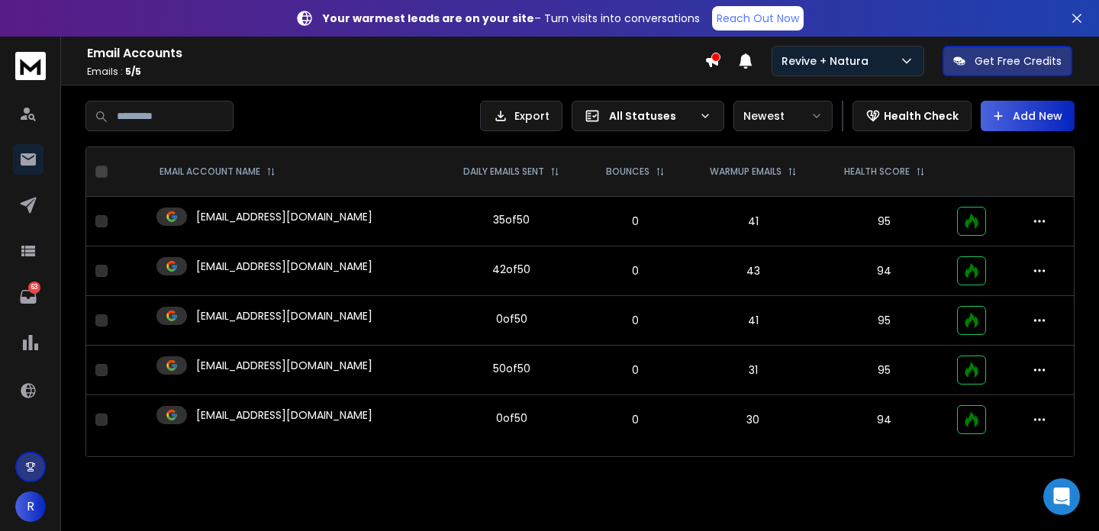
click at [858, 56] on p "Revive + Natura" at bounding box center [827, 60] width 93 height 15
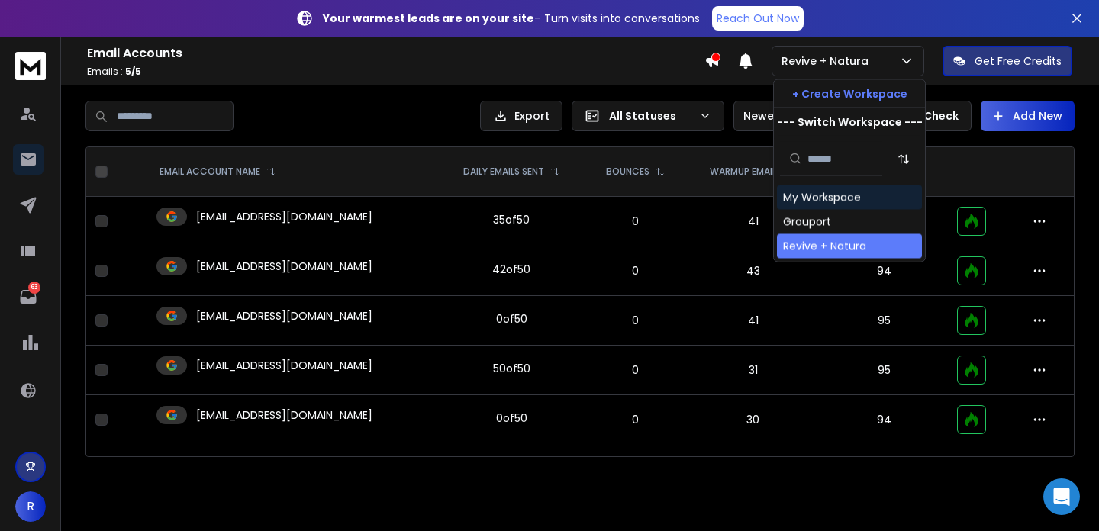
click at [814, 190] on div "My Workspace" at bounding box center [822, 197] width 78 height 15
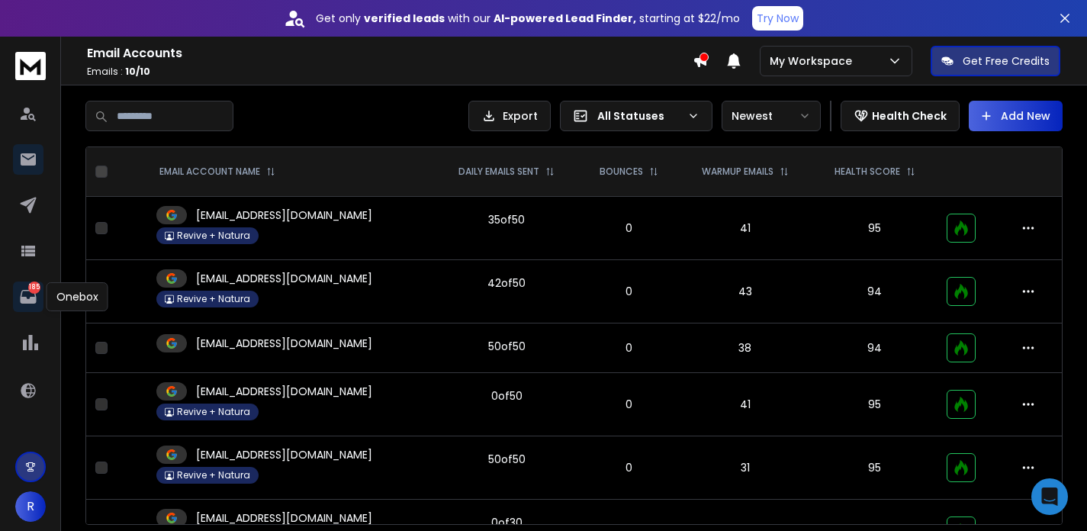
click at [26, 295] on icon at bounding box center [28, 297] width 18 height 18
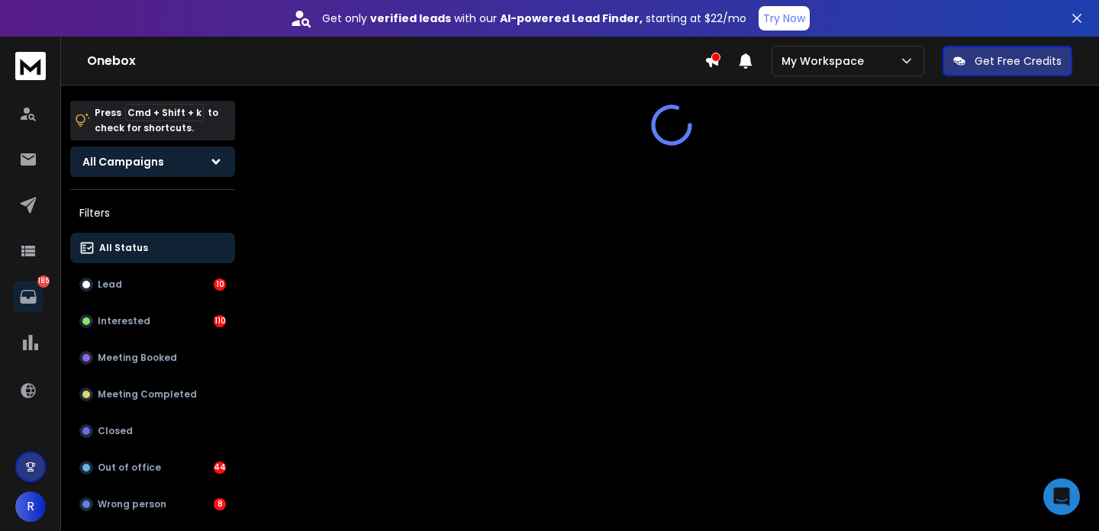
click at [152, 153] on button "All Campaigns" at bounding box center [152, 162] width 165 height 31
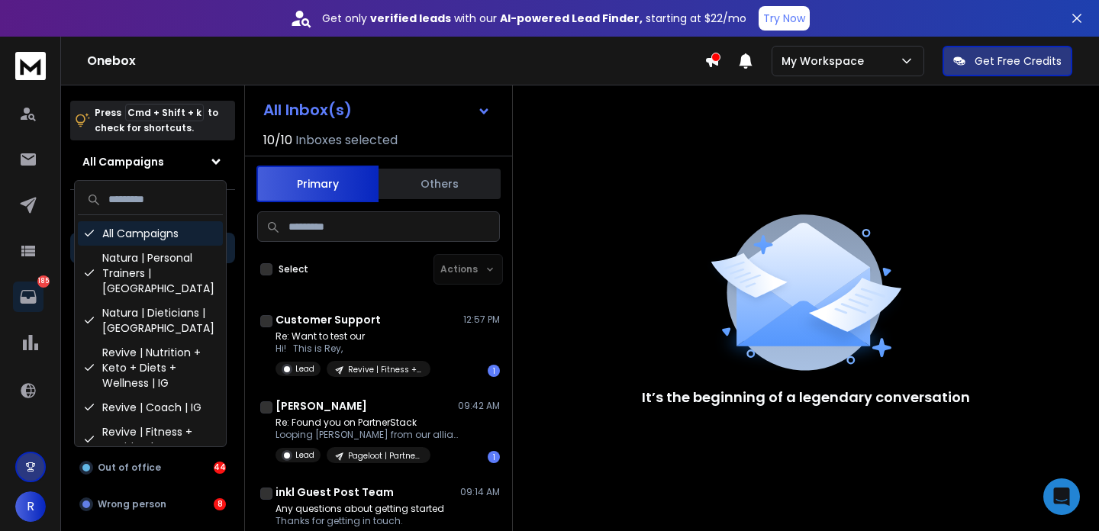
click at [149, 237] on div "All Campaigns" at bounding box center [150, 233] width 145 height 24
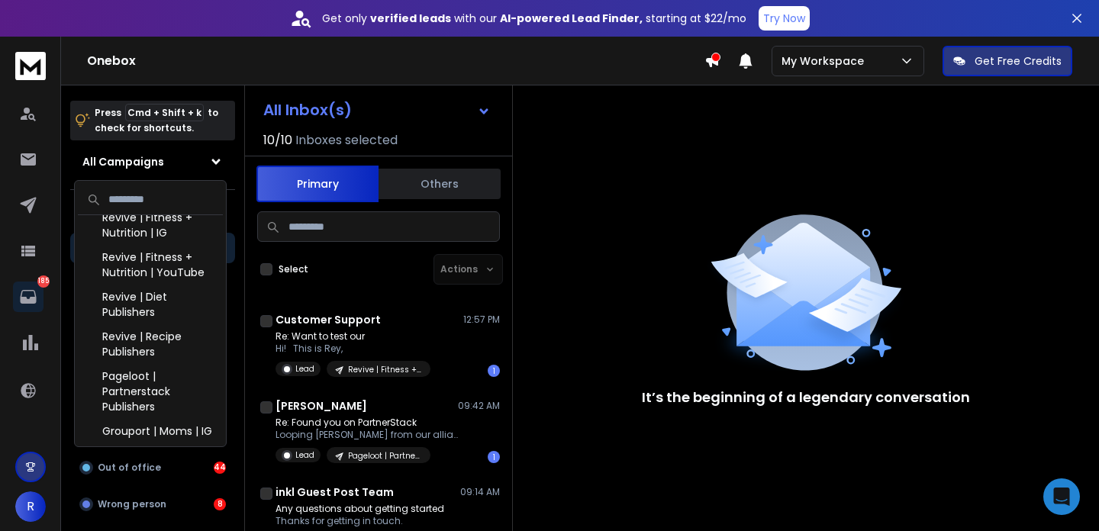
scroll to position [222, 0]
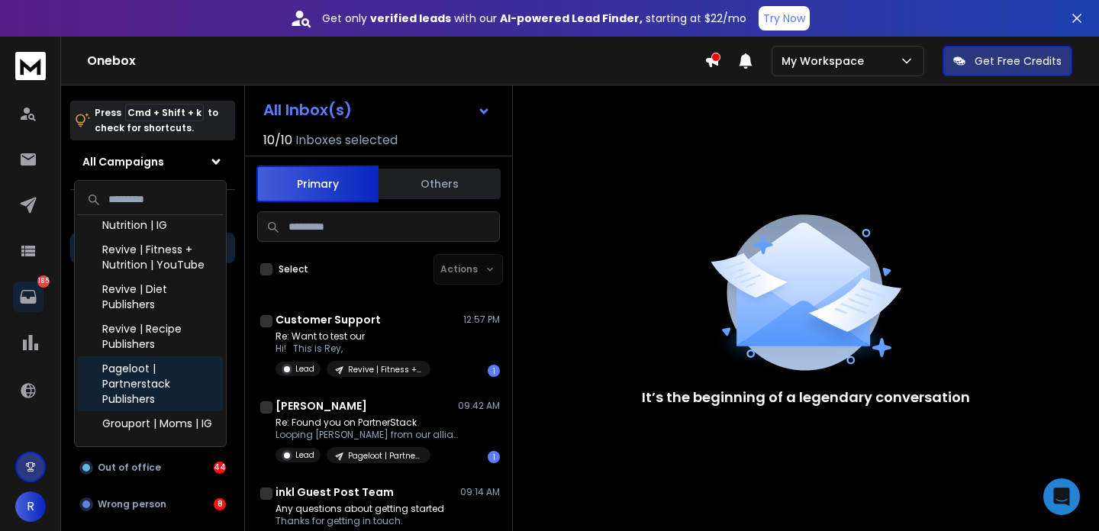
click at [156, 369] on div "Pageloot | Partnerstack Publishers" at bounding box center [150, 383] width 145 height 55
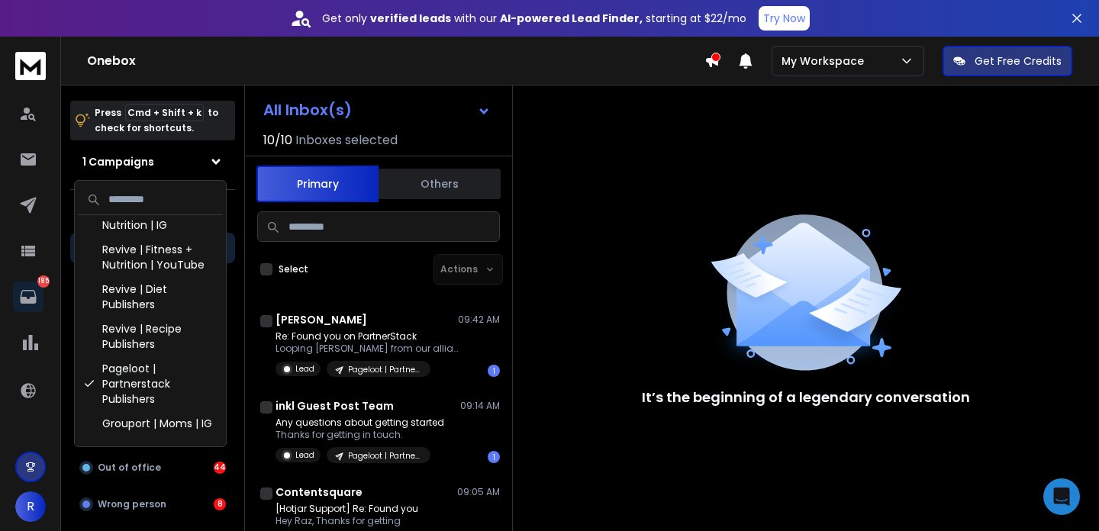
click at [567, 279] on div "It’s the beginning of a legendary conversation" at bounding box center [806, 311] width 586 height 452
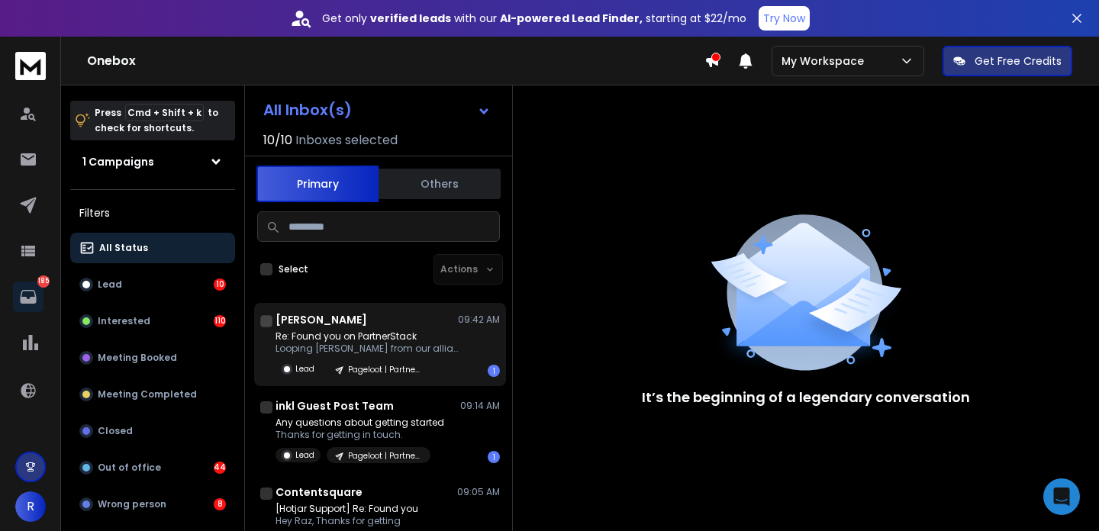
click at [333, 352] on p "Looping Tracy from our alliances" at bounding box center [366, 349] width 183 height 12
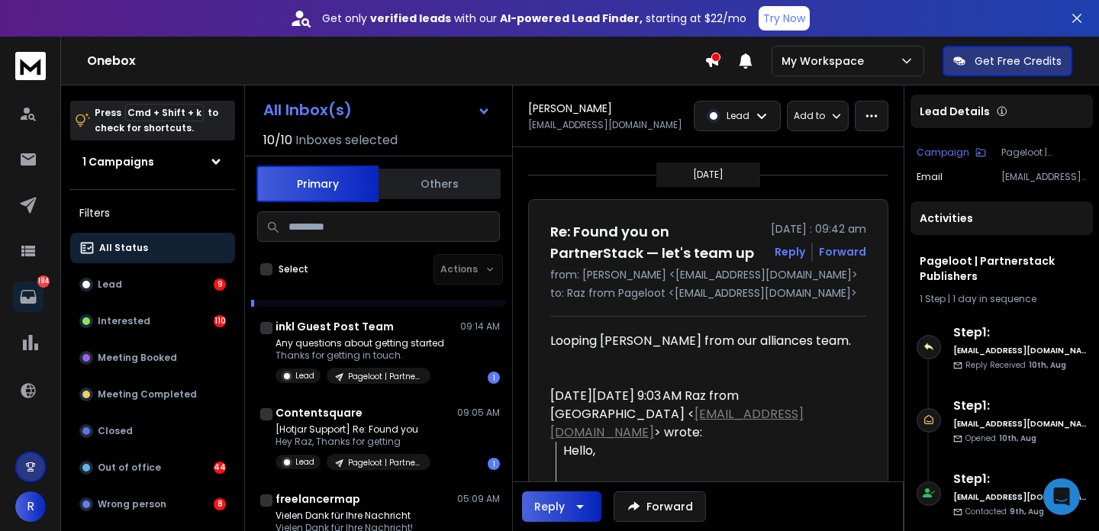
scroll to position [82, 0]
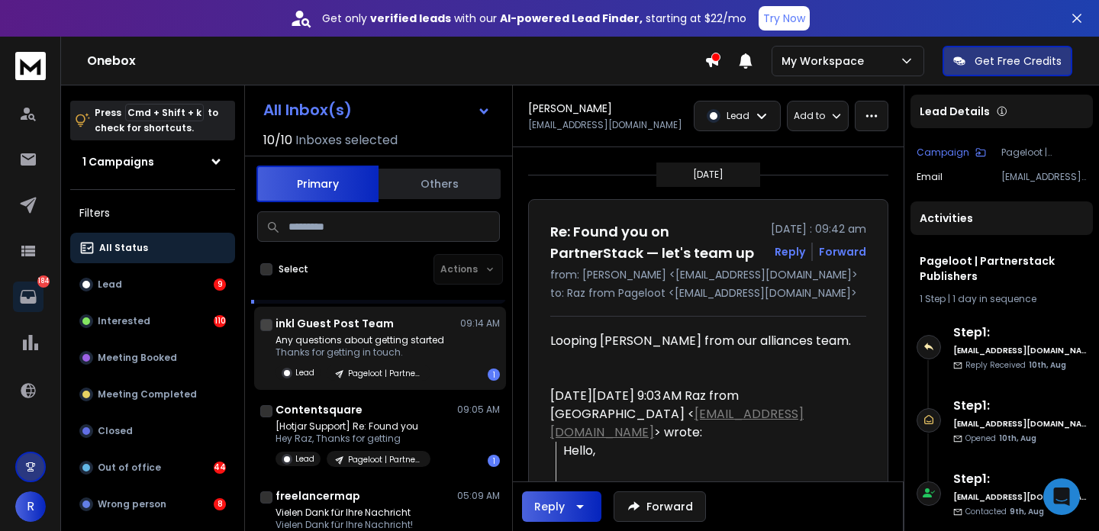
click at [394, 352] on p "Thanks for getting in touch." at bounding box center [359, 352] width 169 height 12
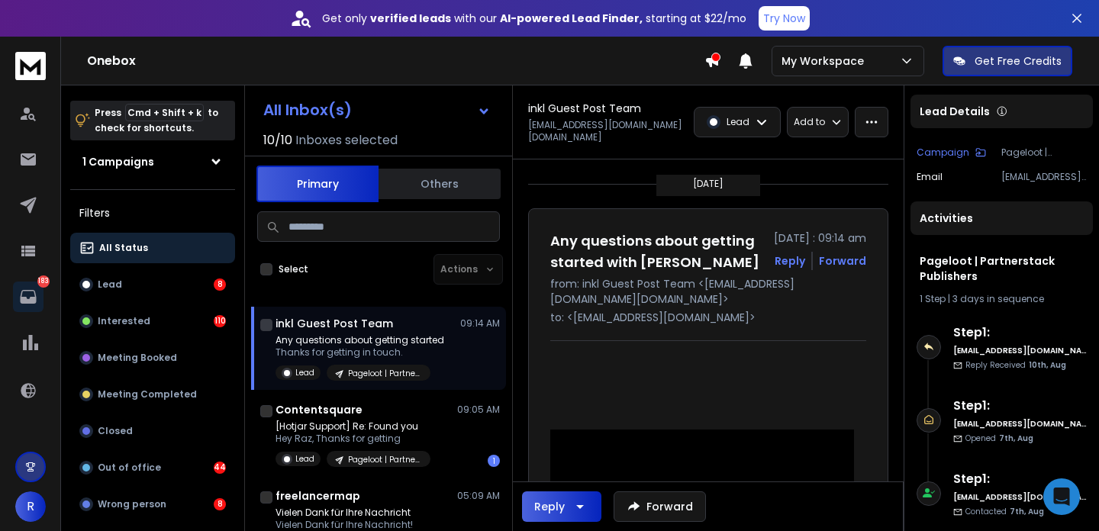
scroll to position [441, 0]
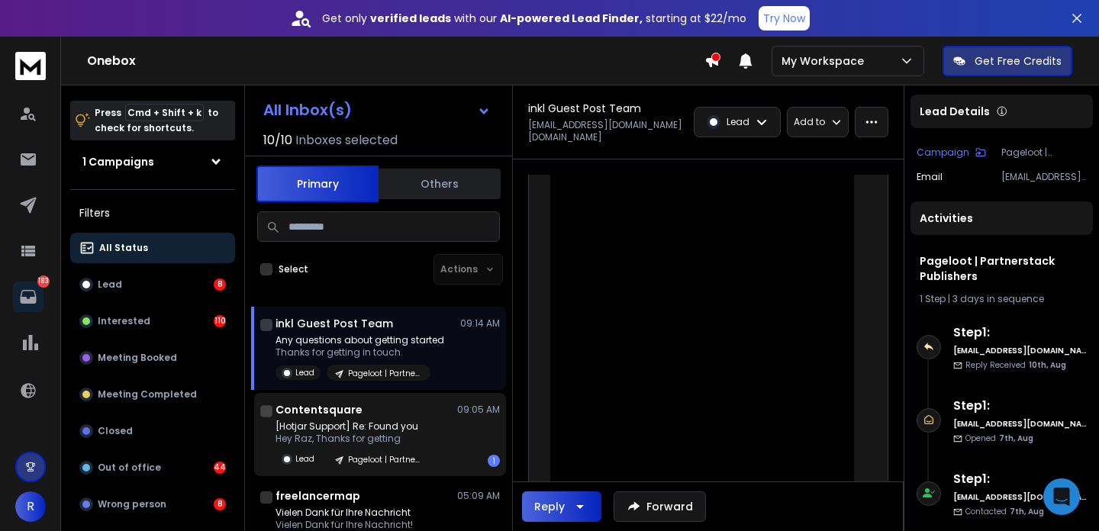
click at [357, 411] on h1 "Contentsquare" at bounding box center [318, 409] width 87 height 15
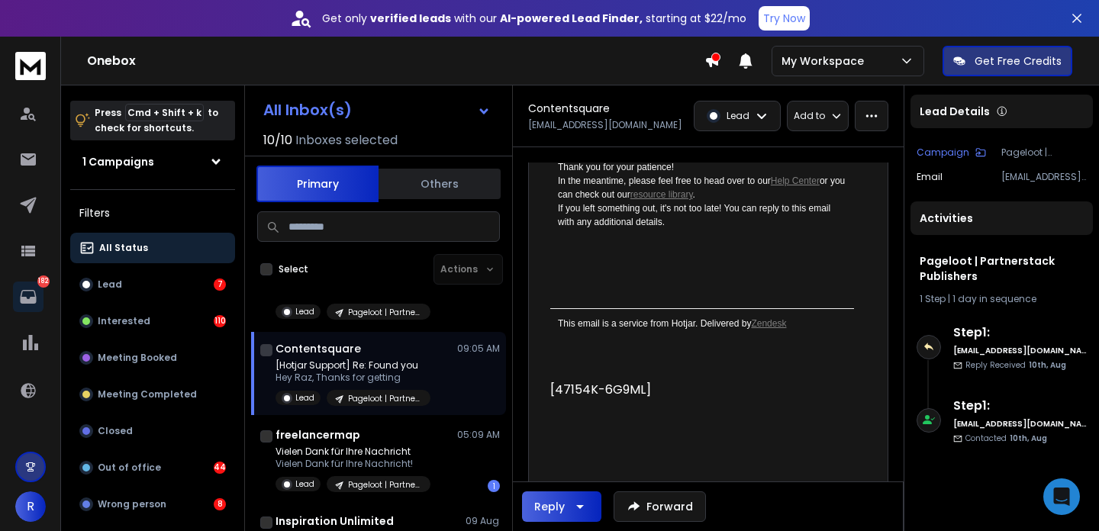
scroll to position [148, 0]
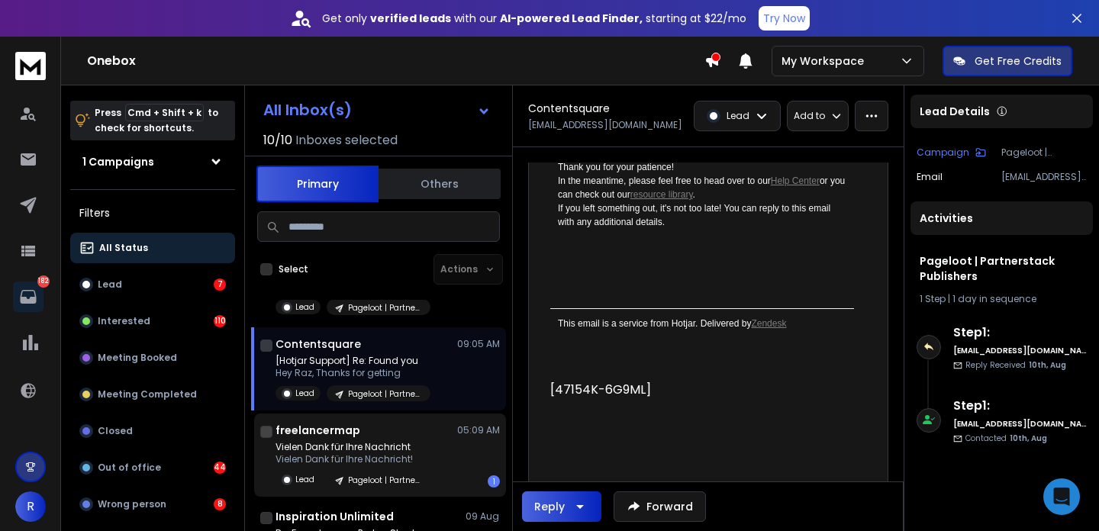
click at [353, 447] on p "Vielen Dank für Ihre Nachricht" at bounding box center [352, 447] width 155 height 12
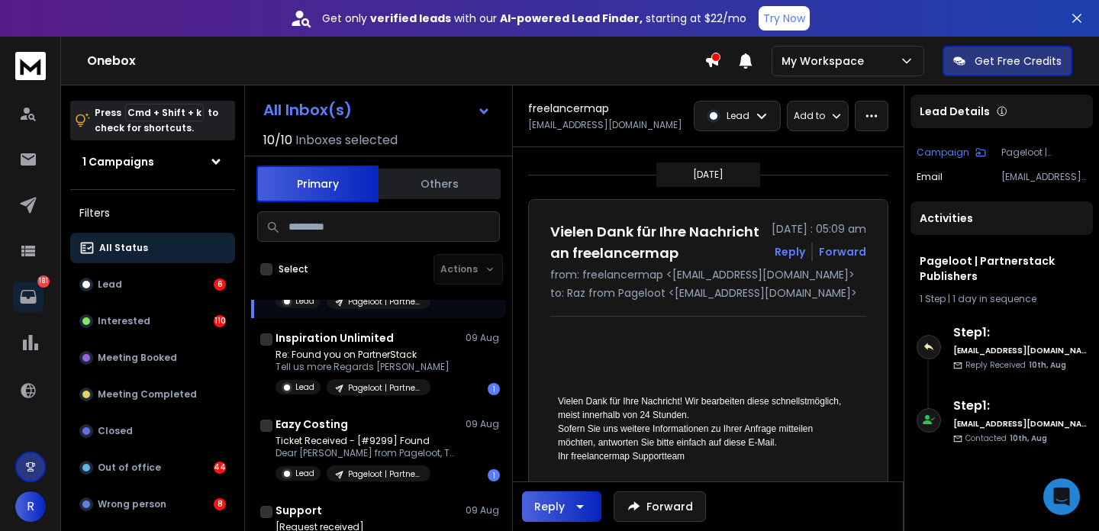
scroll to position [337, 0]
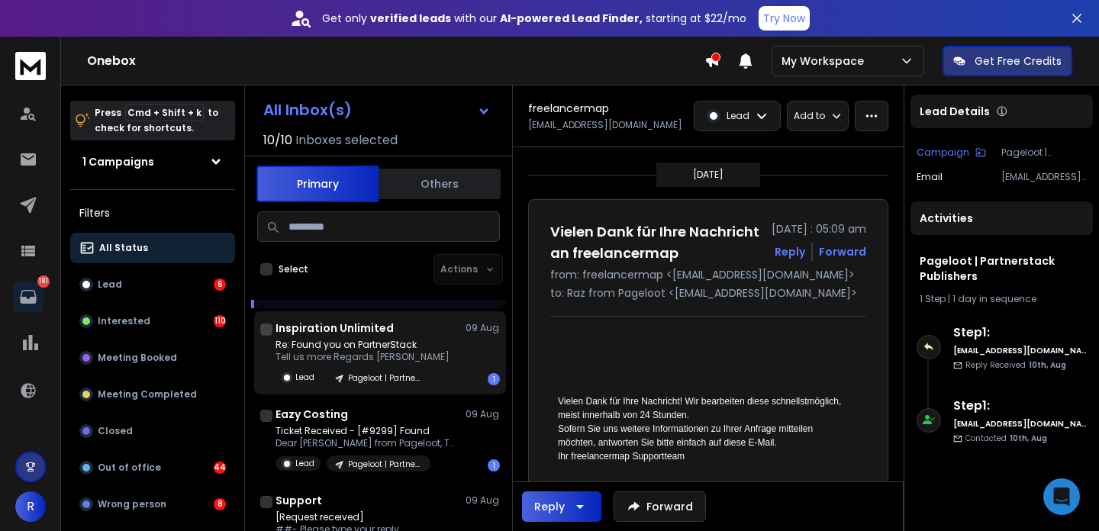
click at [362, 365] on div "Re: Found you on PartnerStack Tell us more Regards Andrea Lead Pageloot | Partn…" at bounding box center [362, 362] width 174 height 47
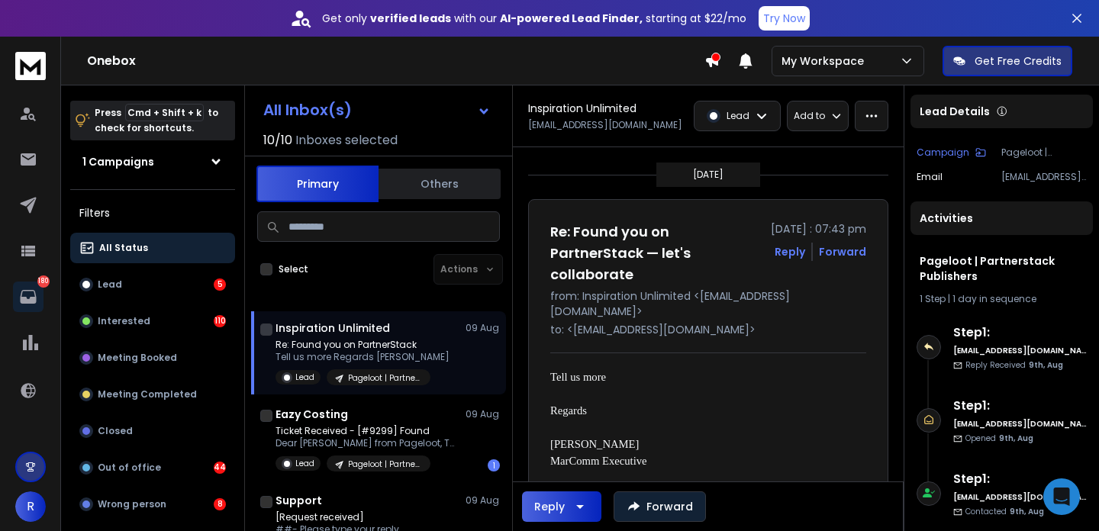
click at [667, 513] on button "Forward" at bounding box center [660, 506] width 92 height 31
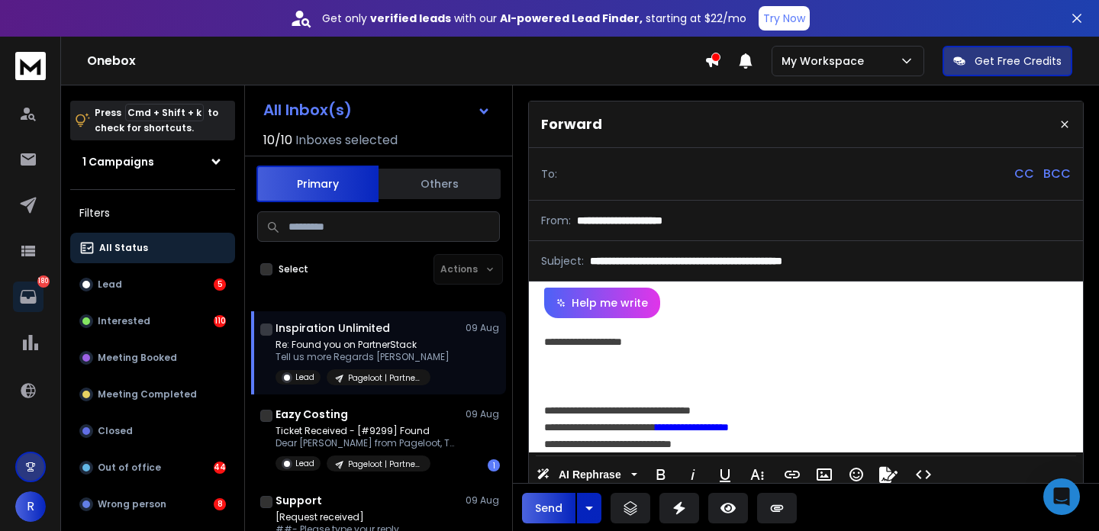
click at [650, 185] on input at bounding box center [616, 173] width 107 height 27
paste input "**********"
type input "**********"
click at [647, 379] on div at bounding box center [805, 376] width 523 height 17
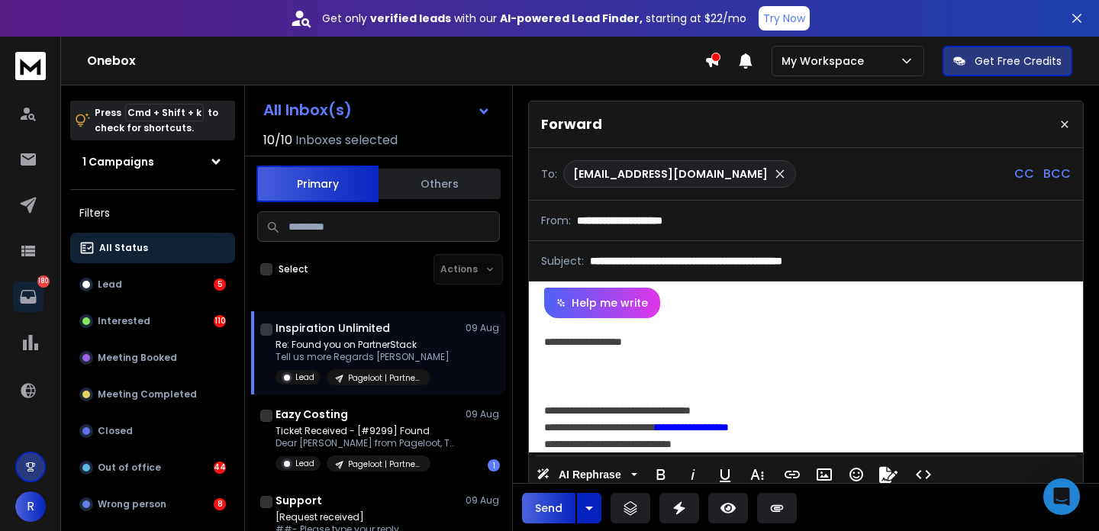
scroll to position [0, 0]
click at [641, 346] on div "**********" at bounding box center [797, 341] width 507 height 17
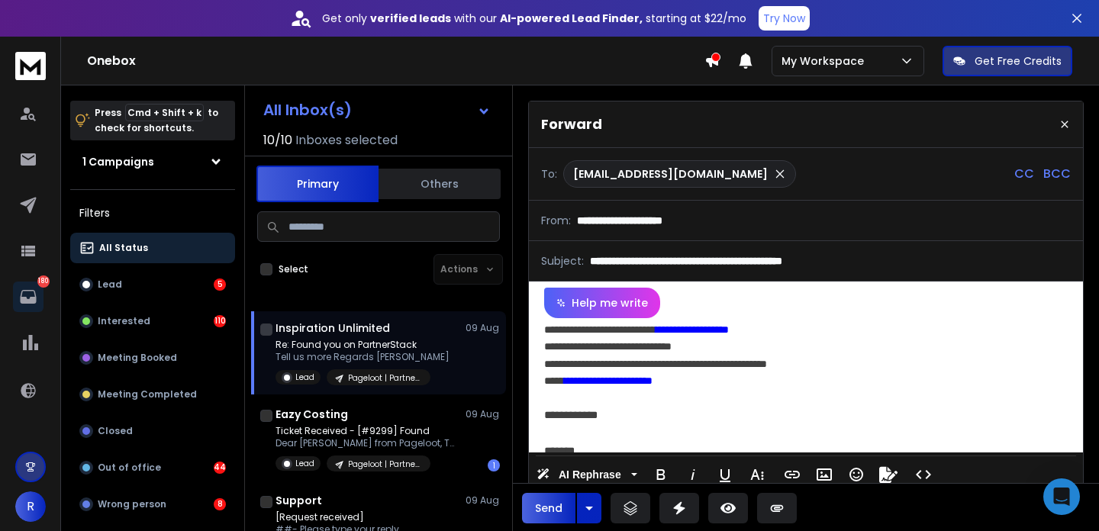
scroll to position [98, 0]
click at [551, 503] on button "Send" at bounding box center [548, 508] width 53 height 31
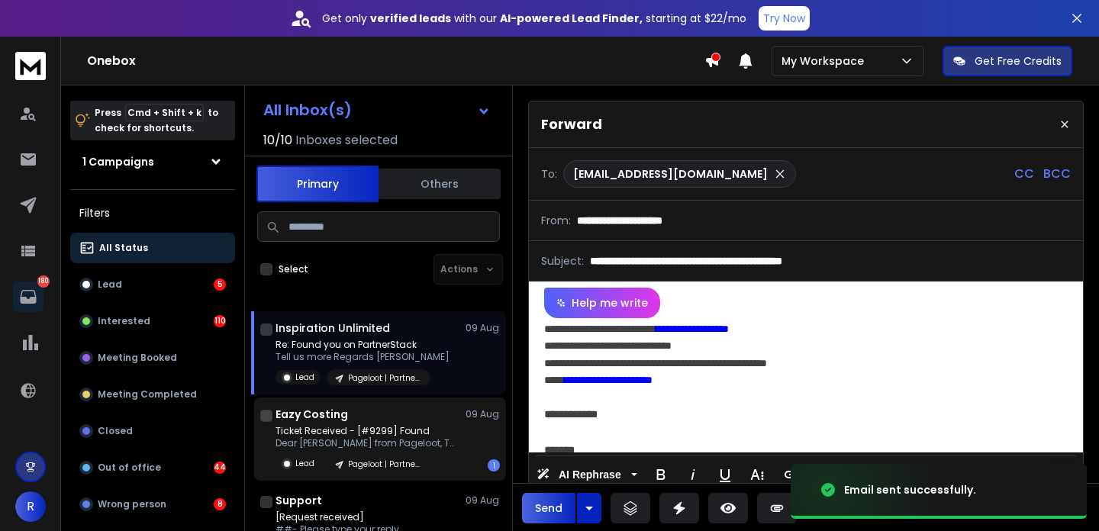
click at [358, 439] on p "Dear Raz from Pageloot, Thank" at bounding box center [366, 443] width 183 height 12
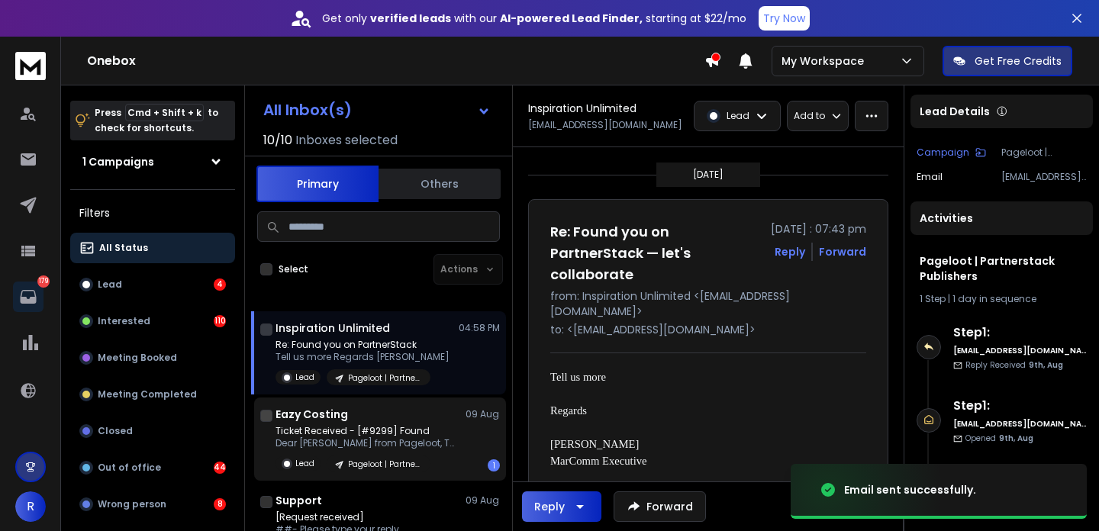
click at [358, 439] on p "Dear Raz from Pageloot, Thank" at bounding box center [366, 443] width 183 height 12
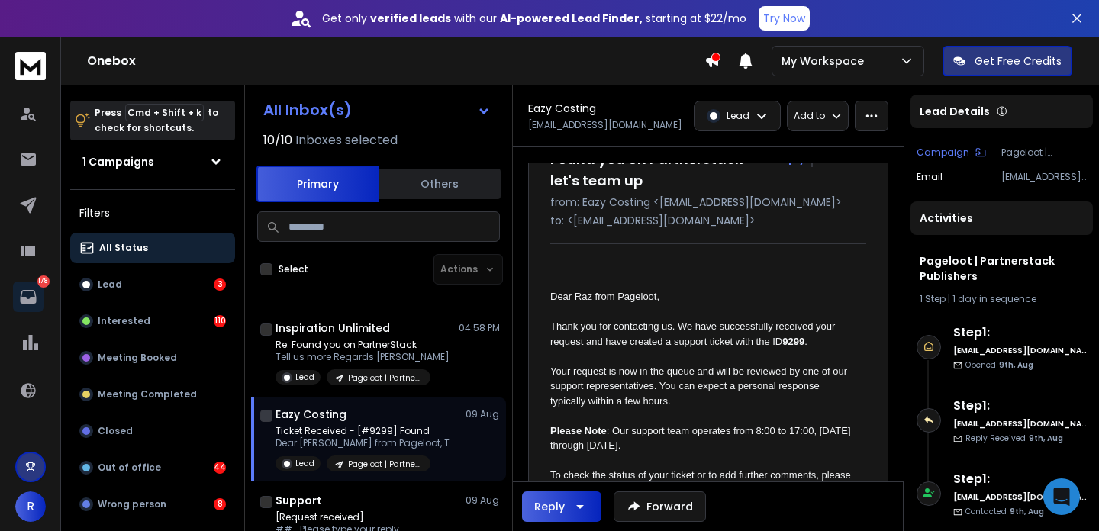
scroll to position [506, 0]
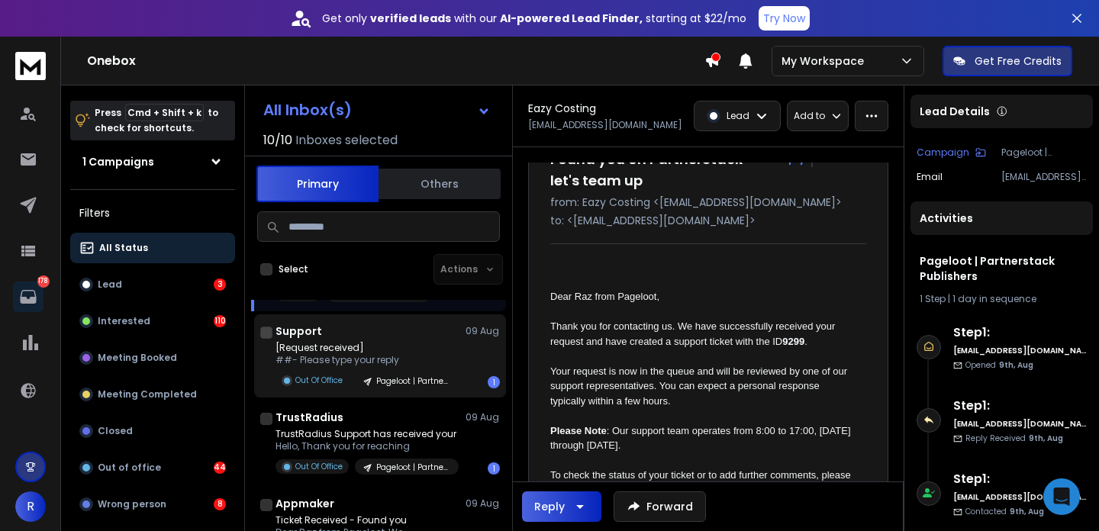
click at [342, 350] on p "[Request received]" at bounding box center [366, 348] width 183 height 12
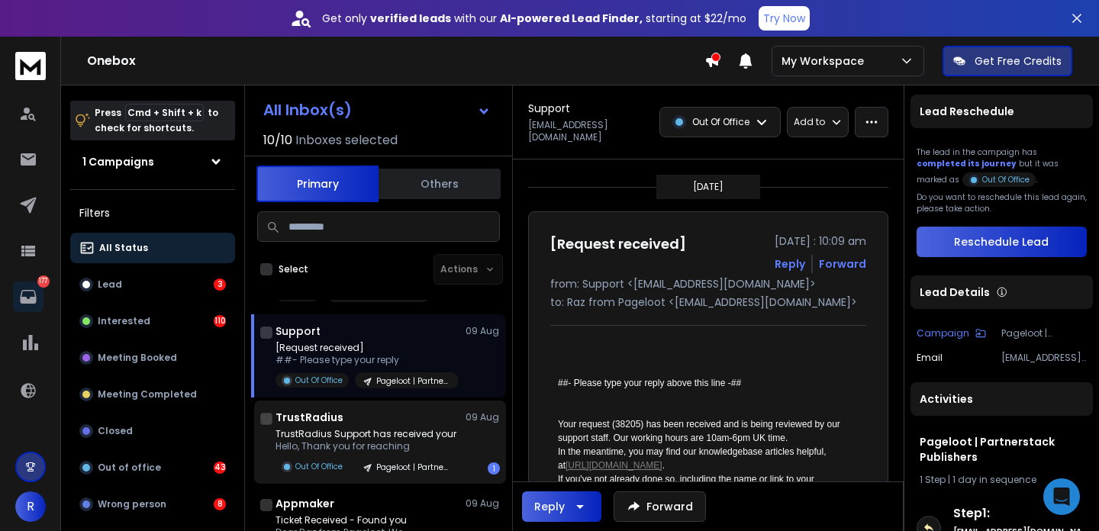
click at [337, 446] on p "Hello, Thank you for reaching" at bounding box center [366, 446] width 183 height 12
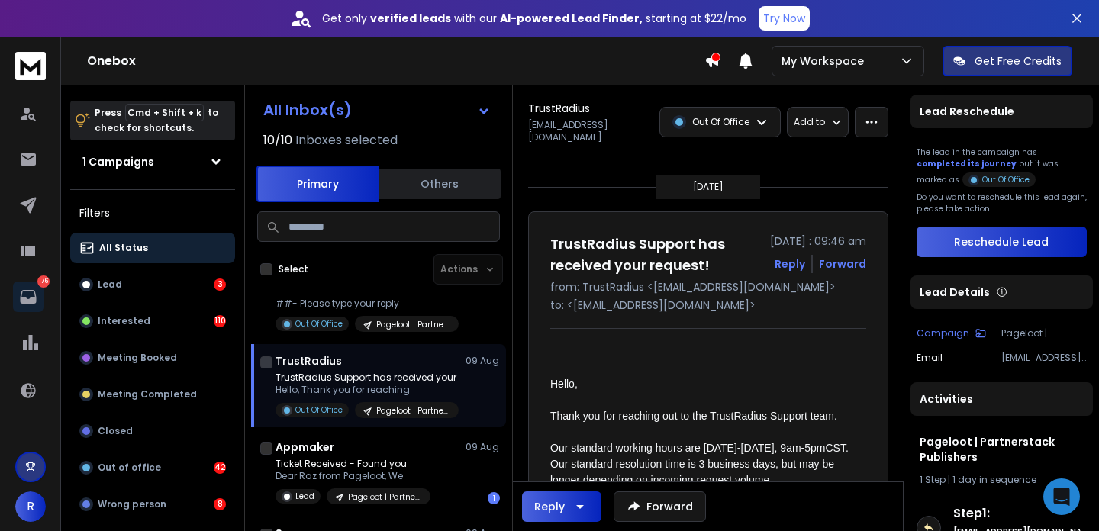
scroll to position [572, 0]
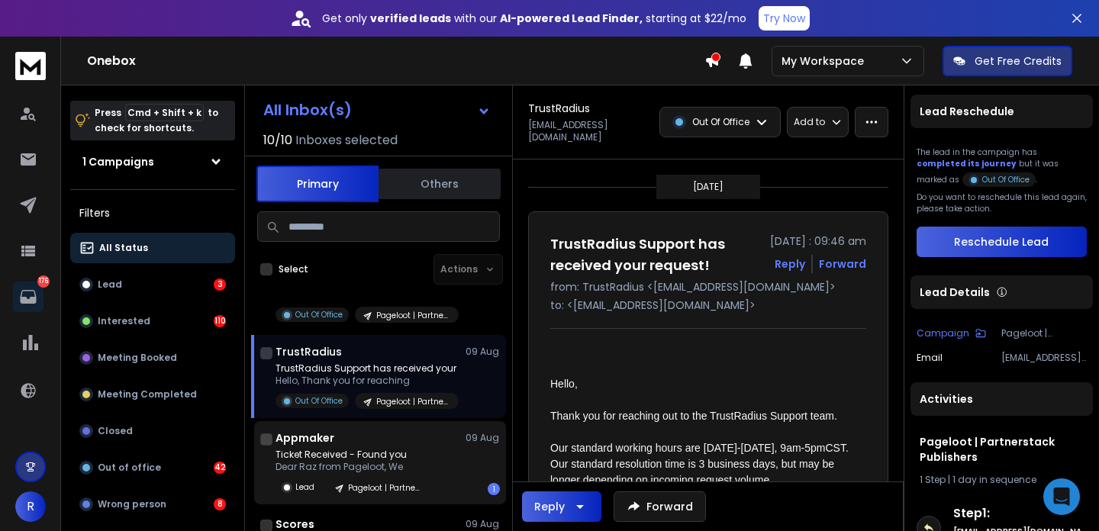
click at [346, 433] on div "Appmaker 09 Aug" at bounding box center [387, 437] width 224 height 15
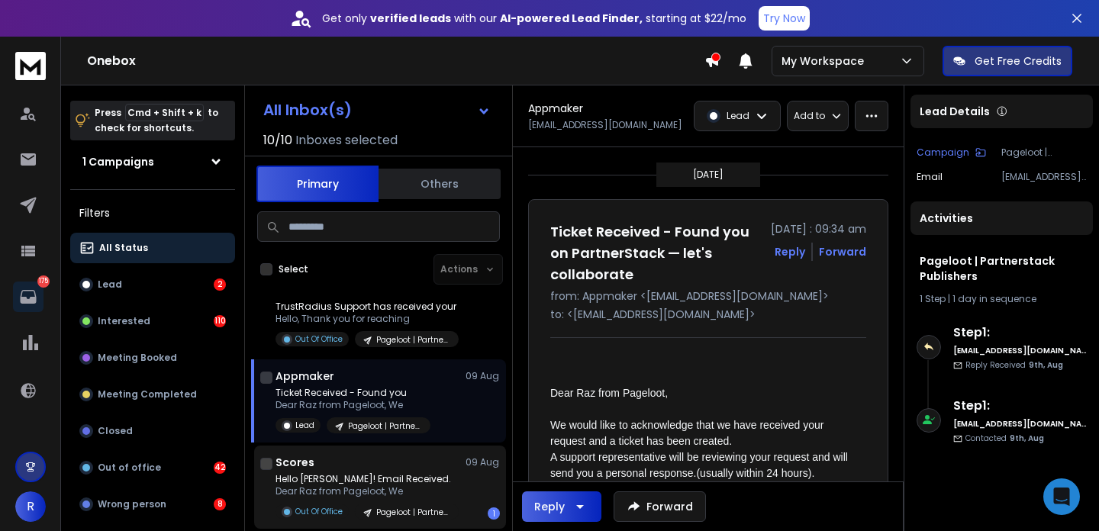
scroll to position [634, 0]
click at [358, 482] on p "Hello Grinter! Email Received." at bounding box center [366, 478] width 183 height 12
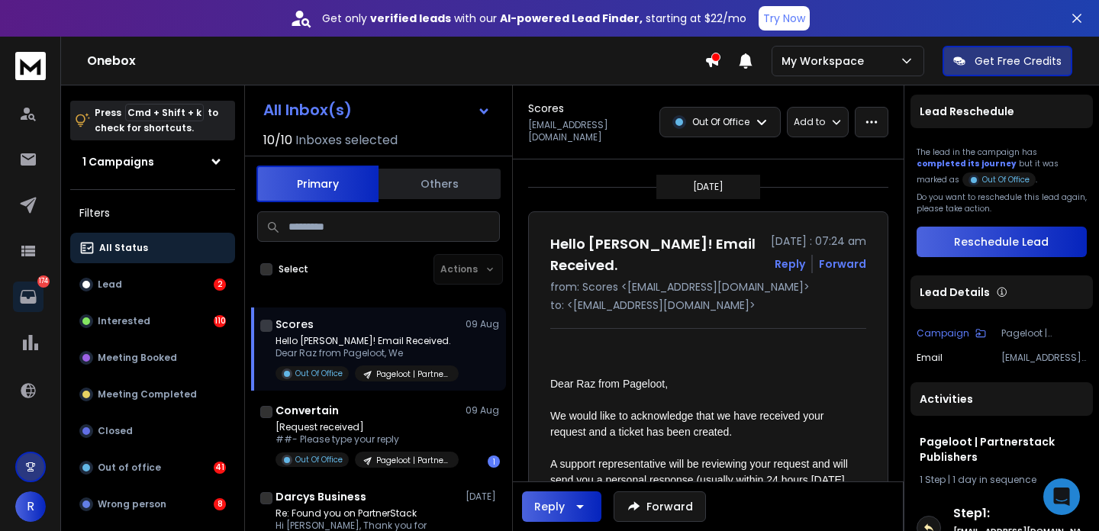
scroll to position [772, 0]
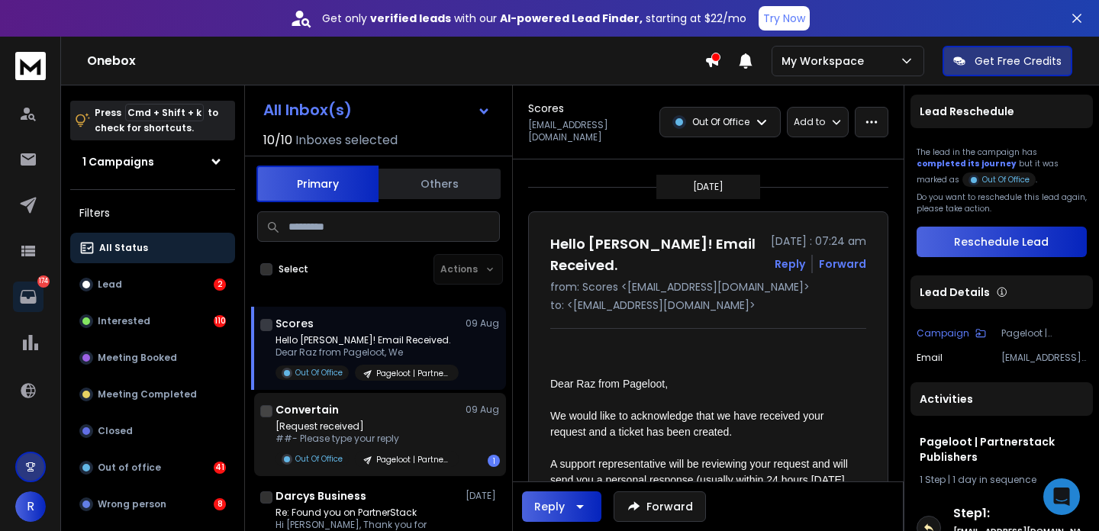
click at [368, 451] on div "Pageloot | Partnerstack Publishers" at bounding box center [407, 459] width 104 height 16
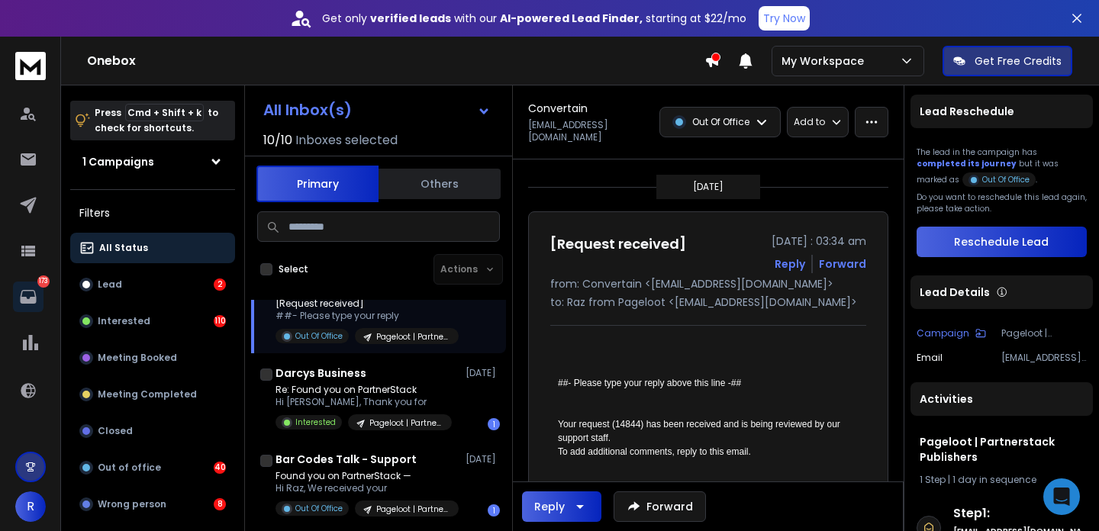
scroll to position [867, 0]
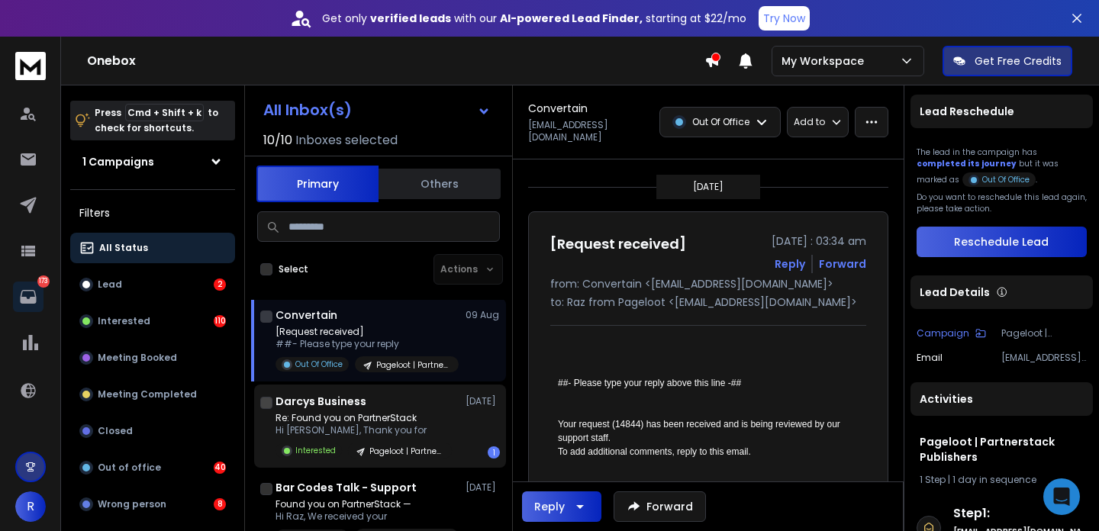
click at [374, 453] on p "Pageloot | Partnerstack Publishers" at bounding box center [405, 451] width 73 height 11
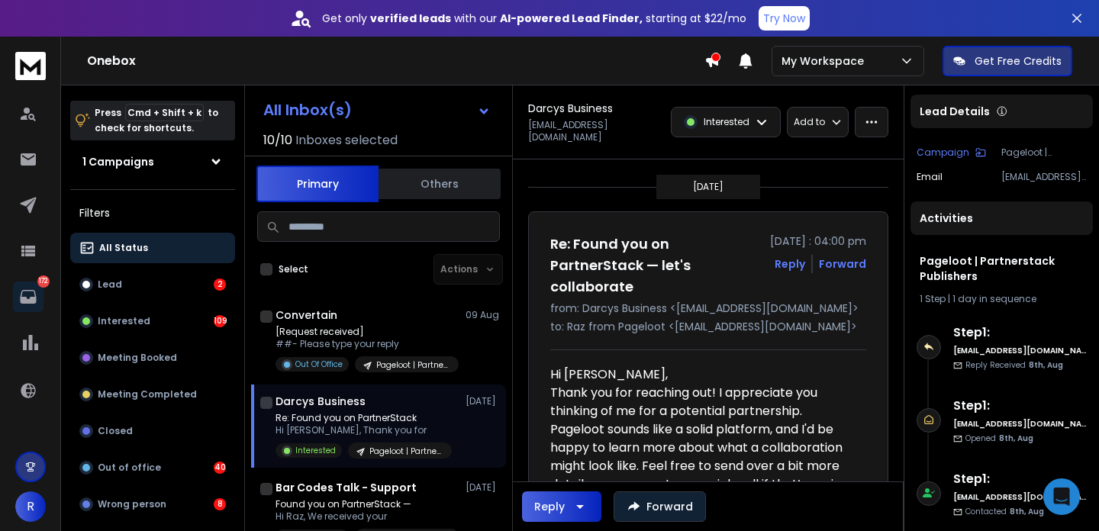
click at [646, 506] on button "Forward" at bounding box center [660, 506] width 92 height 31
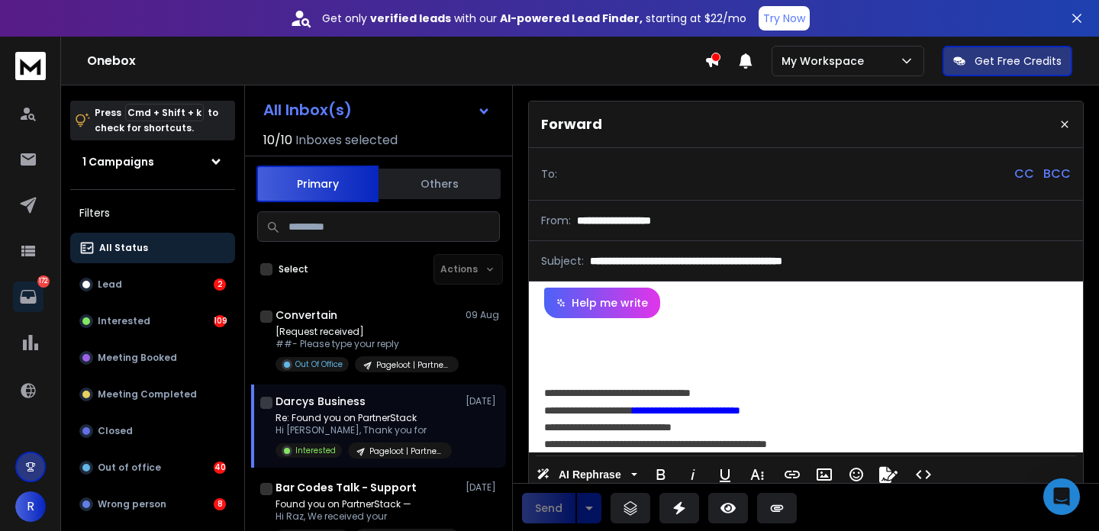
click at [614, 159] on div "To: CC BCC" at bounding box center [806, 174] width 554 height 52
click at [610, 173] on input at bounding box center [616, 173] width 107 height 27
paste input "**********"
type input "**********"
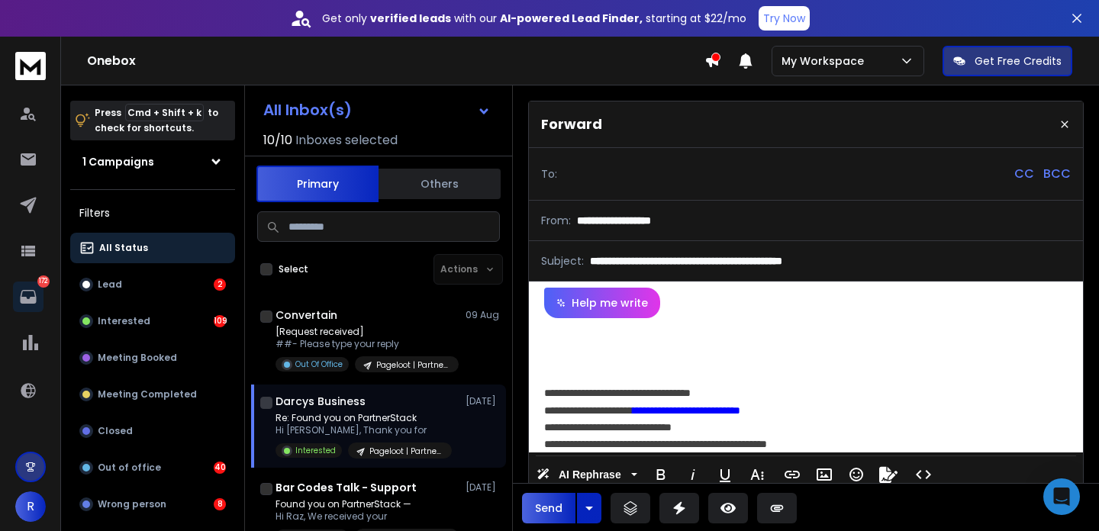
click at [542, 514] on button "Send" at bounding box center [548, 508] width 53 height 31
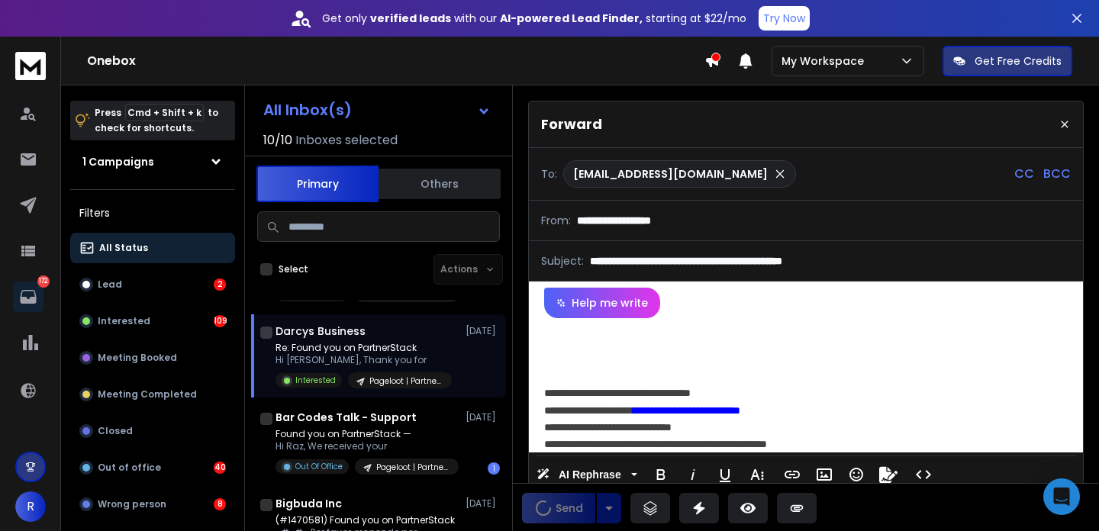
scroll to position [938, 0]
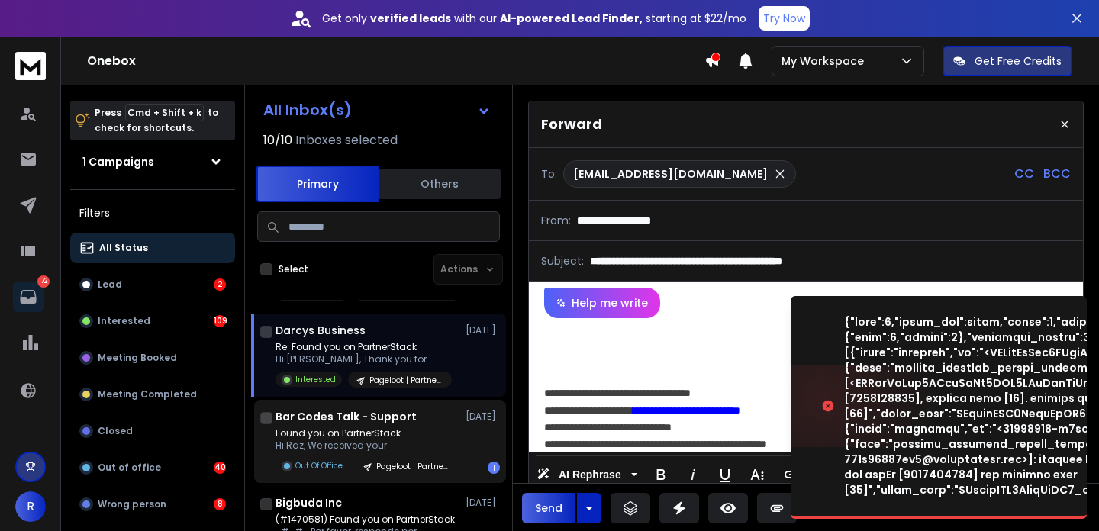
click at [382, 438] on p "Found you on PartnerStack —" at bounding box center [366, 433] width 183 height 12
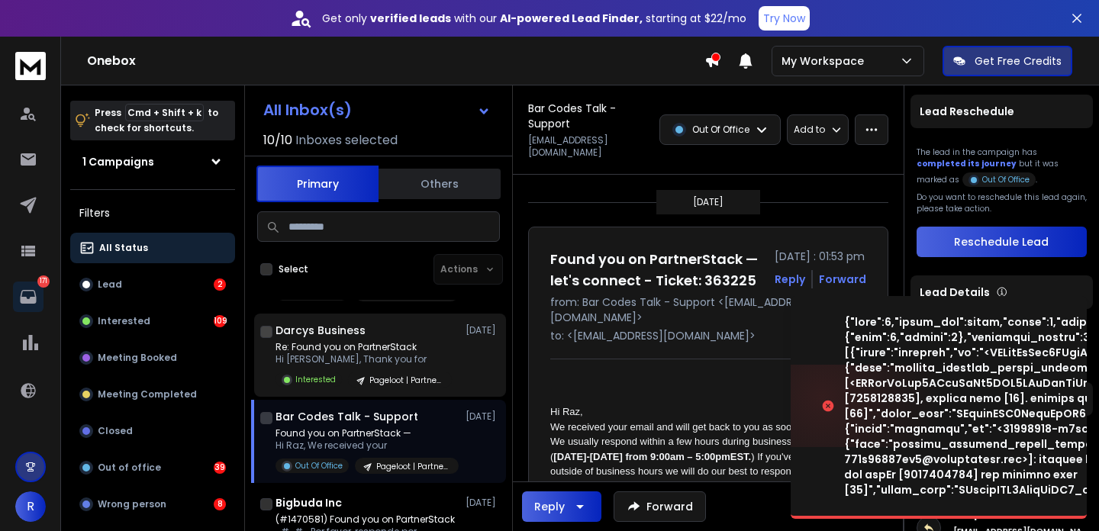
click at [359, 353] on p "Hi Radu, Thank you for" at bounding box center [363, 359] width 176 height 12
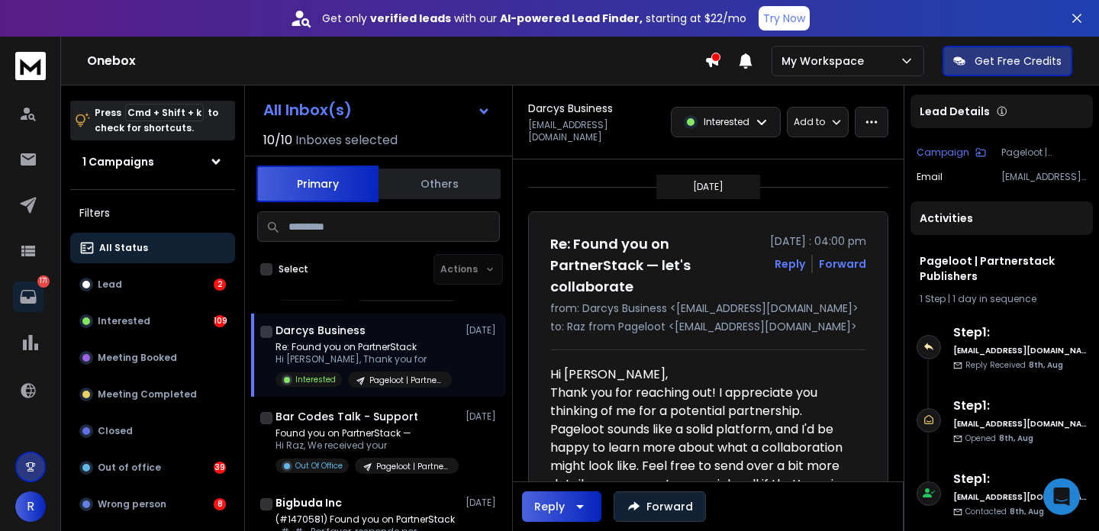
click at [652, 501] on button "Forward" at bounding box center [660, 506] width 92 height 31
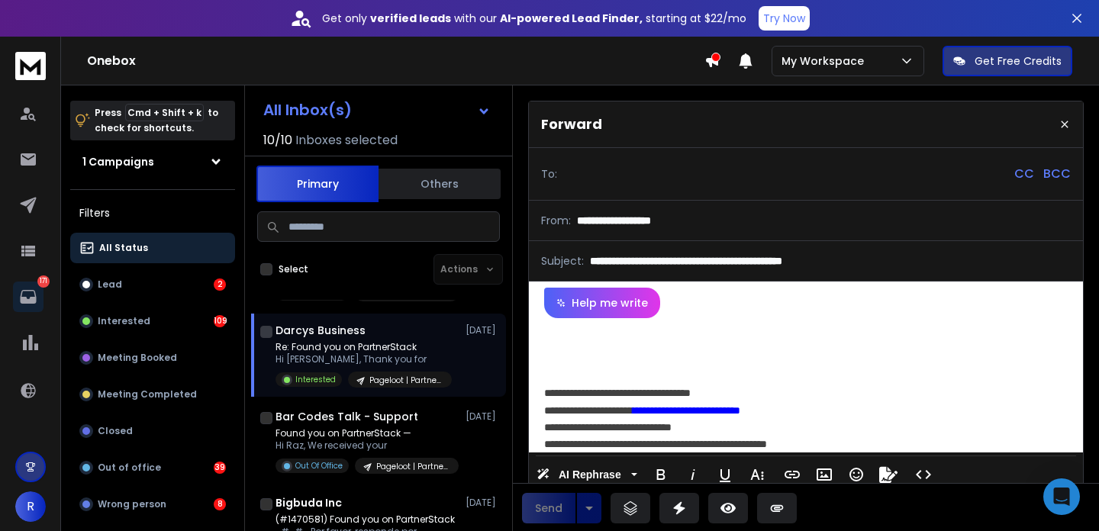
click at [617, 173] on input at bounding box center [616, 173] width 107 height 27
paste input "**********"
type input "**********"
click at [552, 508] on button "Send" at bounding box center [548, 508] width 53 height 31
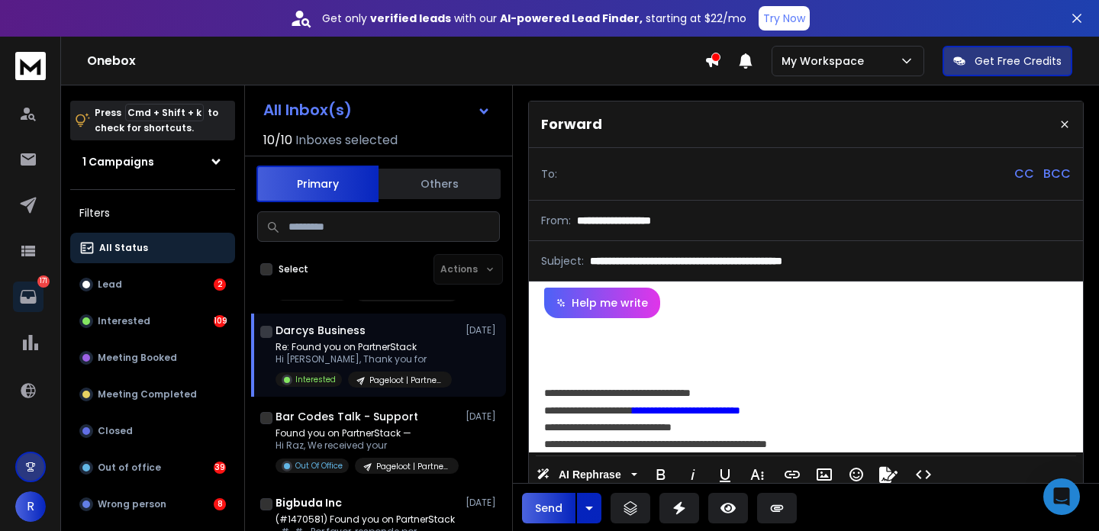
scroll to position [0, 0]
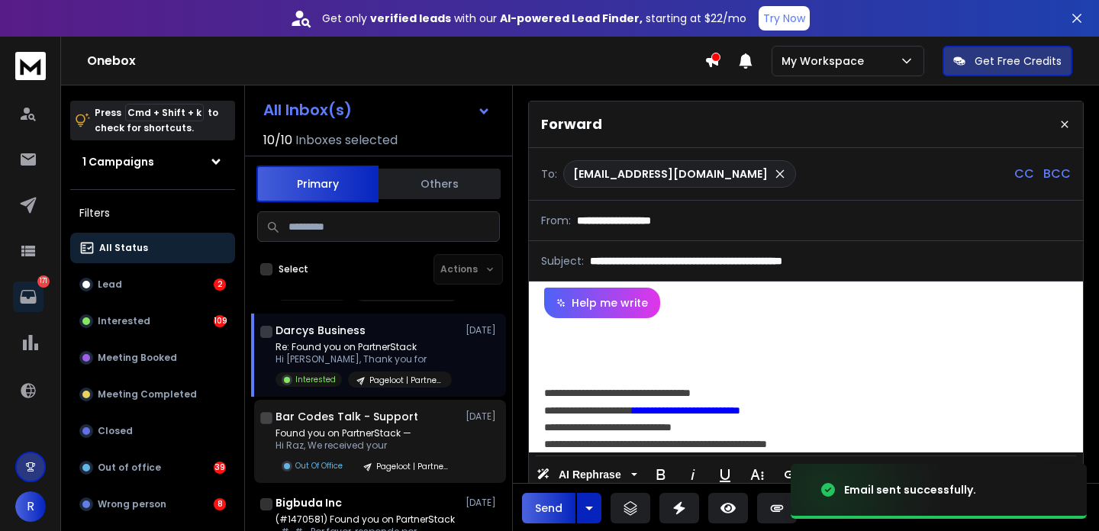
click at [411, 437] on p "Found you on PartnerStack —" at bounding box center [366, 433] width 183 height 12
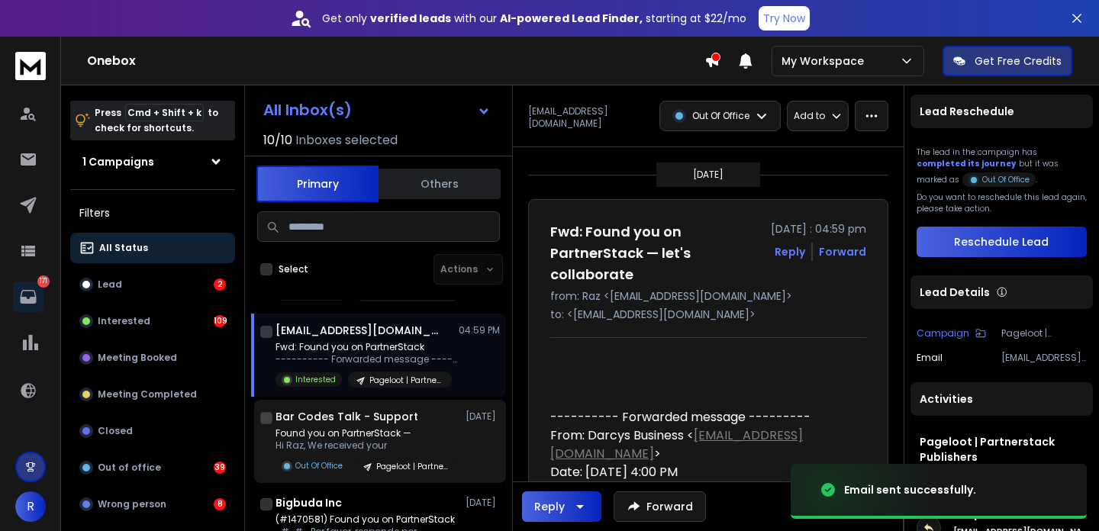
click at [411, 437] on p "Found you on PartnerStack —" at bounding box center [366, 433] width 183 height 12
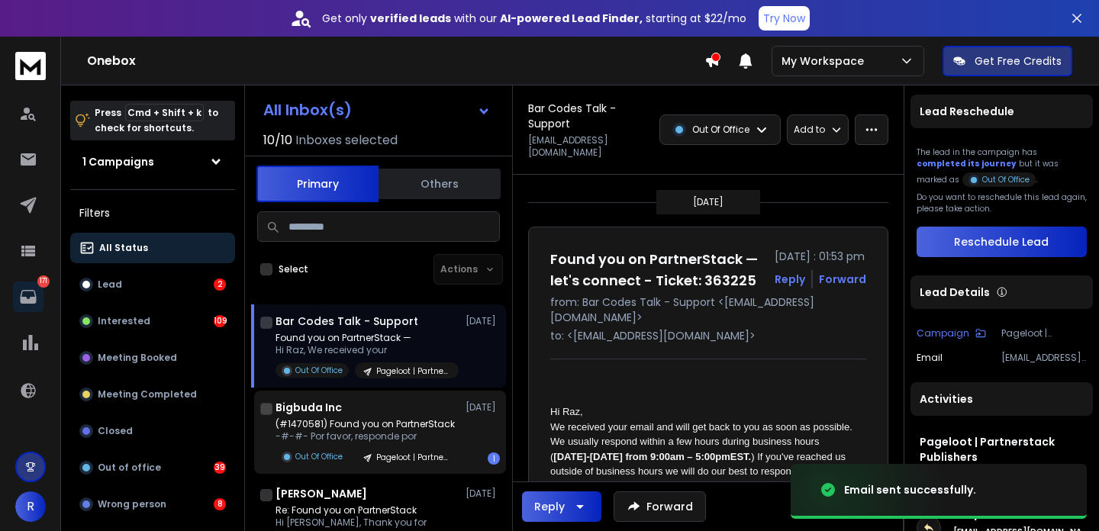
click at [410, 438] on p "-#-#- Por favor, responde por" at bounding box center [366, 436] width 183 height 12
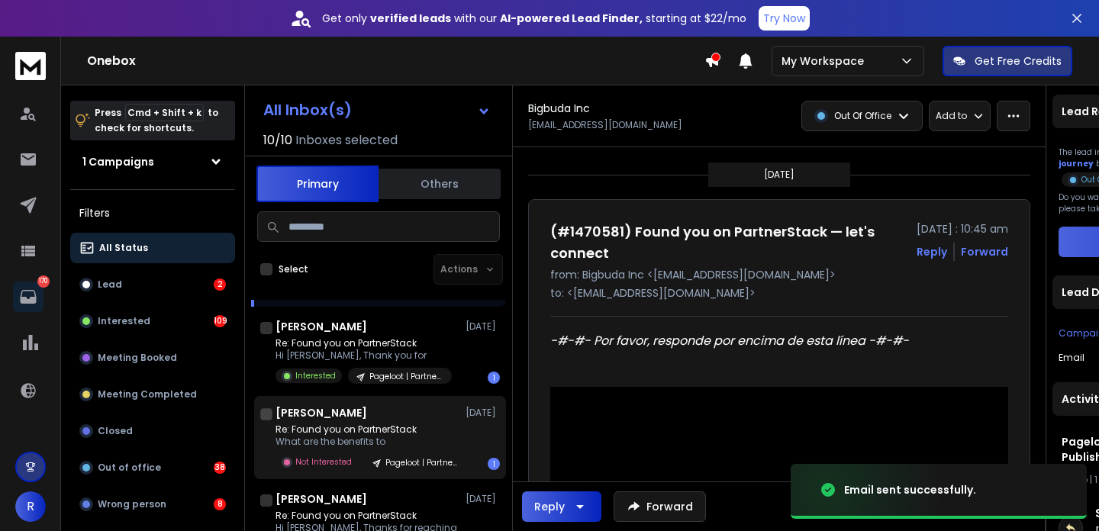
scroll to position [1200, 0]
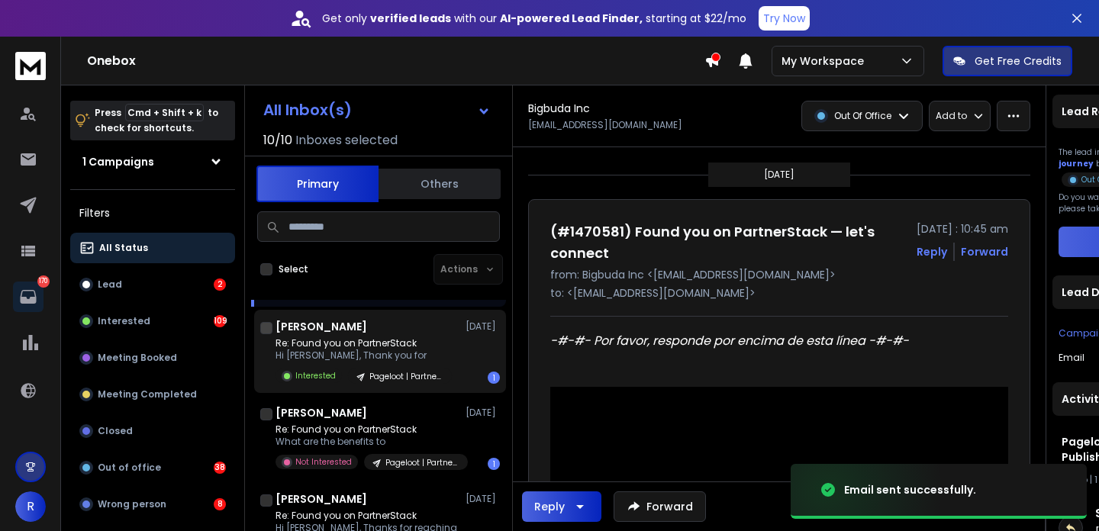
click at [387, 359] on p "Hi Radu, Thank you for" at bounding box center [363, 356] width 176 height 12
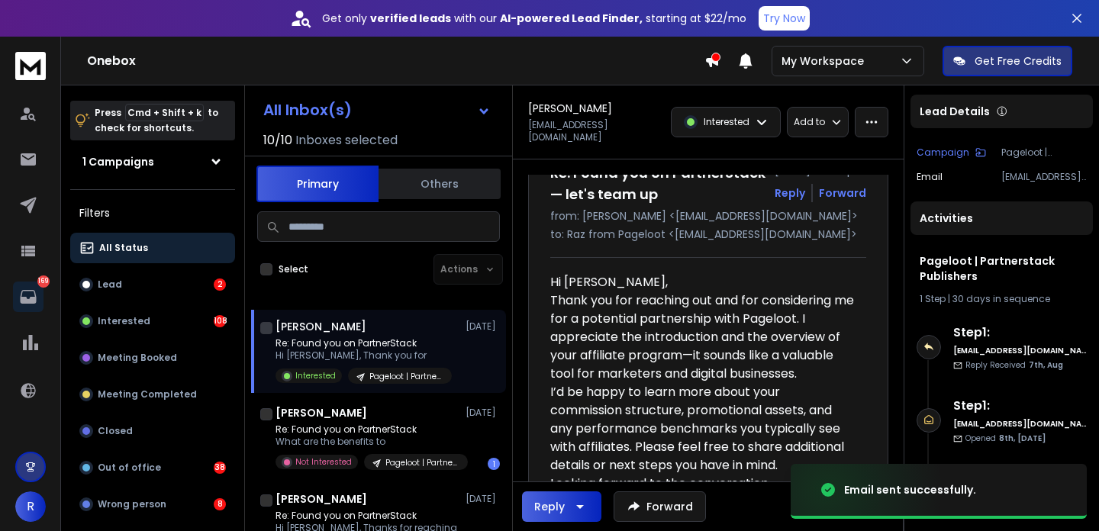
scroll to position [109, 0]
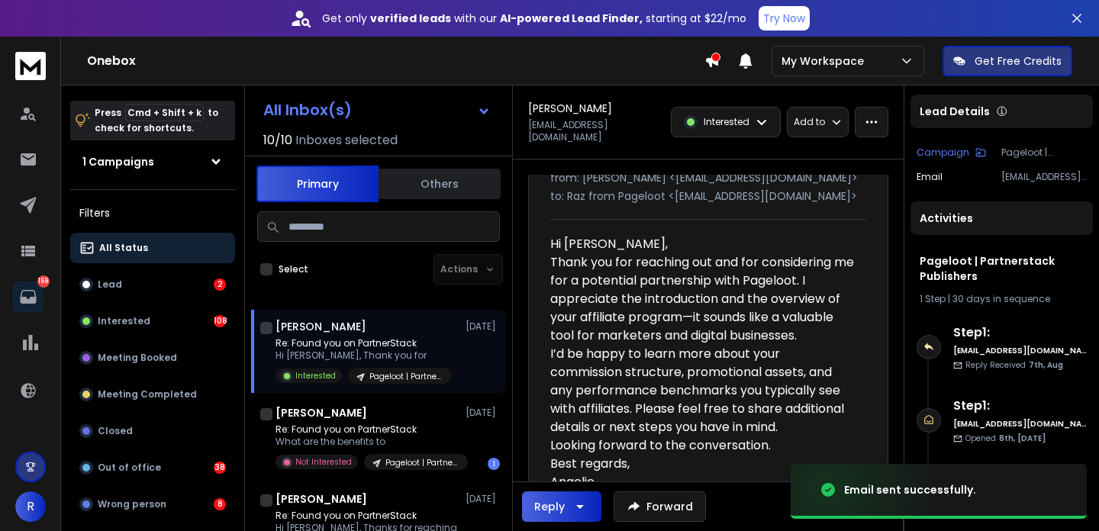
click at [537, 512] on div "Reply" at bounding box center [549, 506] width 31 height 15
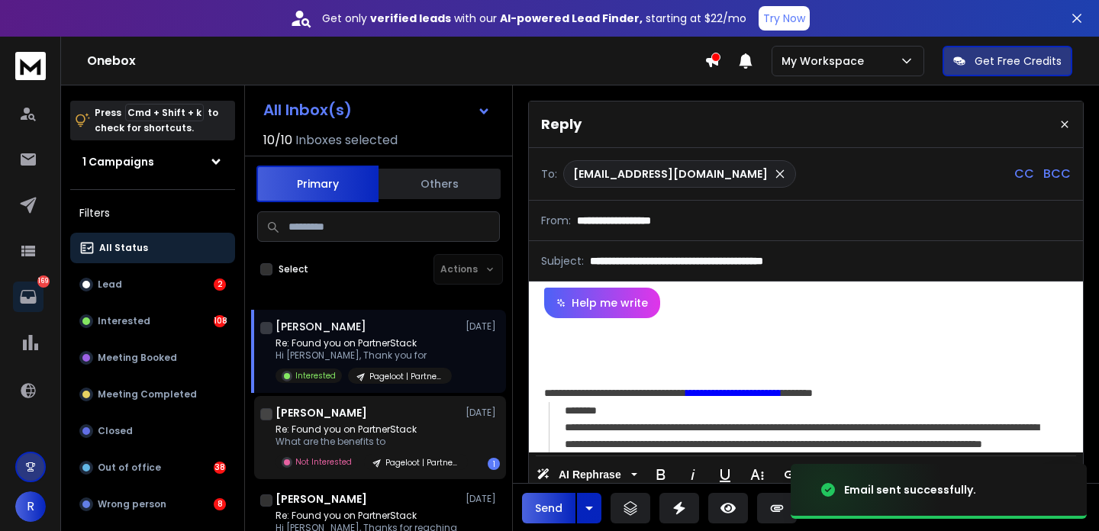
click at [375, 421] on div "Marisa Cali 07 Aug Re: Found you on PartnerStack What are the benefits to Not I…" at bounding box center [387, 437] width 224 height 65
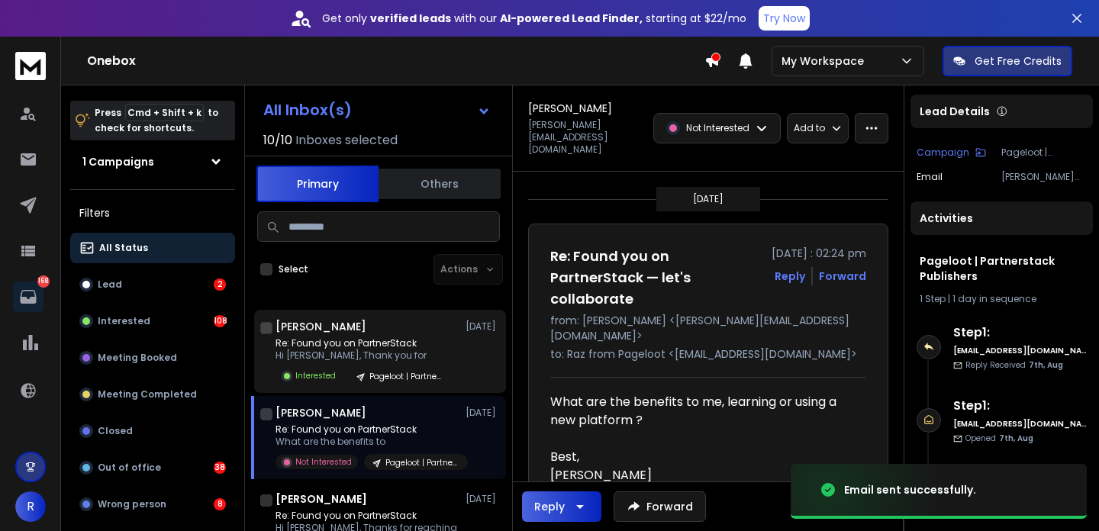
click at [382, 359] on p "Hi Radu, Thank you for" at bounding box center [363, 356] width 176 height 12
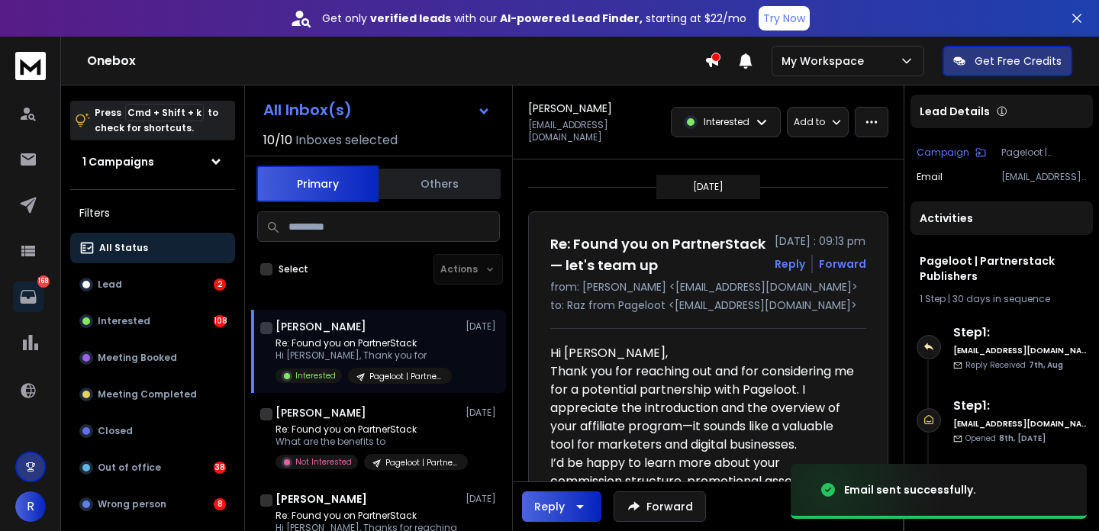
click at [546, 503] on div "Reply" at bounding box center [549, 506] width 31 height 15
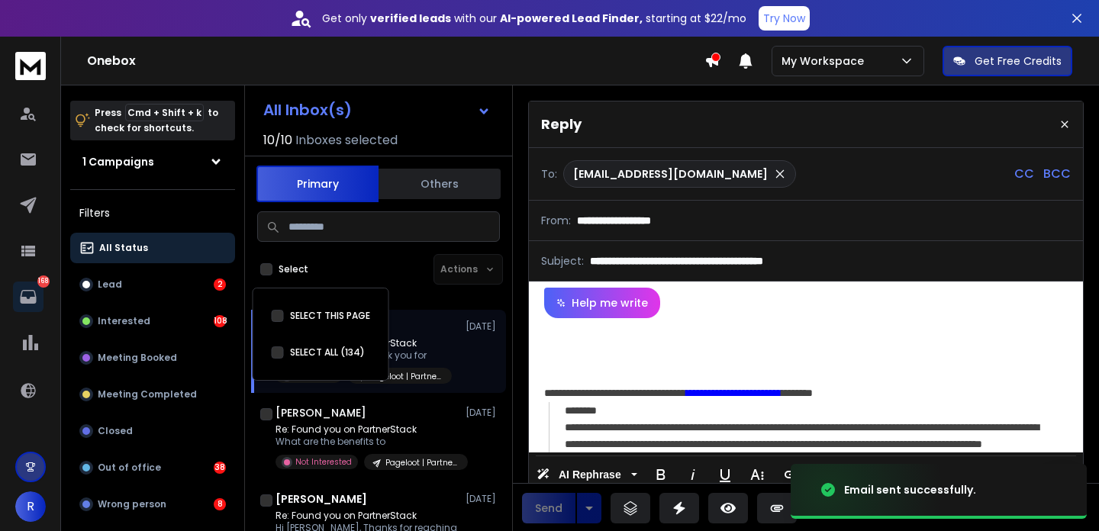
click at [350, 334] on div "SELECT THIS PAGE SELECT ALL (134)" at bounding box center [321, 334] width 117 height 79
click at [444, 353] on p "Hi Radu, Thank you for" at bounding box center [363, 356] width 176 height 12
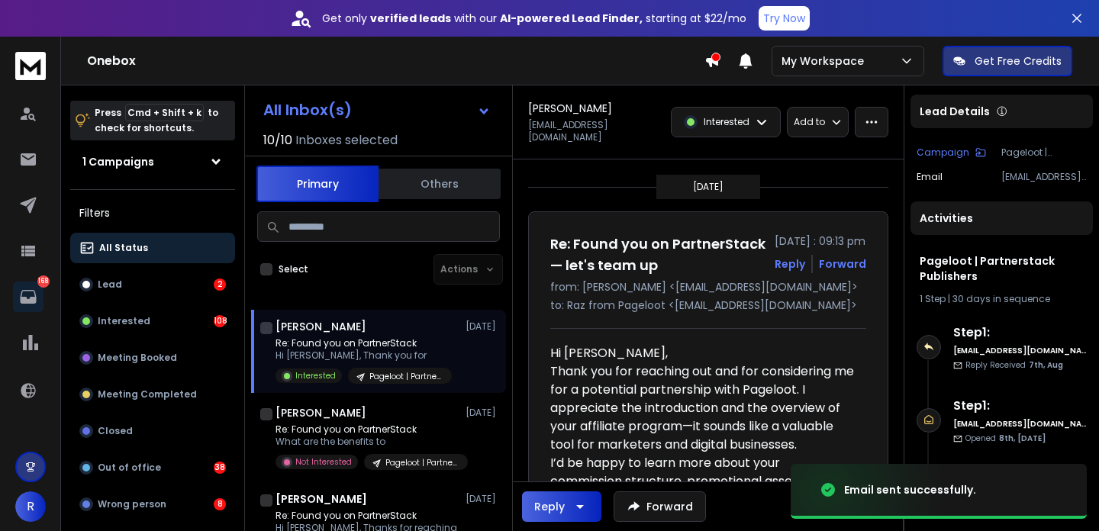
click at [347, 353] on p "Hi Radu, Thank you for" at bounding box center [363, 356] width 176 height 12
click at [653, 523] on div "Reply Forward" at bounding box center [708, 507] width 391 height 50
click at [654, 506] on button "Forward" at bounding box center [660, 506] width 92 height 31
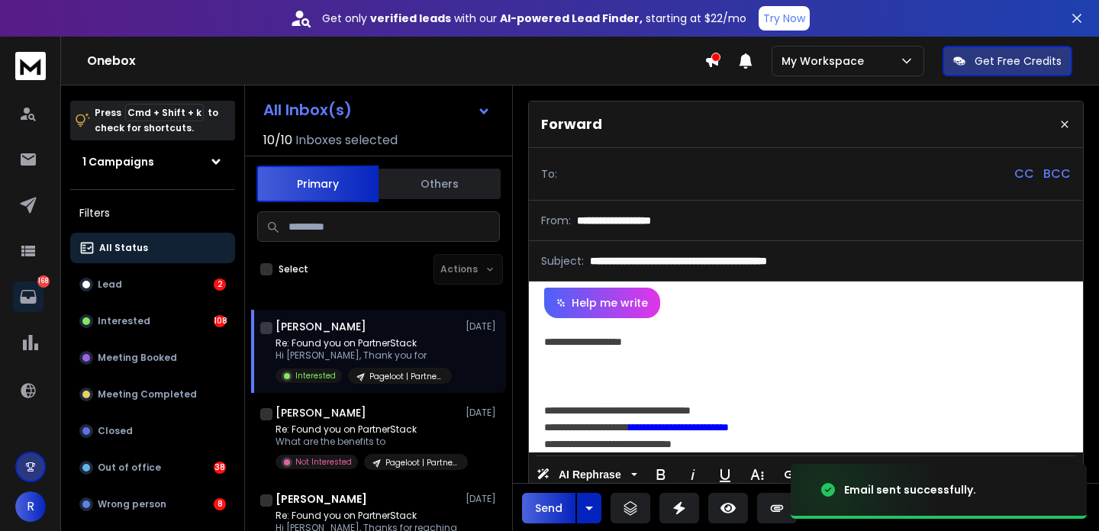
click at [652, 183] on input at bounding box center [616, 173] width 107 height 27
paste input "**********"
type input "**********"
click at [581, 346] on div "**********" at bounding box center [797, 341] width 507 height 17
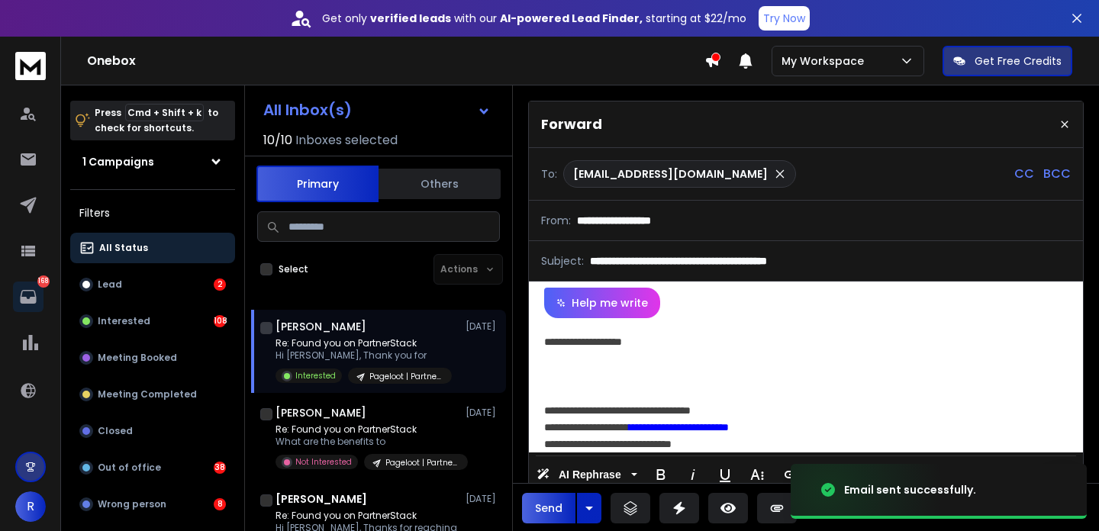
scroll to position [0, 0]
click at [581, 346] on div "**********" at bounding box center [797, 341] width 507 height 17
click at [554, 516] on button "Send" at bounding box center [548, 508] width 53 height 31
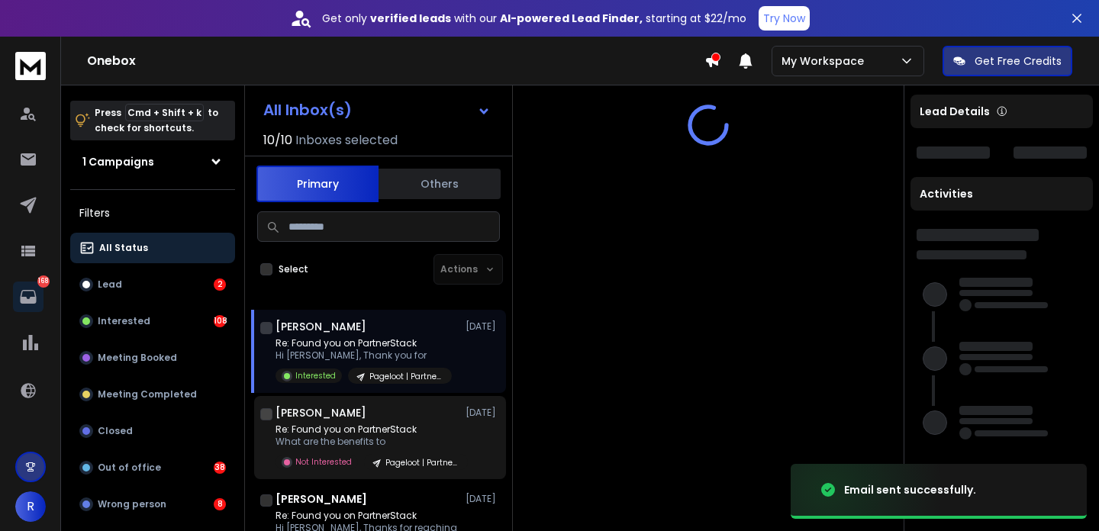
click at [401, 436] on p "What are the benefits to" at bounding box center [366, 442] width 183 height 12
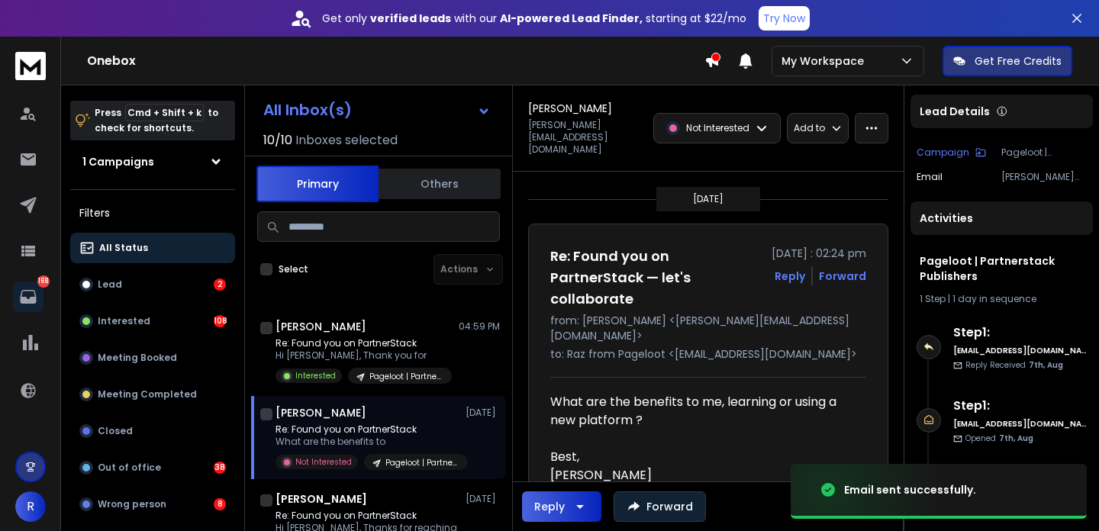
click at [651, 501] on button "Forward" at bounding box center [660, 506] width 92 height 31
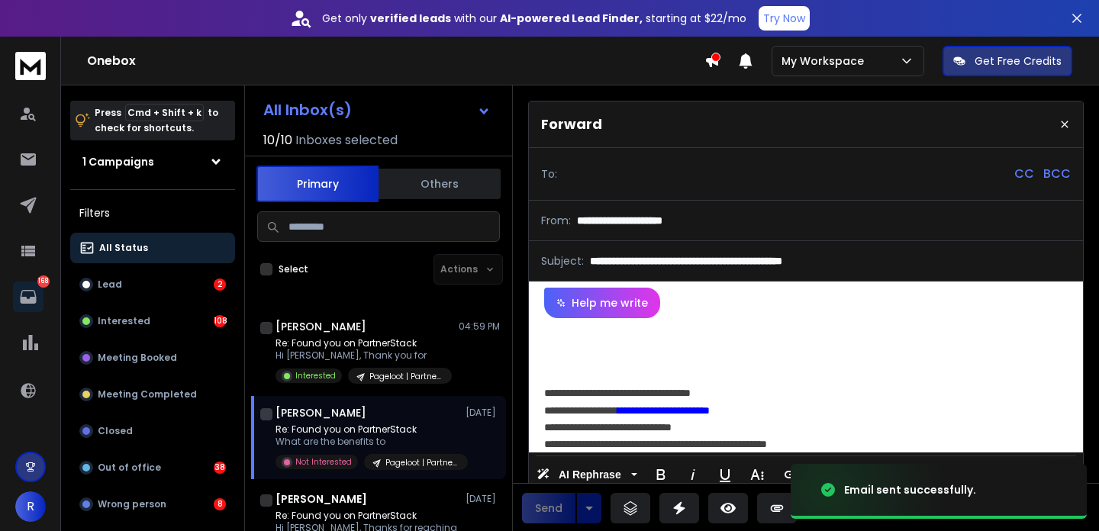
click at [637, 185] on input at bounding box center [616, 173] width 107 height 27
paste input "**********"
type input "**********"
click at [540, 514] on button "Send" at bounding box center [548, 508] width 53 height 31
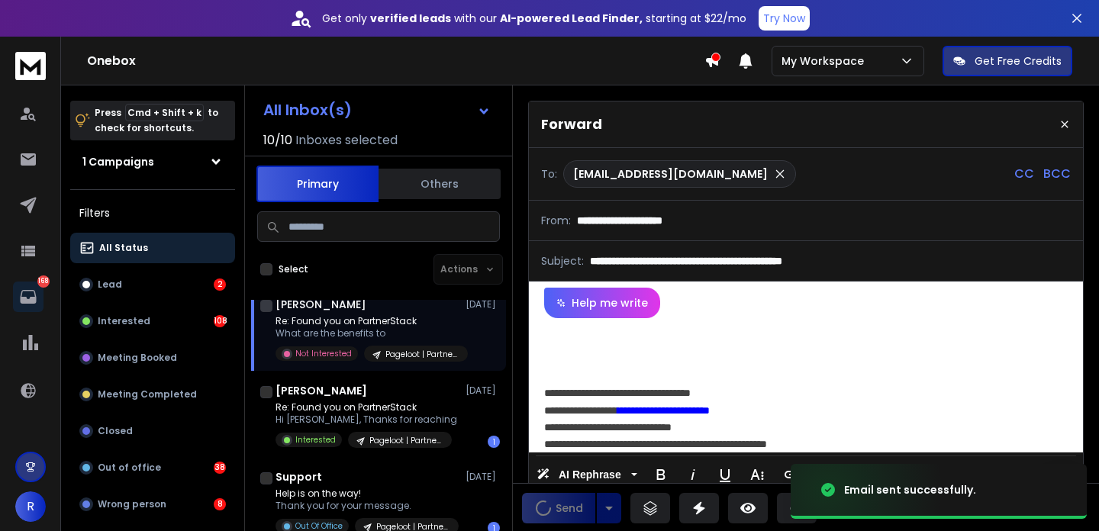
scroll to position [1319, 0]
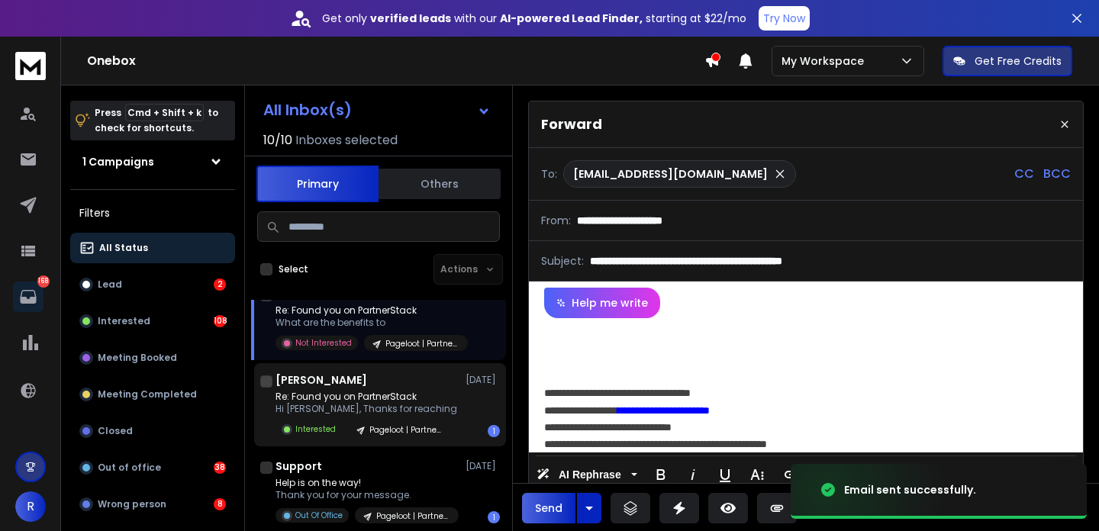
click at [400, 404] on p "Hi [PERSON_NAME], Thanks for reaching" at bounding box center [366, 409] width 182 height 12
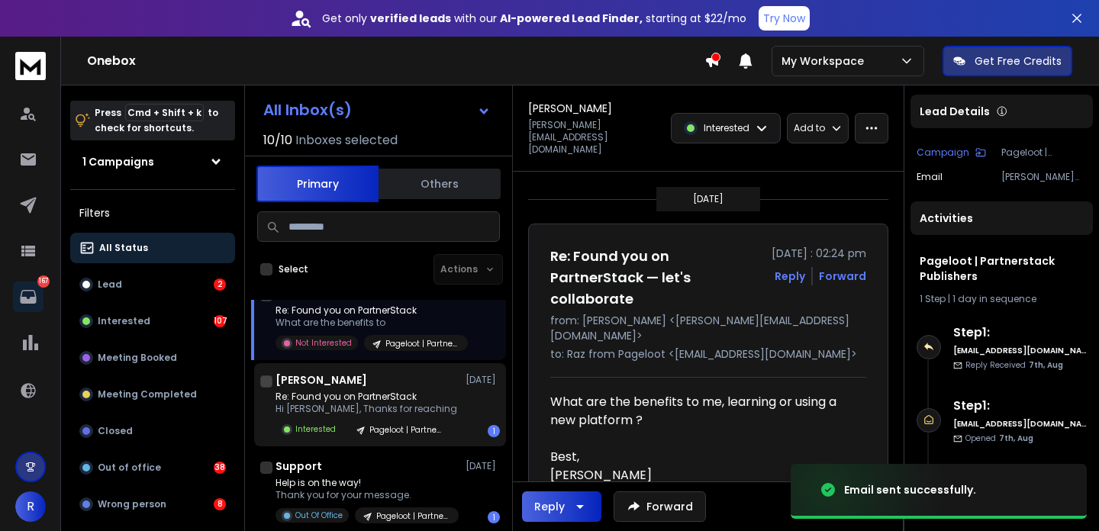
click at [400, 404] on p "Hi [PERSON_NAME], Thanks for reaching" at bounding box center [366, 409] width 182 height 12
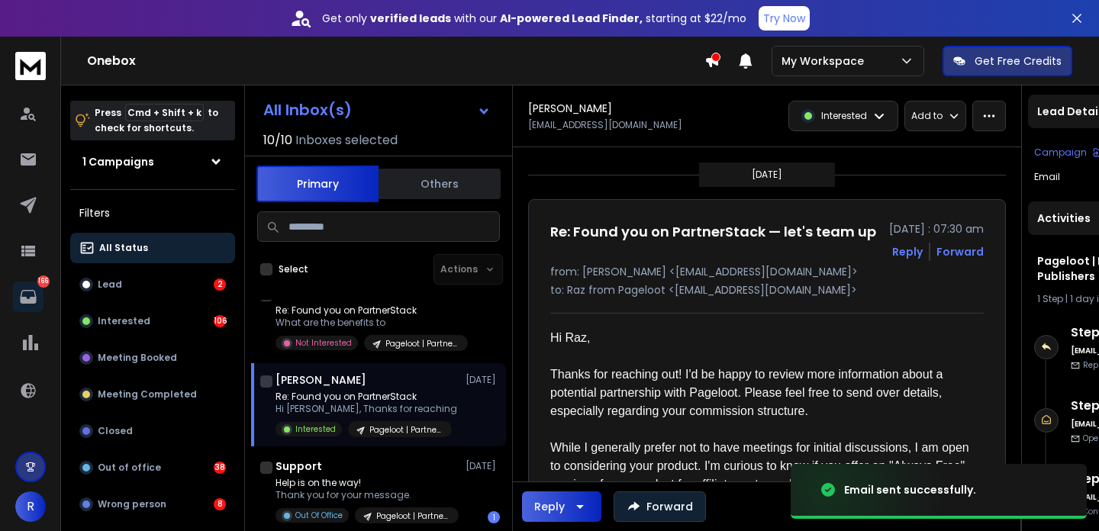
click at [648, 513] on button "Forward" at bounding box center [660, 506] width 92 height 31
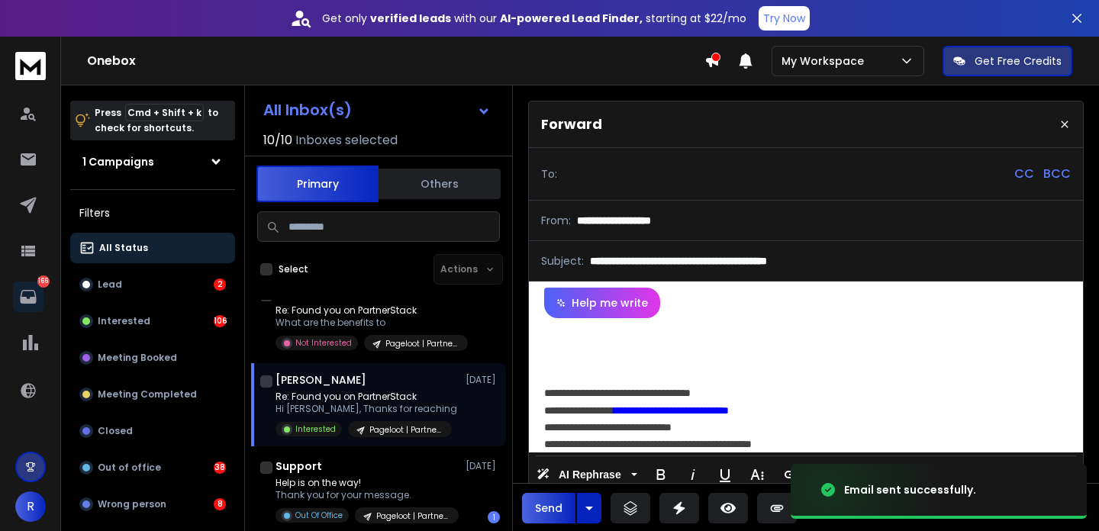
click at [614, 161] on input at bounding box center [616, 173] width 107 height 27
paste input "**********"
type input "**********"
click at [539, 521] on button "Send" at bounding box center [548, 508] width 53 height 31
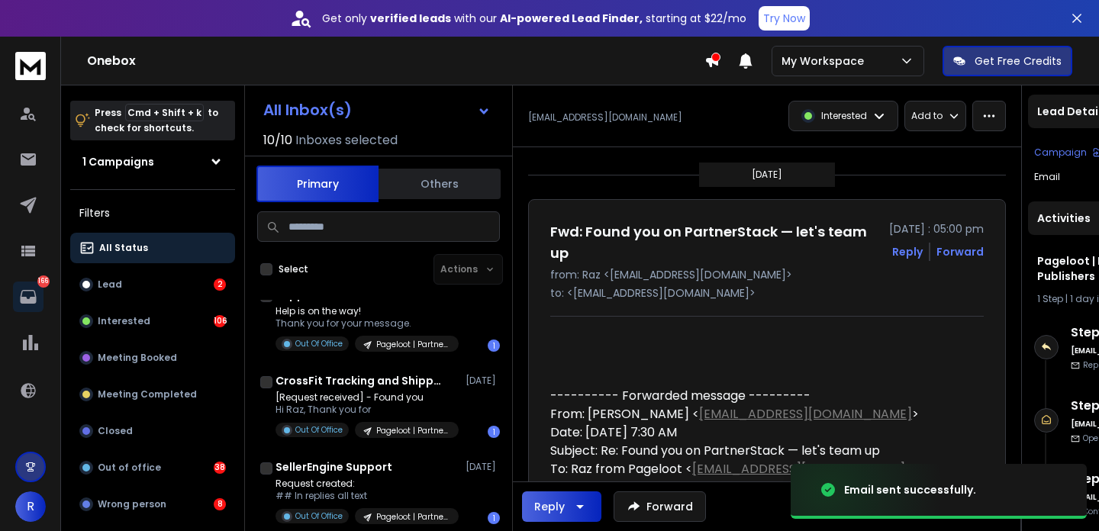
scroll to position [1445, 0]
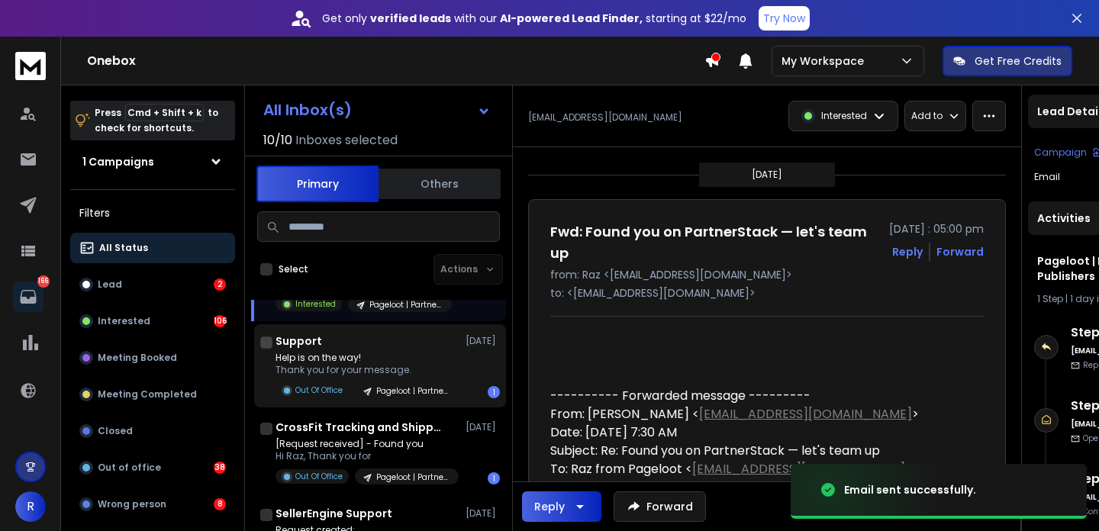
click at [391, 373] on p "Thank you for your message." at bounding box center [366, 370] width 183 height 12
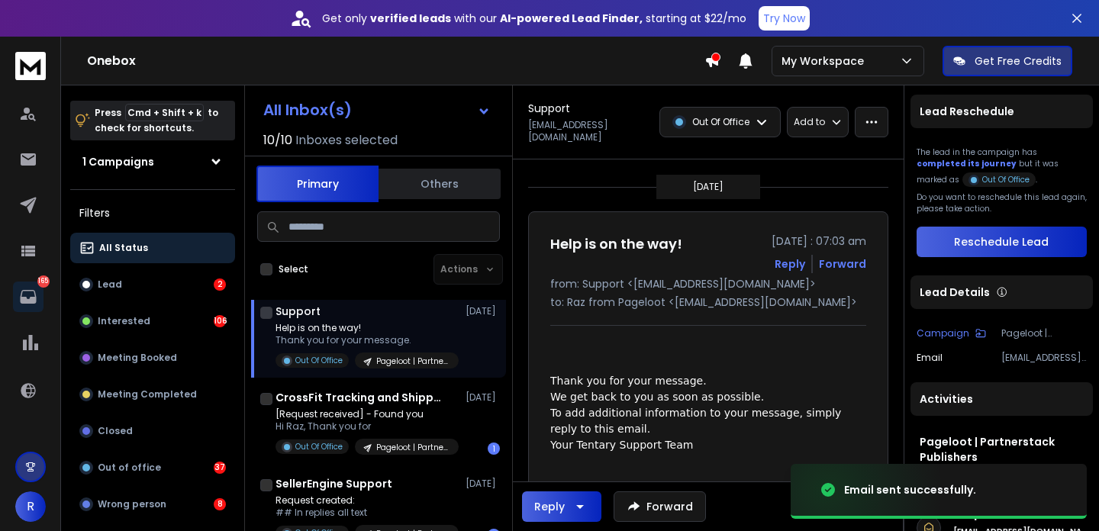
scroll to position [1487, 0]
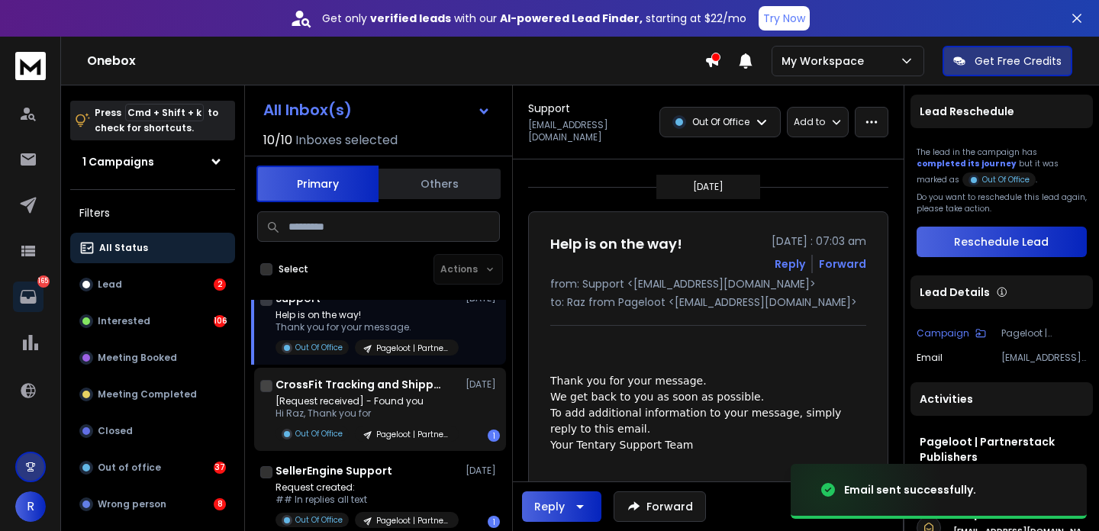
click at [390, 385] on h1 "CrossFit Tracking and Shipping Team" at bounding box center [359, 384] width 168 height 15
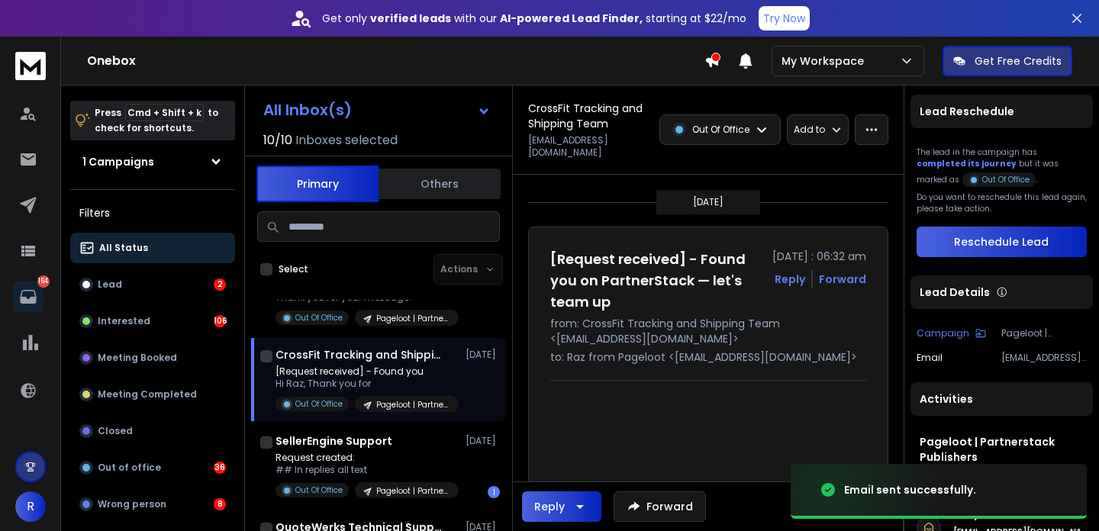
scroll to position [1548, 0]
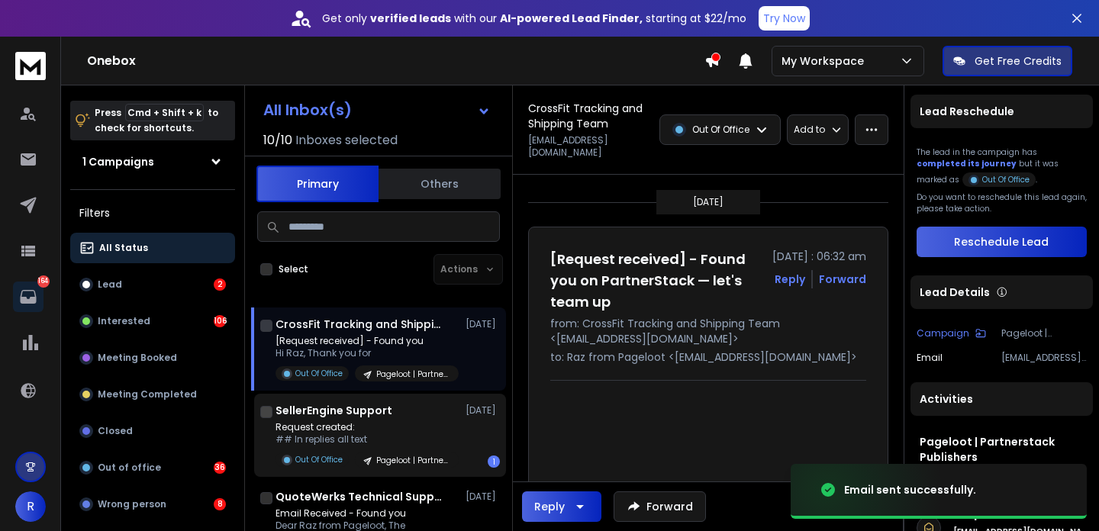
click at [398, 416] on div "SellerEngine Support 07 Aug" at bounding box center [387, 410] width 224 height 15
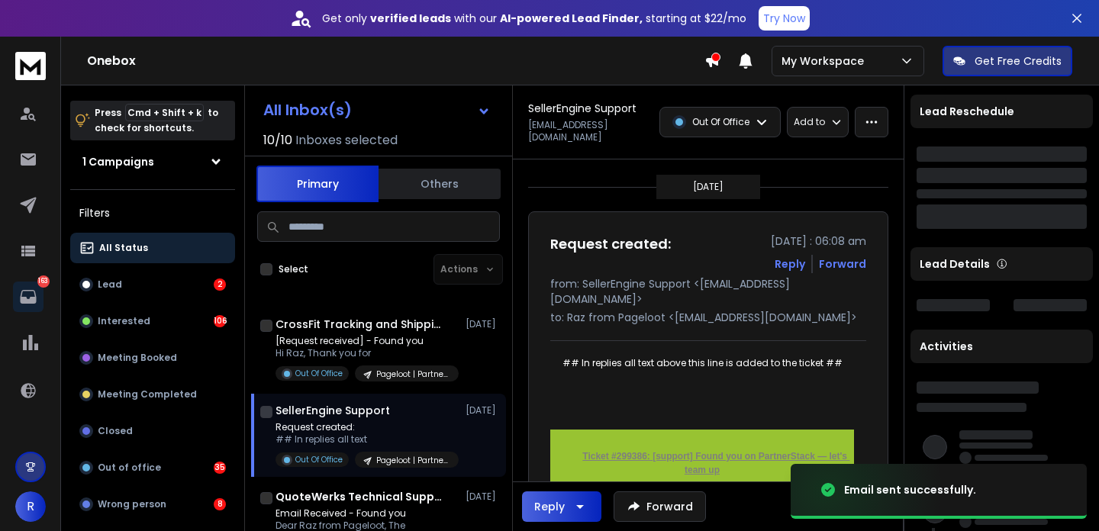
scroll to position [1702, 0]
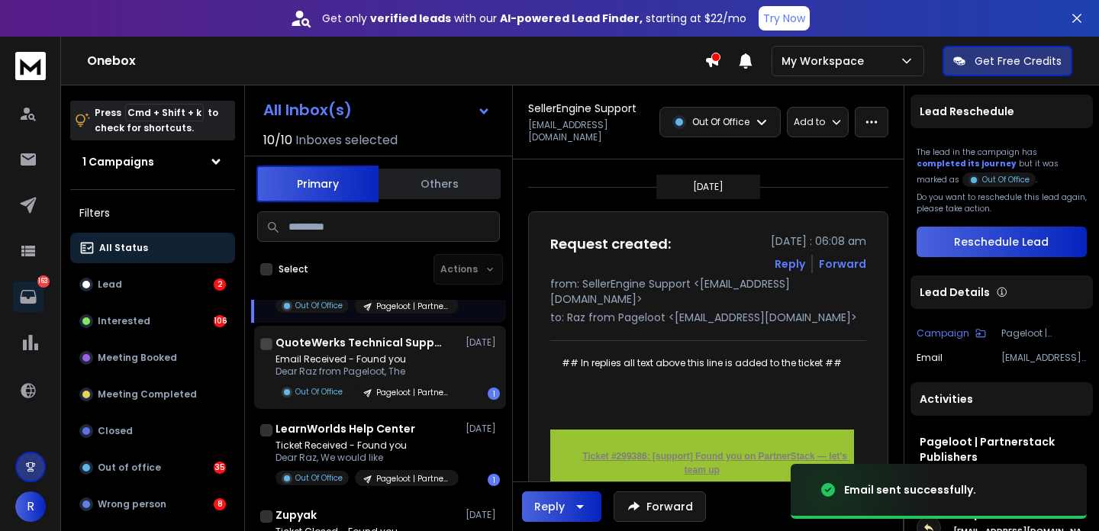
click at [395, 375] on p "Dear Raz from Pageloot, The" at bounding box center [366, 372] width 183 height 12
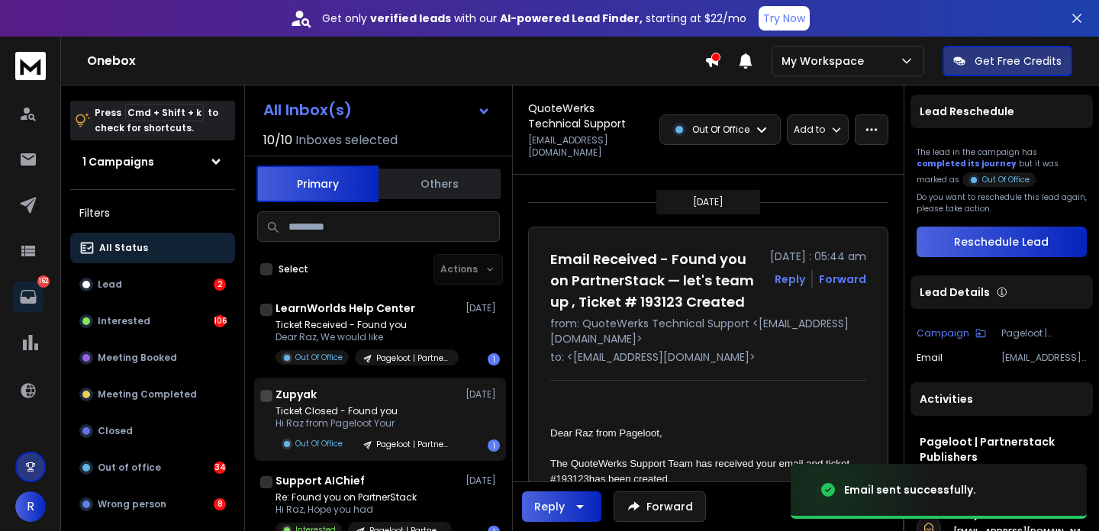
scroll to position [1818, 0]
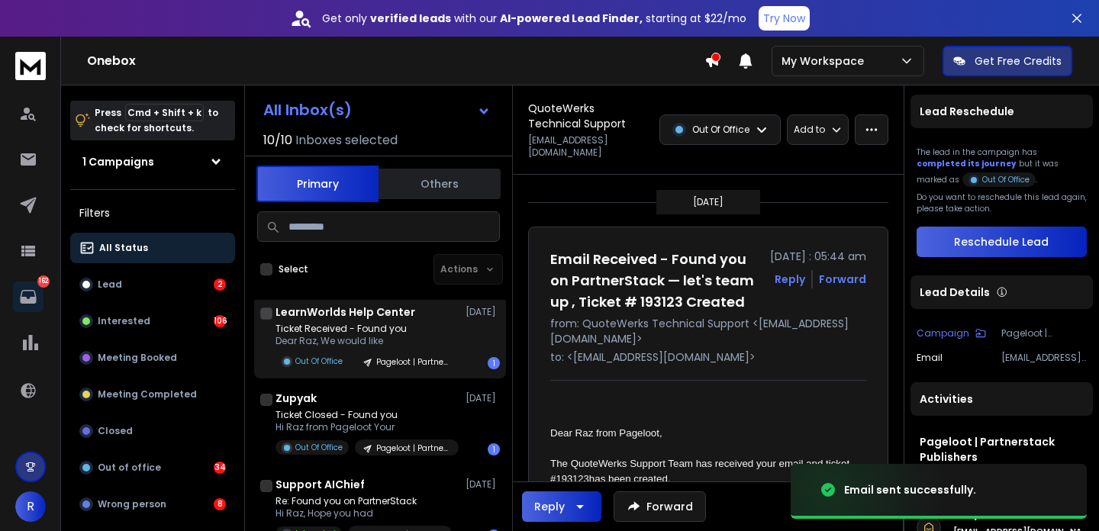
click at [398, 346] on p "Dear Raz, We would like" at bounding box center [366, 341] width 183 height 12
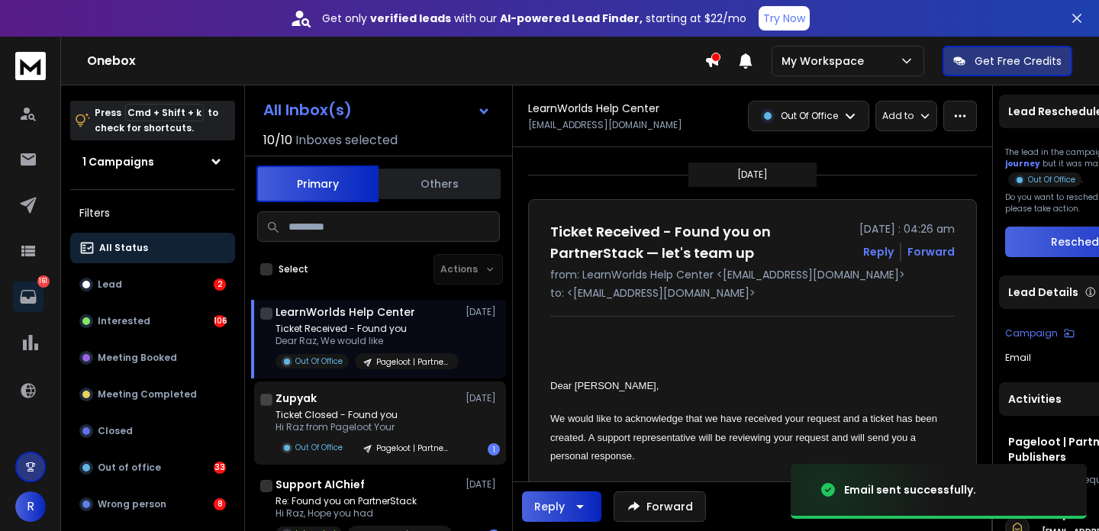
click at [395, 409] on p "Ticket Closed - Found you" at bounding box center [366, 415] width 183 height 12
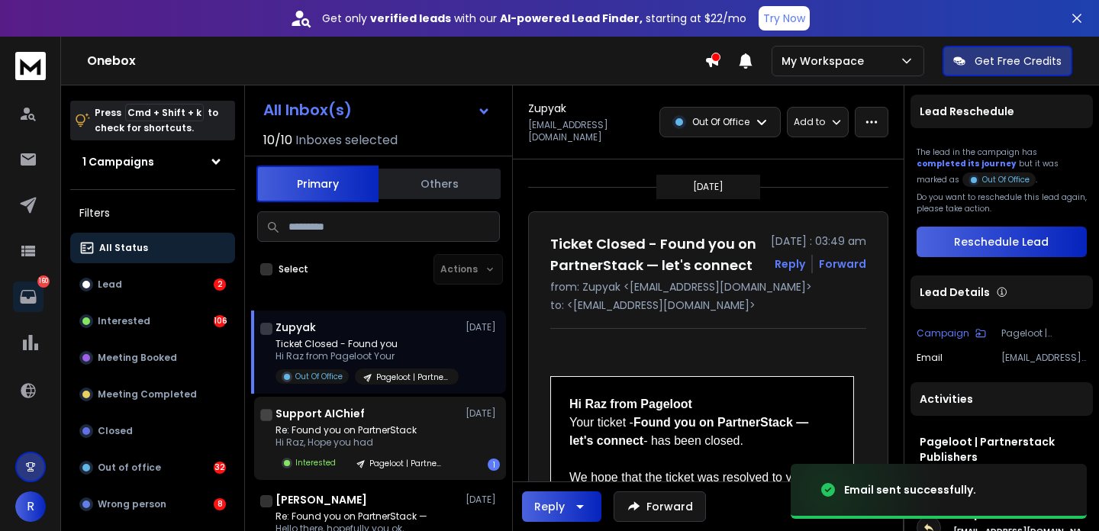
click at [404, 442] on p "Hi Raz, Hope you had" at bounding box center [363, 442] width 176 height 12
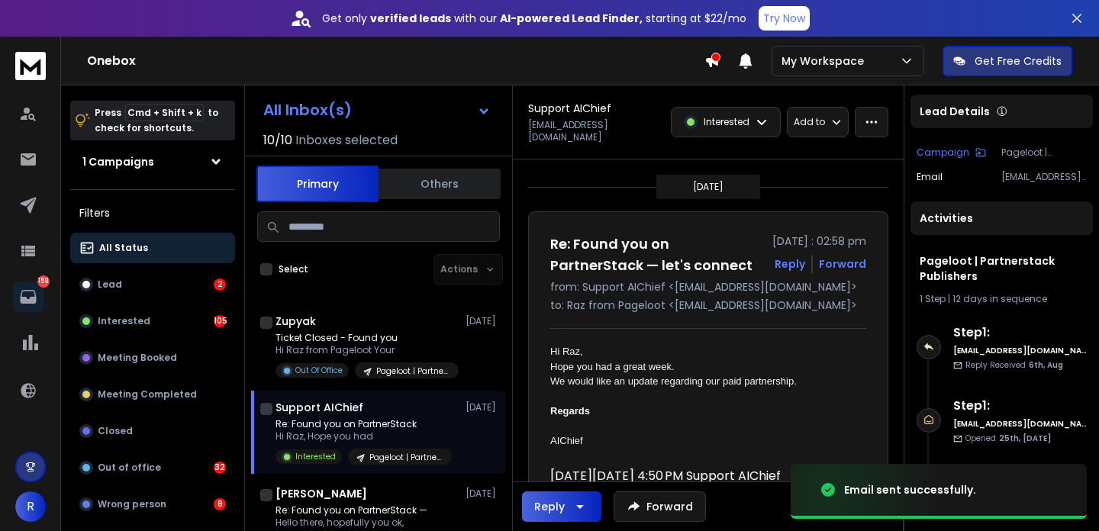
scroll to position [1980, 0]
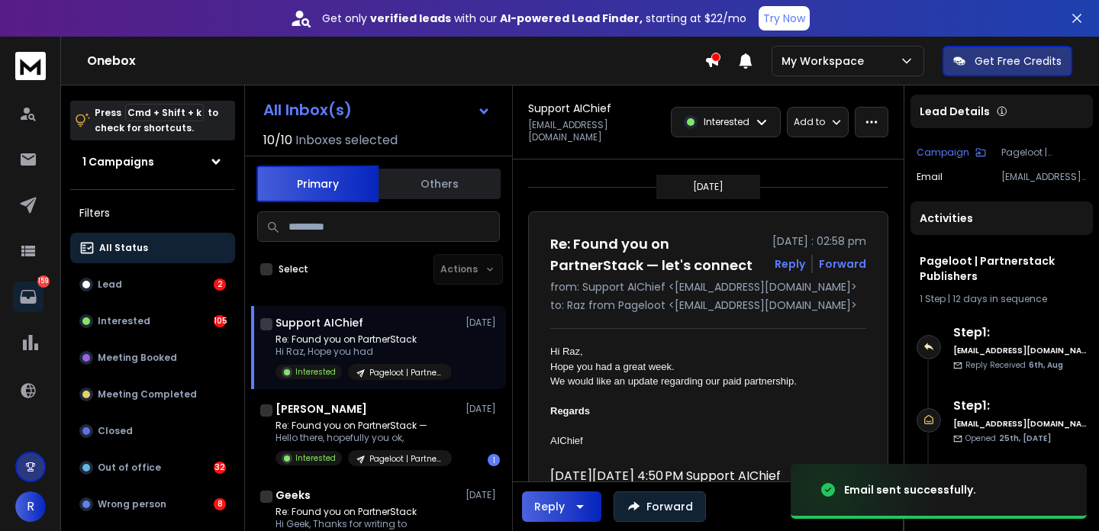
click at [655, 507] on button "Forward" at bounding box center [660, 506] width 92 height 31
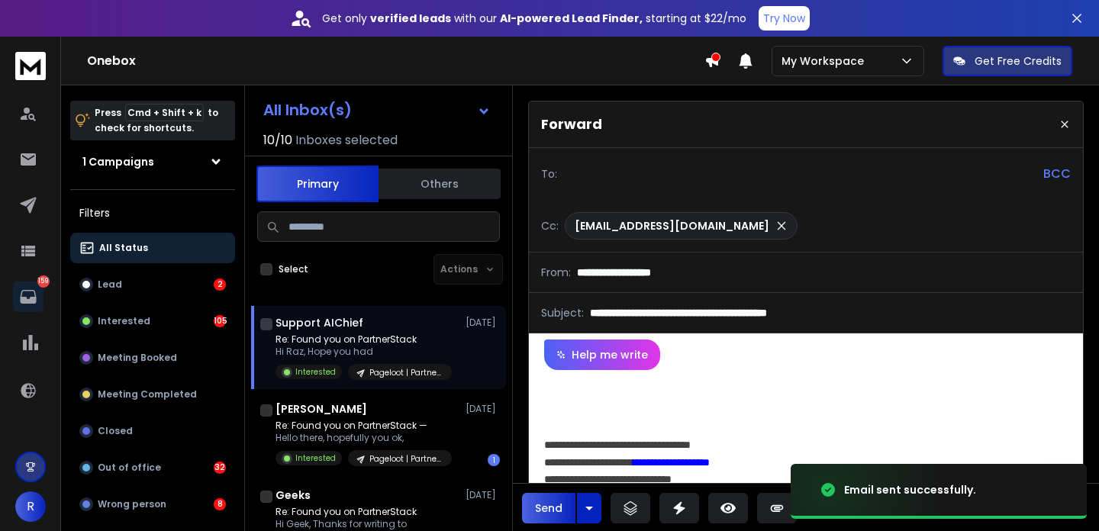
click at [640, 184] on input at bounding box center [616, 173] width 107 height 27
paste input "**********"
type input "**********"
click at [534, 510] on button "Send" at bounding box center [548, 508] width 53 height 31
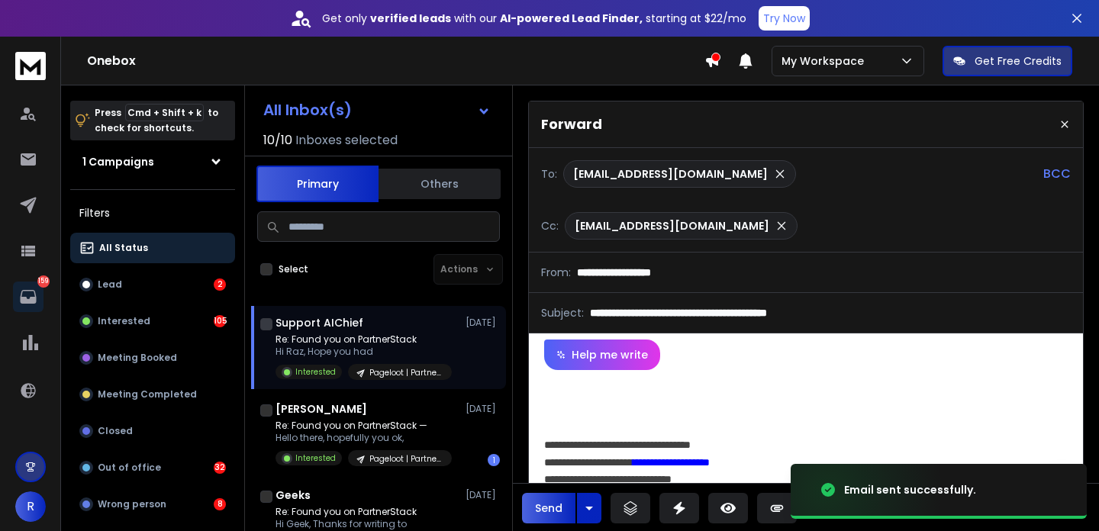
scroll to position [0, 0]
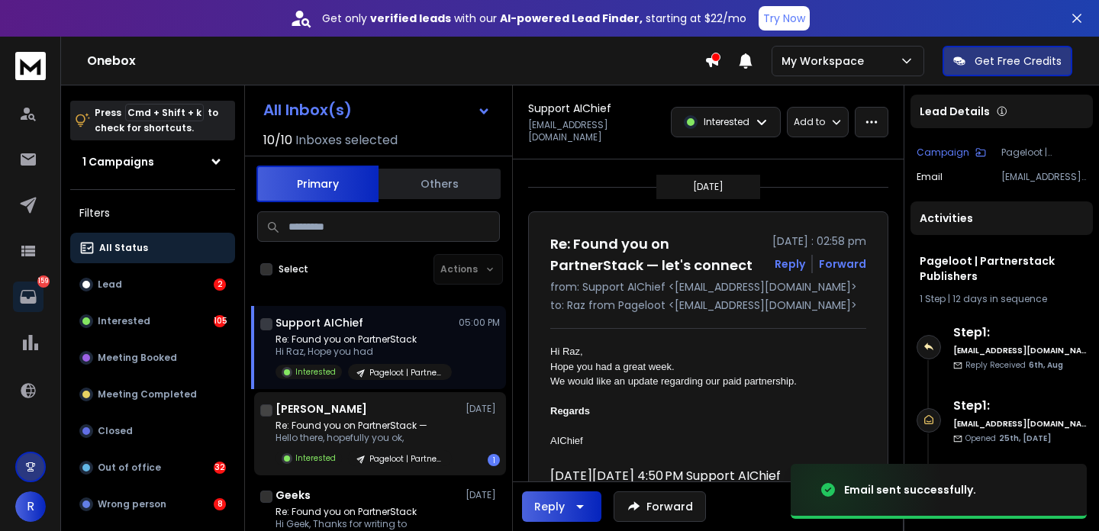
click at [362, 440] on p "Hello there, hopefully you ok," at bounding box center [363, 438] width 176 height 12
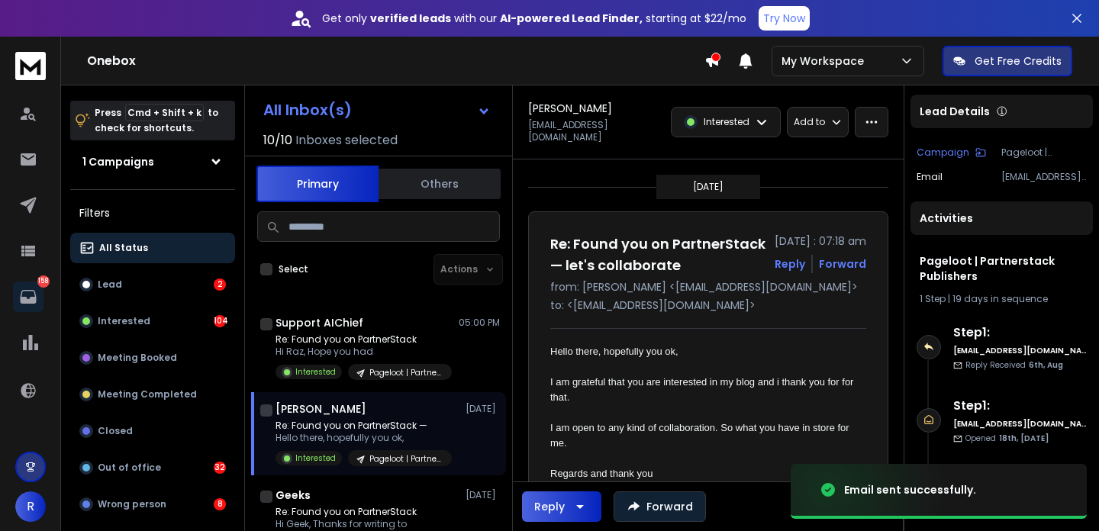
click at [643, 511] on button "Forward" at bounding box center [660, 506] width 92 height 31
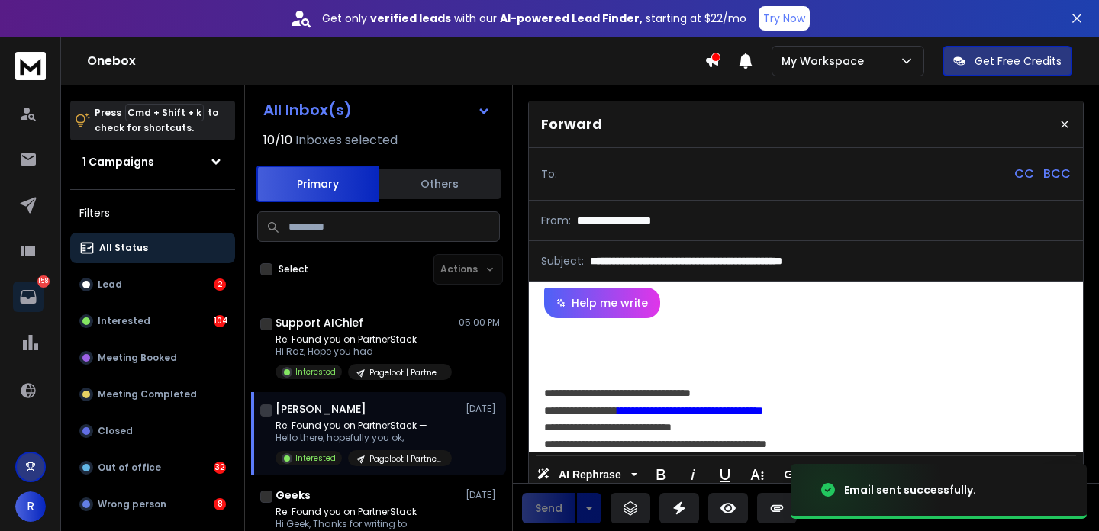
click at [640, 171] on input at bounding box center [616, 173] width 107 height 27
paste input "**********"
type input "**********"
click at [552, 509] on button "Send" at bounding box center [548, 508] width 53 height 31
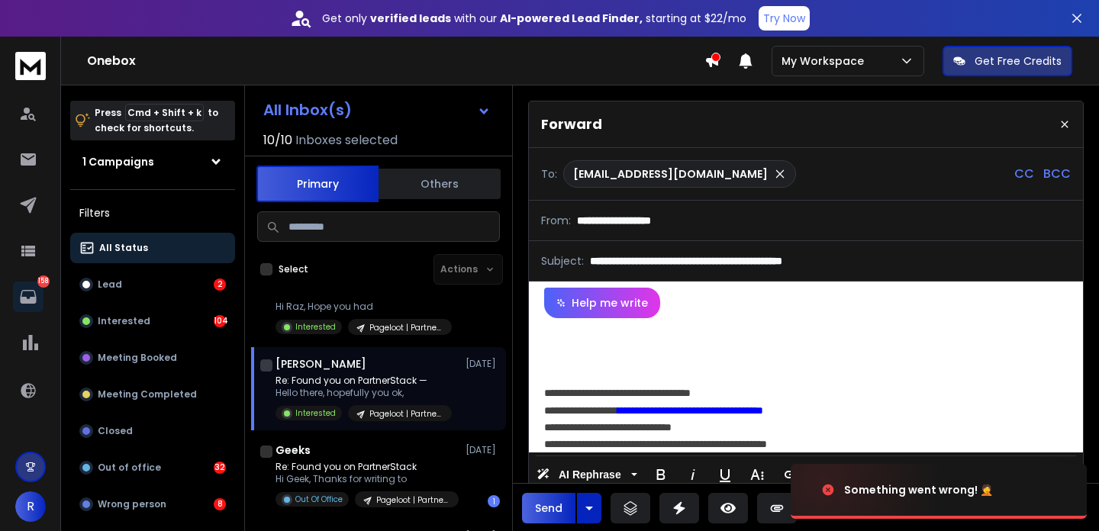
scroll to position [2124, 0]
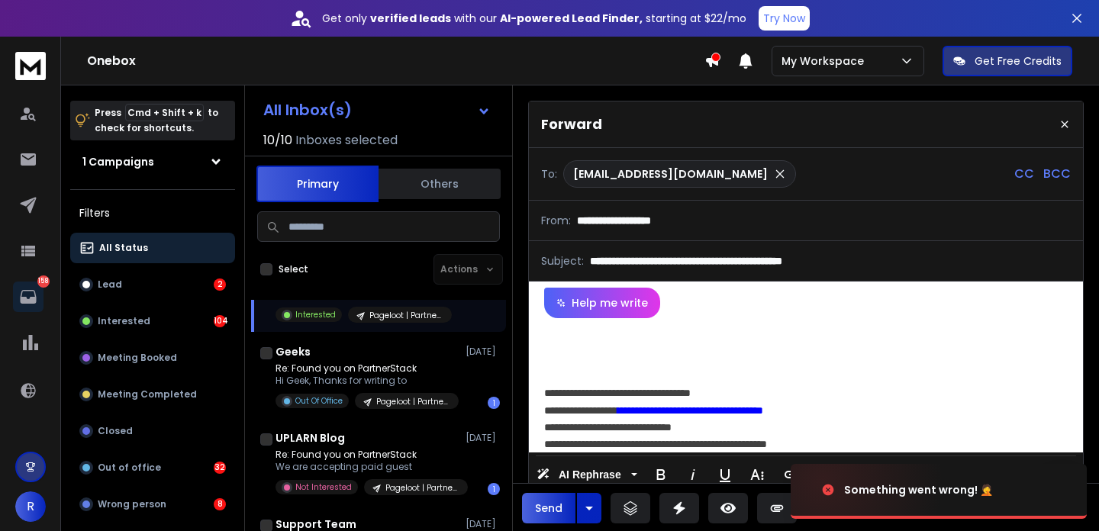
click at [554, 517] on button "Send" at bounding box center [548, 508] width 53 height 31
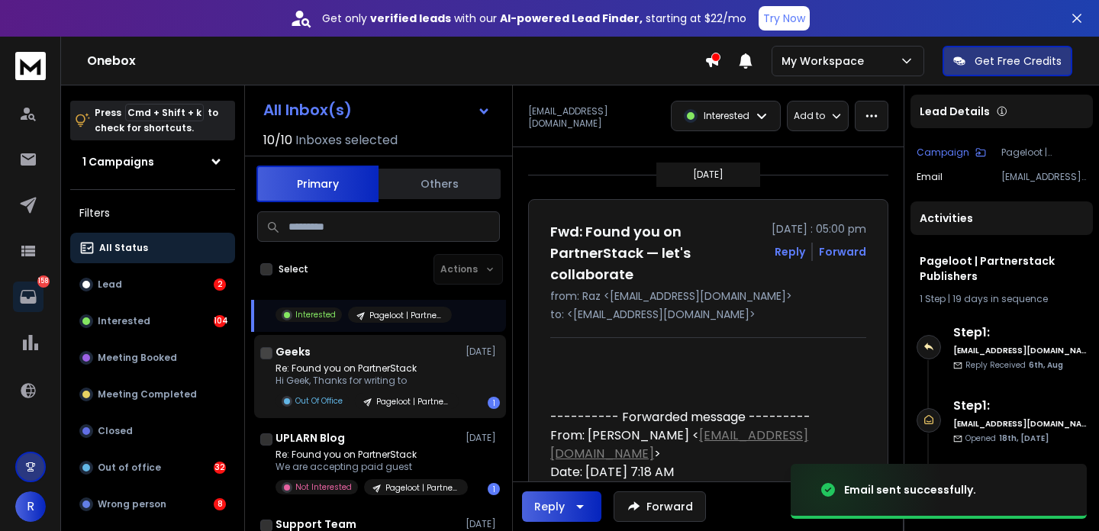
click at [382, 379] on p "Hi Geek, Thanks for writing to" at bounding box center [366, 381] width 183 height 12
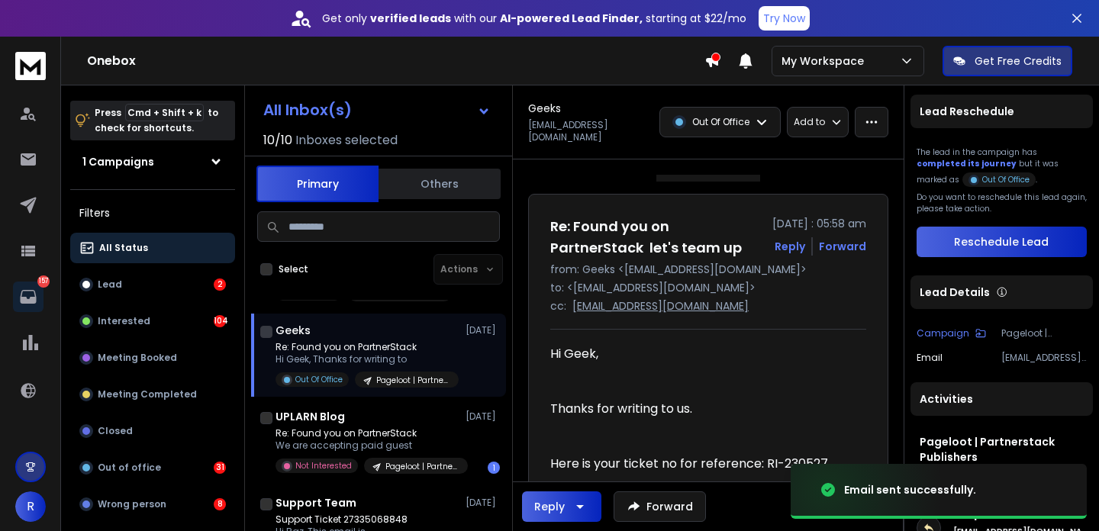
scroll to position [2165, 0]
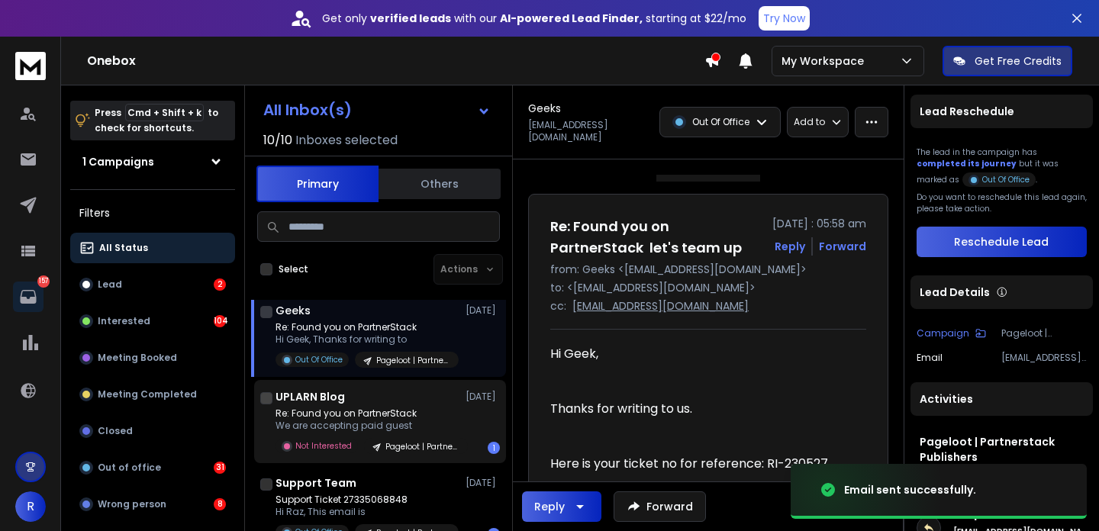
click at [365, 423] on p "We are accepting paid guest" at bounding box center [366, 426] width 183 height 12
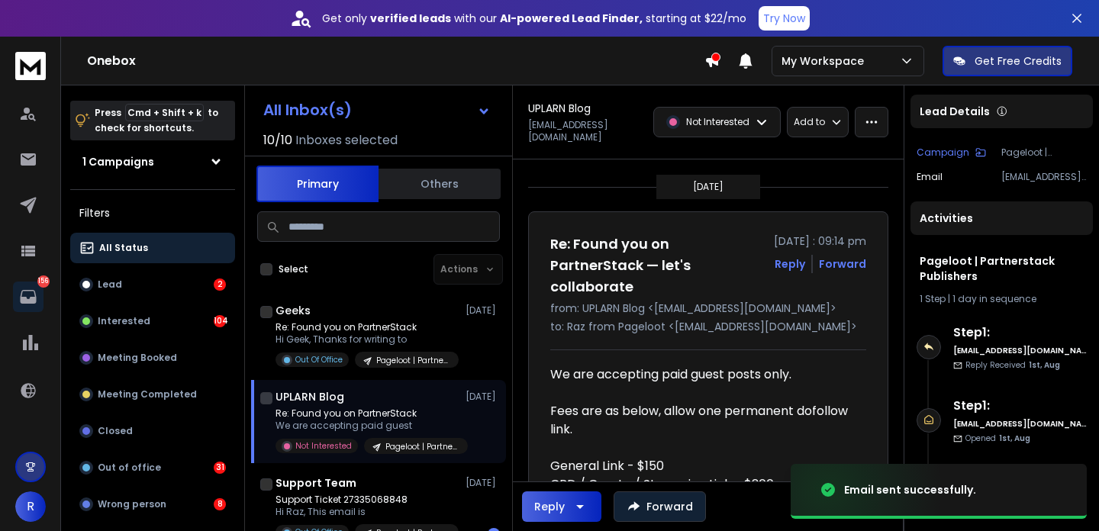
click at [630, 500] on icon at bounding box center [634, 507] width 14 height 14
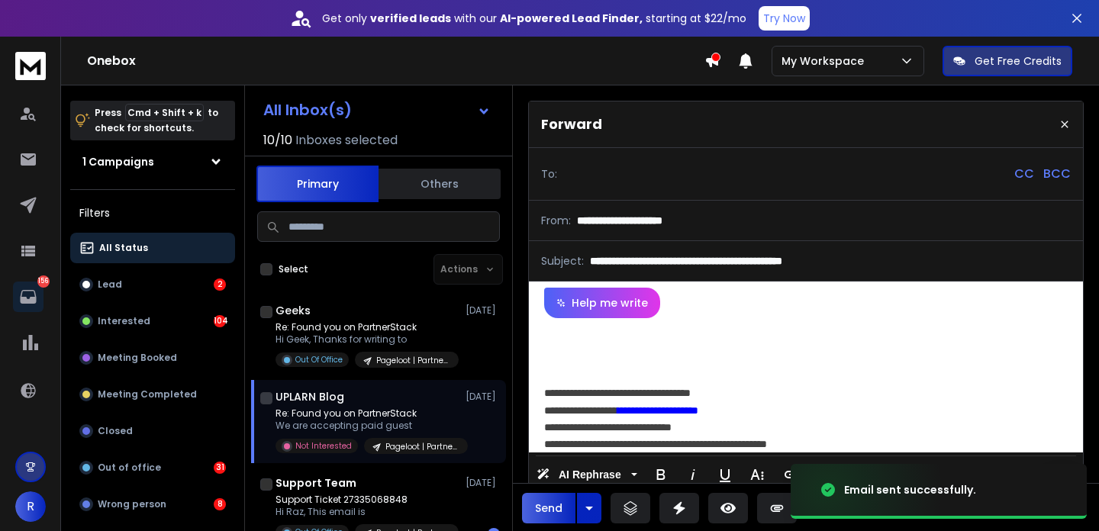
click at [624, 182] on input at bounding box center [616, 173] width 107 height 27
paste input "**********"
type input "**********"
click at [538, 505] on button "Send" at bounding box center [548, 508] width 53 height 31
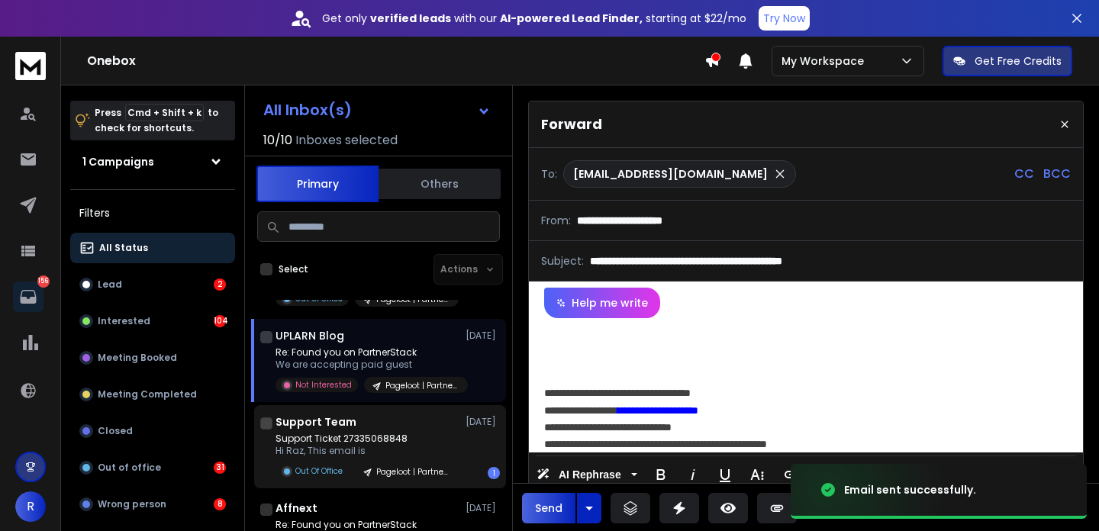
scroll to position [2227, 0]
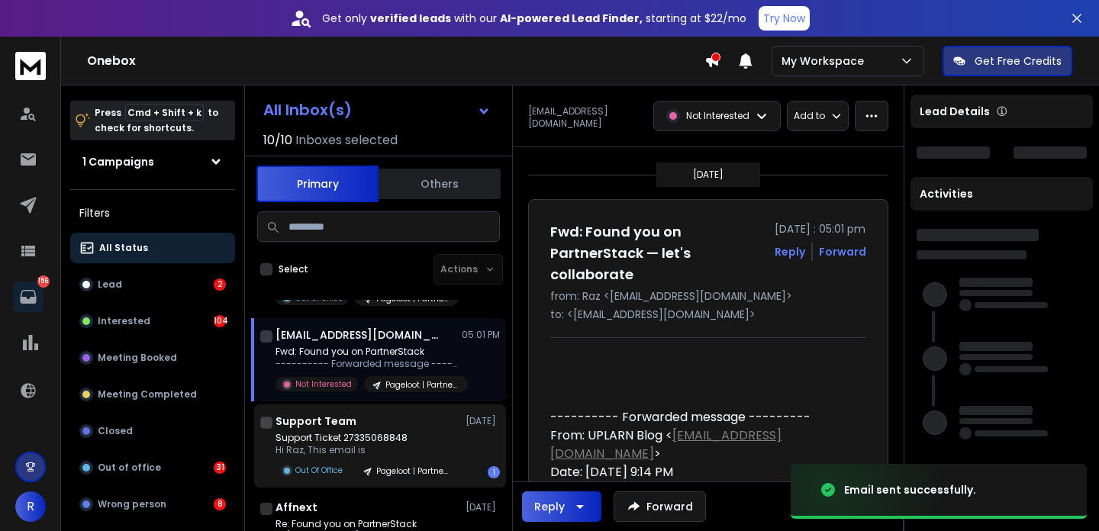
click at [382, 449] on p "Hi Raz, This email is" at bounding box center [366, 450] width 183 height 12
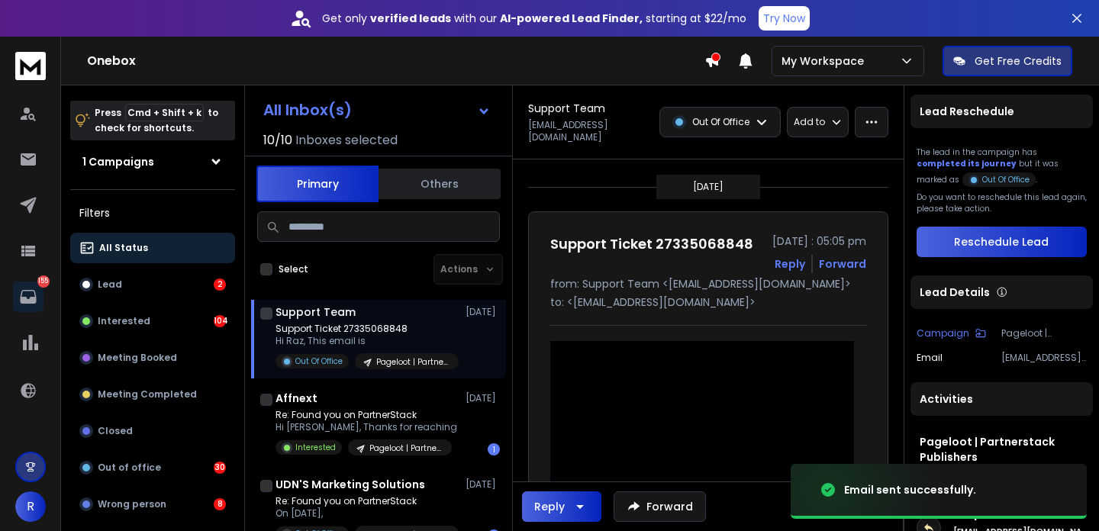
scroll to position [2337, 0]
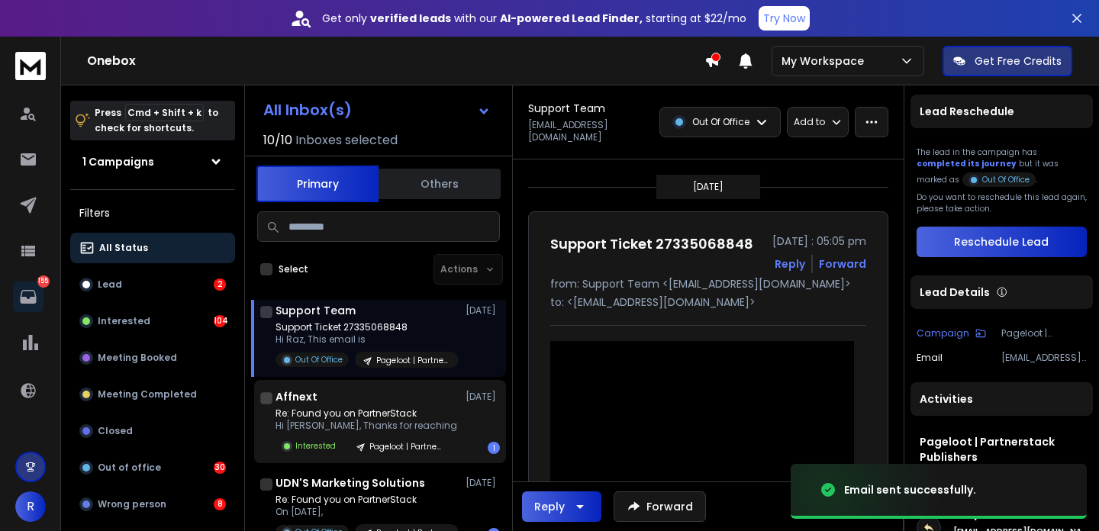
click at [385, 422] on p "Hi Radu, Thanks for reaching" at bounding box center [366, 426] width 182 height 12
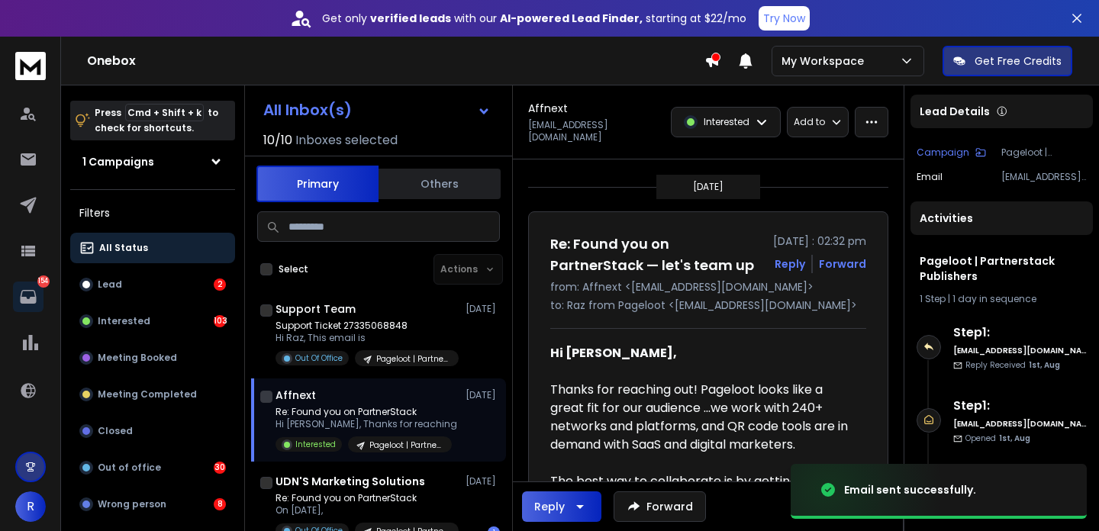
scroll to position [2340, 0]
click at [682, 510] on button "Forward" at bounding box center [660, 506] width 92 height 31
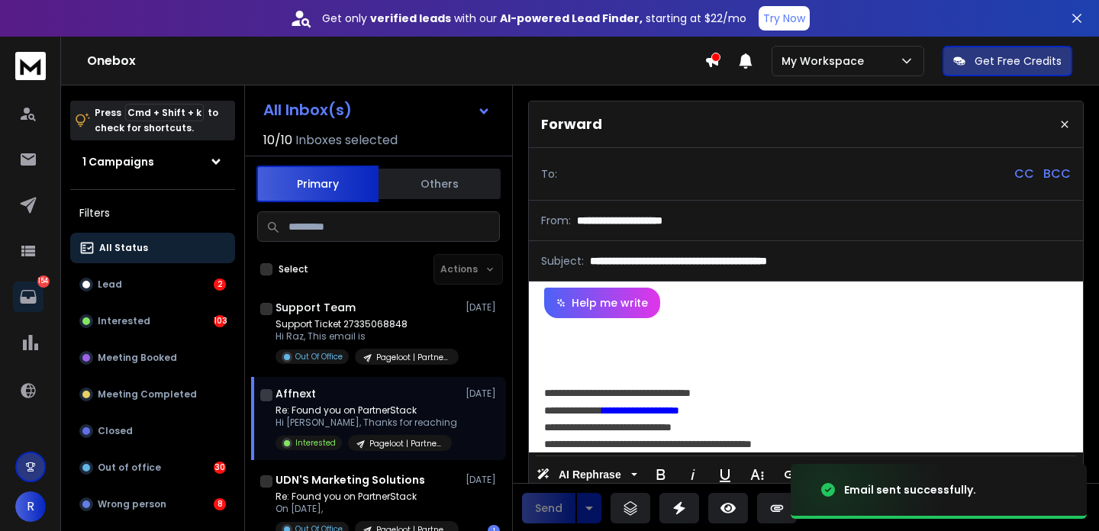
click at [627, 179] on input at bounding box center [616, 173] width 107 height 27
paste input "**********"
type input "**********"
click at [533, 507] on button "Send" at bounding box center [548, 508] width 53 height 31
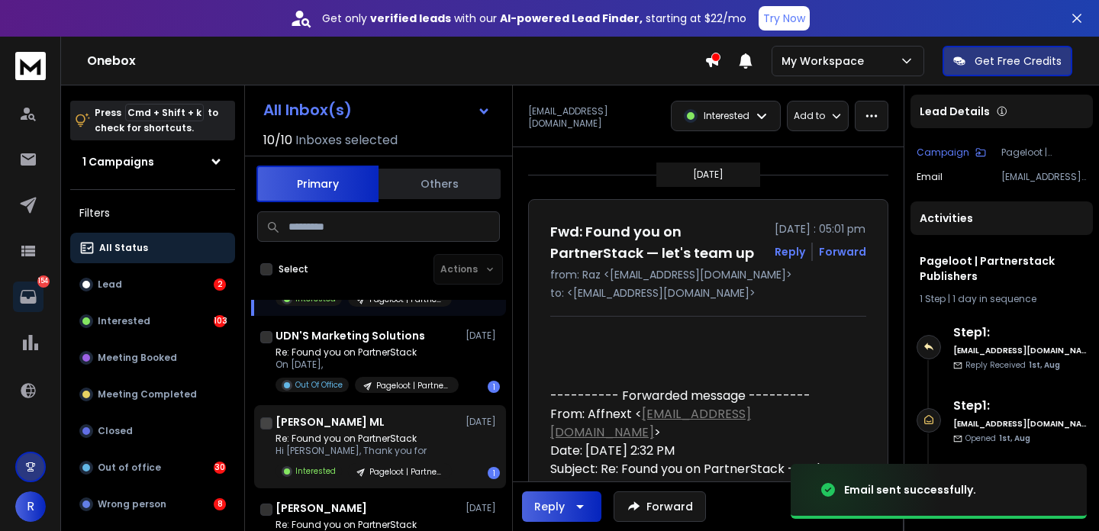
scroll to position [2485, 0]
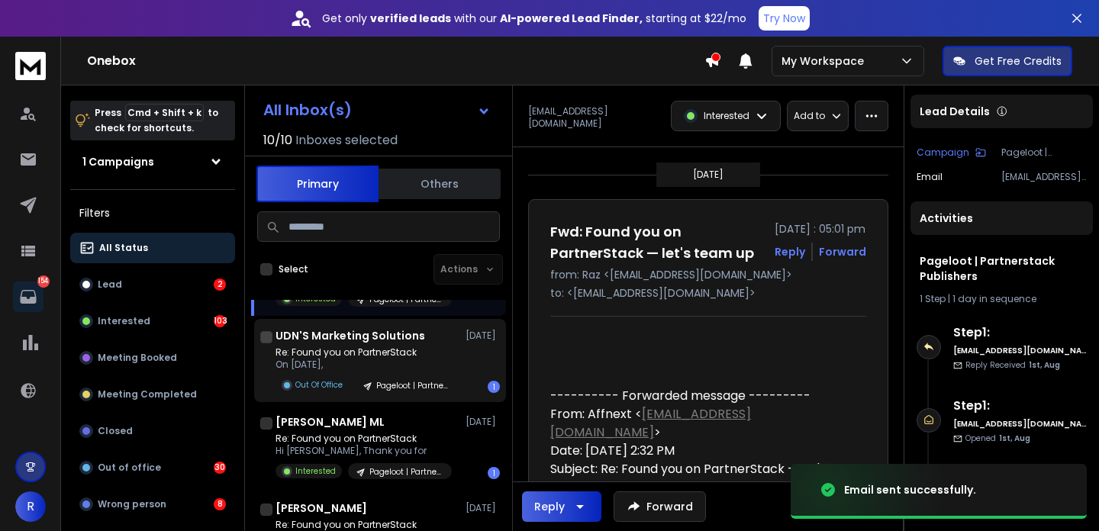
click at [401, 377] on div "Pageloot | Partnerstack Publishers" at bounding box center [407, 385] width 104 height 16
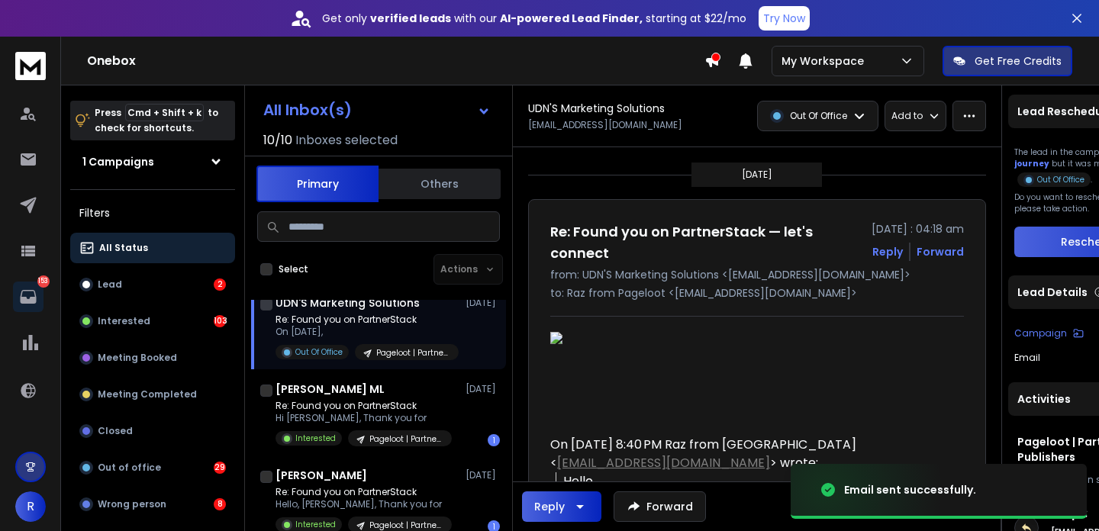
scroll to position [2533, 0]
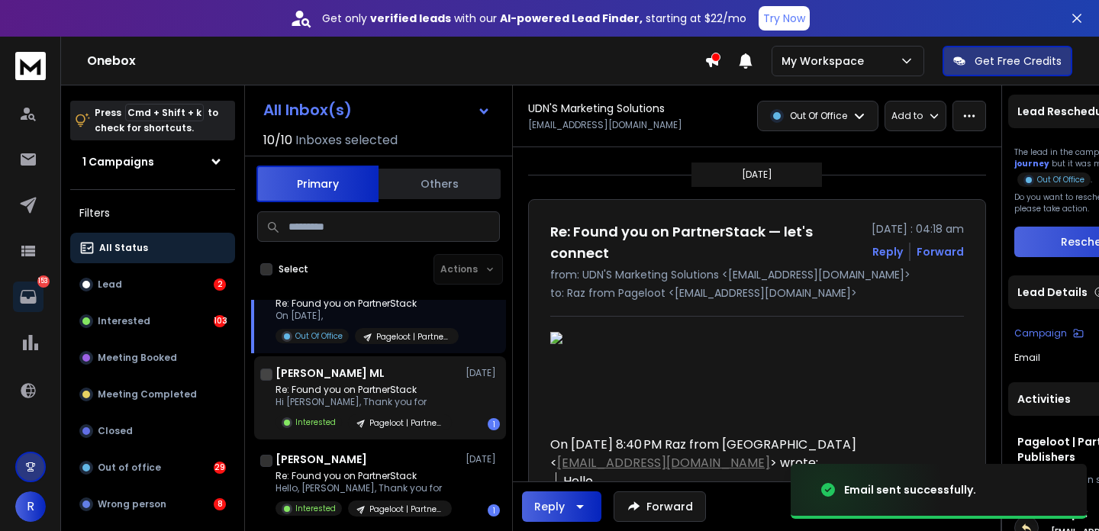
click at [385, 405] on p "Hi Radu, Thank you for" at bounding box center [363, 402] width 176 height 12
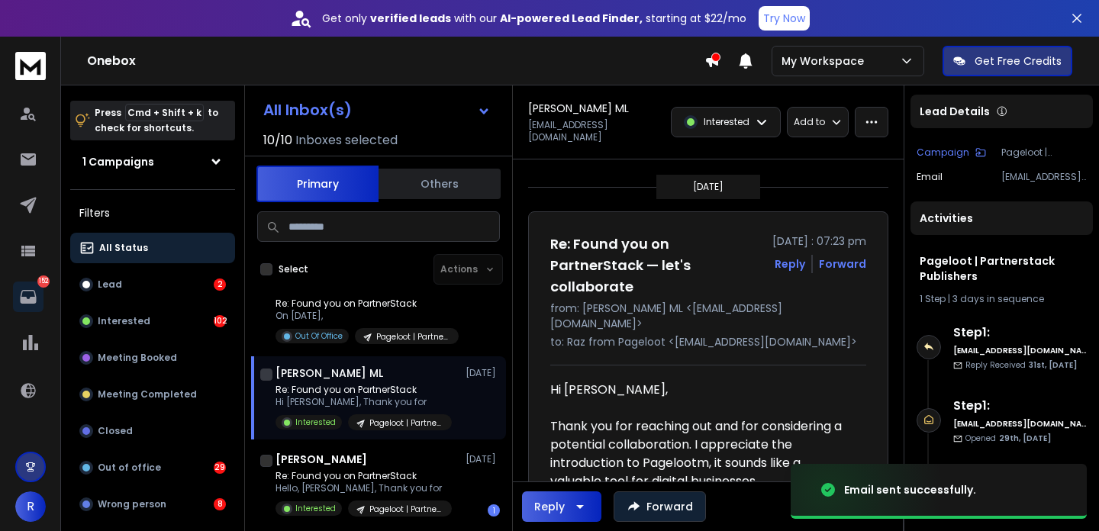
click at [644, 511] on button "Forward" at bounding box center [660, 506] width 92 height 31
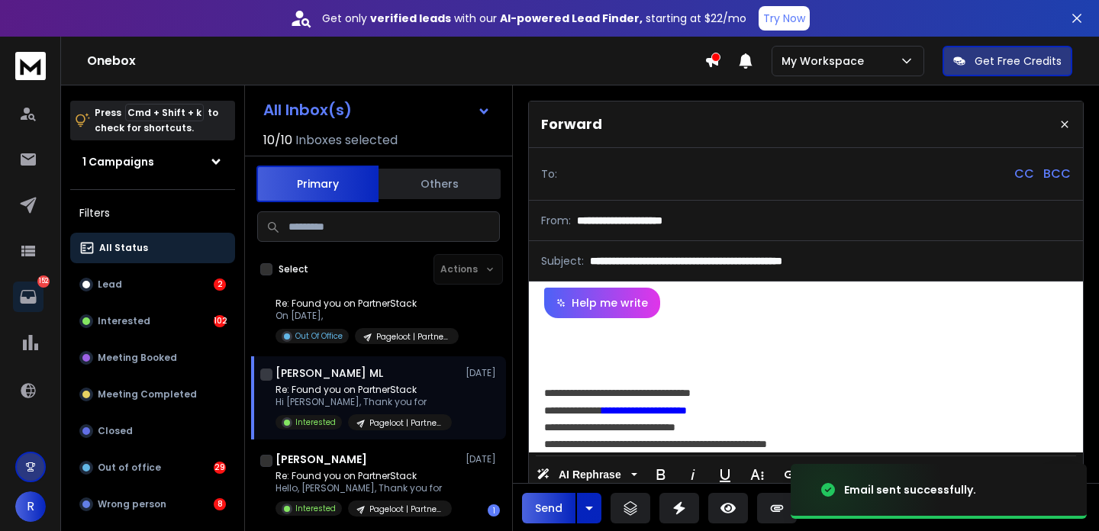
click at [651, 173] on input at bounding box center [616, 173] width 107 height 27
paste input "**********"
type input "**********"
click at [549, 509] on button "Send" at bounding box center [548, 508] width 53 height 31
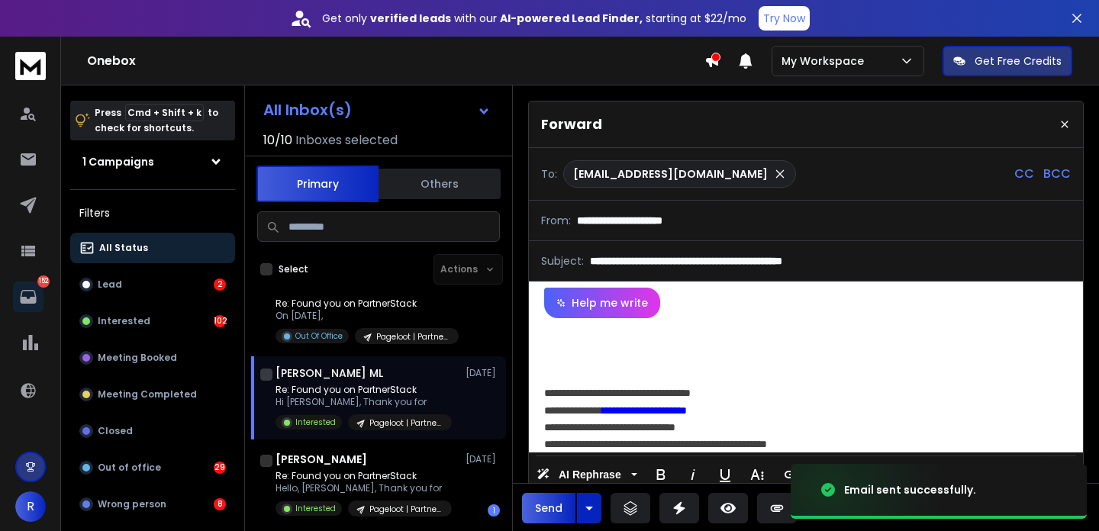
scroll to position [0, 0]
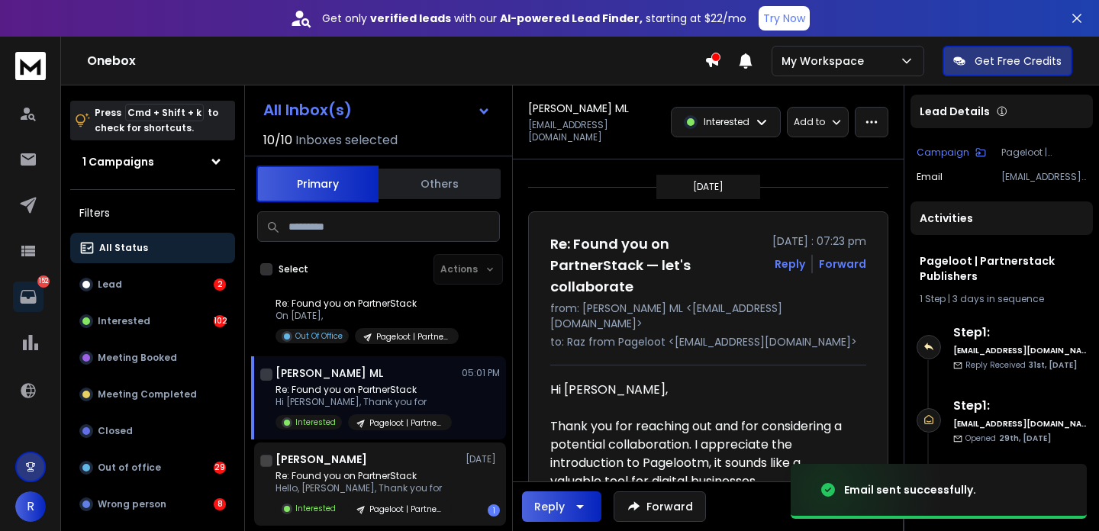
click at [343, 480] on p "Re: Found you on PartnerStack" at bounding box center [363, 476] width 176 height 12
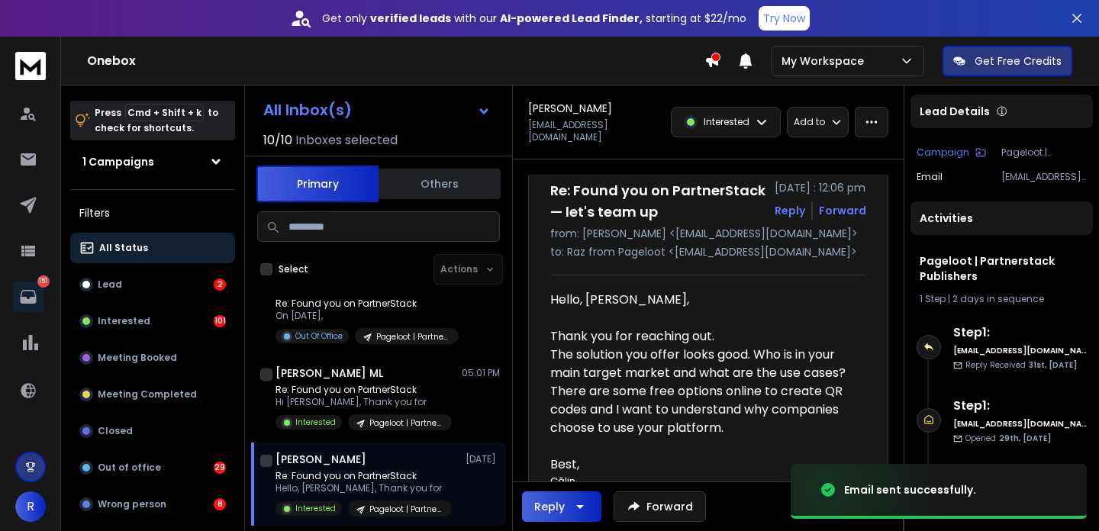
scroll to position [76, 0]
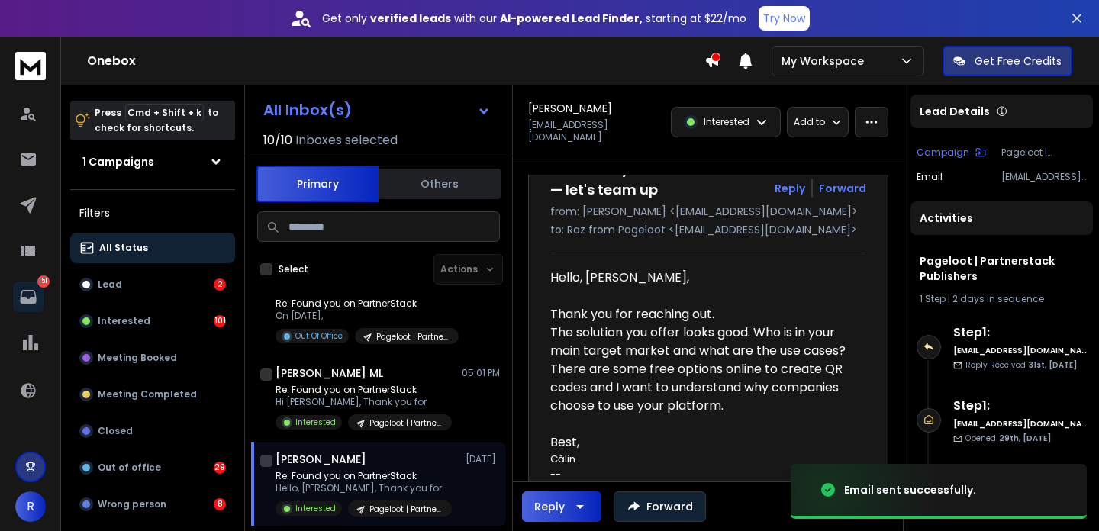
click at [678, 498] on button "Forward" at bounding box center [660, 506] width 92 height 31
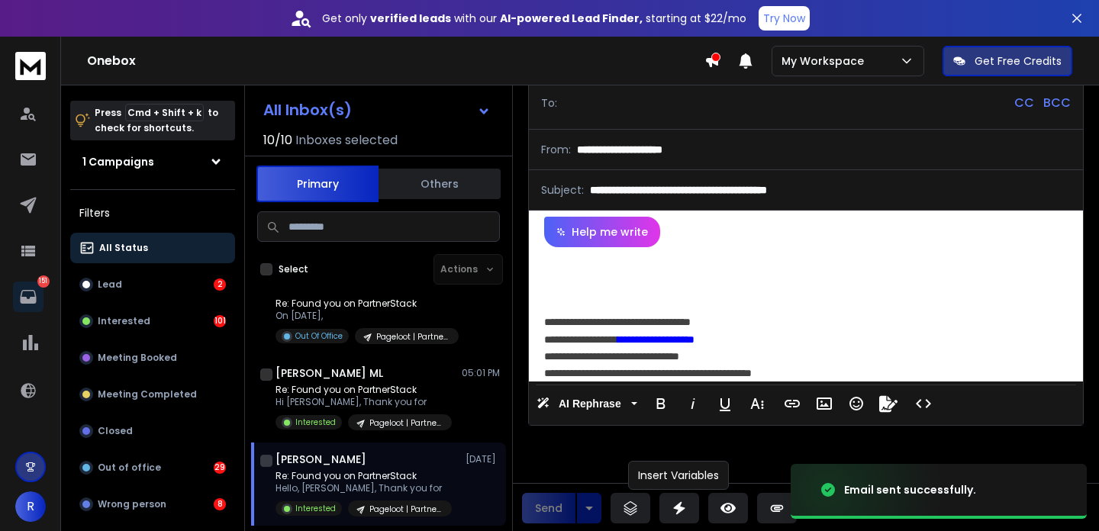
scroll to position [0, 0]
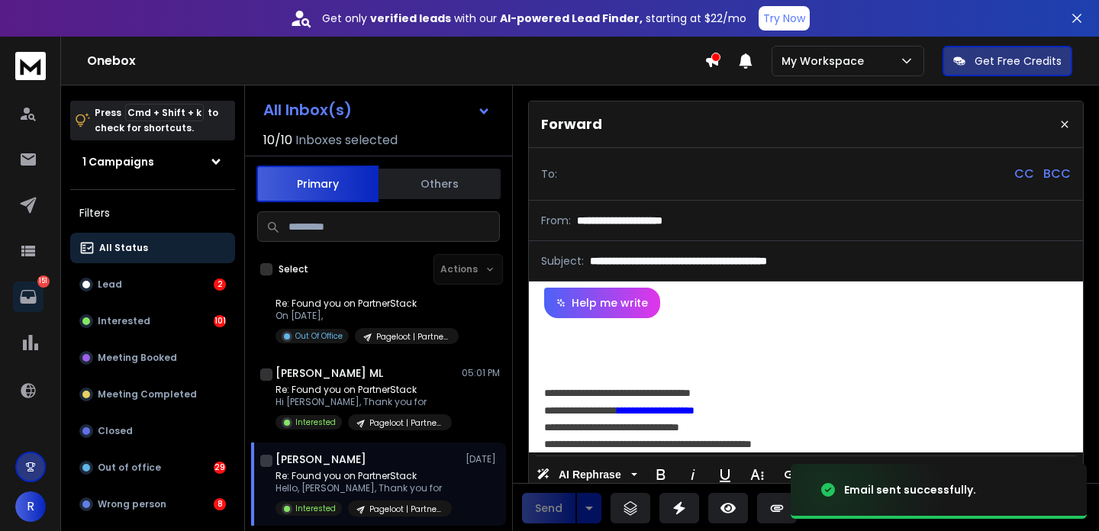
click at [643, 176] on input at bounding box center [616, 173] width 107 height 27
paste input "**********"
type input "**********"
click at [550, 511] on button "Send" at bounding box center [548, 508] width 53 height 31
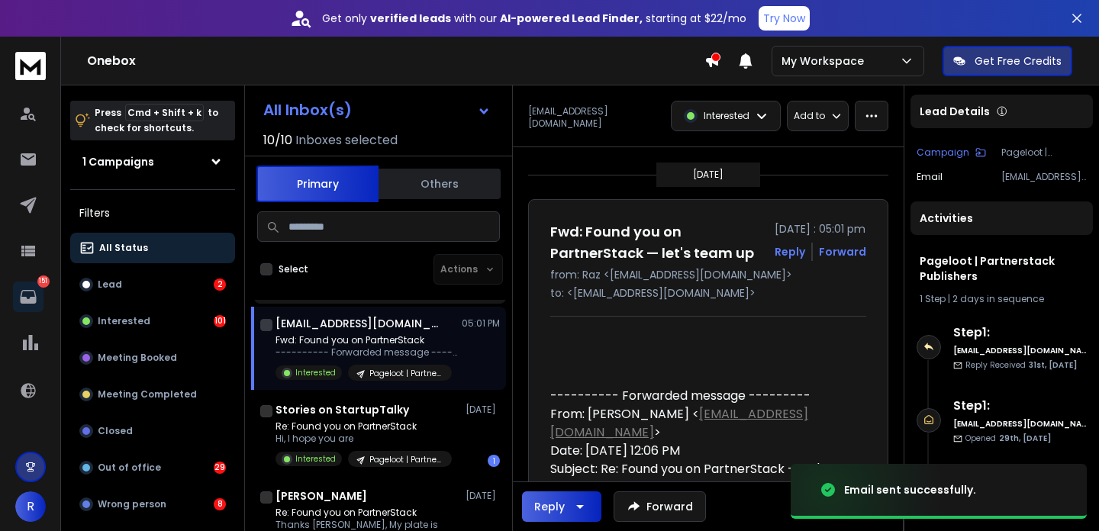
scroll to position [2707, 0]
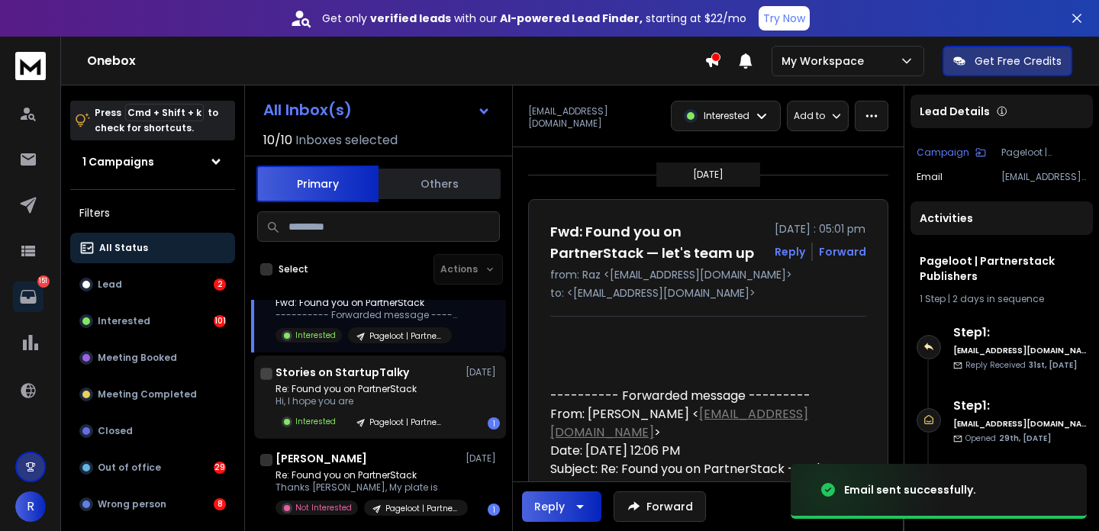
click at [369, 400] on p "Hi, I hope you are" at bounding box center [363, 401] width 176 height 12
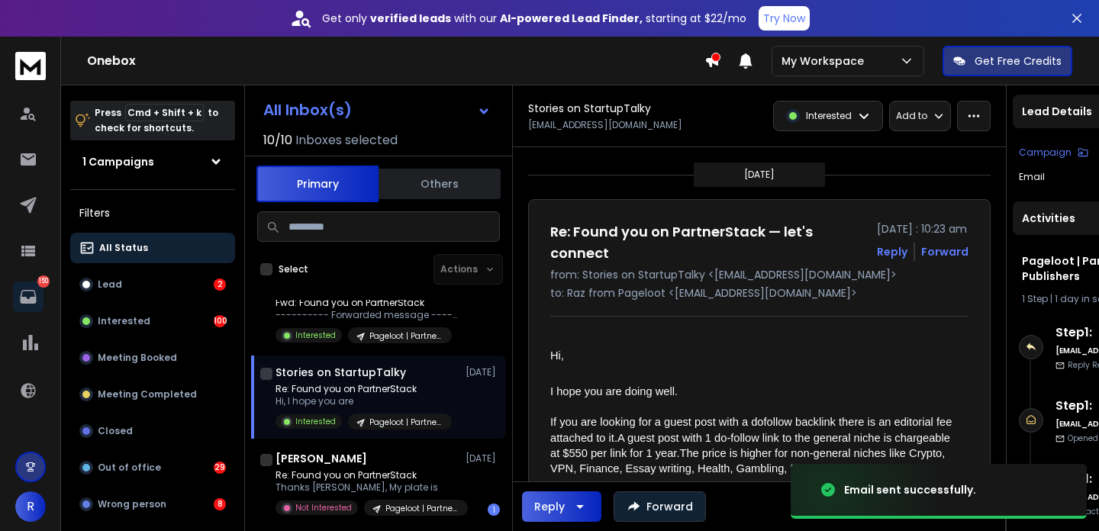
click at [662, 513] on button "Forward" at bounding box center [660, 506] width 92 height 31
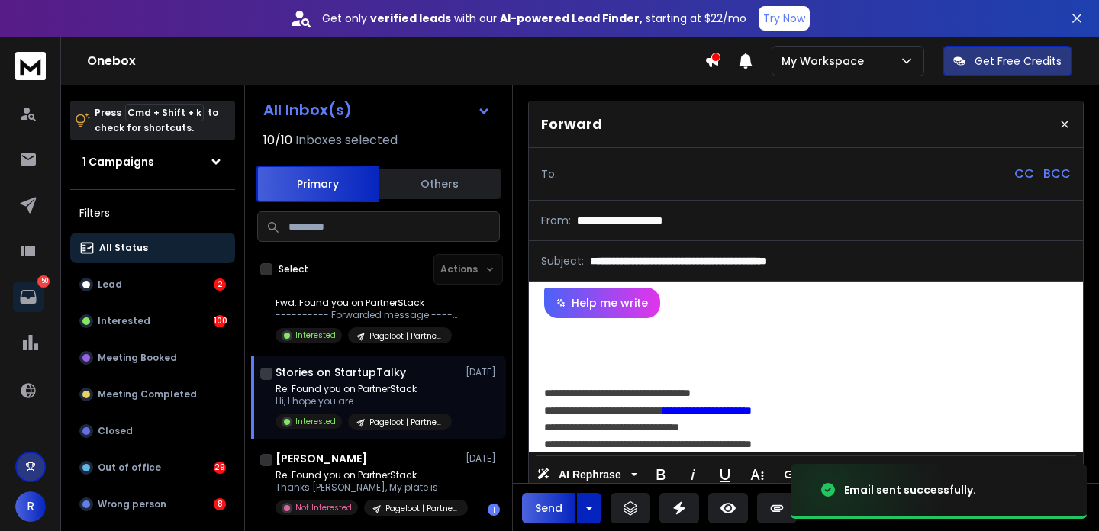
click at [649, 166] on input at bounding box center [616, 173] width 107 height 27
paste input "**********"
type input "**********"
click at [539, 506] on button "Send" at bounding box center [548, 508] width 53 height 31
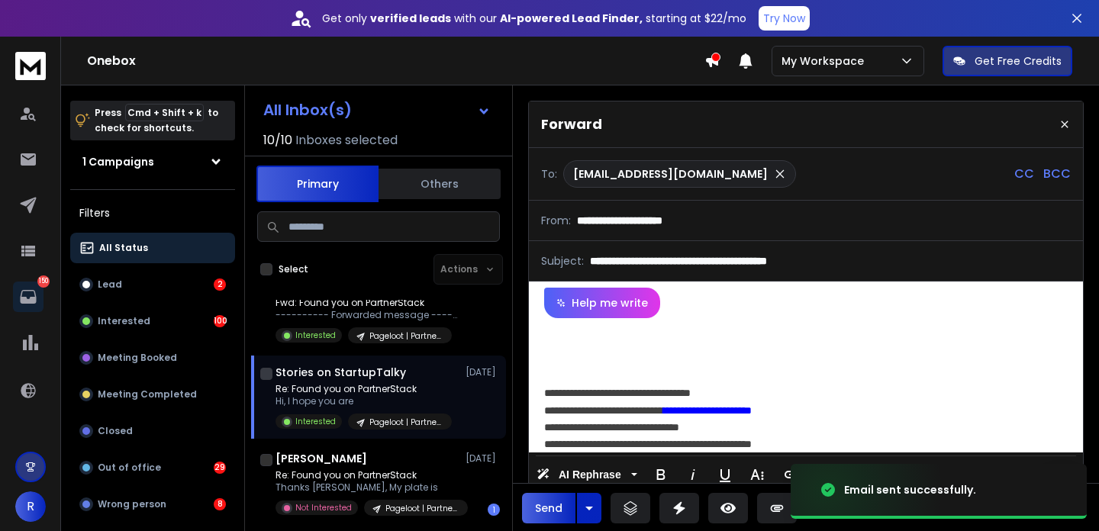
scroll to position [0, 0]
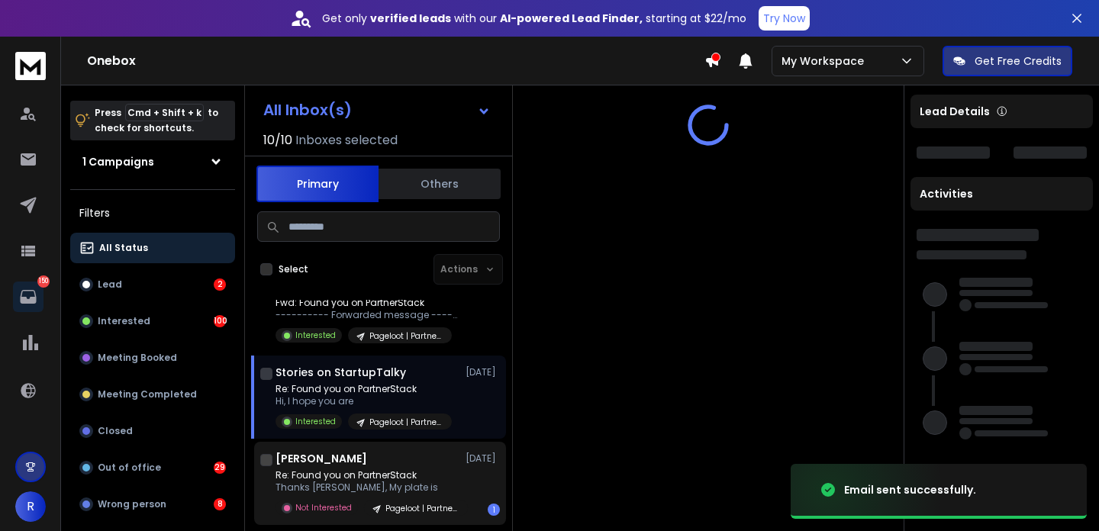
click at [377, 467] on div "Patrick Fallon 31 Jul Re: Found you on PartnerStack Thanks Radu, My plate is No…" at bounding box center [387, 483] width 224 height 65
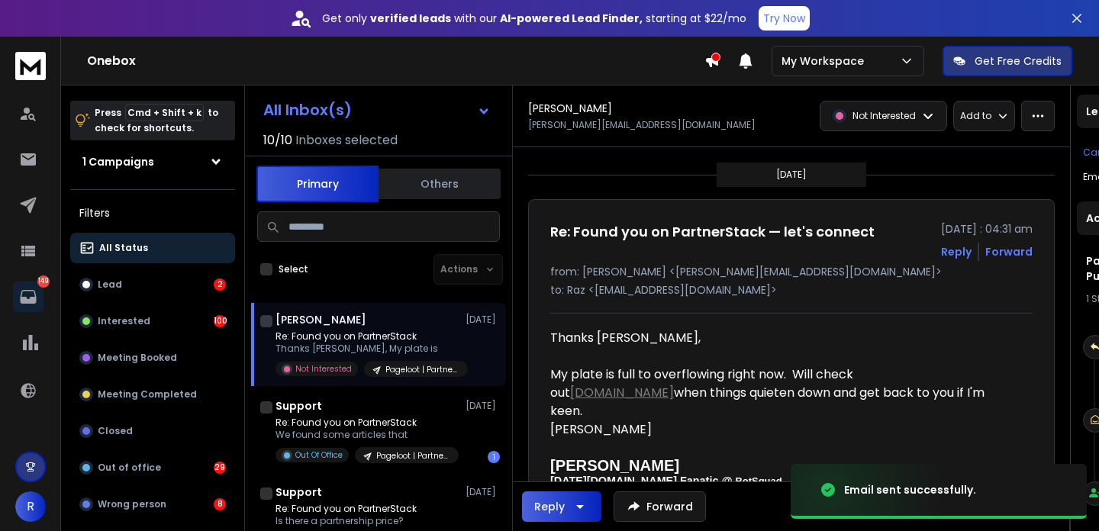
scroll to position [2847, 0]
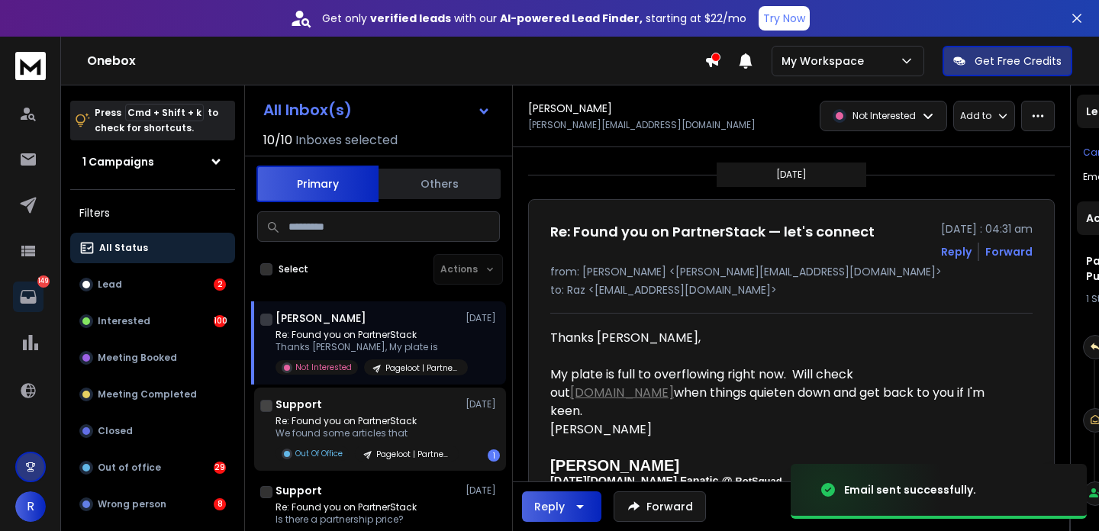
click at [378, 440] on div "Re: Found you on PartnerStack We found some articles that Out Of Office Pageloo…" at bounding box center [366, 438] width 183 height 47
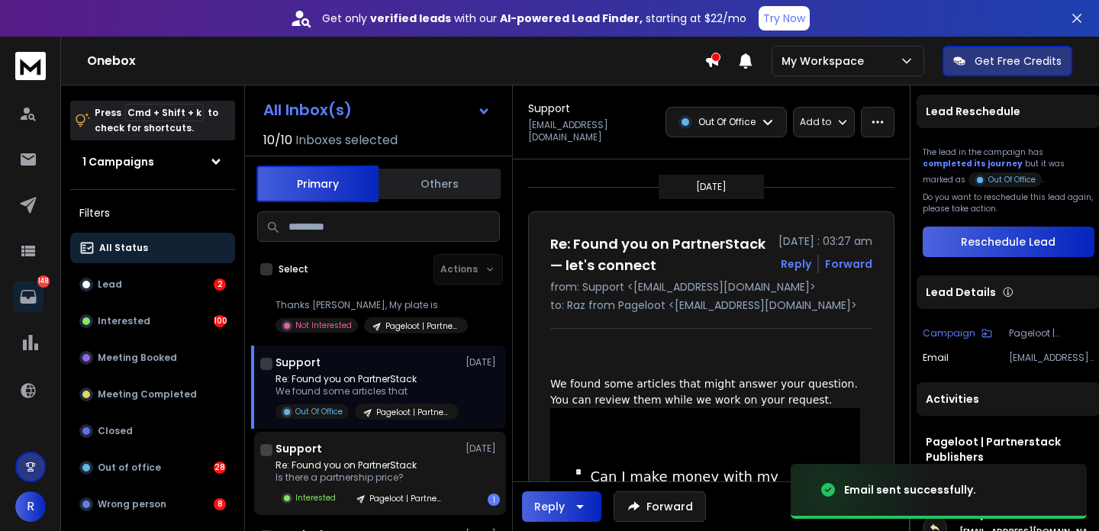
scroll to position [2890, 0]
click at [363, 477] on p "Is there a partnership price?" at bounding box center [363, 477] width 176 height 12
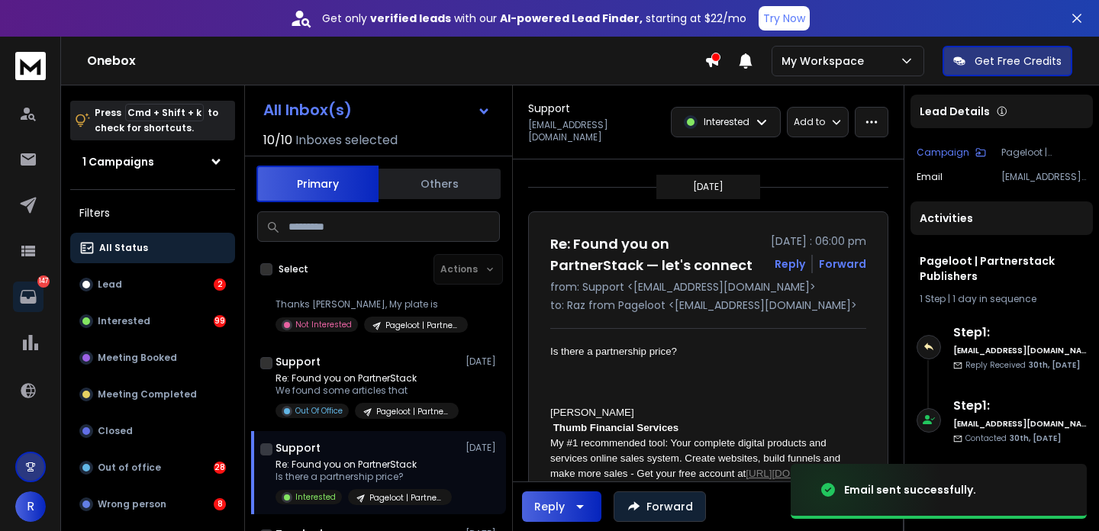
click at [648, 511] on button "Forward" at bounding box center [660, 506] width 92 height 31
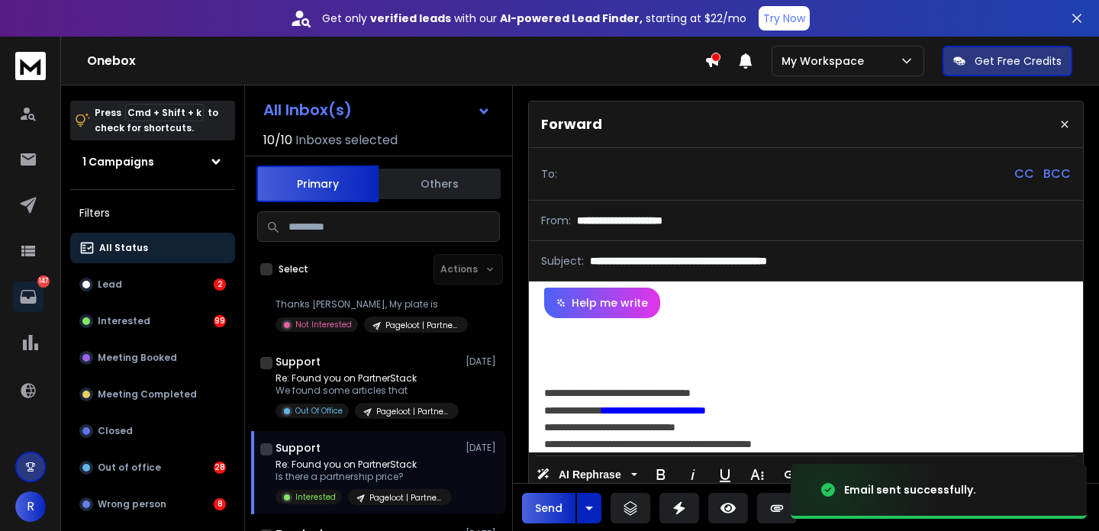
click at [621, 172] on input at bounding box center [616, 173] width 107 height 27
paste input "**********"
type input "**********"
click at [542, 501] on button "Send" at bounding box center [548, 508] width 53 height 31
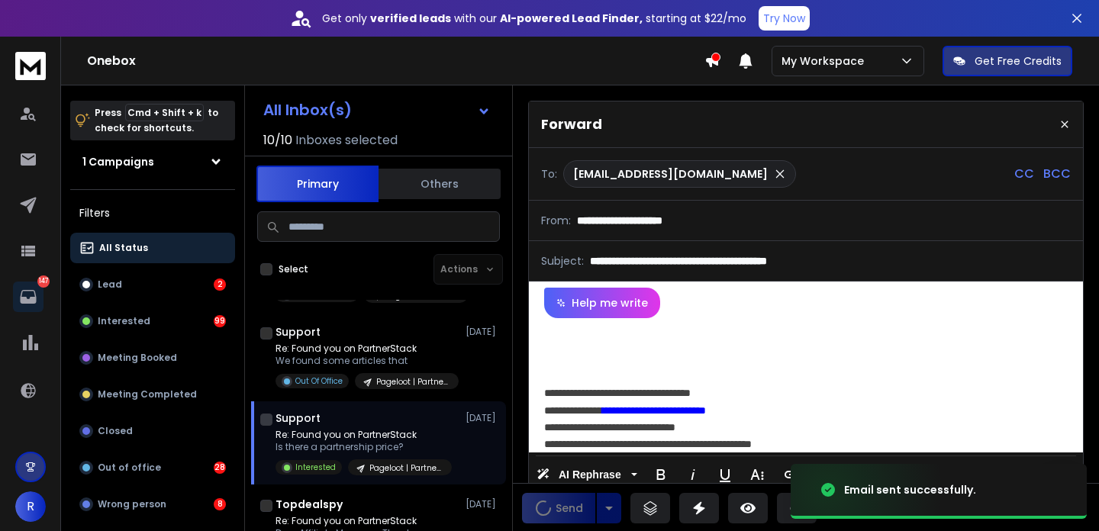
scroll to position [3039, 0]
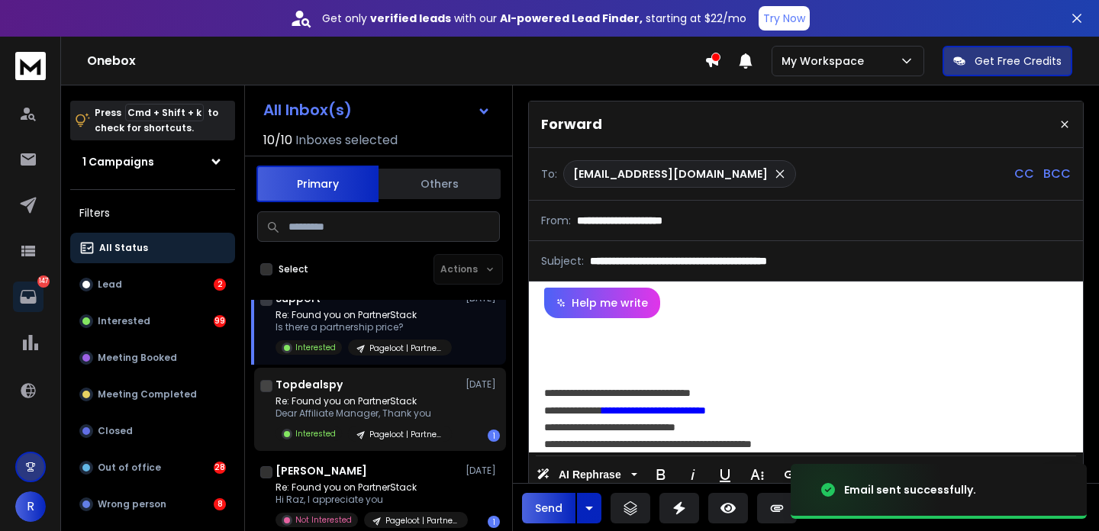
click at [374, 390] on div "Topdealspy 30 Jul" at bounding box center [387, 384] width 224 height 15
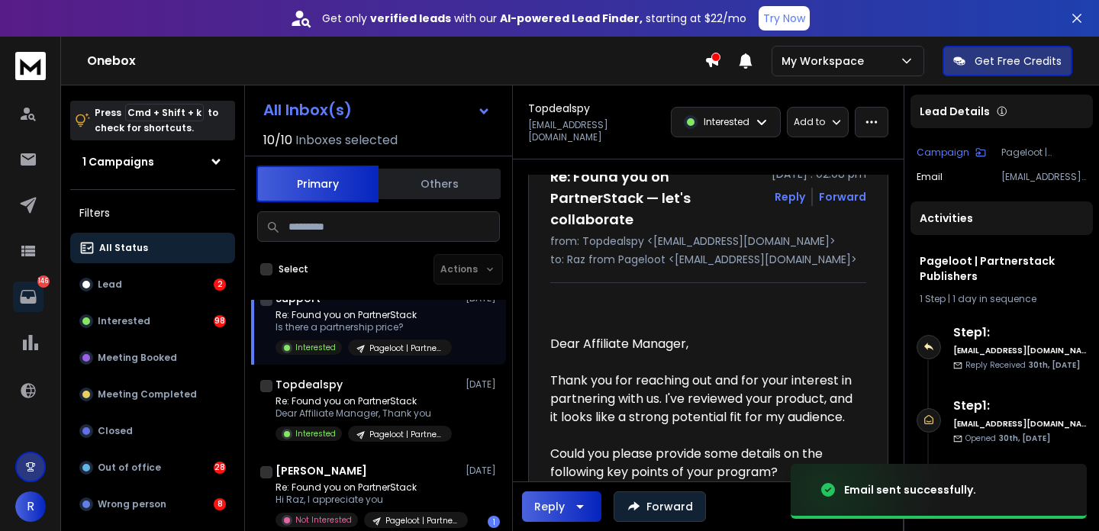
scroll to position [69, 0]
click at [630, 506] on icon at bounding box center [633, 505] width 11 height 9
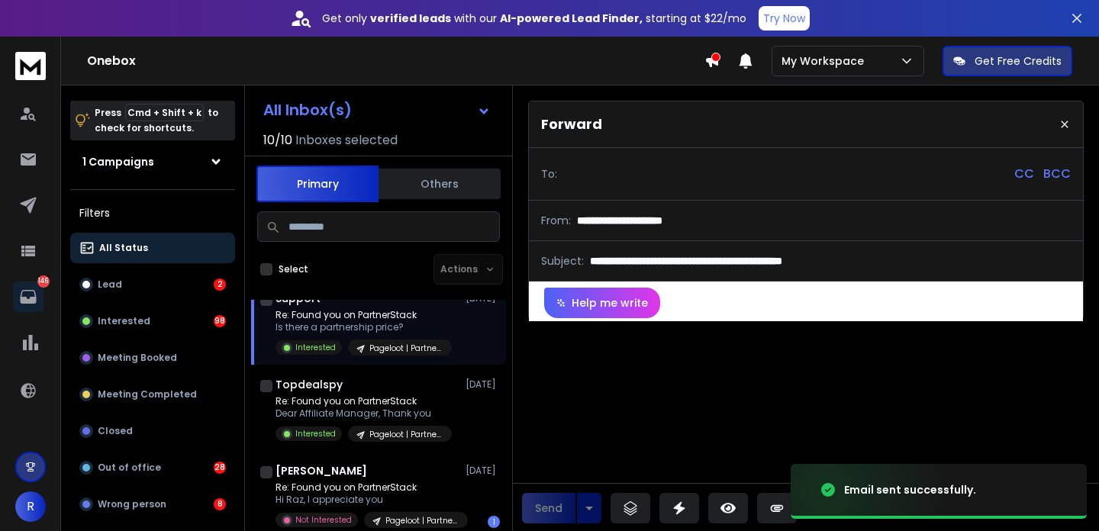
scroll to position [0, 0]
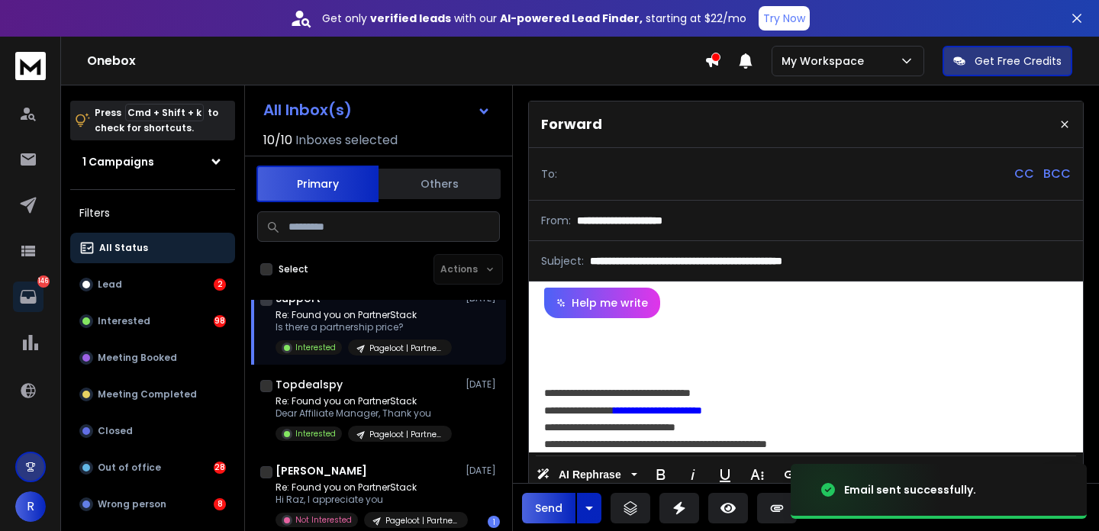
click at [595, 175] on input at bounding box center [616, 173] width 107 height 27
paste input "**********"
type input "**********"
click at [536, 513] on button "Send" at bounding box center [548, 508] width 53 height 31
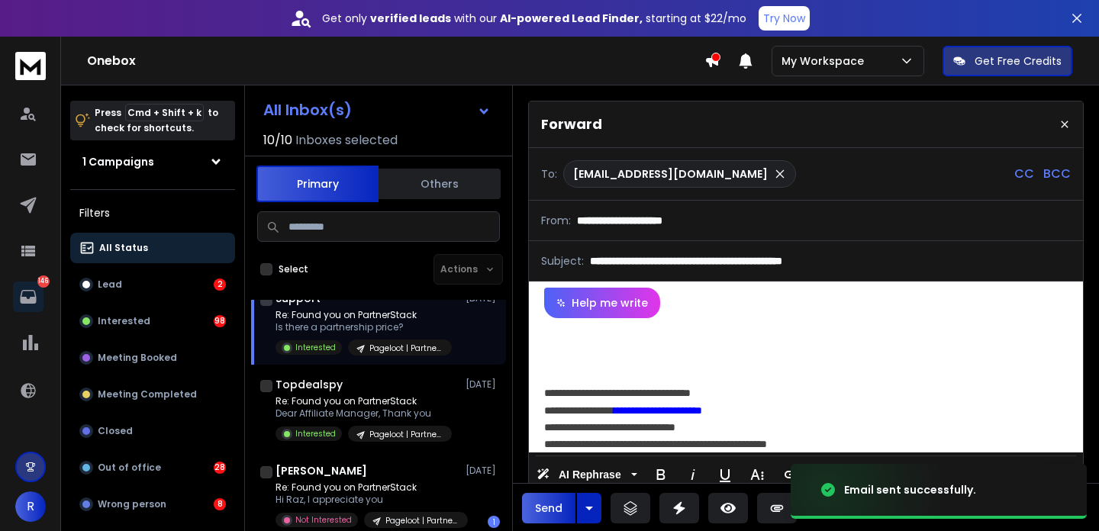
scroll to position [0, 0]
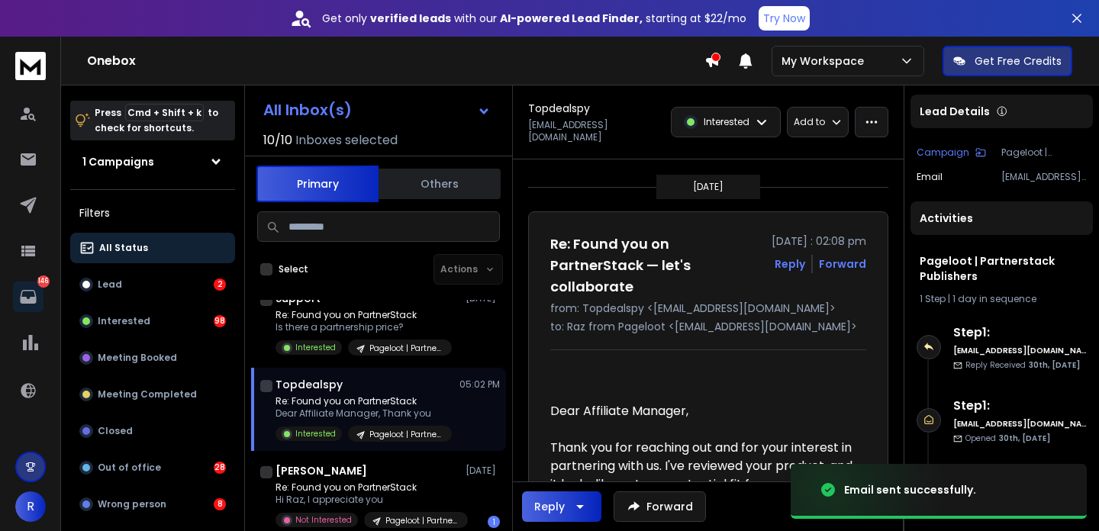
click at [384, 417] on p "Dear Affiliate Manager, Thank you" at bounding box center [363, 413] width 176 height 12
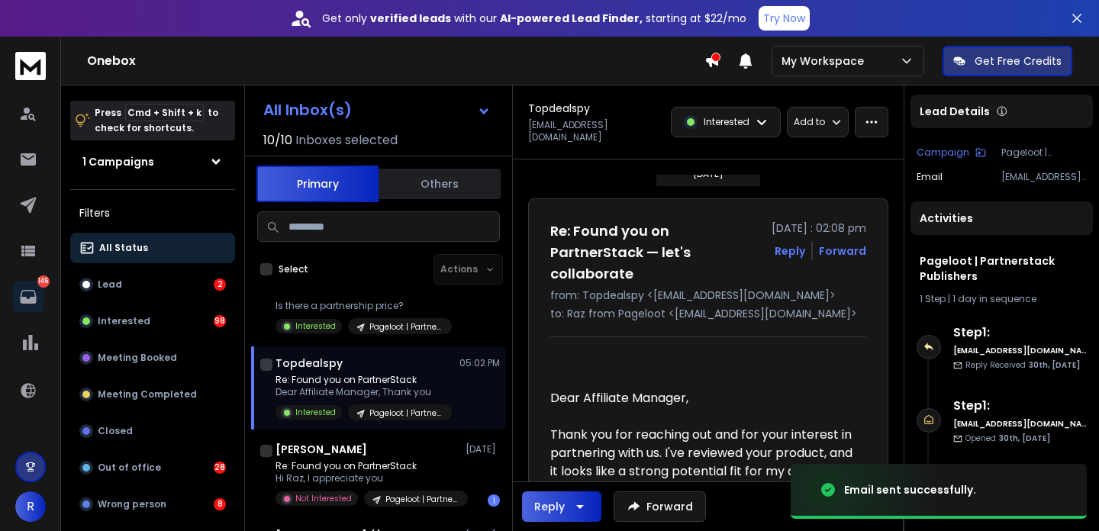
scroll to position [3120, 0]
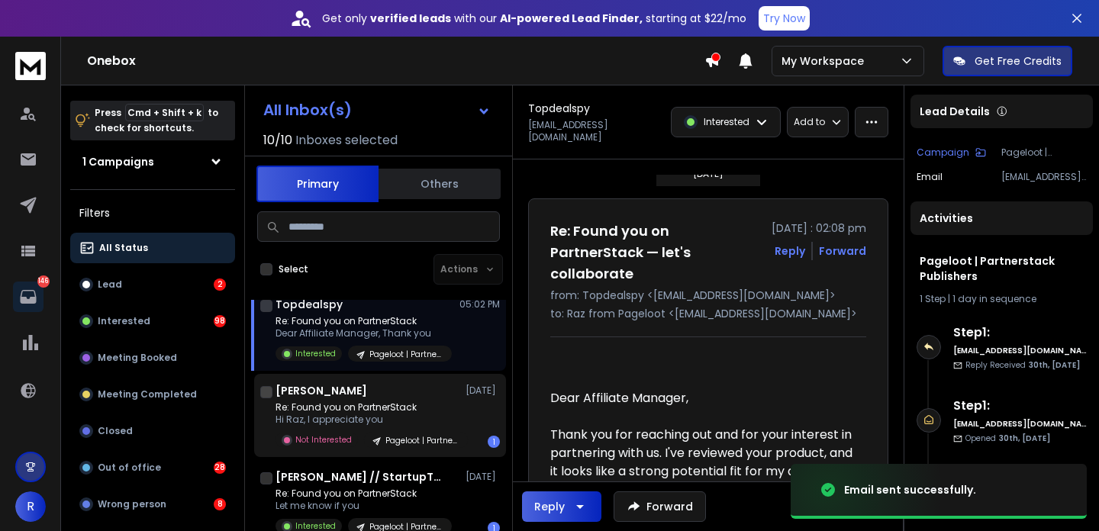
click at [367, 409] on p "Re: Found you on PartnerStack" at bounding box center [366, 407] width 183 height 12
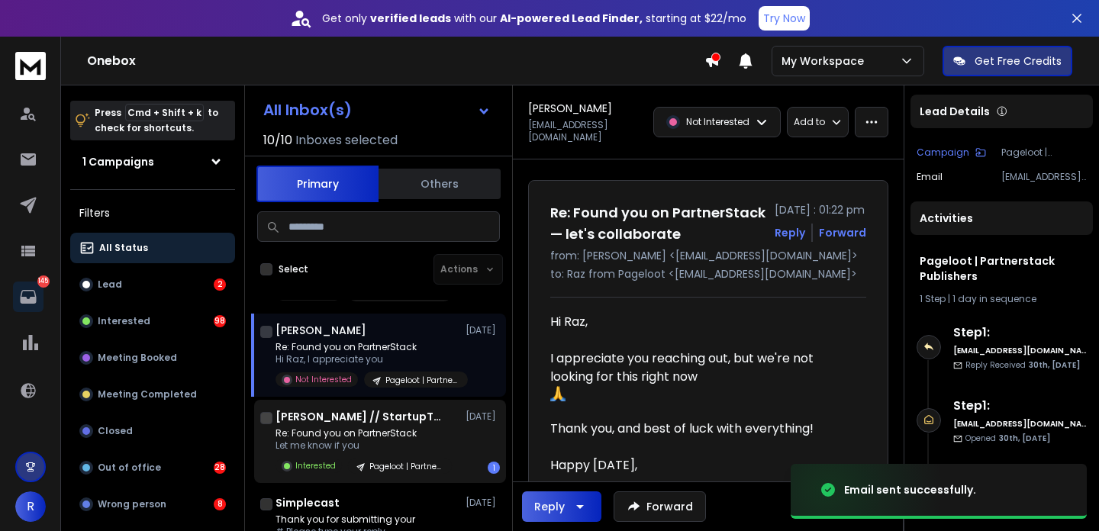
scroll to position [3182, 0]
click at [385, 443] on p "Let me know if you" at bounding box center [363, 443] width 176 height 12
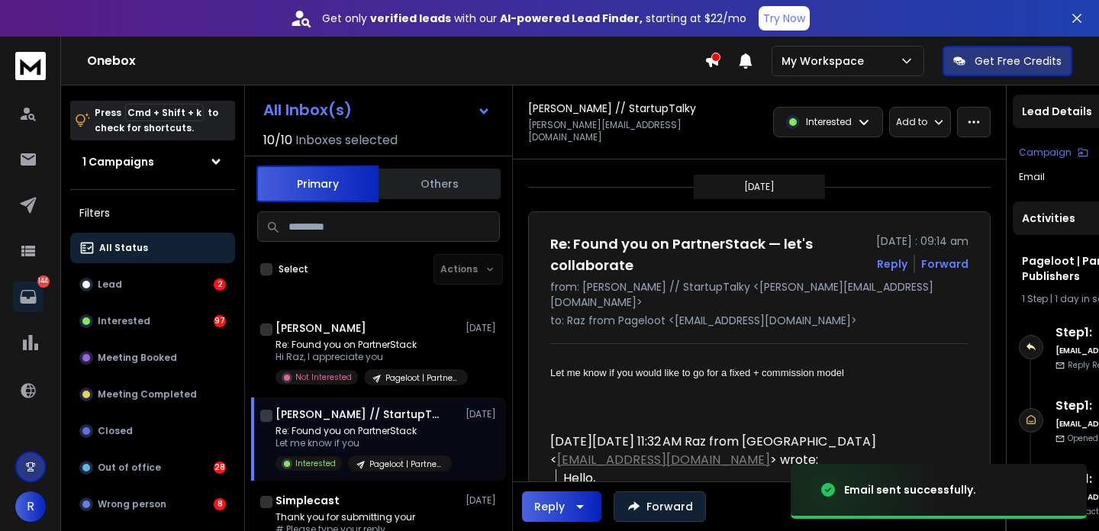
click at [656, 506] on button "Forward" at bounding box center [660, 506] width 92 height 31
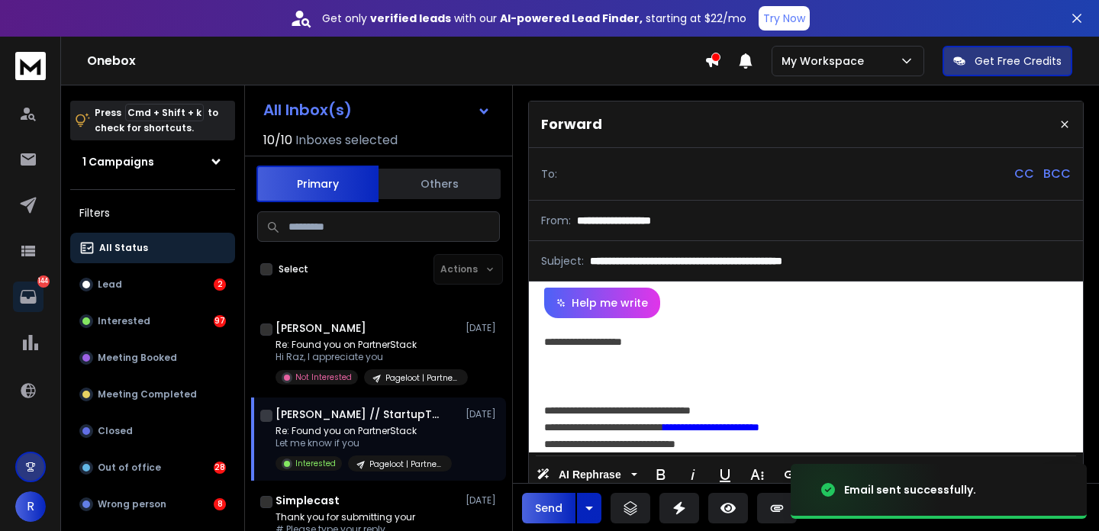
click at [609, 164] on input at bounding box center [616, 173] width 107 height 27
paste input "**********"
type input "**********"
click at [552, 503] on button "Send" at bounding box center [548, 508] width 53 height 31
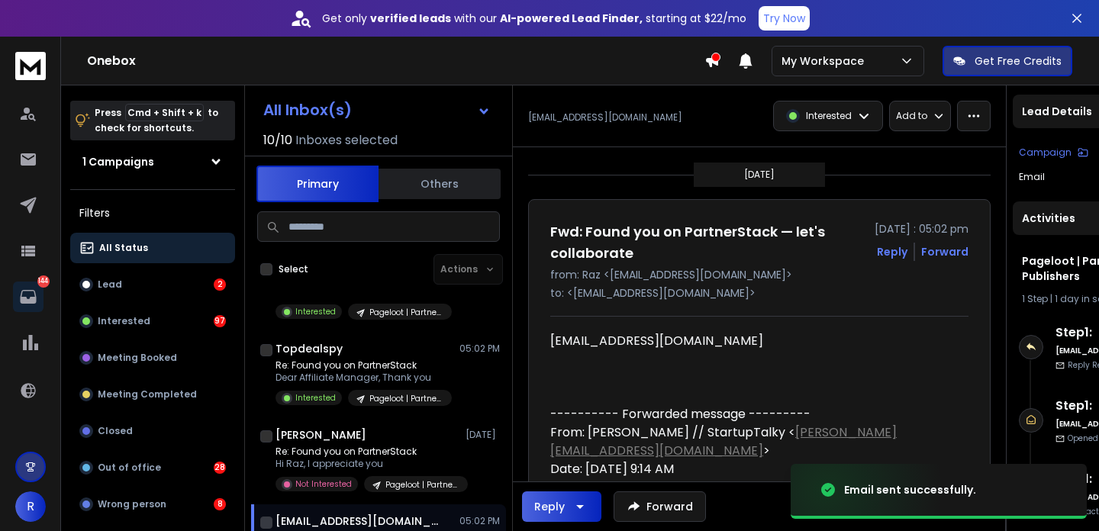
scroll to position [3069, 0]
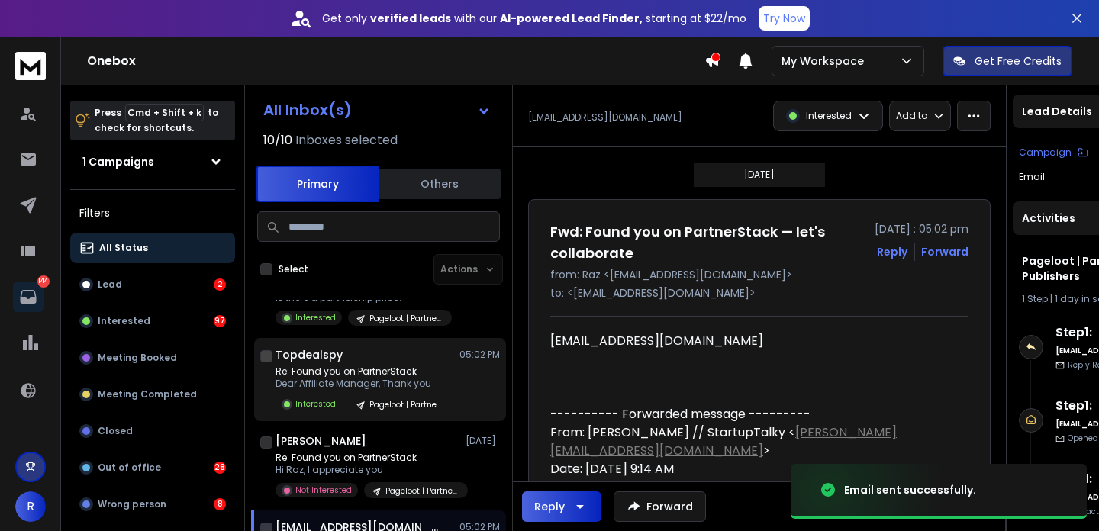
click at [411, 378] on p "Dear Affiliate Manager, Thank you" at bounding box center [363, 384] width 176 height 12
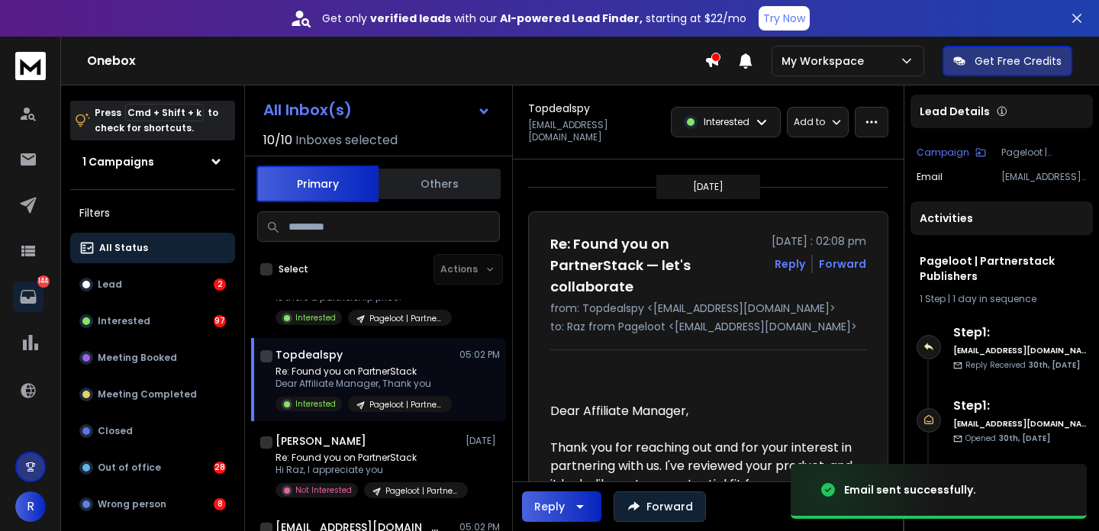
click at [648, 505] on button "Forward" at bounding box center [660, 506] width 92 height 31
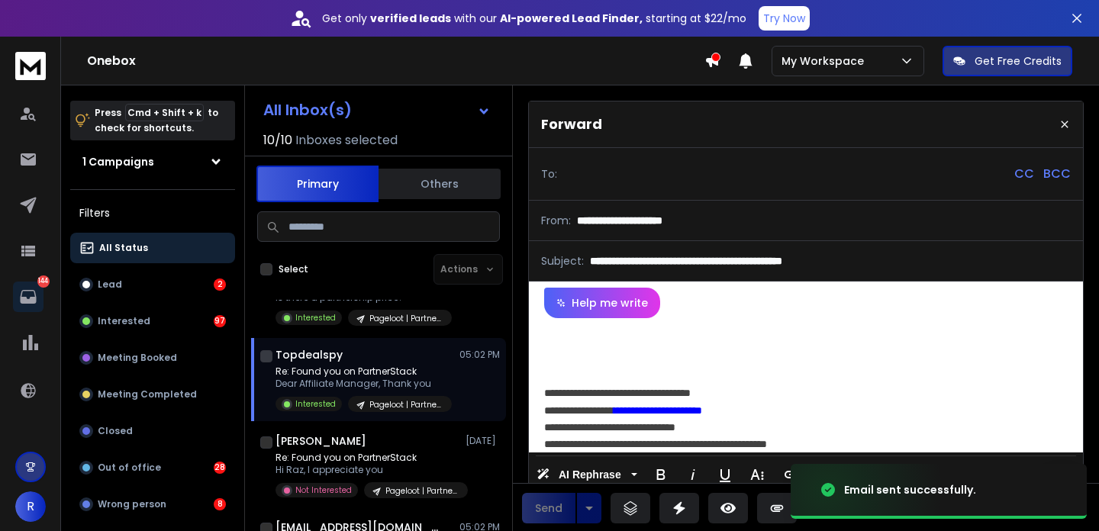
click at [648, 159] on div "To: CC BCC" at bounding box center [806, 174] width 554 height 52
click at [643, 174] on input at bounding box center [616, 173] width 107 height 27
paste input "**********"
type input "**********"
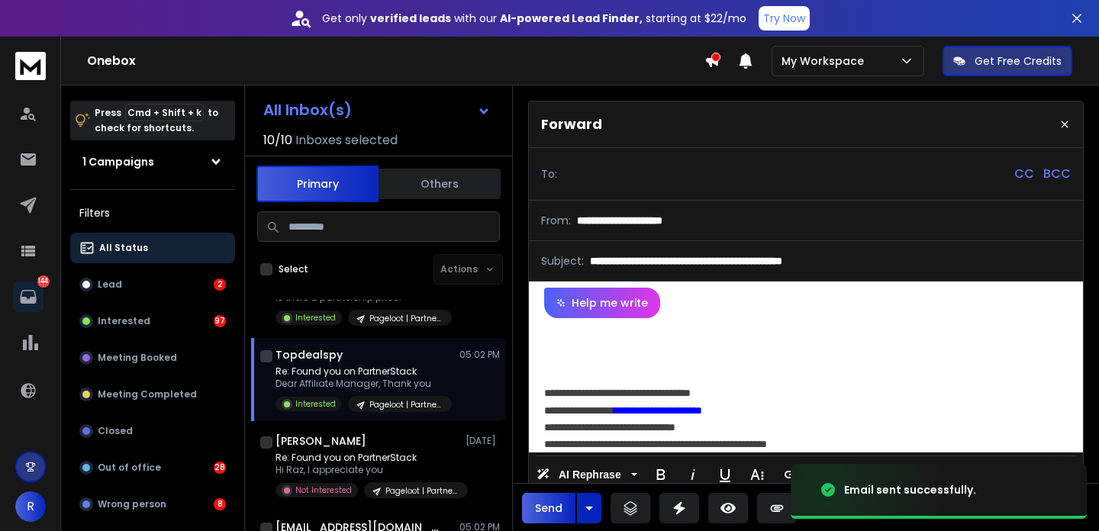
click at [550, 520] on button "Send" at bounding box center [548, 508] width 53 height 31
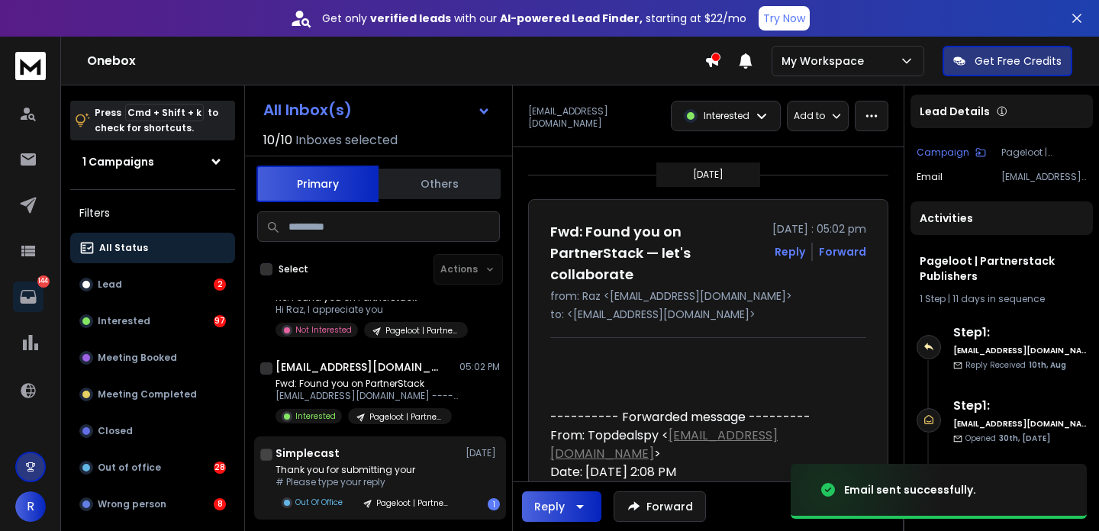
click at [390, 465] on p "Thank you for submitting your" at bounding box center [366, 470] width 183 height 12
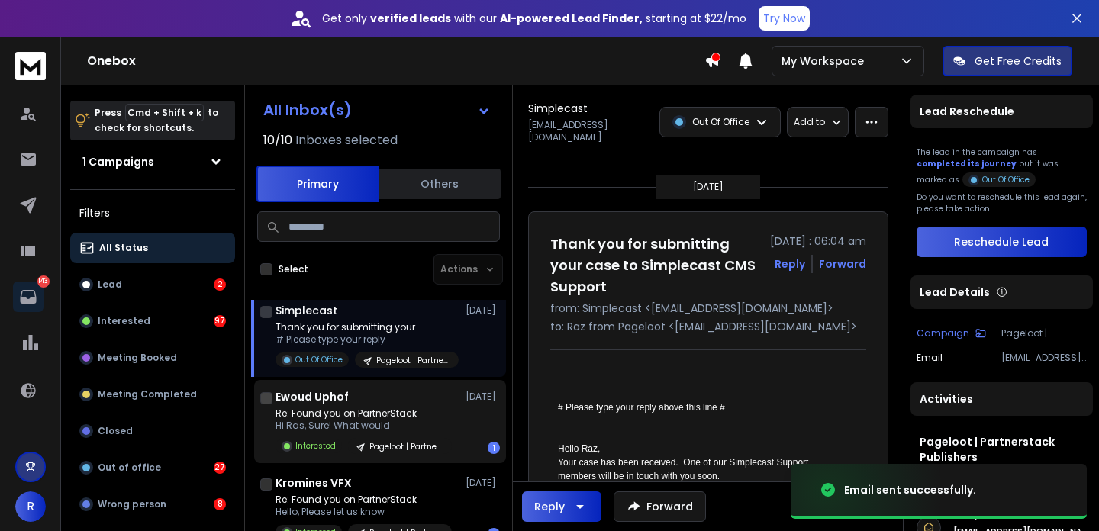
scroll to position [3381, 0]
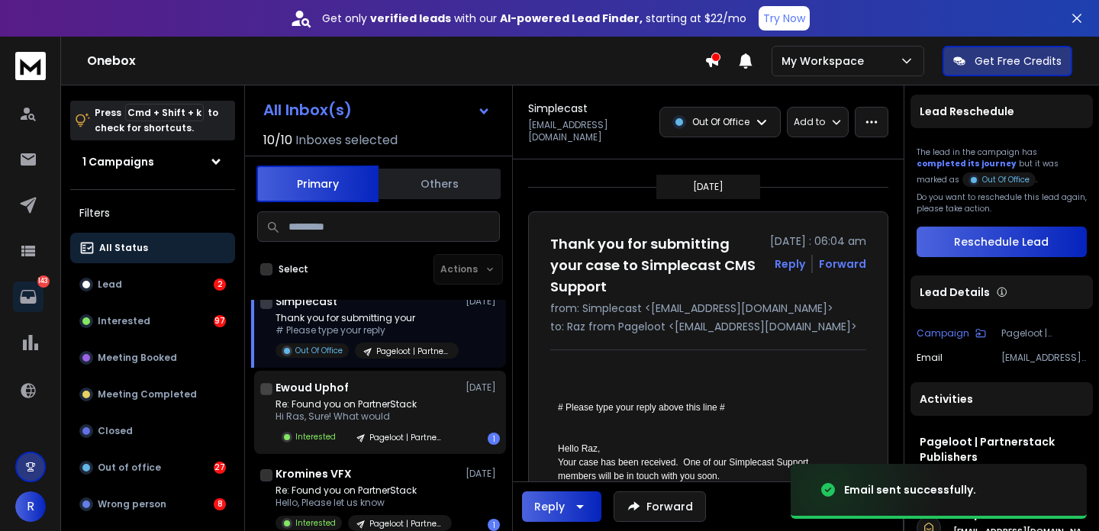
click at [414, 427] on div "Re: Found you on PartnerStack Hi Ras, Sure! What would Interested Pageloot | Pa…" at bounding box center [363, 421] width 176 height 47
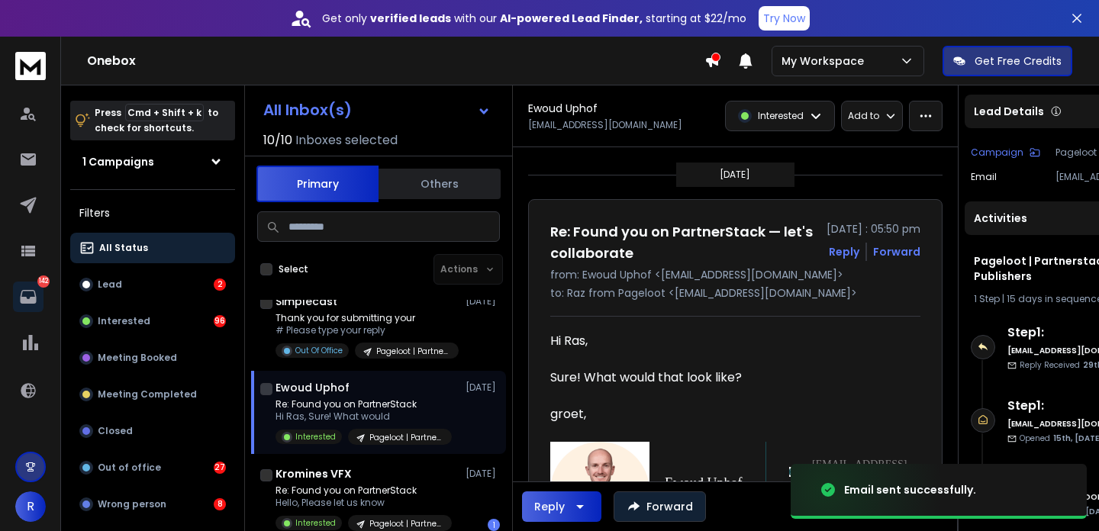
click at [665, 518] on button "Forward" at bounding box center [660, 506] width 92 height 31
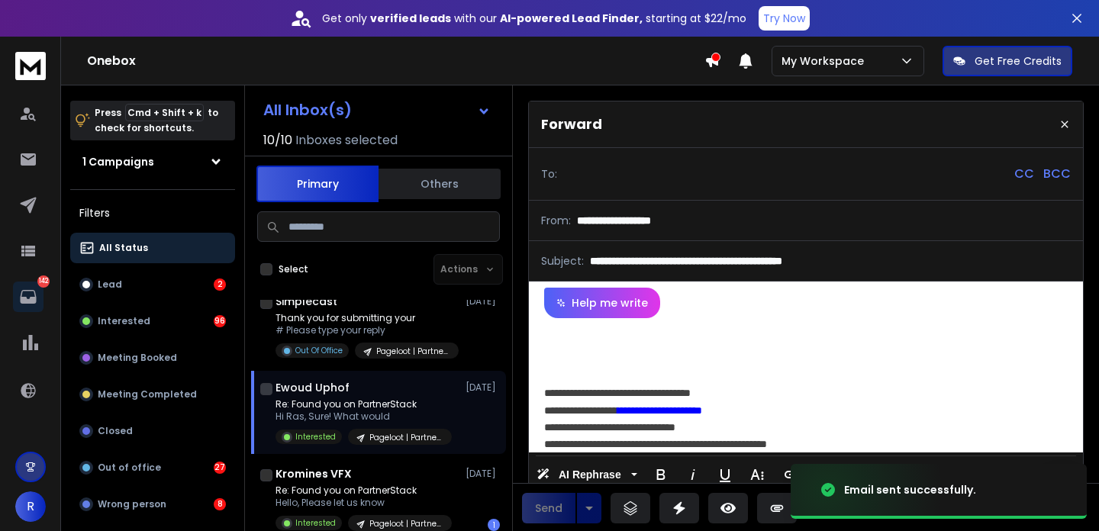
click at [650, 166] on input at bounding box center [616, 173] width 107 height 27
paste input "**********"
type input "**********"
click at [556, 506] on button "Send" at bounding box center [548, 508] width 53 height 31
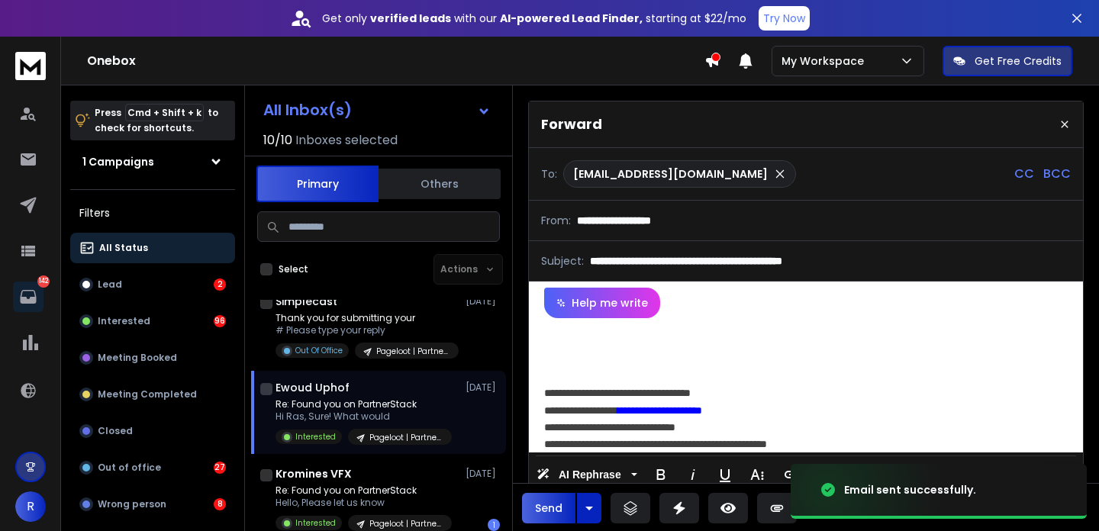
scroll to position [0, 0]
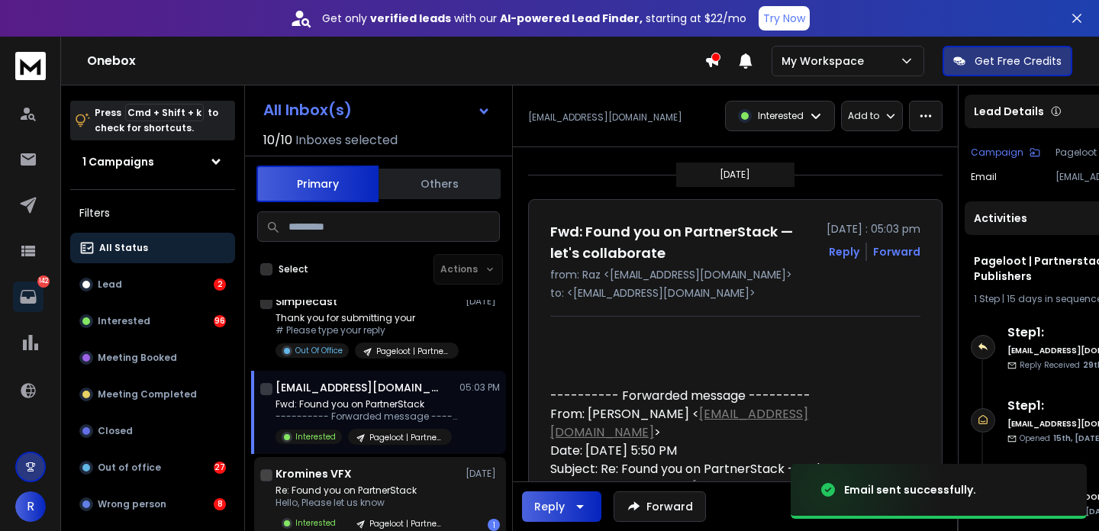
click at [405, 491] on p "Re: Found you on PartnerStack" at bounding box center [363, 491] width 176 height 12
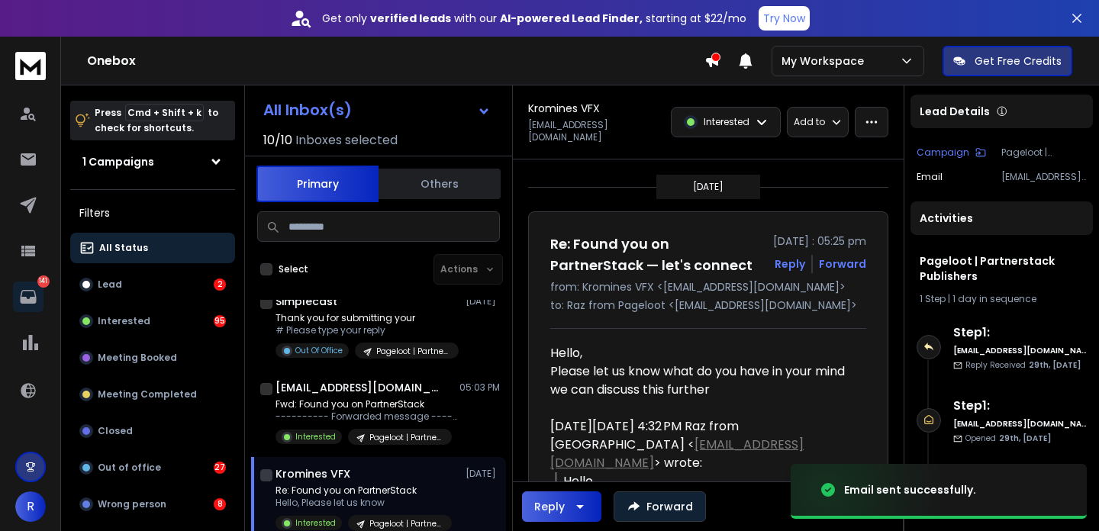
click at [668, 514] on button "Forward" at bounding box center [660, 506] width 92 height 31
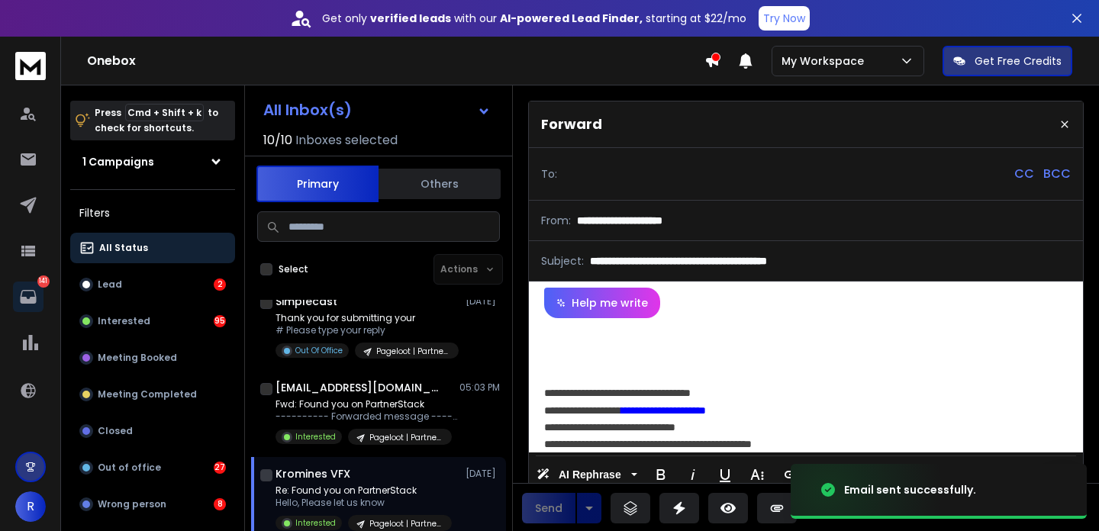
click at [638, 168] on input at bounding box center [616, 173] width 107 height 27
paste input "**********"
type input "**********"
click at [534, 506] on button "Send" at bounding box center [548, 508] width 53 height 31
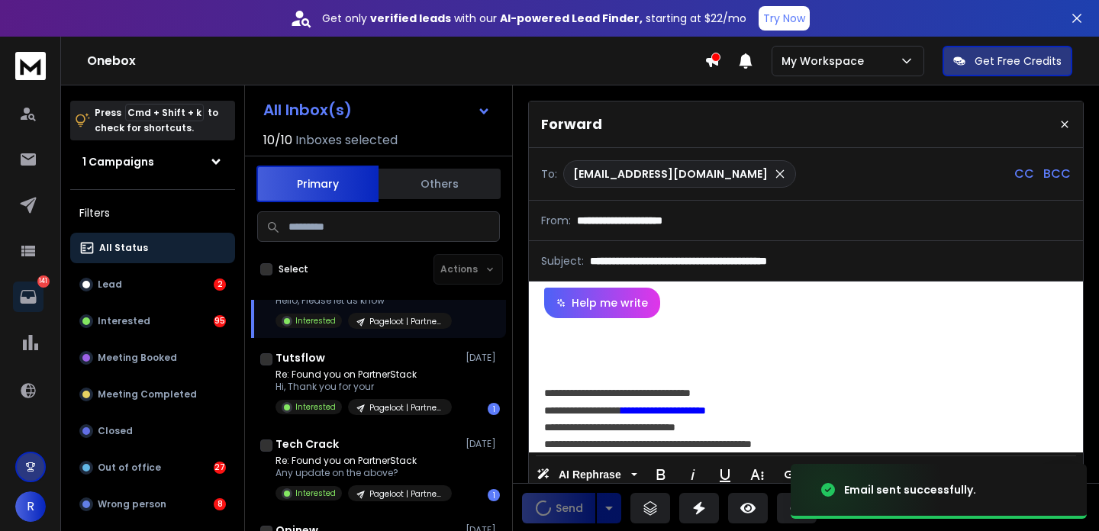
scroll to position [3584, 0]
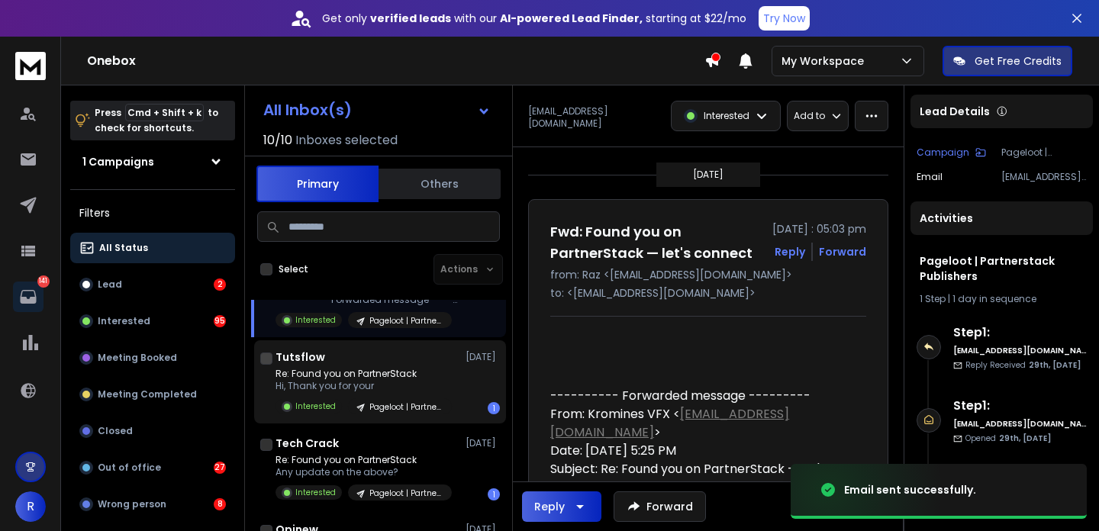
click at [373, 407] on p "Pageloot | Partnerstack Publishers" at bounding box center [405, 406] width 73 height 11
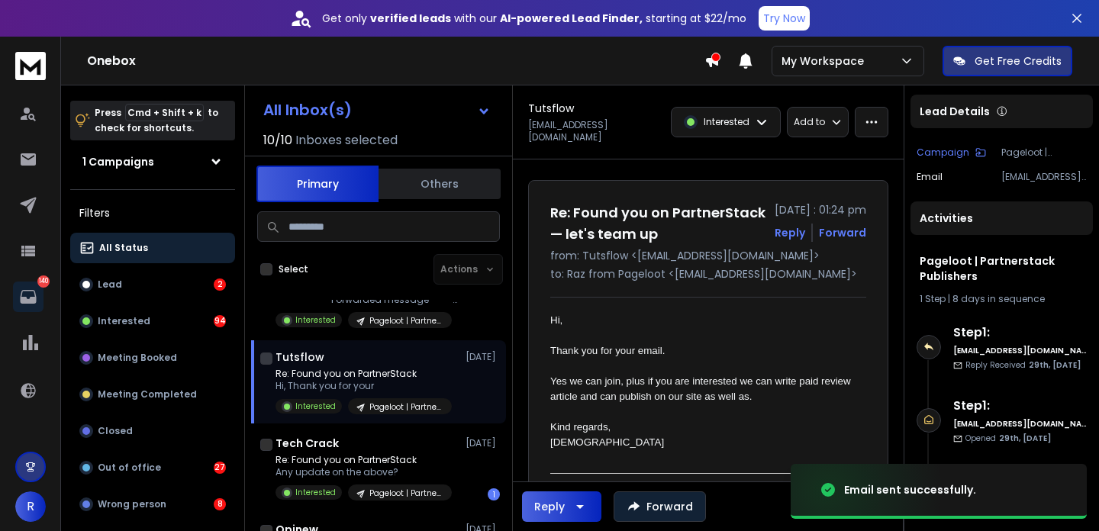
scroll to position [34, 0]
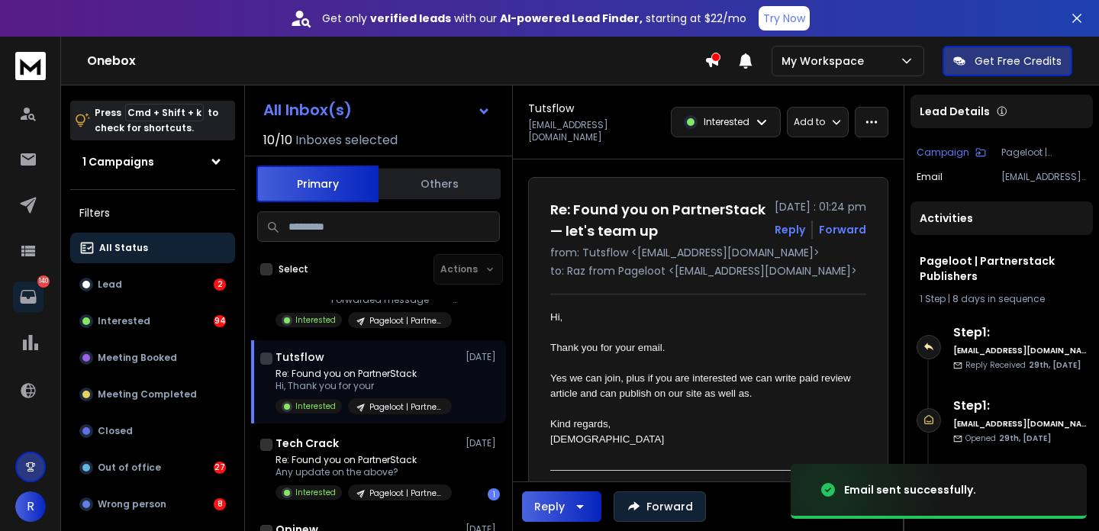
click at [654, 502] on button "Forward" at bounding box center [660, 506] width 92 height 31
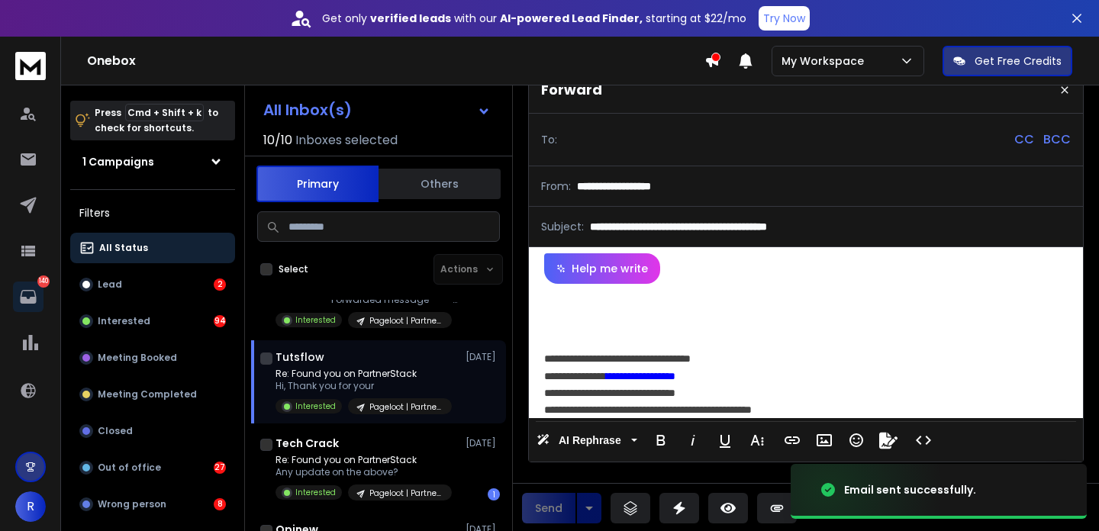
scroll to position [0, 0]
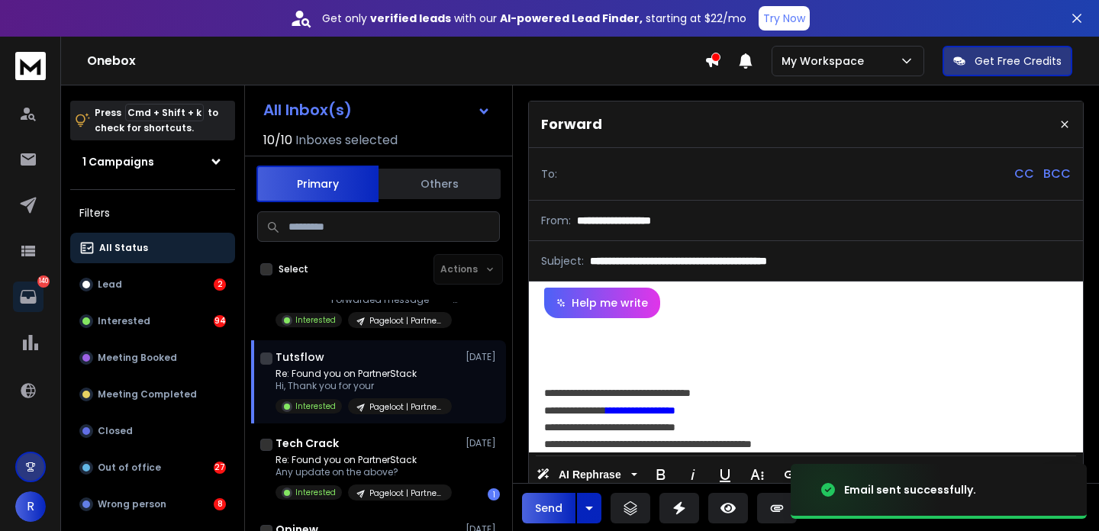
click at [621, 176] on input at bounding box center [616, 173] width 107 height 27
paste input "**********"
type input "**********"
click at [551, 507] on button "Send" at bounding box center [548, 508] width 53 height 31
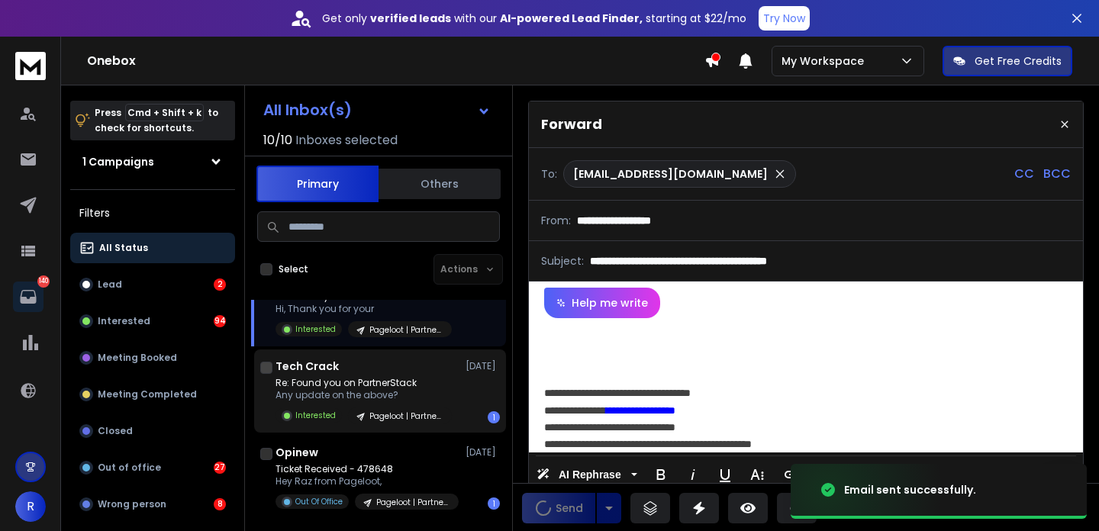
scroll to position [3667, 0]
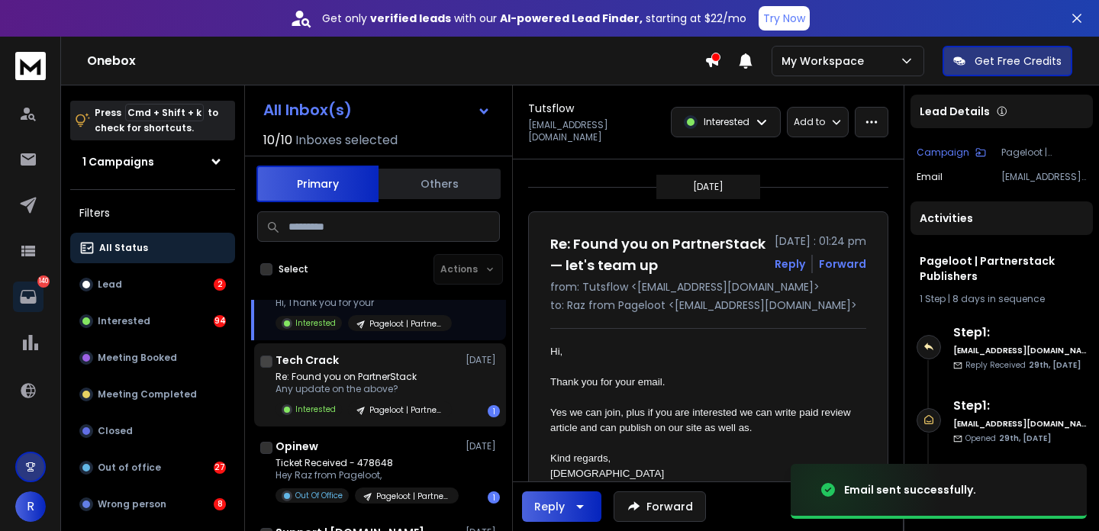
click at [369, 393] on p "Any update on the above?" at bounding box center [363, 389] width 176 height 12
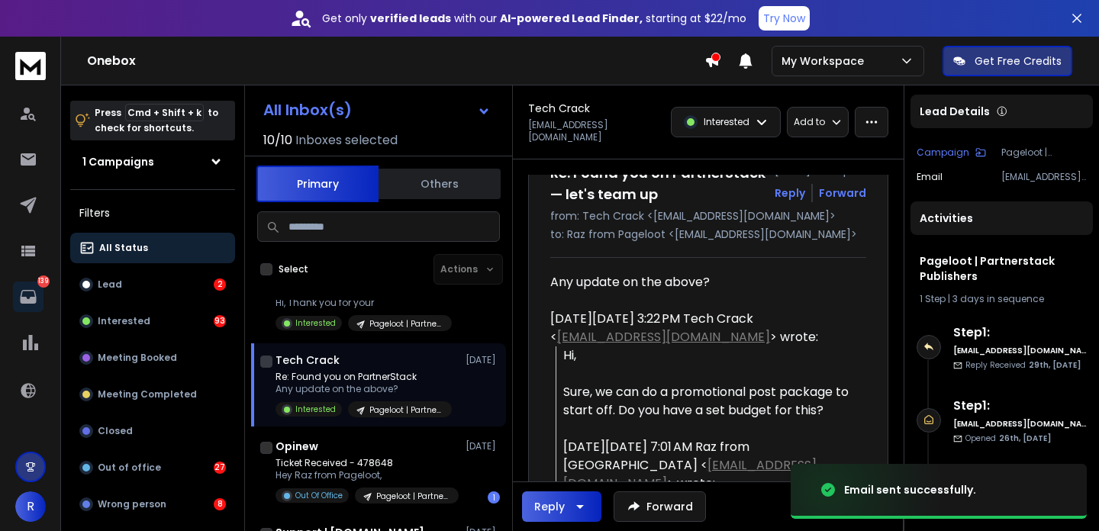
scroll to position [71, 0]
click at [629, 501] on icon at bounding box center [634, 507] width 14 height 14
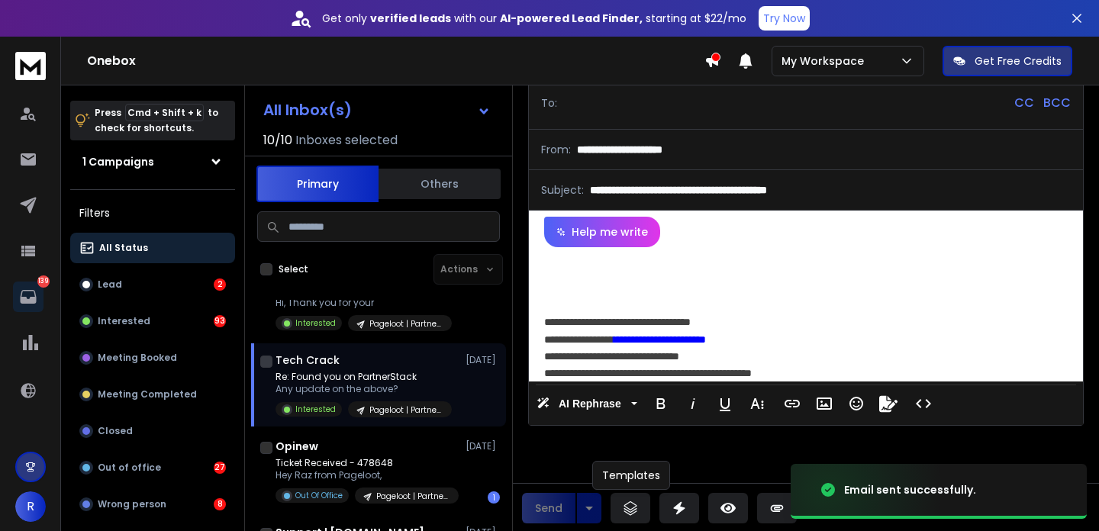
scroll to position [0, 0]
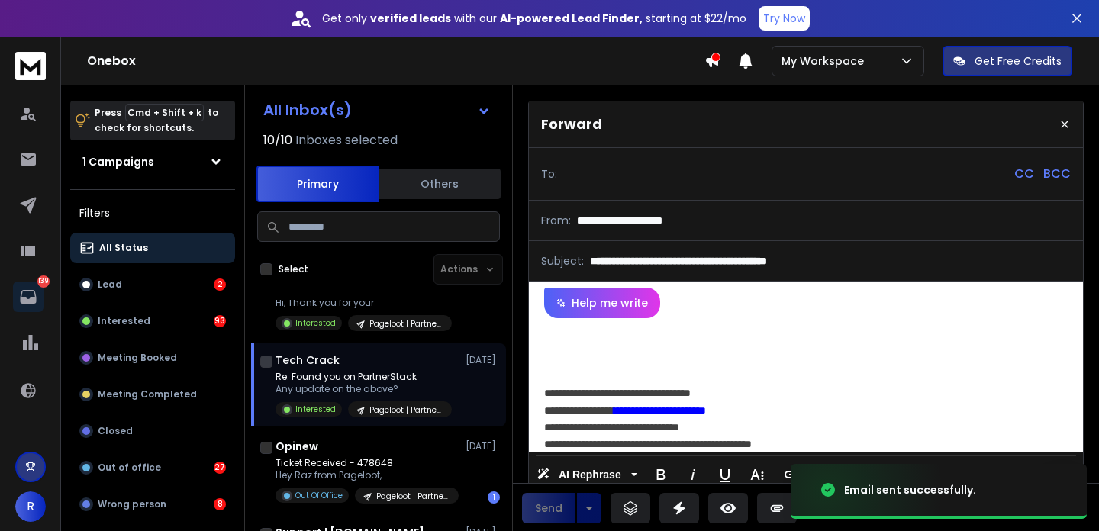
click at [615, 169] on input at bounding box center [616, 173] width 107 height 27
paste input "**********"
type input "**********"
click at [552, 504] on button "Send" at bounding box center [548, 508] width 53 height 31
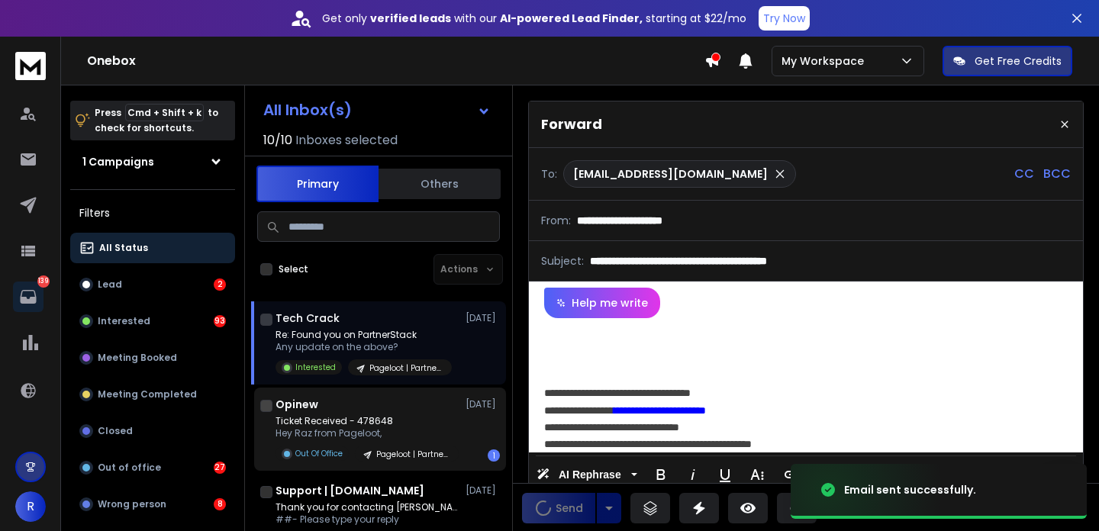
scroll to position [3722, 0]
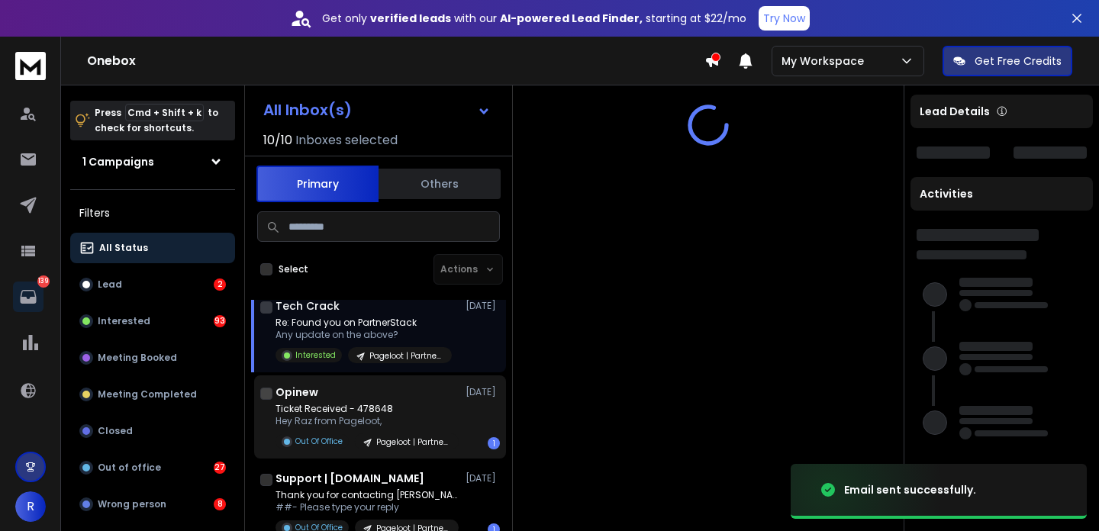
click at [433, 425] on p "Hey Raz from Pageloot," at bounding box center [366, 421] width 183 height 12
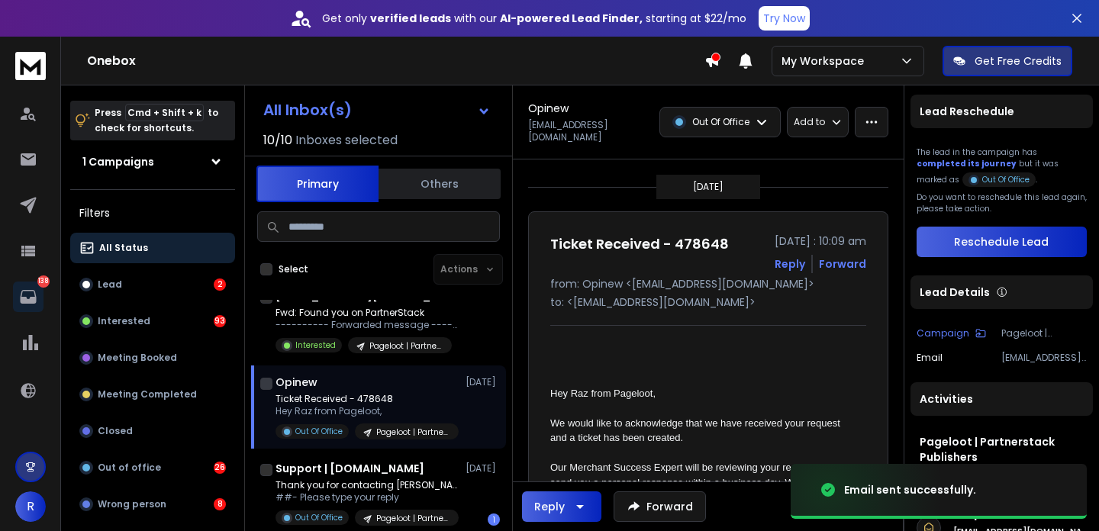
scroll to position [3773, 0]
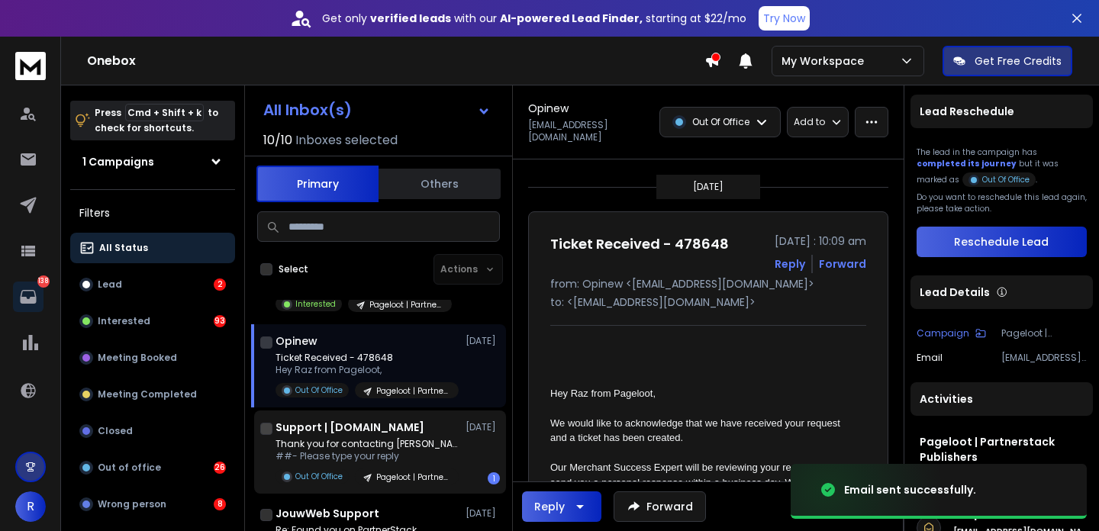
click at [414, 463] on div "Thank you for contacting Myers ##- Please type your reply Out Of Office Pageloo…" at bounding box center [366, 461] width 183 height 47
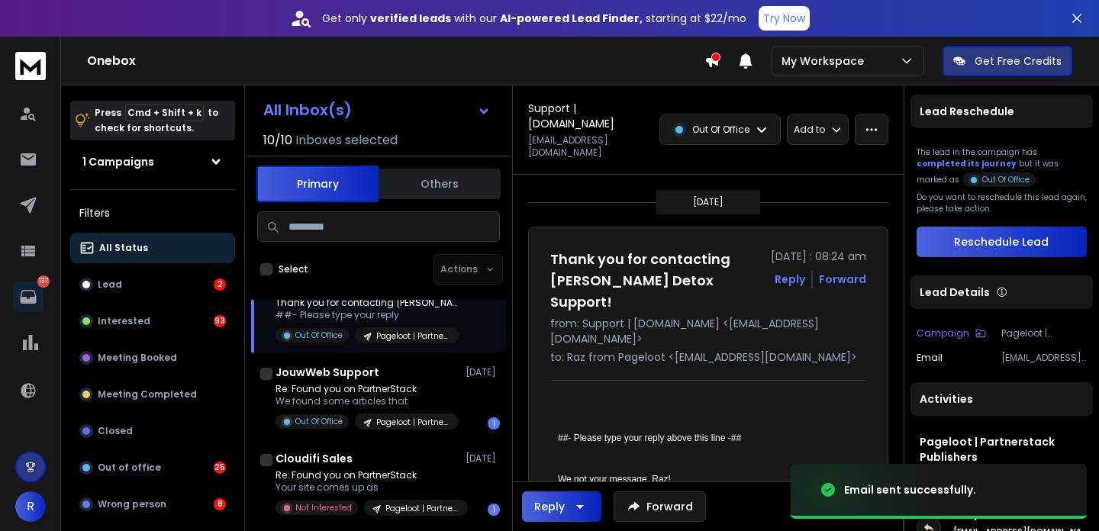
scroll to position [3917, 0]
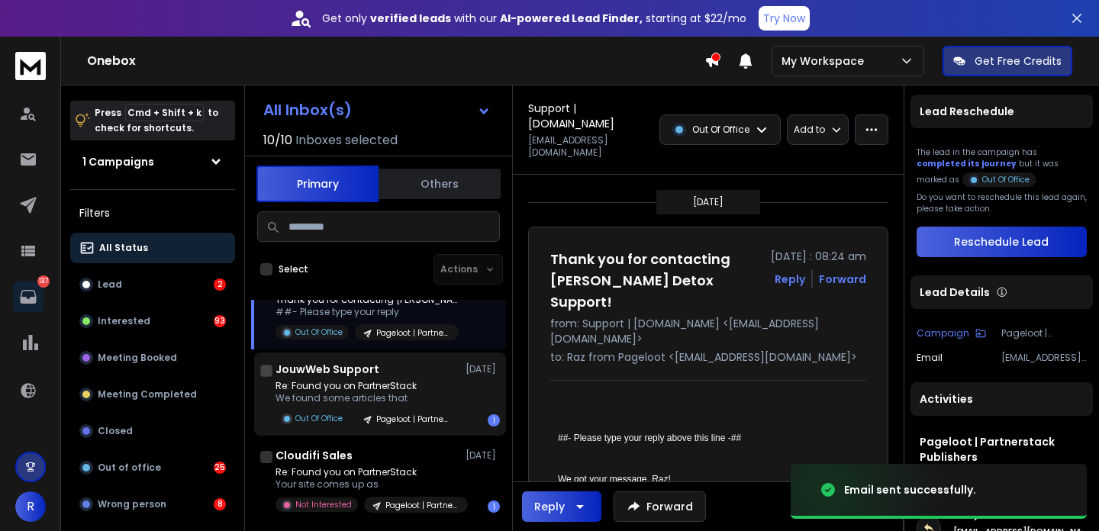
click at [409, 392] on p "We found some articles that" at bounding box center [366, 398] width 183 height 12
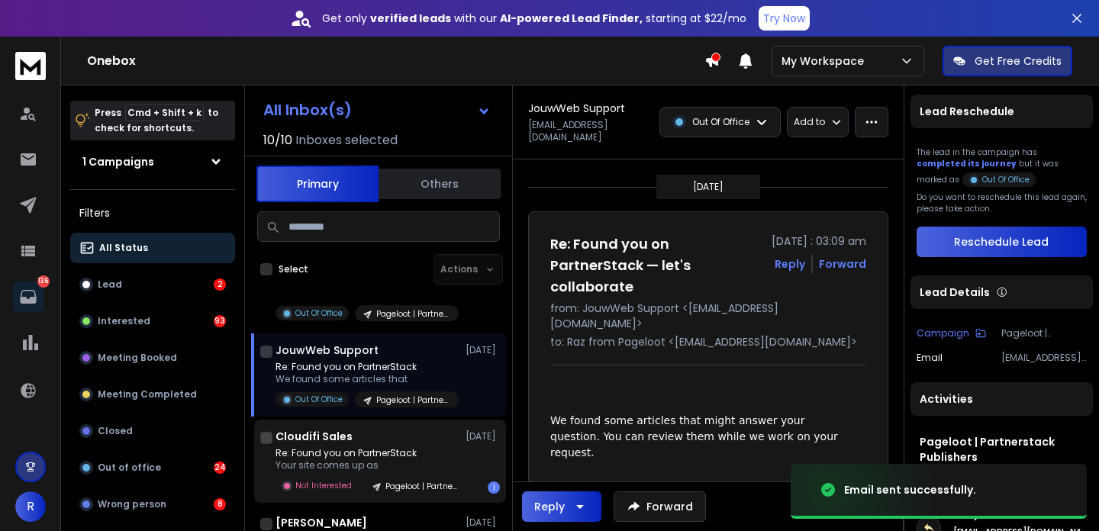
scroll to position [3936, 0]
click at [398, 443] on div "Cloudifi Sales 28 Jul" at bounding box center [387, 436] width 224 height 15
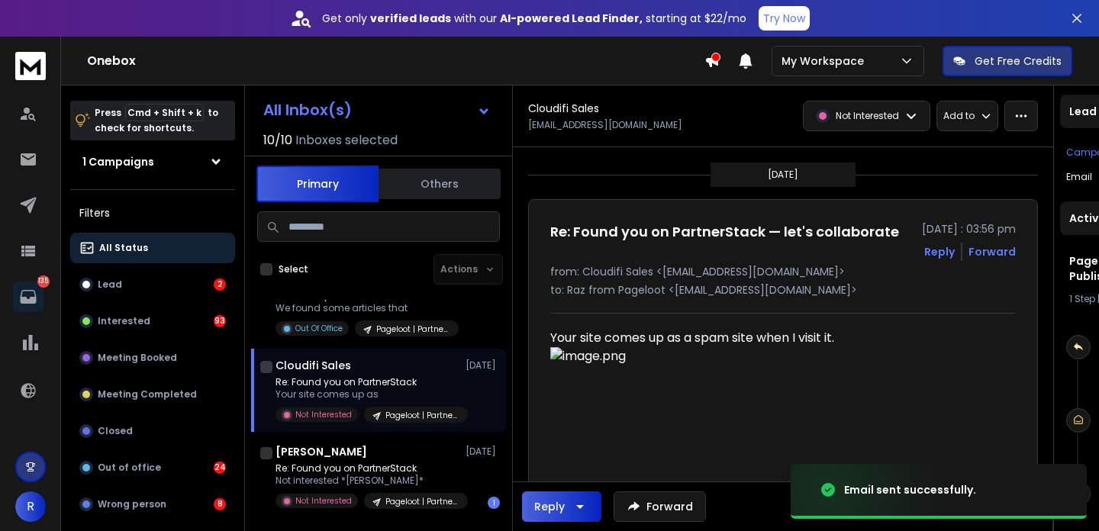
scroll to position [4008, 0]
click at [652, 501] on button "Forward" at bounding box center [660, 506] width 92 height 31
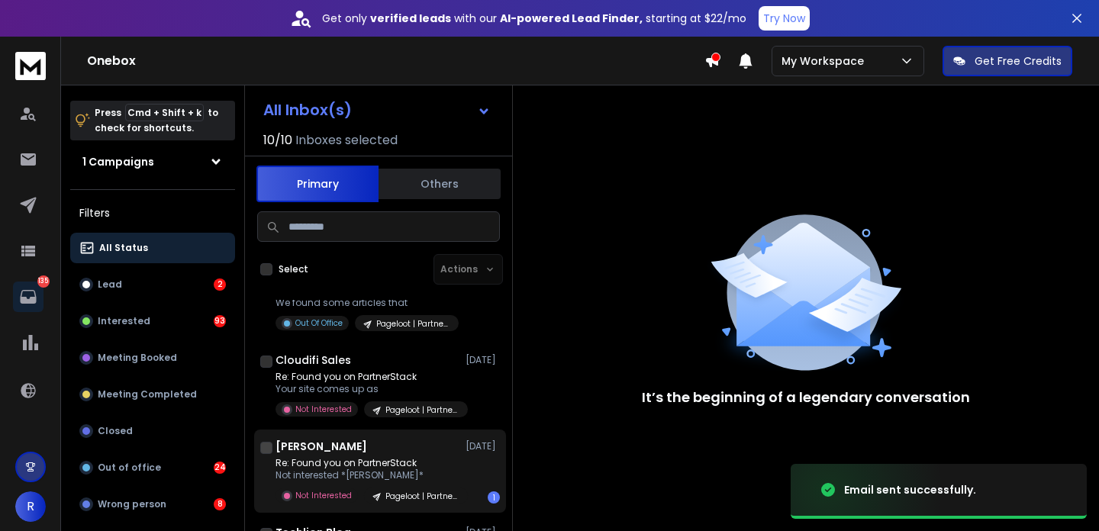
scroll to position [4014, 0]
click at [378, 456] on p "Re: Found you on PartnerStack" at bounding box center [366, 462] width 183 height 12
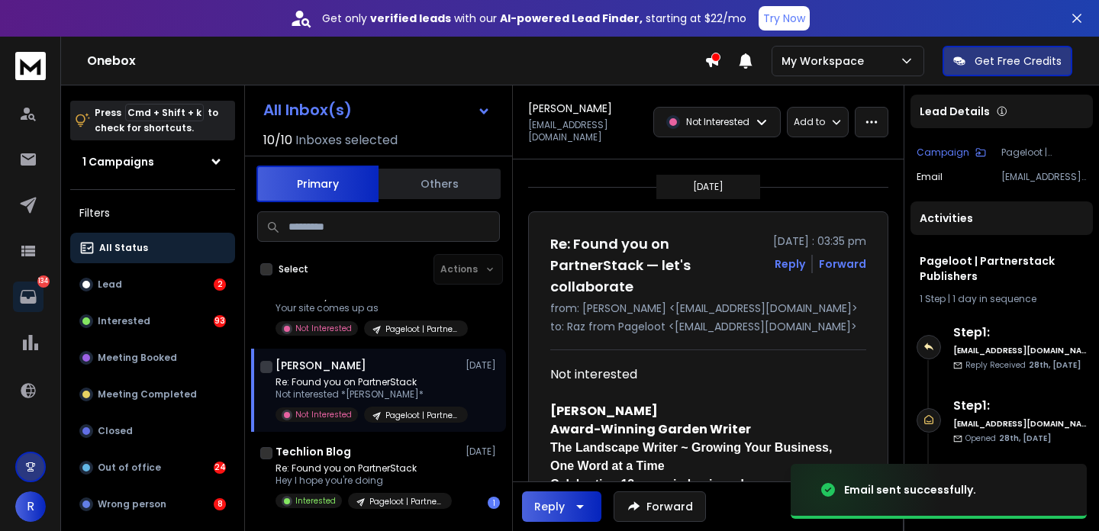
scroll to position [4148, 0]
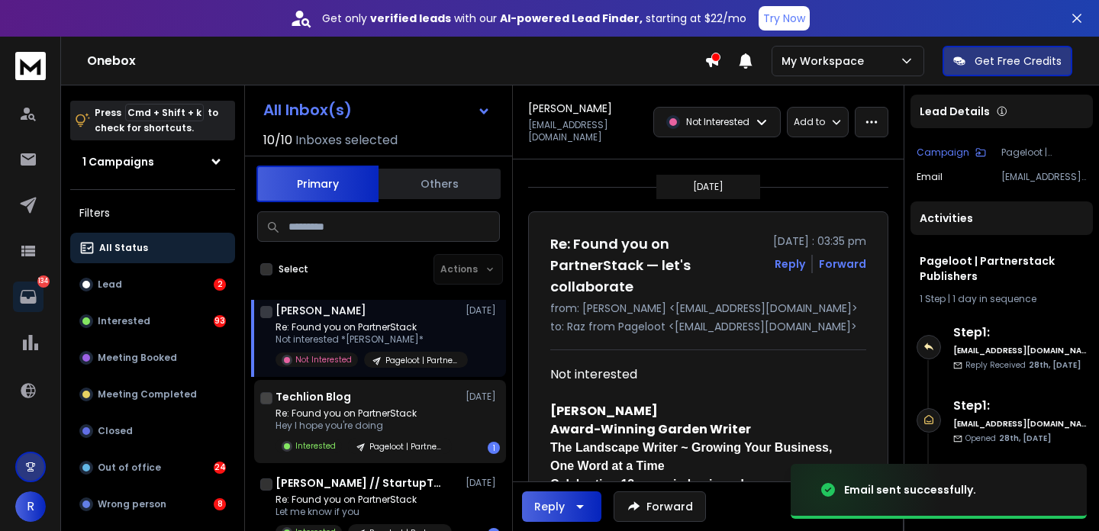
click at [396, 401] on div "Techlion Blog 28 Jul" at bounding box center [387, 396] width 224 height 15
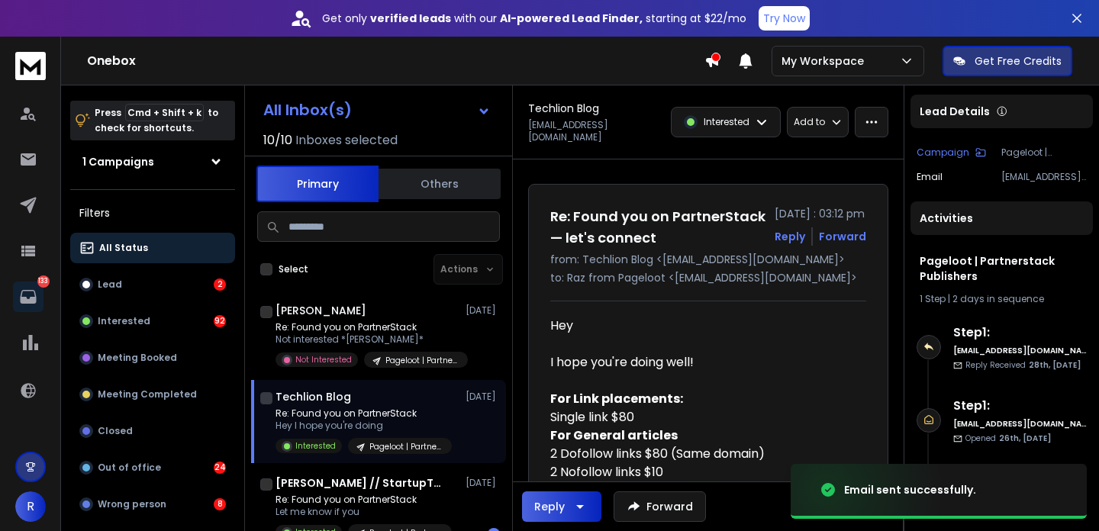
scroll to position [43, 0]
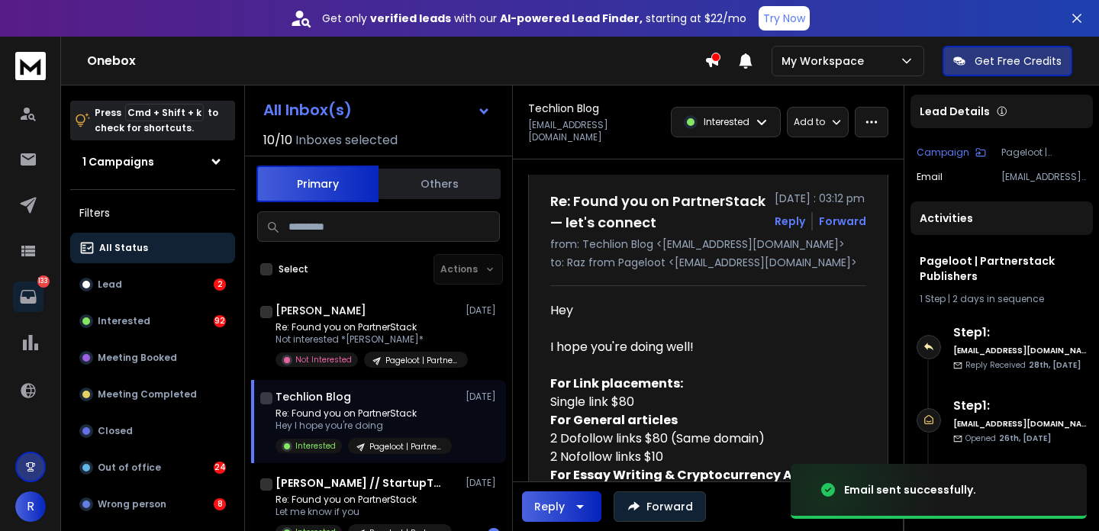
click at [646, 497] on button "Forward" at bounding box center [660, 506] width 92 height 31
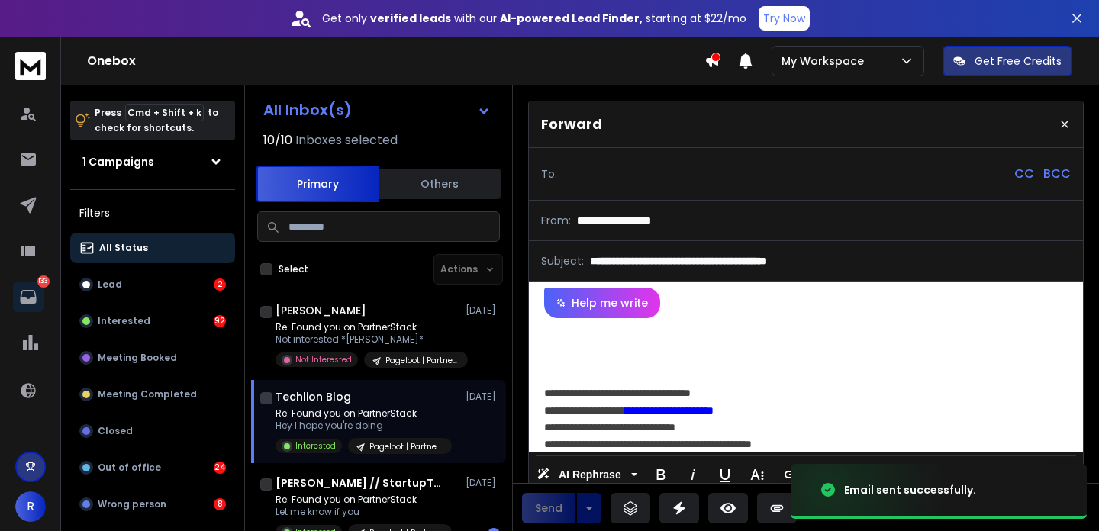
click at [611, 186] on input at bounding box center [616, 173] width 107 height 27
paste input "**********"
type input "**********"
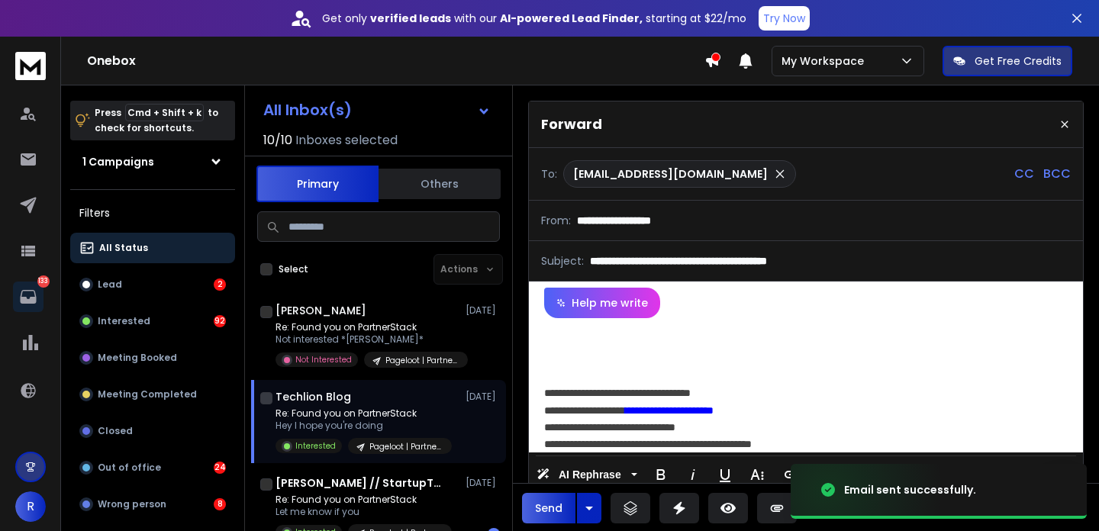
click at [539, 510] on button "Send" at bounding box center [548, 508] width 53 height 31
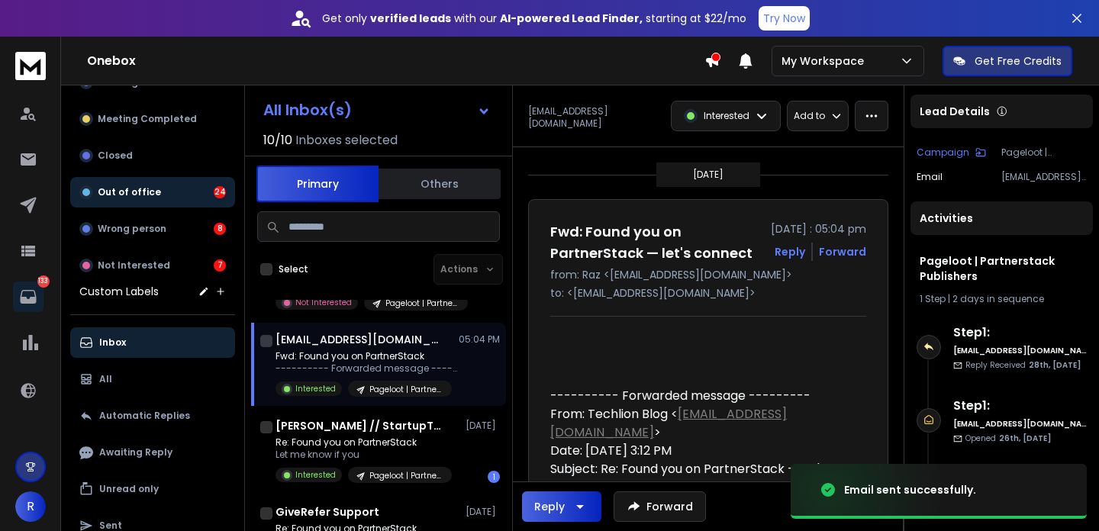
scroll to position [276, 0]
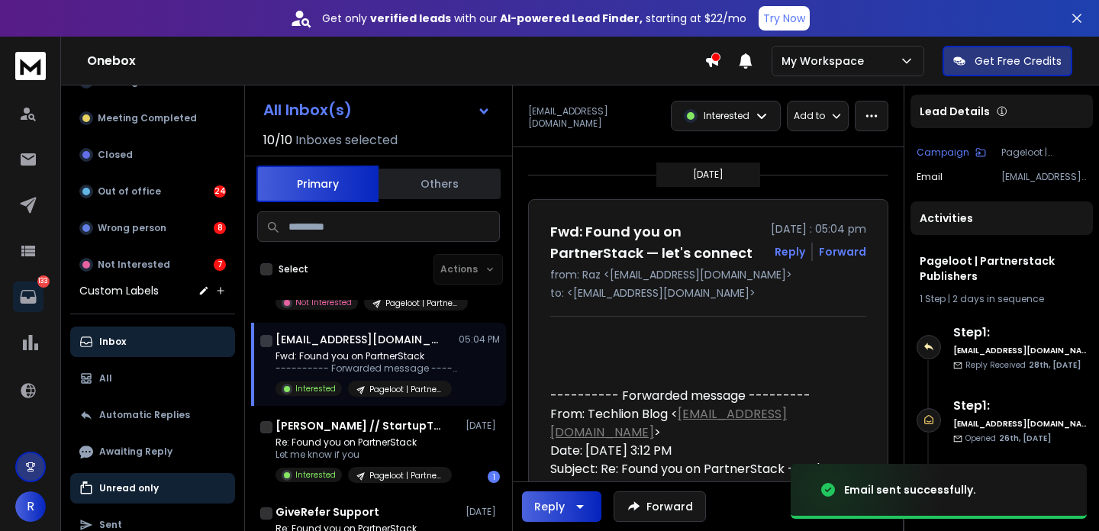
click at [133, 488] on p "Unread only" at bounding box center [129, 488] width 60 height 12
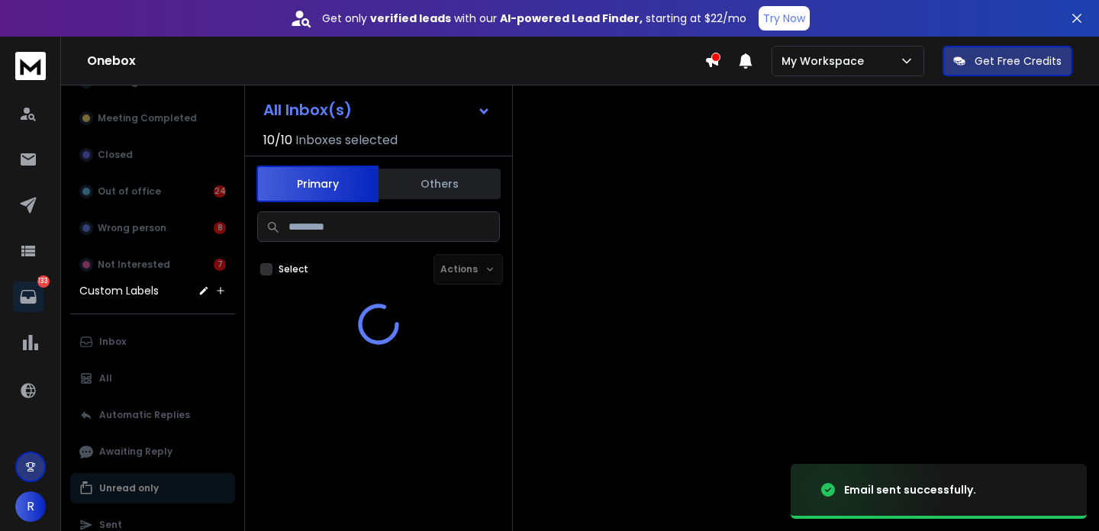
scroll to position [0, 0]
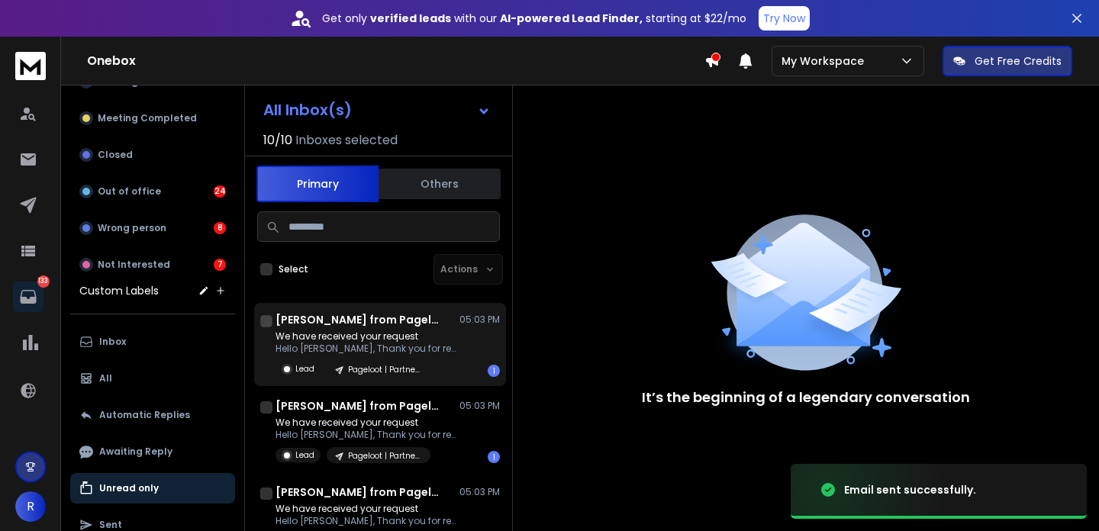
click at [358, 348] on p "Hello Raz, Thank you for reaching out" at bounding box center [366, 349] width 183 height 12
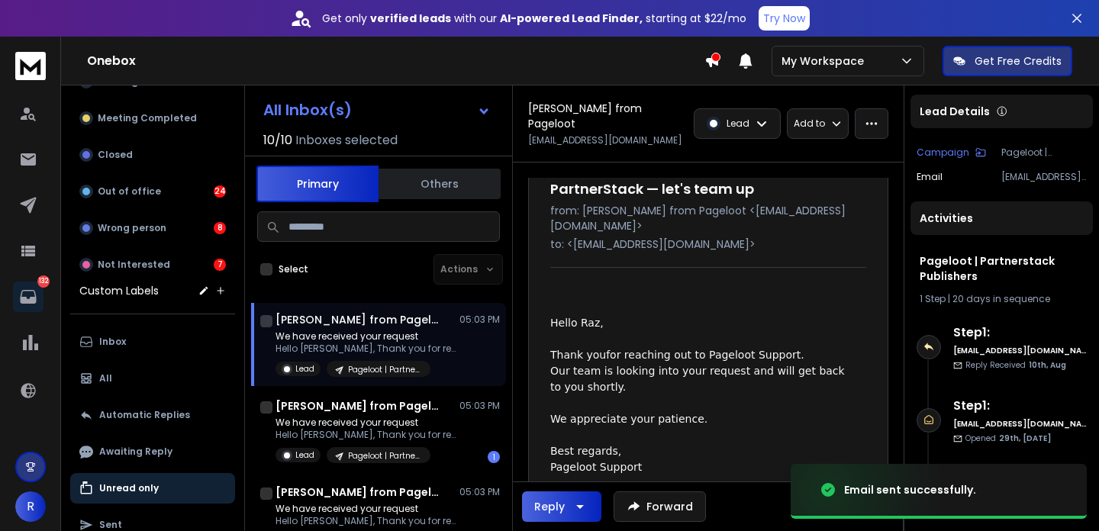
scroll to position [103, 0]
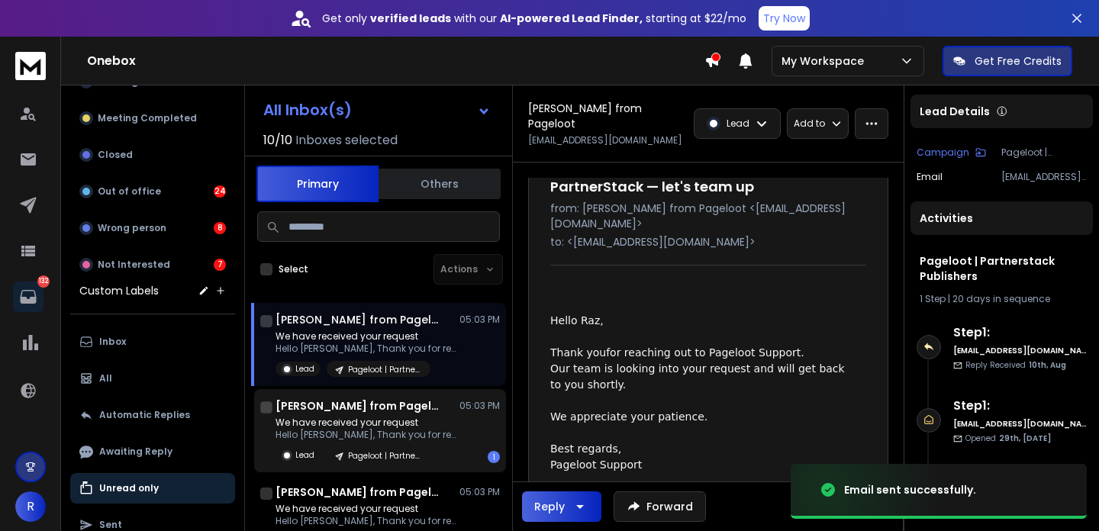
click at [385, 413] on h1 "Robert from Pageloot" at bounding box center [359, 405] width 168 height 15
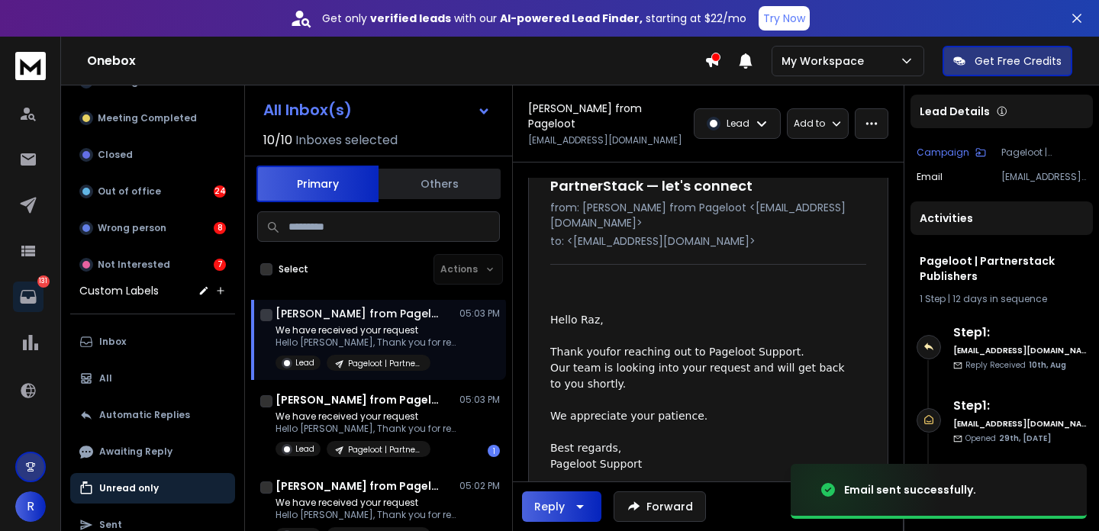
scroll to position [94, 0]
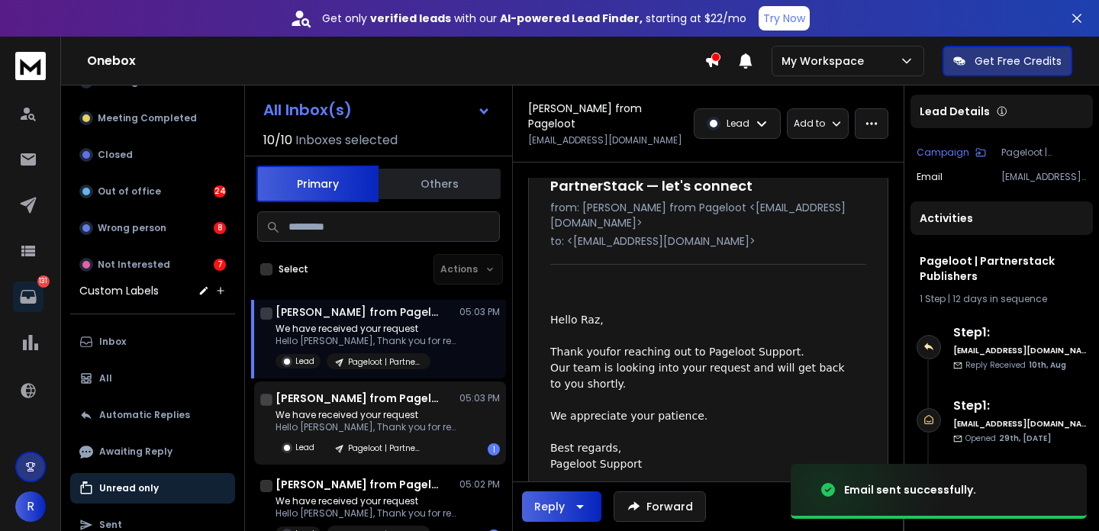
click at [346, 430] on p "Hello Raz, Thank you for reaching out" at bounding box center [366, 427] width 183 height 12
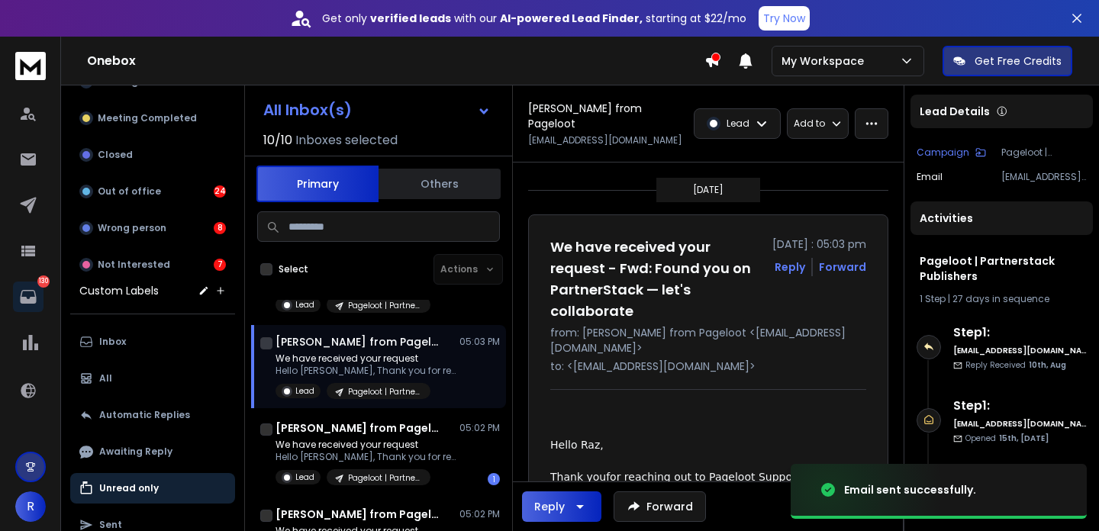
scroll to position [177, 0]
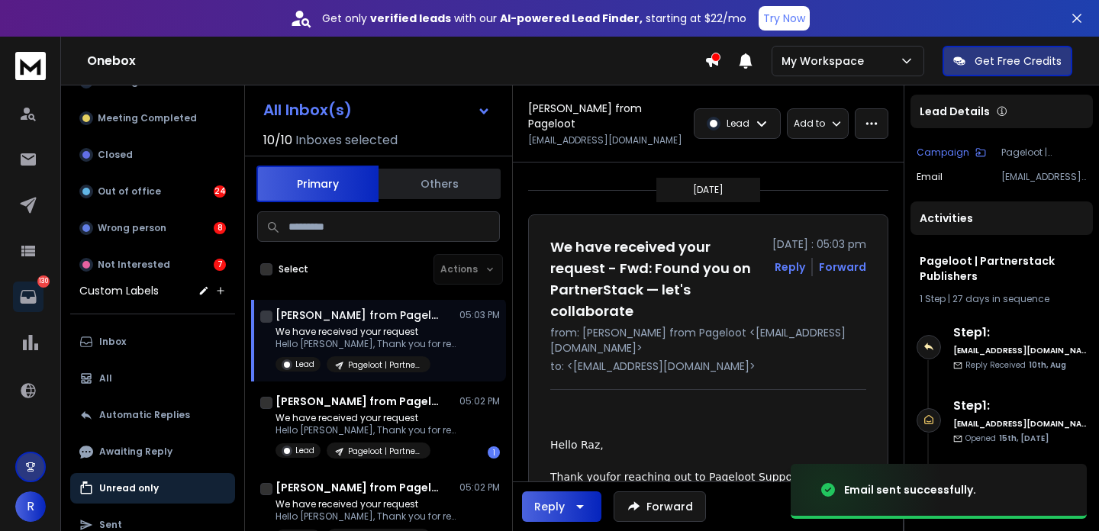
click at [346, 430] on p "Hello Raz, Thank you for reaching out" at bounding box center [366, 430] width 183 height 12
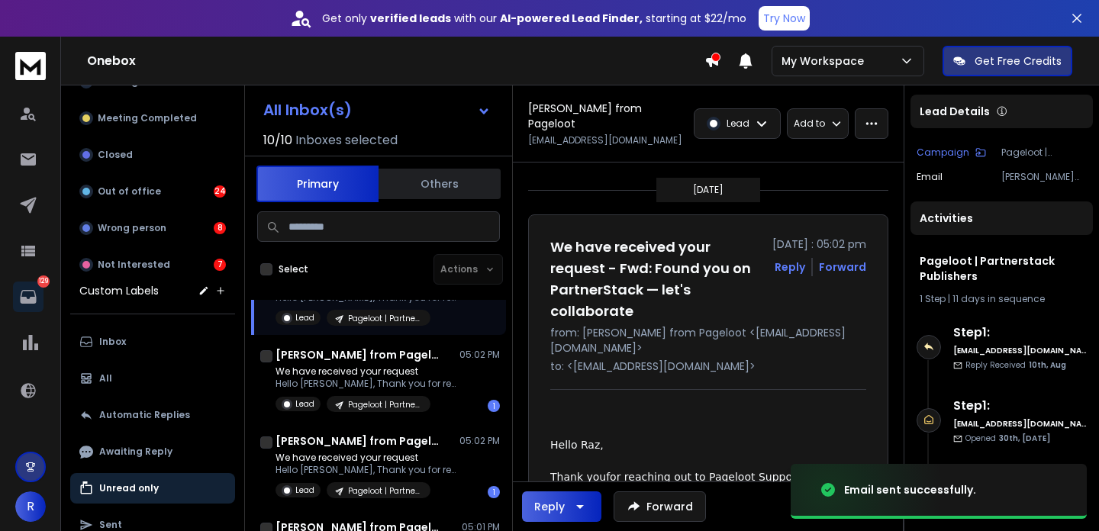
scroll to position [317, 0]
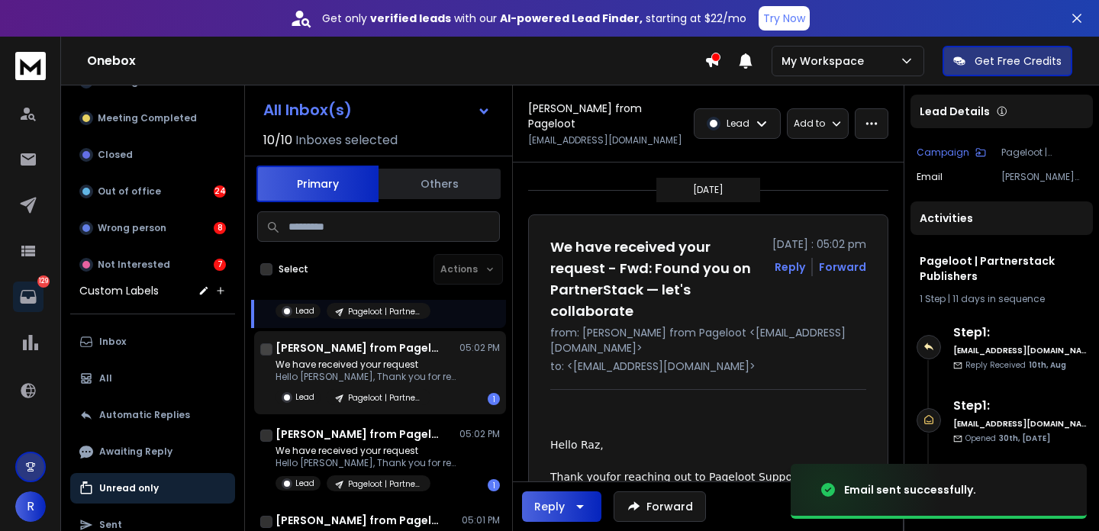
click at [372, 391] on div "Pageloot | Partnerstack Publishers" at bounding box center [379, 397] width 104 height 16
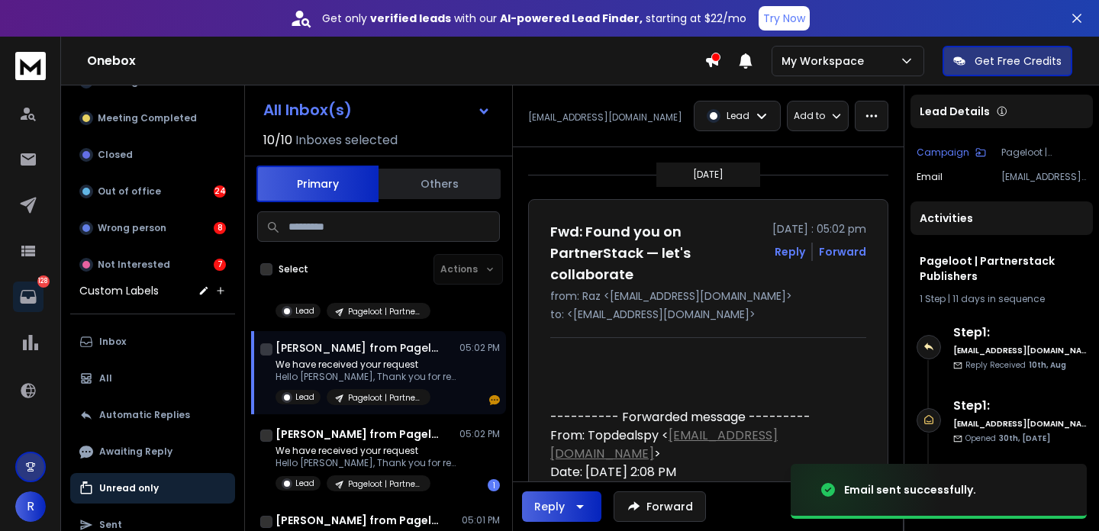
click at [174, 491] on button "Unread only" at bounding box center [152, 488] width 165 height 31
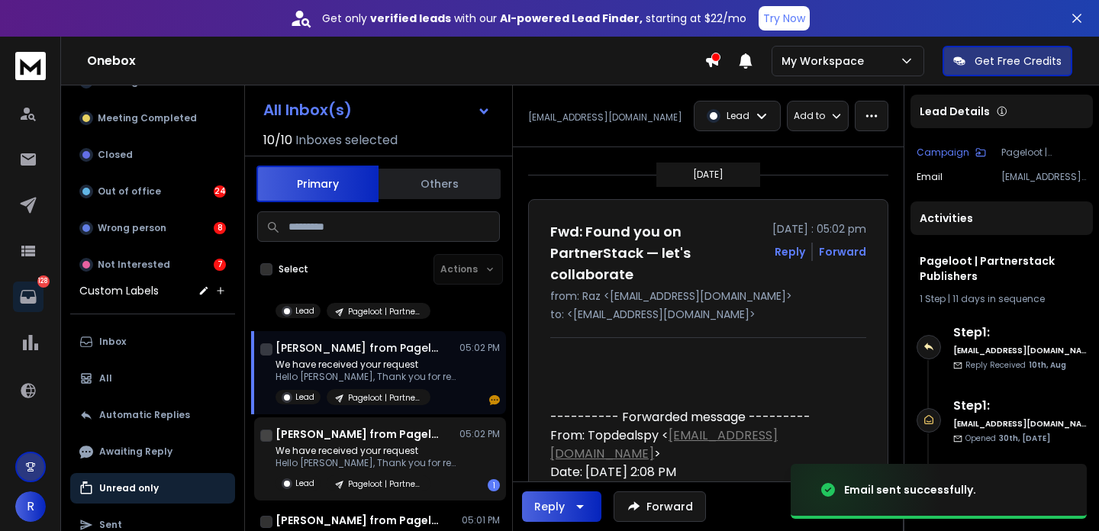
click at [330, 459] on p "Hello Raz, Thank you for reaching out" at bounding box center [366, 463] width 183 height 12
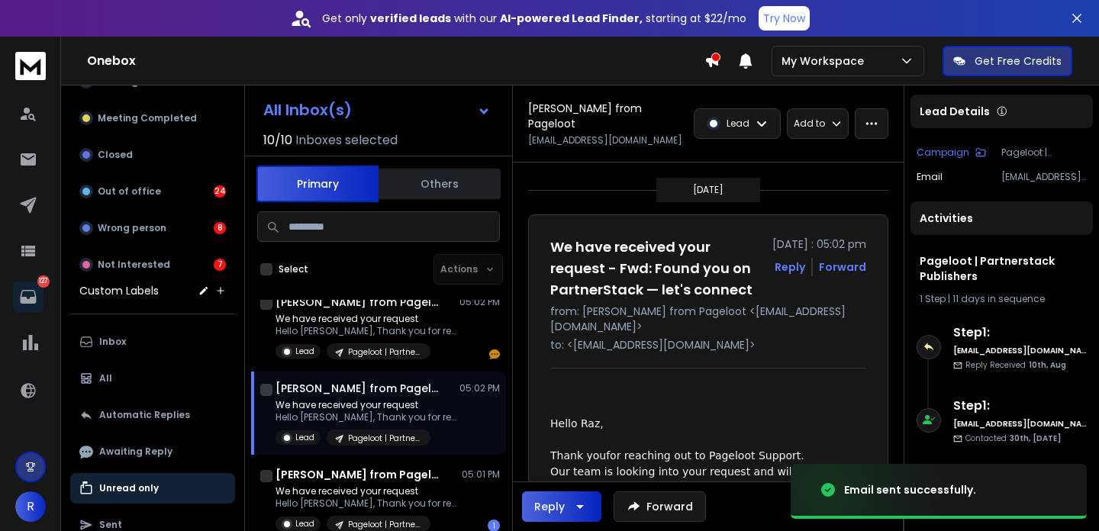
scroll to position [419, 0]
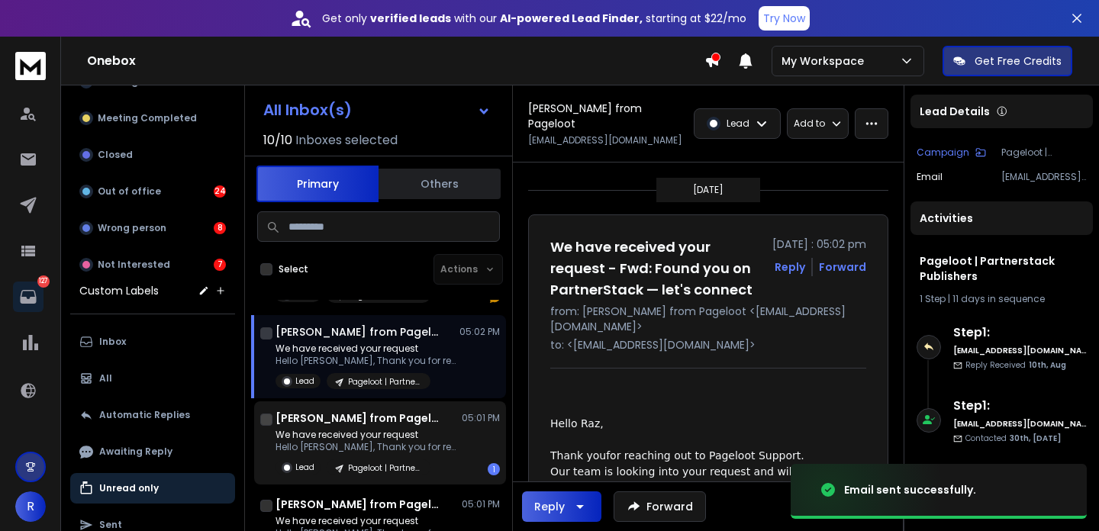
click at [372, 432] on p "We have received your request" at bounding box center [366, 435] width 183 height 12
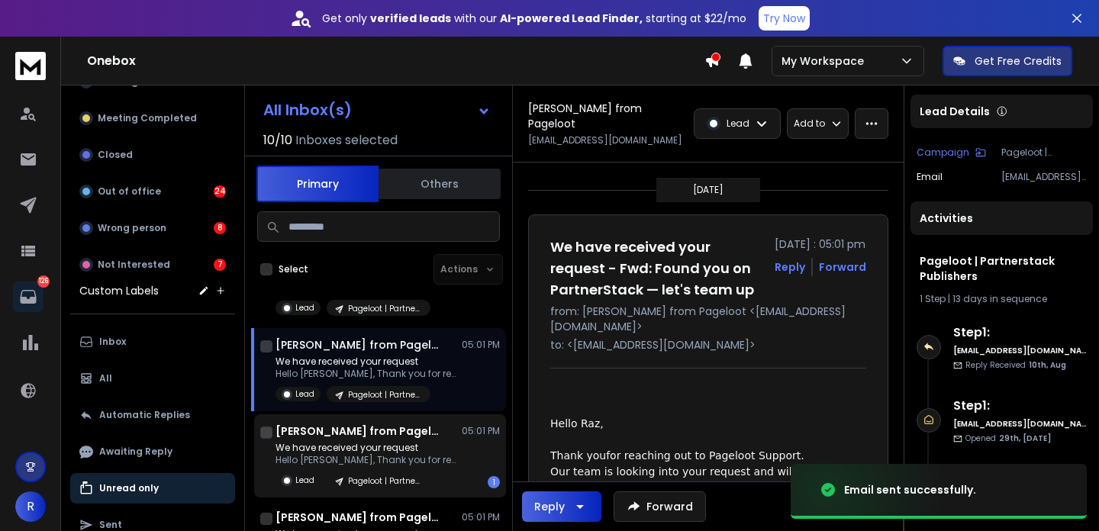
click at [374, 448] on p "We have received your request" at bounding box center [366, 448] width 183 height 12
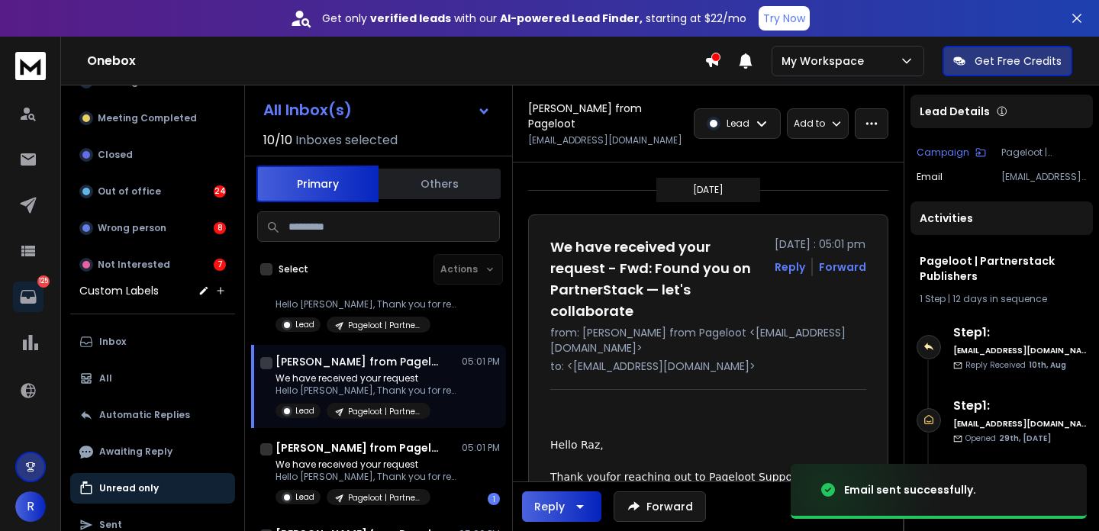
click at [373, 450] on h1 "Robert from Pageloot" at bounding box center [359, 447] width 168 height 15
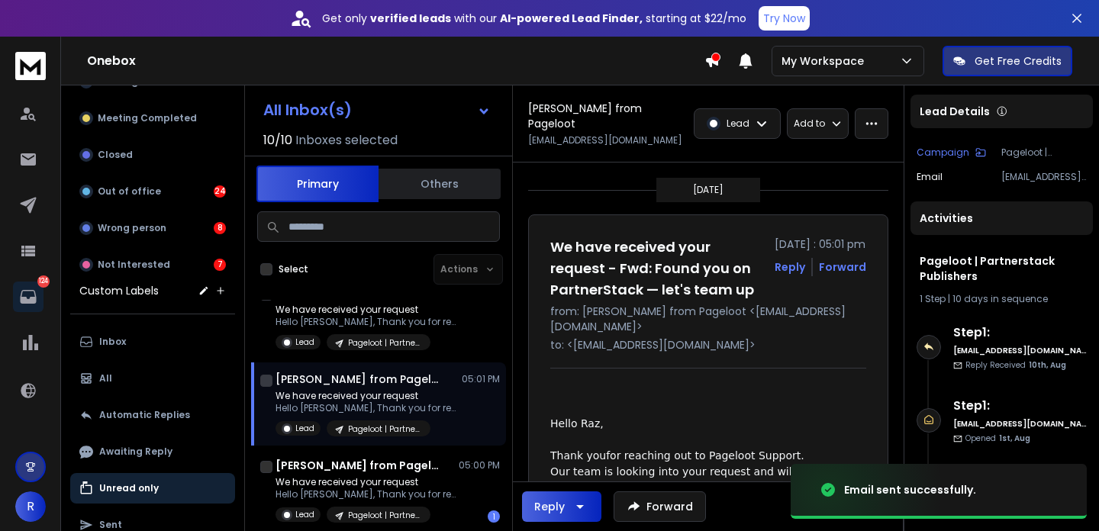
click at [369, 468] on h1 "Robert from Pageloot" at bounding box center [359, 465] width 168 height 15
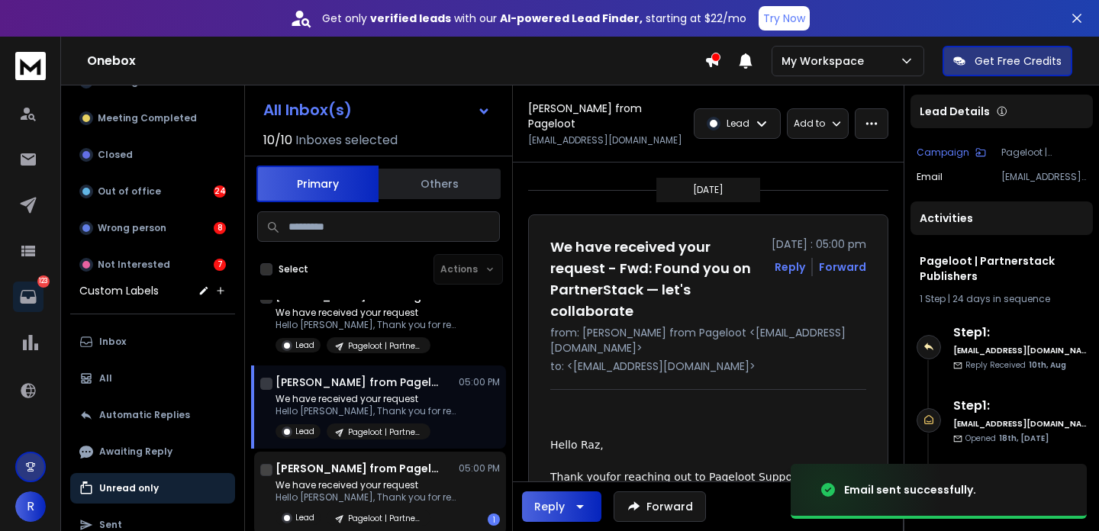
click at [364, 491] on p "Hello Raz, Thank you for reaching out" at bounding box center [366, 497] width 183 height 12
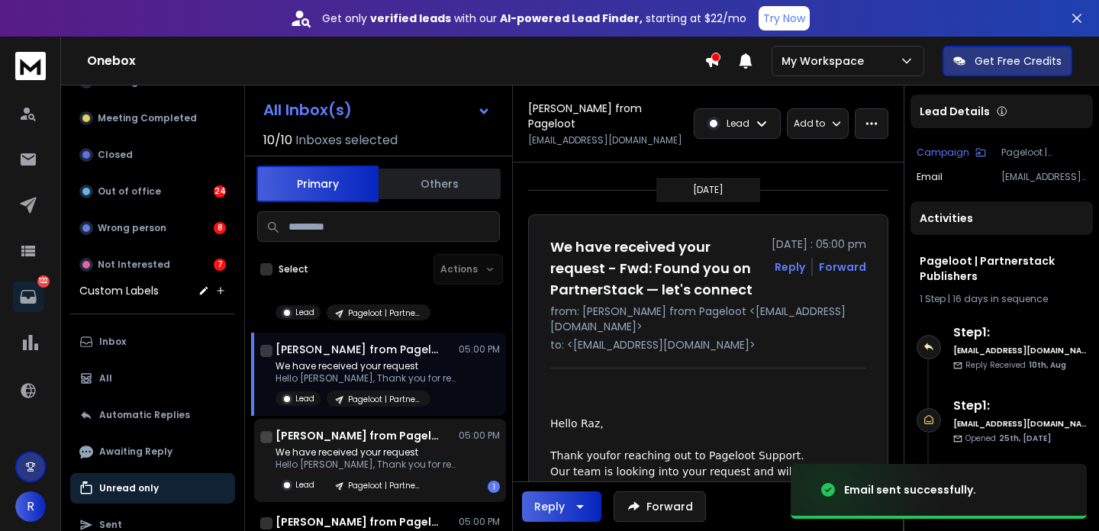
click at [368, 457] on p "We have received your request" at bounding box center [366, 452] width 183 height 12
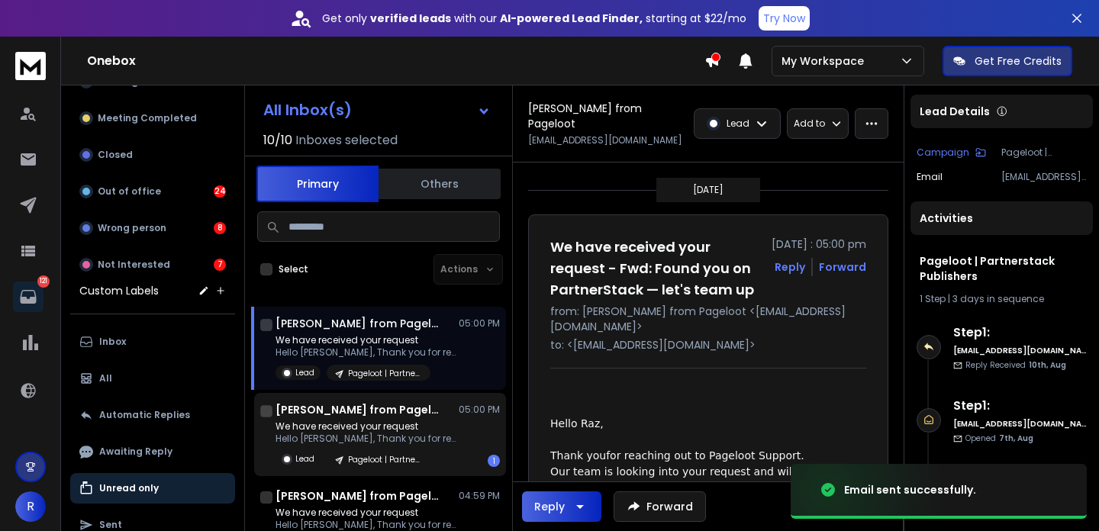
click at [375, 427] on p "We have received your request" at bounding box center [366, 426] width 183 height 12
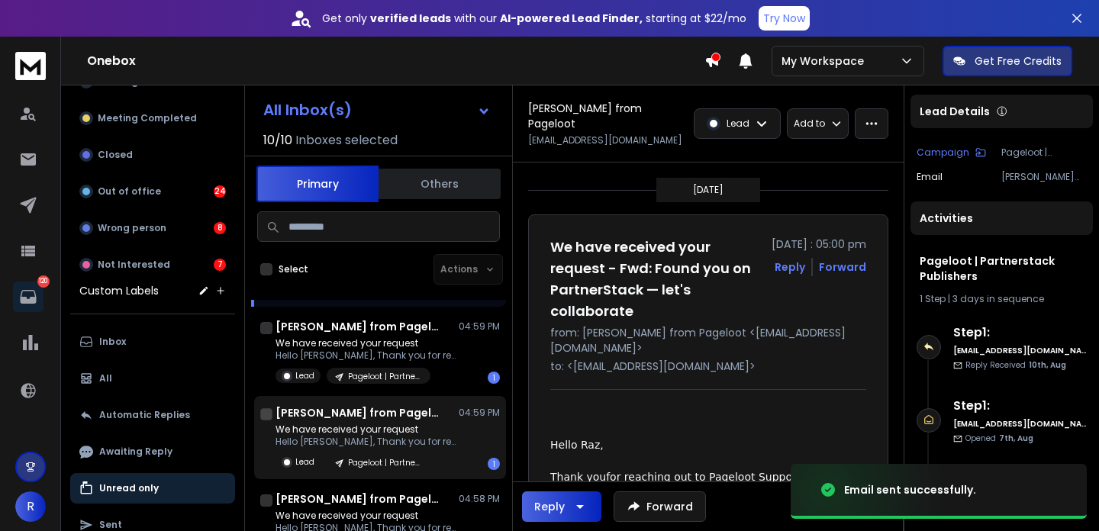
scroll to position [1115, 0]
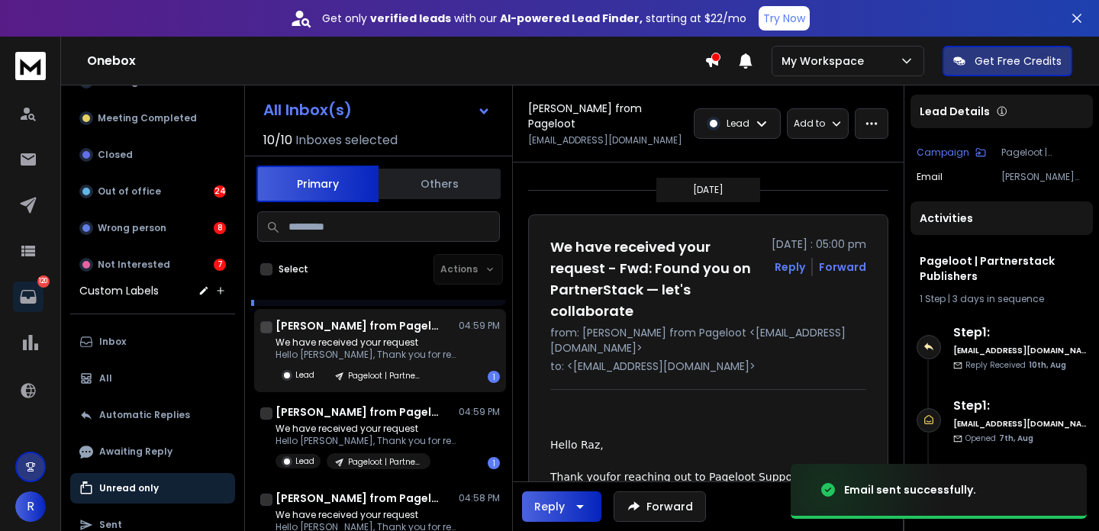
click at [362, 365] on div "We have received your request Hello Raz, Thank you for reaching out Lead Pagelo…" at bounding box center [366, 360] width 183 height 47
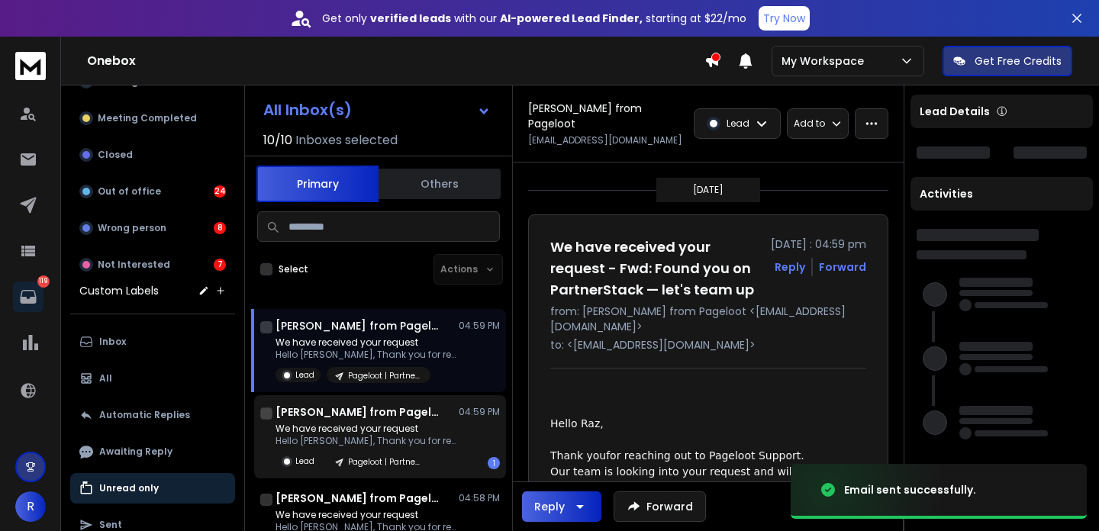
click at [357, 433] on p "We have received your request" at bounding box center [366, 429] width 183 height 12
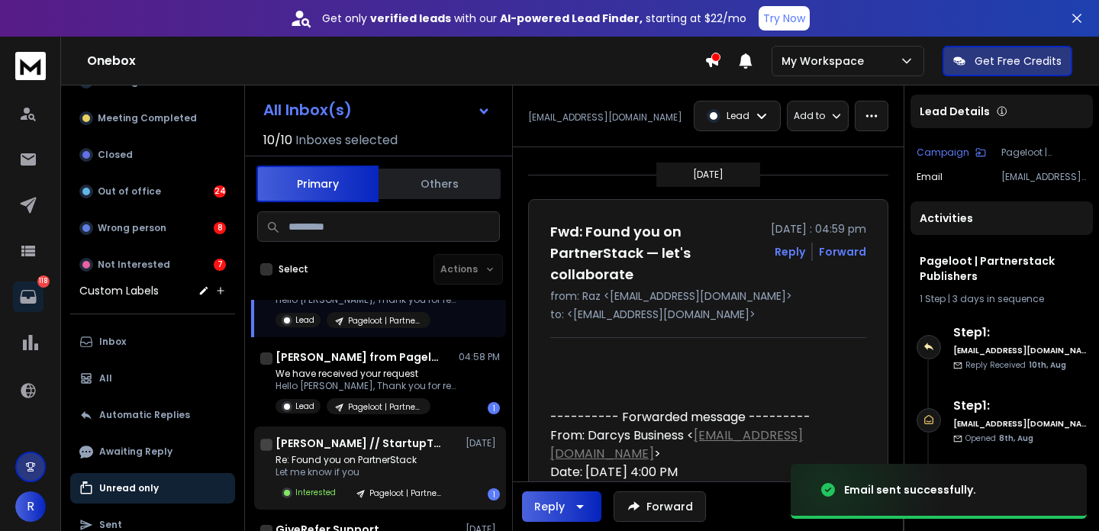
scroll to position [1259, 0]
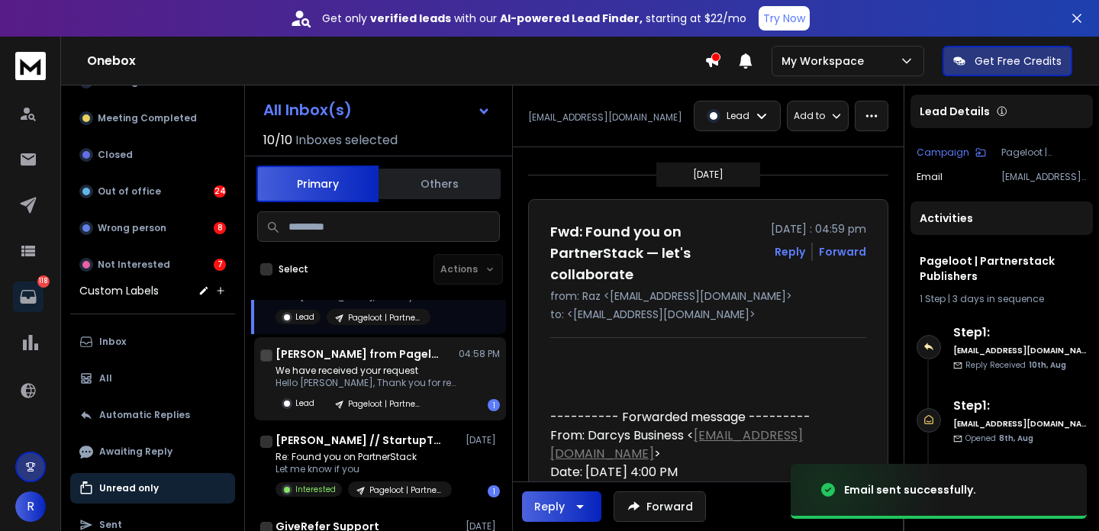
click at [364, 371] on p "We have received your request" at bounding box center [366, 371] width 183 height 12
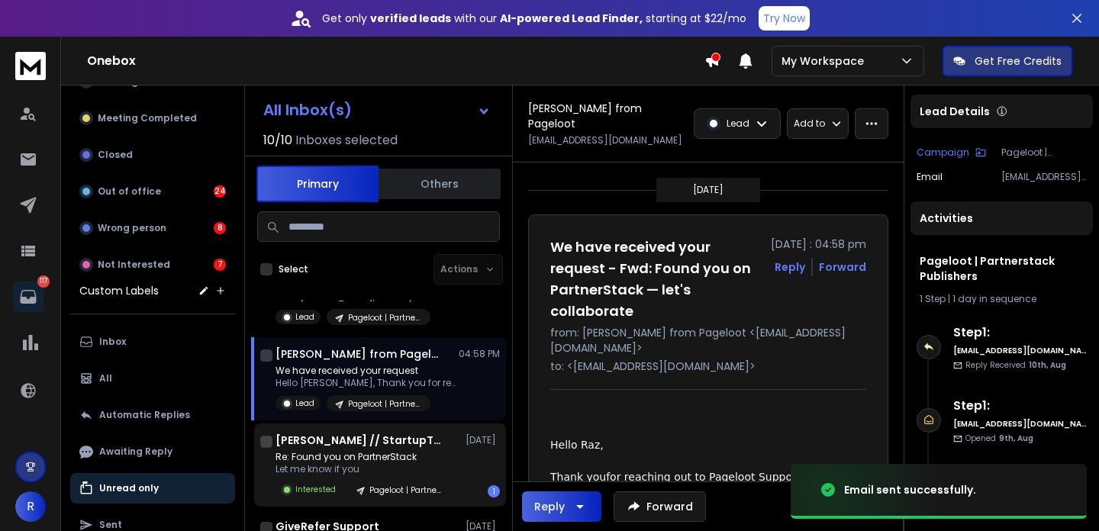
click at [360, 474] on p "Let me know if you" at bounding box center [363, 469] width 176 height 12
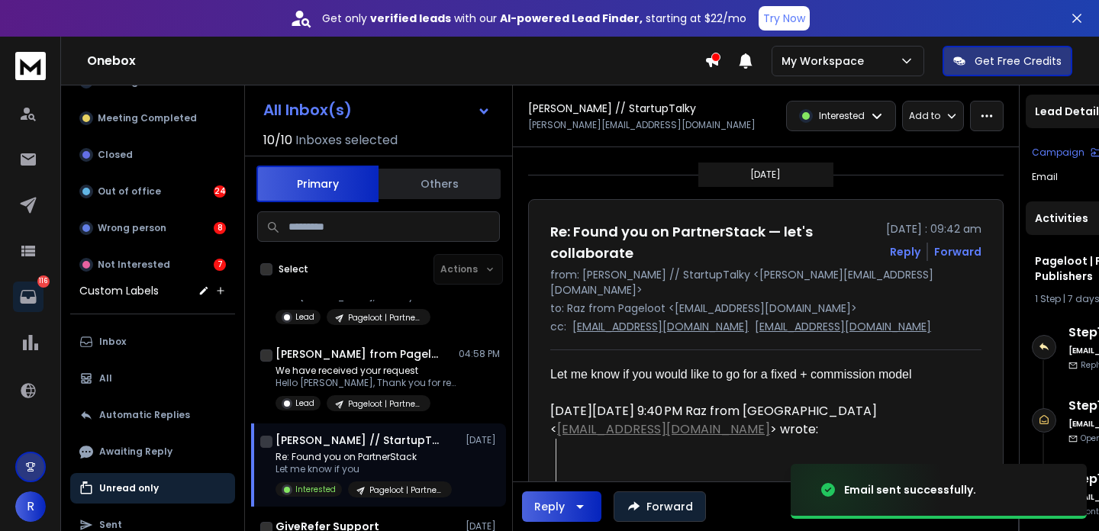
click at [643, 517] on button "Forward" at bounding box center [660, 506] width 92 height 31
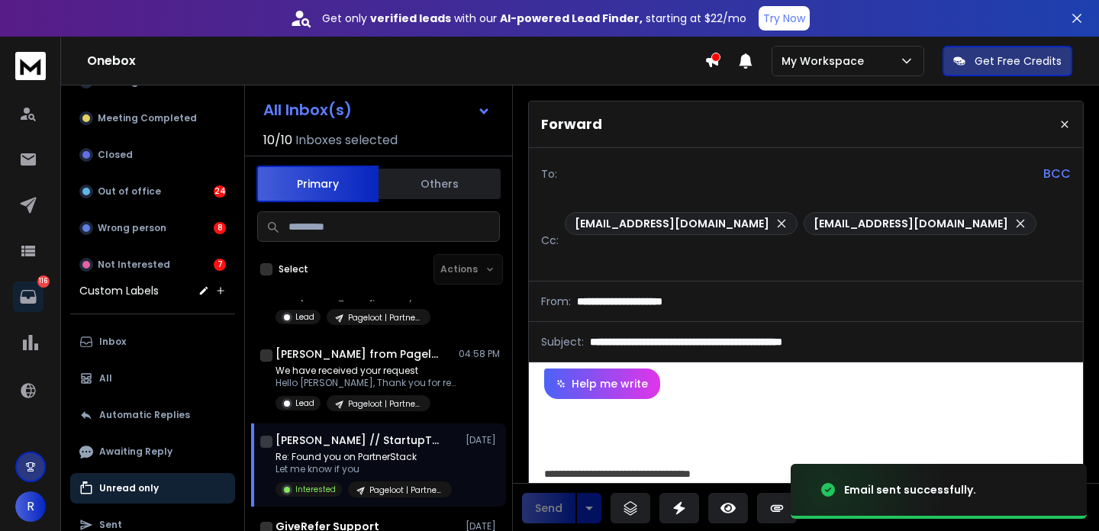
click at [636, 171] on input at bounding box center [616, 173] width 107 height 27
paste input "**********"
type input "**********"
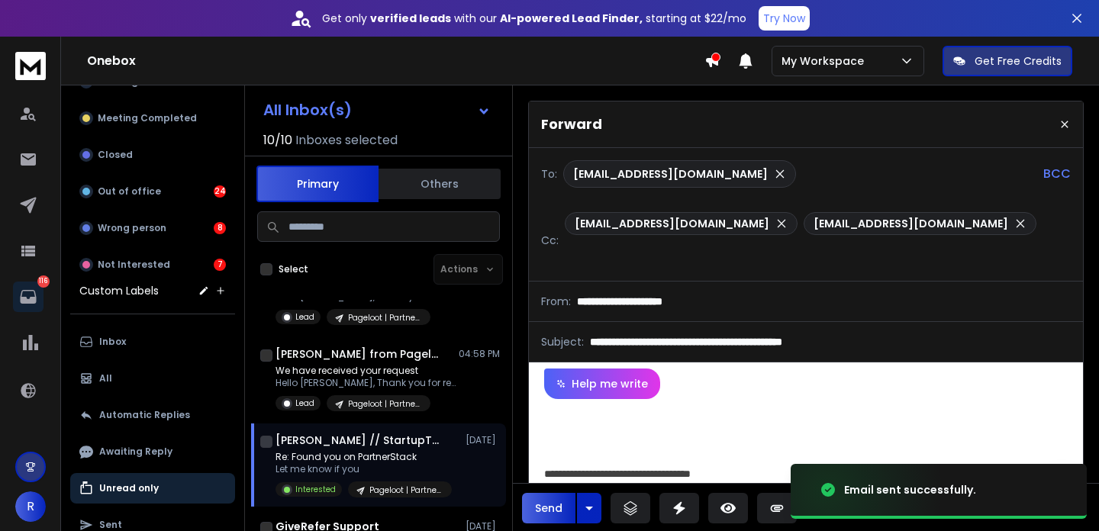
click at [557, 504] on button "Send" at bounding box center [548, 508] width 53 height 31
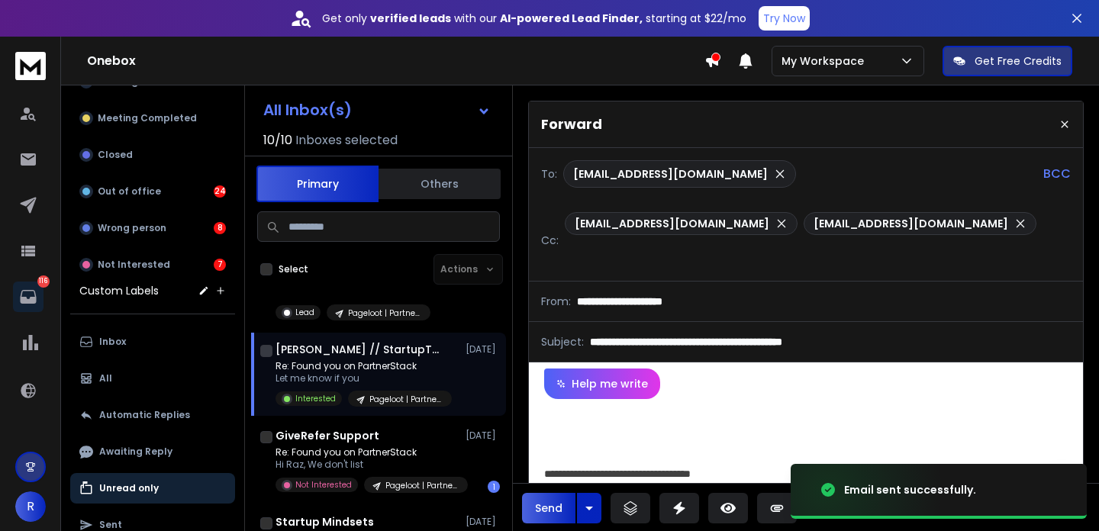
scroll to position [1368, 0]
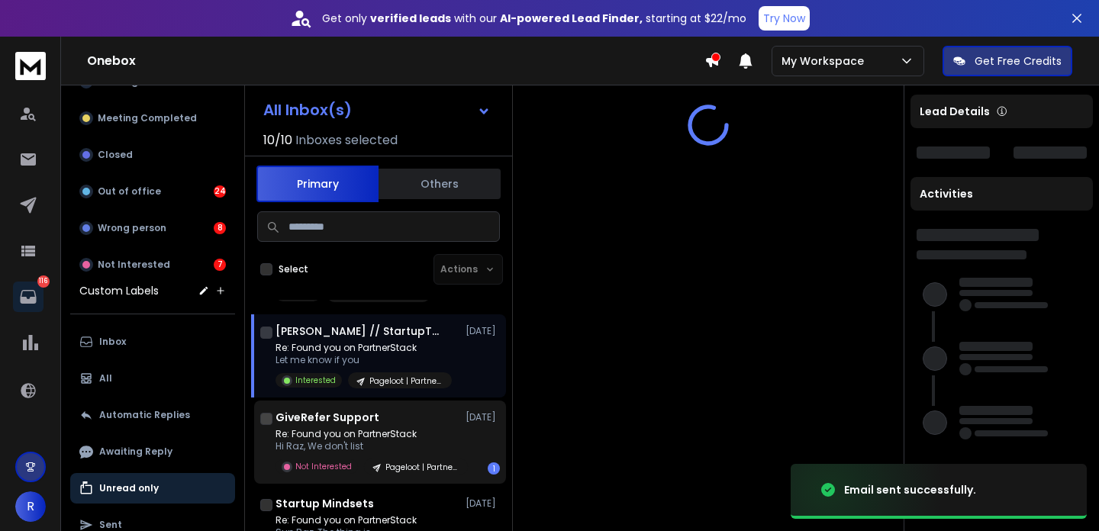
click at [399, 459] on div "Pageloot | Partnerstack Publishers" at bounding box center [416, 467] width 104 height 16
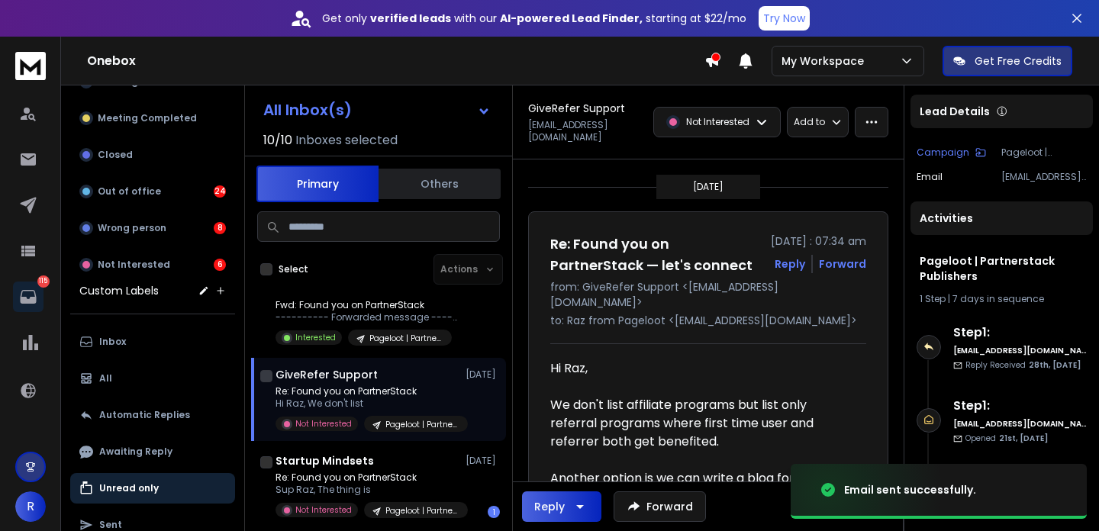
scroll to position [1497, 0]
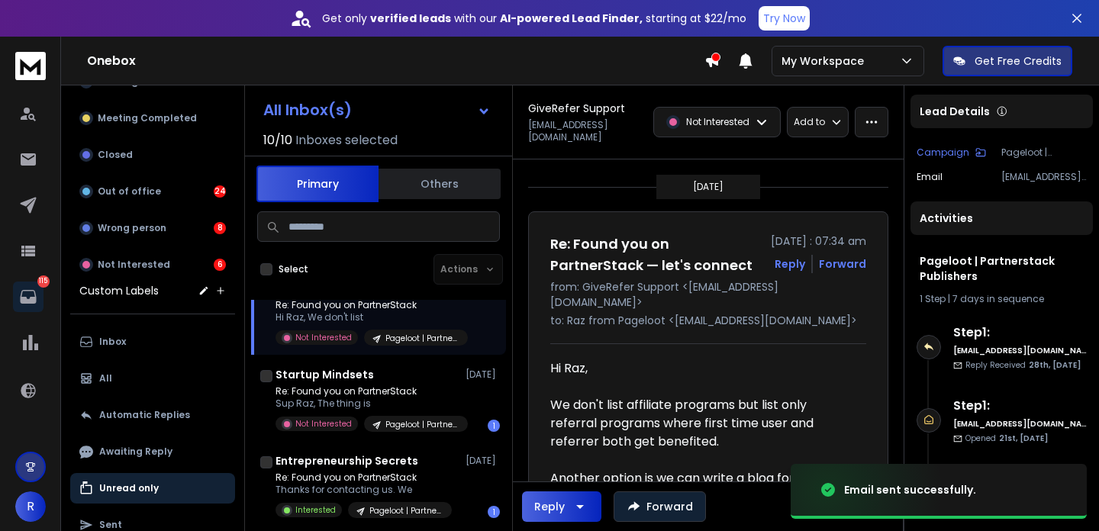
click at [639, 514] on button "Forward" at bounding box center [660, 506] width 92 height 31
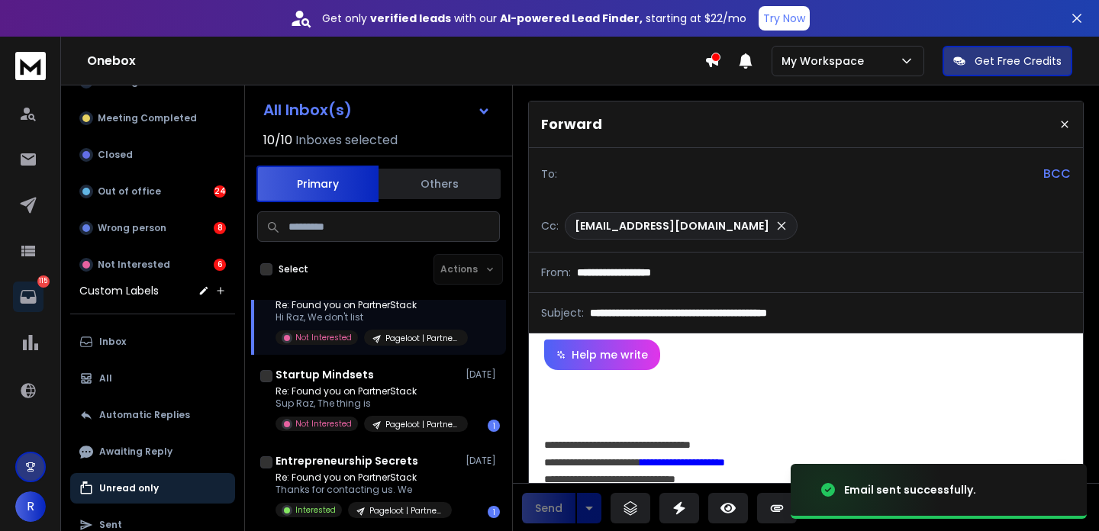
click at [601, 163] on input at bounding box center [616, 173] width 107 height 27
paste input "**********"
type input "**********"
click at [544, 508] on button "Send" at bounding box center [548, 508] width 53 height 31
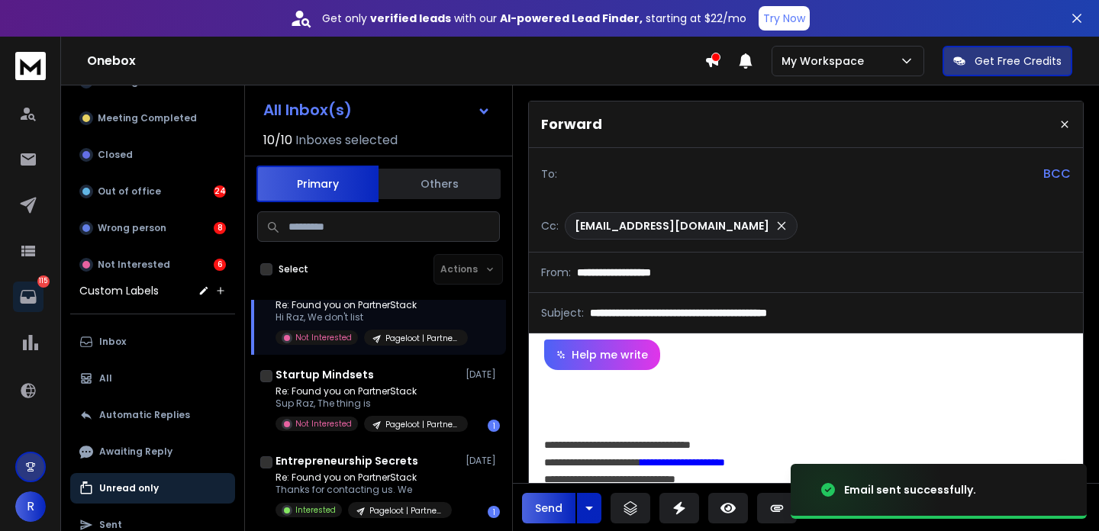
scroll to position [0, 0]
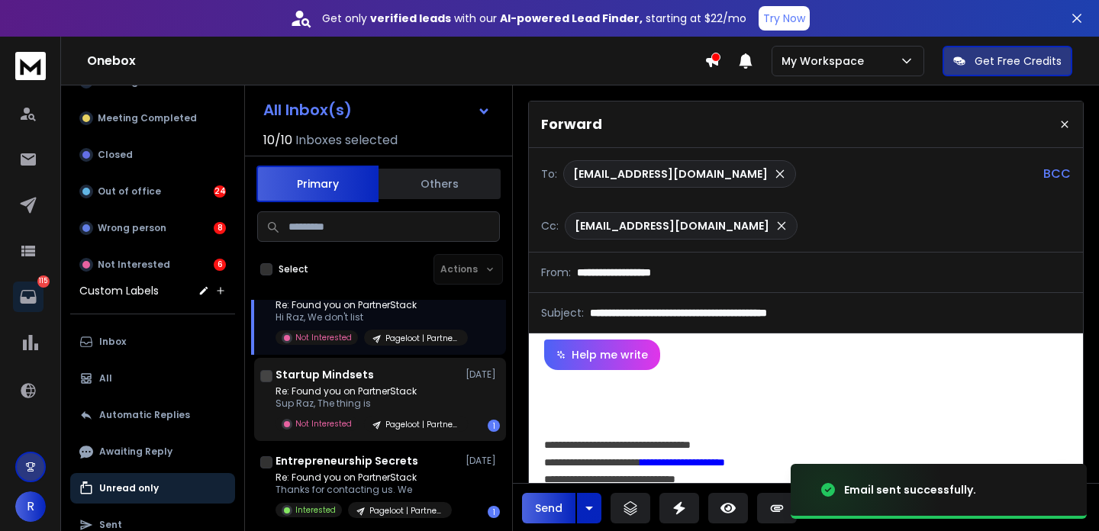
click at [375, 390] on p "Re: Found you on PartnerStack" at bounding box center [366, 391] width 183 height 12
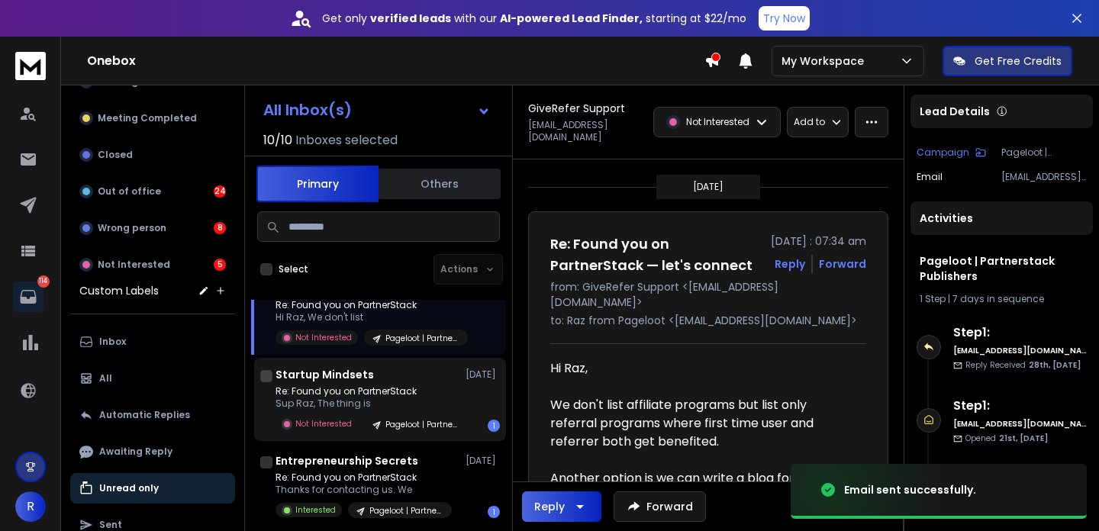
click at [375, 390] on p "Re: Found you on PartnerStack" at bounding box center [366, 391] width 183 height 12
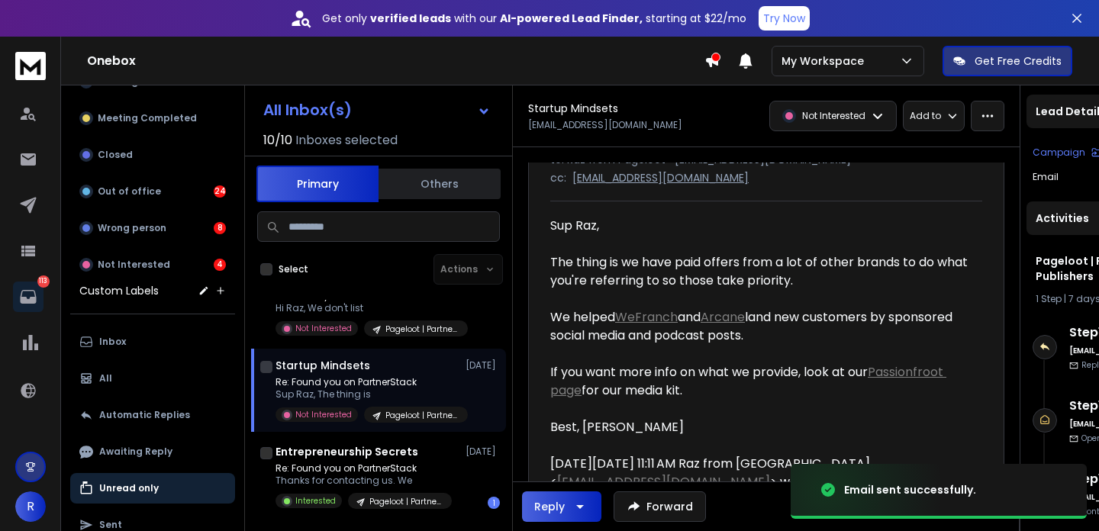
scroll to position [131, 0]
click at [655, 512] on button "Forward" at bounding box center [660, 506] width 92 height 31
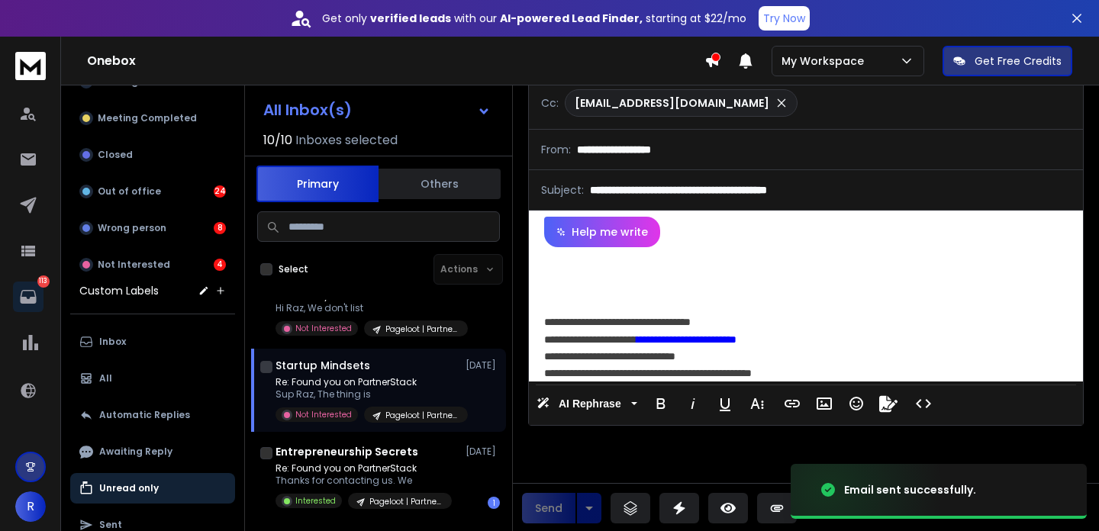
scroll to position [0, 0]
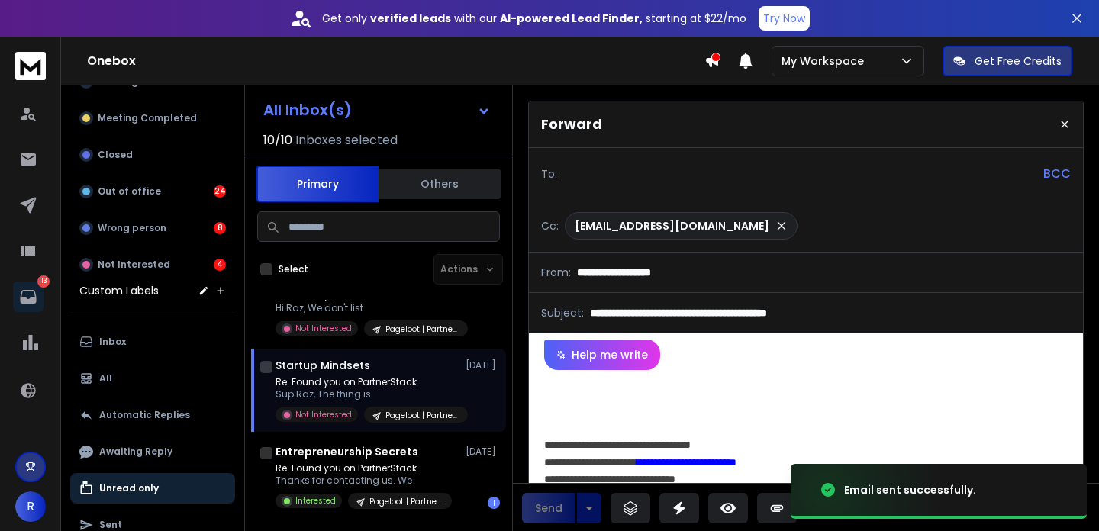
click at [629, 171] on input at bounding box center [616, 173] width 107 height 27
paste input "**********"
type input "**********"
click at [537, 503] on button "Send" at bounding box center [548, 508] width 53 height 31
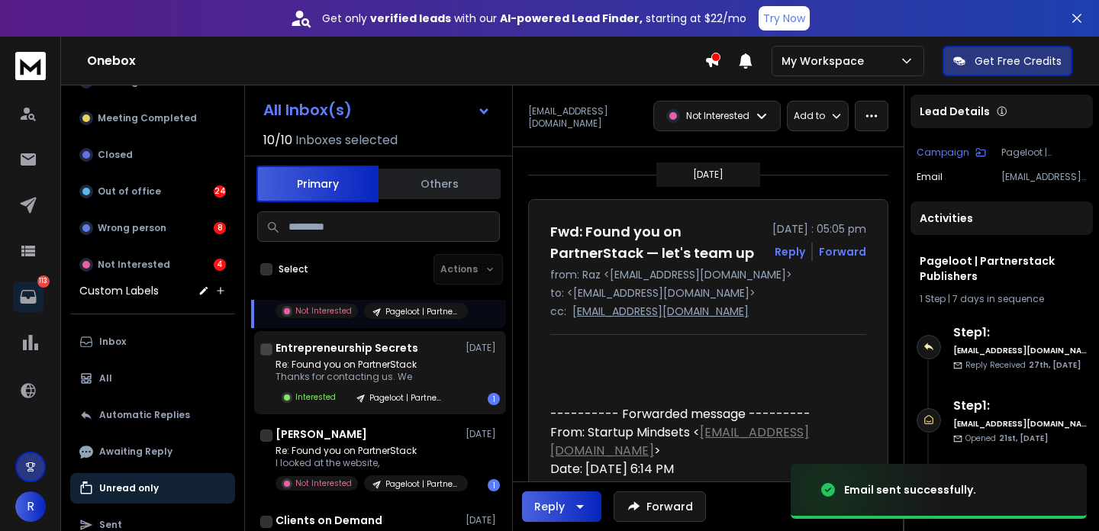
scroll to position [1538, 0]
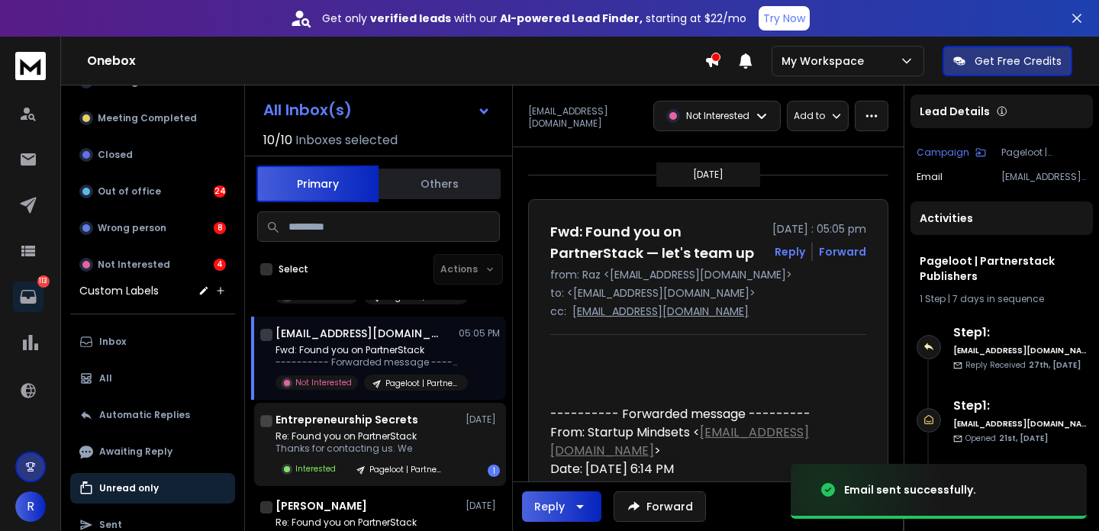
click at [378, 435] on p "Re: Found you on PartnerStack" at bounding box center [363, 436] width 176 height 12
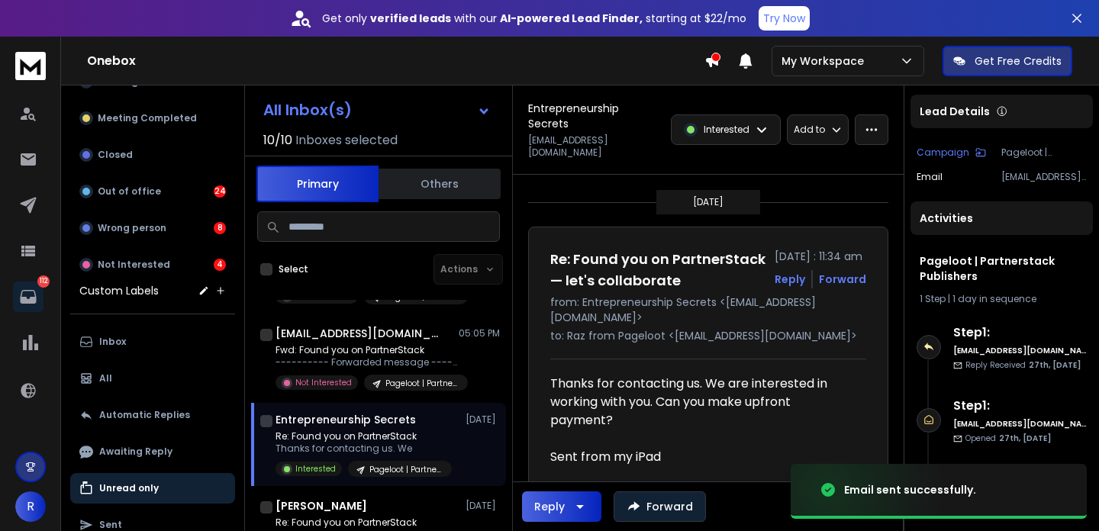
click at [673, 505] on button "Forward" at bounding box center [660, 506] width 92 height 31
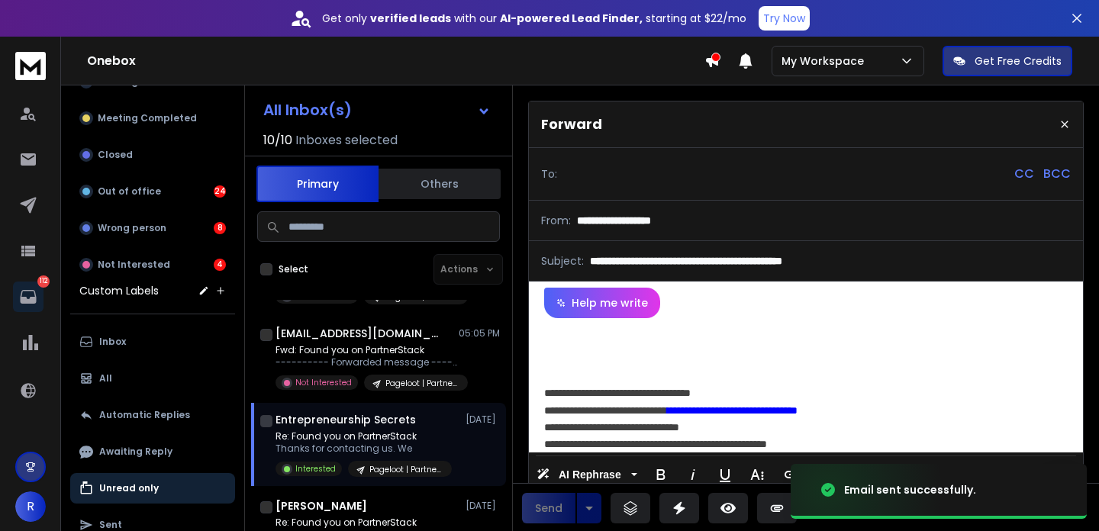
click at [642, 169] on input at bounding box center [616, 173] width 107 height 27
paste input "**********"
type input "**********"
click at [556, 520] on button "Send" at bounding box center [548, 508] width 53 height 31
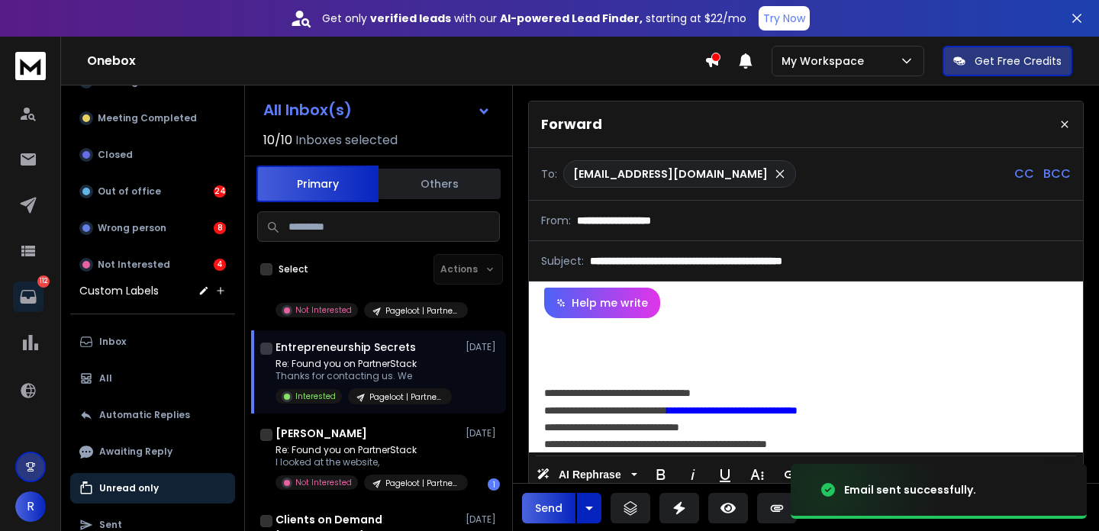
scroll to position [1623, 0]
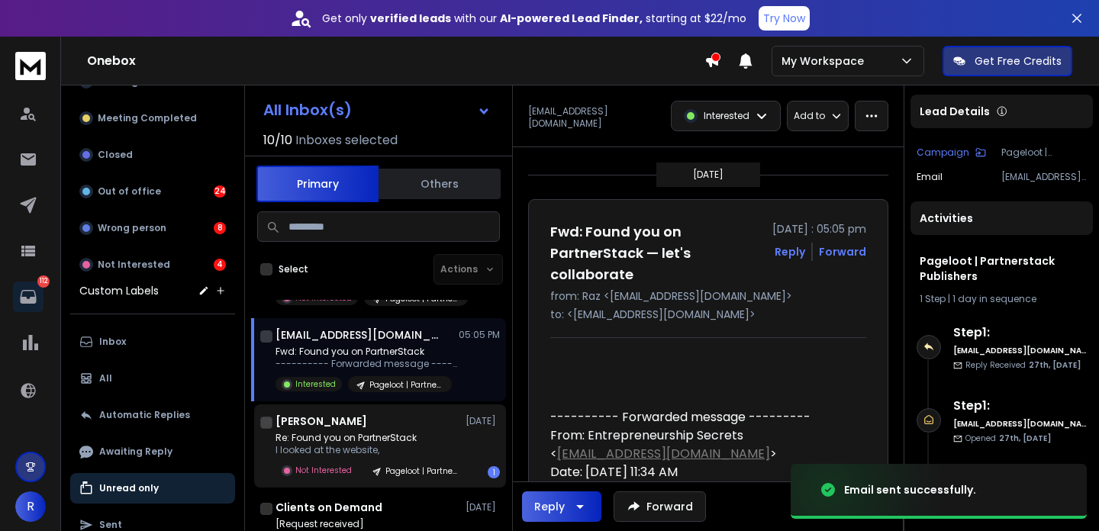
click at [410, 432] on p "Re: Found you on PartnerStack" at bounding box center [366, 438] width 183 height 12
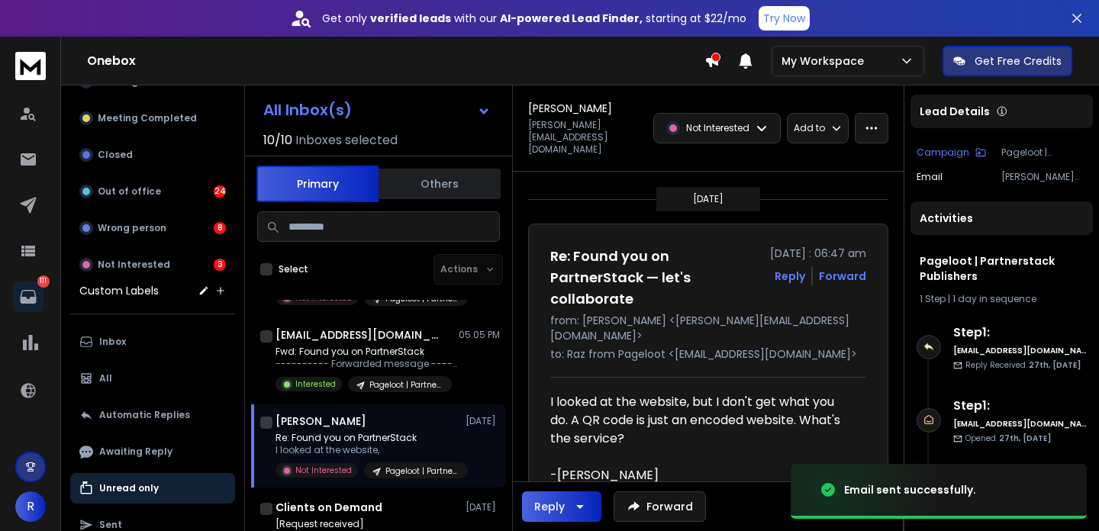
click at [654, 503] on link "www.guywhoknowsaguy.com" at bounding box center [602, 512] width 104 height 18
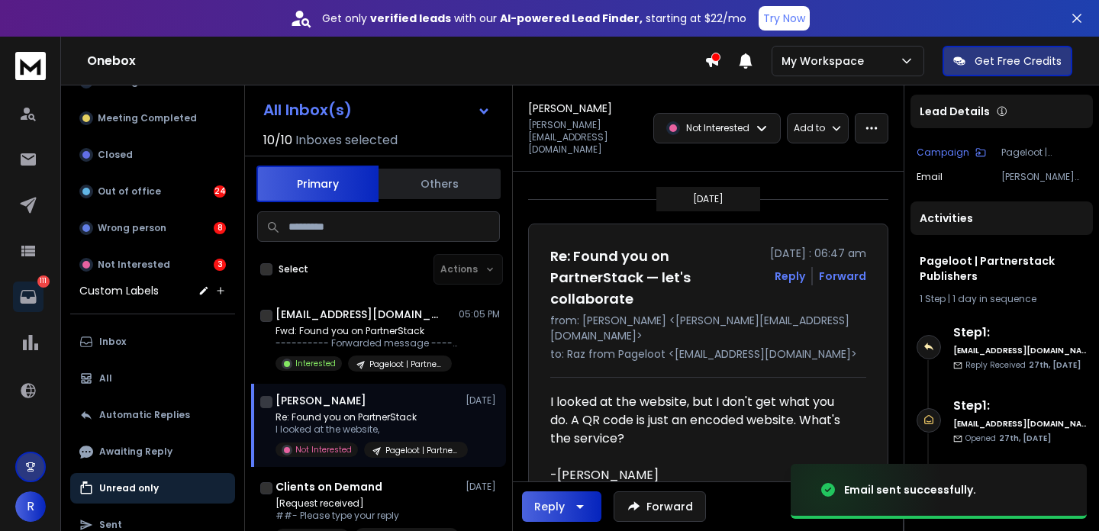
scroll to position [1764, 0]
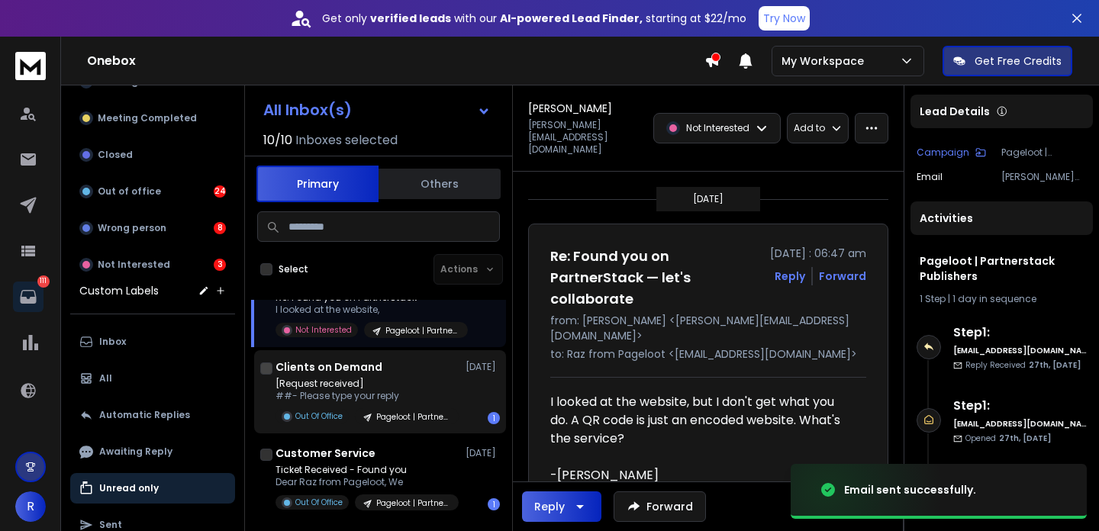
click at [346, 382] on p "[Request received]" at bounding box center [366, 384] width 183 height 12
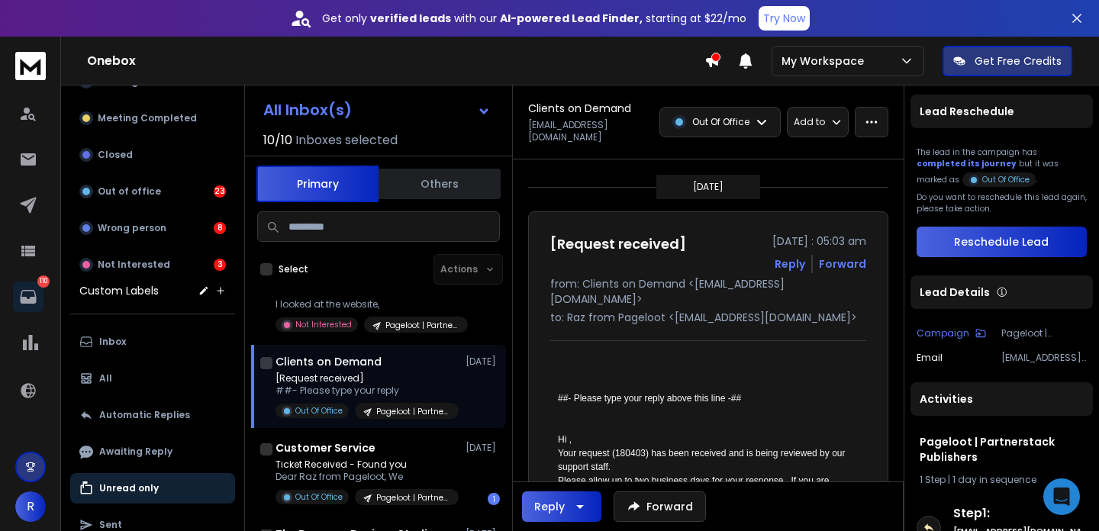
scroll to position [1779, 0]
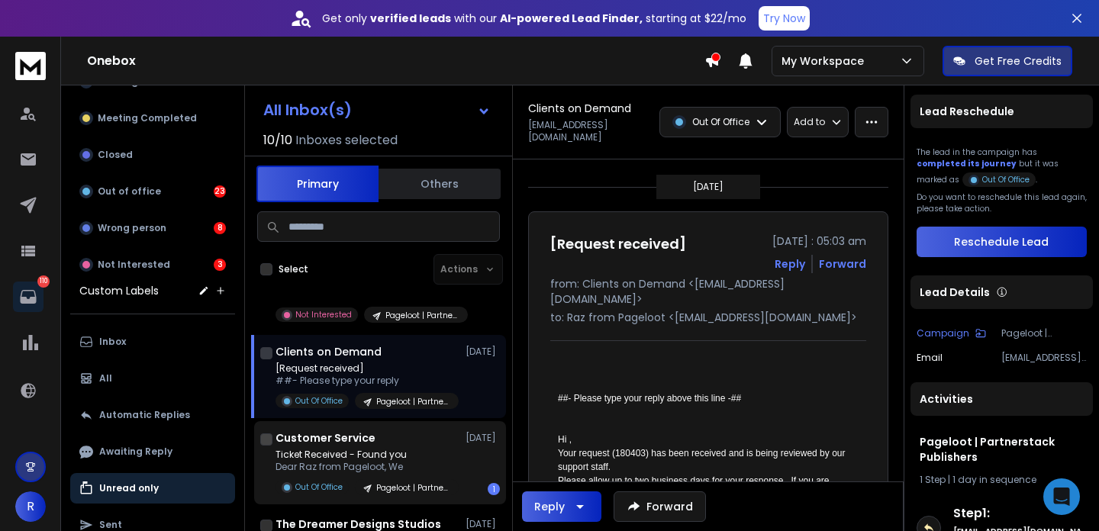
click at [385, 456] on p "Ticket Received - Found you" at bounding box center [366, 455] width 183 height 12
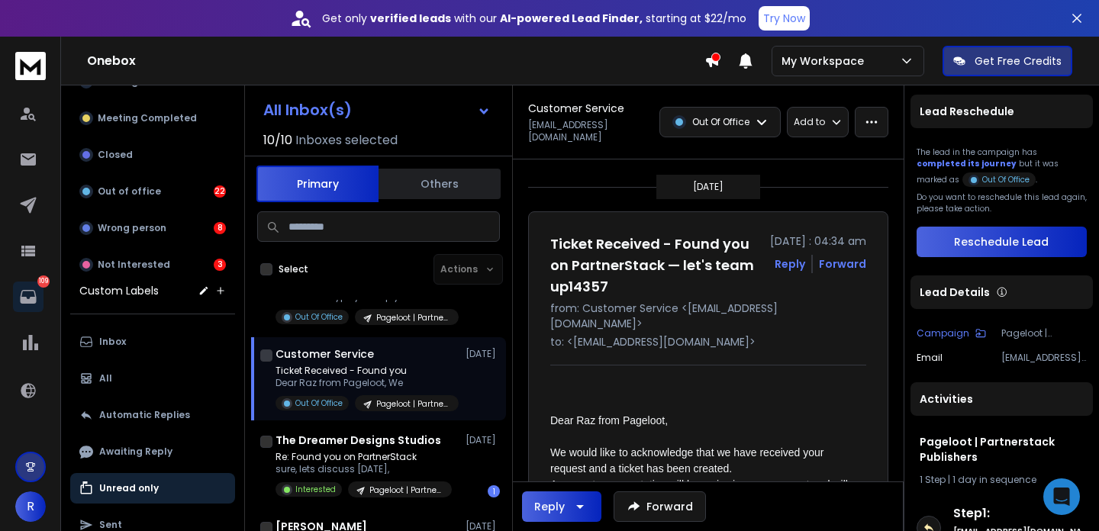
scroll to position [1870, 0]
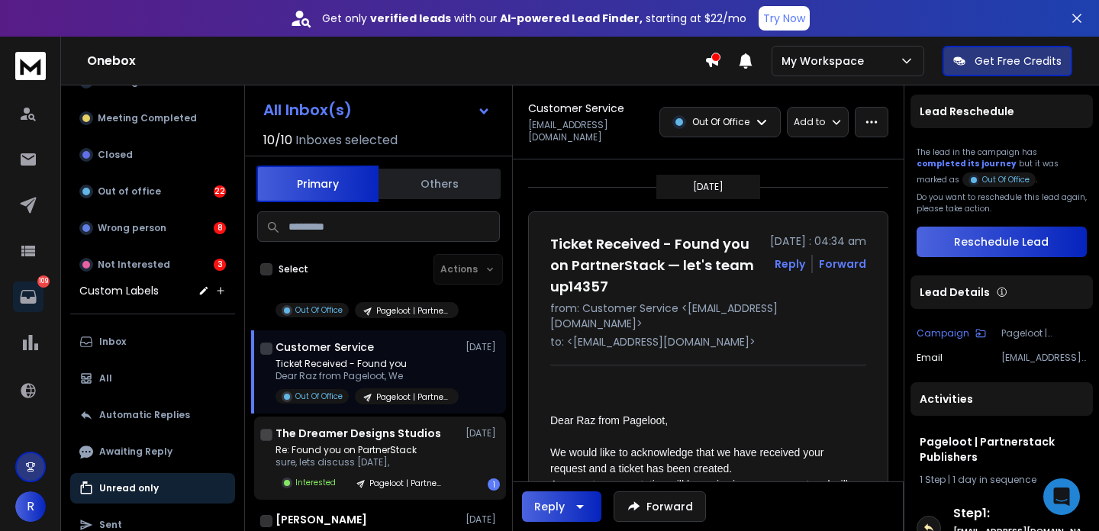
click at [415, 448] on p "Re: Found you on PartnerStack" at bounding box center [363, 450] width 176 height 12
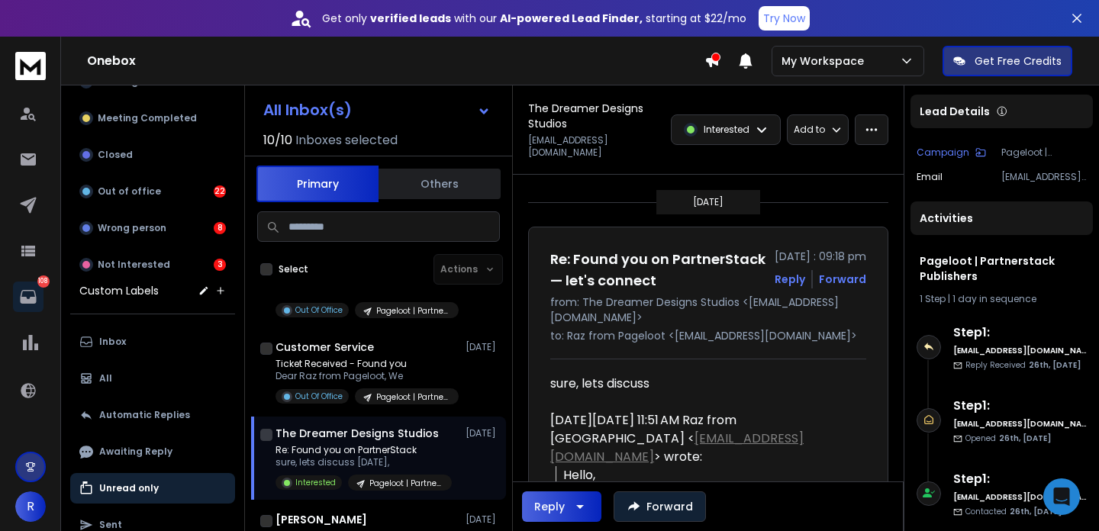
click at [656, 501] on button "Forward" at bounding box center [660, 506] width 92 height 31
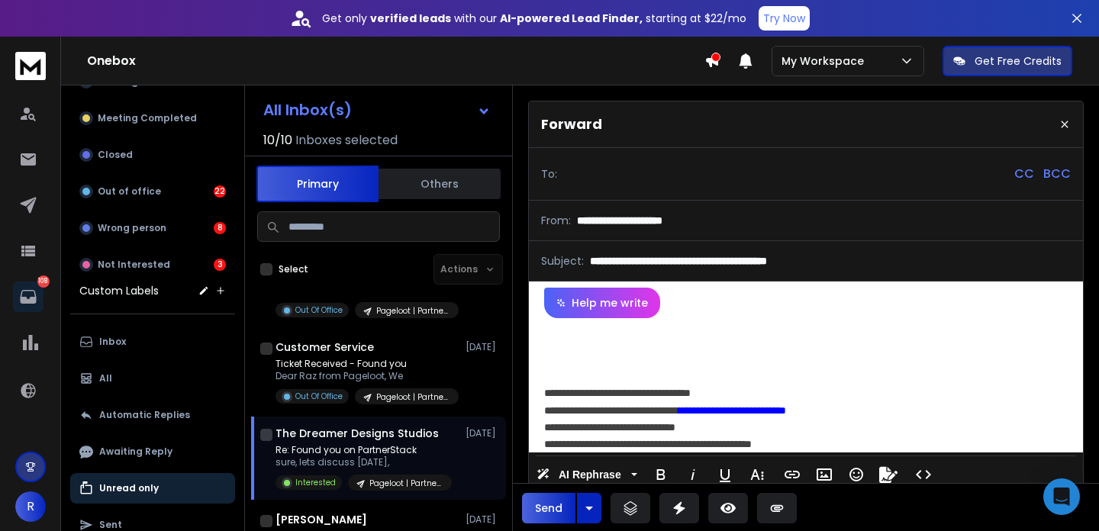
click at [585, 178] on input at bounding box center [616, 173] width 107 height 27
paste input "**********"
type input "**********"
click at [540, 511] on button "Send" at bounding box center [548, 508] width 53 height 31
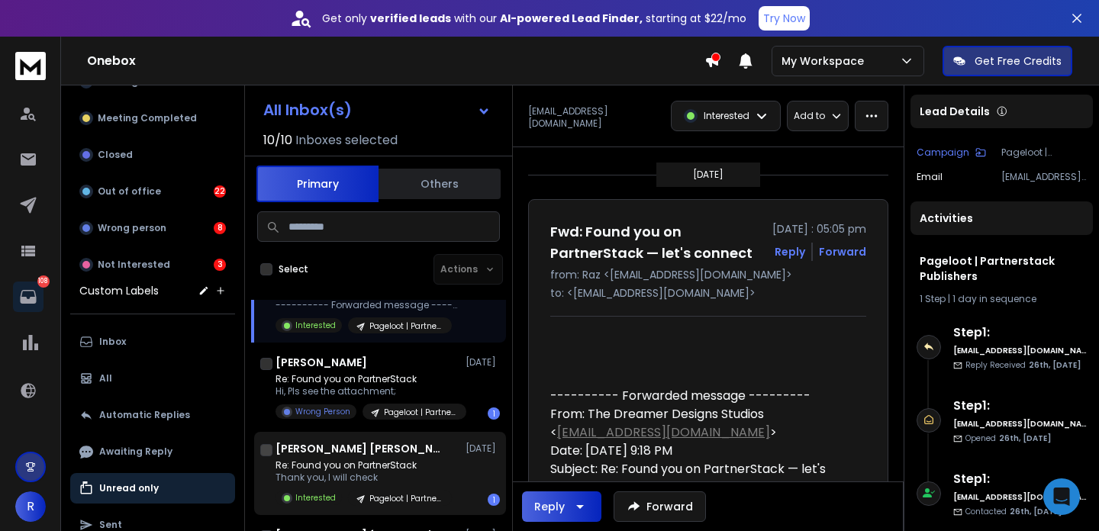
scroll to position [2056, 0]
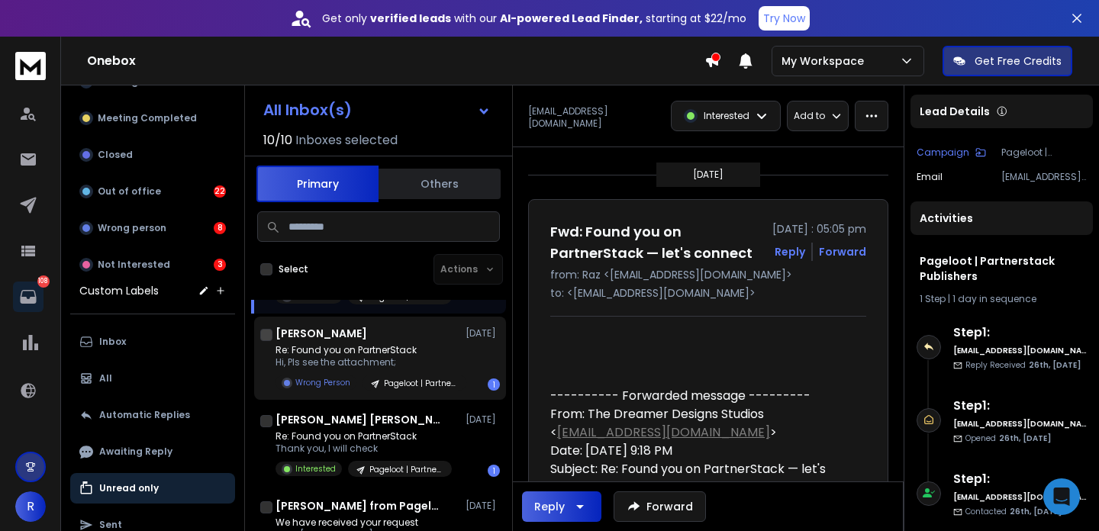
click at [393, 367] on p "Hi, Pls see the attachment;" at bounding box center [366, 362] width 183 height 12
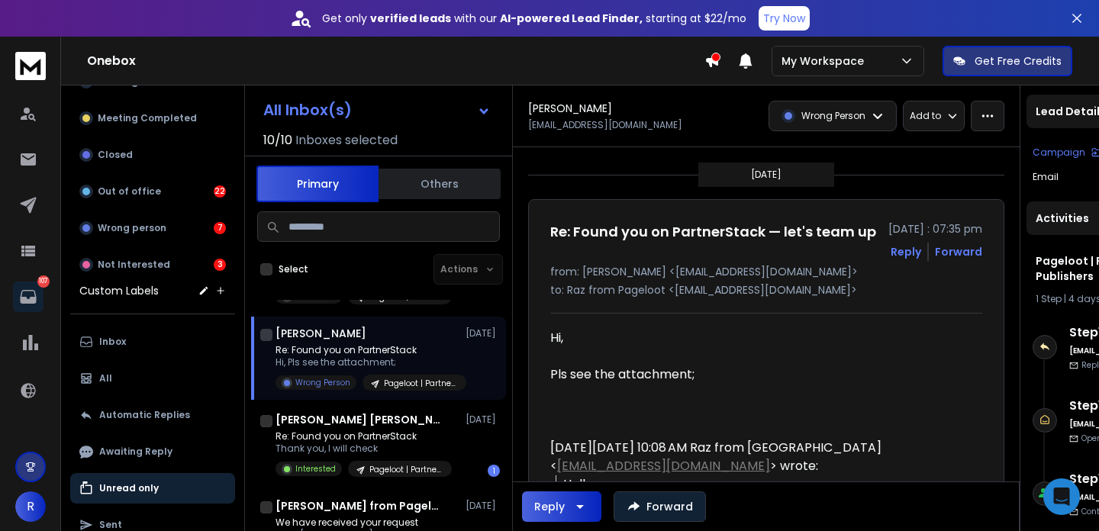
click at [639, 514] on button "Forward" at bounding box center [660, 506] width 92 height 31
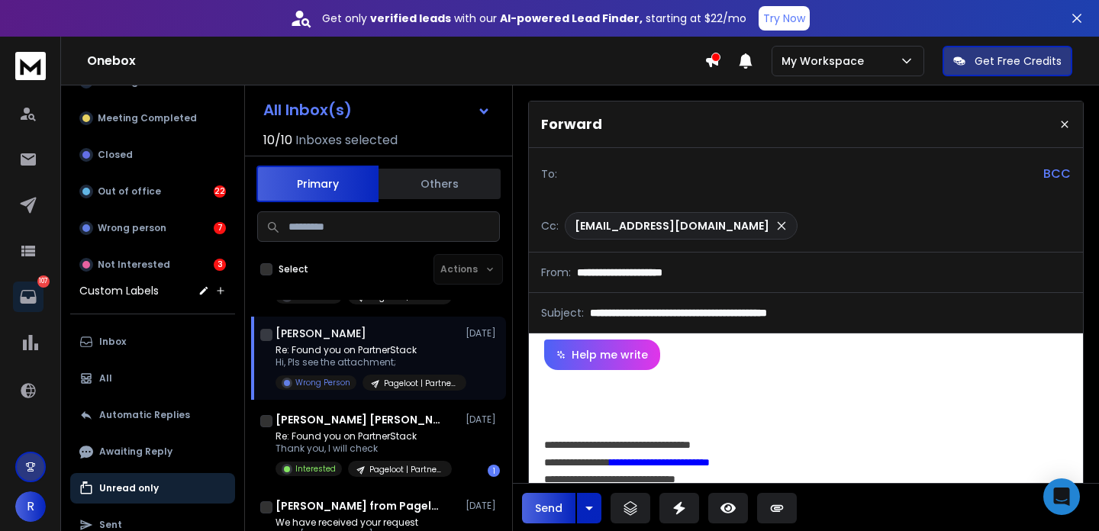
click at [645, 176] on input at bounding box center [616, 173] width 107 height 27
paste input "**********"
type input "**********"
click at [557, 515] on button "Send" at bounding box center [548, 508] width 53 height 31
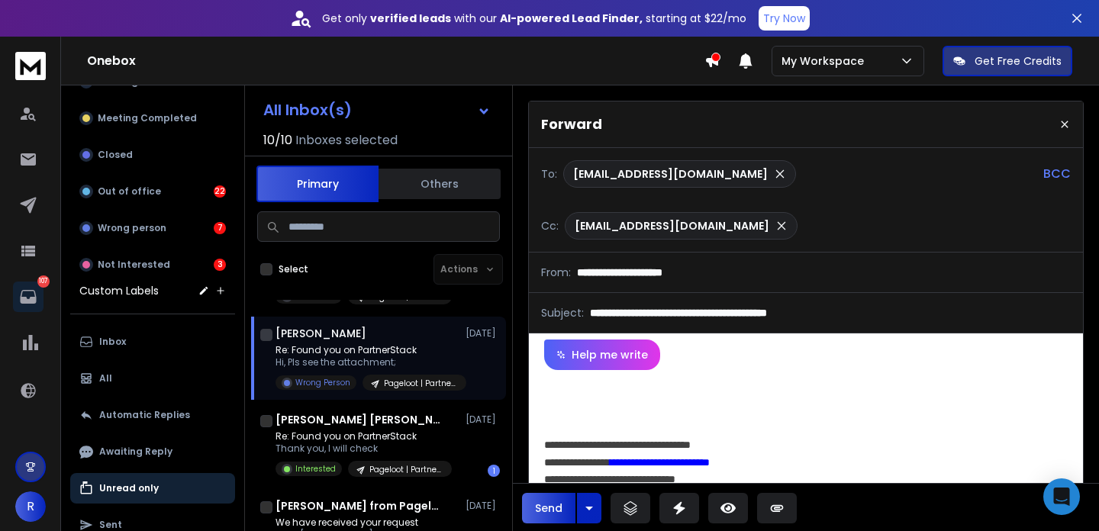
scroll to position [0, 0]
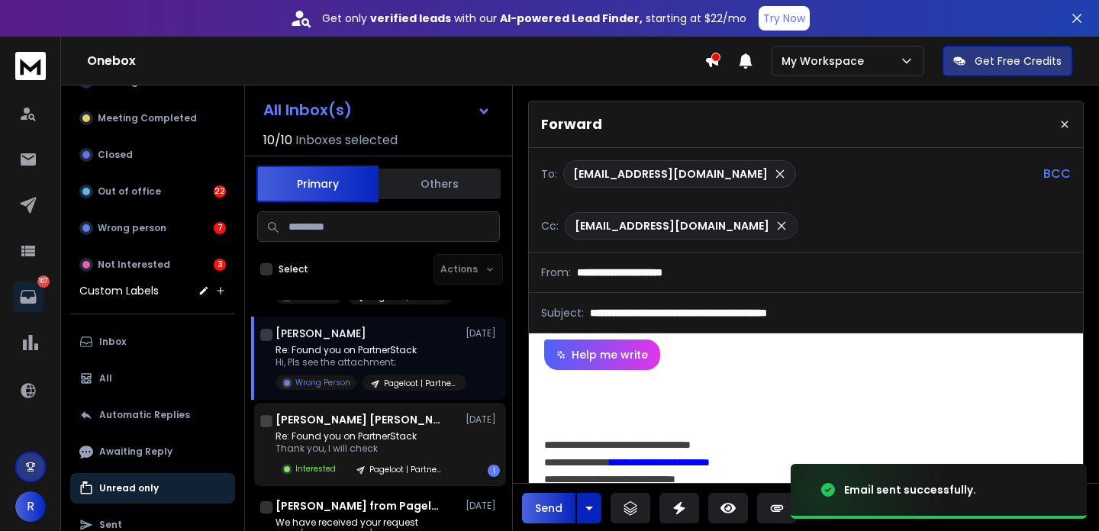
click at [403, 437] on p "Re: Found you on PartnerStack" at bounding box center [363, 436] width 176 height 12
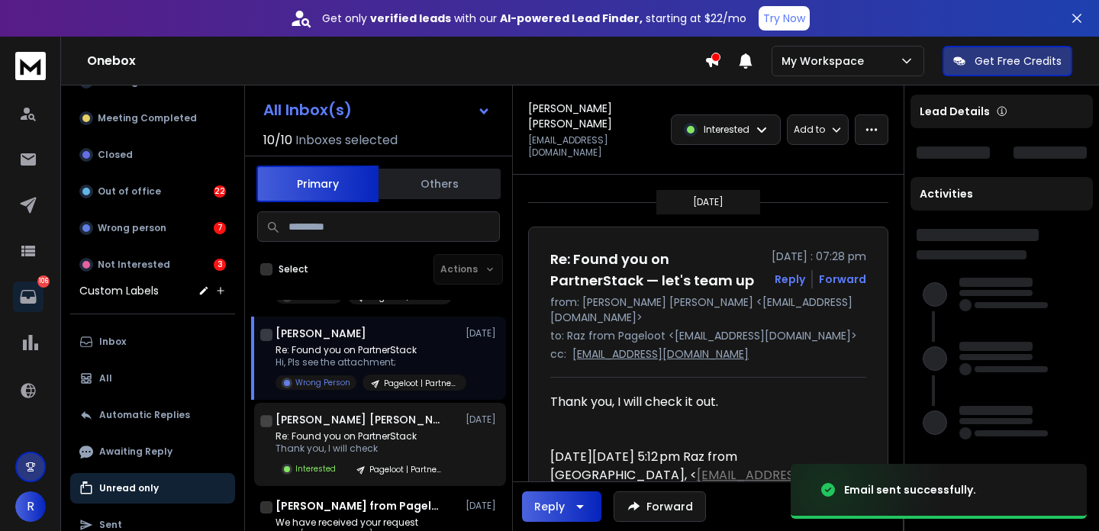
click at [403, 437] on p "Re: Found you on PartnerStack" at bounding box center [363, 436] width 176 height 12
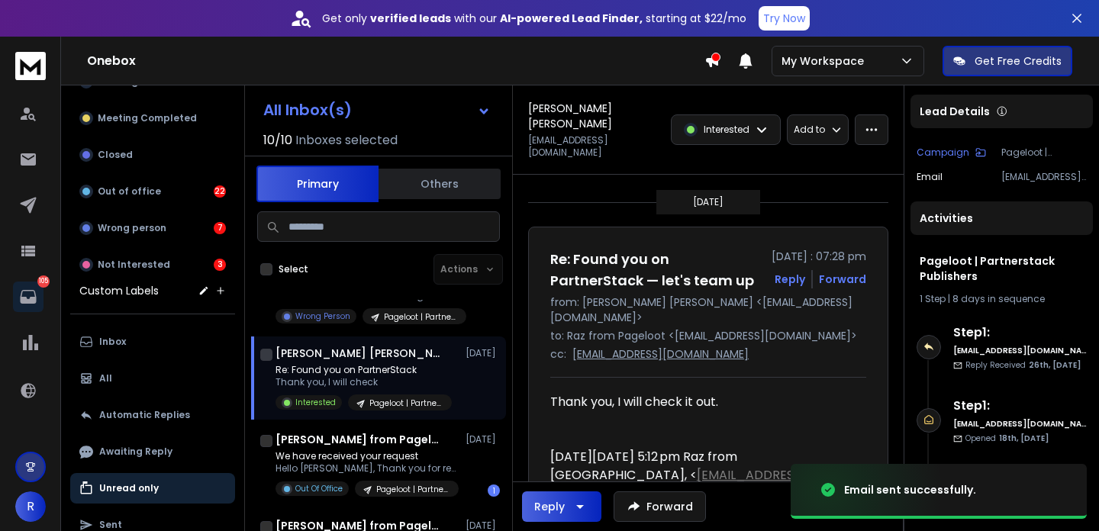
scroll to position [2130, 0]
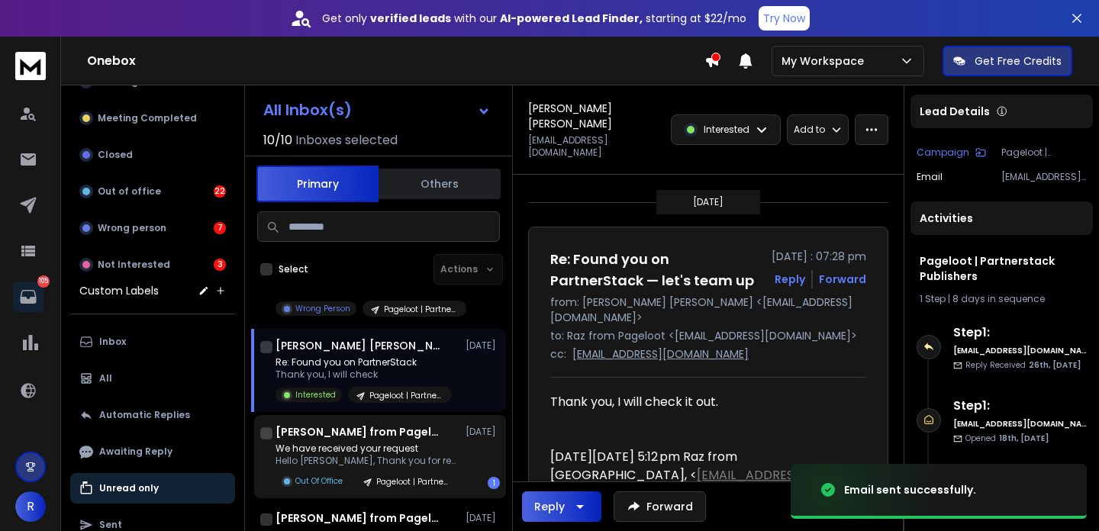
click at [403, 437] on div "Robert from Pageloot 26 Jul" at bounding box center [387, 431] width 224 height 15
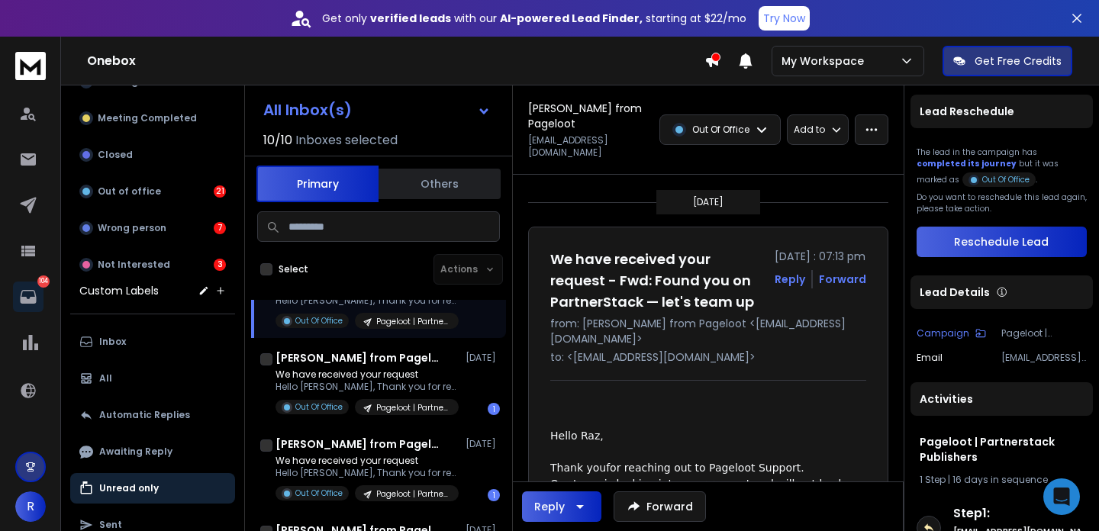
scroll to position [2298, 0]
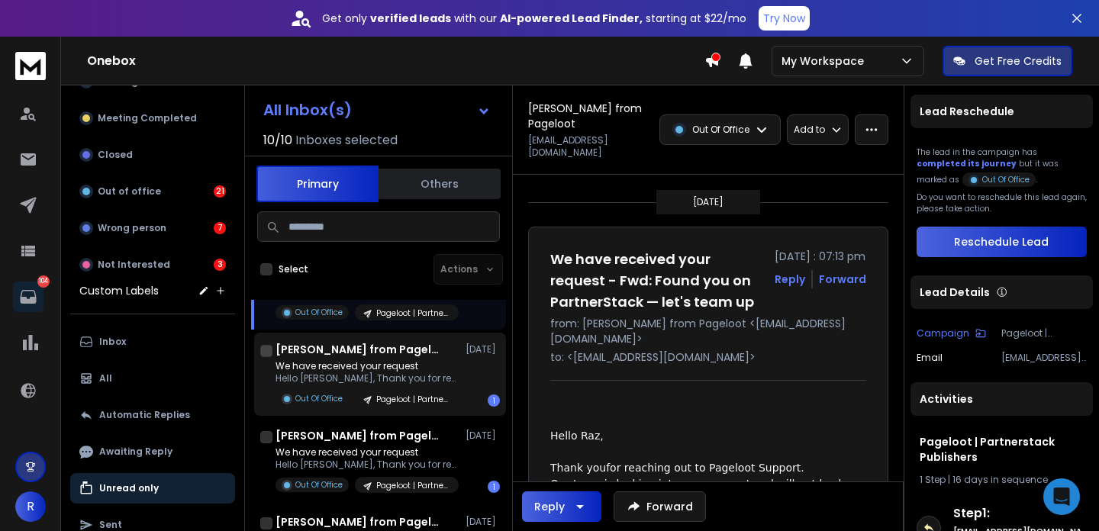
click at [378, 388] on div "We have received your request Hello Raz, Thank you for reaching out Out Of Offi…" at bounding box center [366, 383] width 183 height 47
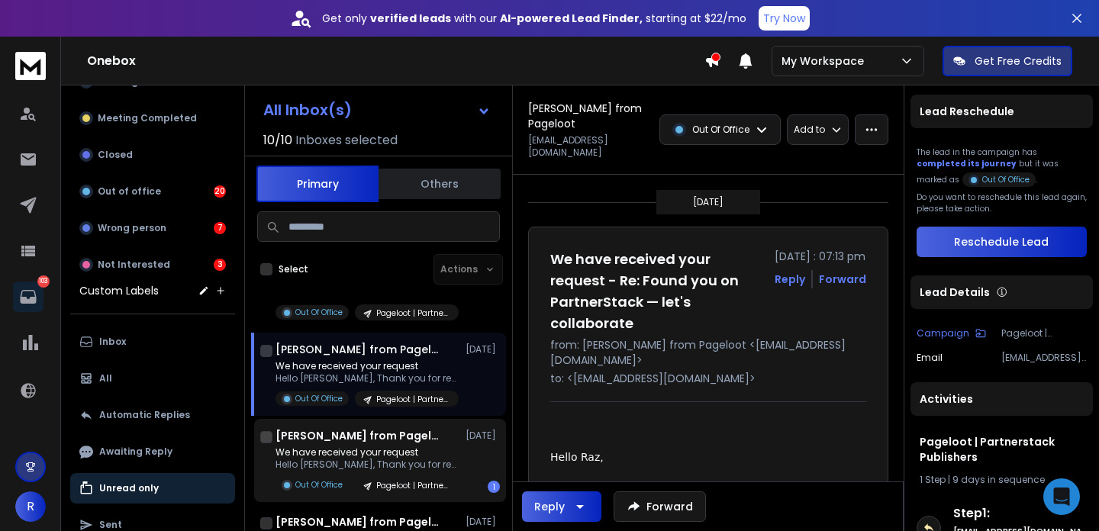
click at [372, 447] on p "We have received your request" at bounding box center [366, 452] width 183 height 12
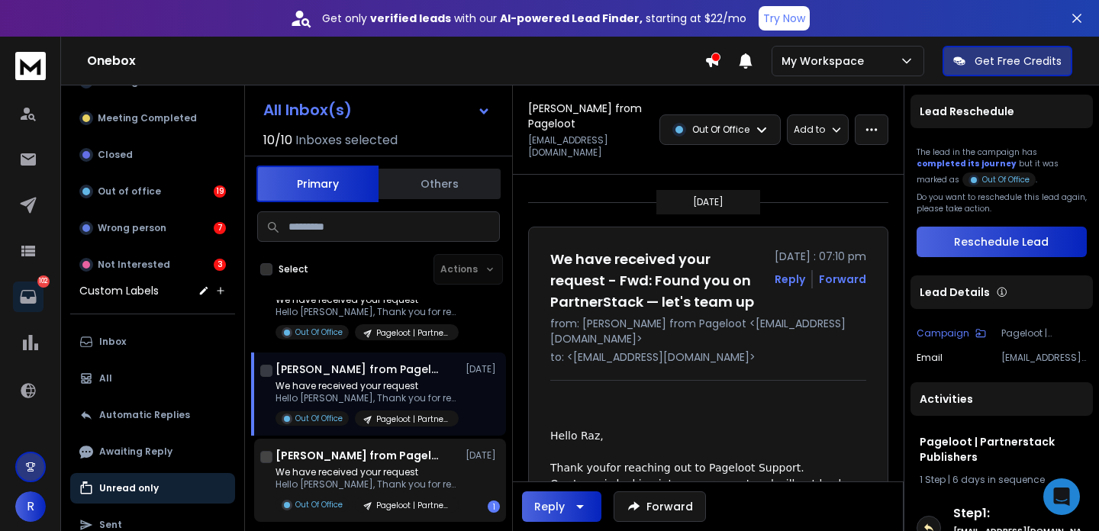
click at [380, 475] on p "We have received your request" at bounding box center [366, 472] width 183 height 12
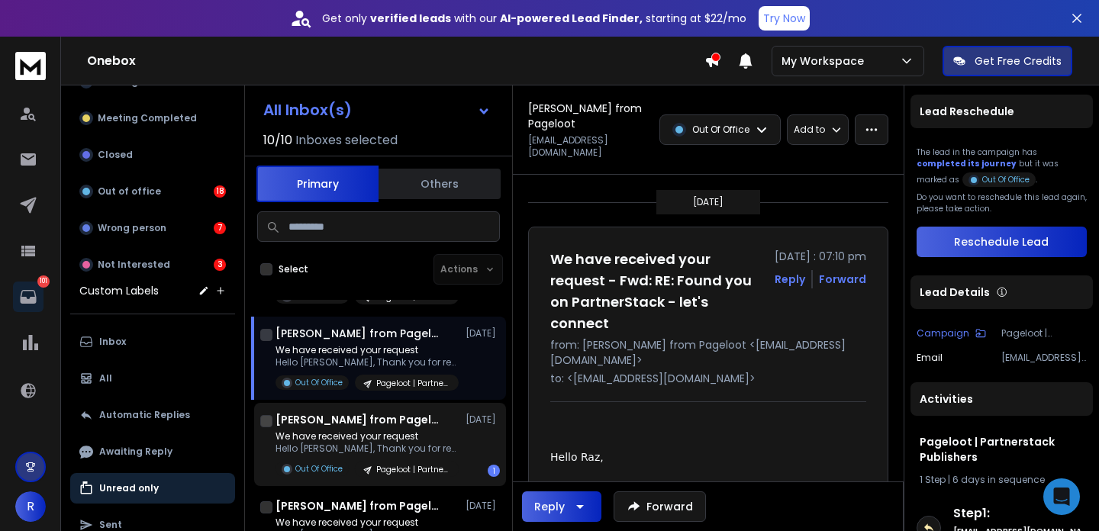
click at [382, 468] on p "Pageloot | Partnerstack Publishers" at bounding box center [412, 469] width 73 height 11
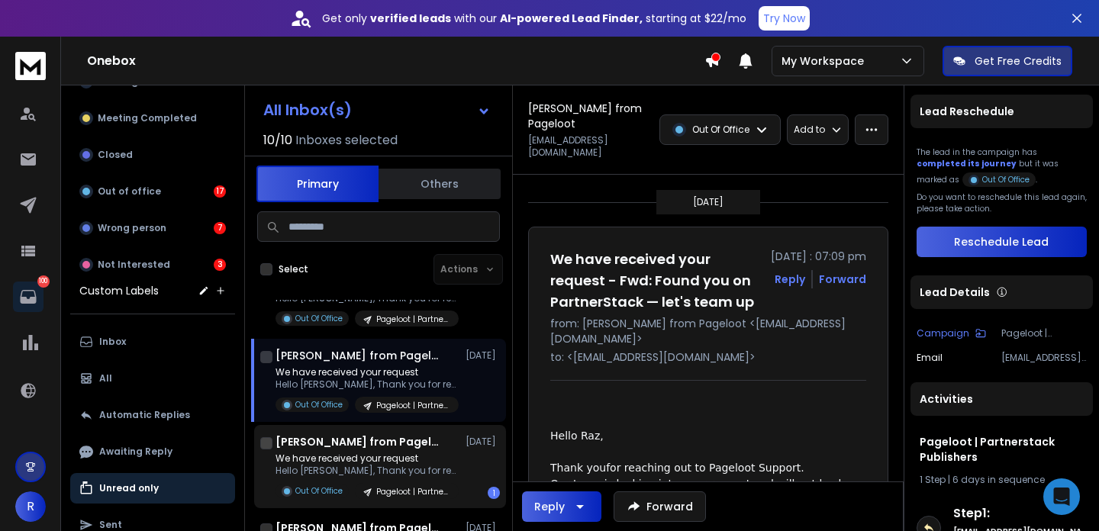
click at [382, 472] on p "Hello Raz, Thank you for reaching out" at bounding box center [366, 471] width 183 height 12
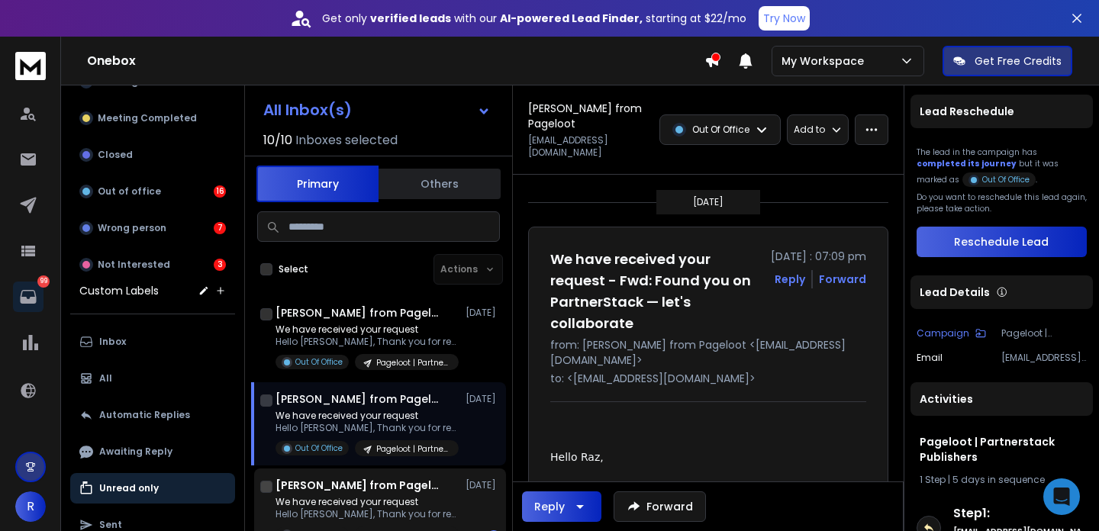
click at [382, 491] on h1 "Robert from Pageloot" at bounding box center [359, 485] width 168 height 15
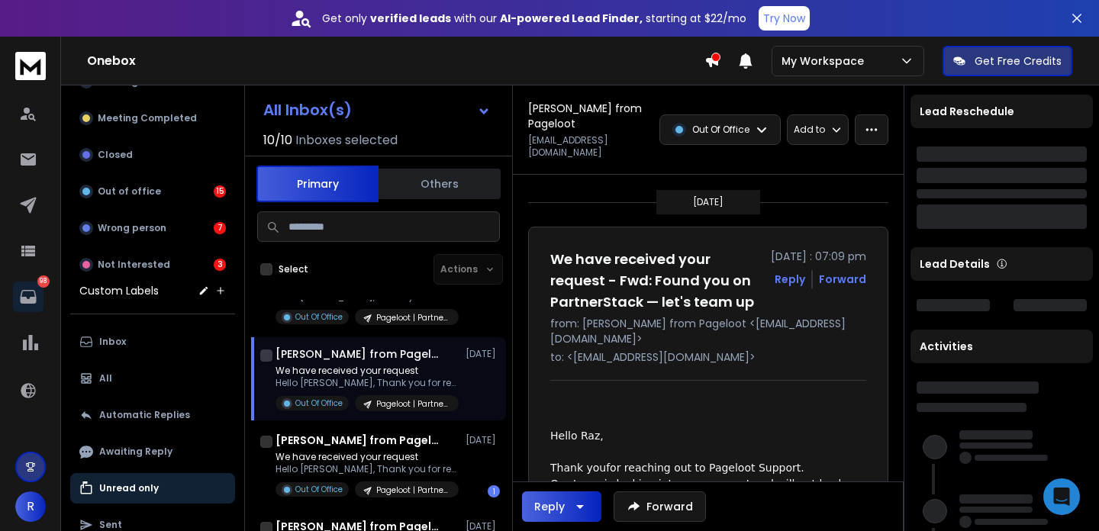
scroll to position [2727, 0]
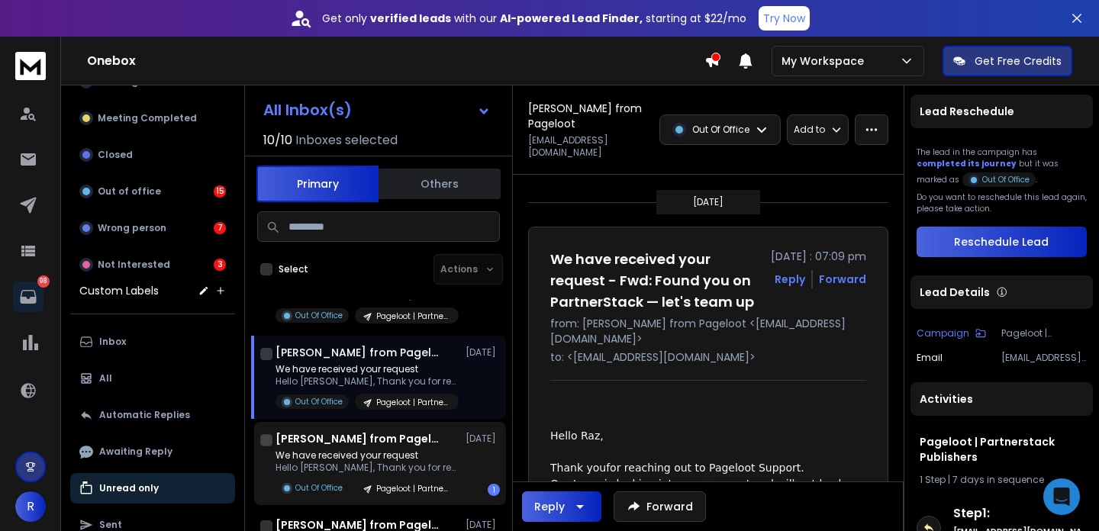
click at [382, 458] on p "We have received your request" at bounding box center [366, 455] width 183 height 12
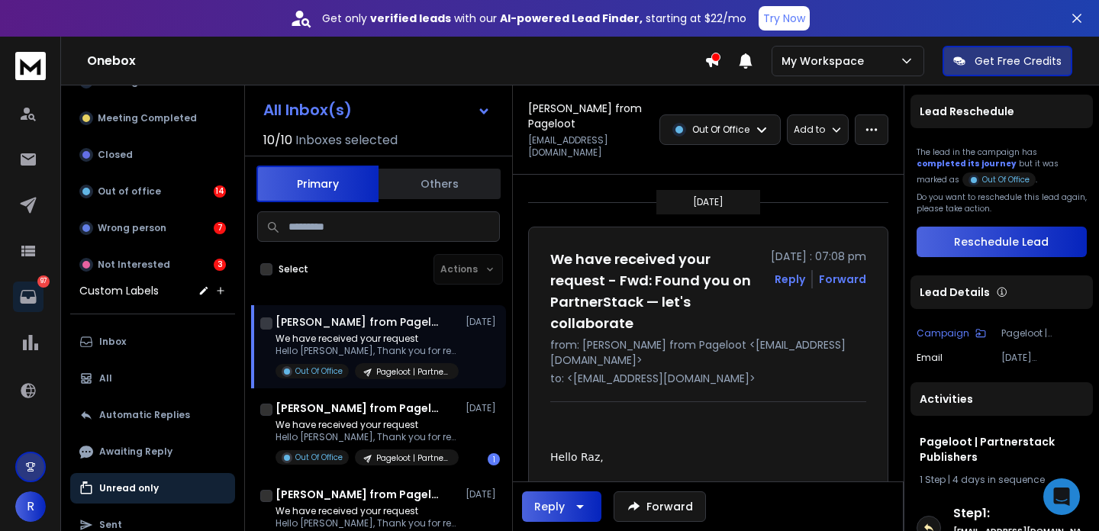
scroll to position [2856, 0]
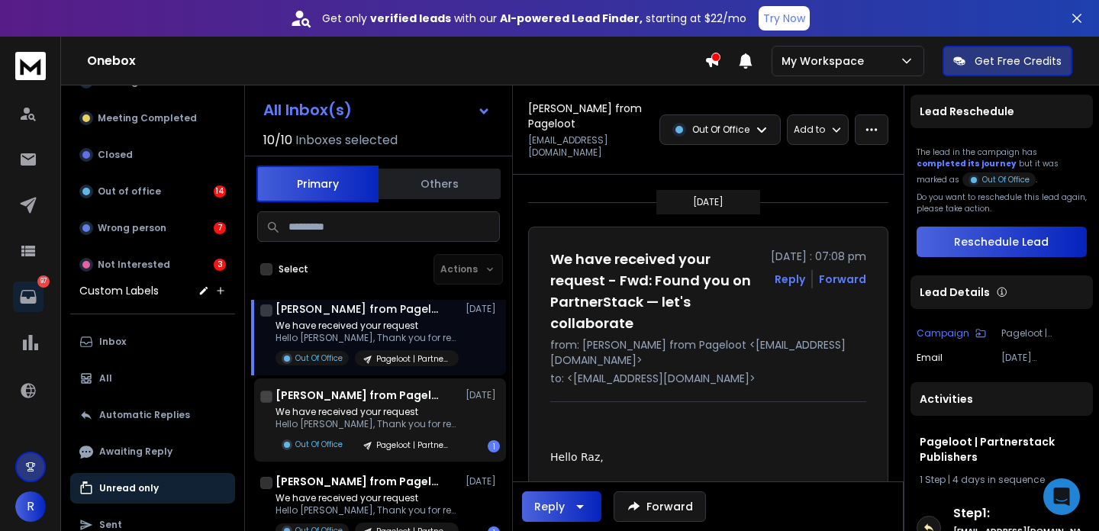
click at [378, 417] on p "We have received your request" at bounding box center [366, 412] width 183 height 12
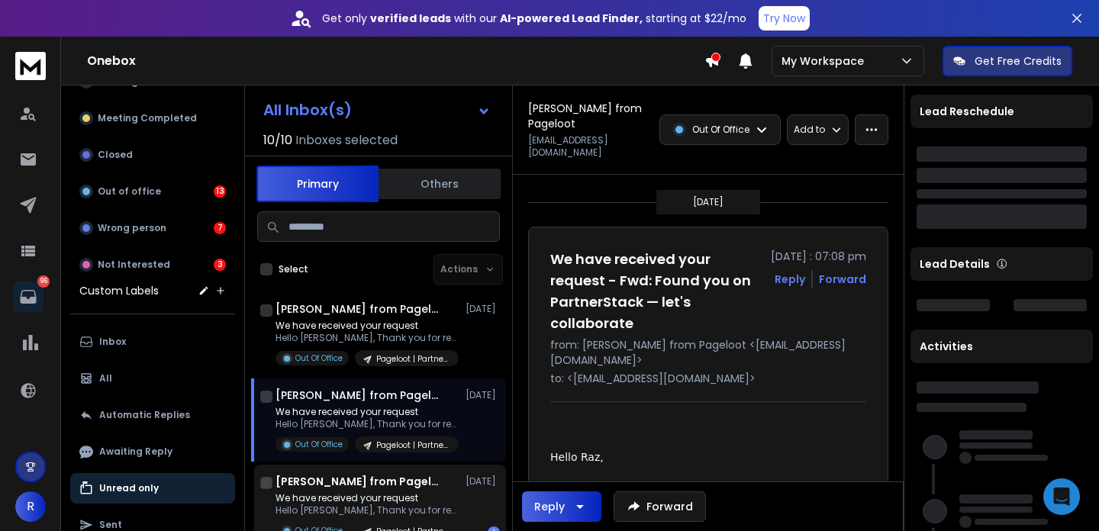
click at [380, 493] on p "We have received your request" at bounding box center [366, 498] width 183 height 12
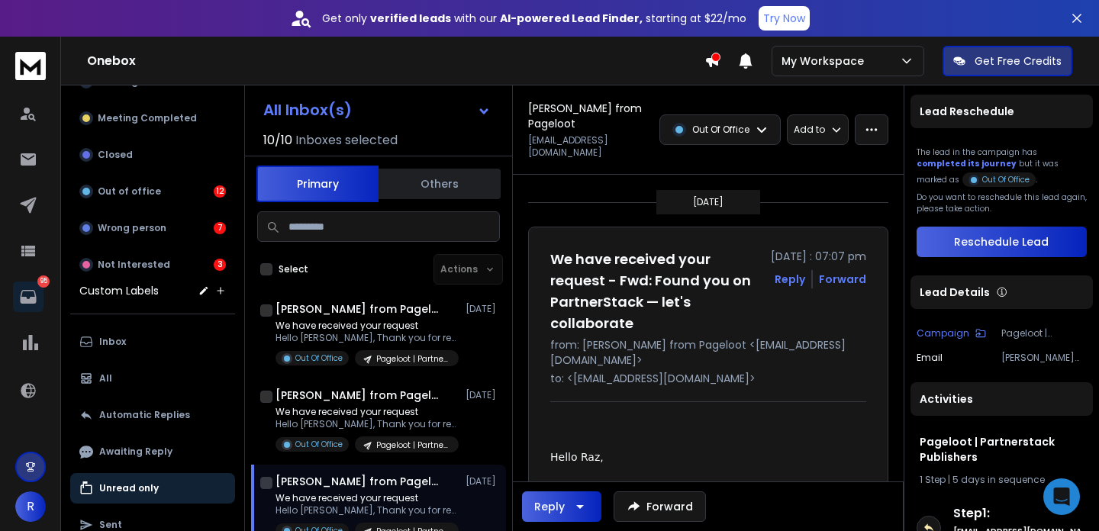
scroll to position [2999, 0]
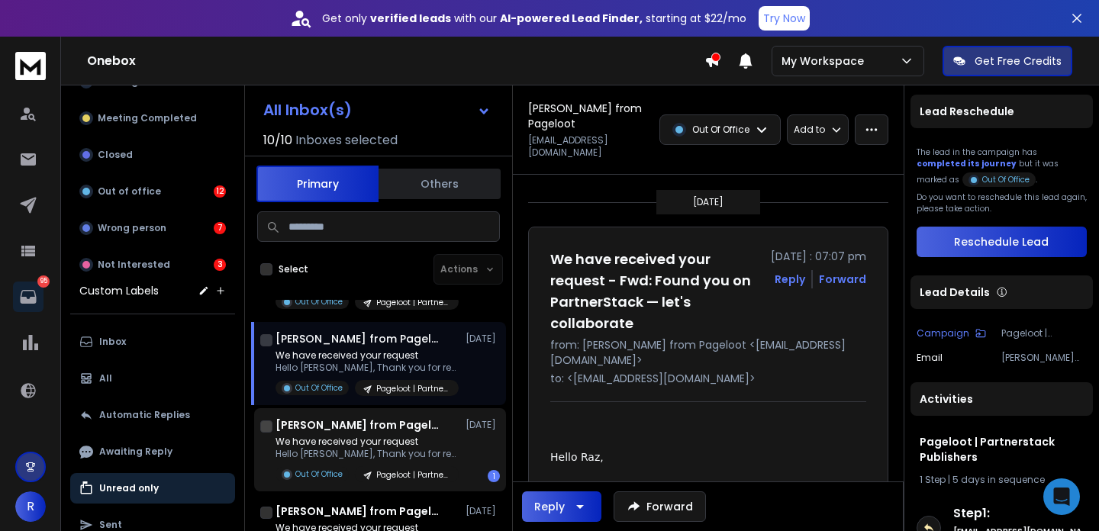
click at [385, 439] on p "We have received your request" at bounding box center [366, 442] width 183 height 12
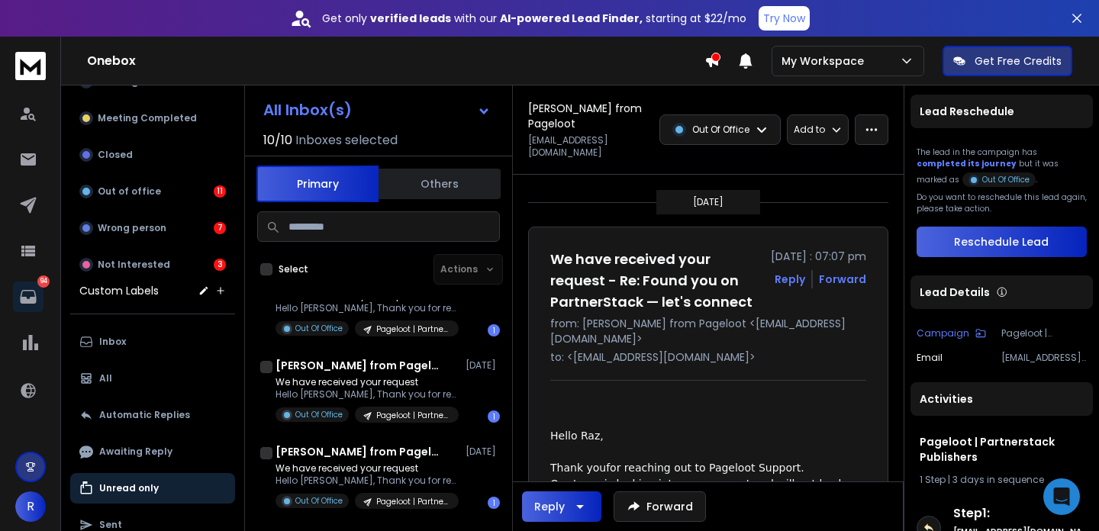
scroll to position [3232, 0]
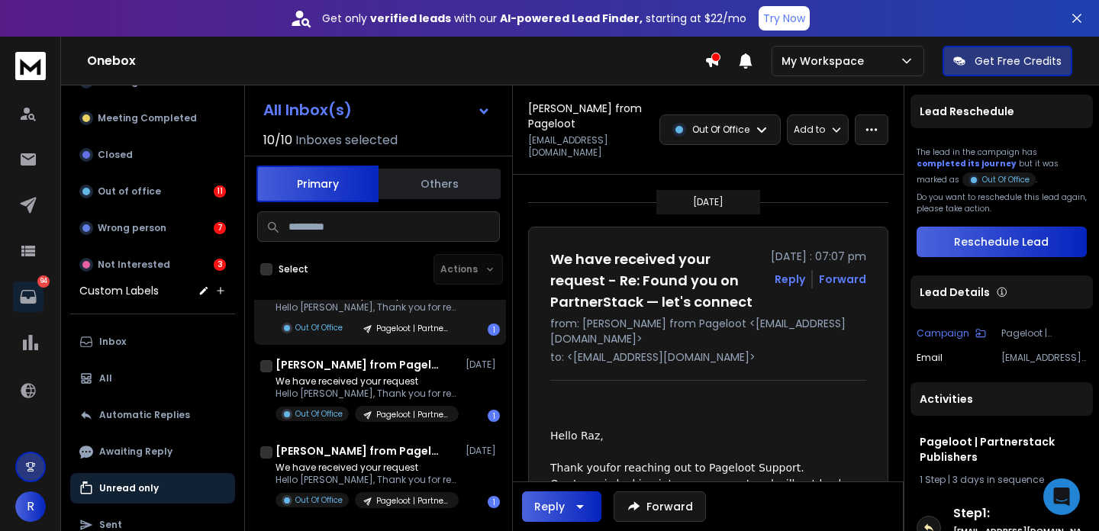
click at [381, 334] on div "Pageloot | Partnerstack Publishers" at bounding box center [407, 328] width 104 height 16
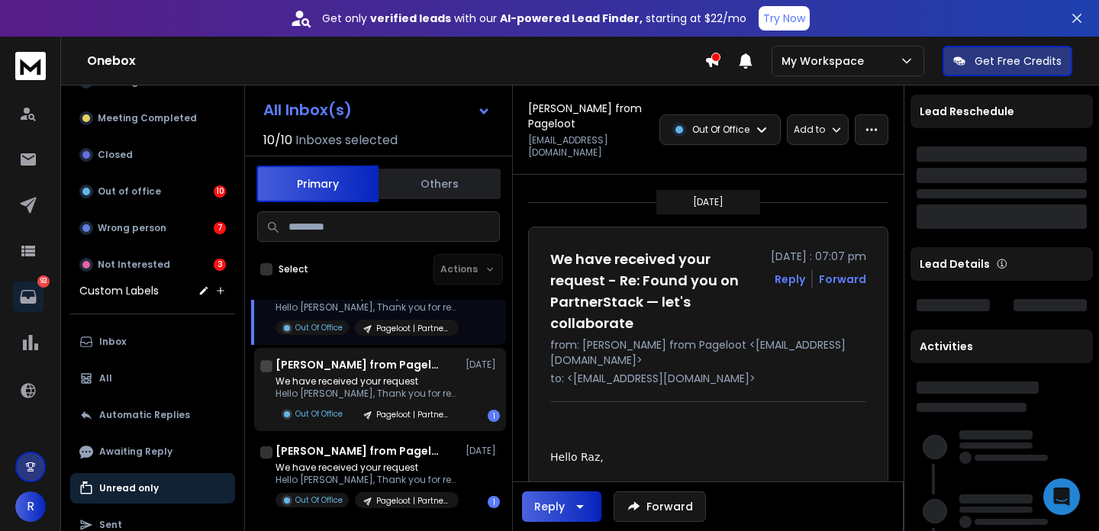
click at [380, 393] on p "Hello Raz, Thank you for reaching out" at bounding box center [366, 394] width 183 height 12
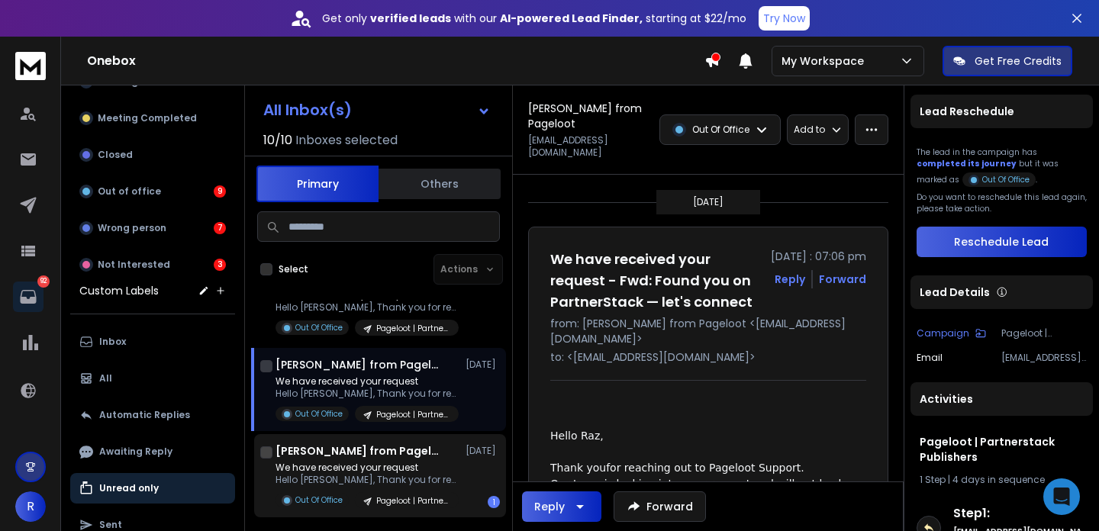
click at [379, 459] on div "Robert from Pageloot 26 Jul We have received your request Hello Raz, Thank you …" at bounding box center [387, 475] width 224 height 65
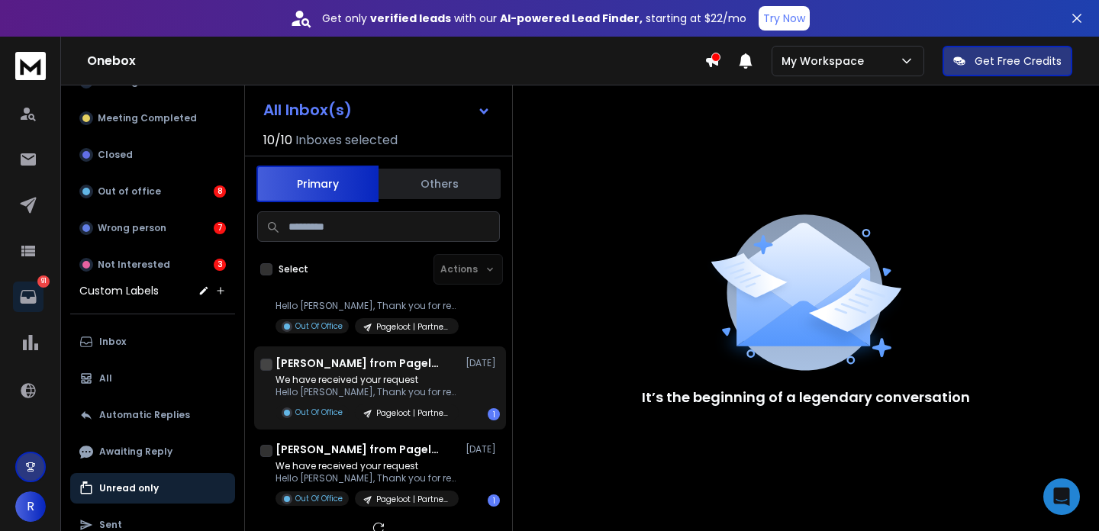
scroll to position [3390, 0]
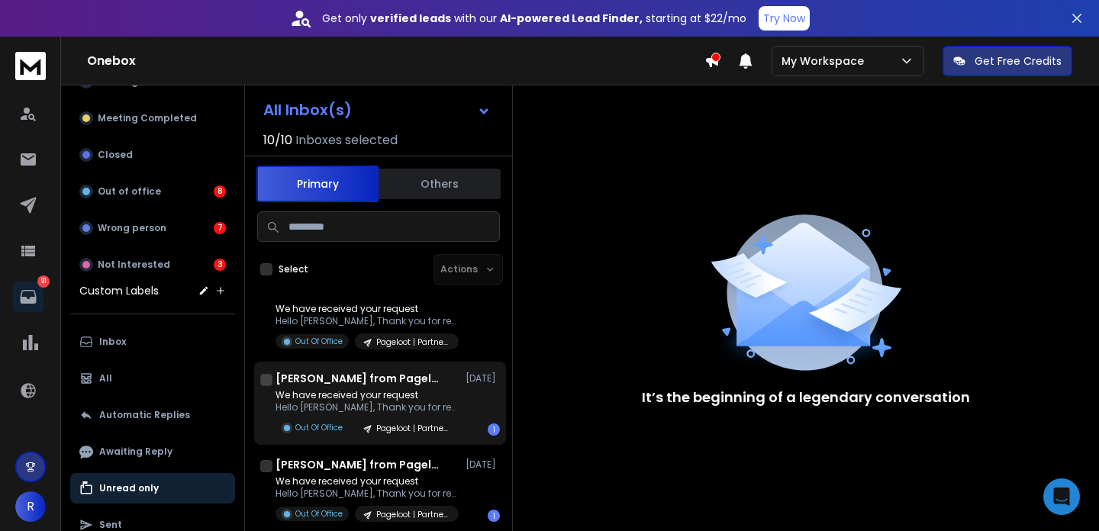
click at [382, 368] on div "Robert from Pageloot 26 Jul We have received your request Hello Raz, Thank you …" at bounding box center [380, 403] width 252 height 83
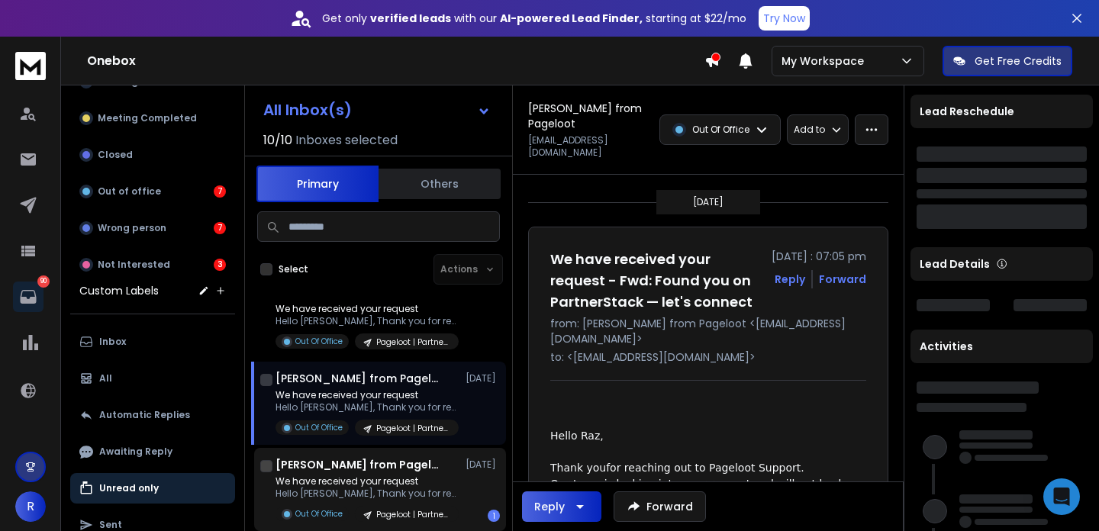
click at [378, 475] on p "We have received your request" at bounding box center [366, 481] width 183 height 12
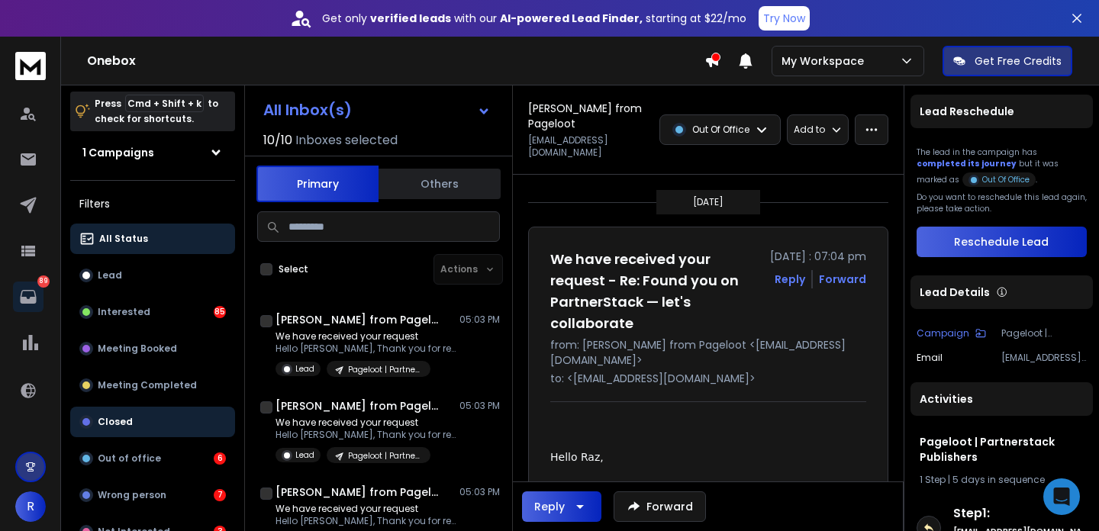
scroll to position [0, 0]
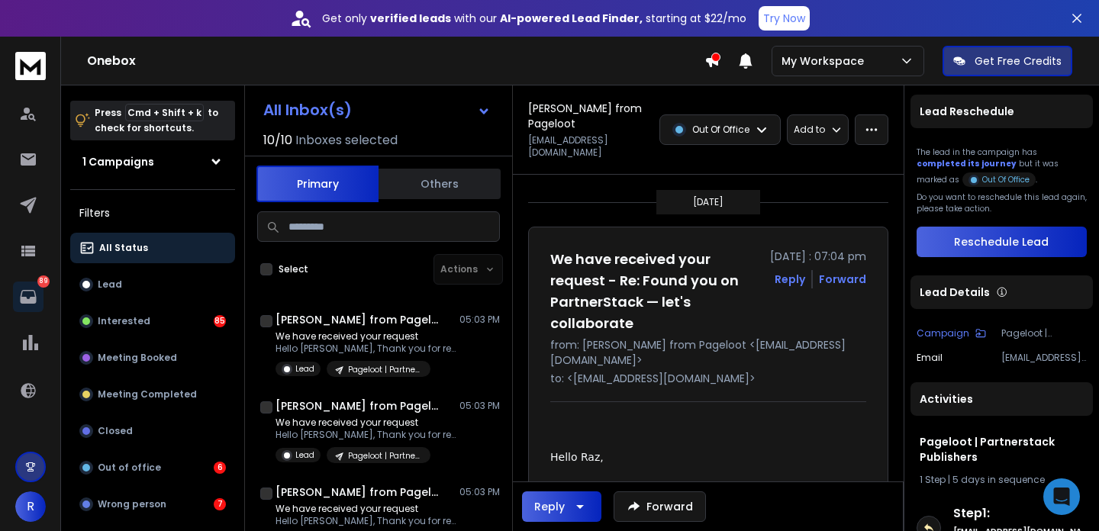
click at [161, 233] on button "All Status" at bounding box center [152, 248] width 165 height 31
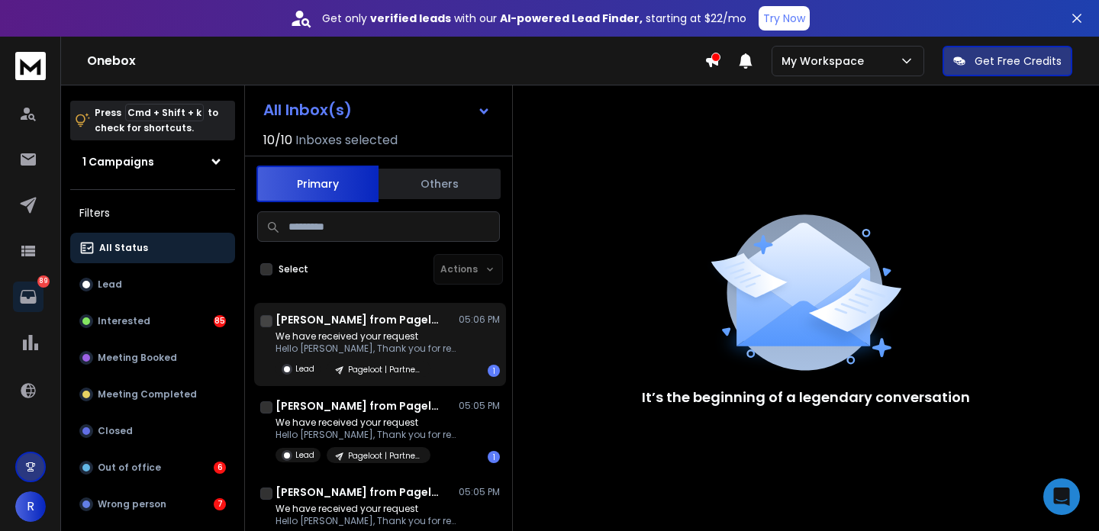
click at [400, 348] on p "Hello Raz, Thank you for reaching out" at bounding box center [366, 349] width 183 height 12
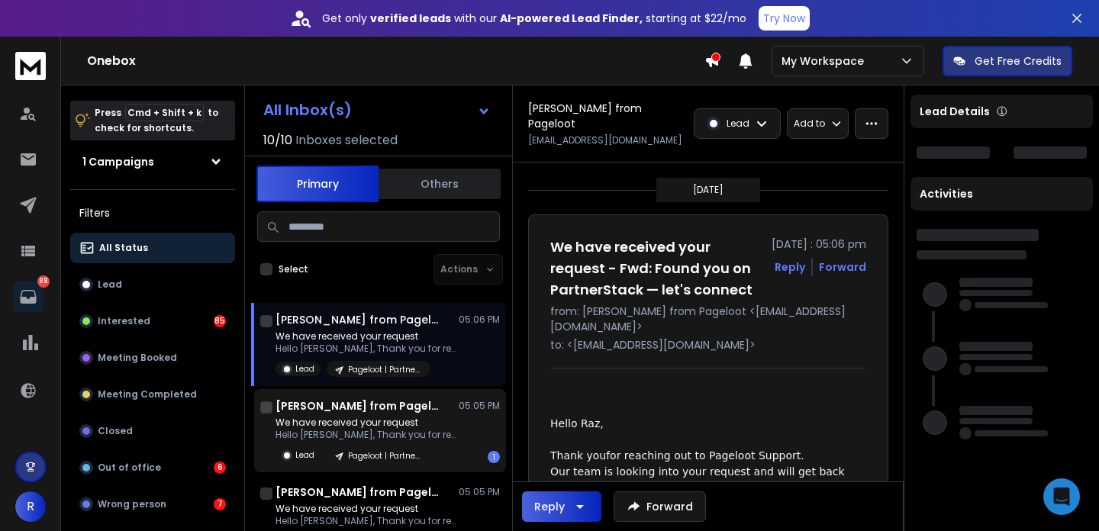
click at [401, 437] on p "Hello Raz, Thank you for reaching out" at bounding box center [366, 435] width 183 height 12
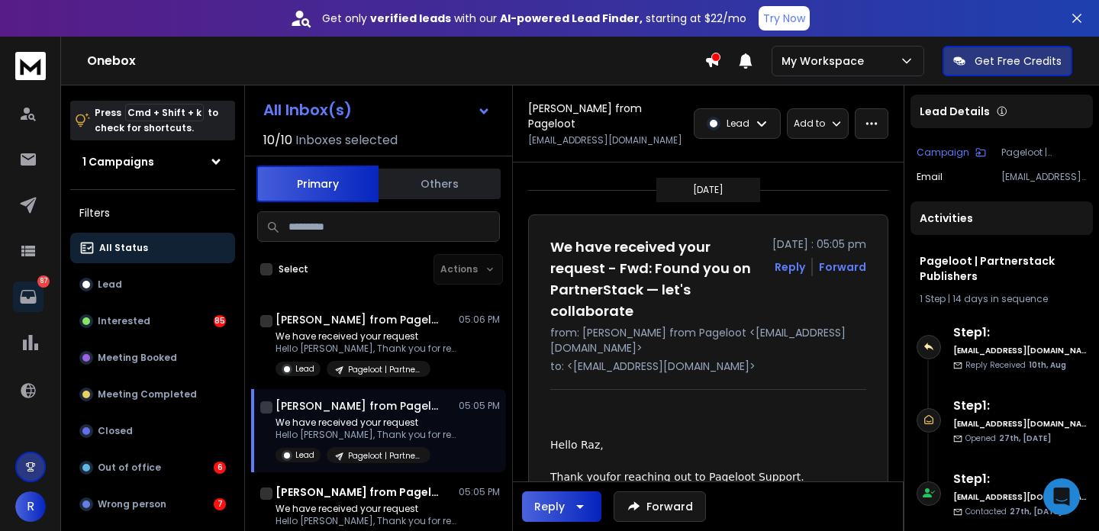
scroll to position [271, 0]
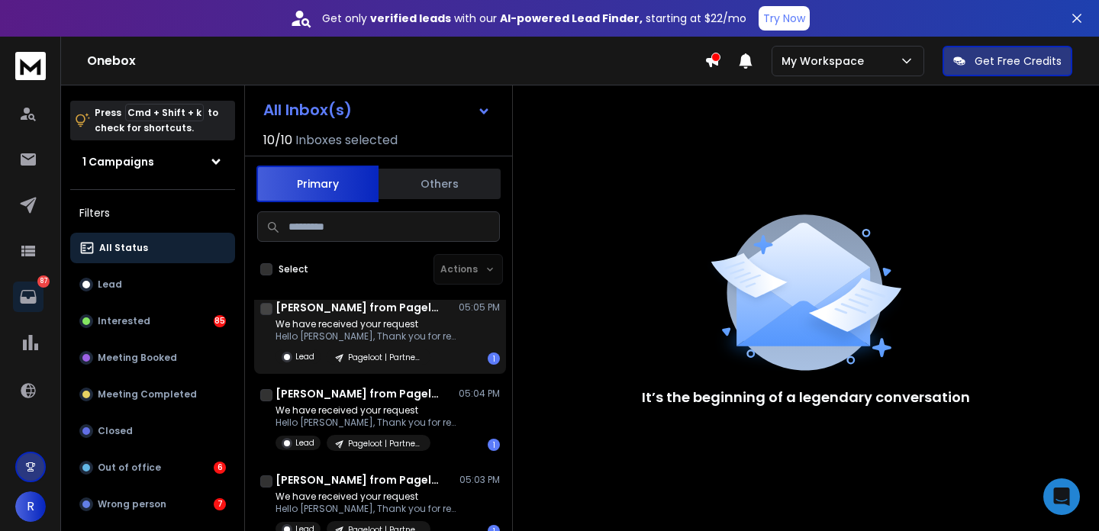
click at [383, 318] on p "We have received your request" at bounding box center [366, 324] width 183 height 12
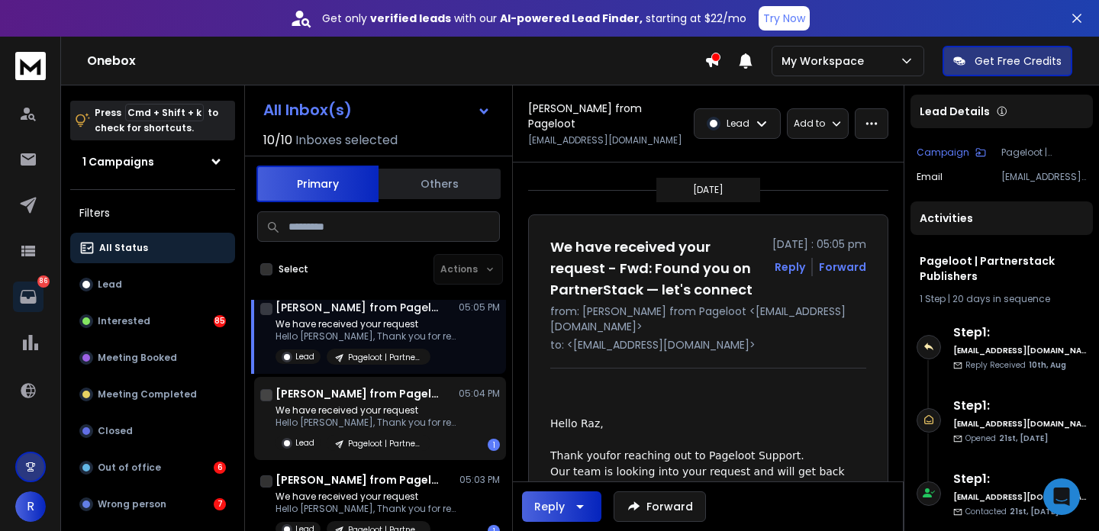
click at [396, 420] on p "Hello Raz, Thank you for reaching out" at bounding box center [366, 423] width 183 height 12
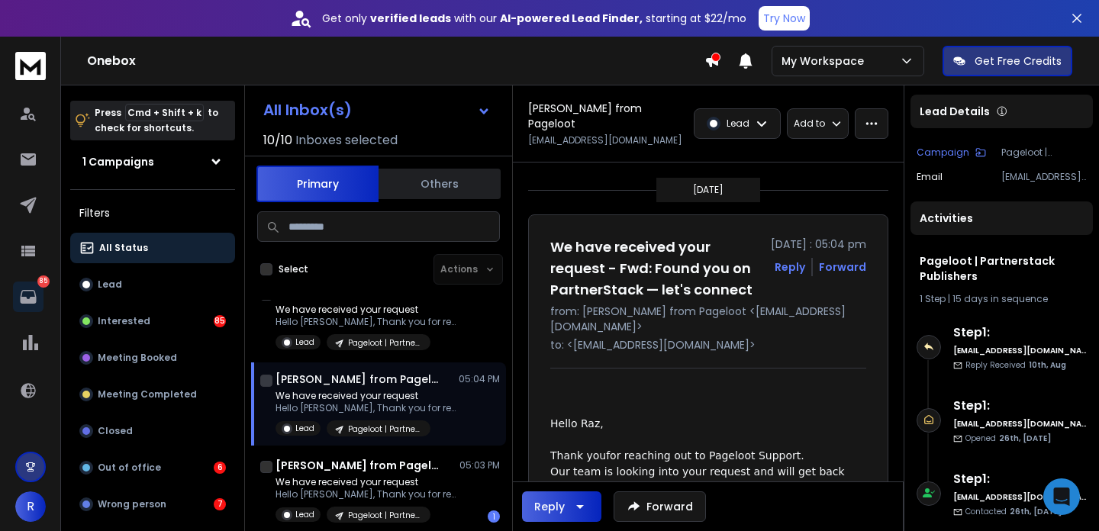
scroll to position [286, 0]
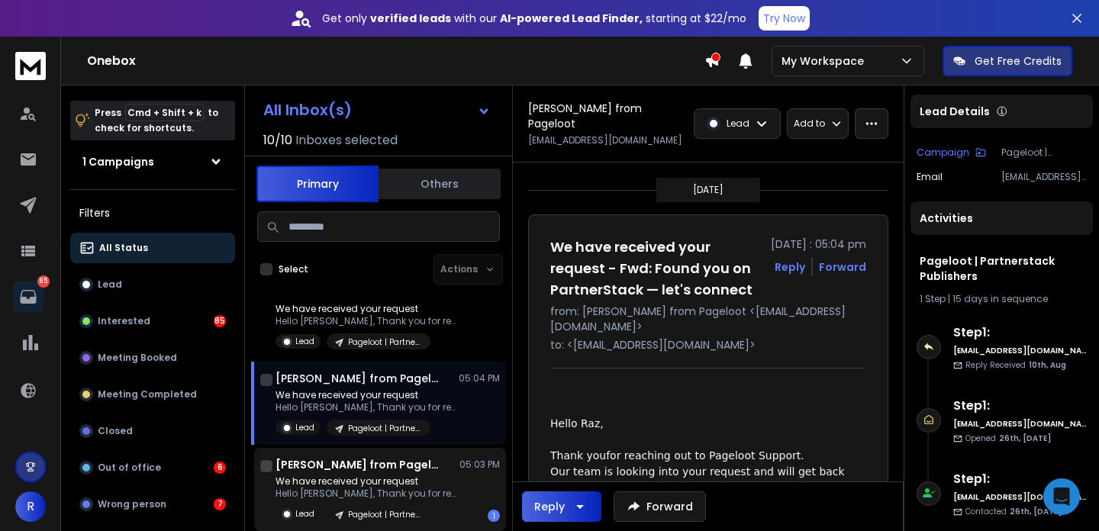
click at [406, 504] on div "We have received your request Hello Raz, Thank you for reaching out Lead Pagelo…" at bounding box center [366, 498] width 183 height 47
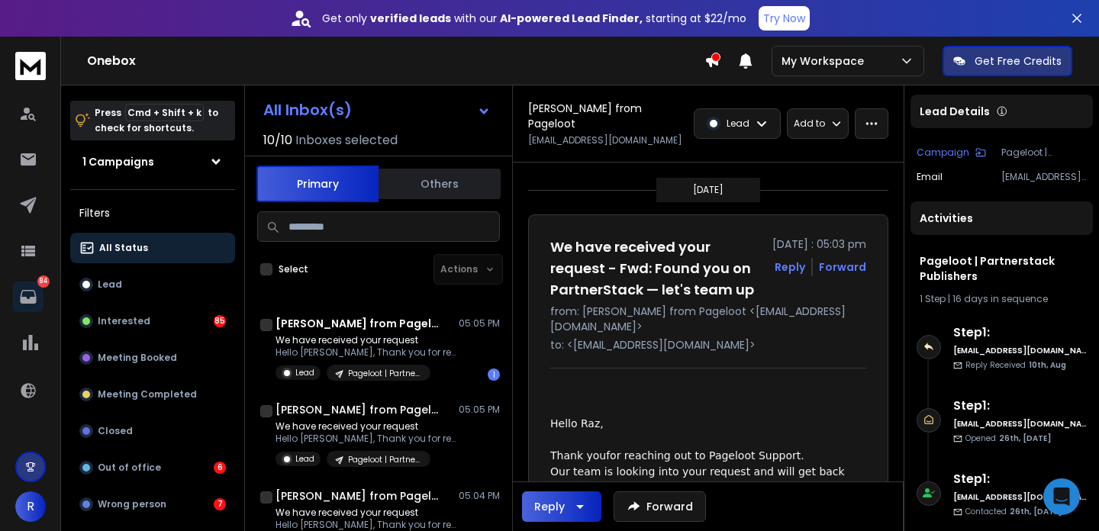
scroll to position [172, 0]
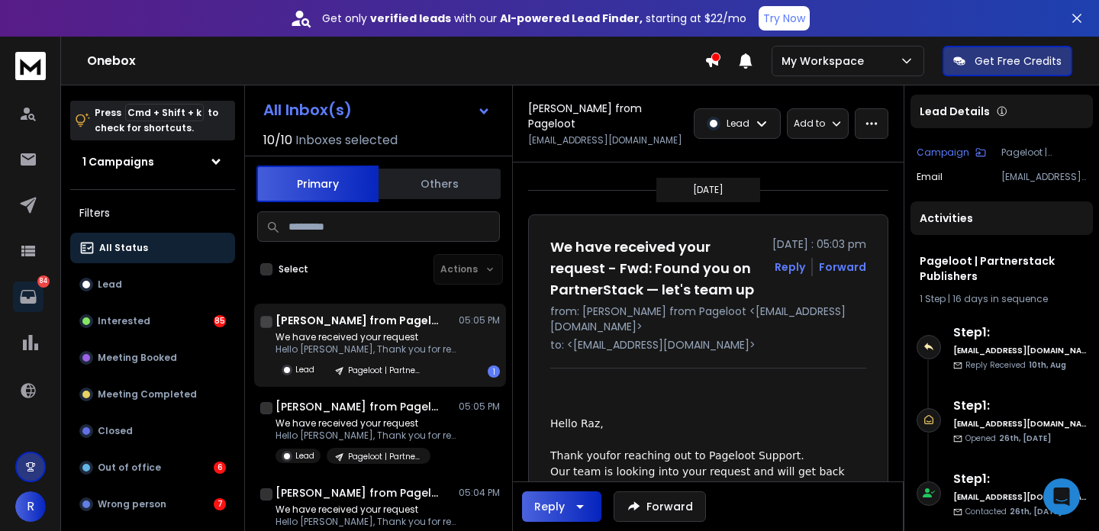
click at [394, 375] on p "Pageloot | Partnerstack Publishers" at bounding box center [384, 370] width 73 height 11
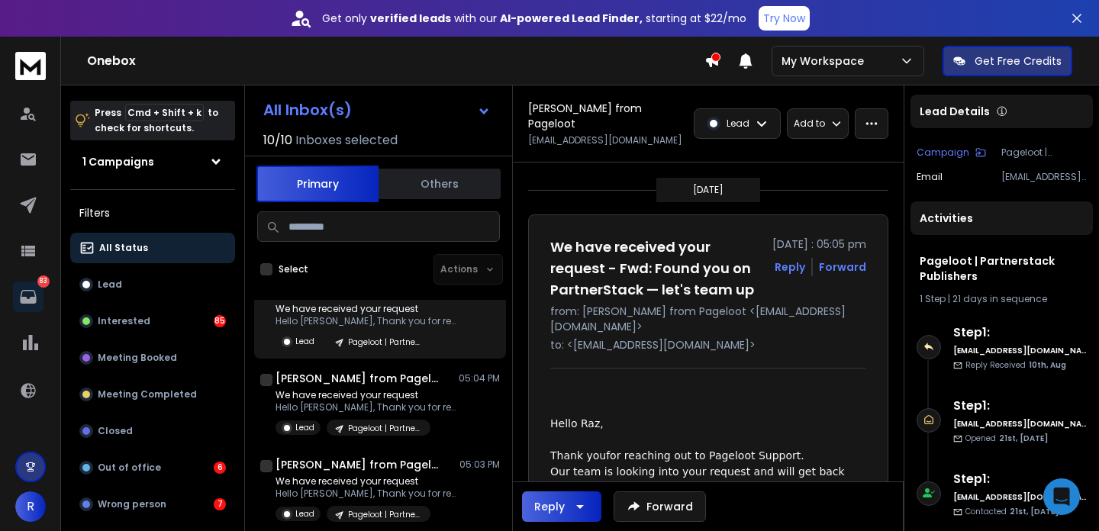
scroll to position [0, 0]
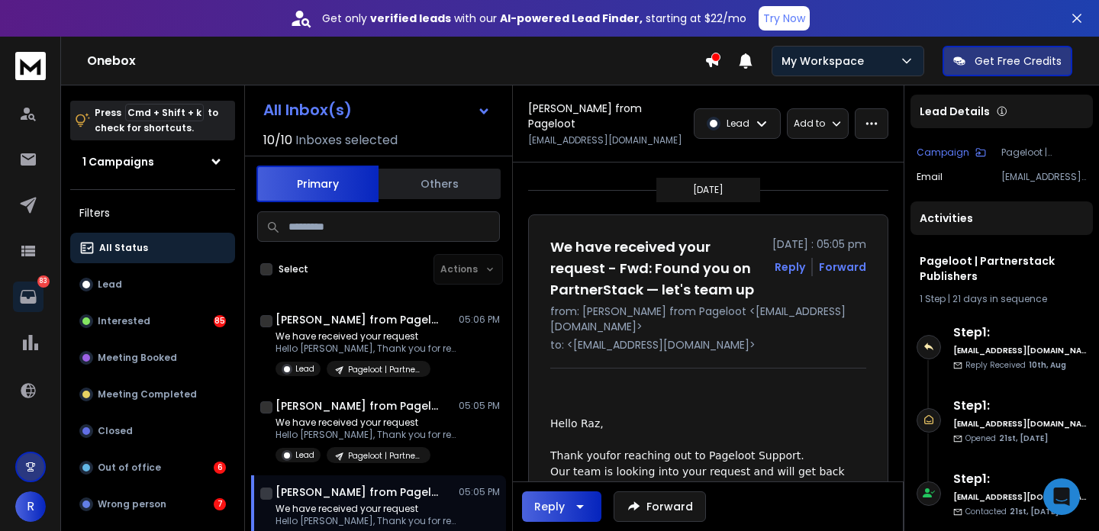
click at [886, 71] on button "My Workspace" at bounding box center [847, 61] width 153 height 31
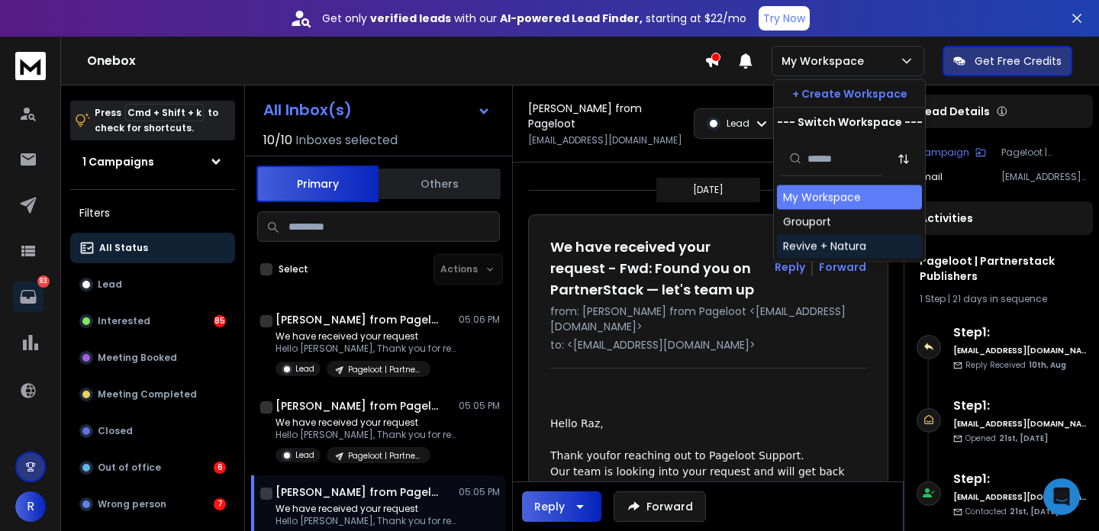
click at [849, 245] on div "Revive + Natura" at bounding box center [824, 246] width 83 height 15
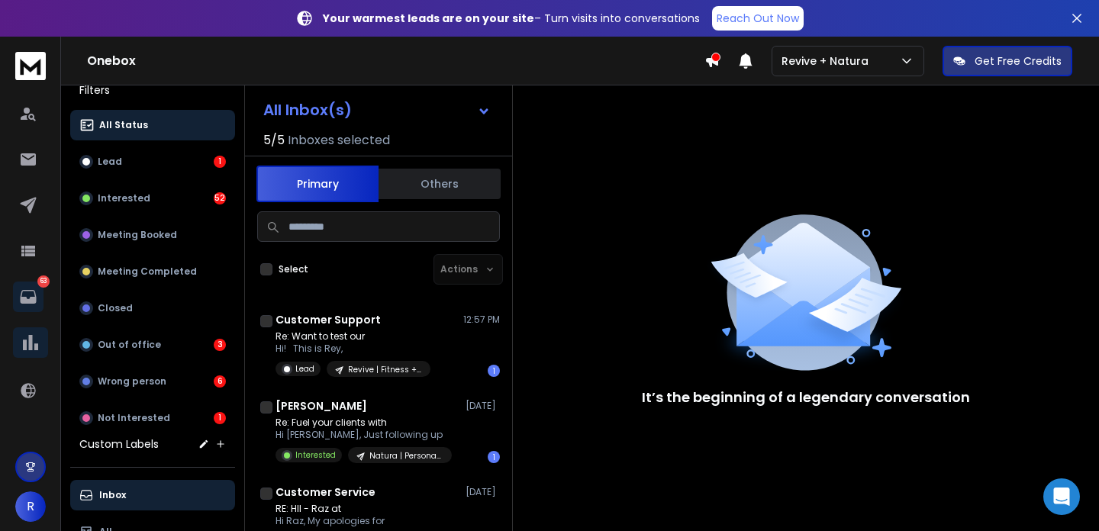
scroll to position [346, 0]
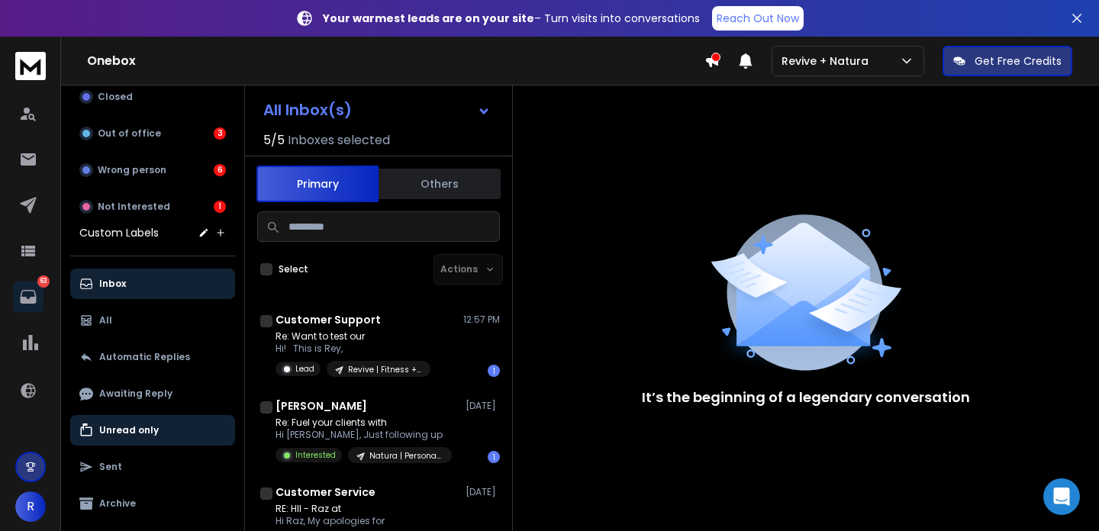
click at [132, 425] on div "Unread only" at bounding box center [118, 430] width 79 height 18
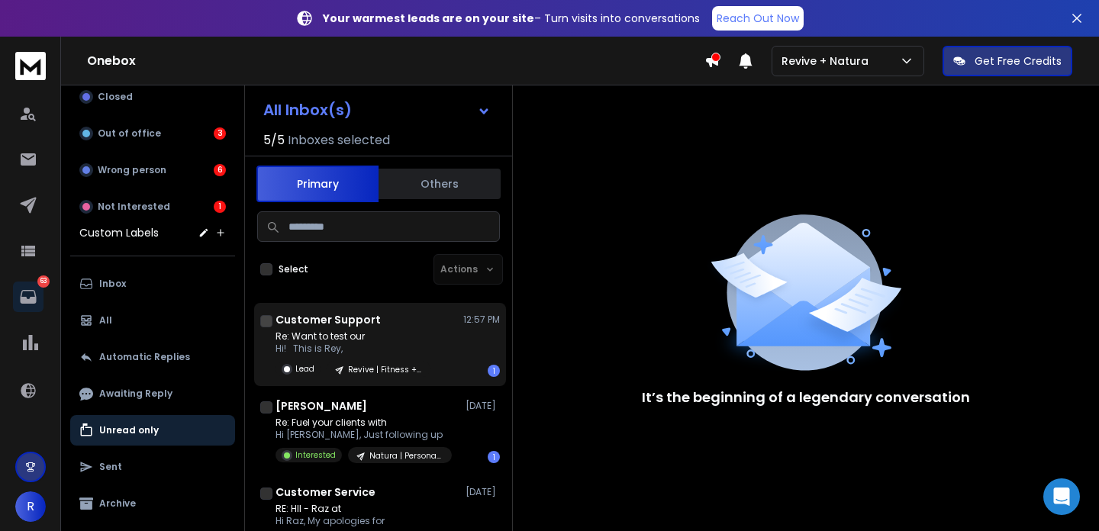
click at [383, 327] on div "Customer Support 12:57 PM Re: Want to test our Hi! This is [PERSON_NAME], Lead …" at bounding box center [387, 344] width 224 height 65
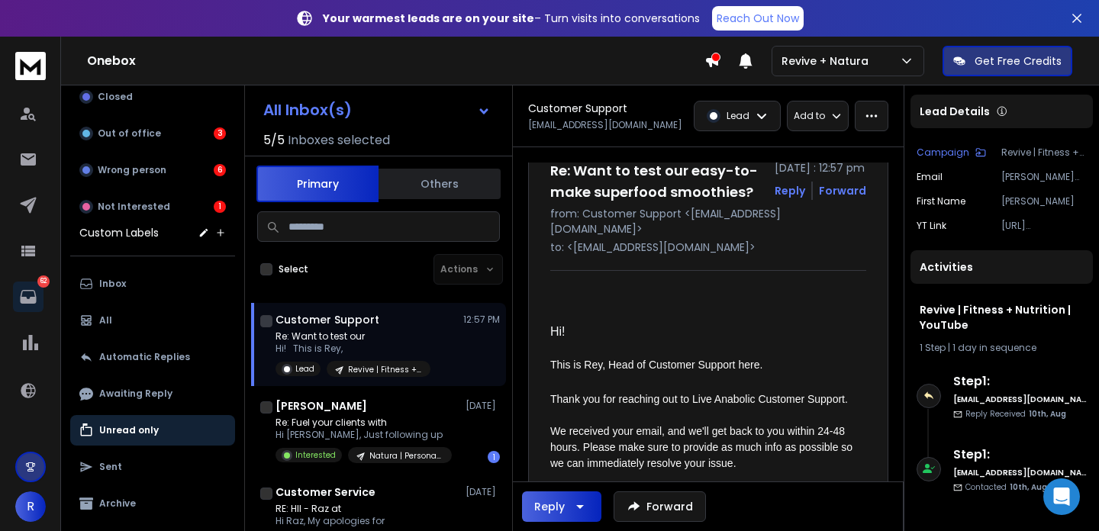
scroll to position [223, 0]
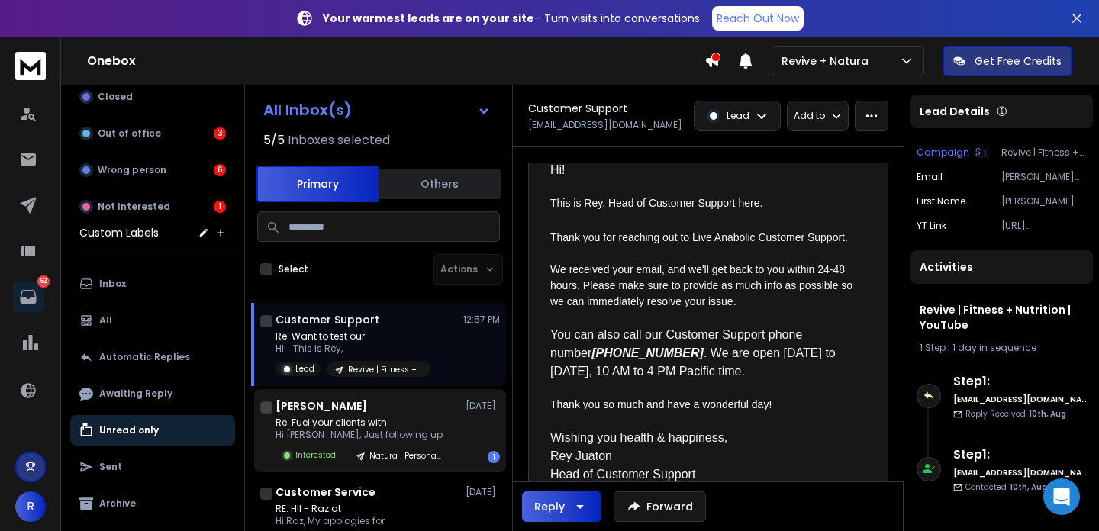
click at [407, 429] on p "Hi [PERSON_NAME], Just following up" at bounding box center [363, 435] width 176 height 12
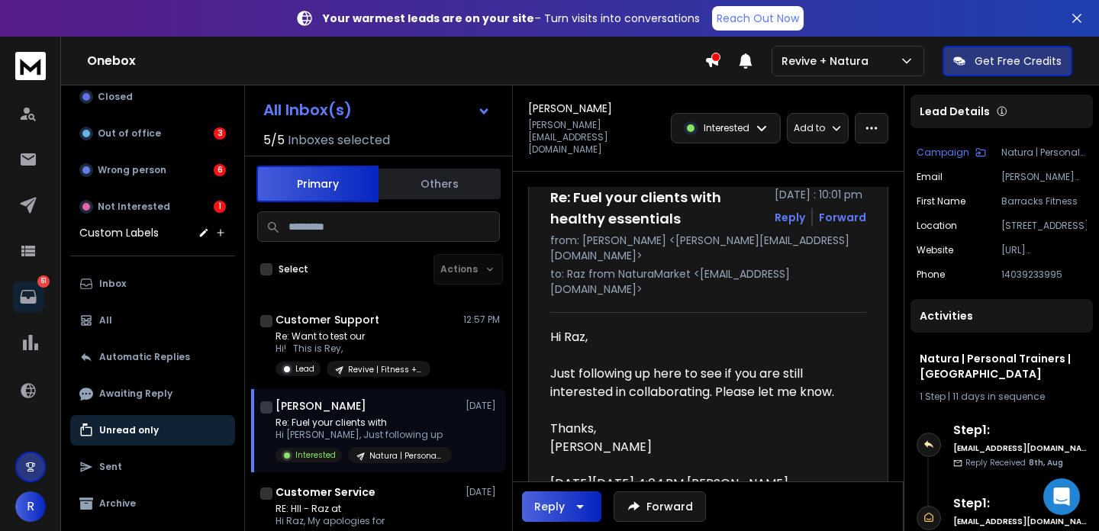
scroll to position [60, 0]
click at [554, 509] on div "Reply" at bounding box center [549, 506] width 31 height 15
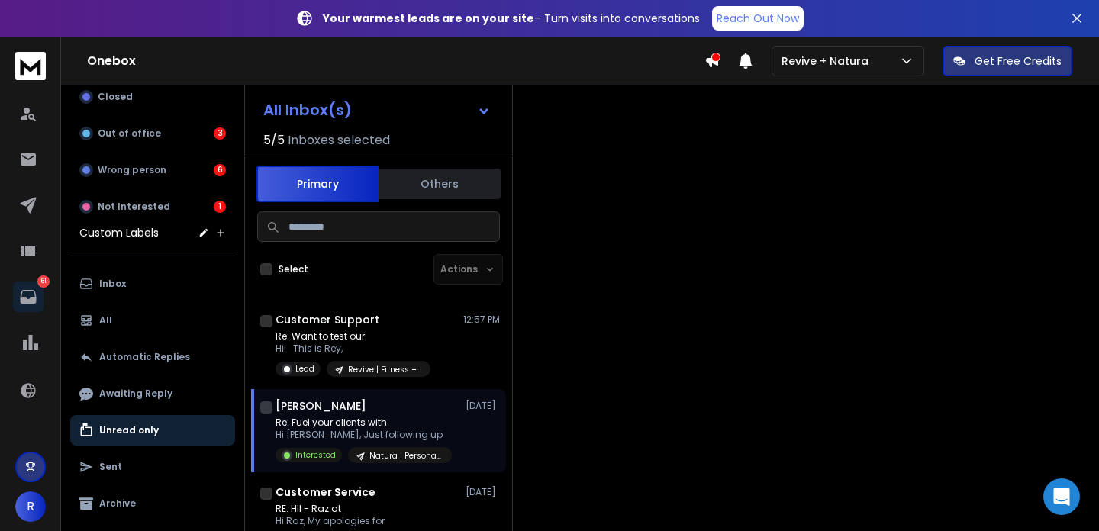
scroll to position [0, 0]
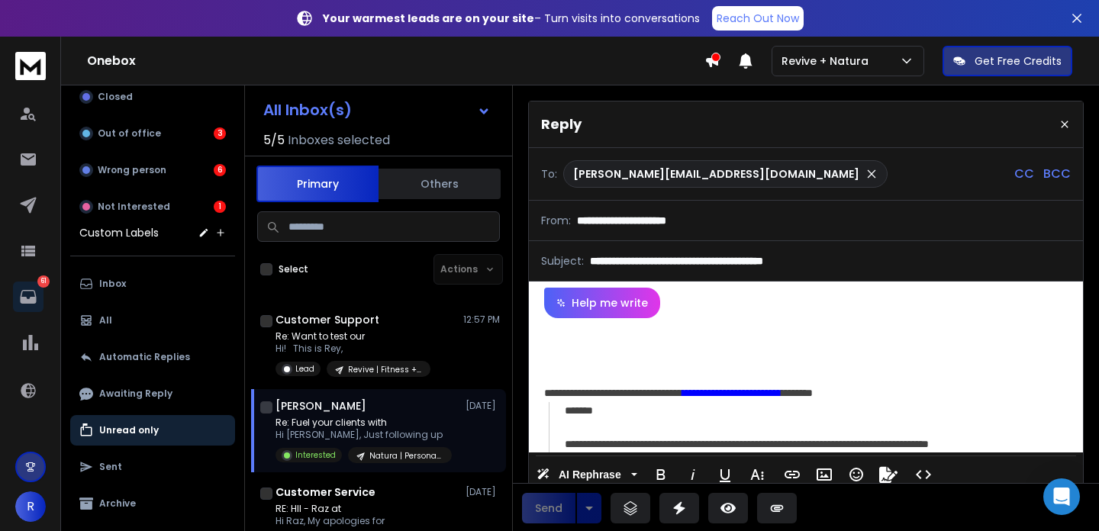
click at [609, 334] on div at bounding box center [805, 341] width 523 height 17
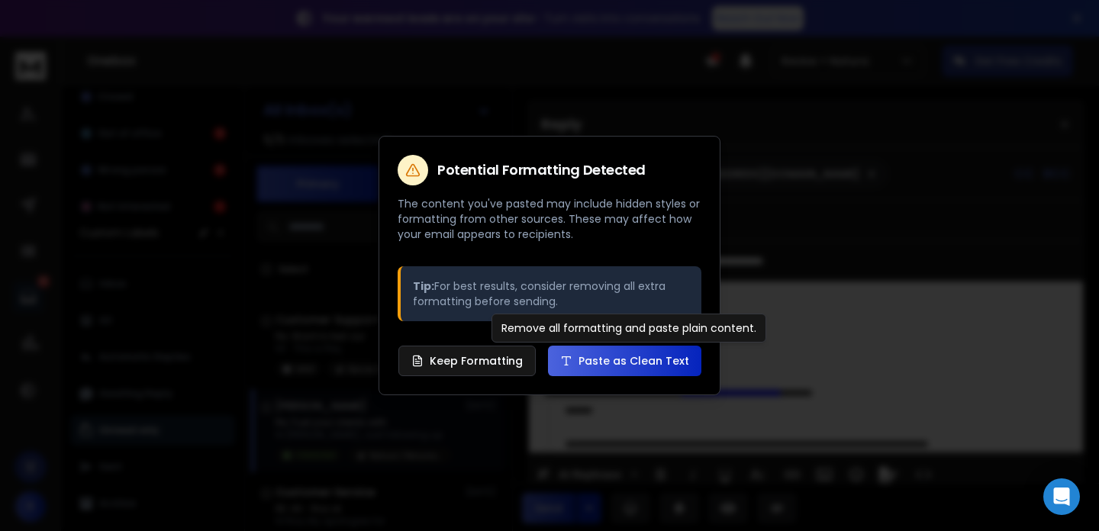
click at [600, 366] on button "Paste as Clean Text" at bounding box center [624, 361] width 153 height 31
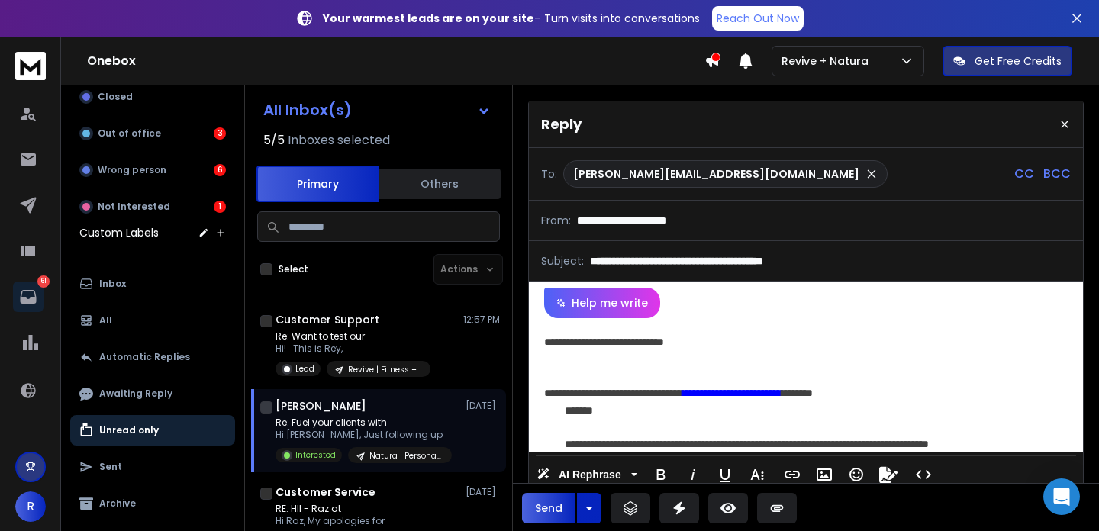
click at [635, 343] on div "**********" at bounding box center [797, 341] width 507 height 17
click at [624, 349] on div at bounding box center [797, 341] width 507 height 17
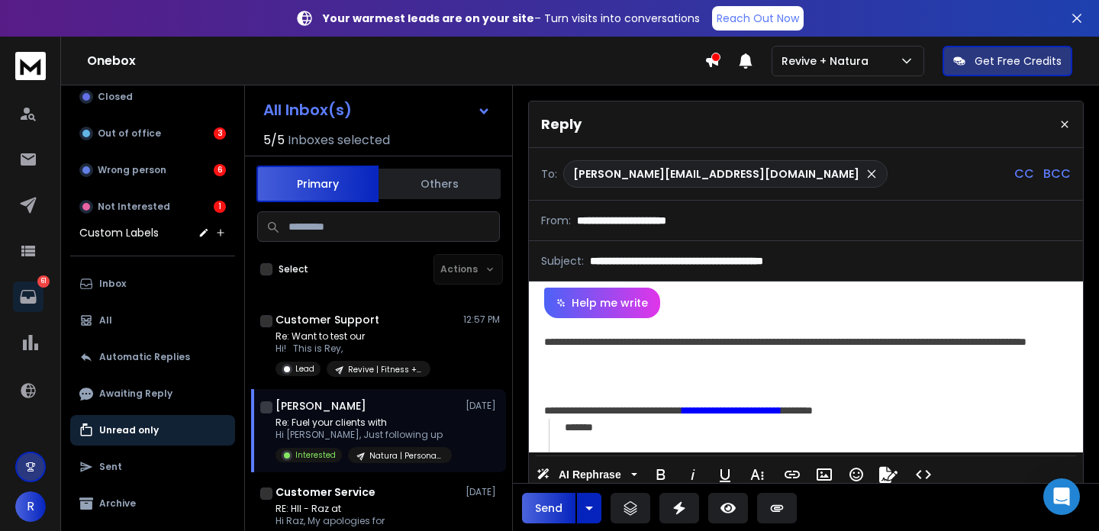
click at [1008, 172] on div "To: [PERSON_NAME][EMAIL_ADDRESS][DOMAIN_NAME] CC BCC" at bounding box center [806, 174] width 554 height 52
click at [1022, 173] on p "CC" at bounding box center [1024, 174] width 20 height 18
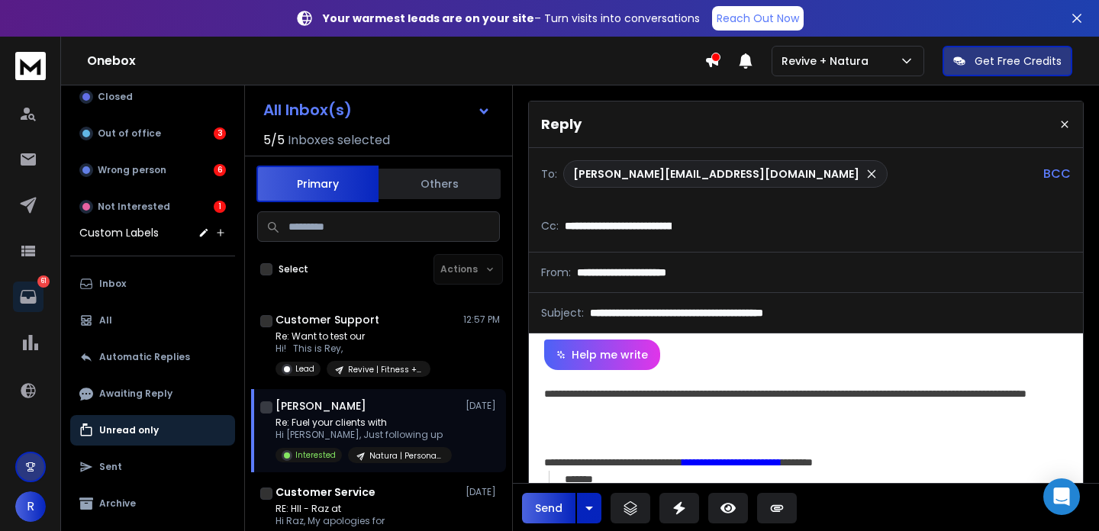
scroll to position [0, 53]
type input "**********"
click at [558, 498] on button "Send" at bounding box center [548, 508] width 53 height 31
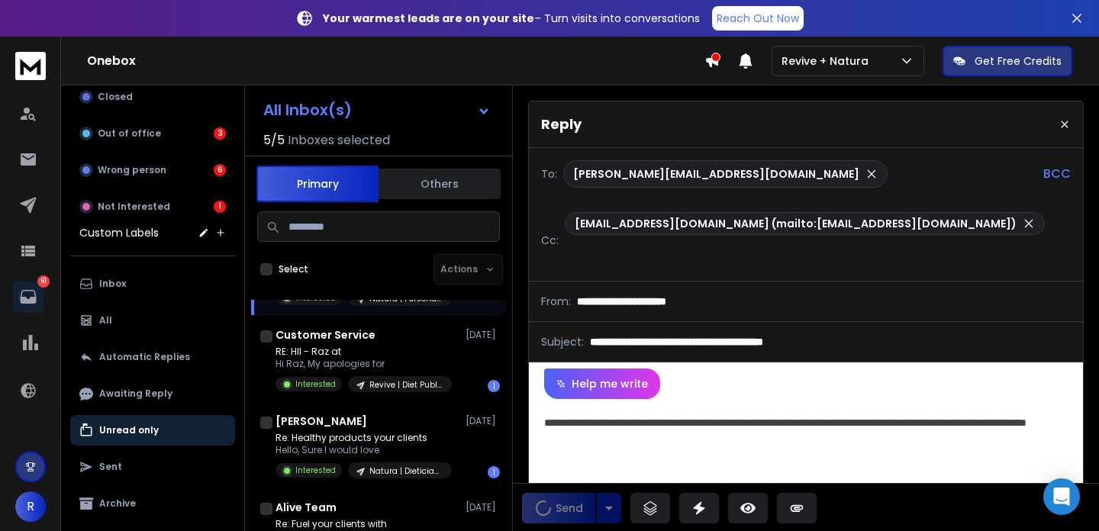
scroll to position [164, 0]
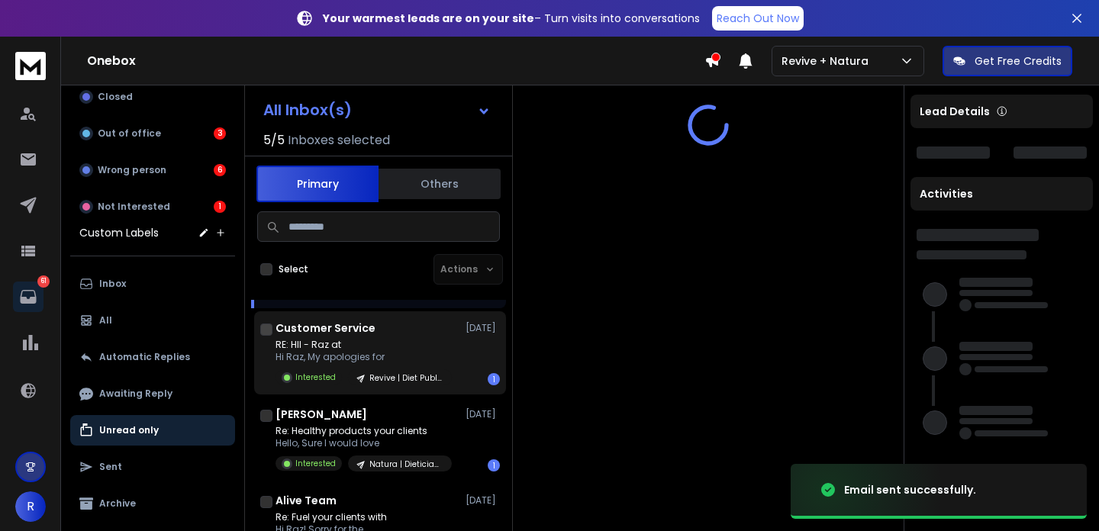
click at [344, 365] on div "RE: HII - Raz at Hi Raz, My apologies for Interested Revive | Diet Publishers" at bounding box center [363, 362] width 176 height 47
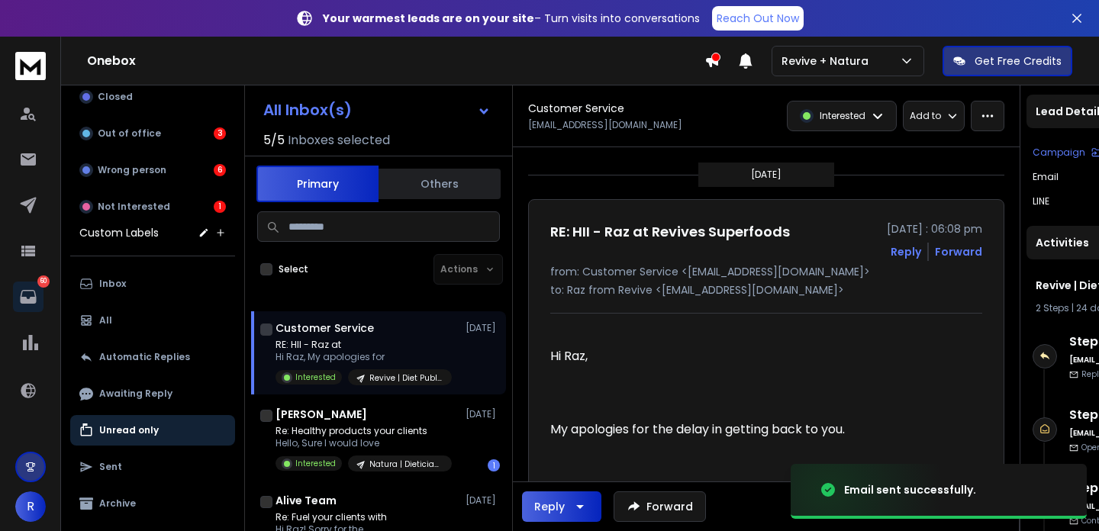
click at [344, 365] on div "RE: HII - Raz at Hi Raz, My apologies for Interested Revive | Diet Publishers" at bounding box center [363, 362] width 176 height 47
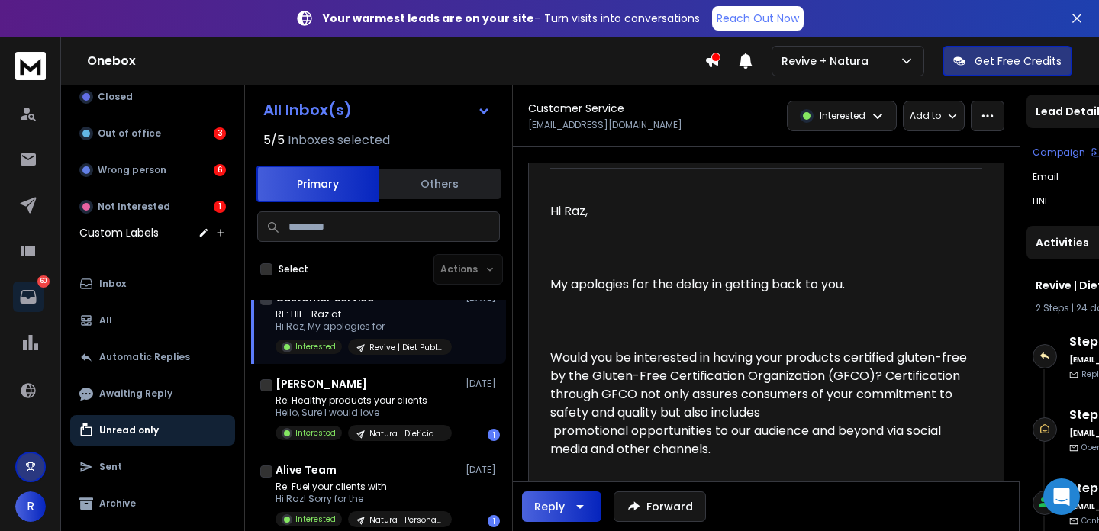
scroll to position [205, 0]
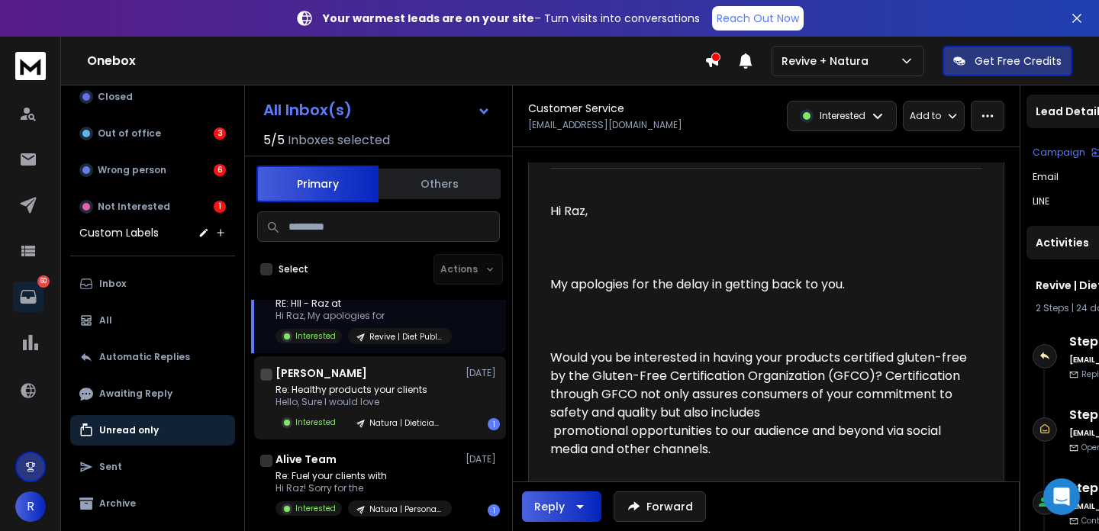
click at [385, 421] on p "Natura | Dieticians | [GEOGRAPHIC_DATA]" at bounding box center [405, 422] width 73 height 11
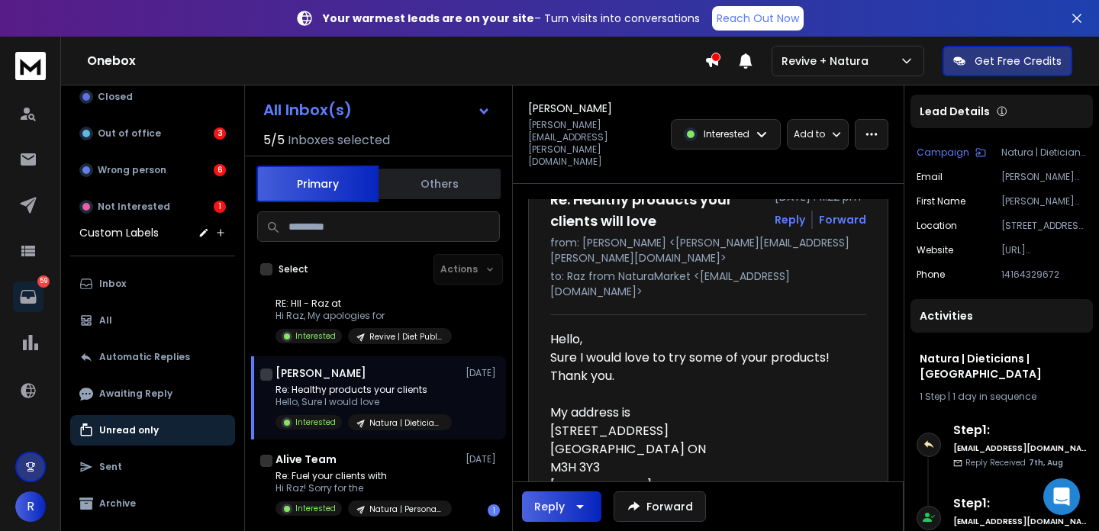
scroll to position [71, 0]
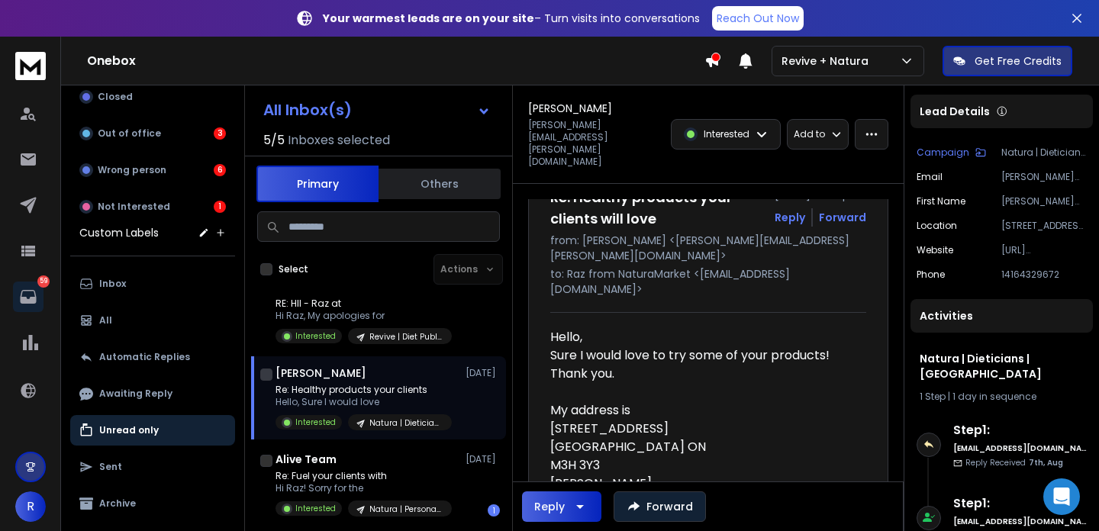
click at [643, 508] on button "Forward" at bounding box center [660, 506] width 92 height 31
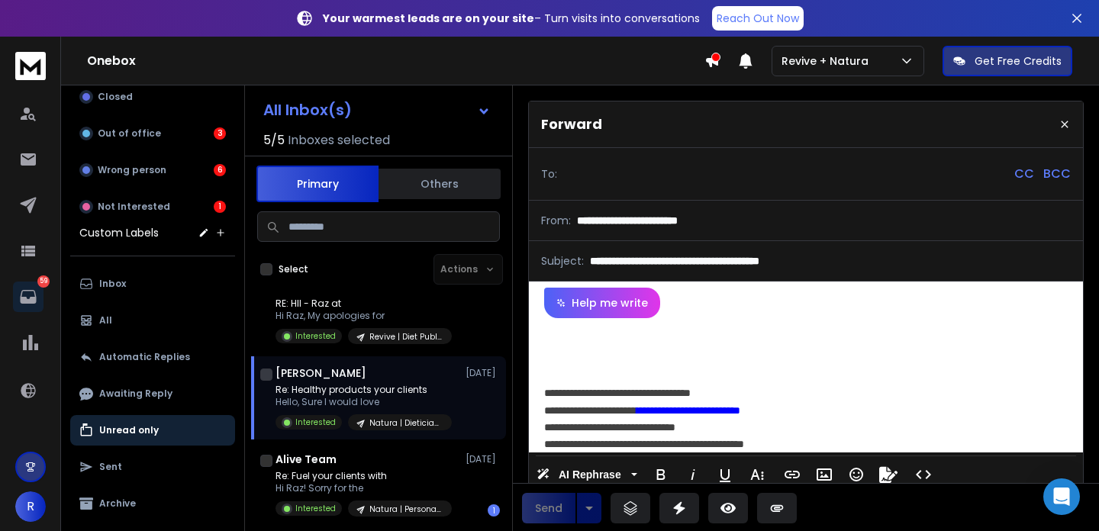
click at [601, 186] on input at bounding box center [616, 173] width 107 height 27
paste input "**********"
type input "**********"
click at [543, 494] on button "Send" at bounding box center [548, 508] width 53 height 31
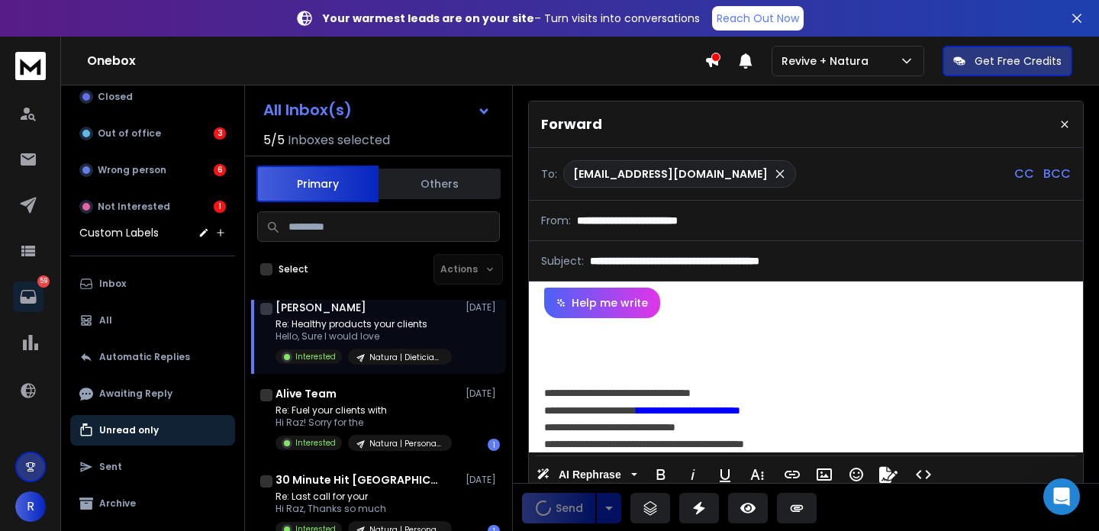
scroll to position [281, 0]
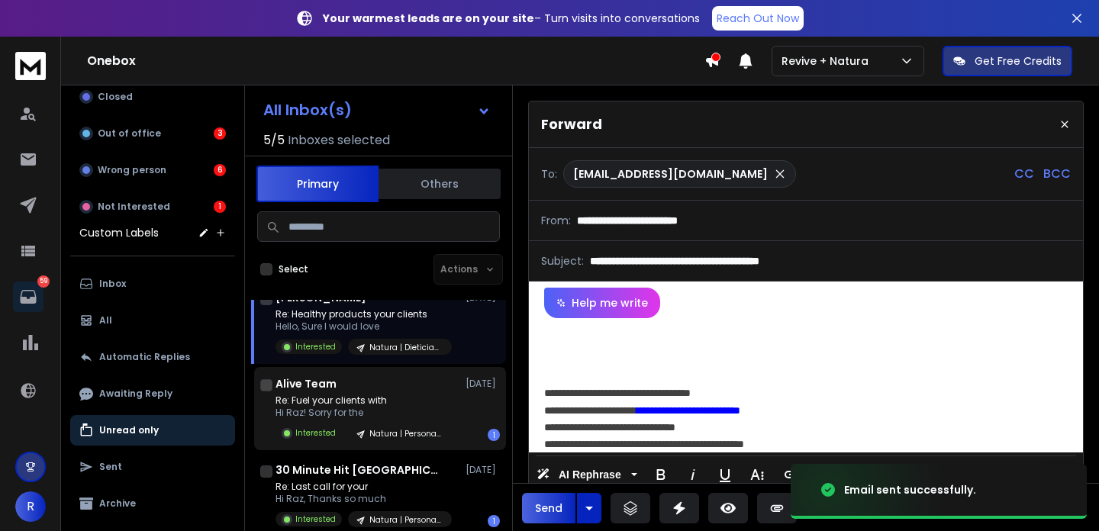
click at [400, 391] on div "Alive Team [DATE]" at bounding box center [387, 383] width 224 height 15
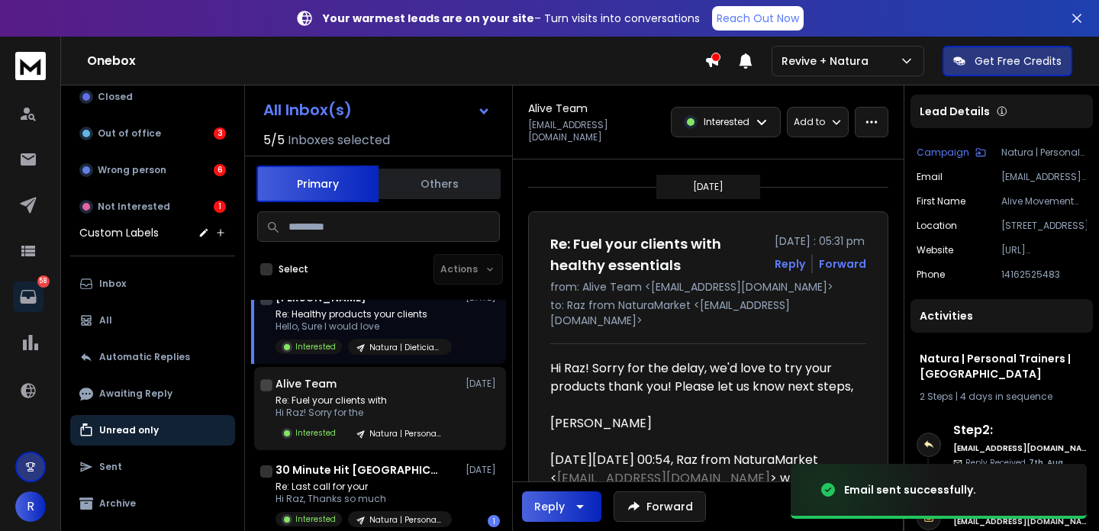
click at [400, 391] on div "Alive Team [DATE]" at bounding box center [387, 383] width 224 height 15
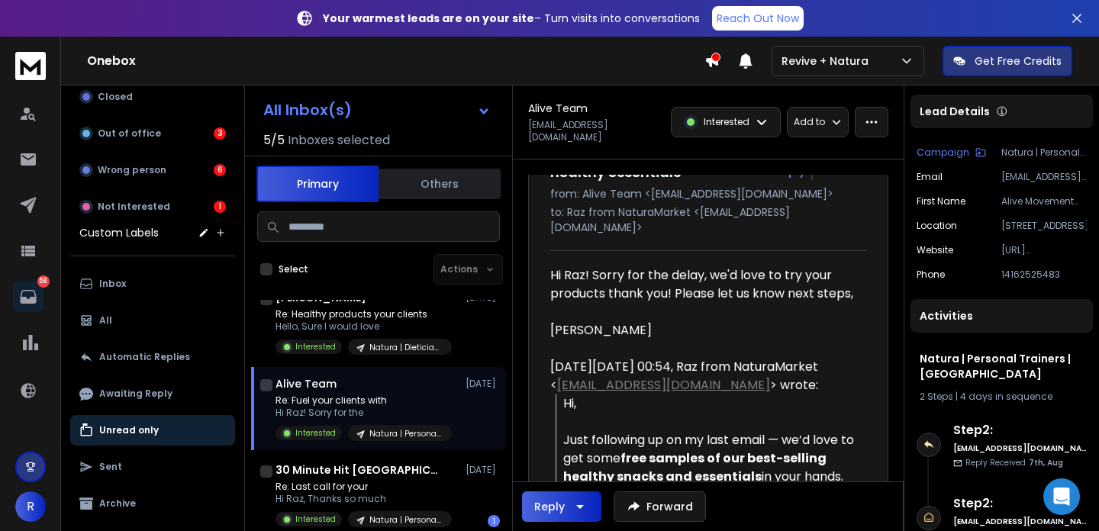
scroll to position [188, 0]
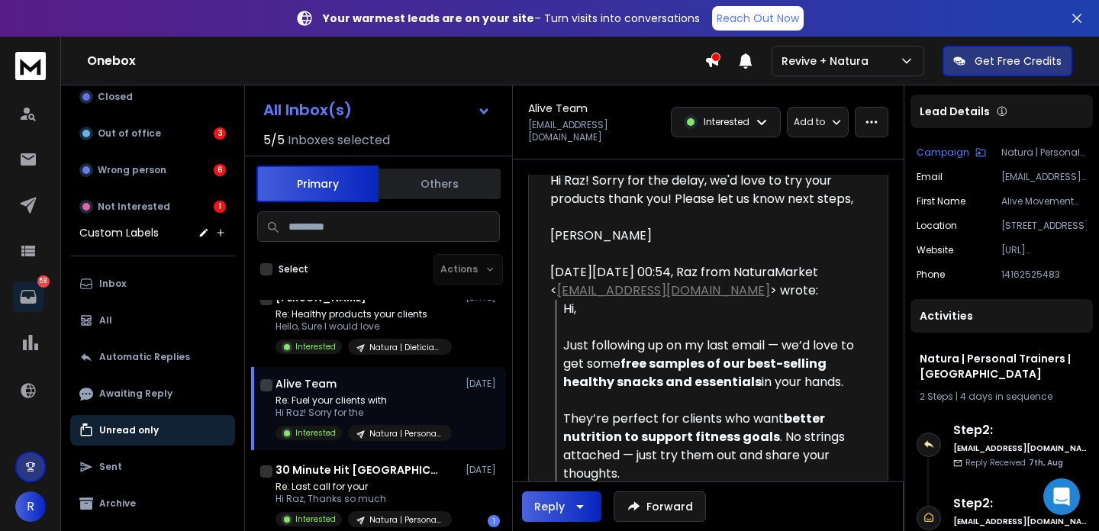
click at [587, 511] on icon "button" at bounding box center [580, 507] width 18 height 18
click at [564, 443] on p "Reply" at bounding box center [560, 437] width 28 height 15
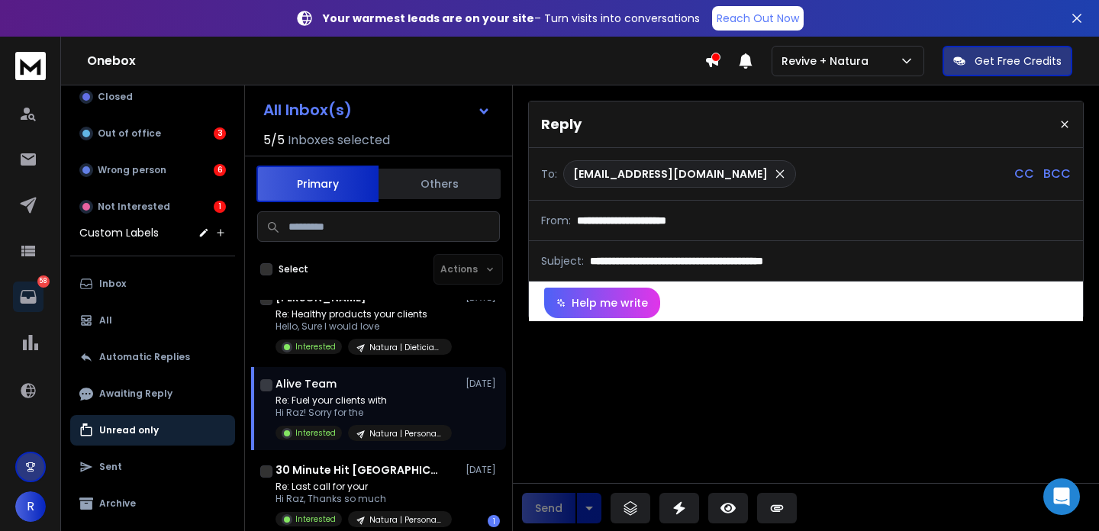
scroll to position [0, 0]
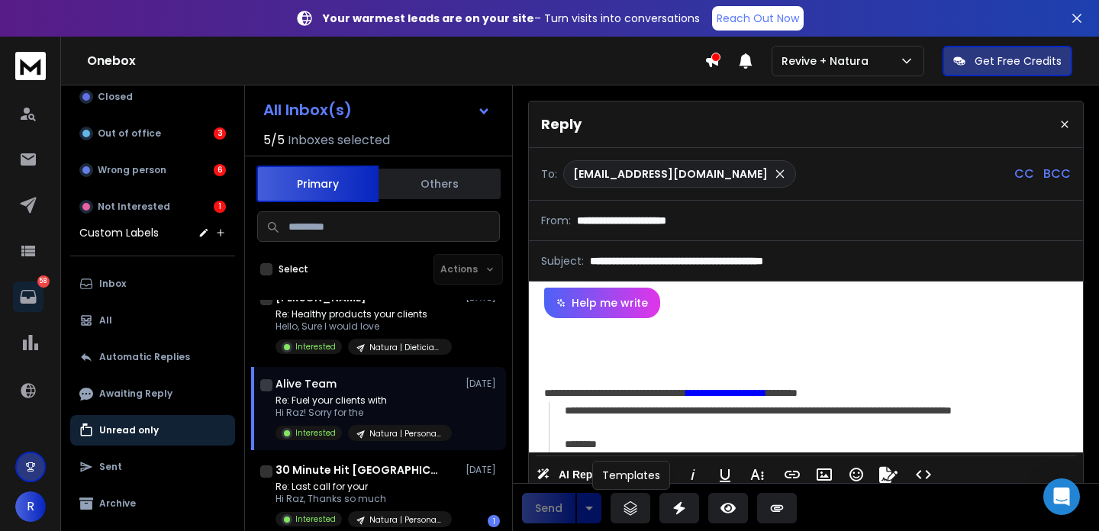
click at [636, 513] on icon at bounding box center [630, 508] width 15 height 15
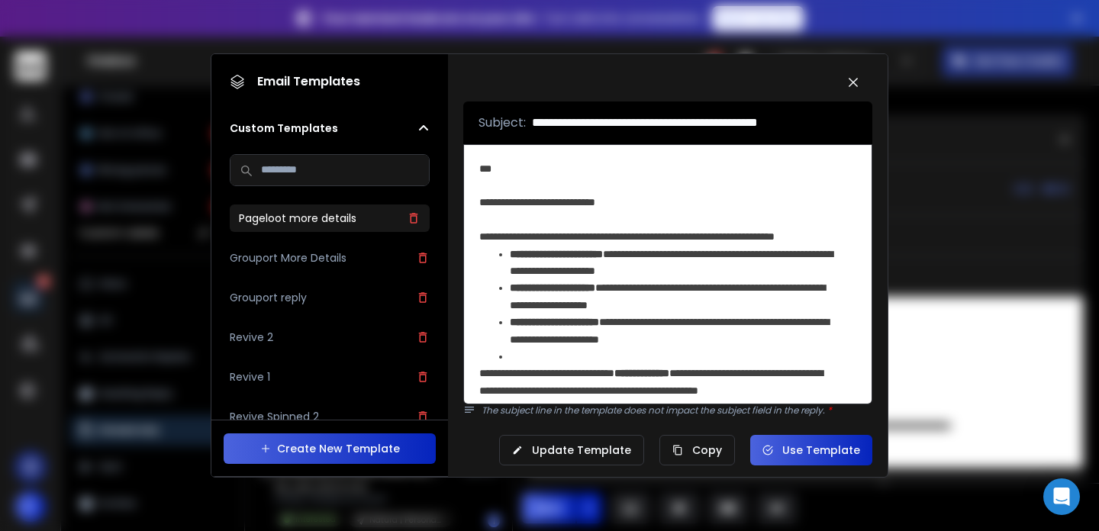
scroll to position [39, 0]
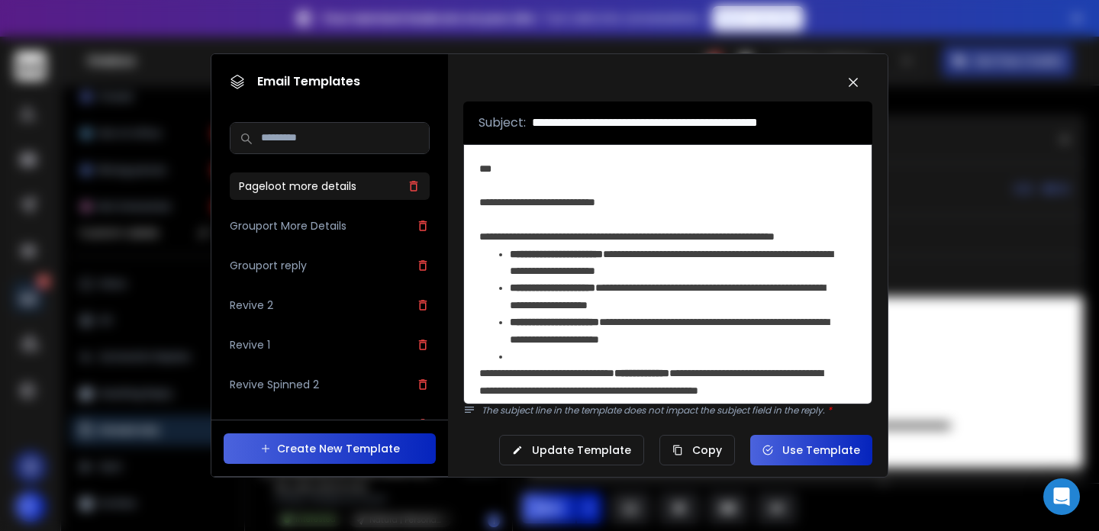
click at [258, 194] on h3 "Revive 2" at bounding box center [298, 186] width 118 height 15
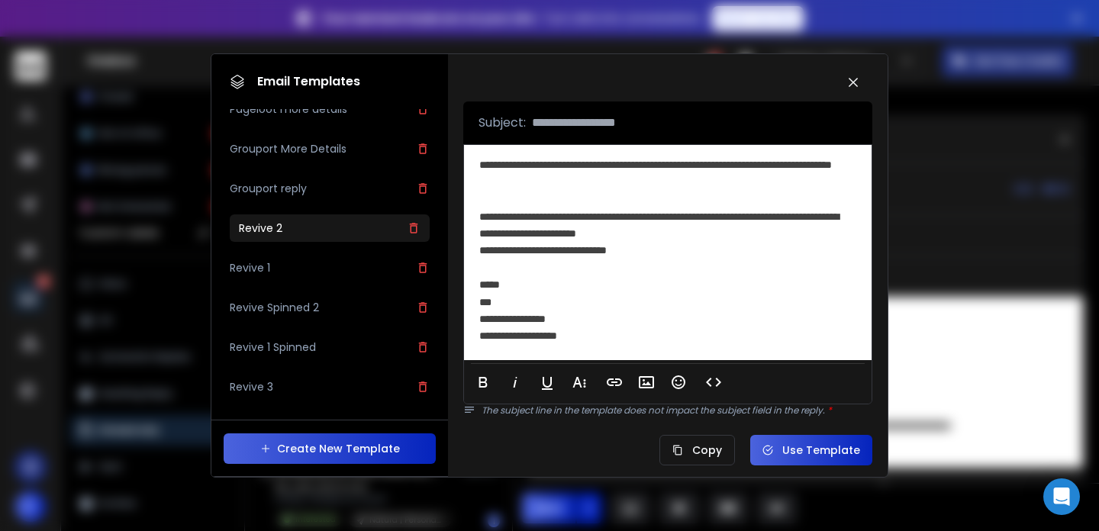
scroll to position [296, 0]
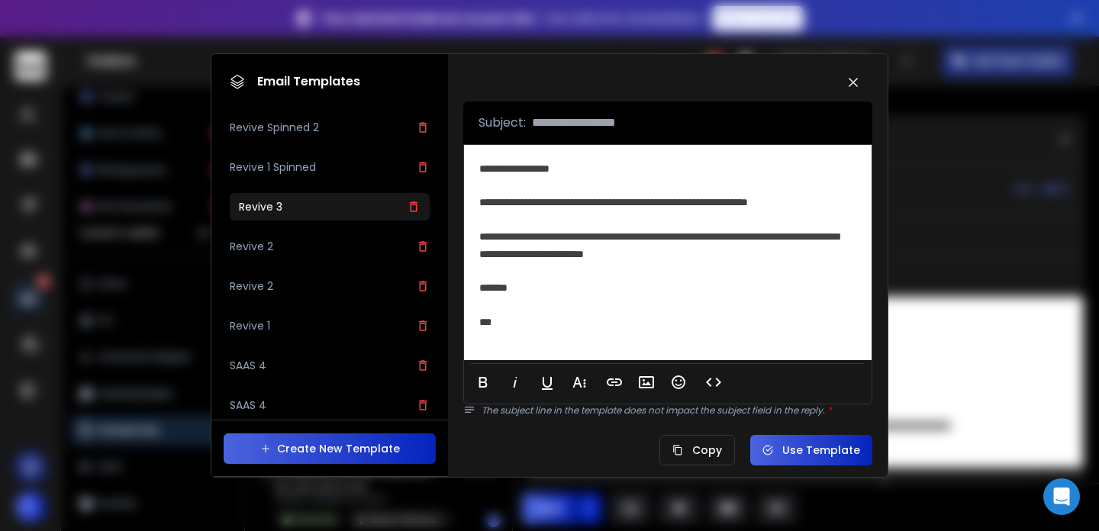
scroll to position [0, 0]
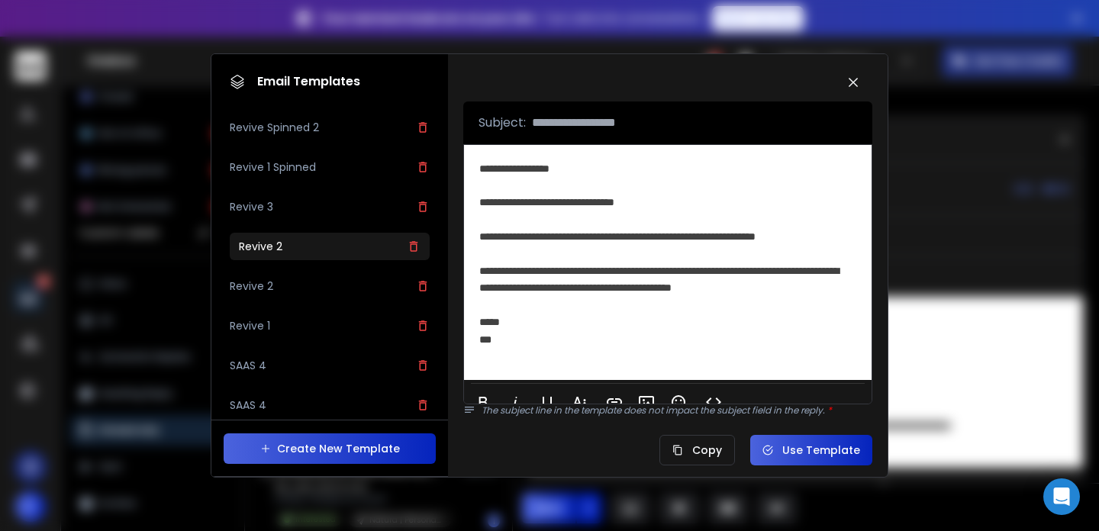
click at [303, 275] on div "Revive 2" at bounding box center [330, 285] width 200 height 27
type input "**********"
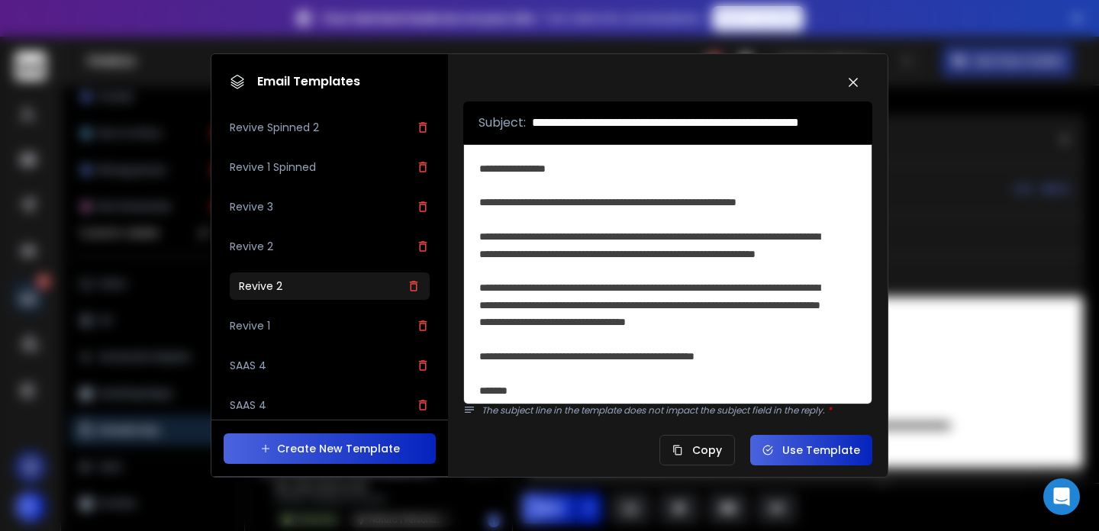
click at [851, 88] on icon at bounding box center [853, 83] width 14 height 14
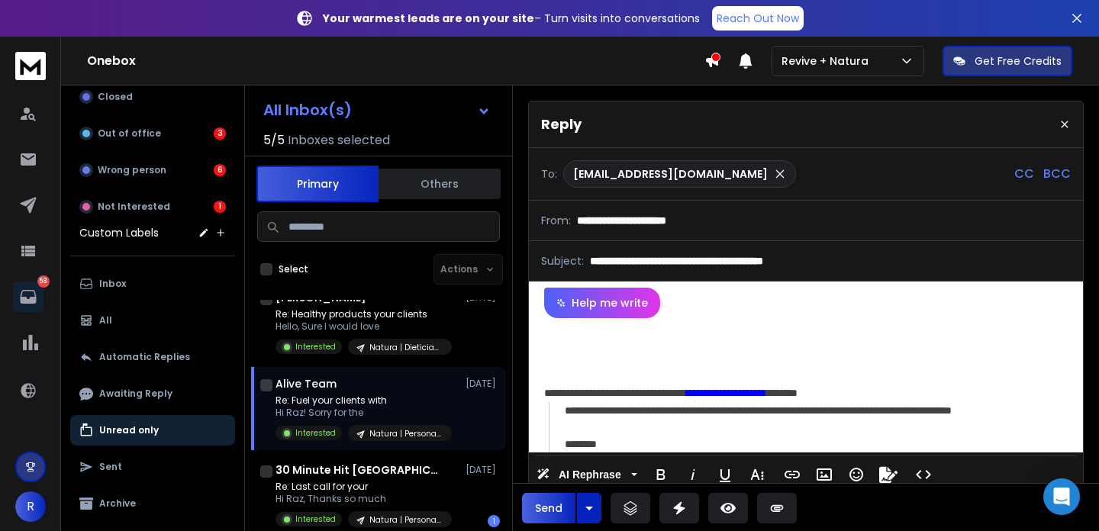
click at [583, 337] on div at bounding box center [805, 341] width 523 height 17
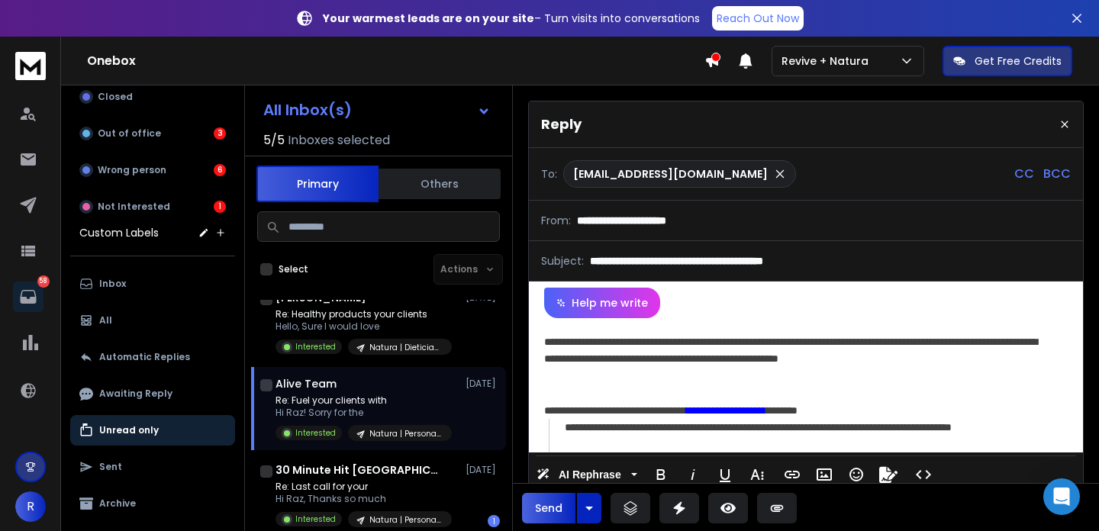
drag, startPoint x: 1004, startPoint y: 173, endPoint x: 1020, endPoint y: 172, distance: 15.3
click at [1005, 173] on div "[EMAIL_ADDRESS][DOMAIN_NAME]" at bounding box center [785, 173] width 445 height 27
click at [1020, 172] on p "CC" at bounding box center [1024, 174] width 20 height 18
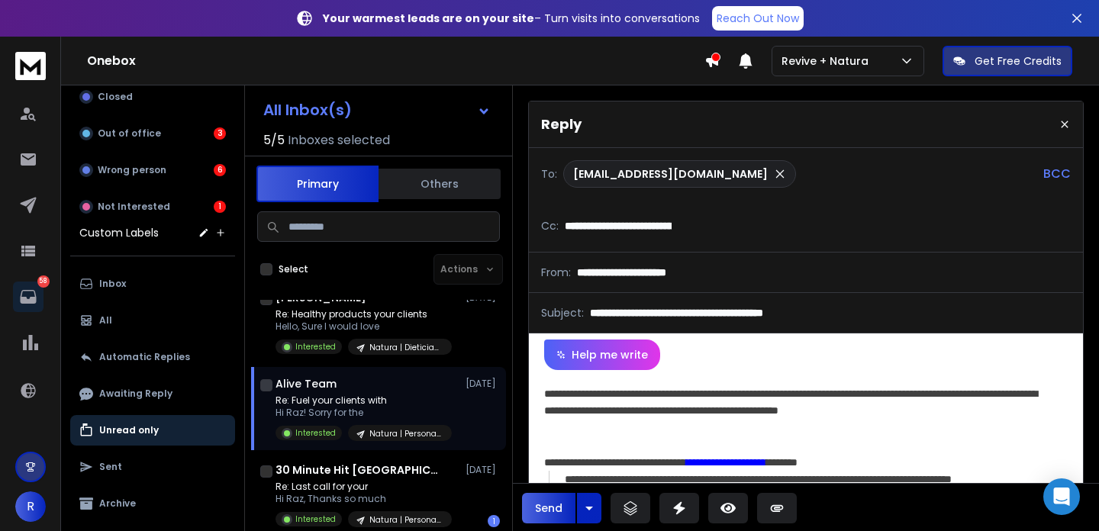
scroll to position [0, 53]
type input "**********"
click at [533, 505] on button "Send" at bounding box center [548, 508] width 53 height 31
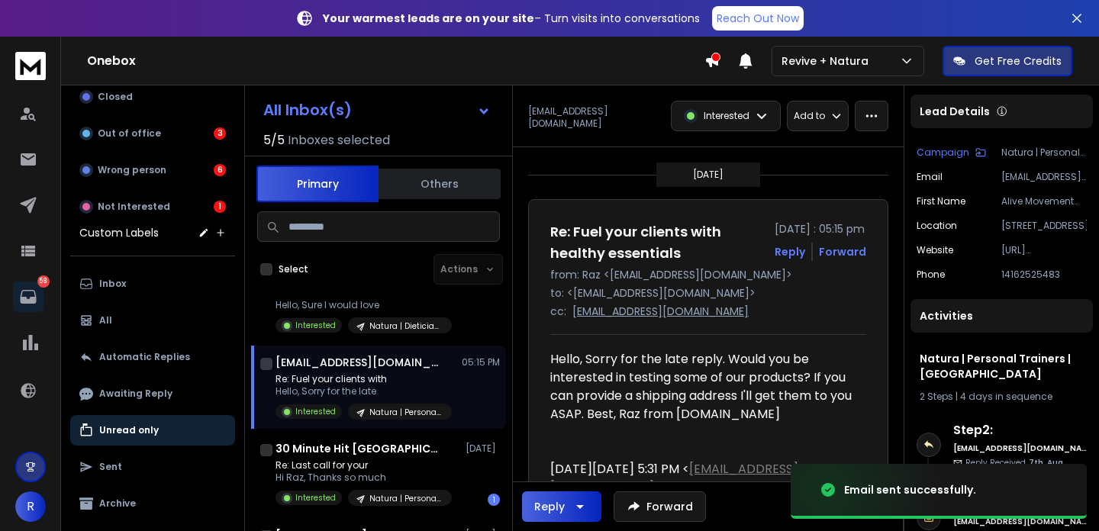
scroll to position [317, 0]
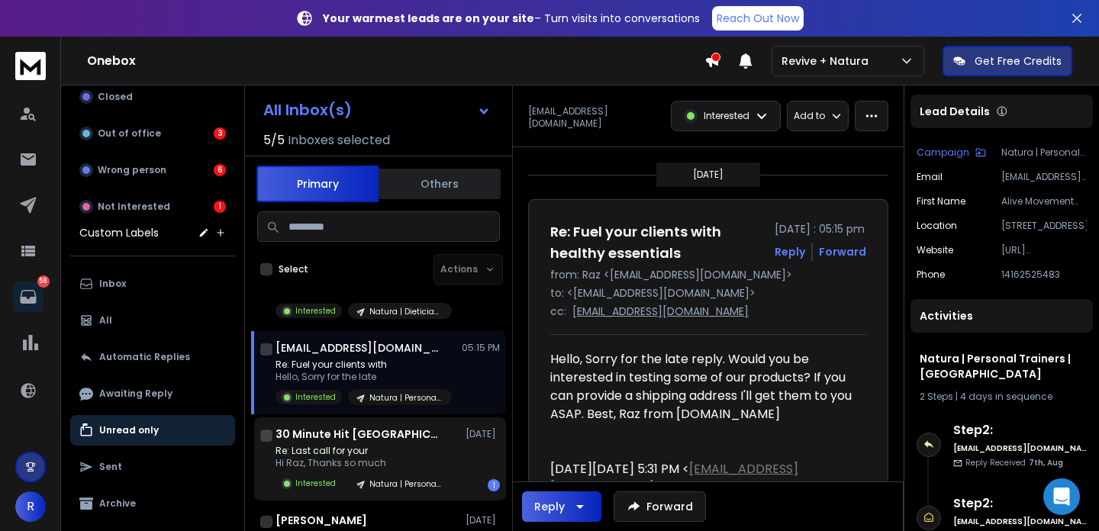
click at [395, 443] on div "30 Minute Hit [GEOGRAPHIC_DATA] [DATE] Re: Last call for your Hi Raz, Thanks so…" at bounding box center [387, 459] width 224 height 65
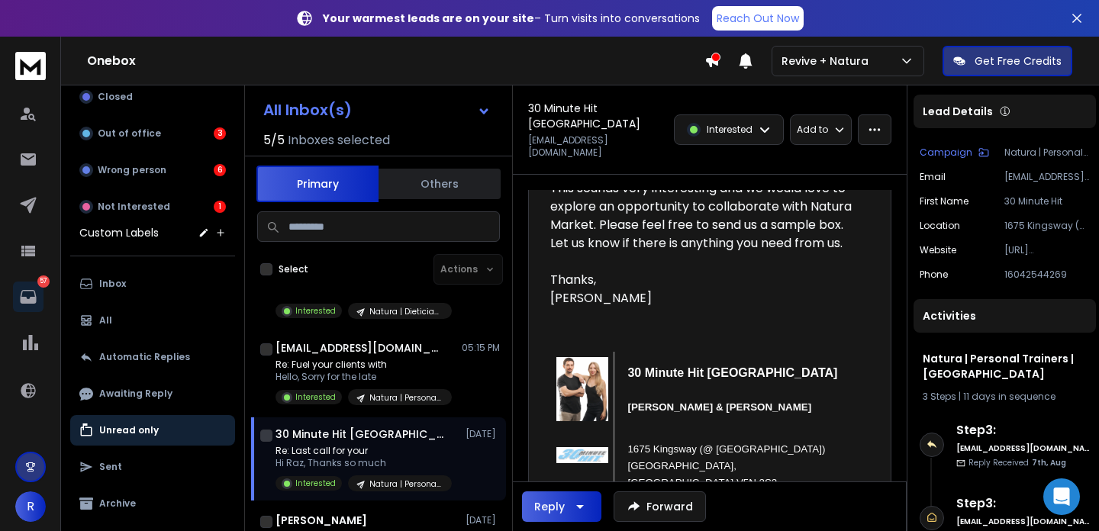
scroll to position [286, 0]
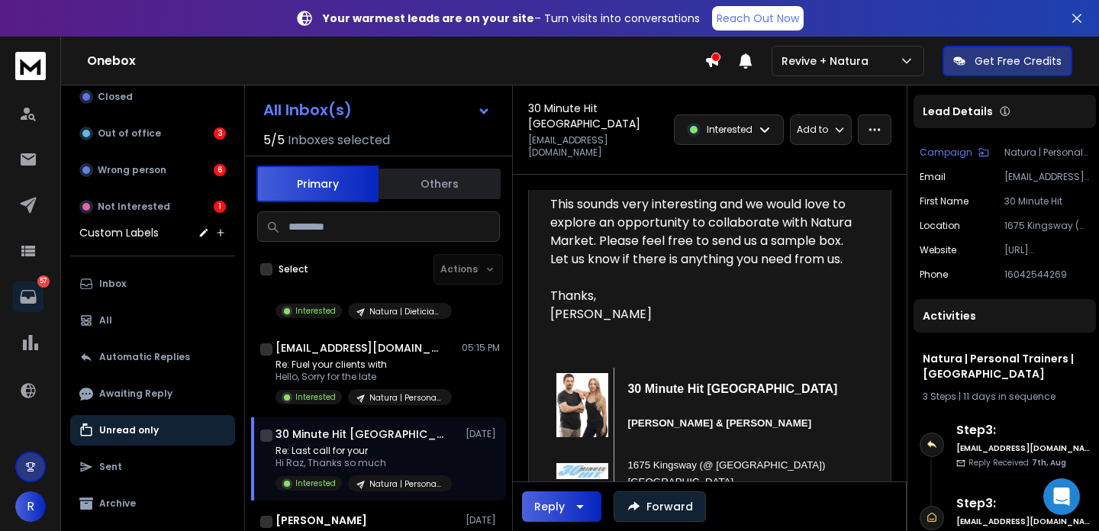
click at [668, 498] on button "Forward" at bounding box center [660, 506] width 92 height 31
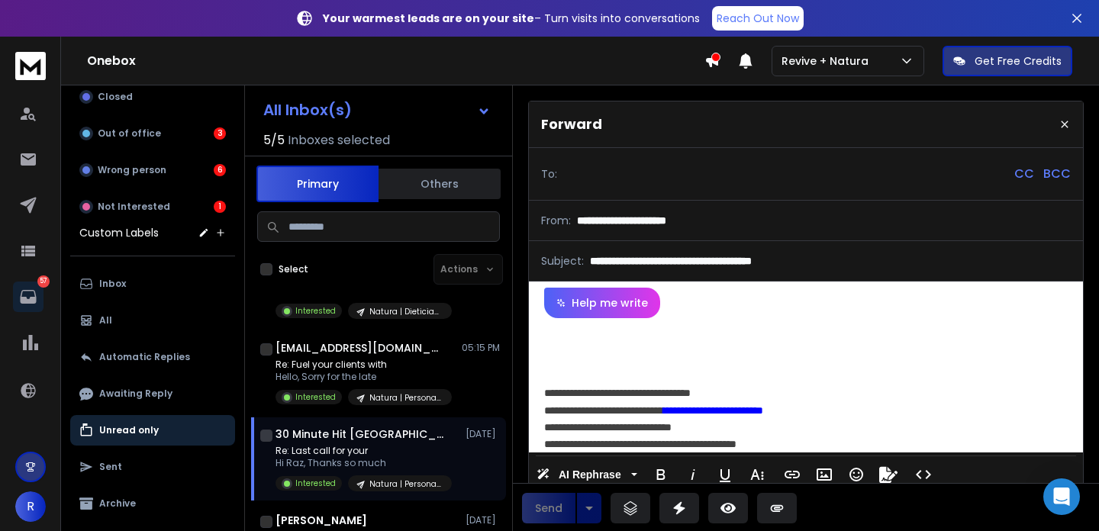
click at [631, 176] on input at bounding box center [616, 173] width 107 height 27
paste input "**********"
type input "**********"
click at [559, 511] on button "Send" at bounding box center [548, 508] width 53 height 31
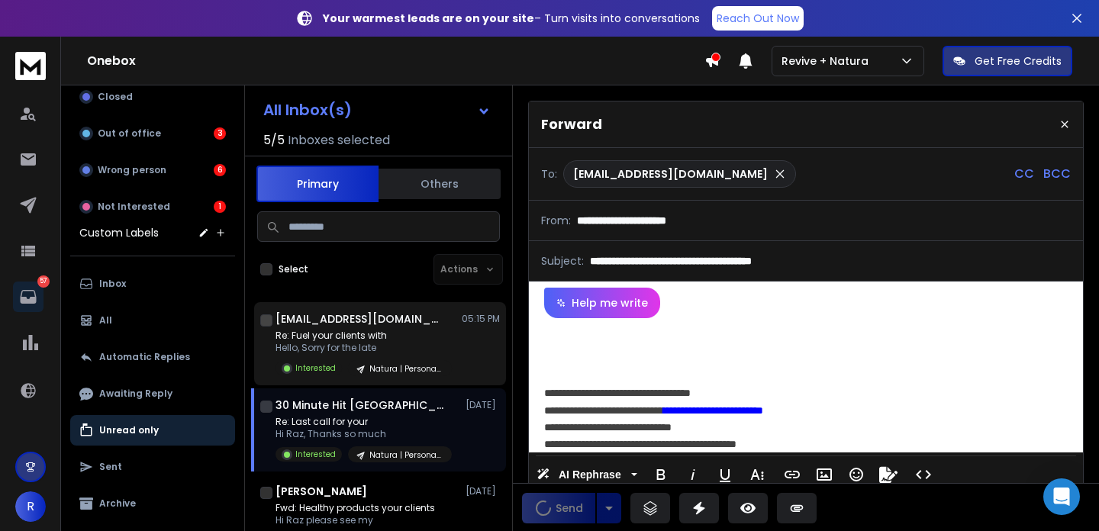
scroll to position [491, 0]
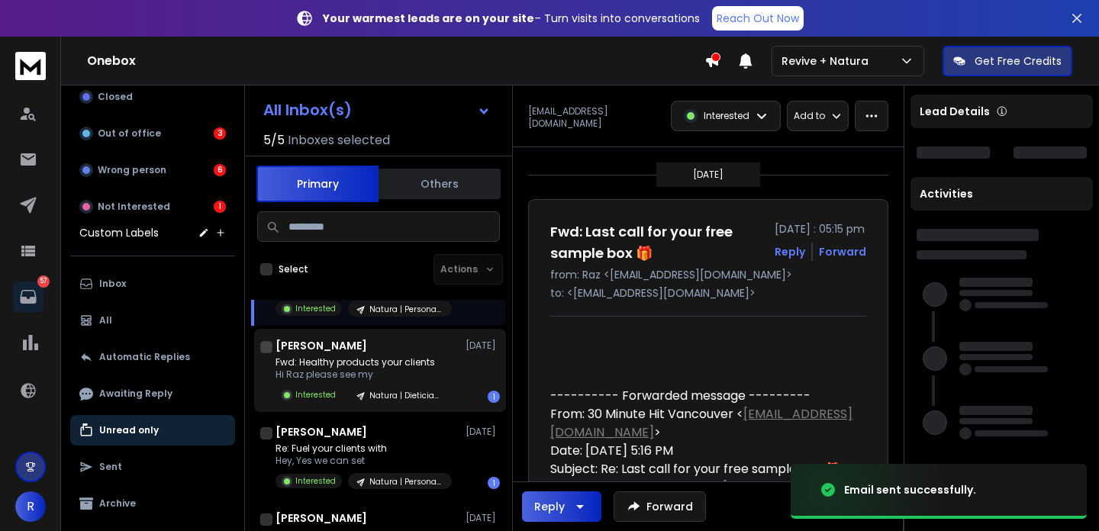
click at [403, 377] on p "Hi Raz please see my" at bounding box center [363, 375] width 176 height 12
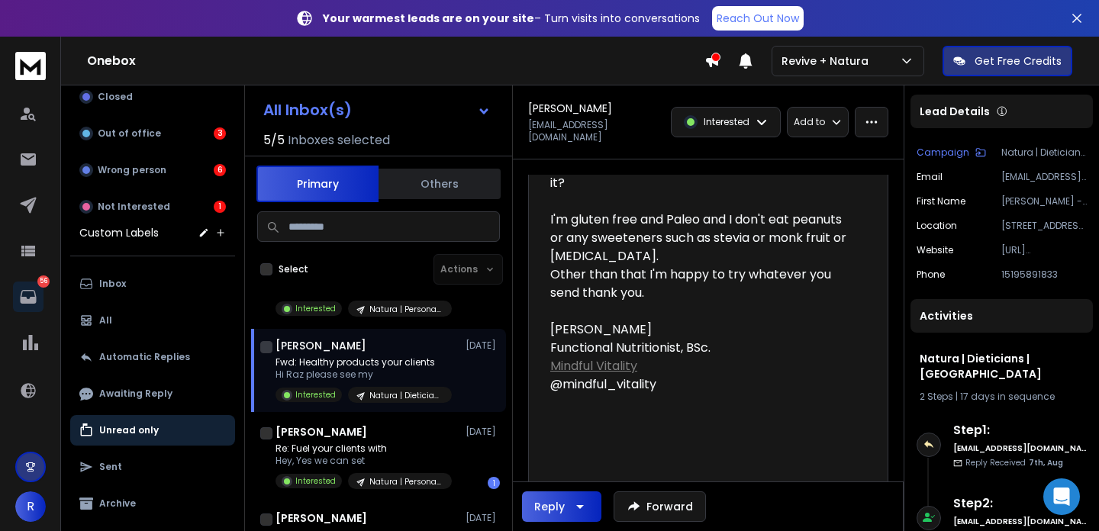
scroll to position [215, 0]
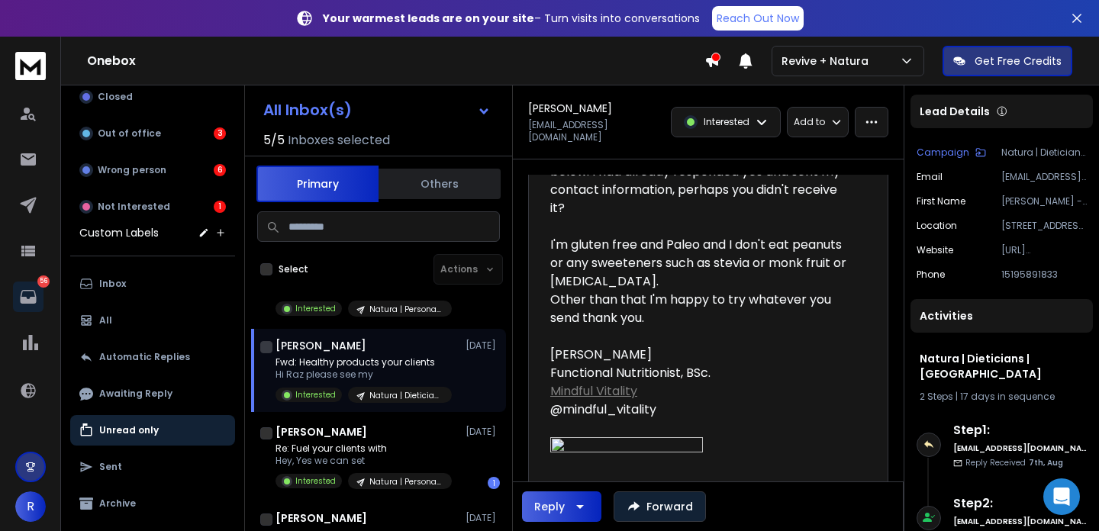
click at [664, 519] on button "Forward" at bounding box center [660, 506] width 92 height 31
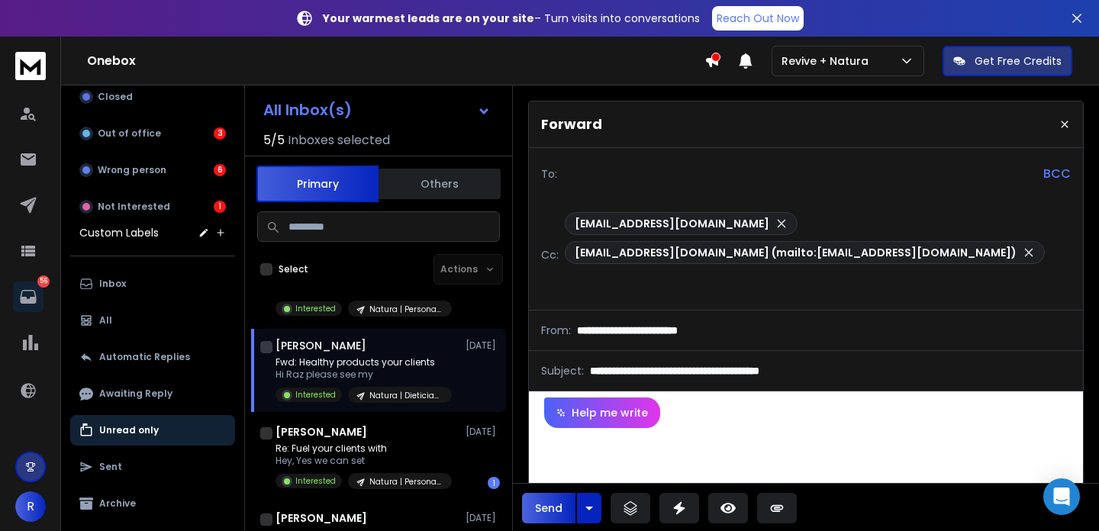
click at [676, 168] on nordpass-icon at bounding box center [676, 173] width 0 height 27
click at [581, 174] on input at bounding box center [616, 173] width 107 height 27
paste input "**********"
type input "**********"
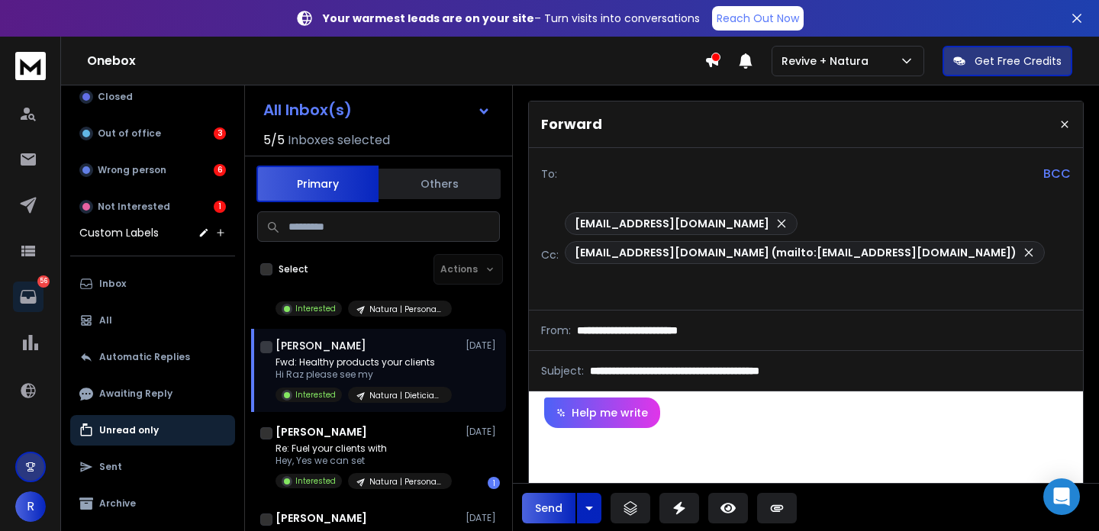
click at [548, 519] on button "Send" at bounding box center [548, 508] width 53 height 31
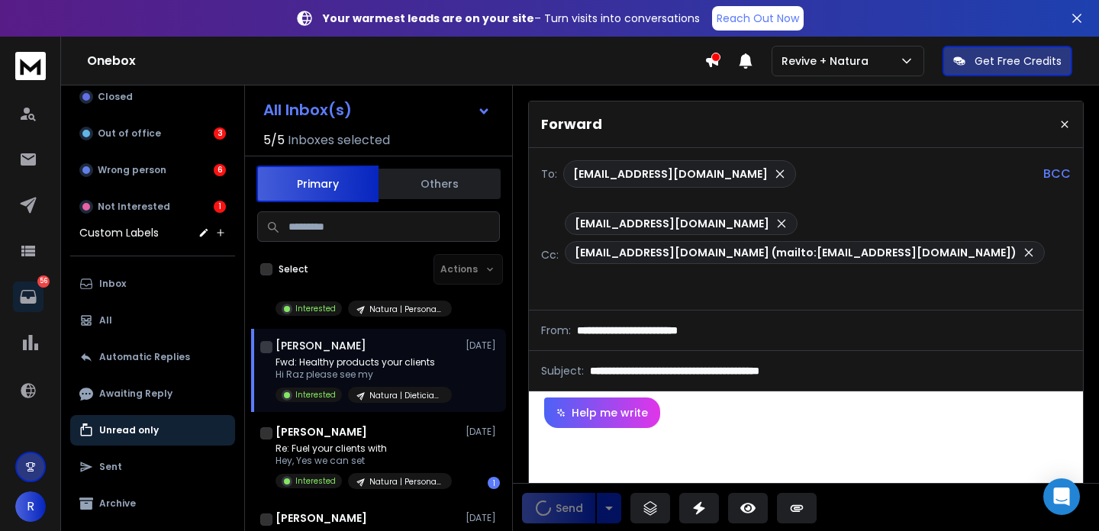
click at [642, 449] on div "**********" at bounding box center [806, 495] width 554 height 134
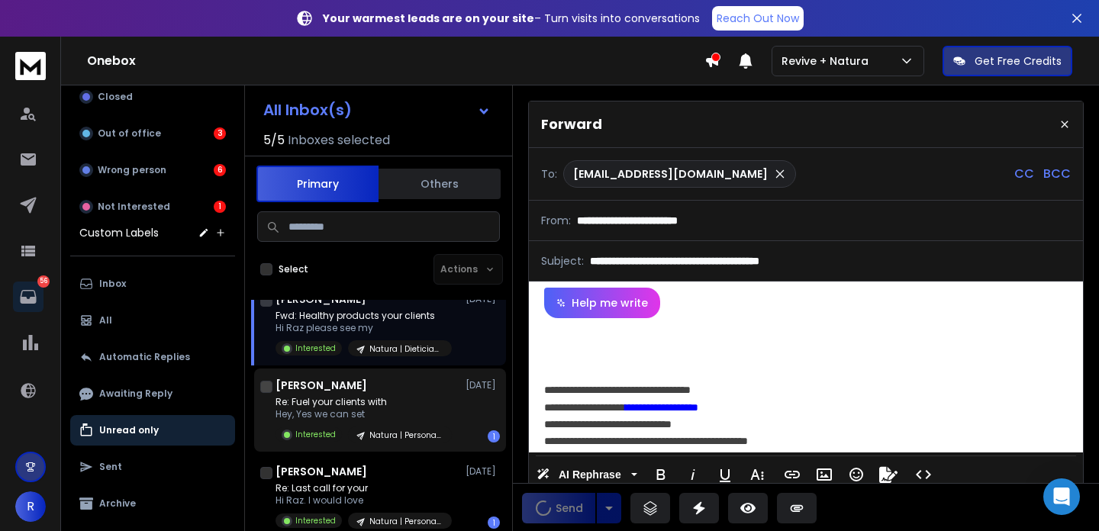
scroll to position [539, 0]
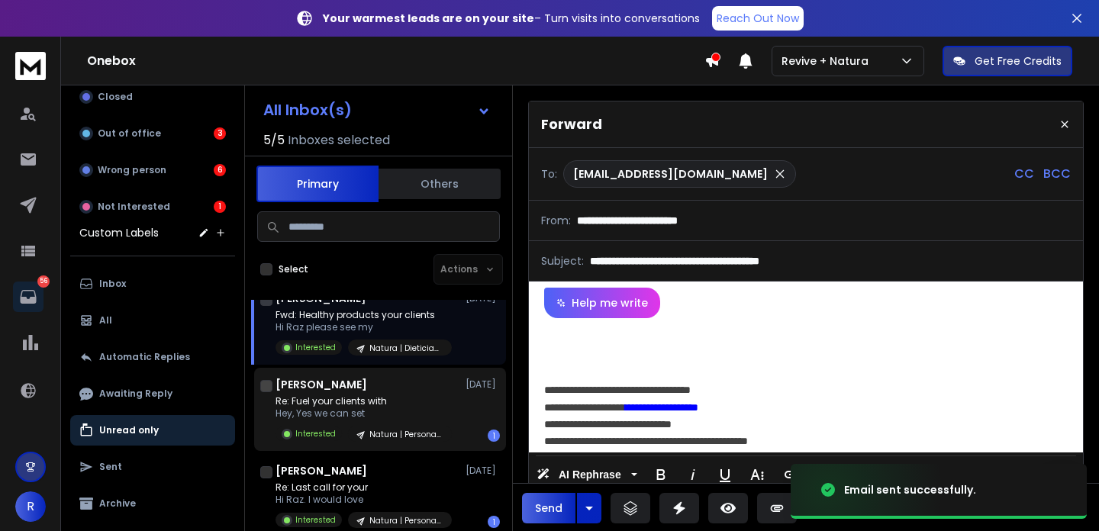
click at [393, 391] on div "[PERSON_NAME] [DATE]" at bounding box center [387, 384] width 224 height 15
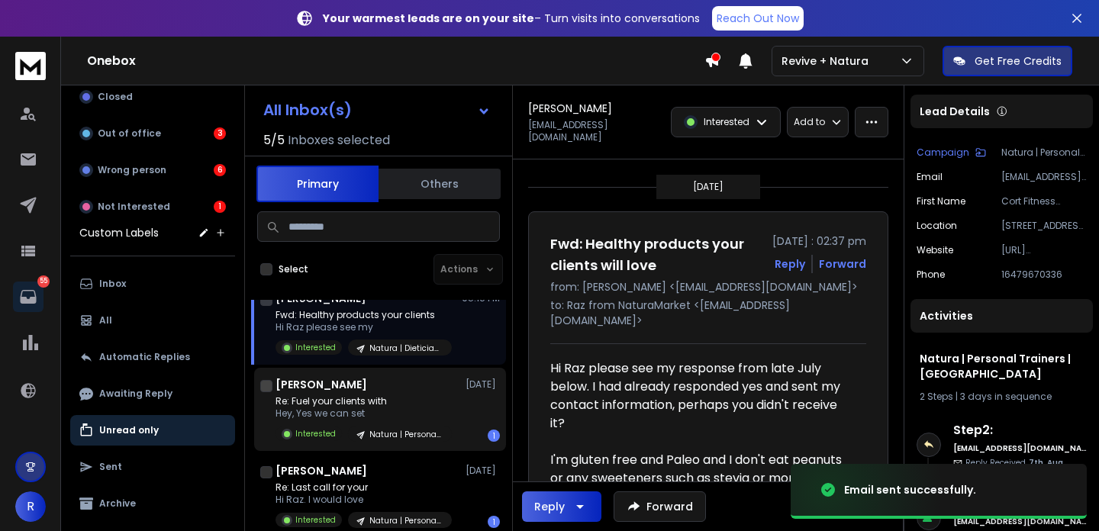
click at [393, 391] on div "[PERSON_NAME] [DATE]" at bounding box center [387, 384] width 224 height 15
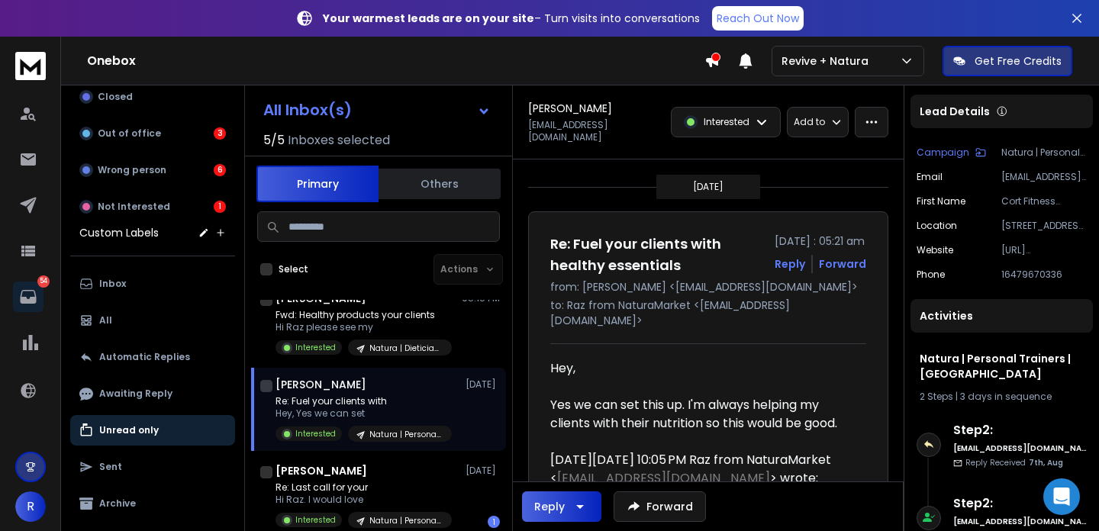
click at [533, 509] on button "Reply" at bounding box center [561, 506] width 79 height 31
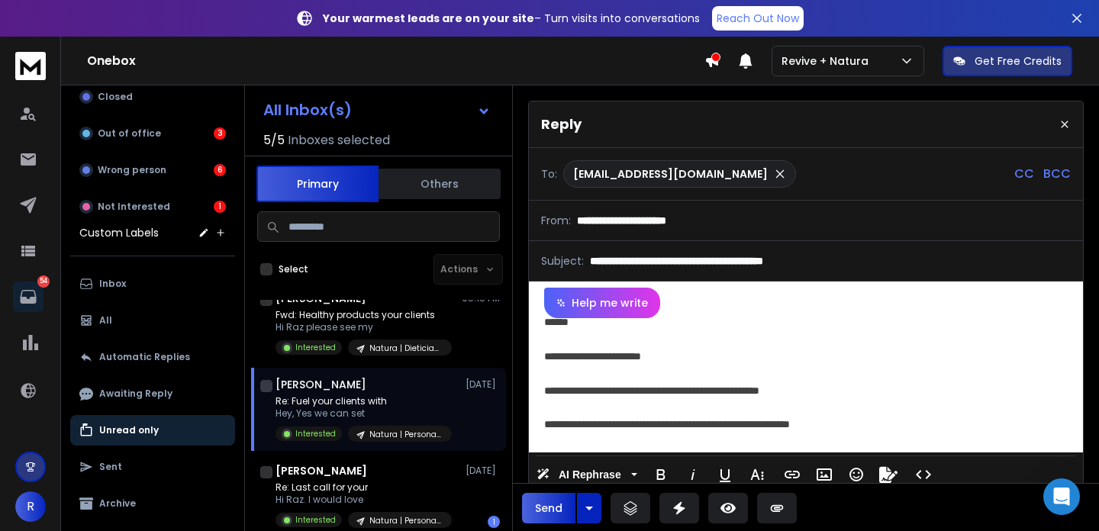
scroll to position [0, 0]
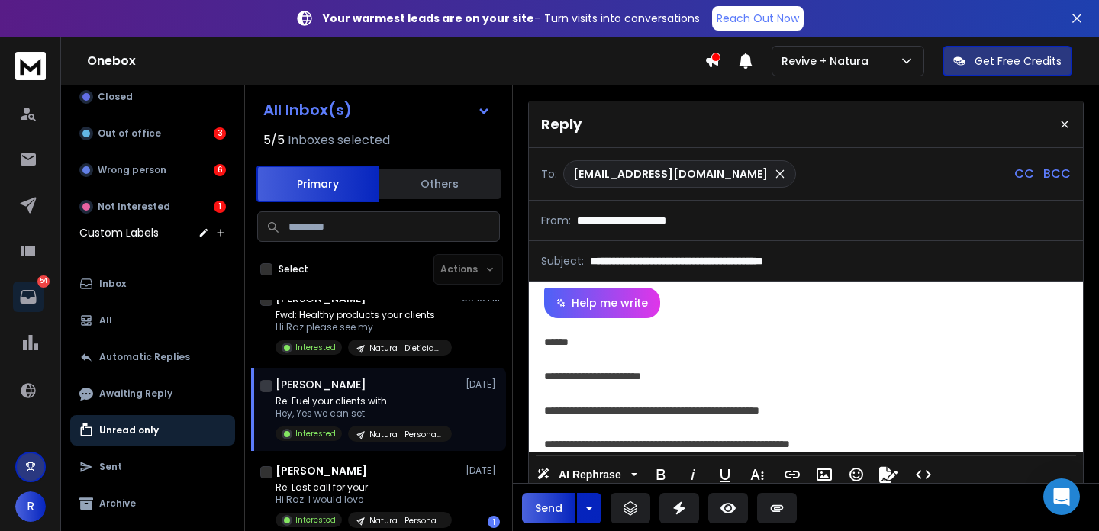
click at [1025, 173] on p "CC" at bounding box center [1024, 174] width 20 height 18
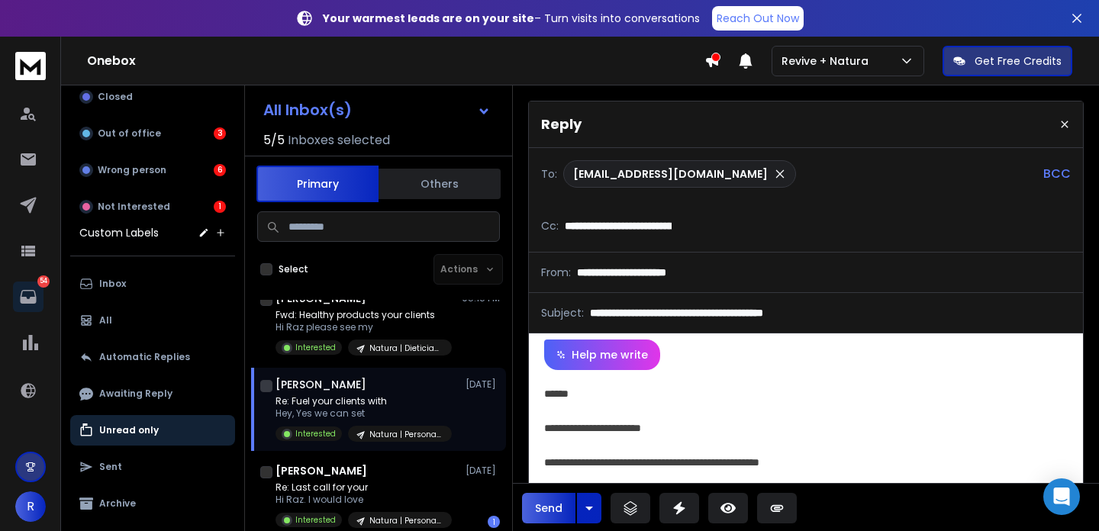
scroll to position [0, 53]
type input "**********"
click at [540, 512] on button "Send" at bounding box center [548, 508] width 53 height 31
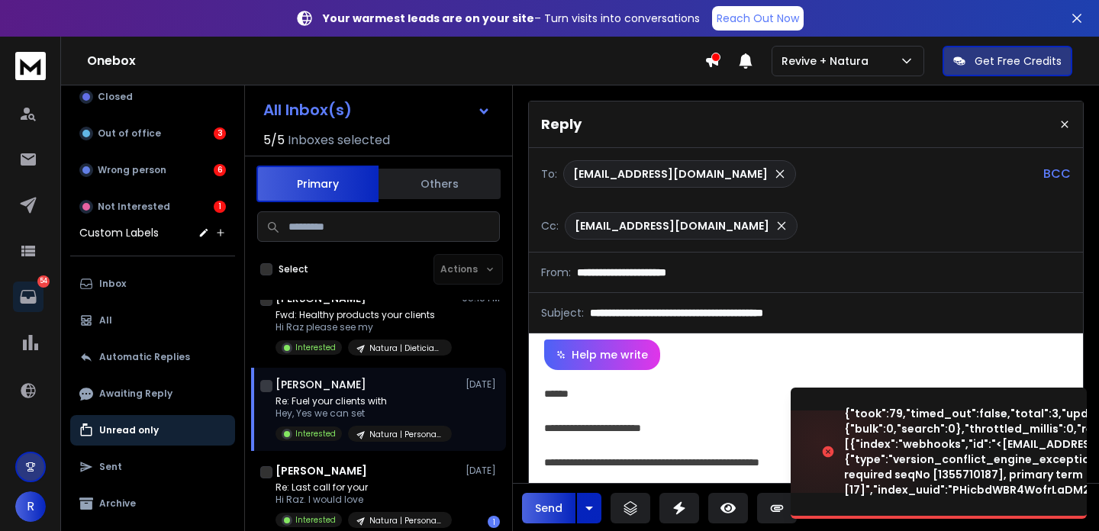
click at [540, 512] on button "Send" at bounding box center [548, 508] width 53 height 31
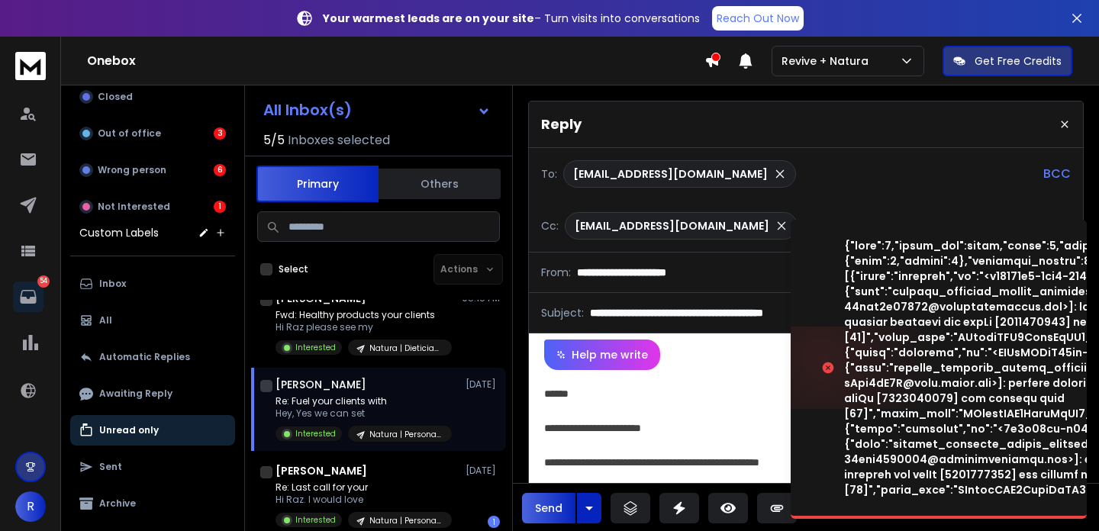
click at [540, 512] on button "Send" at bounding box center [548, 508] width 53 height 31
click at [788, 267] on ol "Notifications (F8)" at bounding box center [938, 370] width 321 height 324
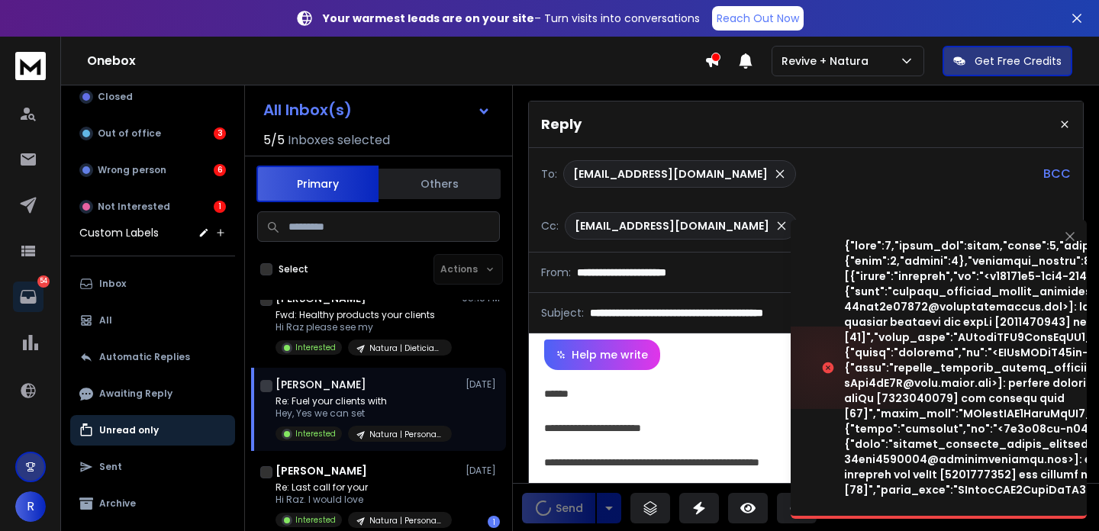
click at [829, 369] on icon "Notifications (F8)" at bounding box center [828, 367] width 11 height 11
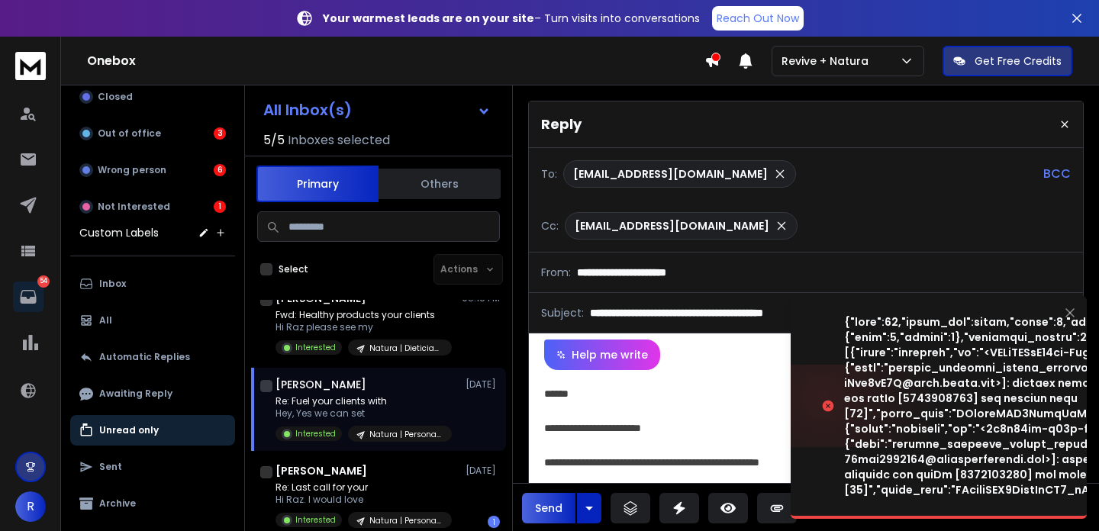
click at [826, 411] on icon "Notifications (F8)" at bounding box center [828, 406] width 14 height 14
click at [827, 406] on icon "Notifications (F8)" at bounding box center [828, 406] width 14 height 14
click at [829, 407] on icon "Notifications (F8)" at bounding box center [828, 406] width 14 height 14
click at [546, 511] on button "Send" at bounding box center [548, 508] width 53 height 31
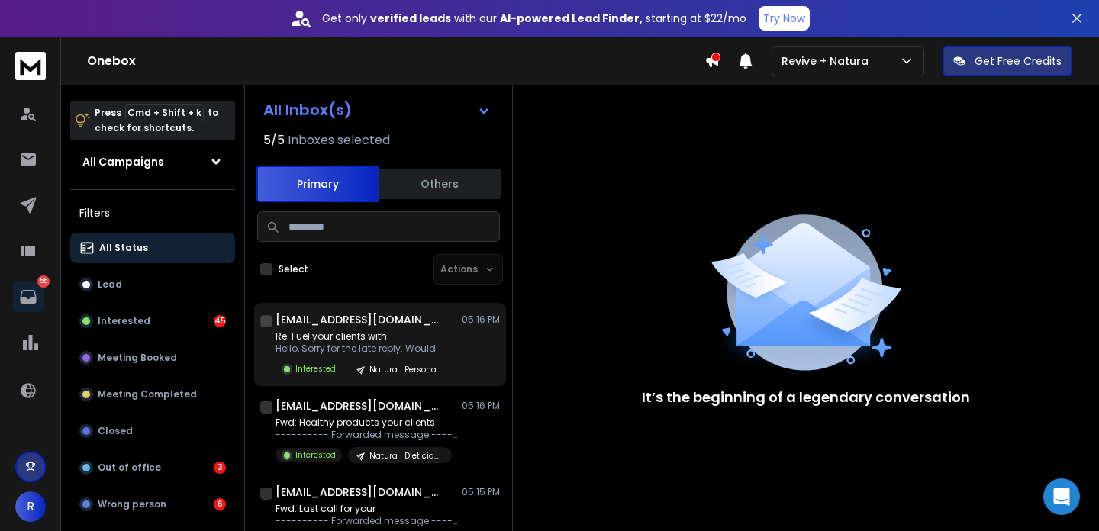
click at [376, 343] on p "Hello, Sorry for the late reply. Would" at bounding box center [363, 349] width 176 height 12
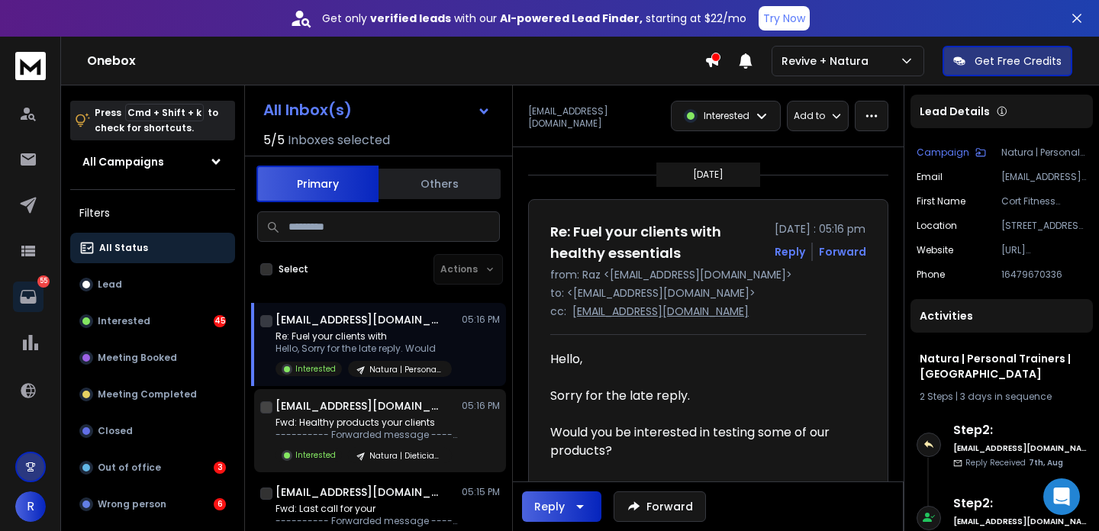
click at [375, 418] on p "Fwd: Healthy products your clients" at bounding box center [366, 423] width 183 height 12
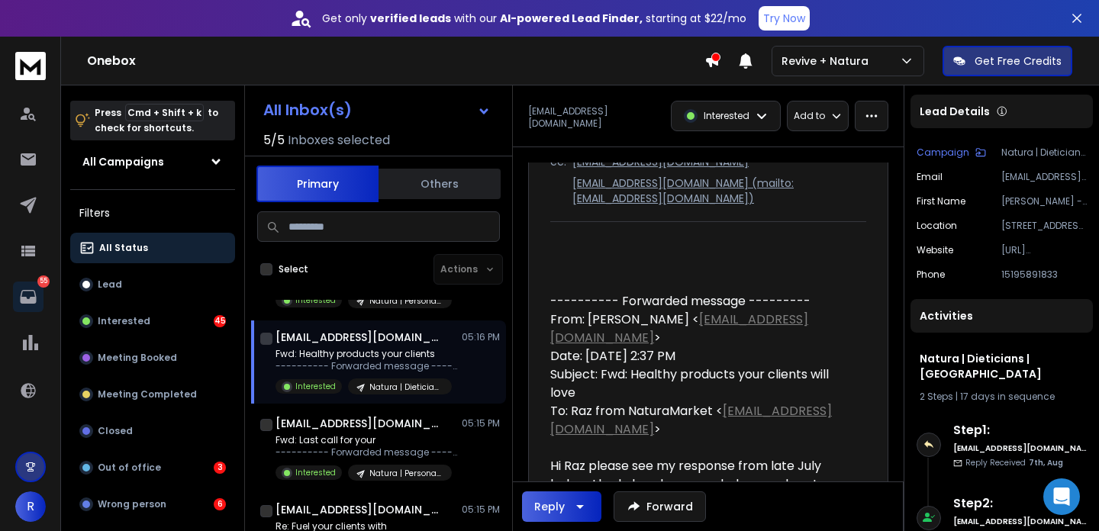
scroll to position [143, 0]
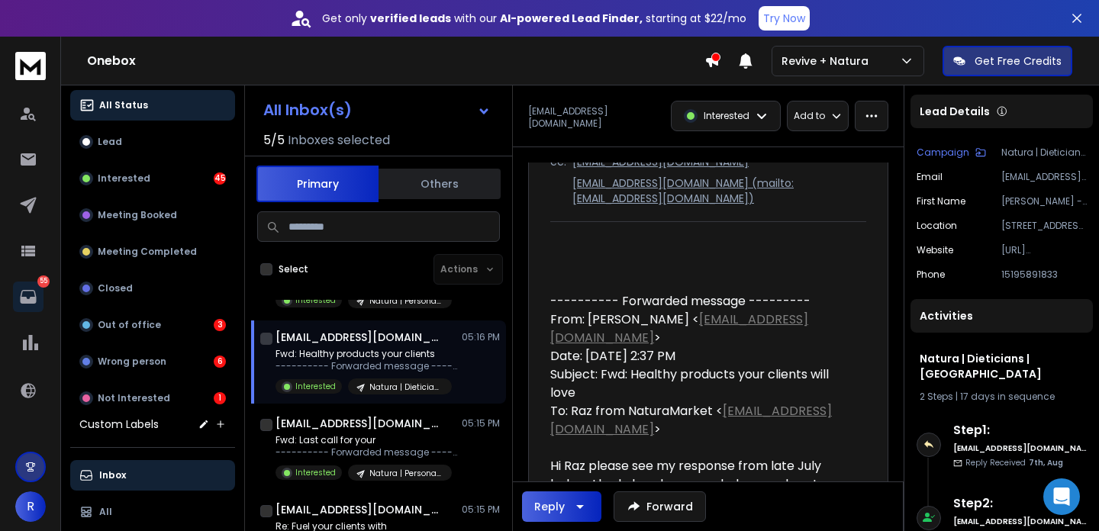
click at [332, 372] on div "Fwd: Healthy products your clients ---------- Forwarded message --------- From:…" at bounding box center [366, 371] width 183 height 47
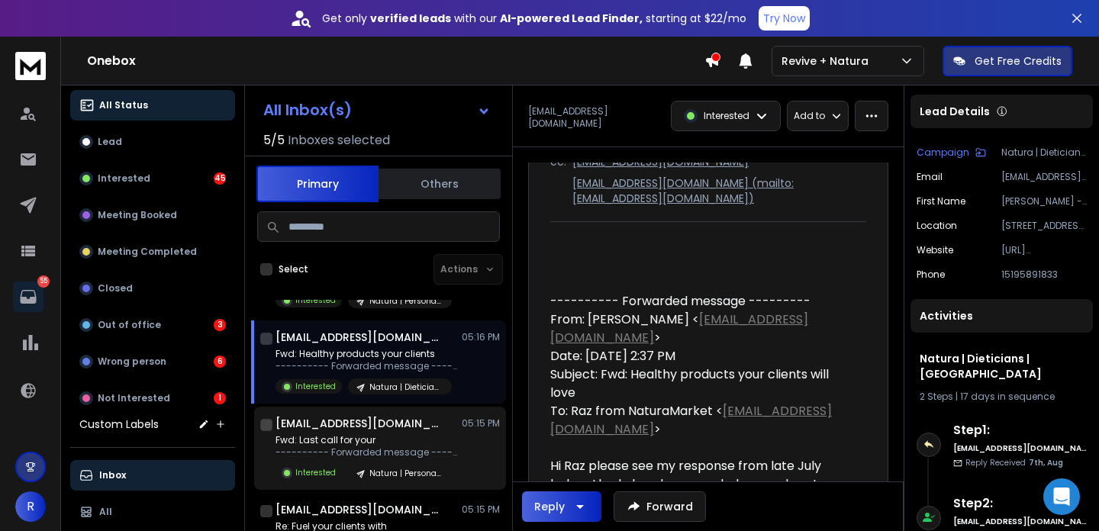
click at [324, 437] on p "Fwd: Last call for your" at bounding box center [366, 440] width 183 height 12
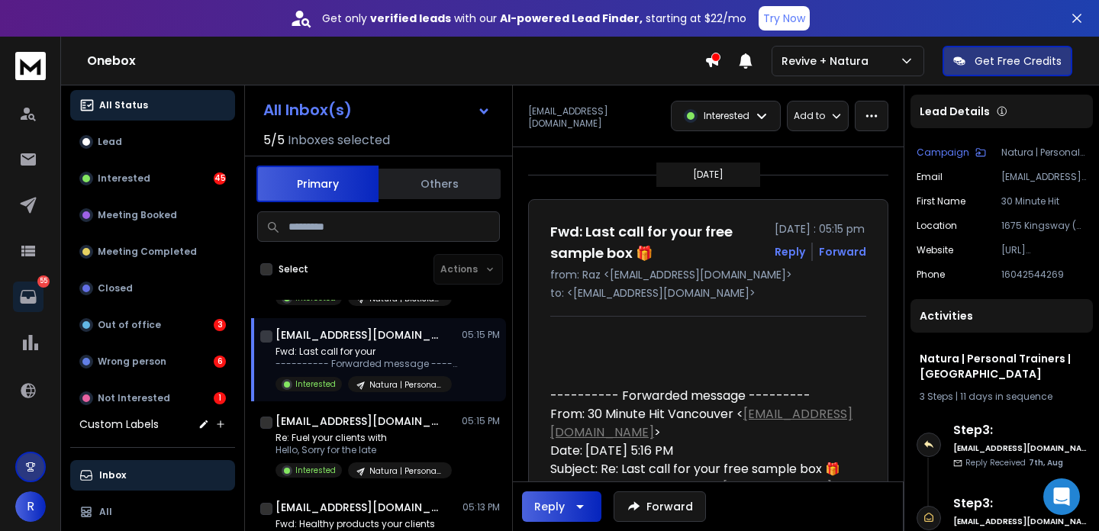
scroll to position [157, 0]
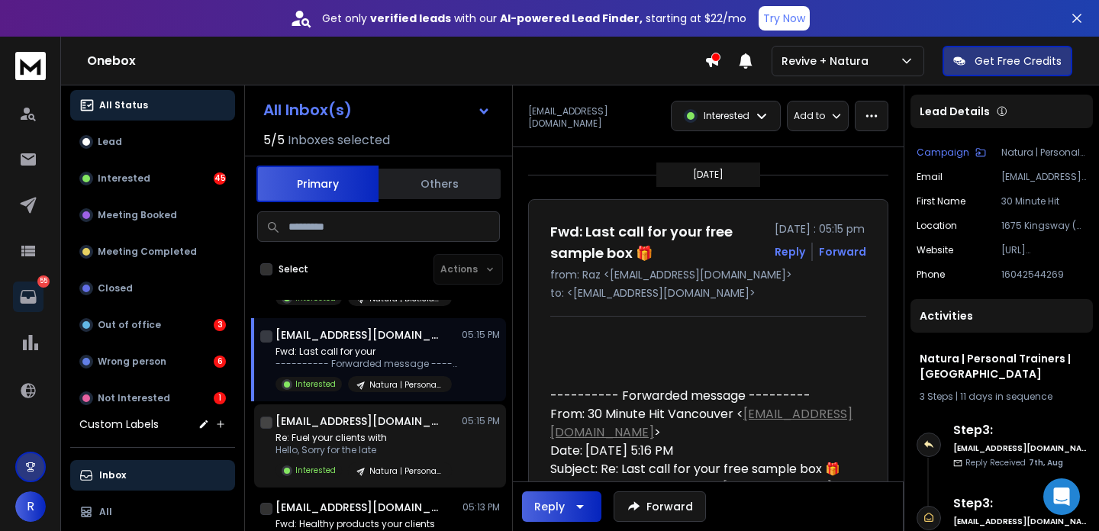
click at [354, 436] on p "Re: Fuel your clients with" at bounding box center [363, 438] width 176 height 12
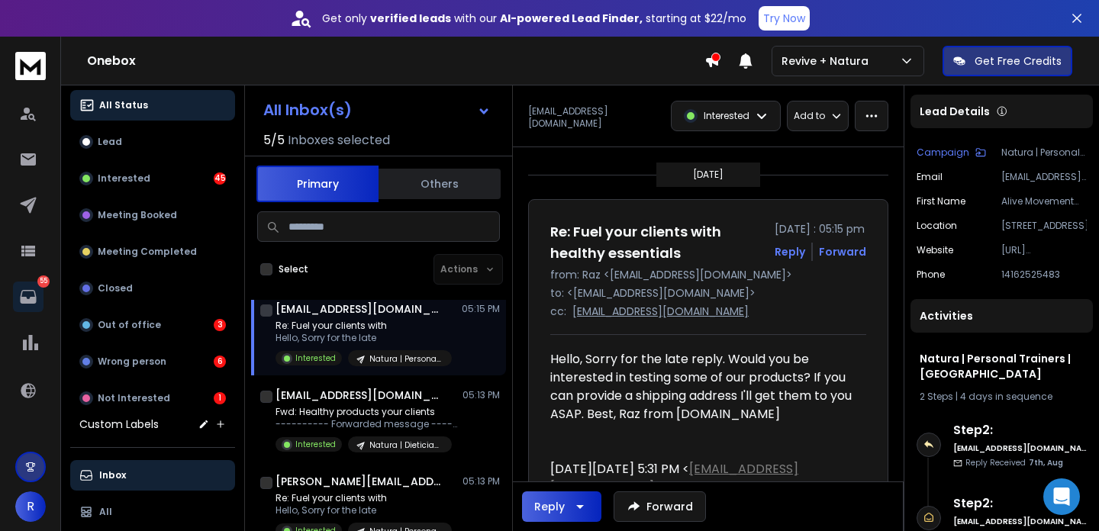
scroll to position [306, 0]
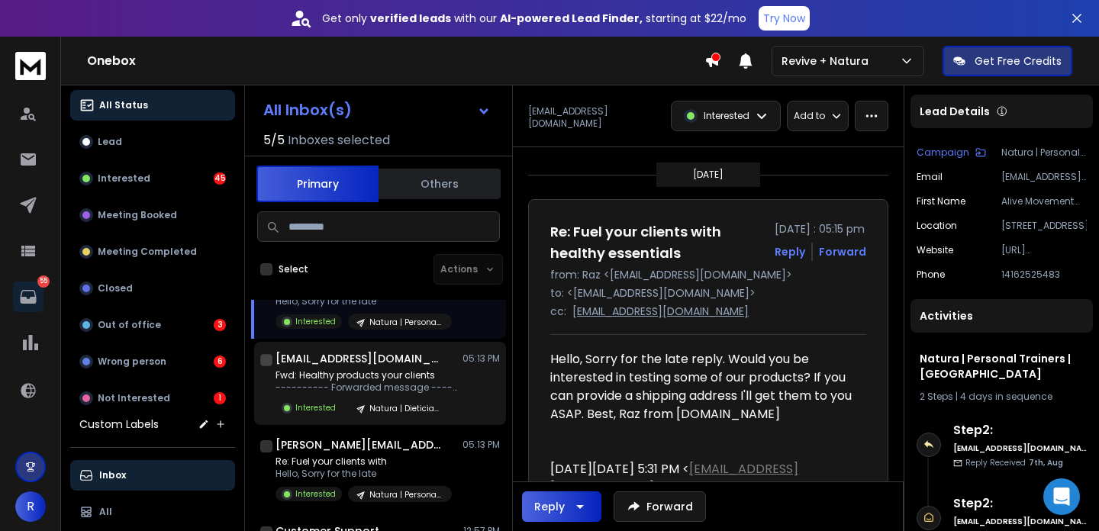
click at [382, 375] on p "Fwd: Healthy products your clients" at bounding box center [366, 375] width 183 height 12
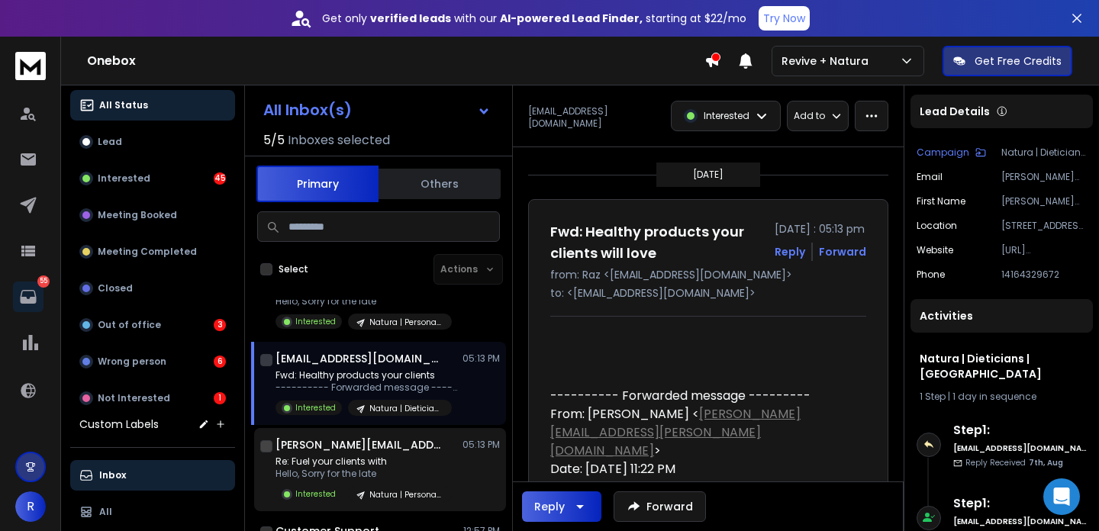
click at [356, 468] on p "Hello, Sorry for the late" at bounding box center [363, 474] width 176 height 12
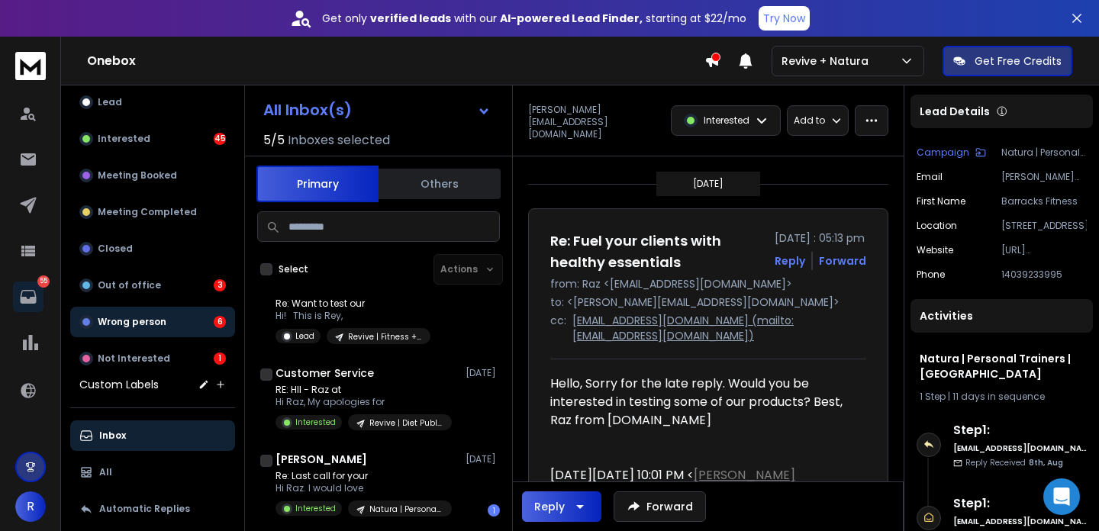
scroll to position [316, 0]
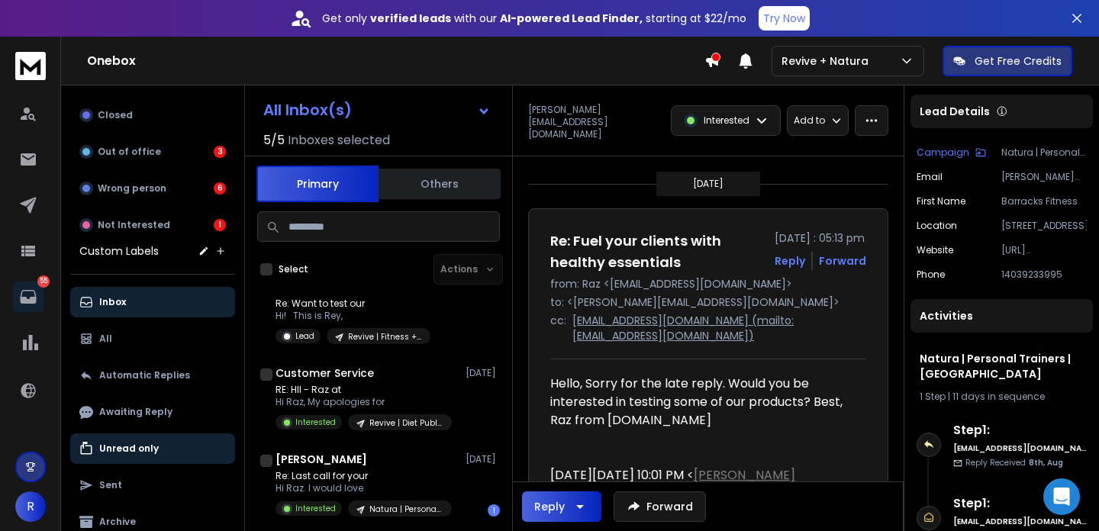
click at [160, 453] on button "Unread only" at bounding box center [152, 448] width 165 height 31
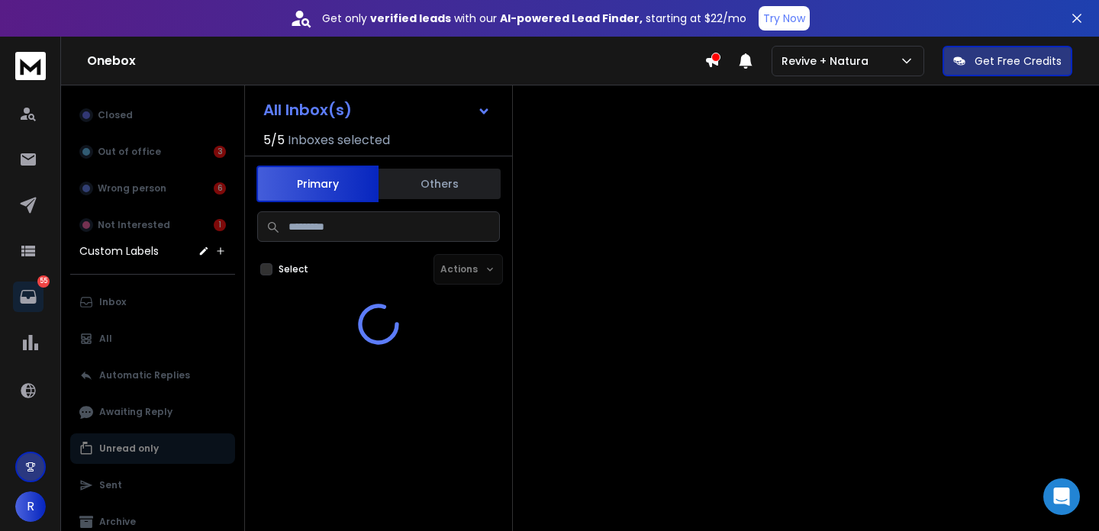
scroll to position [0, 0]
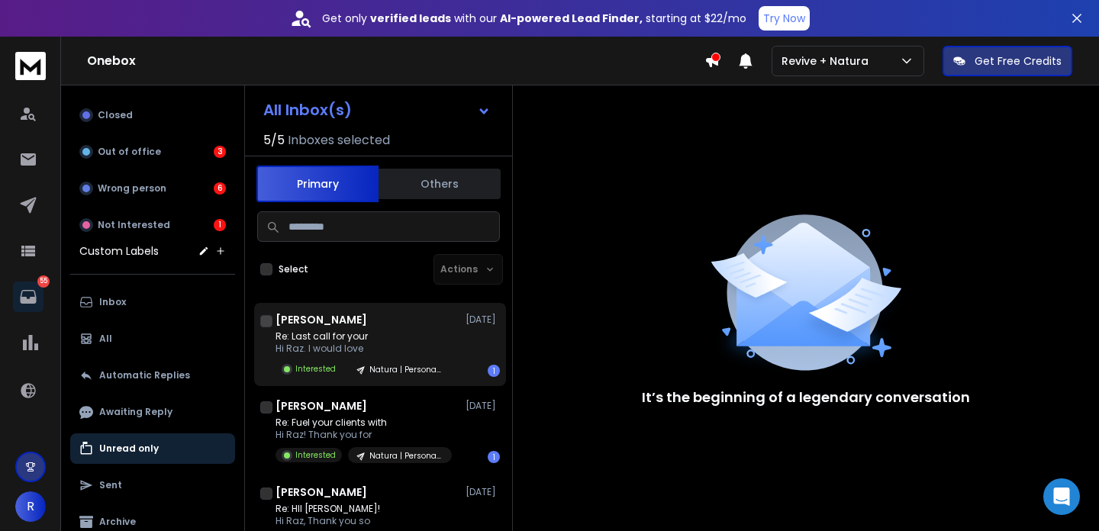
click at [348, 343] on p "Hi Raz. I would love" at bounding box center [363, 349] width 176 height 12
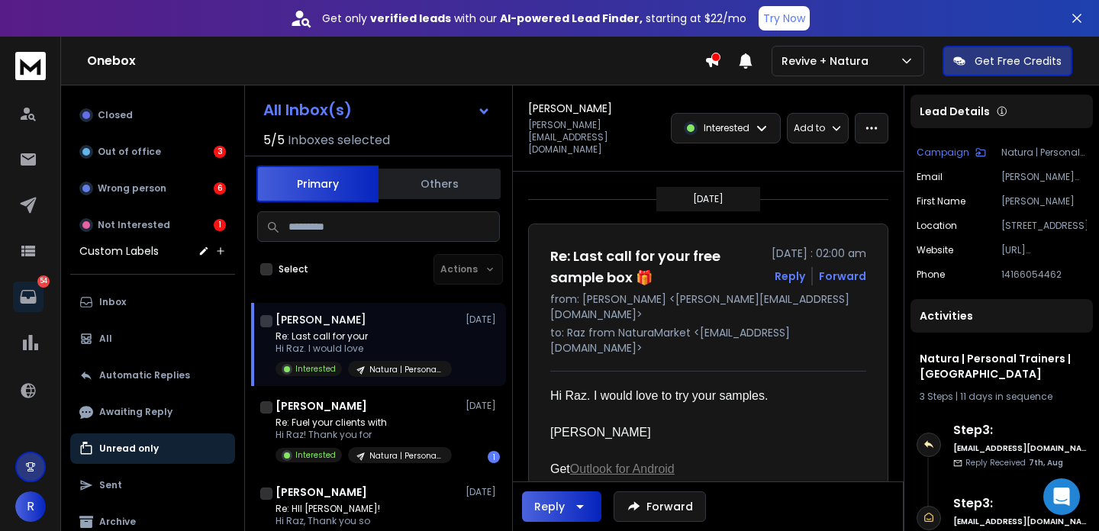
click at [546, 502] on div "Reply" at bounding box center [549, 506] width 31 height 15
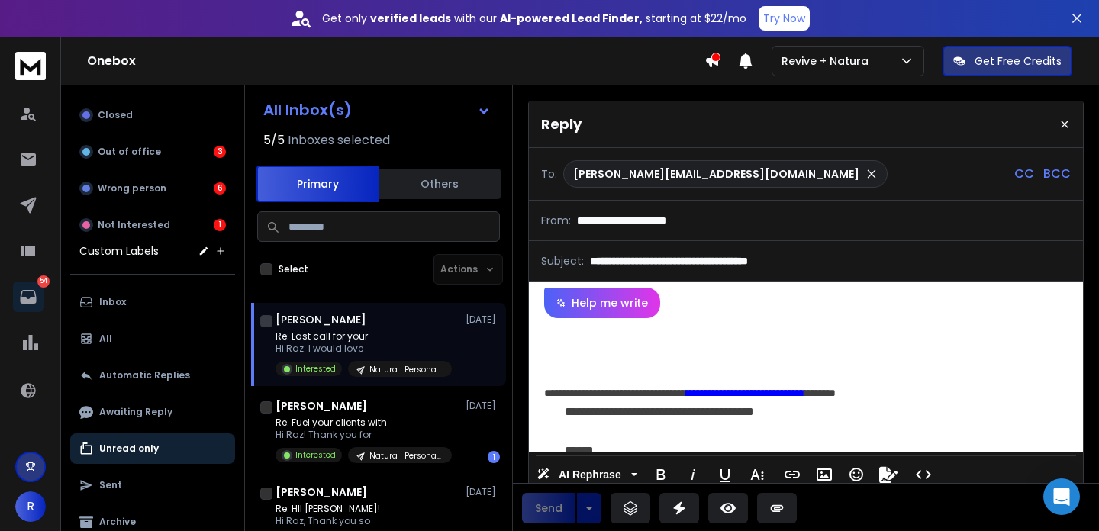
click at [554, 351] on div at bounding box center [805, 358] width 523 height 17
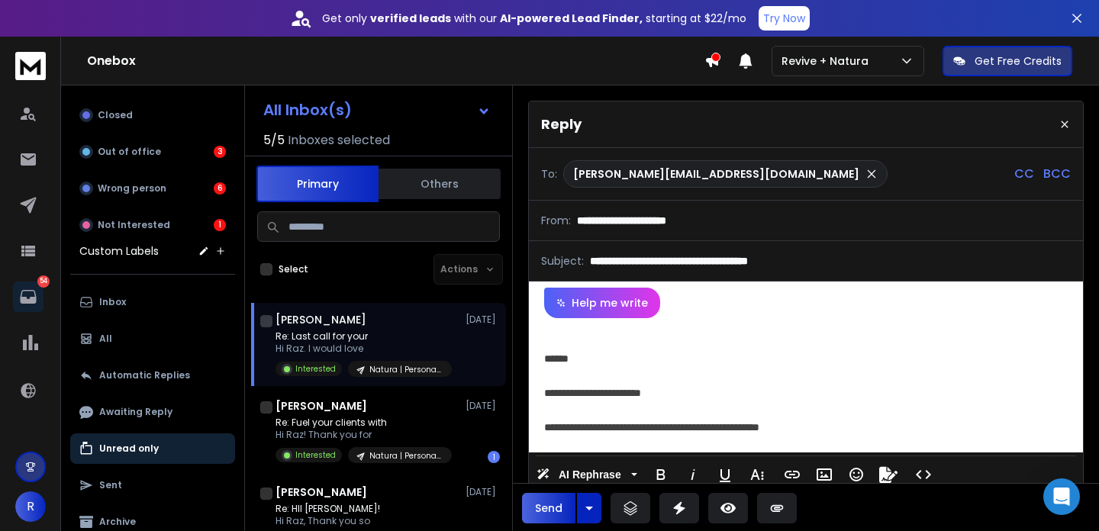
click at [1032, 176] on div "CC BCC" at bounding box center [1042, 174] width 56 height 18
click at [1015, 175] on p "CC" at bounding box center [1024, 174] width 20 height 18
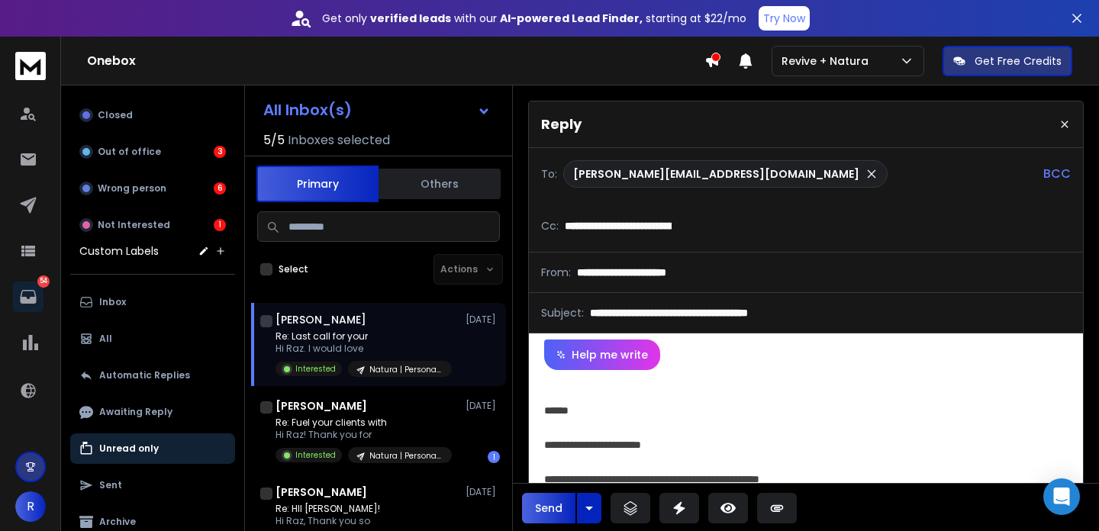
scroll to position [0, 53]
type input "**********"
click at [549, 507] on button "Send" at bounding box center [548, 508] width 53 height 31
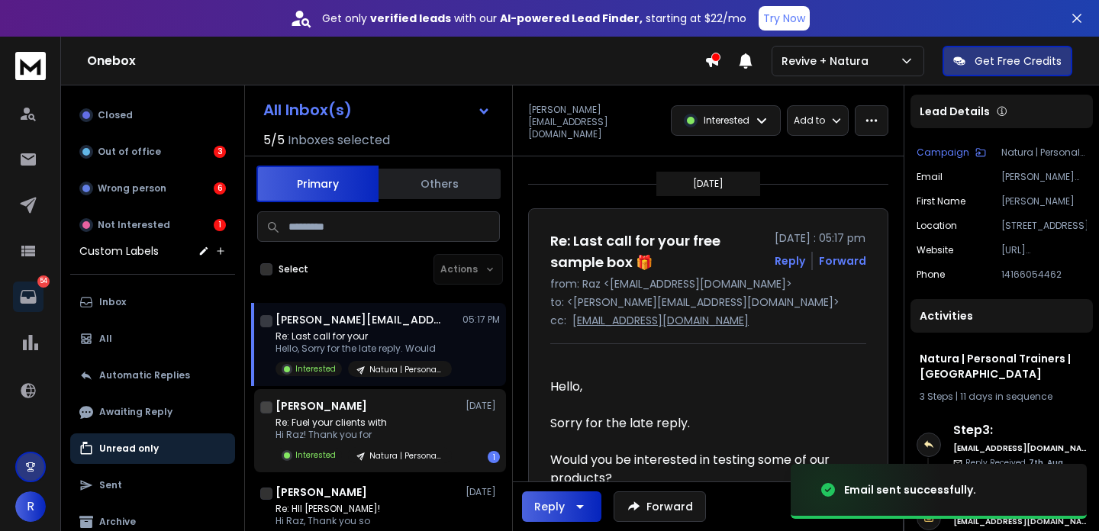
click at [363, 417] on p "Re: Fuel your clients with" at bounding box center [363, 423] width 176 height 12
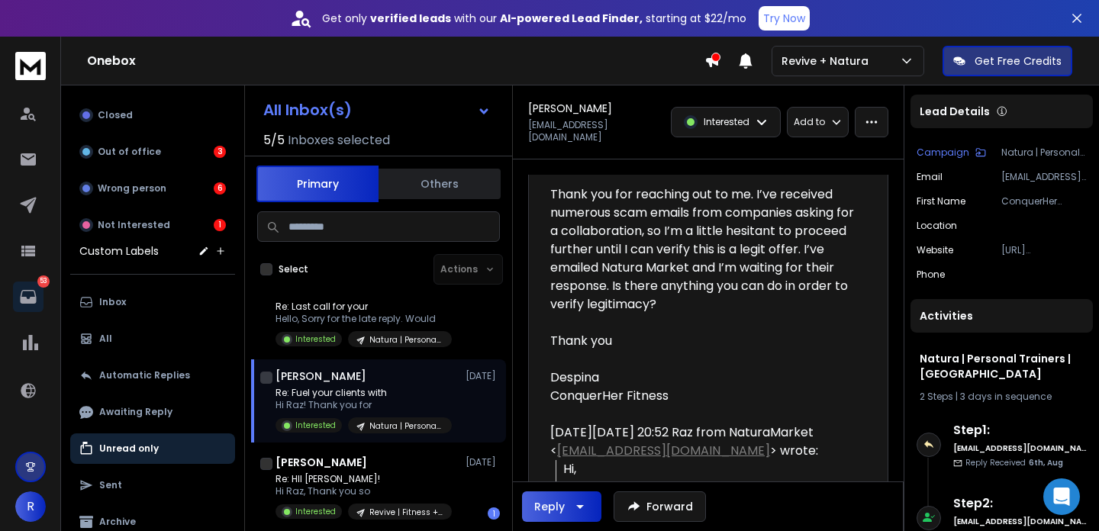
scroll to position [169, 0]
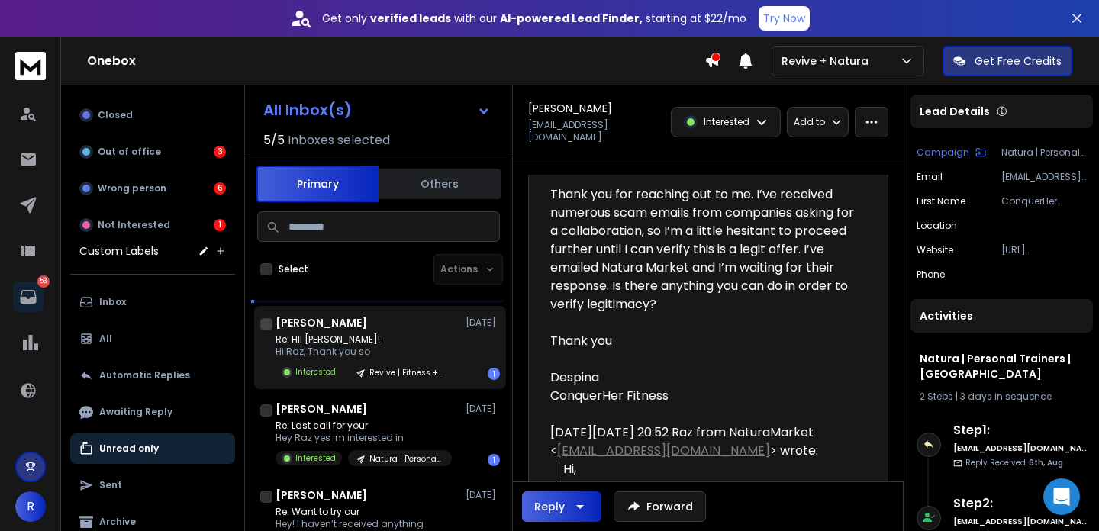
click at [378, 344] on p "Re: HII [PERSON_NAME]!" at bounding box center [363, 339] width 176 height 12
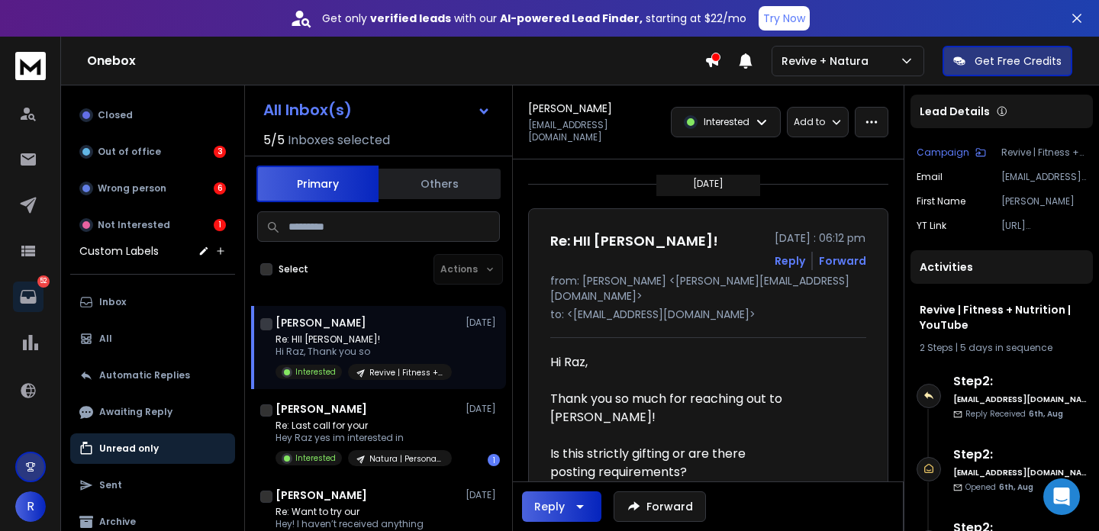
scroll to position [159, 0]
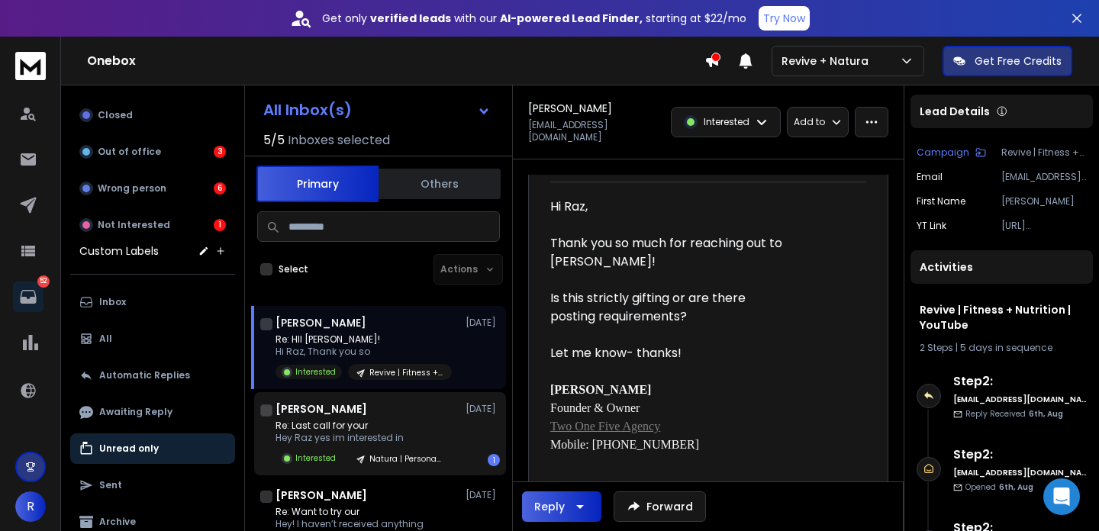
click at [392, 444] on div "Re: Last call for your Hey Raz yes im interested in Interested Natura | Persona…" at bounding box center [363, 443] width 176 height 47
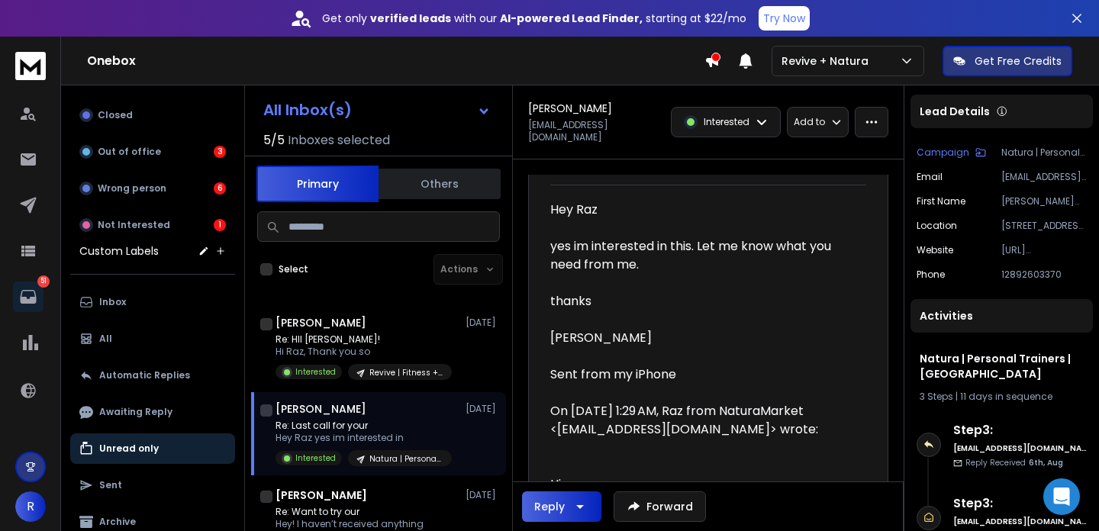
scroll to position [159, 0]
click at [549, 518] on button "Reply" at bounding box center [561, 506] width 79 height 31
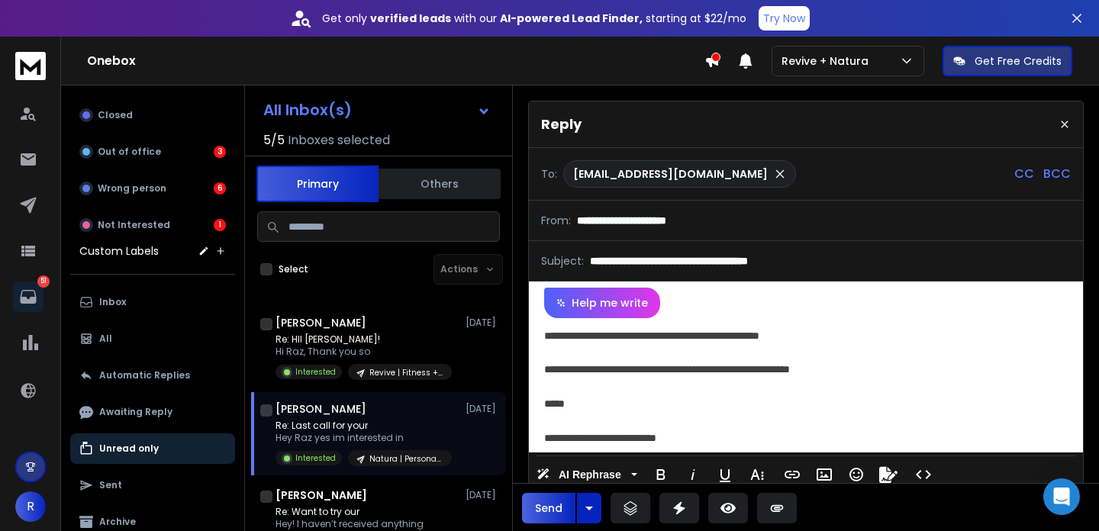
scroll to position [76, 0]
click at [1026, 176] on p "CC" at bounding box center [1024, 174] width 20 height 18
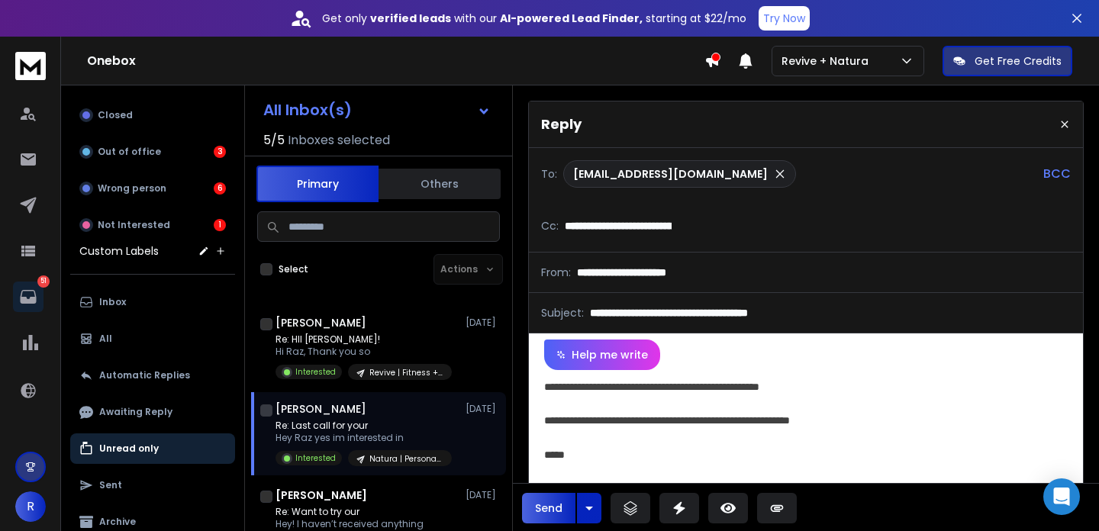
scroll to position [0, 53]
type input "**********"
click at [556, 508] on button "Send" at bounding box center [548, 508] width 53 height 31
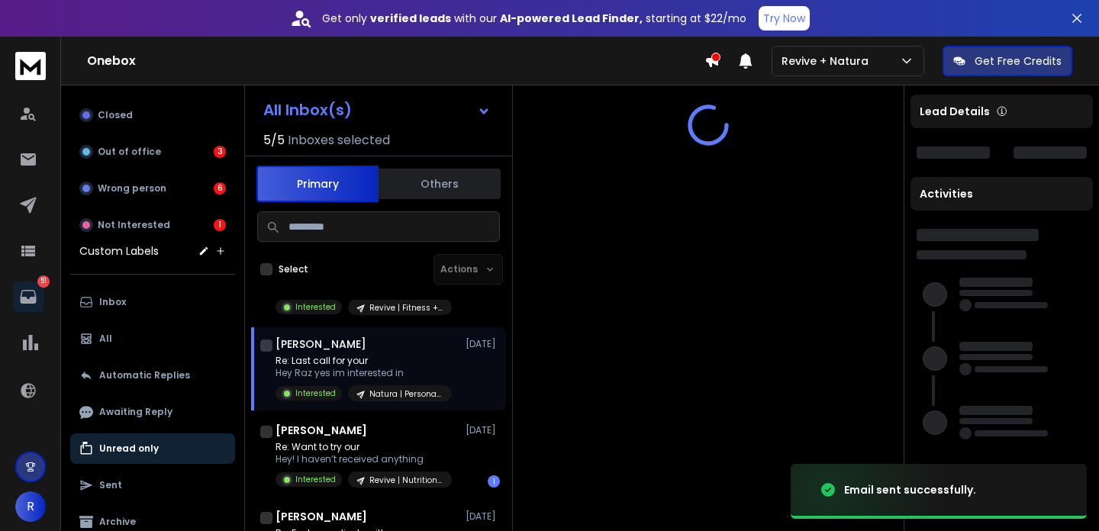
scroll to position [238, 0]
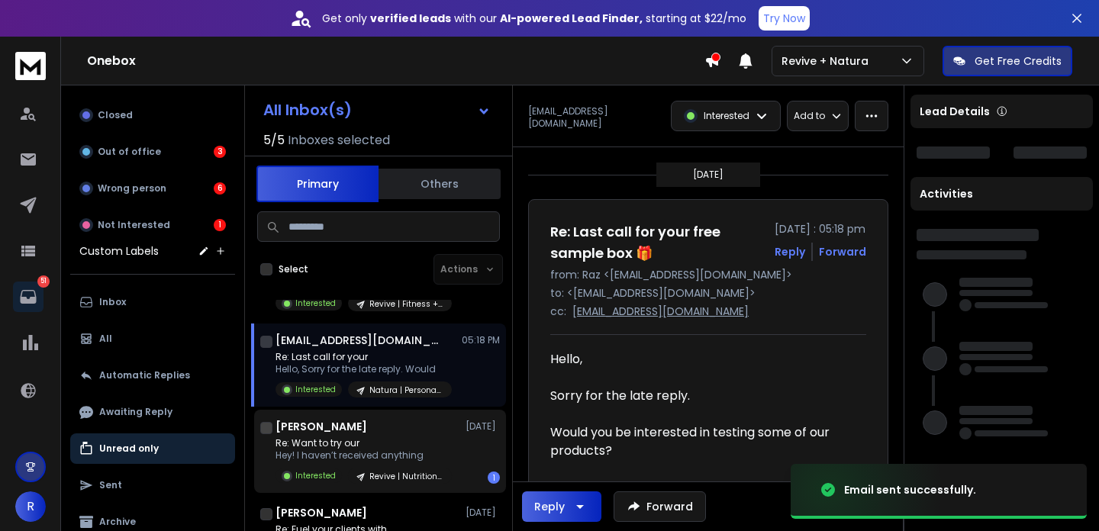
click at [372, 448] on p "Re: Want to try our" at bounding box center [363, 443] width 176 height 12
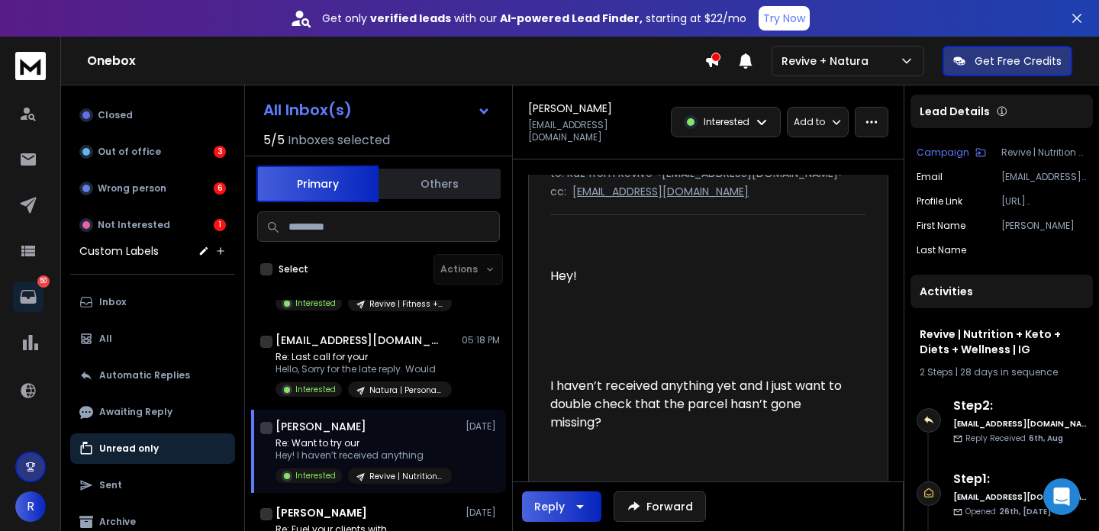
scroll to position [300, 0]
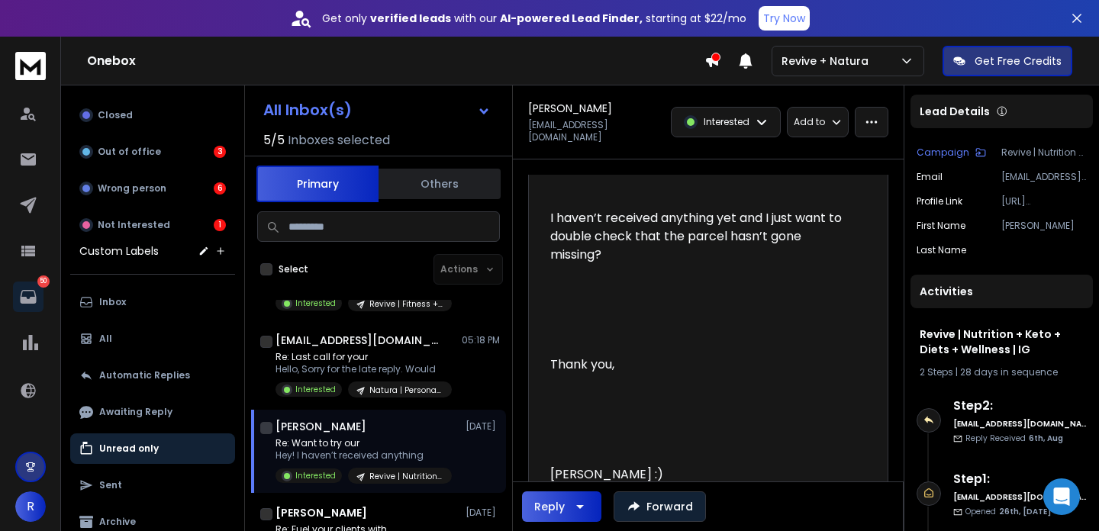
click at [656, 511] on button "Forward" at bounding box center [660, 506] width 92 height 31
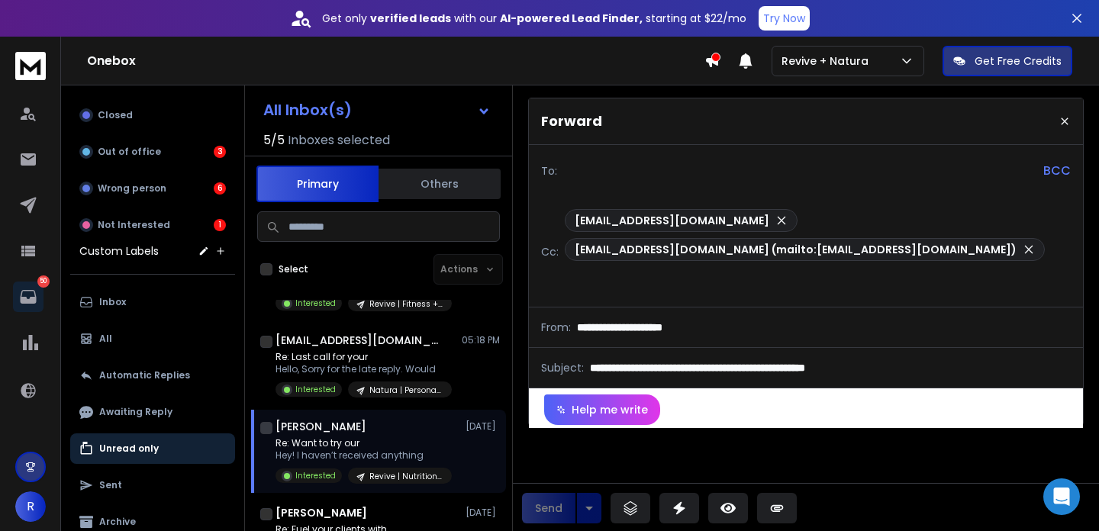
scroll to position [0, 0]
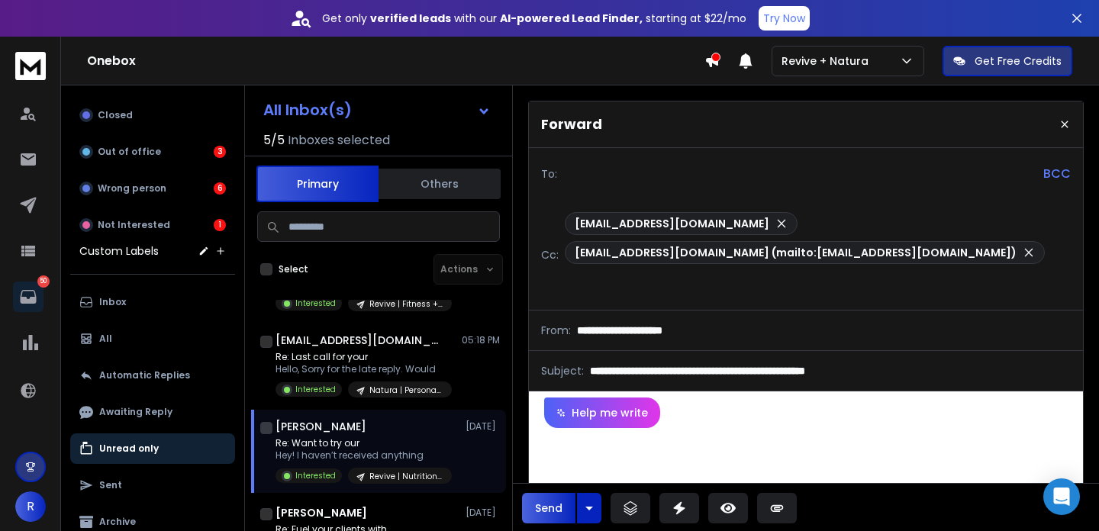
click at [623, 174] on input at bounding box center [616, 173] width 107 height 27
paste input "**********"
type input "**********"
click at [538, 516] on button "Send" at bounding box center [548, 508] width 53 height 31
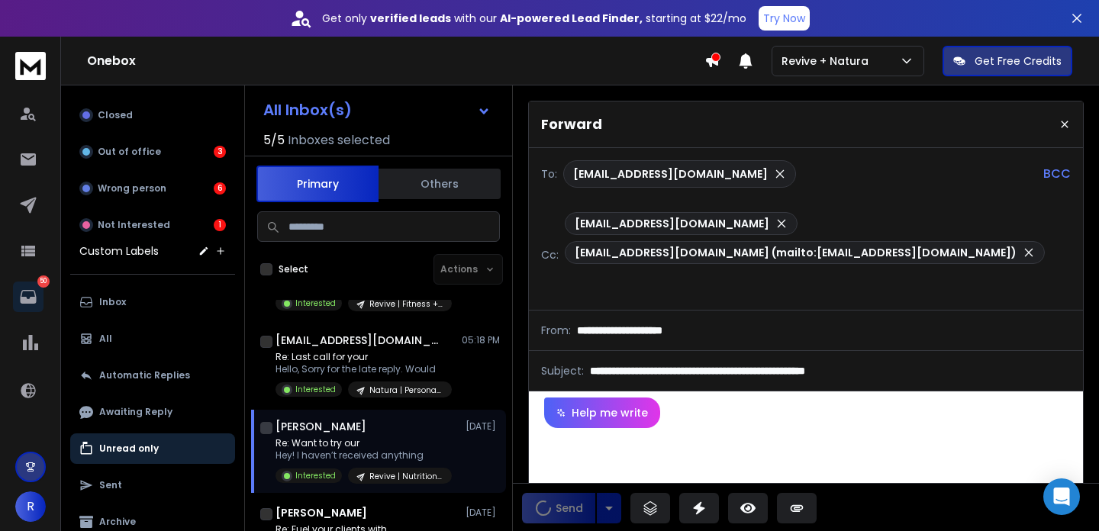
scroll to position [406, 0]
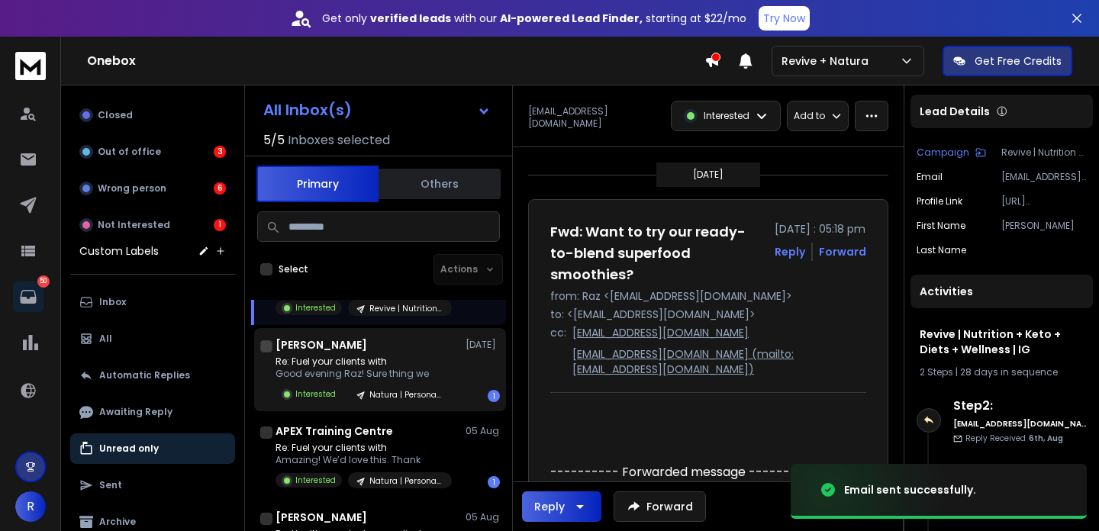
click at [399, 358] on p "Re: Fuel your clients with" at bounding box center [363, 362] width 176 height 12
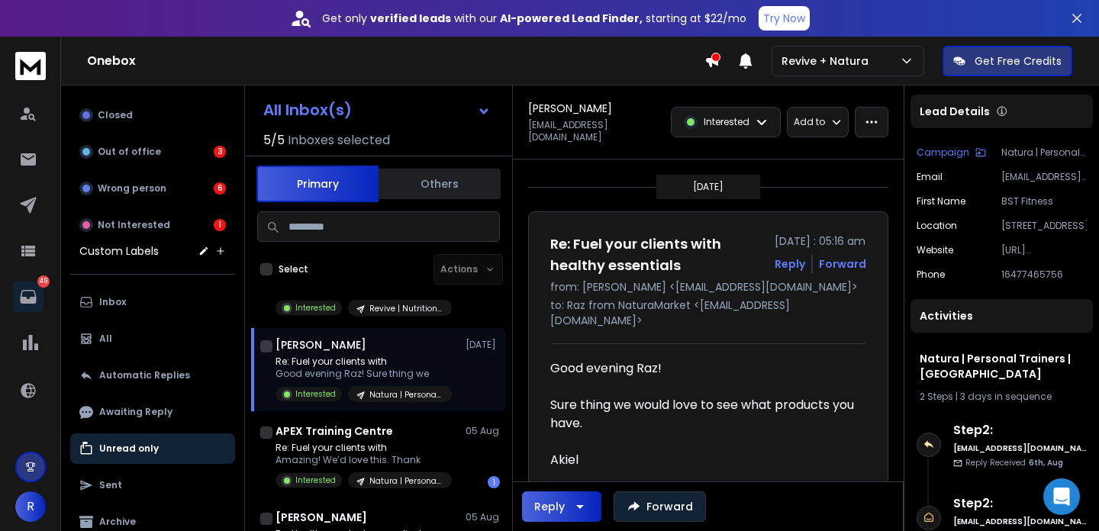
click at [663, 503] on button "Forward" at bounding box center [660, 506] width 92 height 31
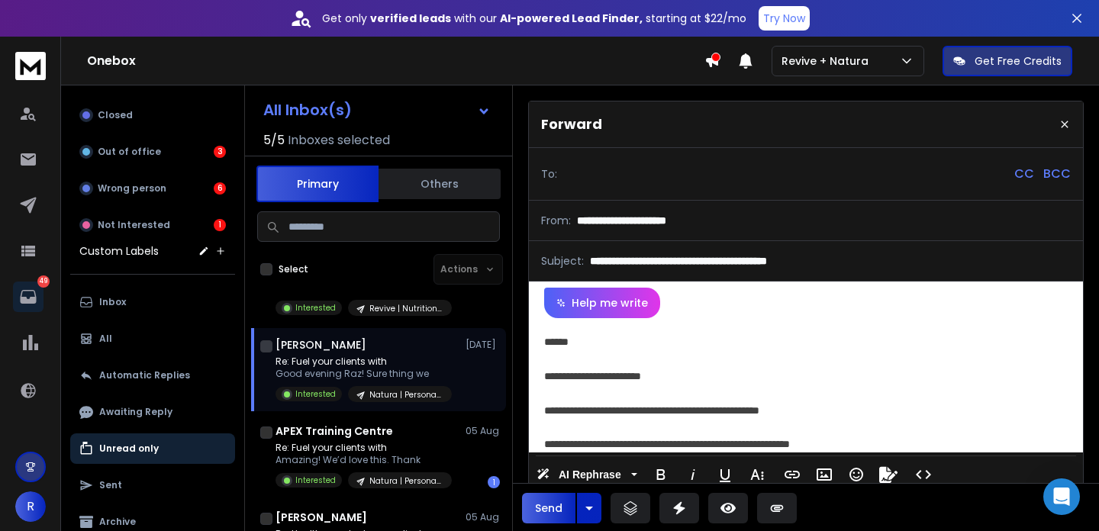
click at [593, 181] on input at bounding box center [616, 173] width 107 height 27
click at [858, 338] on div "**********" at bounding box center [797, 427] width 507 height 188
click at [321, 356] on p "Re: Fuel your clients with" at bounding box center [363, 362] width 176 height 12
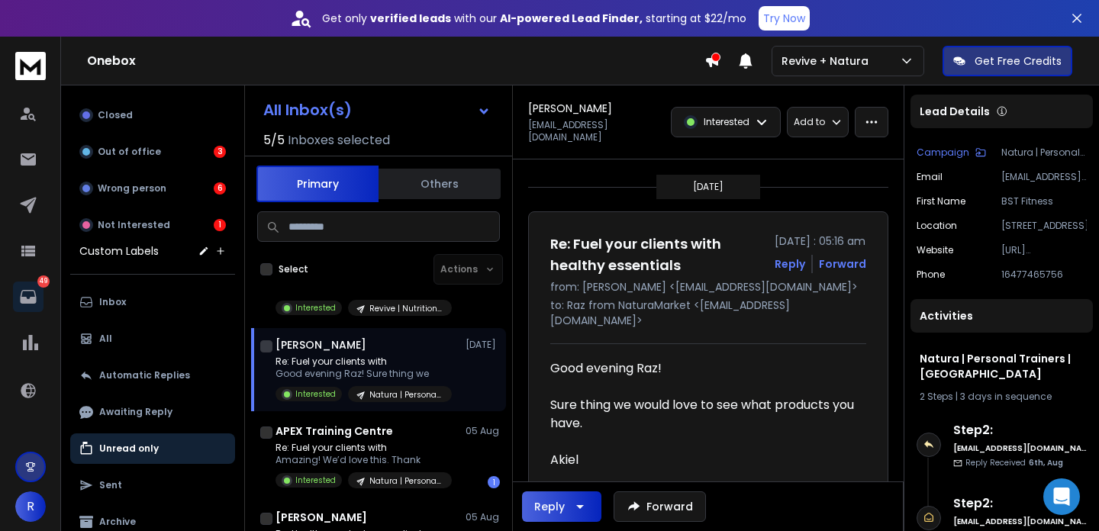
click at [552, 504] on div "Reply" at bounding box center [549, 506] width 31 height 15
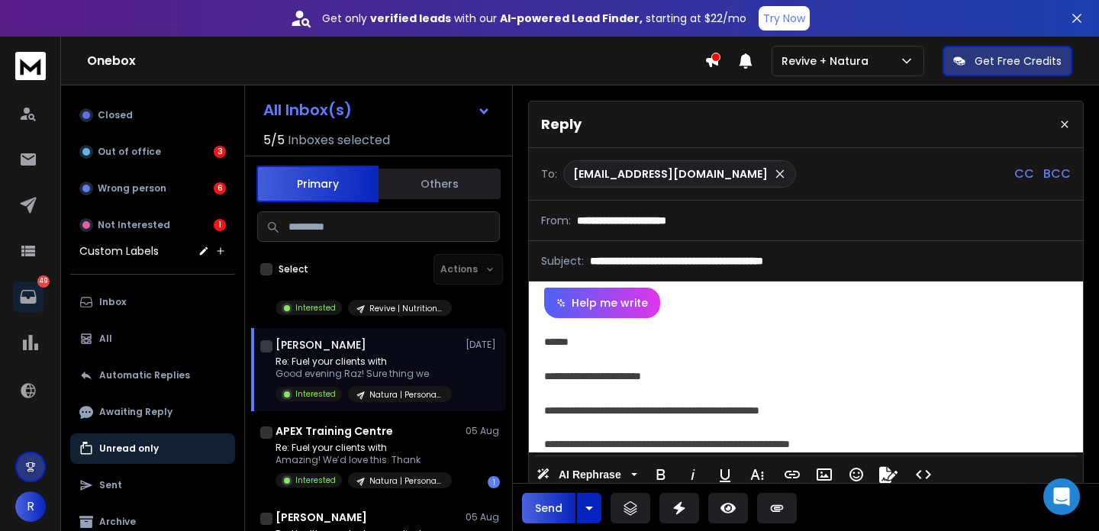
click at [1031, 172] on div "CC BCC" at bounding box center [1042, 174] width 56 height 18
click at [1021, 179] on p "CC" at bounding box center [1024, 174] width 20 height 18
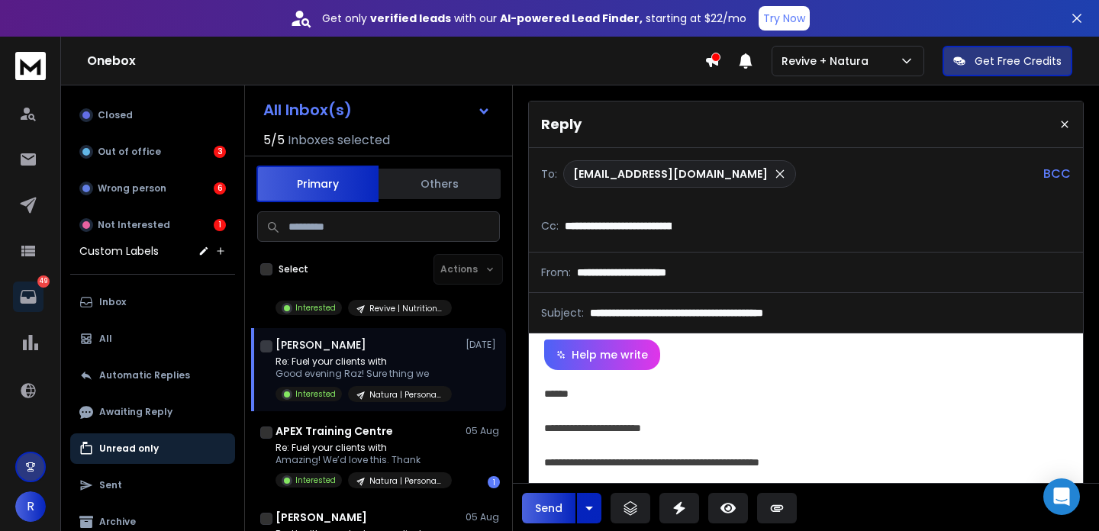
scroll to position [0, 53]
type input "**********"
click at [528, 507] on button "Send" at bounding box center [548, 508] width 53 height 31
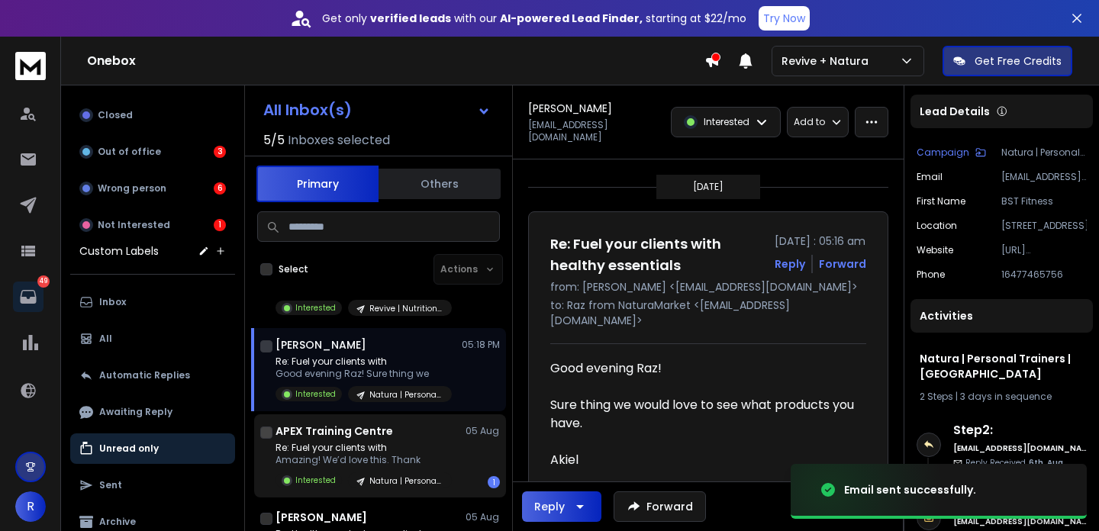
click at [372, 451] on p "Re: Fuel your clients with" at bounding box center [363, 448] width 176 height 12
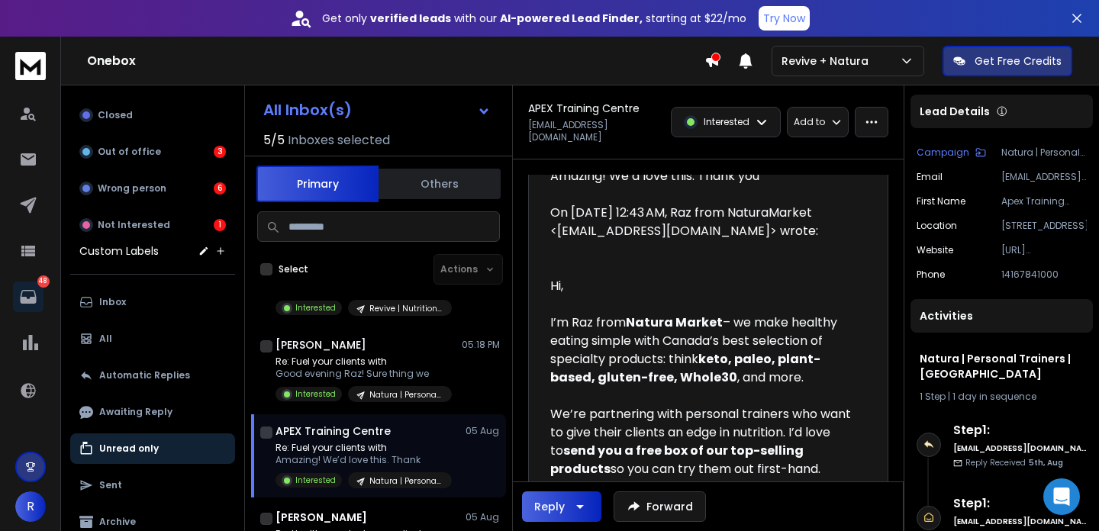
scroll to position [217, 0]
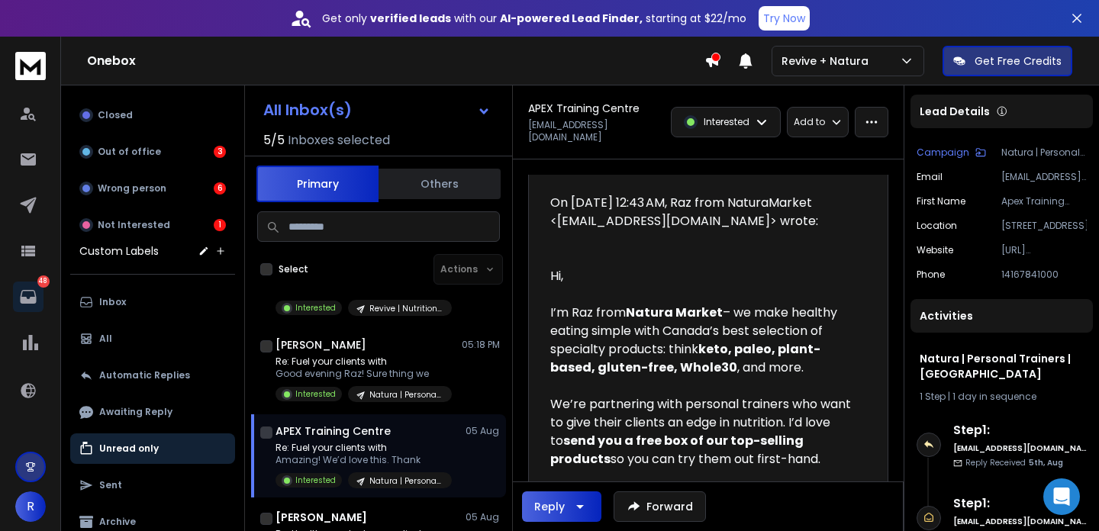
click at [543, 507] on div "Reply" at bounding box center [549, 506] width 31 height 15
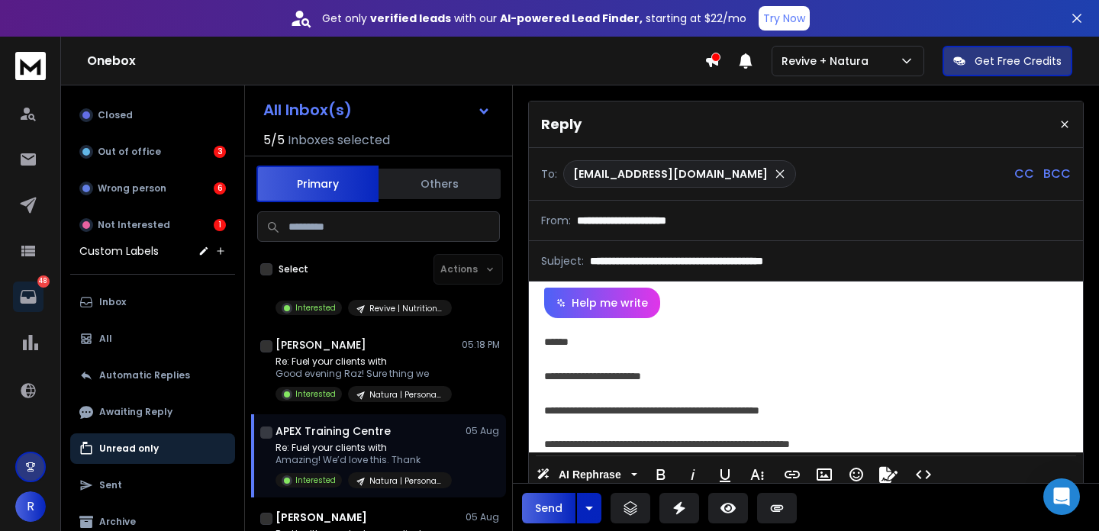
click at [1024, 173] on p "CC" at bounding box center [1024, 174] width 20 height 18
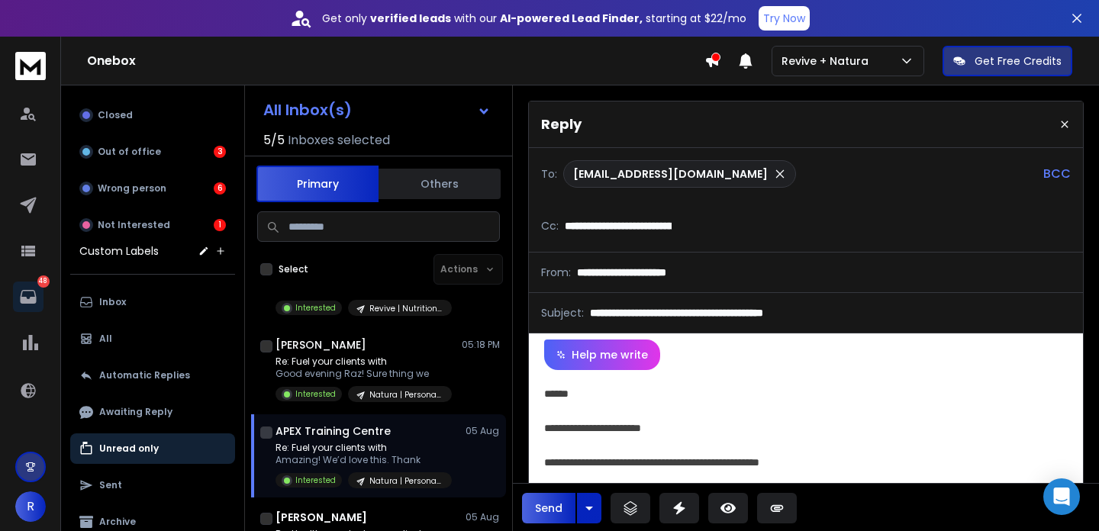
scroll to position [0, 53]
type input "**********"
click at [559, 503] on button "Send" at bounding box center [548, 508] width 53 height 31
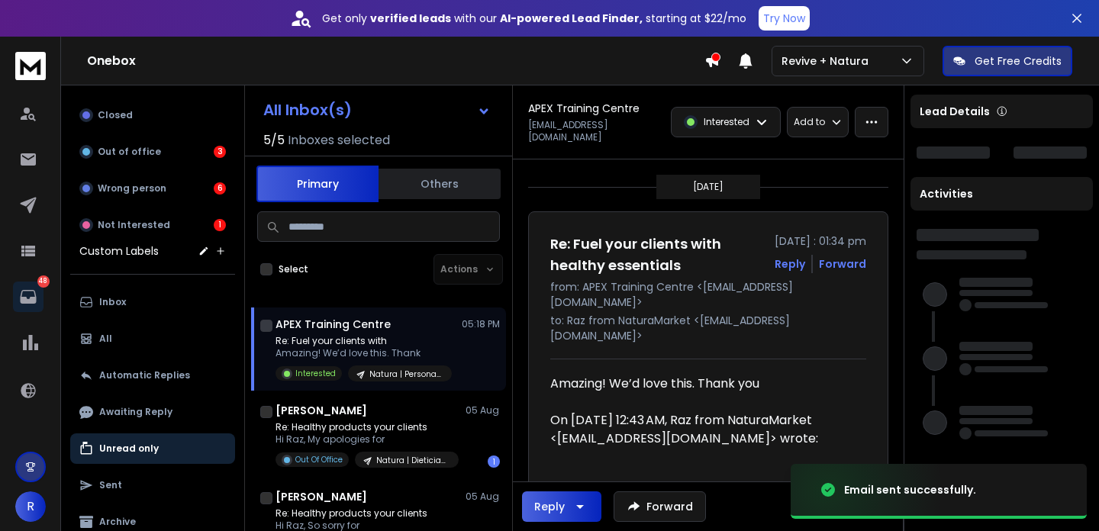
scroll to position [516, 0]
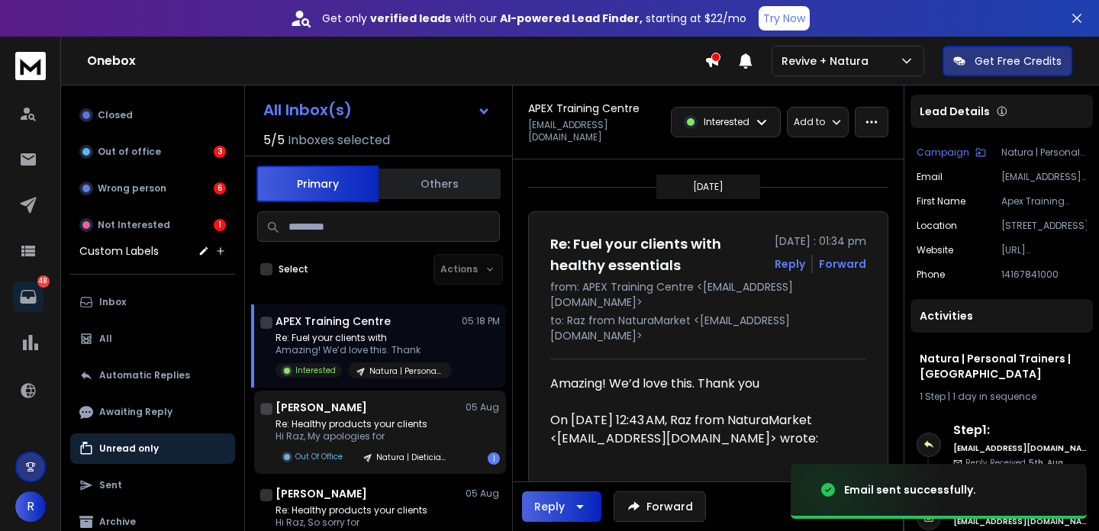
click at [397, 436] on p "Hi Raz, My apologies for" at bounding box center [366, 436] width 183 height 12
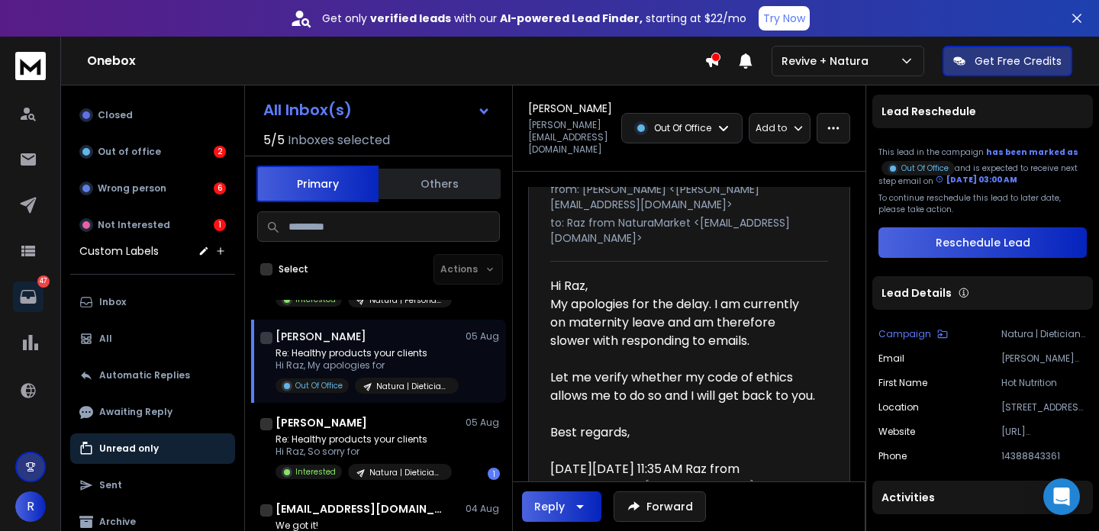
scroll to position [640, 0]
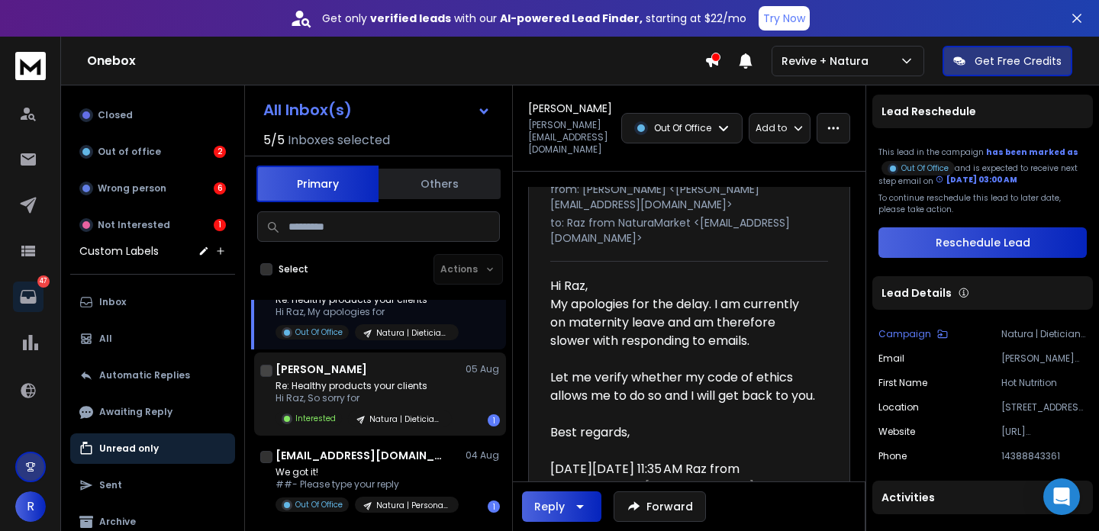
click at [359, 384] on p "Re: Healthy products your clients" at bounding box center [363, 386] width 176 height 12
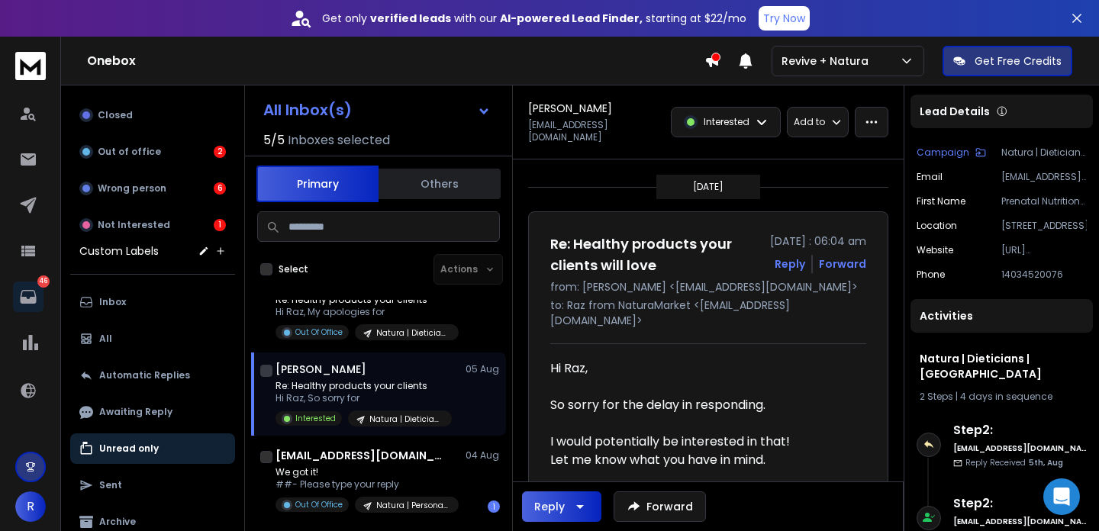
click at [530, 507] on button "Reply" at bounding box center [561, 506] width 79 height 31
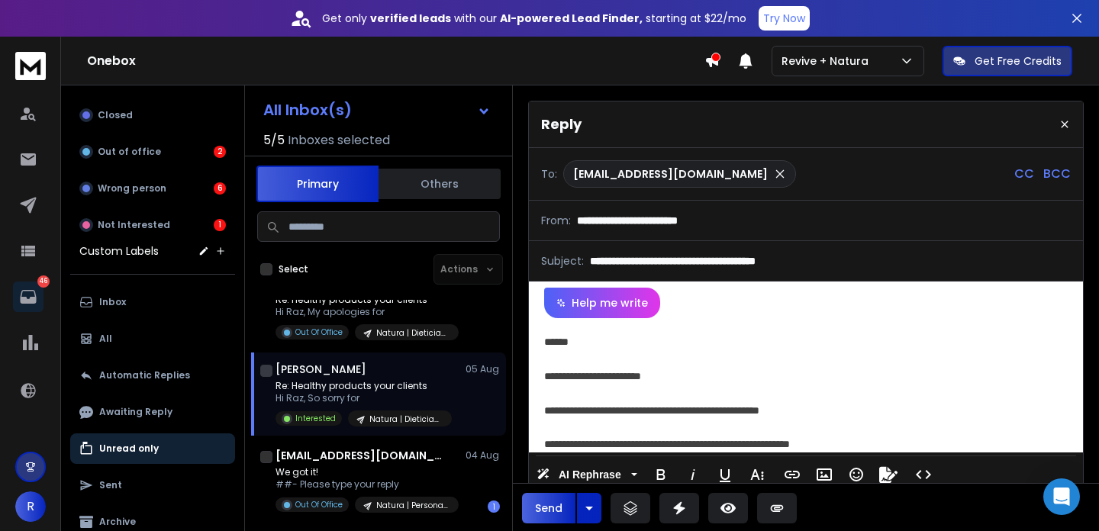
click at [1016, 171] on p "CC" at bounding box center [1024, 174] width 20 height 18
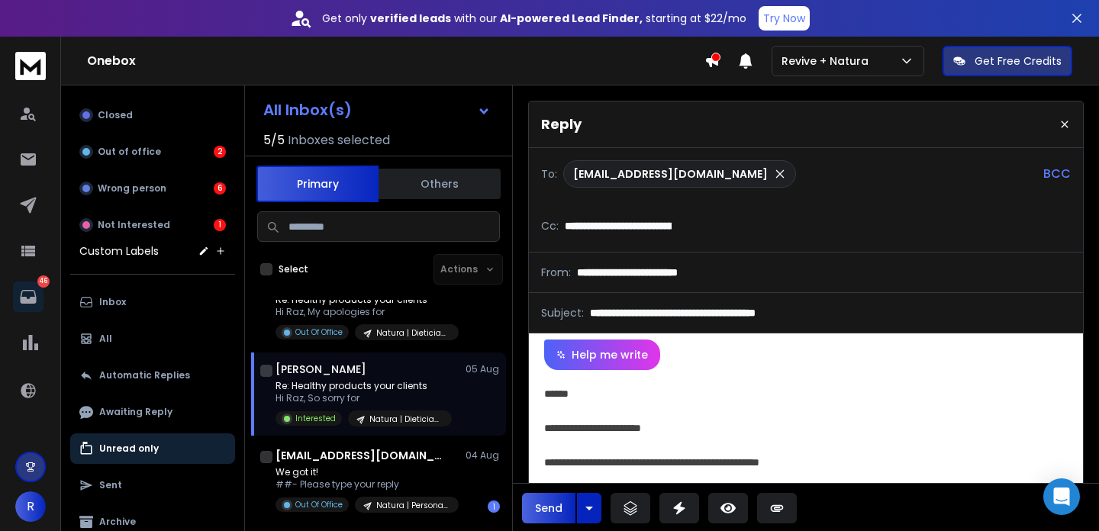
scroll to position [0, 53]
type input "**********"
click at [556, 517] on button "Send" at bounding box center [548, 508] width 53 height 31
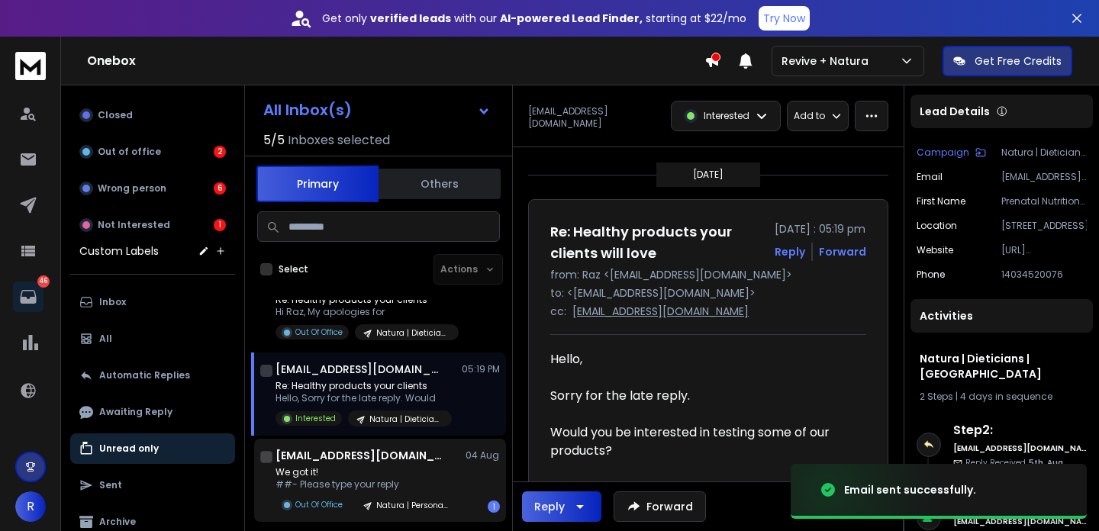
click at [348, 476] on p "We got it!" at bounding box center [366, 472] width 183 height 12
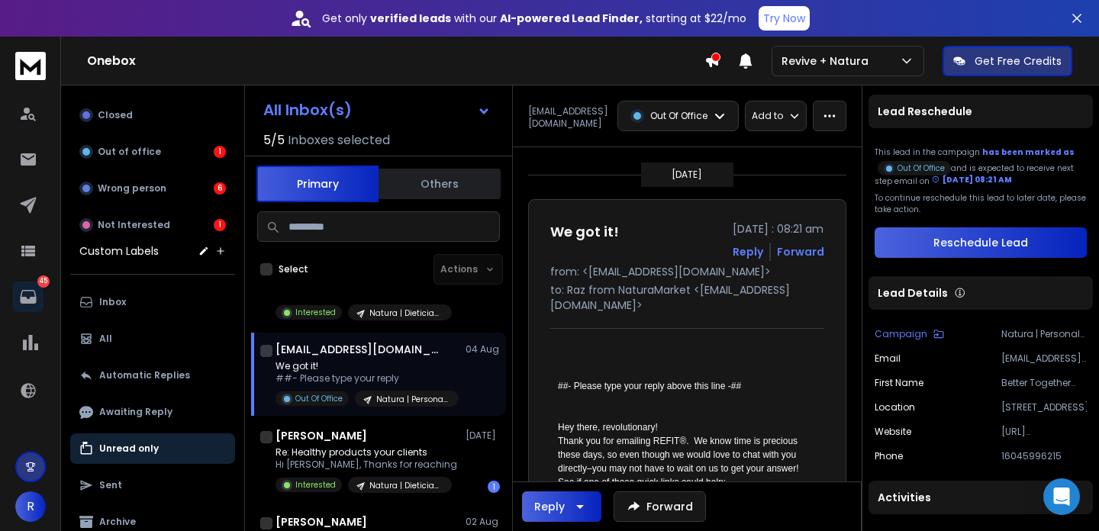
scroll to position [763, 0]
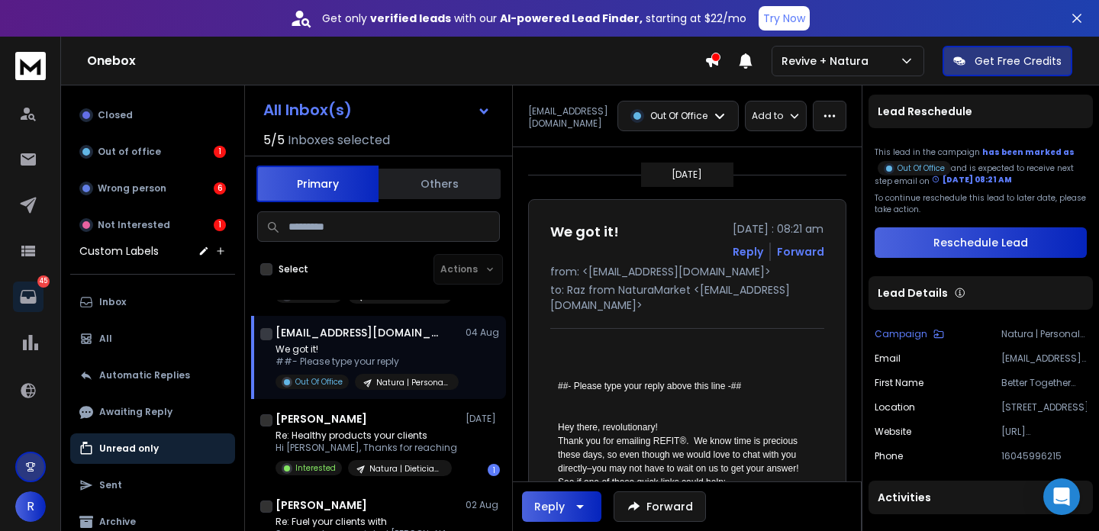
click at [355, 456] on div "Re: Healthy products your clients Hi Raz, Thanks for reaching Interested Natura…" at bounding box center [366, 453] width 182 height 47
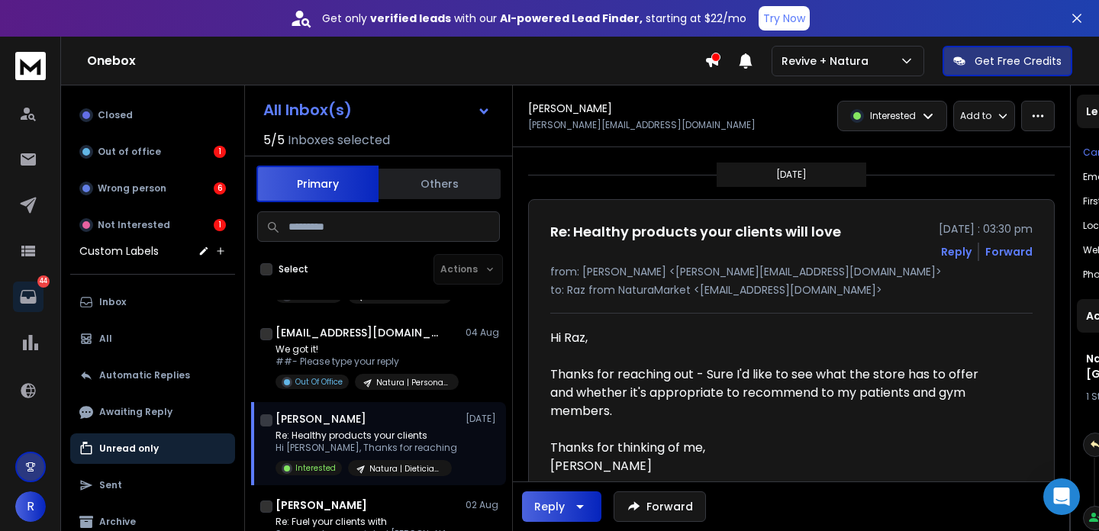
click at [531, 505] on button "Reply" at bounding box center [561, 506] width 79 height 31
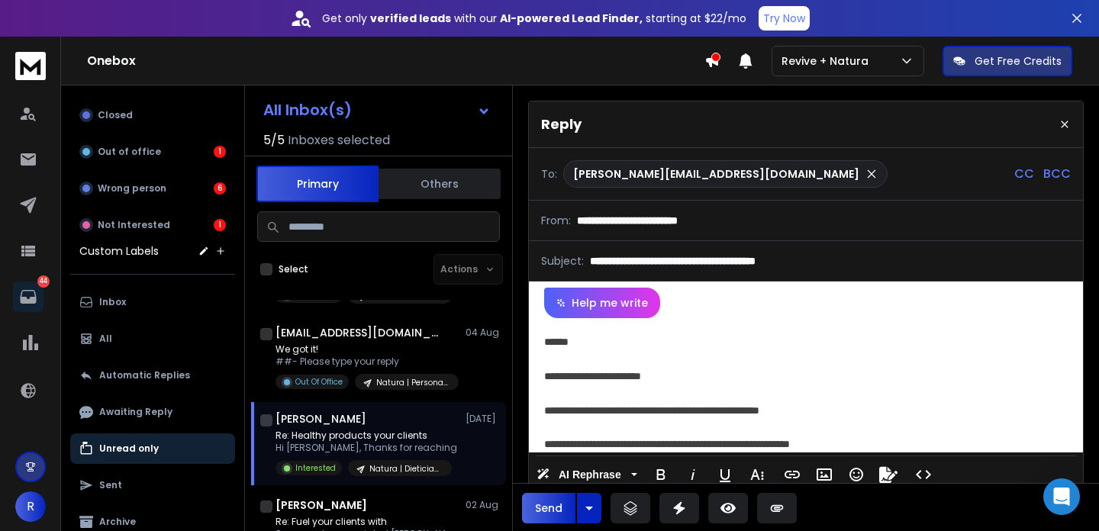
click at [1032, 175] on p "CC" at bounding box center [1024, 174] width 20 height 18
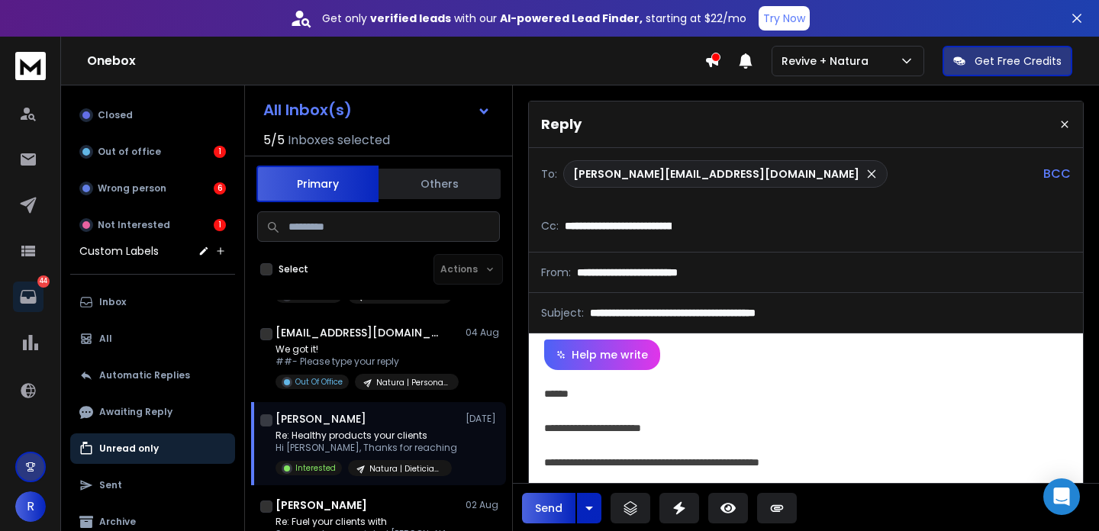
scroll to position [0, 53]
type input "**********"
click at [545, 507] on button "Send" at bounding box center [548, 508] width 53 height 31
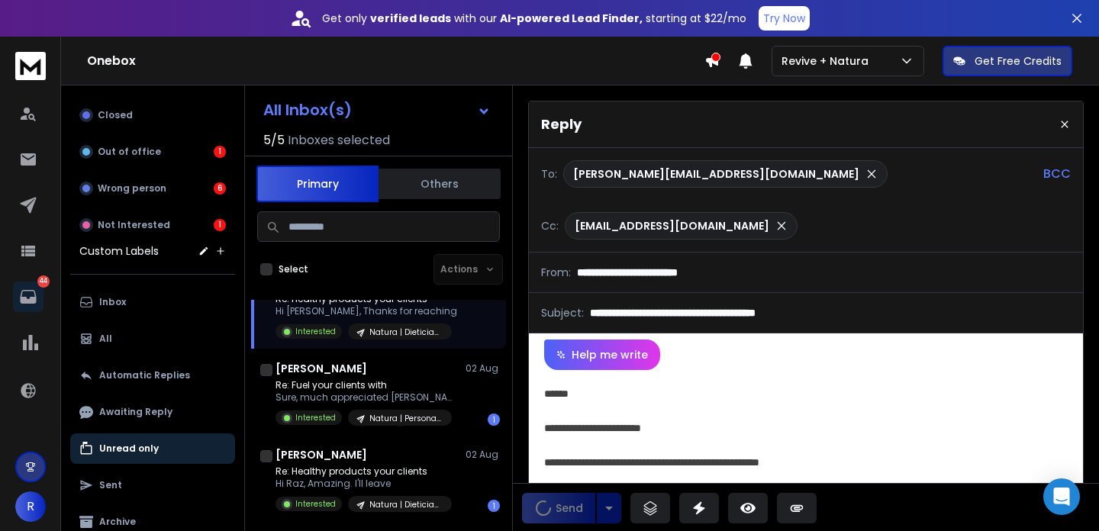
scroll to position [906, 0]
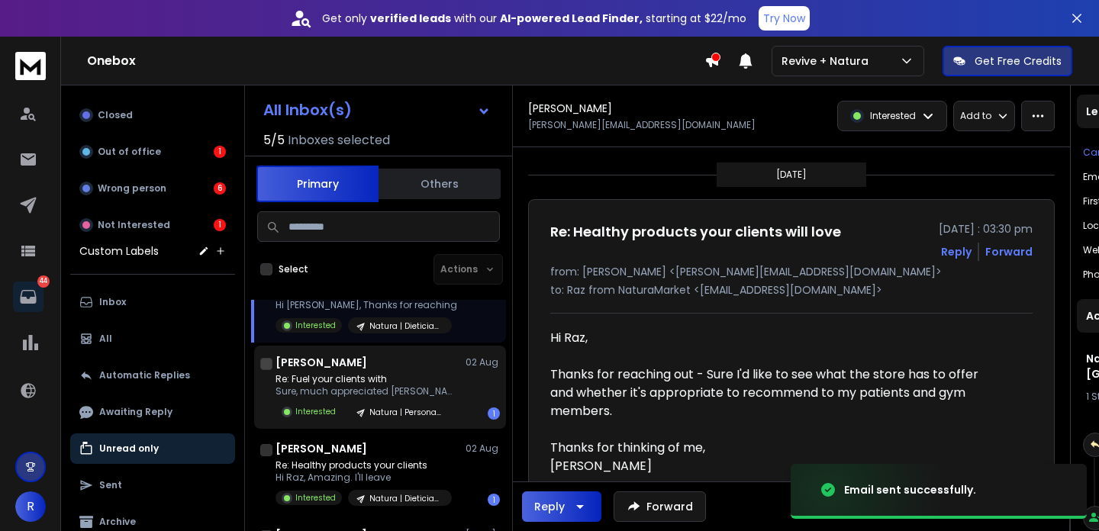
click at [420, 395] on p "Sure, much appreciated [PERSON_NAME], MES" at bounding box center [366, 391] width 183 height 12
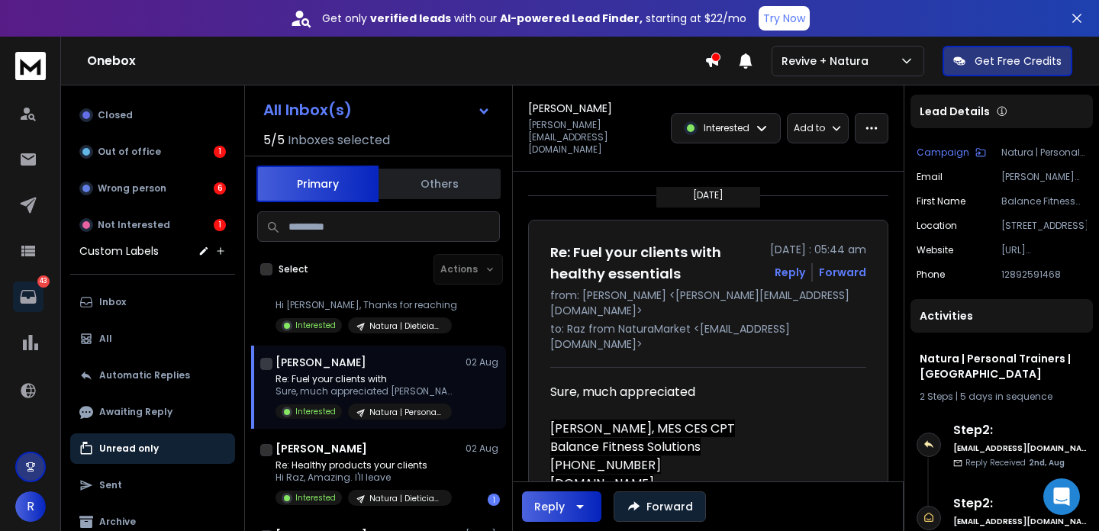
scroll to position [0, 0]
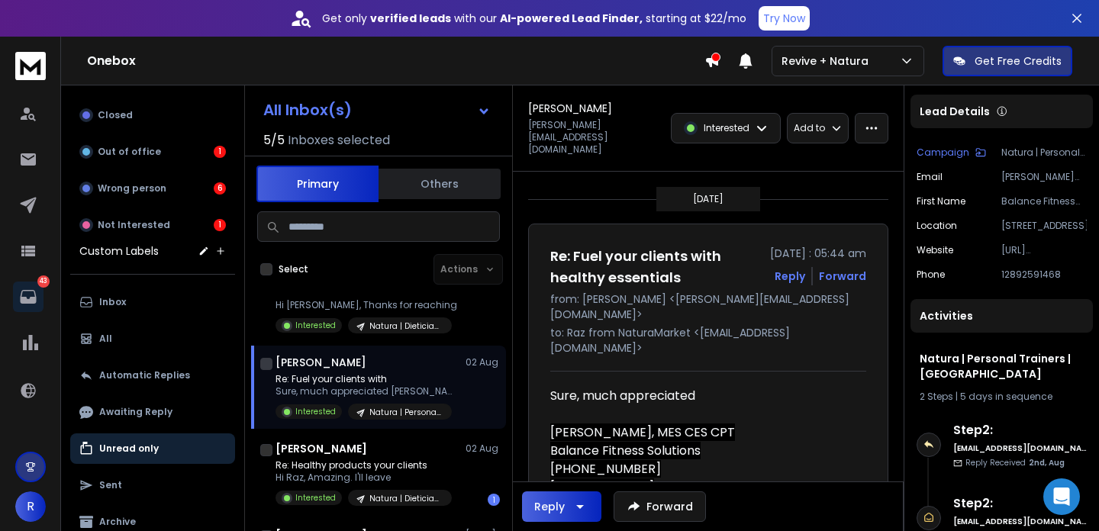
click at [531, 513] on button "Reply" at bounding box center [561, 506] width 79 height 31
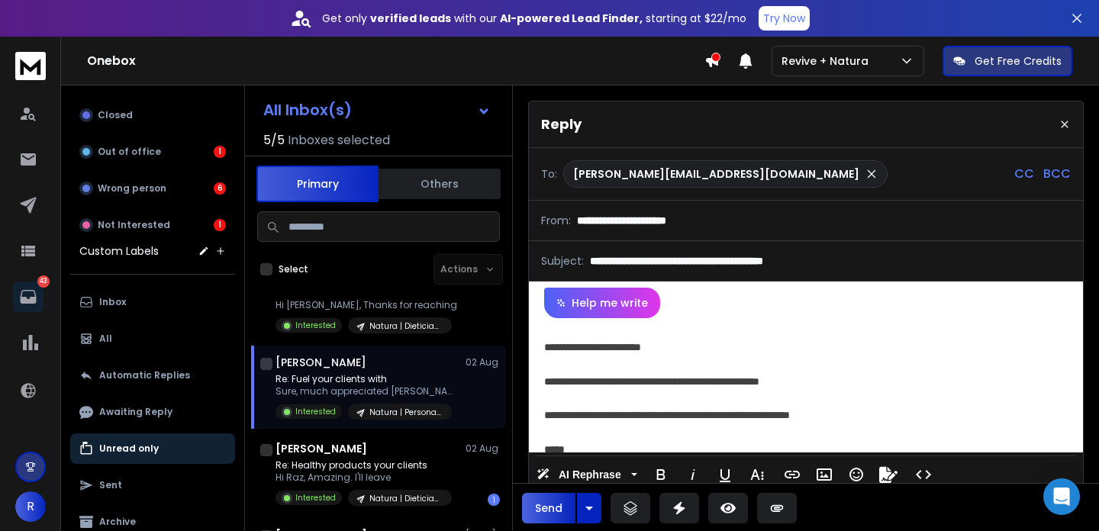
scroll to position [152, 0]
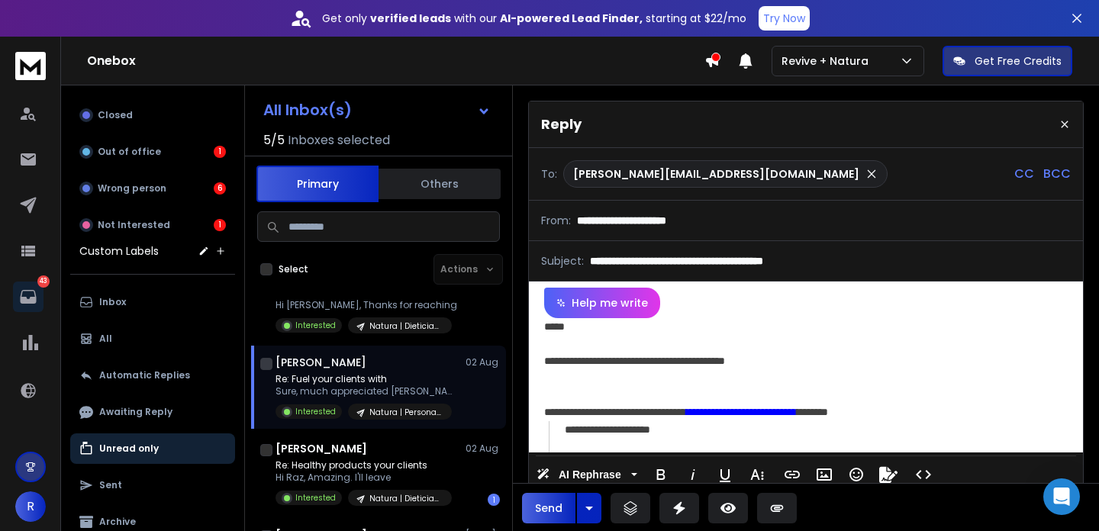
click at [1021, 172] on p "CC" at bounding box center [1024, 174] width 20 height 18
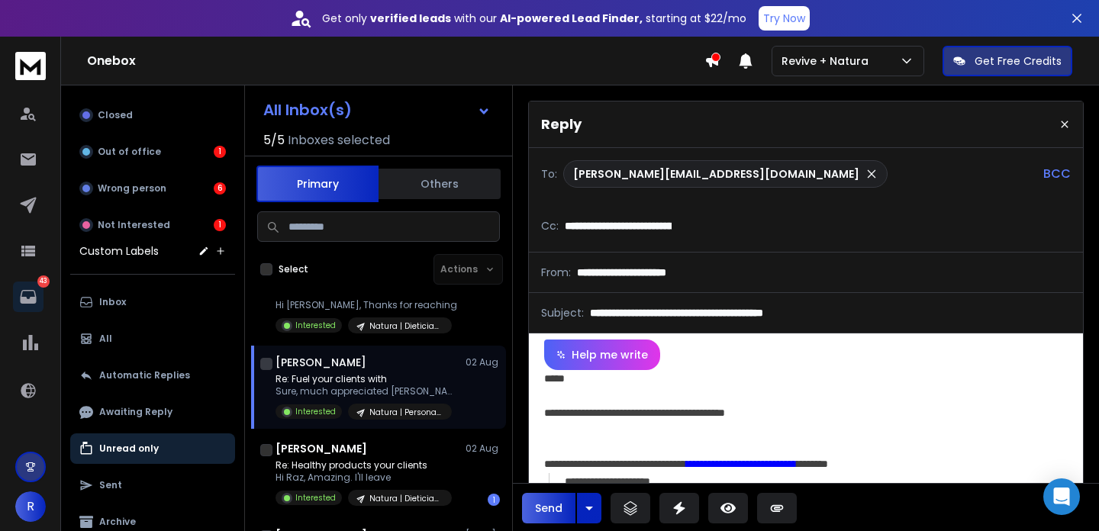
scroll to position [0, 53]
type input "**********"
click at [534, 518] on button "Send" at bounding box center [548, 508] width 53 height 31
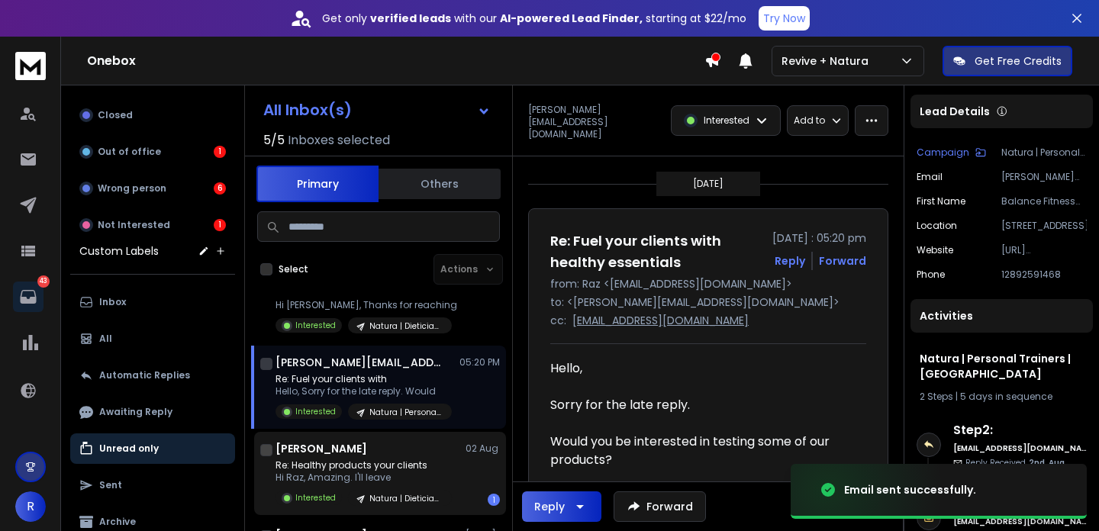
click at [365, 457] on div "Alexandra King 02 Aug Re: Healthy products your clients Hi Raz, Amazing. I'll l…" at bounding box center [387, 473] width 224 height 65
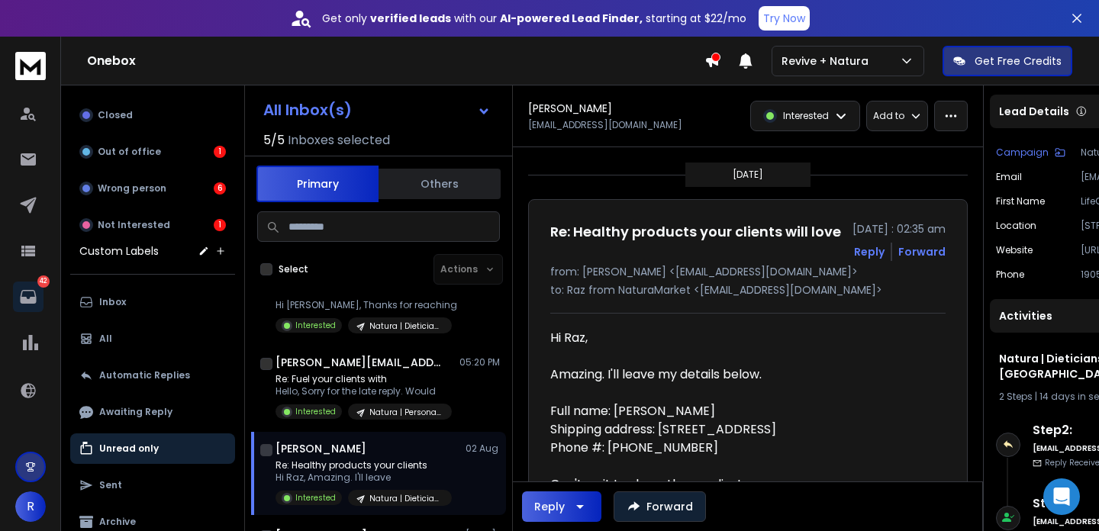
click at [642, 514] on button "Forward" at bounding box center [660, 506] width 92 height 31
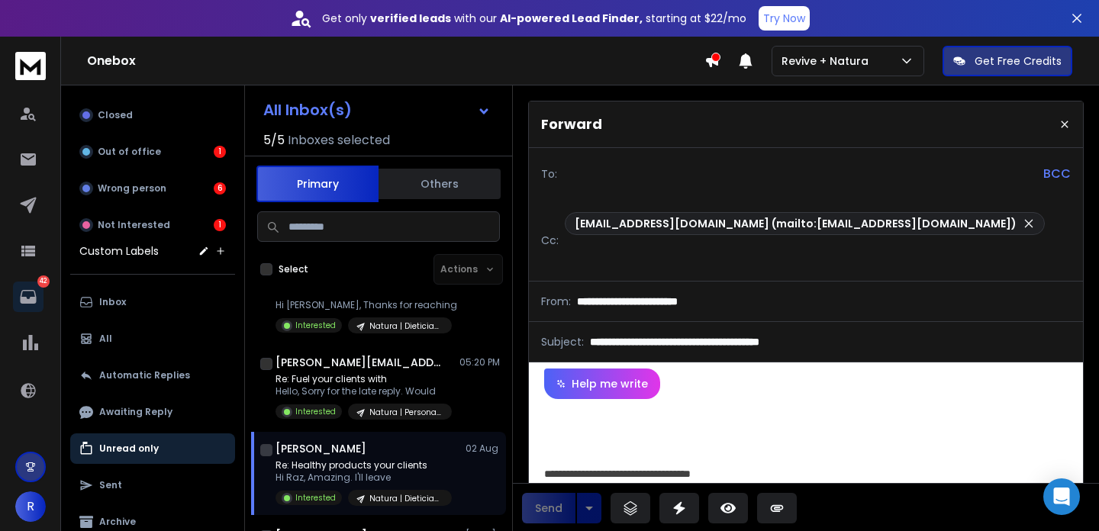
click at [621, 183] on input at bounding box center [616, 173] width 107 height 27
paste input "**********"
type input "**********"
click at [543, 515] on button "Send" at bounding box center [548, 508] width 53 height 31
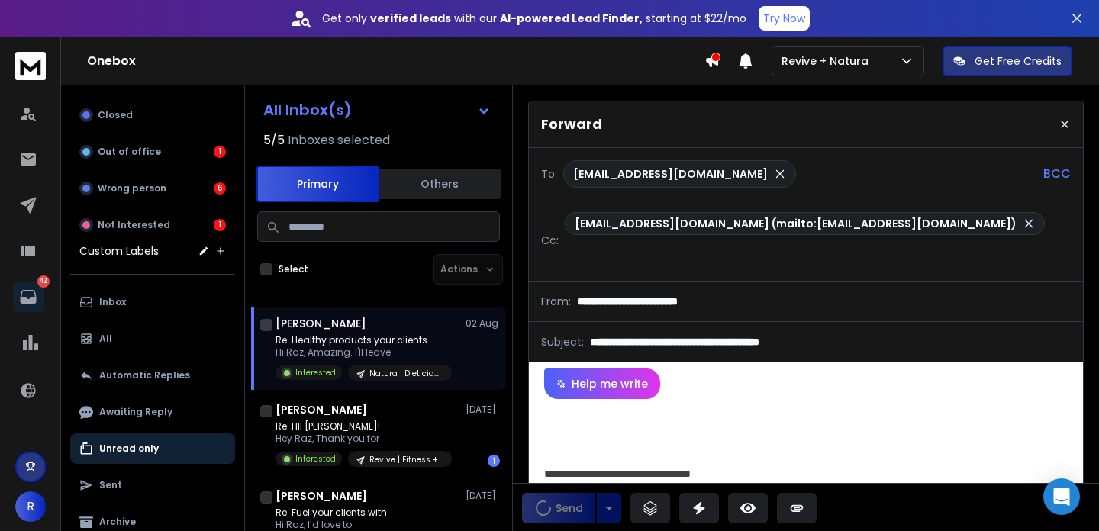
scroll to position [1042, 0]
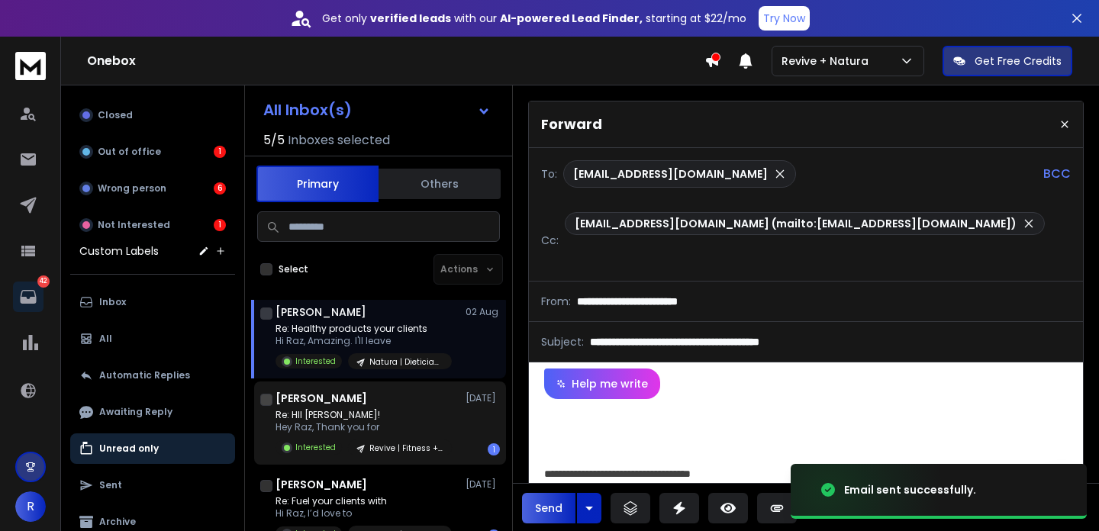
click at [376, 399] on div "Jasmin Miller 01 Aug" at bounding box center [387, 398] width 224 height 15
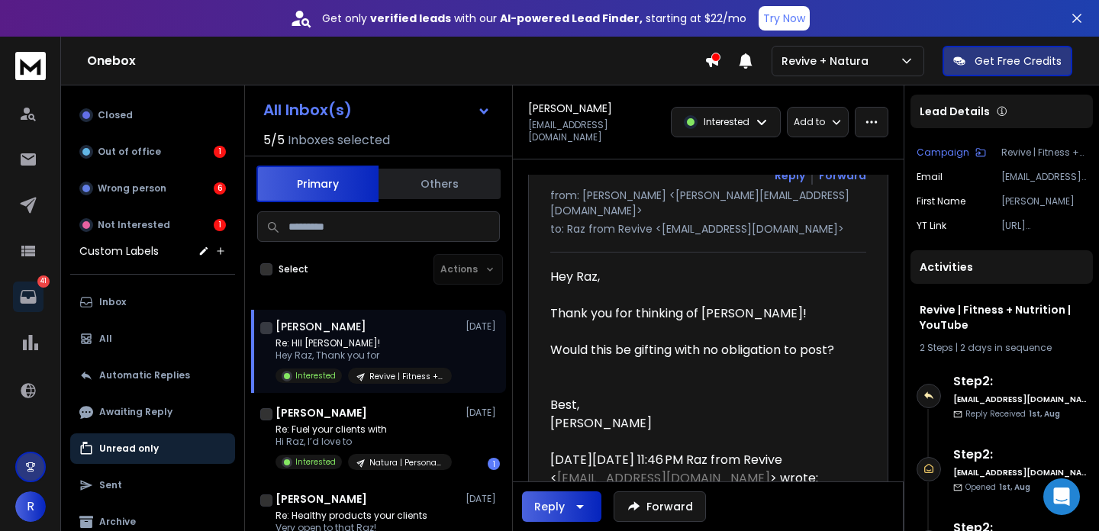
scroll to position [1115, 0]
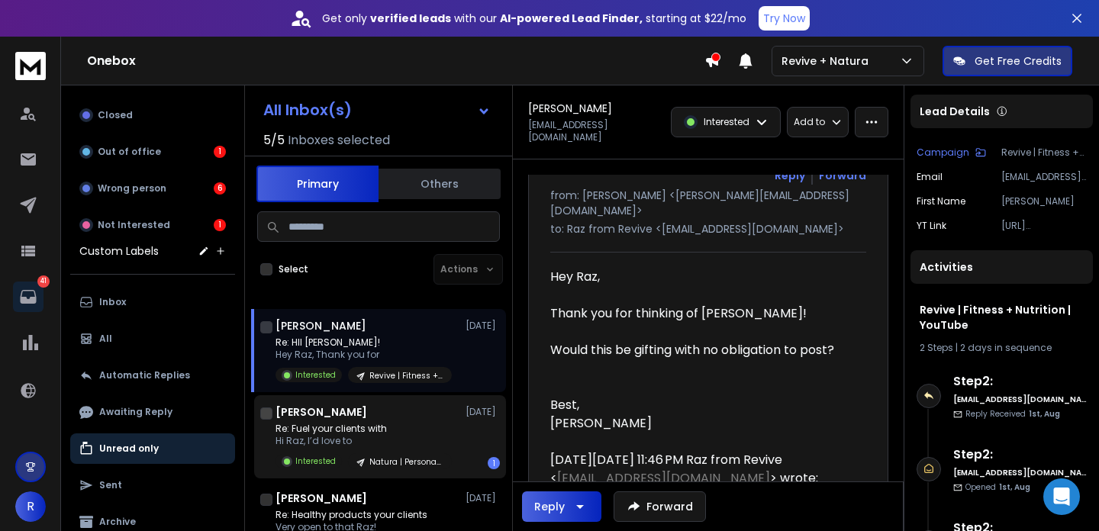
click at [372, 430] on p "Re: Fuel your clients with" at bounding box center [363, 429] width 176 height 12
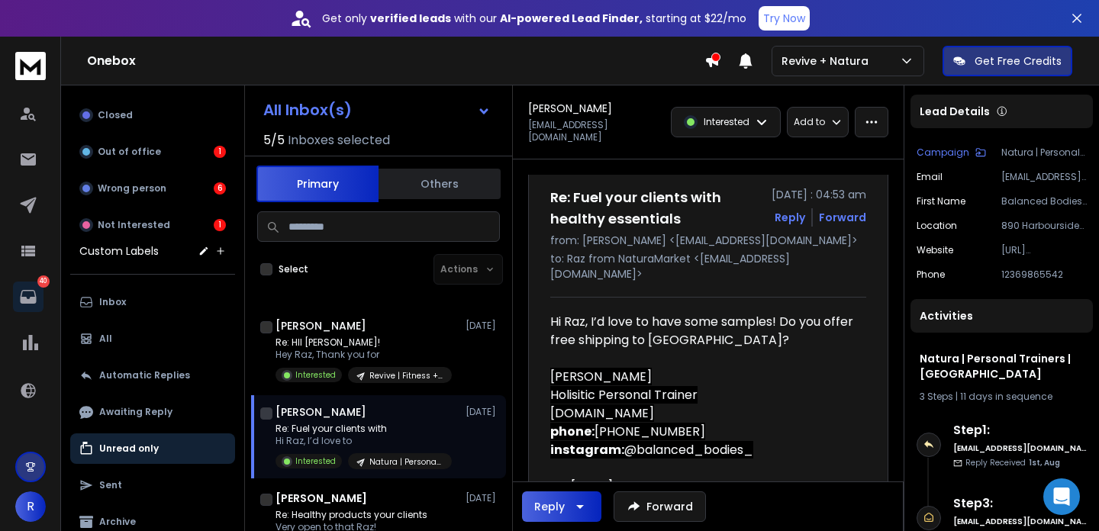
scroll to position [64, 0]
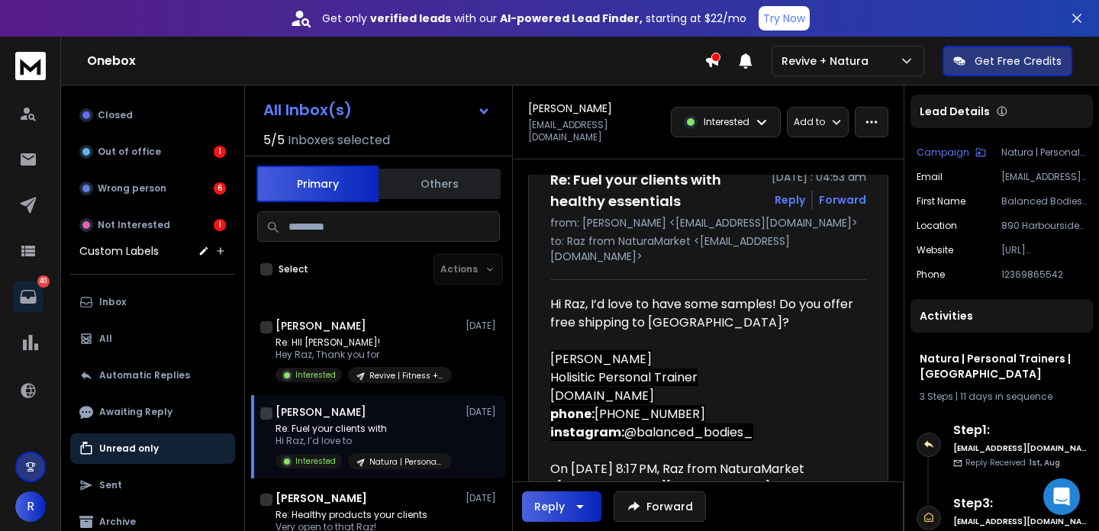
click at [556, 498] on div "Reply" at bounding box center [561, 507] width 55 height 18
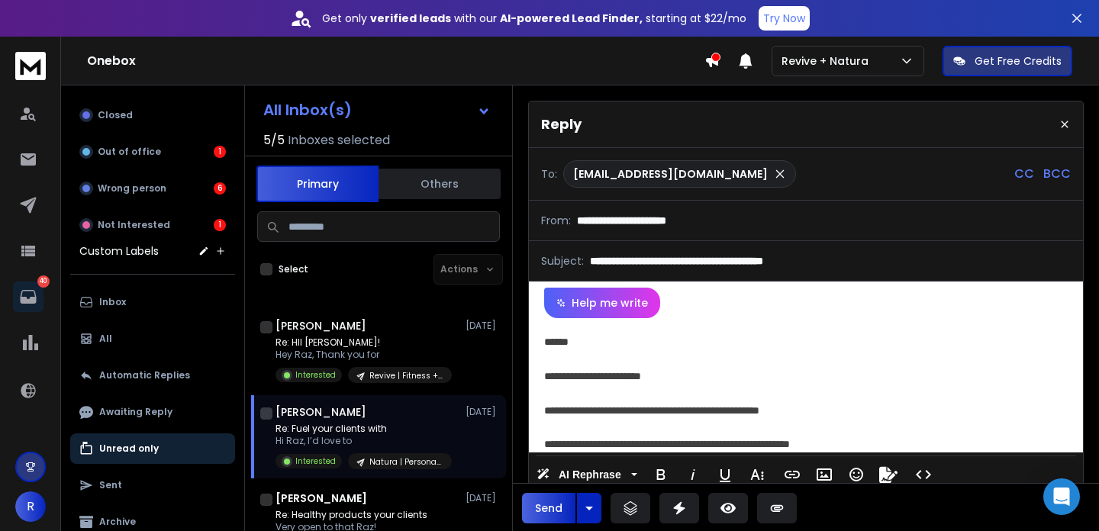
click at [1014, 170] on p "CC" at bounding box center [1024, 174] width 20 height 18
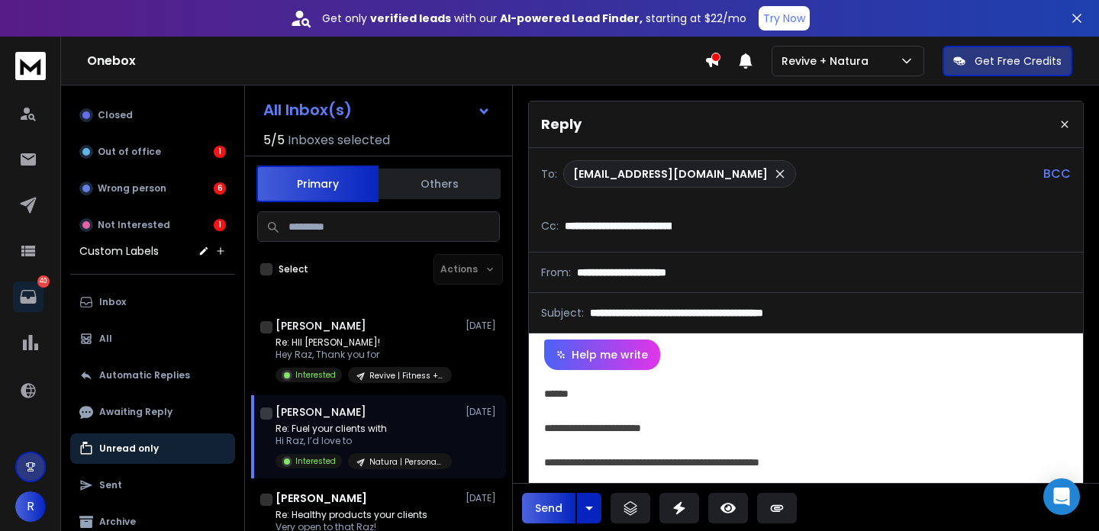
scroll to position [0, 53]
type input "**********"
click at [546, 504] on button "Send" at bounding box center [548, 508] width 53 height 31
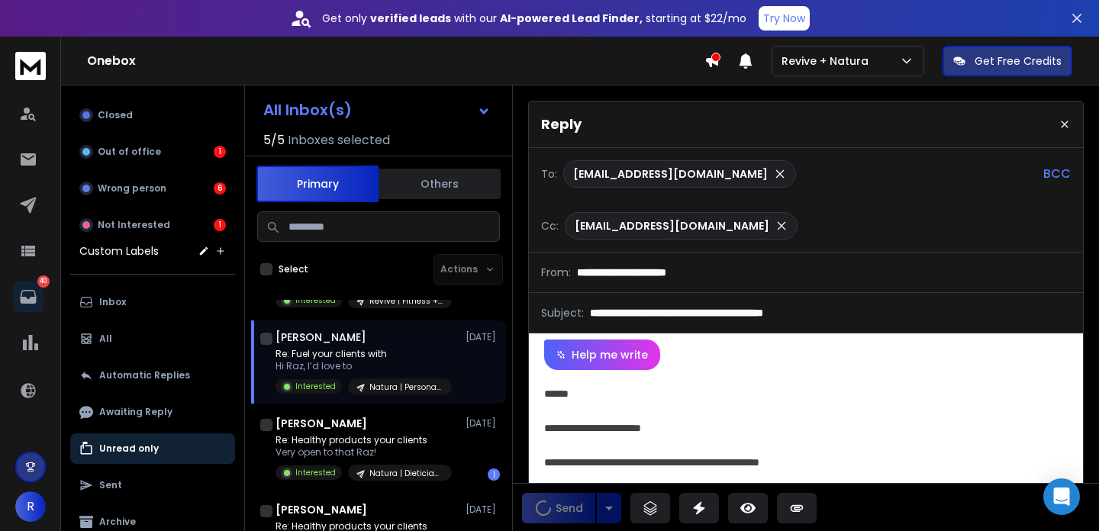
scroll to position [1201, 0]
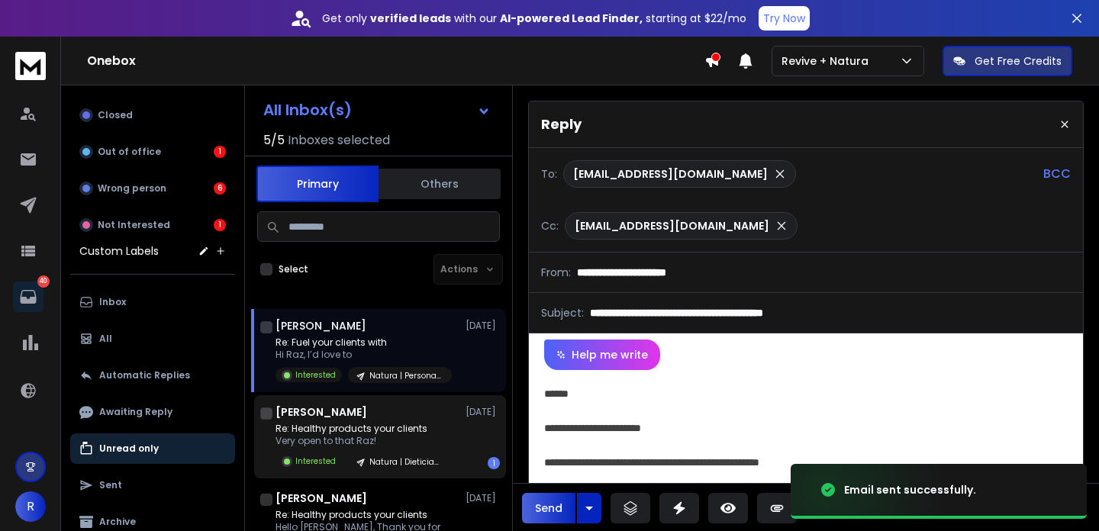
click at [372, 441] on p "Very open to that Raz!" at bounding box center [363, 441] width 176 height 12
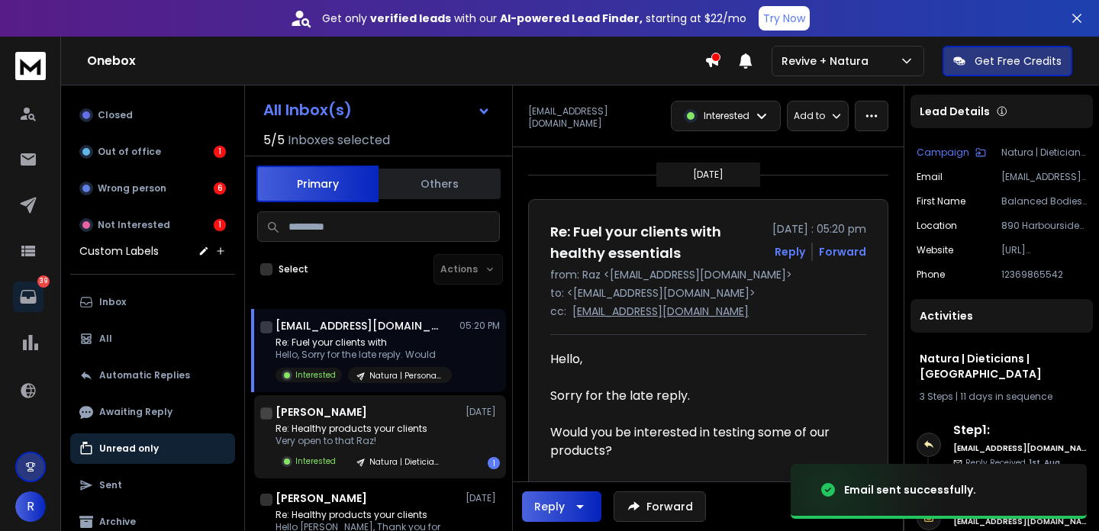
click at [369, 433] on p "Re: Healthy products your clients" at bounding box center [363, 429] width 176 height 12
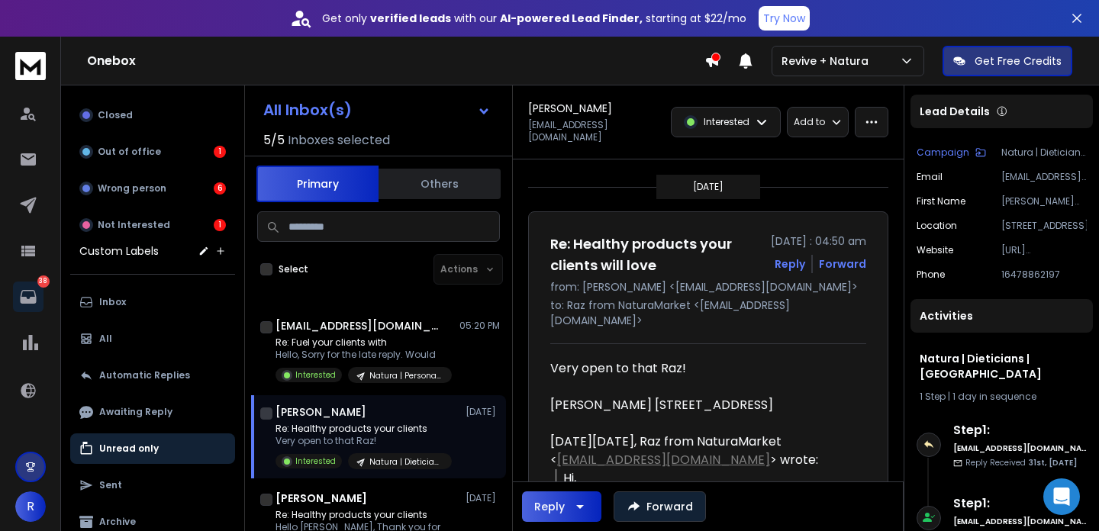
click at [648, 514] on button "Forward" at bounding box center [660, 506] width 92 height 31
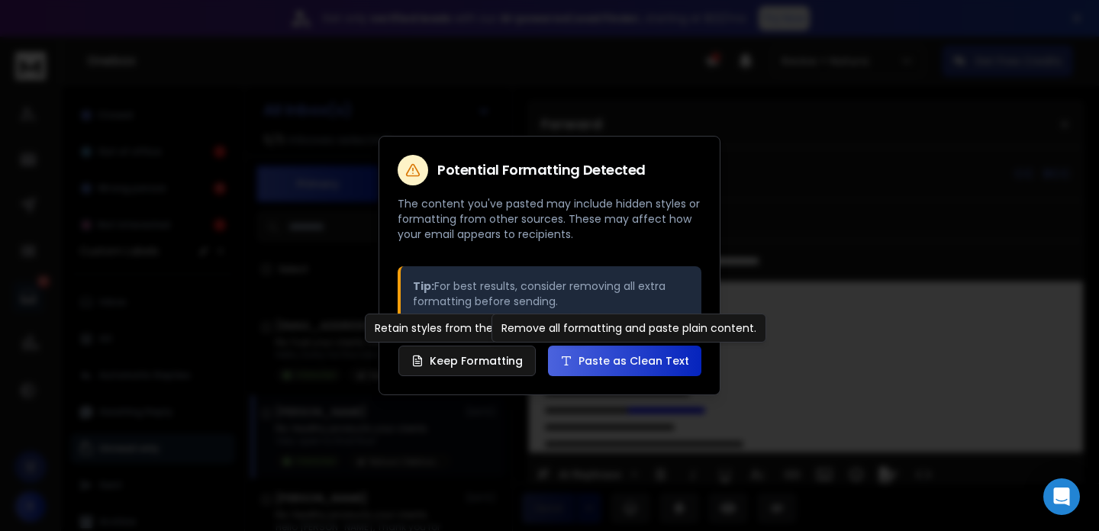
click at [636, 372] on button "Paste as Clean Text" at bounding box center [624, 361] width 153 height 31
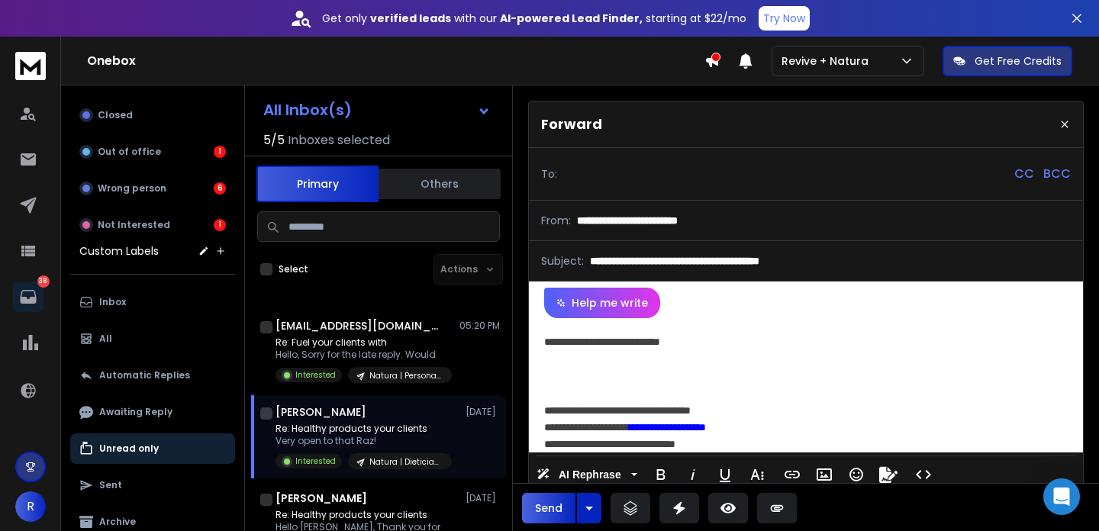
click at [418, 424] on p "Re: Healthy products your clients" at bounding box center [363, 429] width 176 height 12
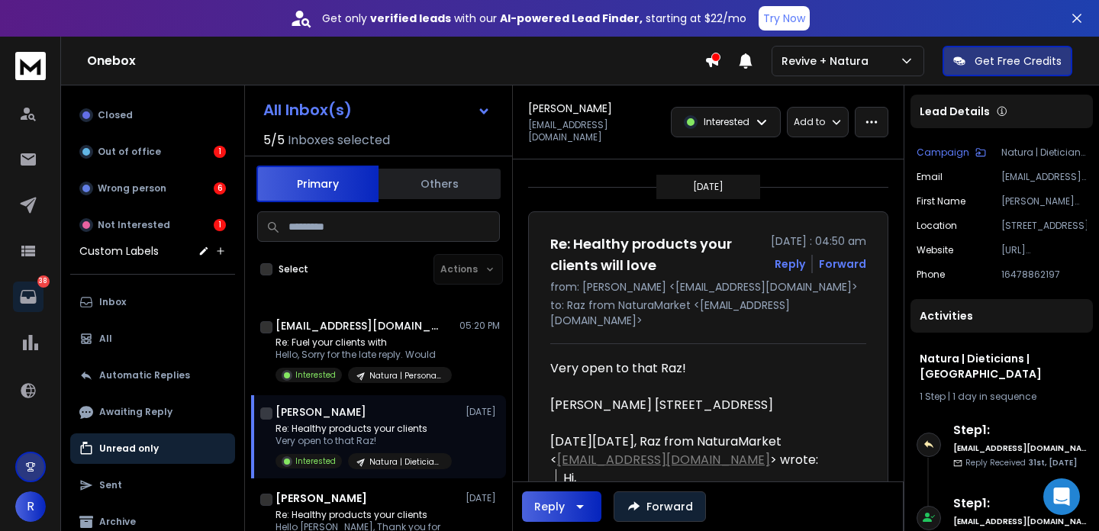
click at [640, 498] on button "Forward" at bounding box center [660, 506] width 92 height 31
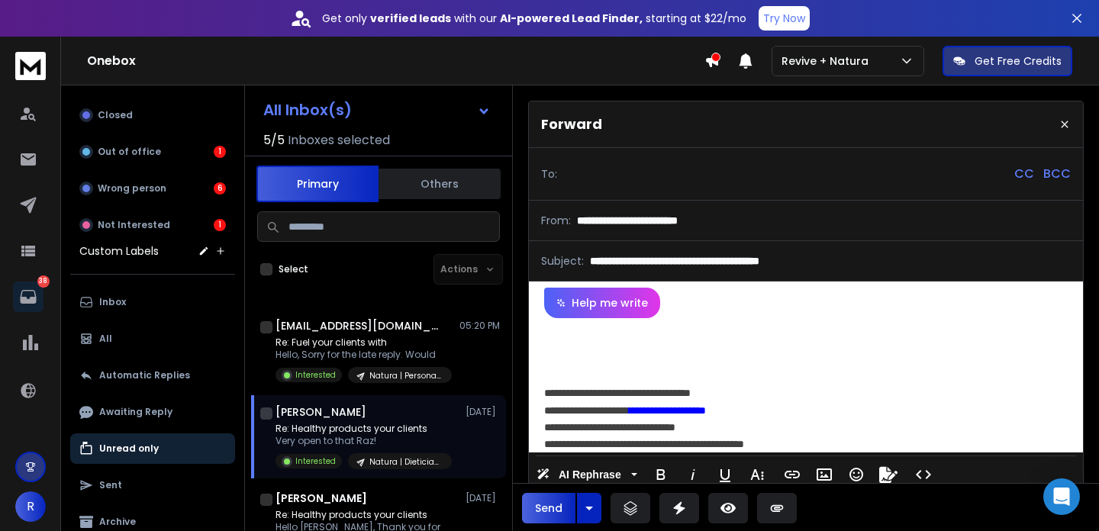
click at [601, 174] on input at bounding box center [616, 173] width 107 height 27
paste input "**********"
type input "**********"
click at [532, 508] on button "Send" at bounding box center [548, 508] width 53 height 31
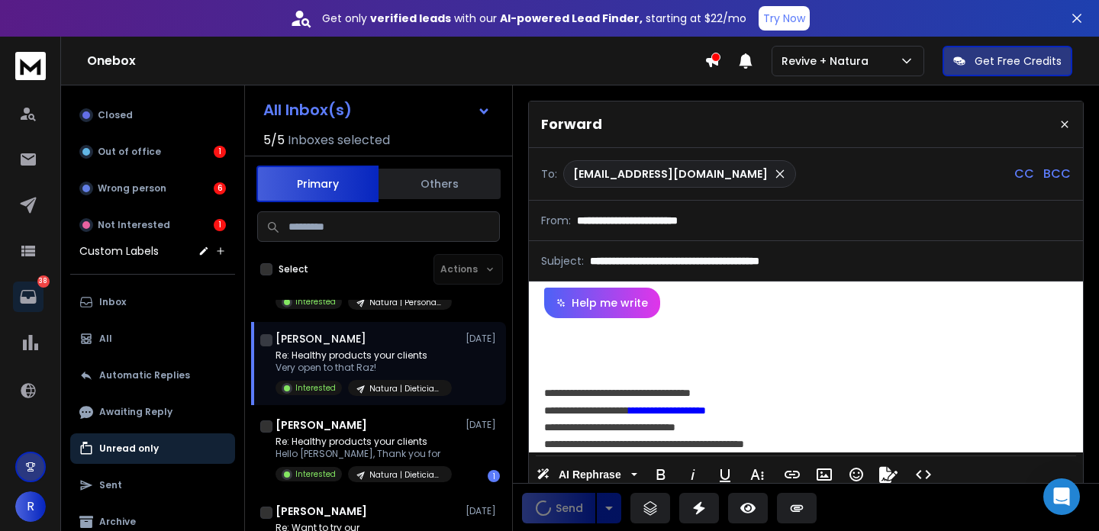
scroll to position [1284, 0]
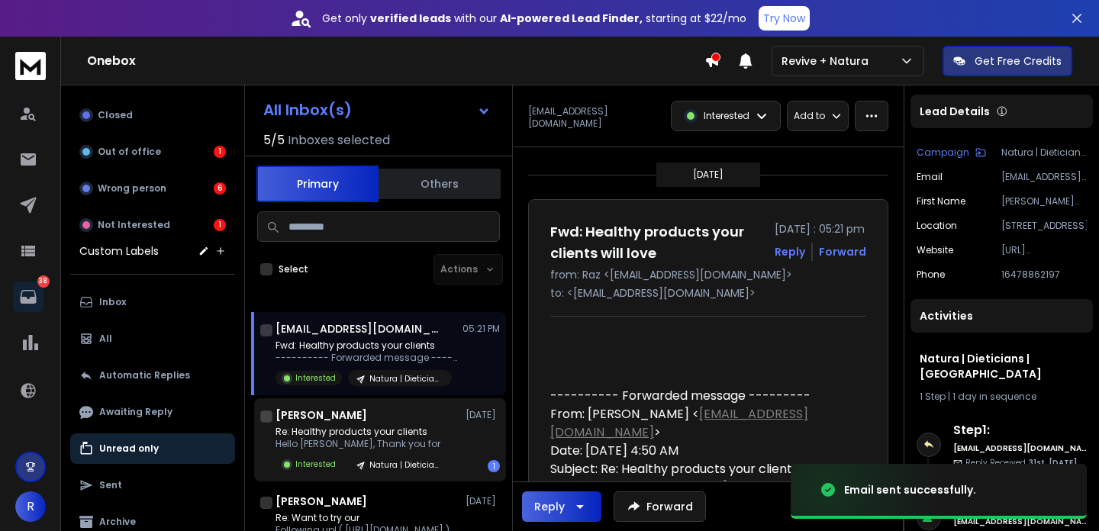
click at [406, 434] on p "Re: Healthy products your clients" at bounding box center [363, 432] width 176 height 12
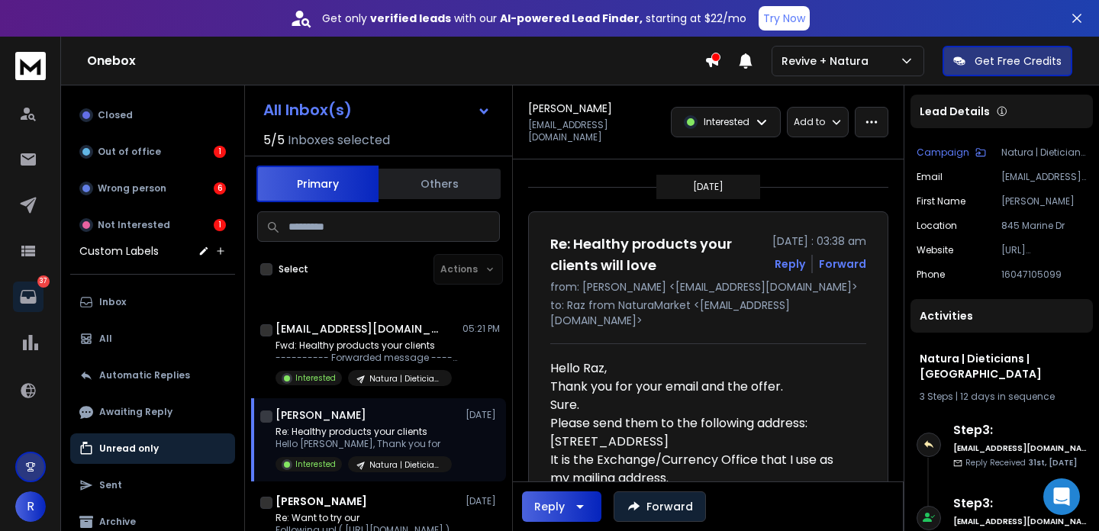
click at [672, 497] on button "Forward" at bounding box center [660, 506] width 92 height 31
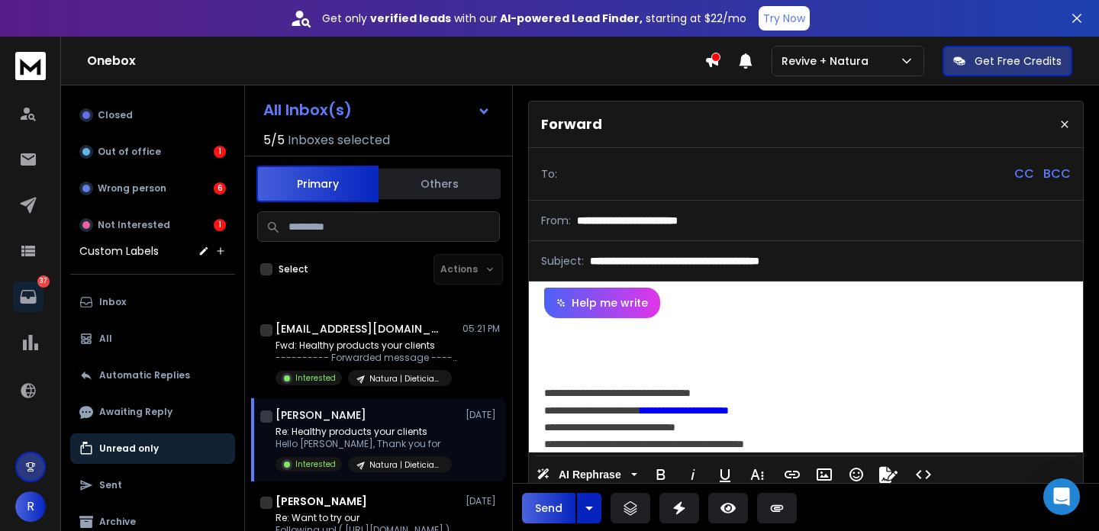
click at [641, 171] on input at bounding box center [616, 173] width 107 height 27
paste input "**********"
type input "**********"
click at [559, 518] on button "Send" at bounding box center [548, 508] width 53 height 31
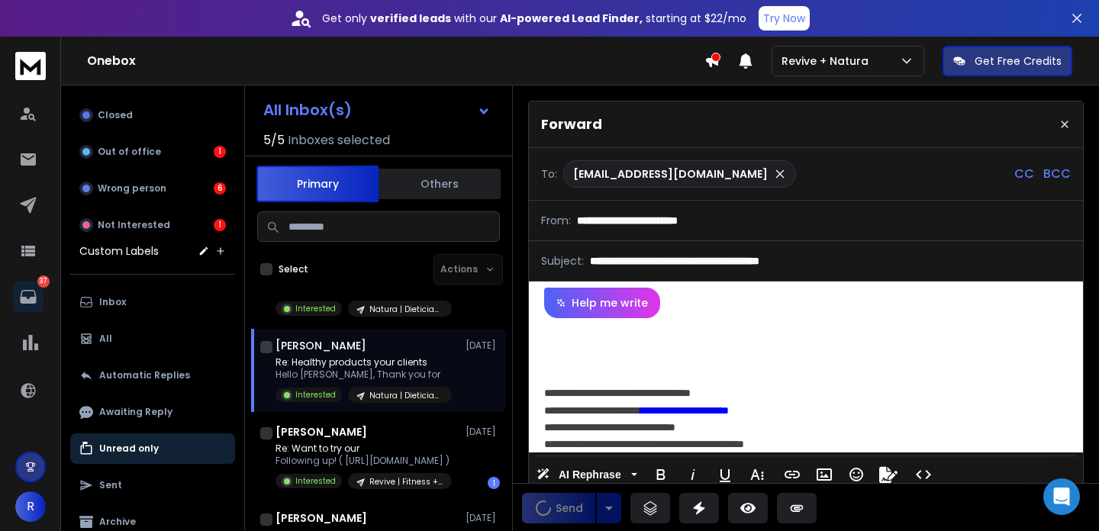
scroll to position [1403, 0]
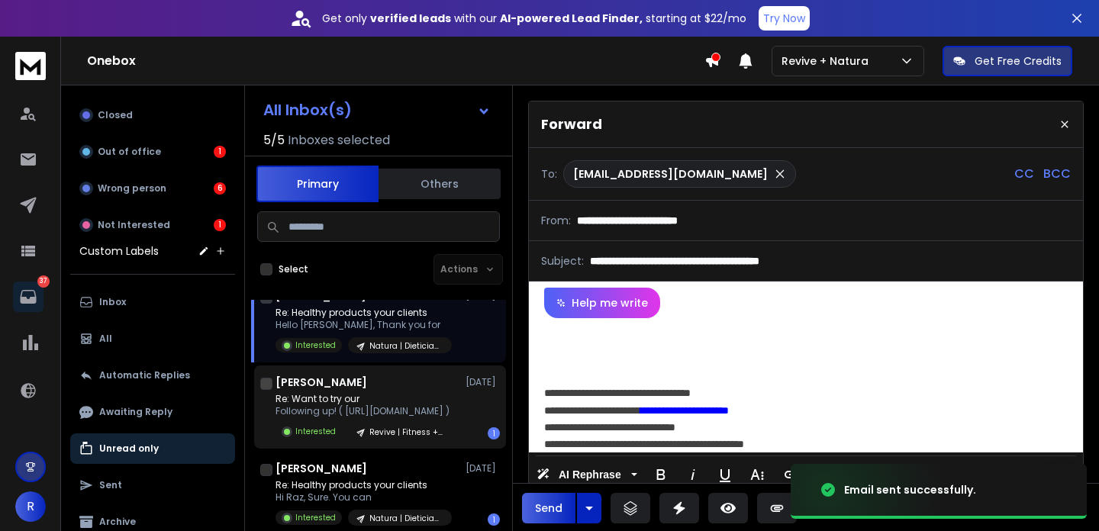
click at [370, 428] on p "Revive | Fitness + Nutrition | YouTube" at bounding box center [405, 432] width 73 height 11
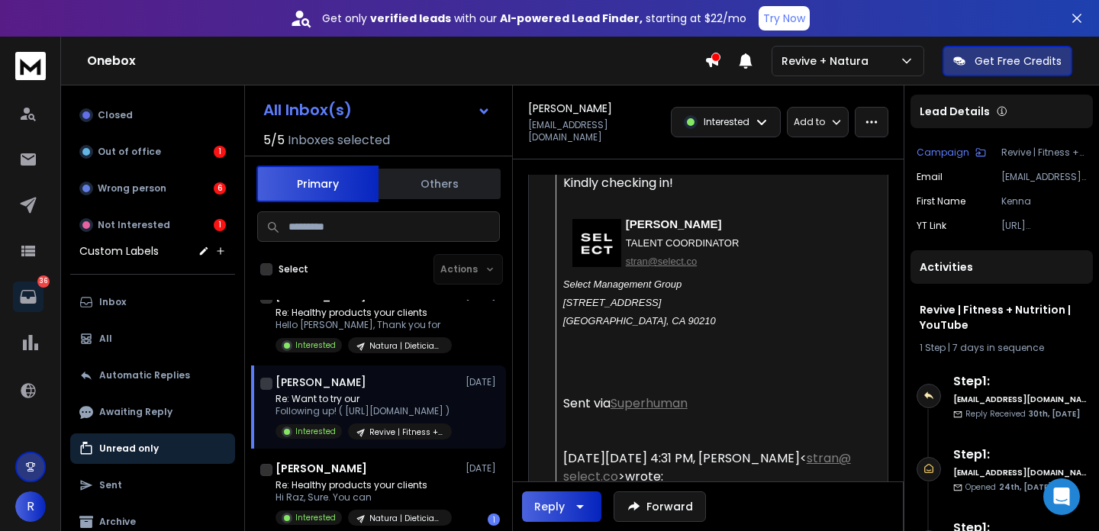
scroll to position [862, 0]
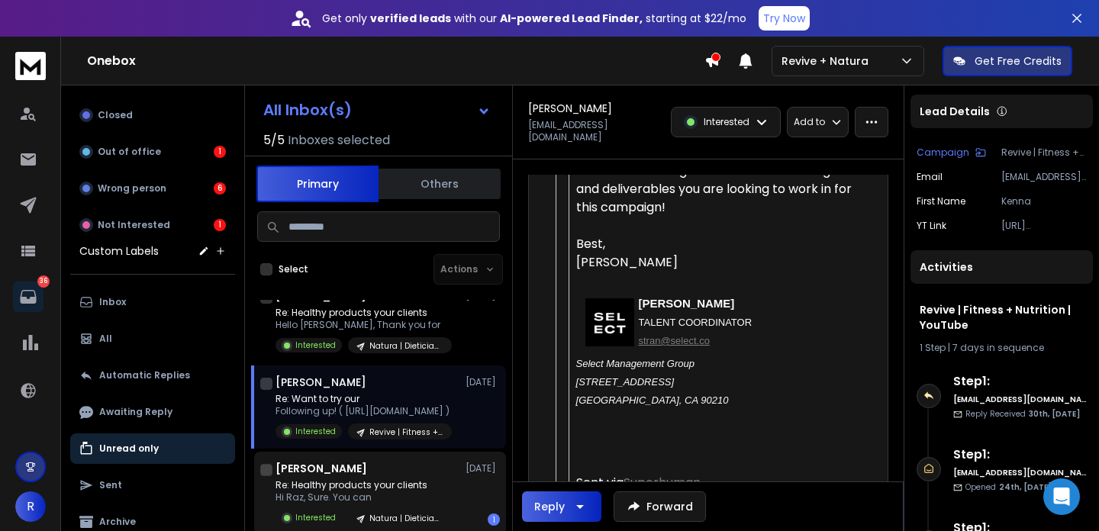
click at [366, 492] on p "Hi Raz, Sure. You can" at bounding box center [363, 497] width 176 height 12
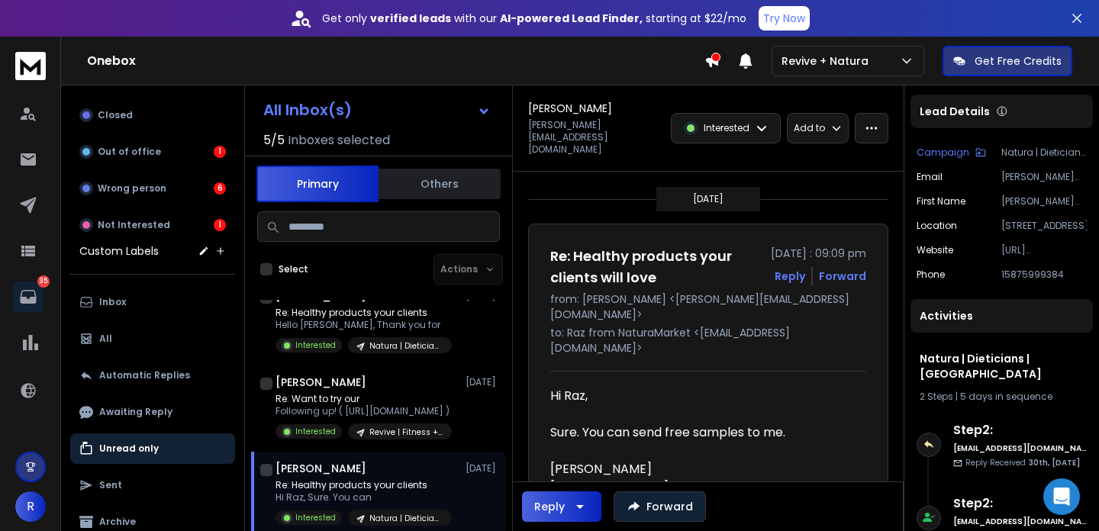
click at [645, 506] on button "Forward" at bounding box center [660, 506] width 92 height 31
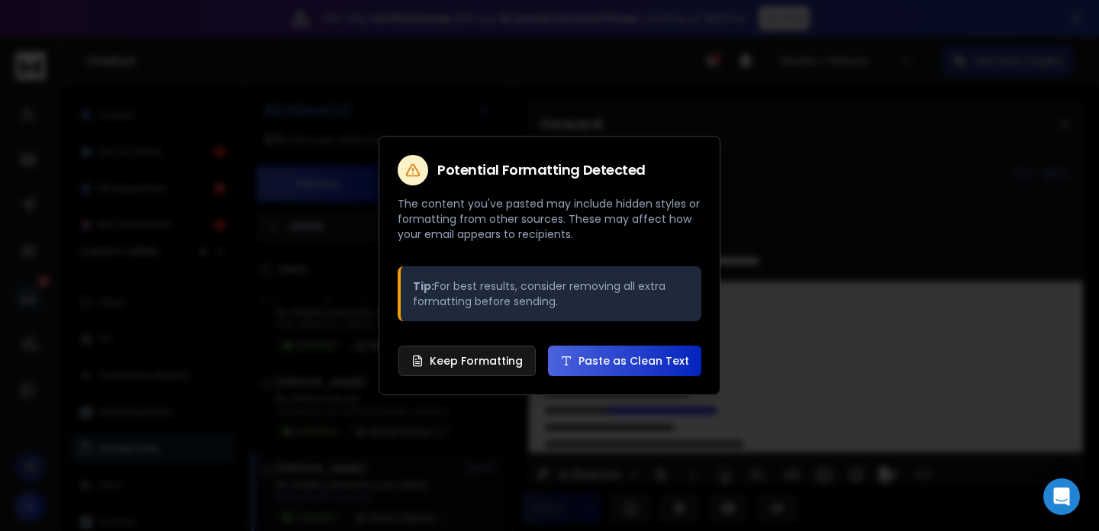
click at [909, 173] on div at bounding box center [549, 265] width 1099 height 531
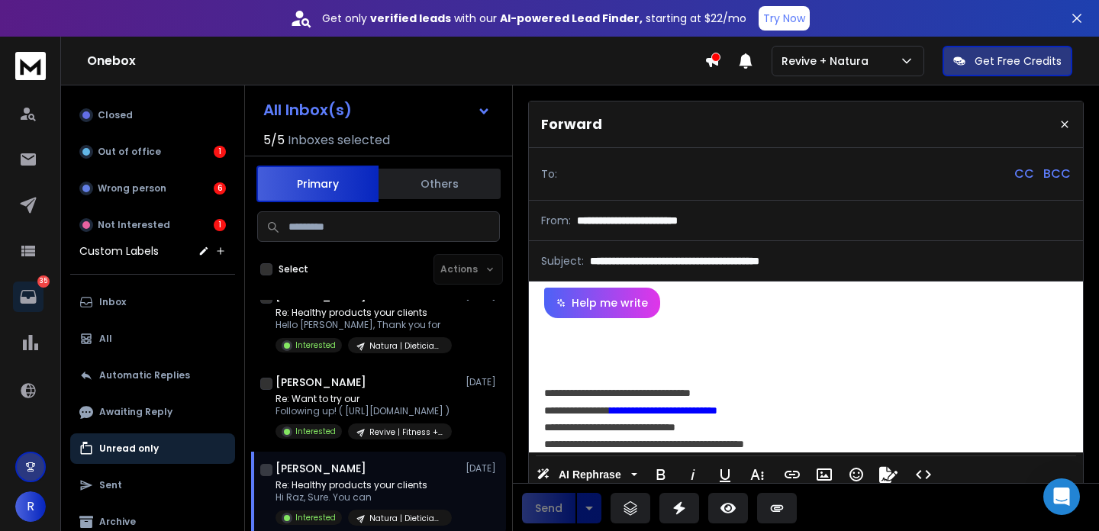
click at [589, 184] on input at bounding box center [616, 173] width 107 height 27
paste input "**********"
type input "**********"
click at [541, 500] on div "Send" at bounding box center [561, 508] width 79 height 31
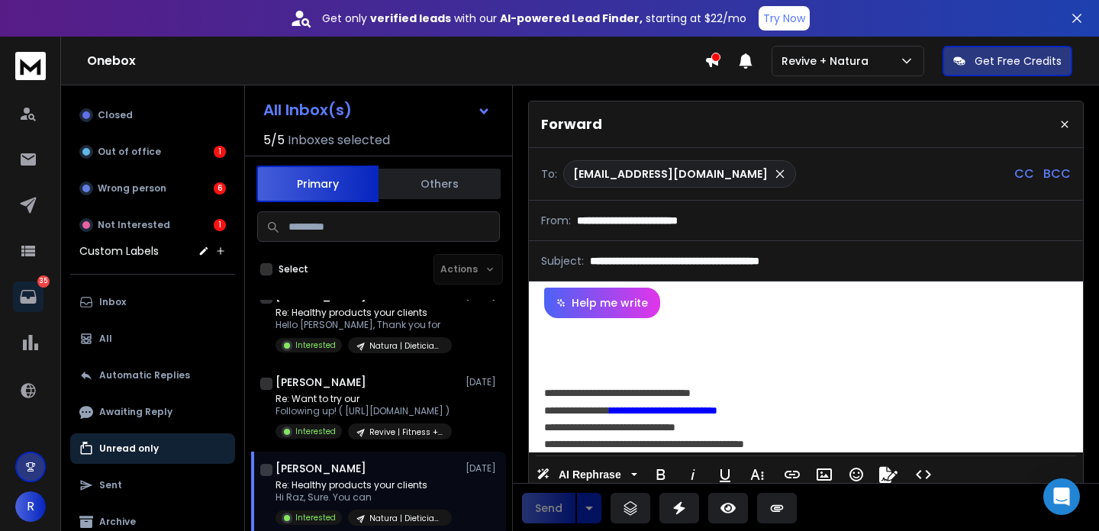
scroll to position [0, 0]
click at [547, 514] on div "Send" at bounding box center [561, 508] width 79 height 31
click at [594, 420] on p "**********" at bounding box center [797, 427] width 507 height 17
click at [808, 179] on input at bounding box center [862, 173] width 121 height 27
click at [607, 397] on p "**********" at bounding box center [797, 393] width 507 height 17
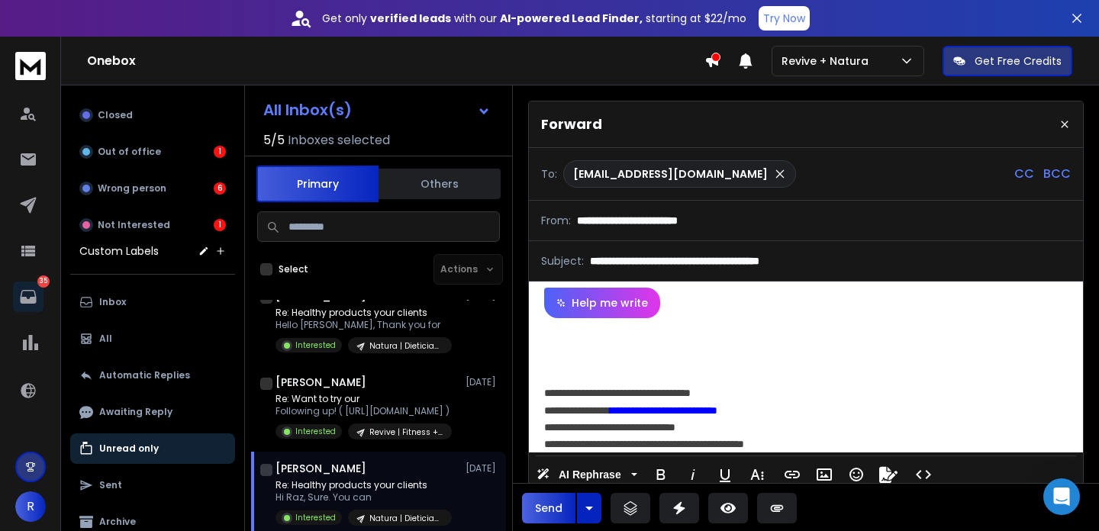
click at [556, 506] on button "Send" at bounding box center [548, 508] width 53 height 31
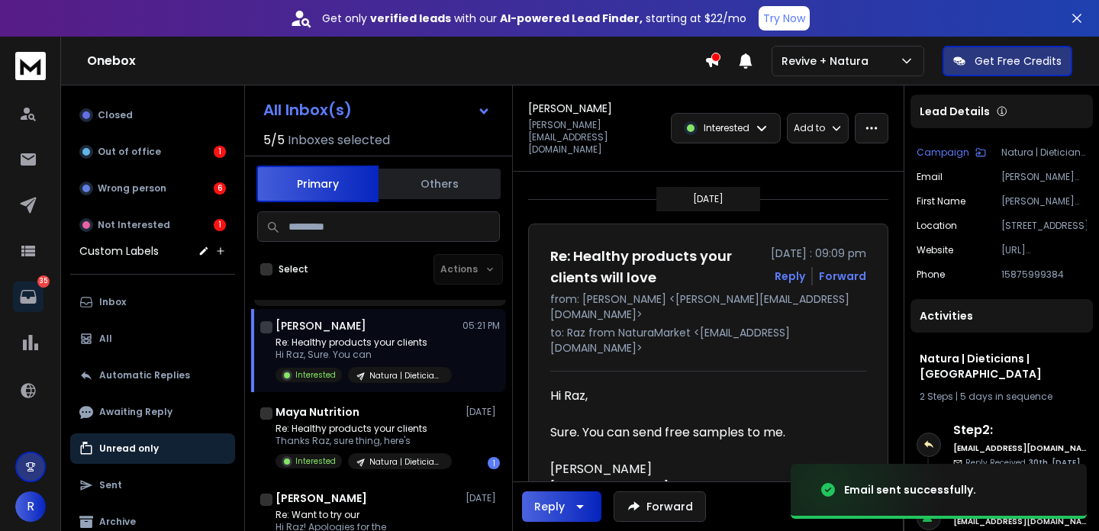
scroll to position [1565, 0]
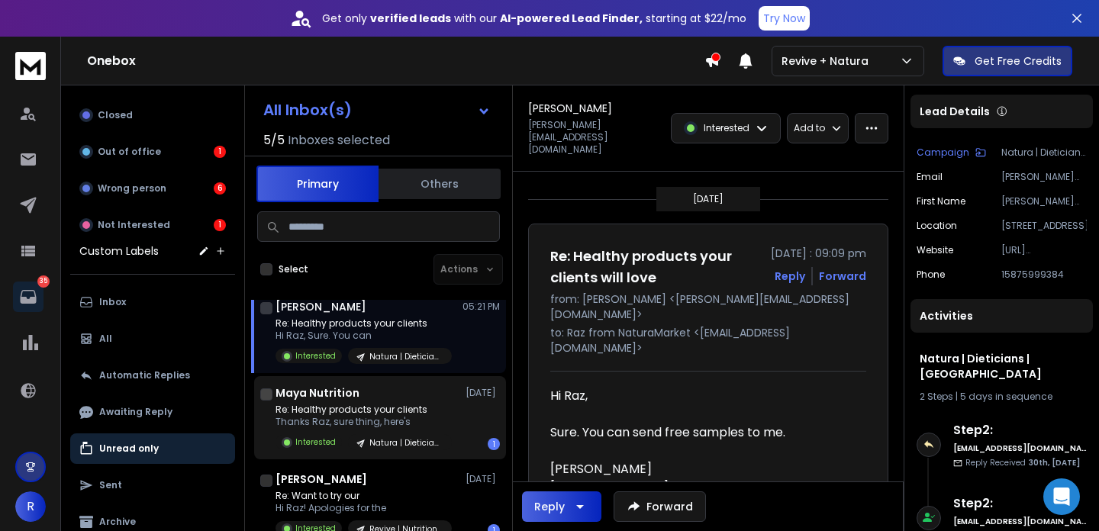
click at [387, 404] on p "Re: Healthy products your clients" at bounding box center [363, 410] width 176 height 12
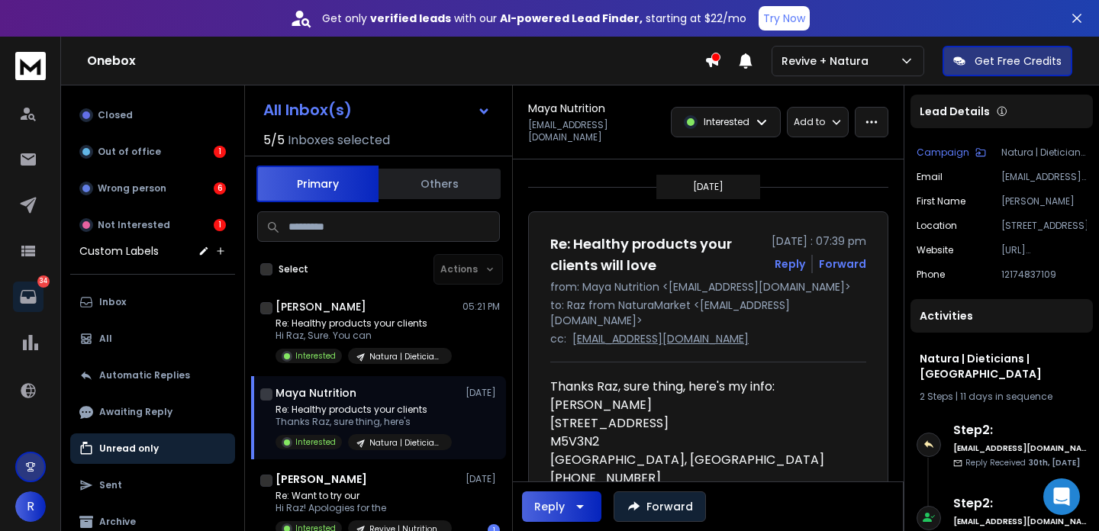
click at [648, 498] on button "Forward" at bounding box center [660, 506] width 92 height 31
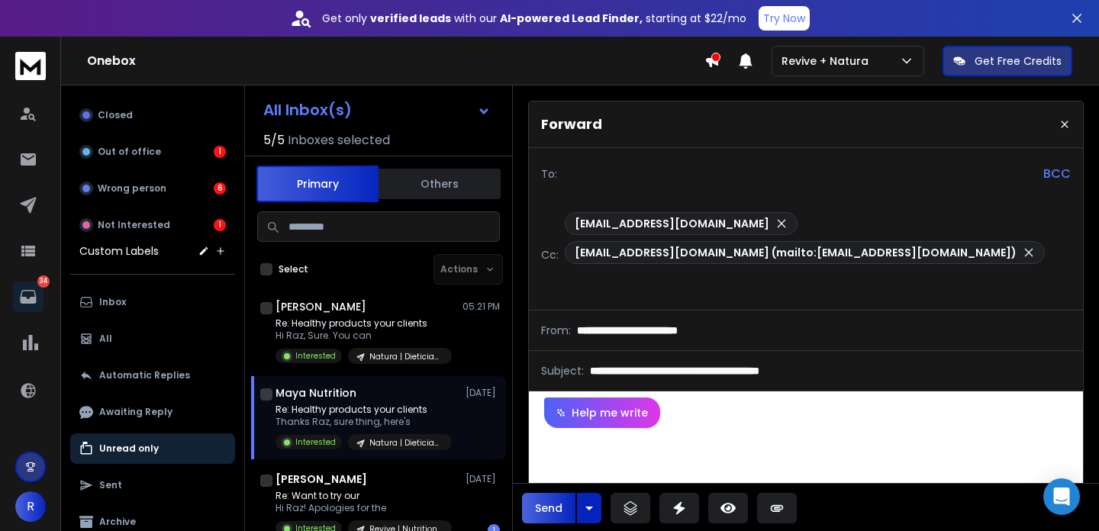
click at [646, 174] on input at bounding box center [616, 173] width 107 height 27
paste input "**********"
type input "**********"
click at [545, 506] on button "Send" at bounding box center [548, 508] width 53 height 31
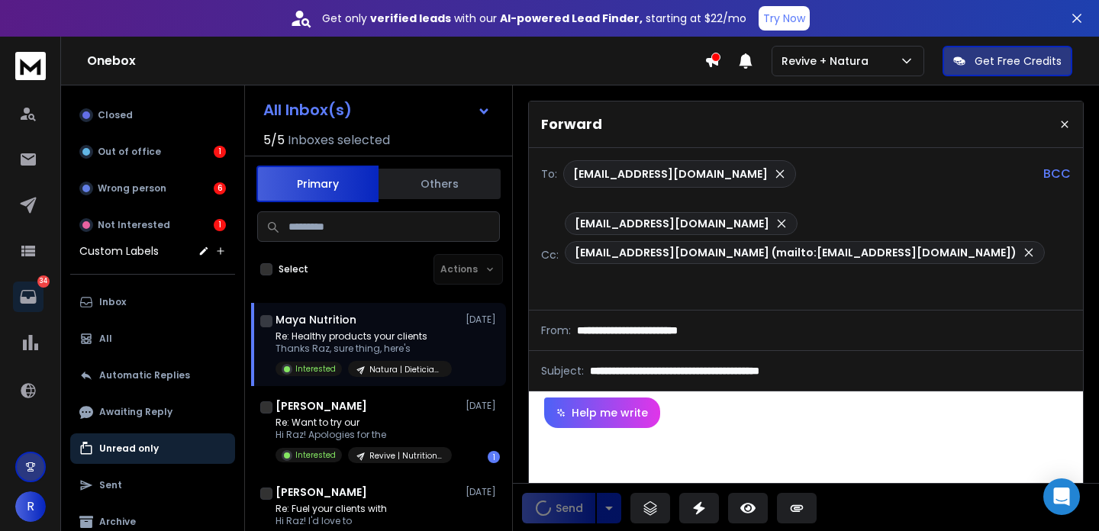
scroll to position [1651, 0]
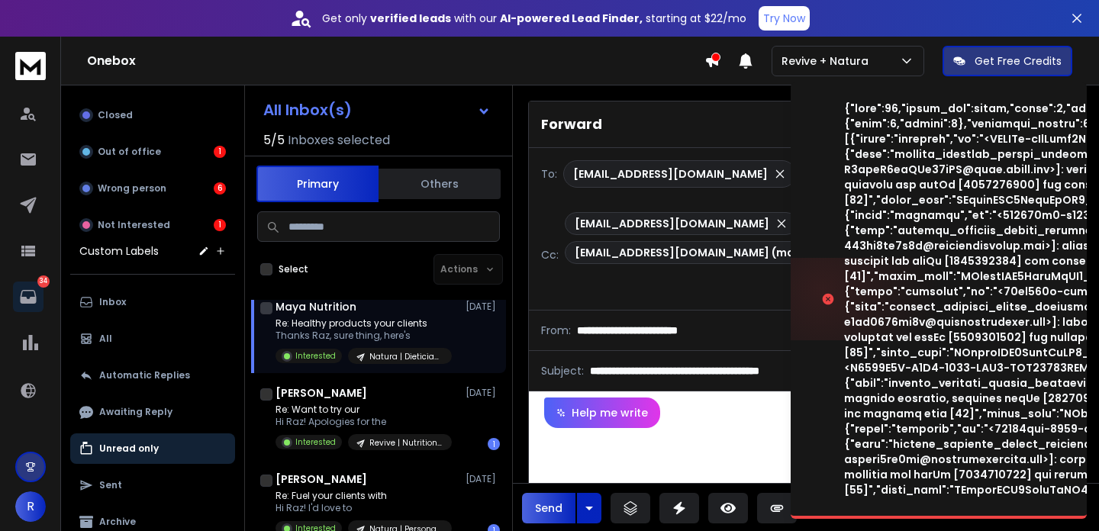
click at [371, 350] on div "Natura | Dieticians | [GEOGRAPHIC_DATA]" at bounding box center [400, 356] width 104 height 16
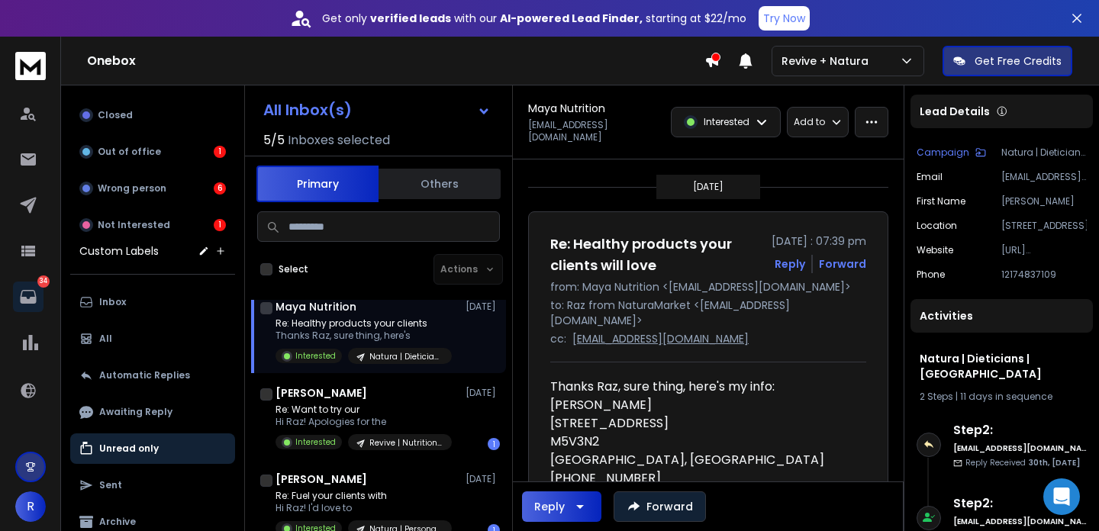
click at [643, 498] on button "Forward" at bounding box center [660, 506] width 92 height 31
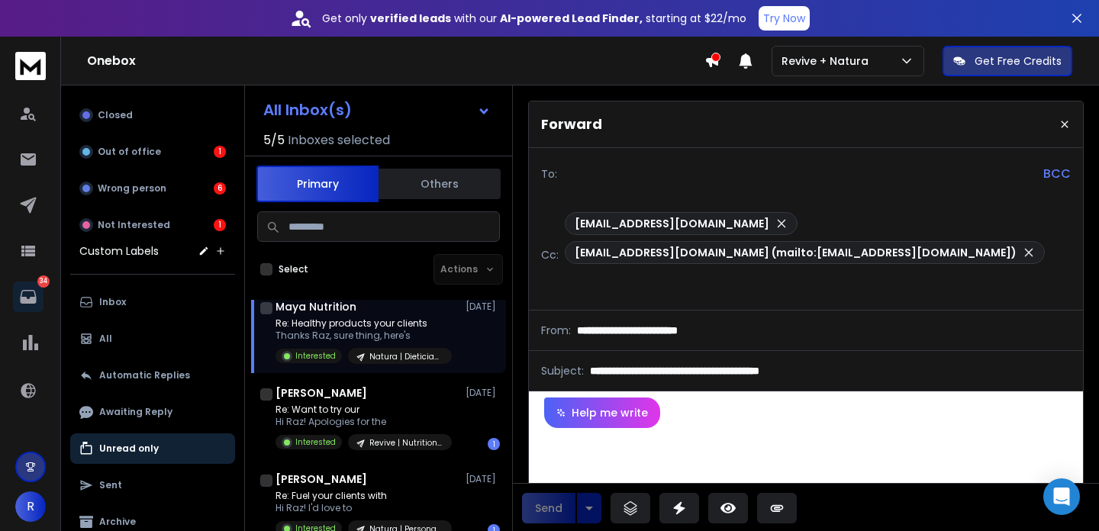
click at [628, 185] on input at bounding box center [616, 173] width 107 height 27
paste input "**********"
type input "**********"
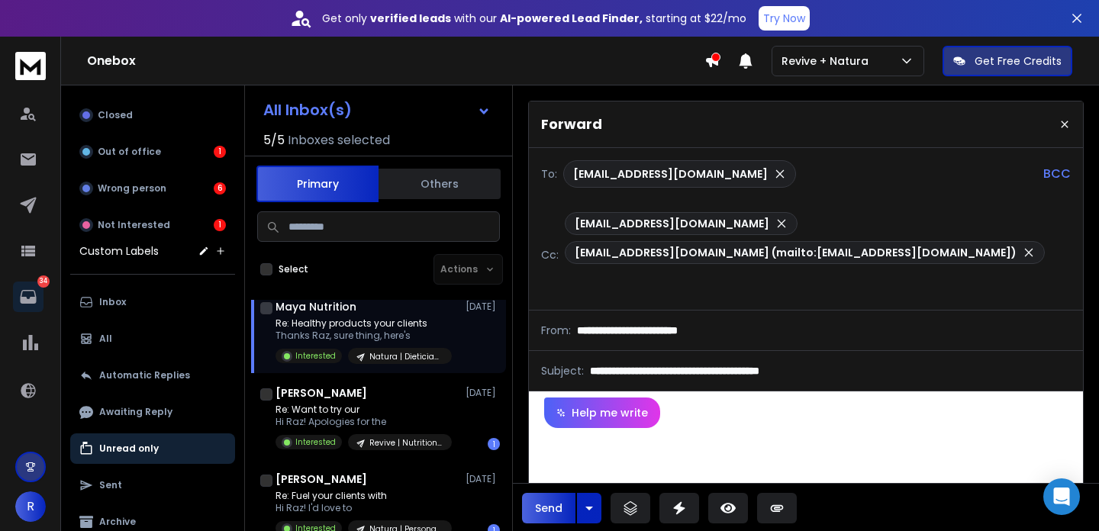
click at [548, 507] on button "Send" at bounding box center [548, 508] width 53 height 31
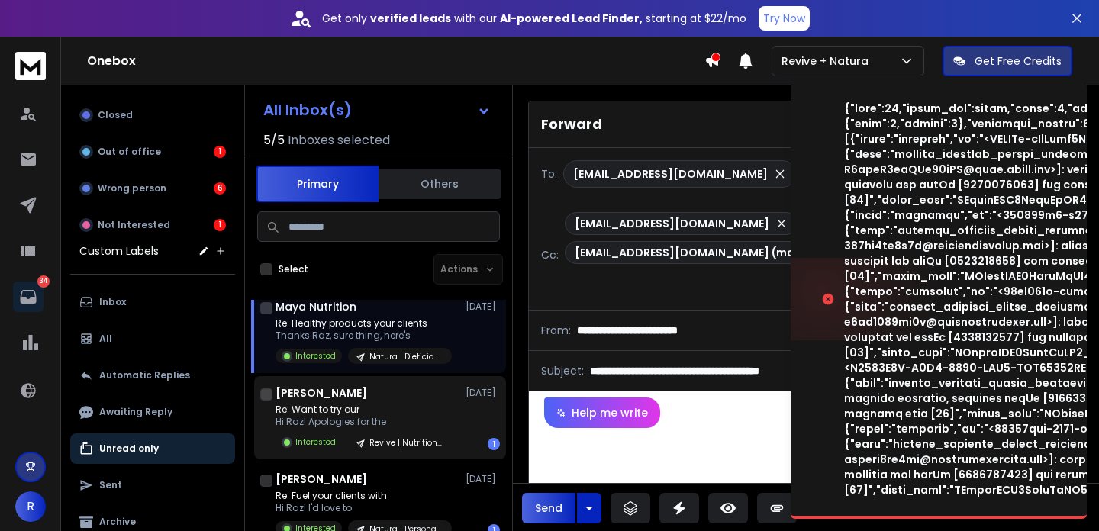
click at [320, 407] on p "Re: Want to try our" at bounding box center [363, 410] width 176 height 12
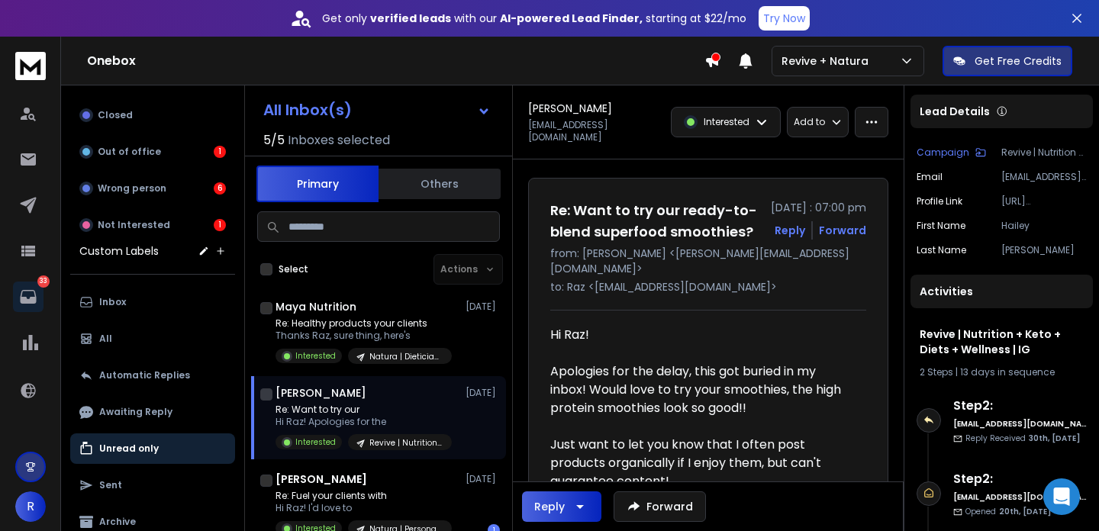
scroll to position [34, 0]
click at [559, 503] on div "Reply" at bounding box center [549, 506] width 31 height 15
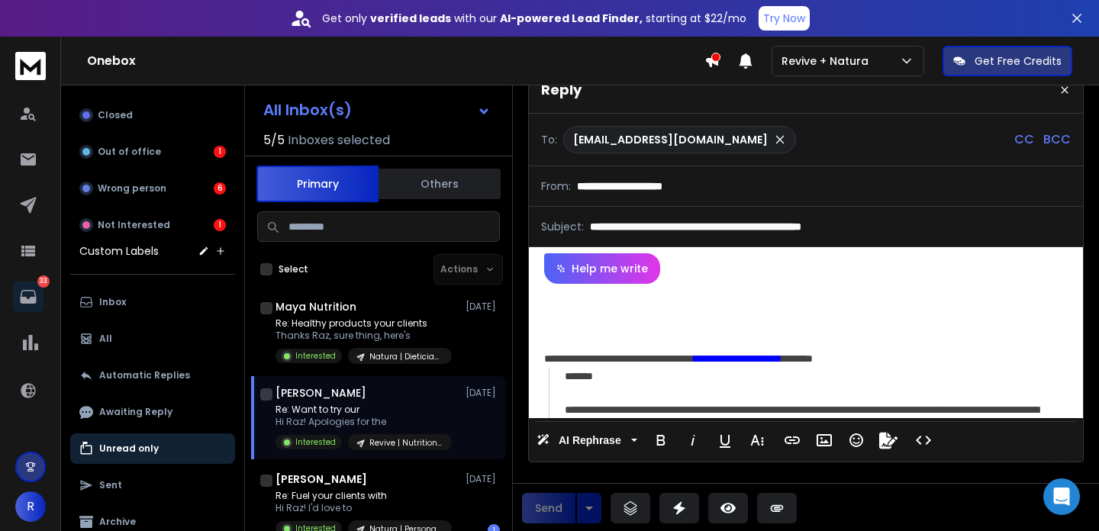
scroll to position [0, 0]
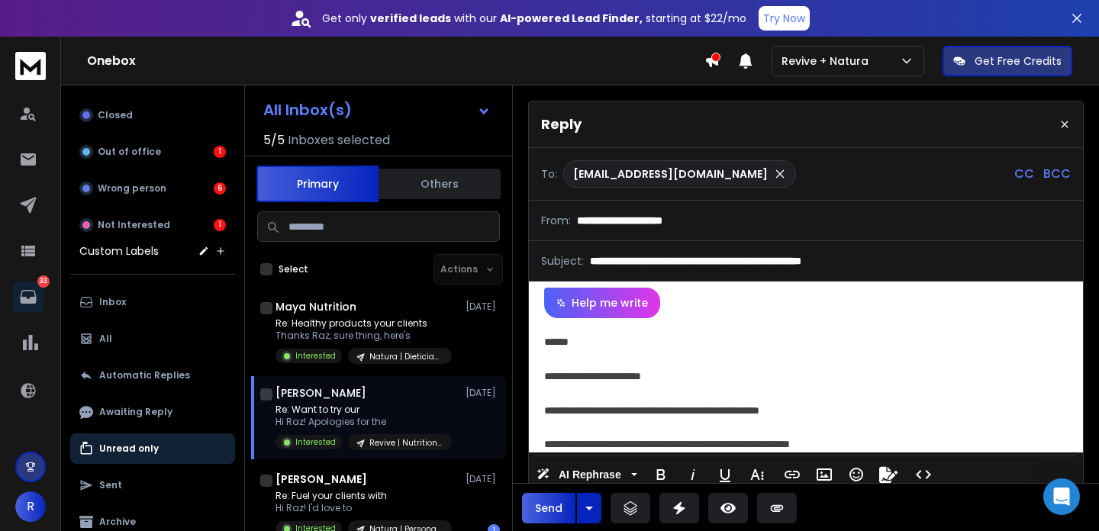
click at [1009, 173] on div "To: hailey@thetipsykale.com CC BCC" at bounding box center [806, 174] width 554 height 52
click at [1014, 175] on p "CC" at bounding box center [1024, 174] width 20 height 18
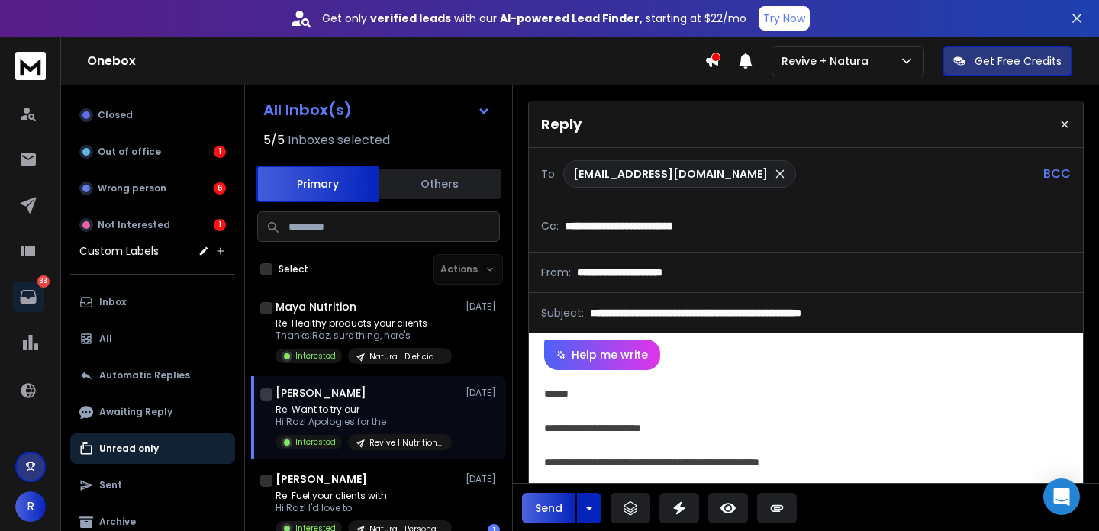
scroll to position [0, 53]
type input "**********"
click at [547, 508] on button "Send" at bounding box center [548, 508] width 53 height 31
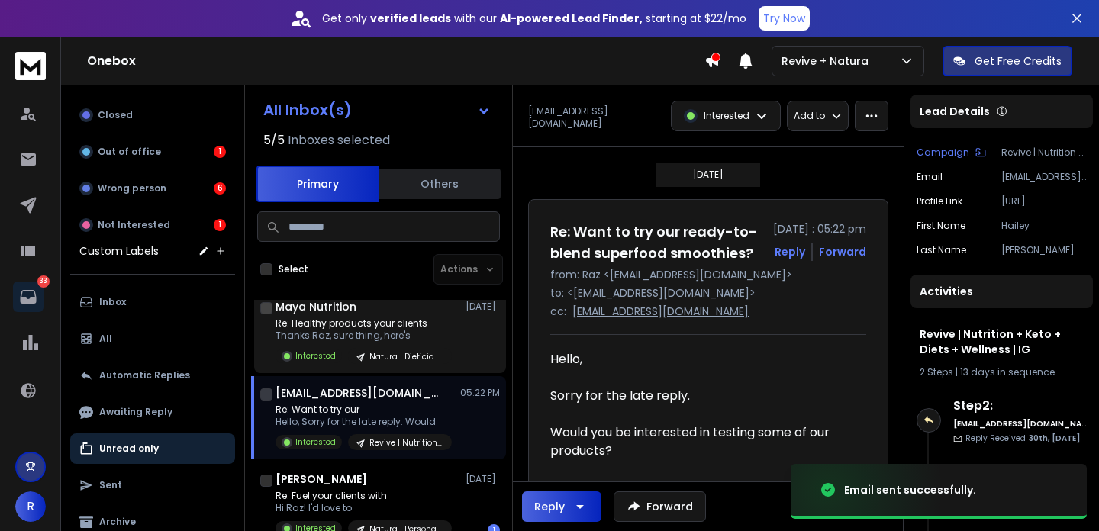
click at [404, 337] on p "Thanks Raz, sure thing, here's" at bounding box center [363, 336] width 176 height 12
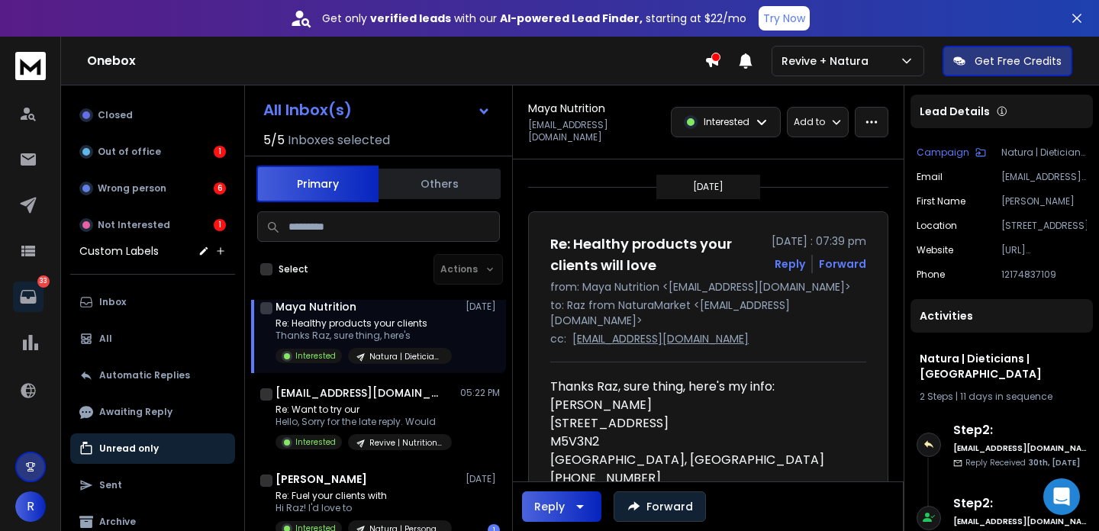
click at [652, 504] on button "Forward" at bounding box center [660, 506] width 92 height 31
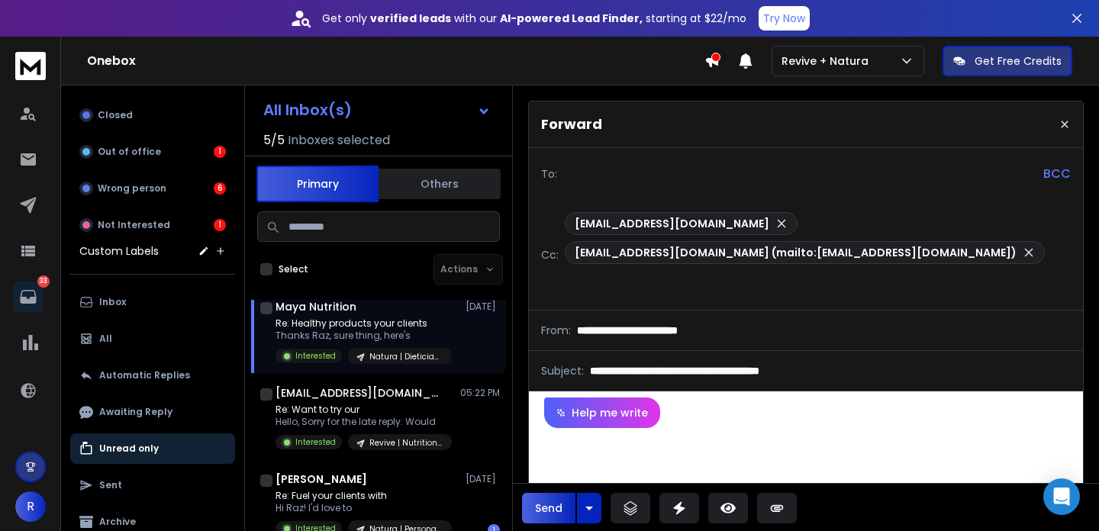
click at [617, 179] on input at bounding box center [616, 173] width 107 height 27
paste input "**********"
type input "**********"
click at [536, 511] on button "Send" at bounding box center [548, 508] width 53 height 31
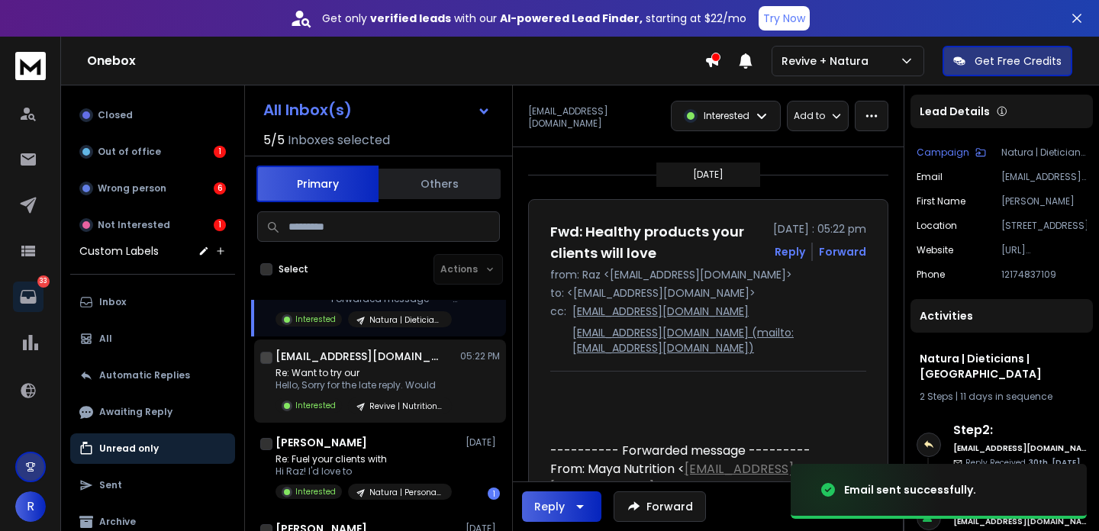
scroll to position [1722, 0]
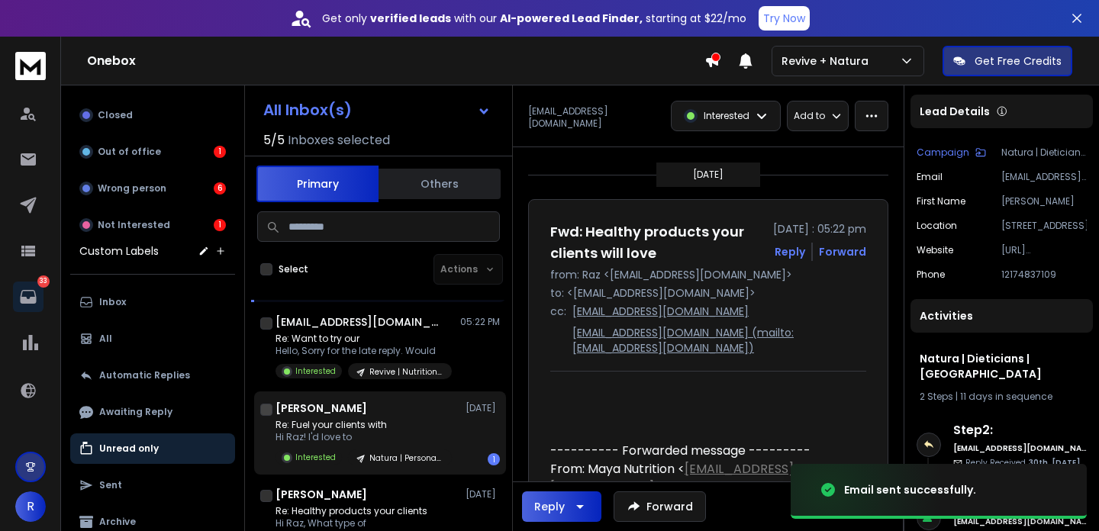
click at [404, 443] on div "Re: Fuel your clients with Hi Raz! I'd love to Interested Natura | Personal Tra…" at bounding box center [363, 442] width 176 height 47
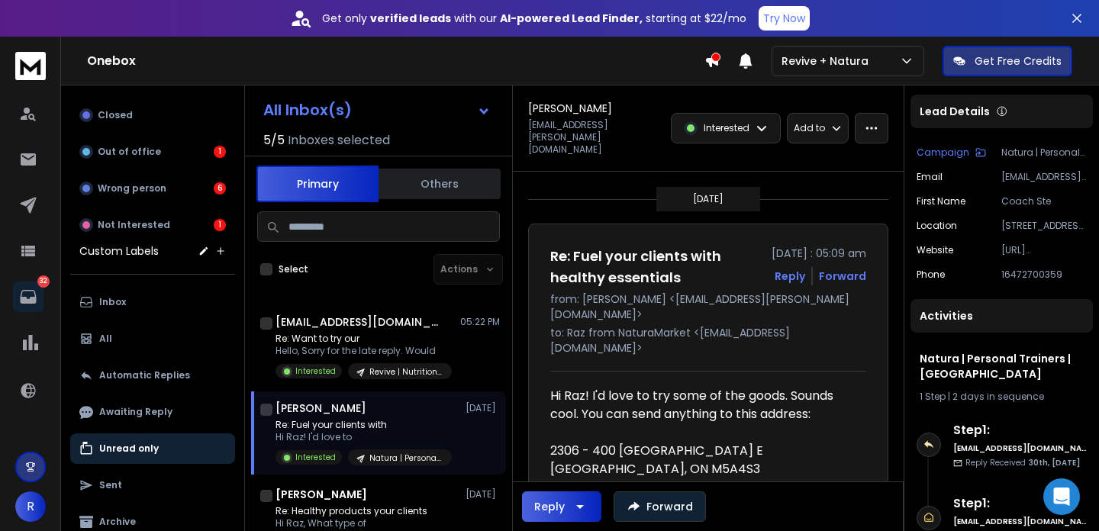
click at [645, 507] on button "Forward" at bounding box center [660, 506] width 92 height 31
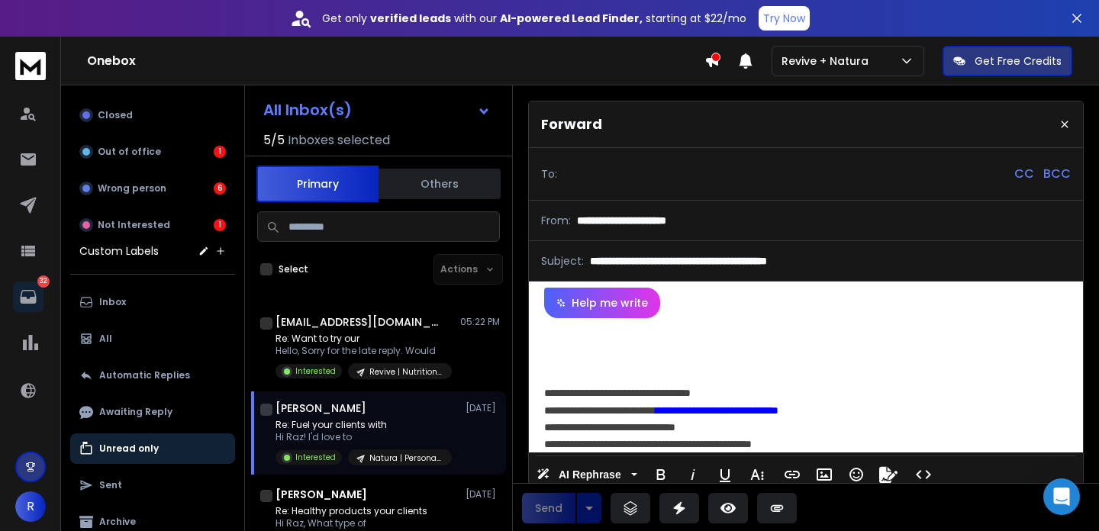
click at [614, 174] on input at bounding box center [616, 173] width 107 height 27
paste input "**********"
type input "**********"
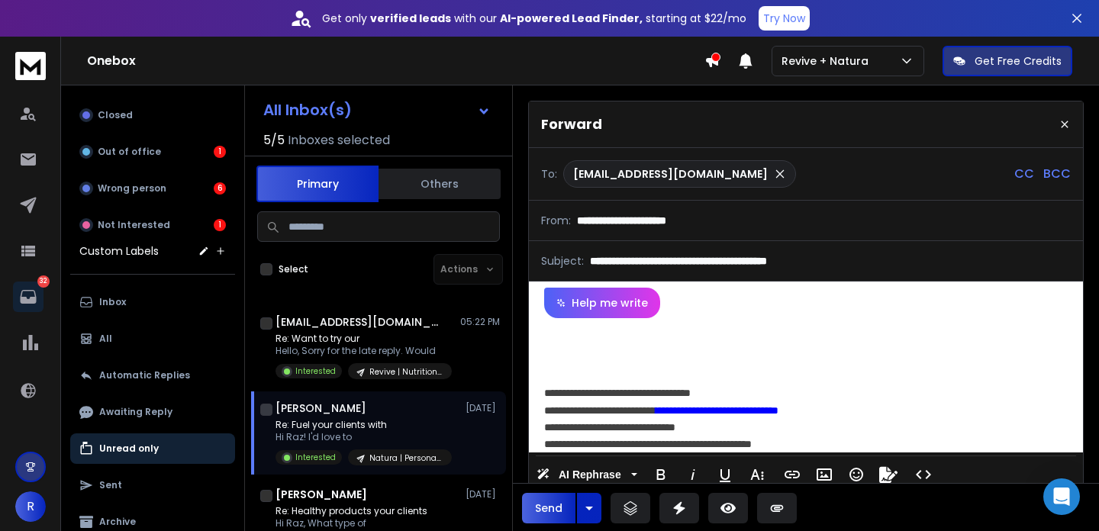
click at [542, 509] on button "Send" at bounding box center [548, 508] width 53 height 31
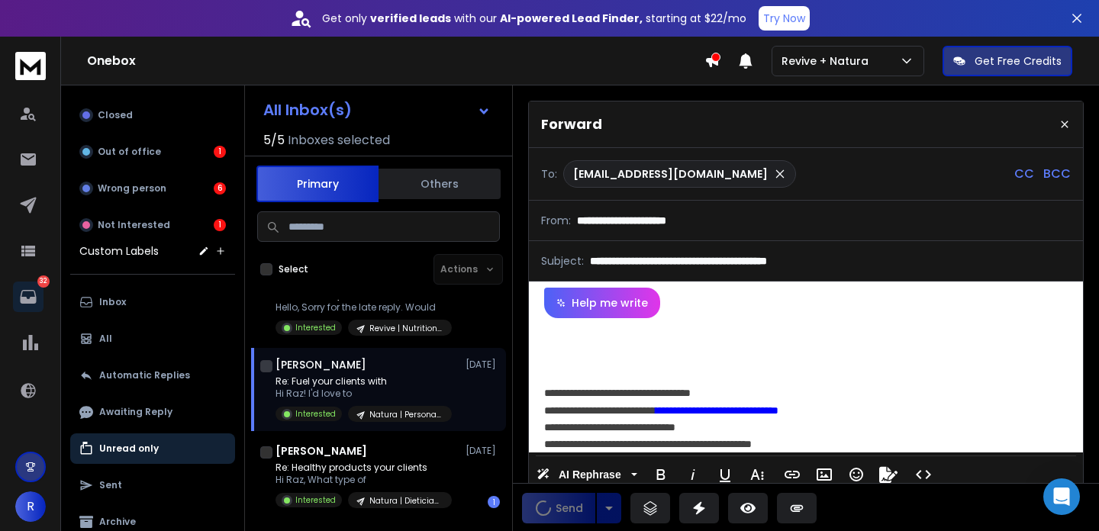
scroll to position [1781, 0]
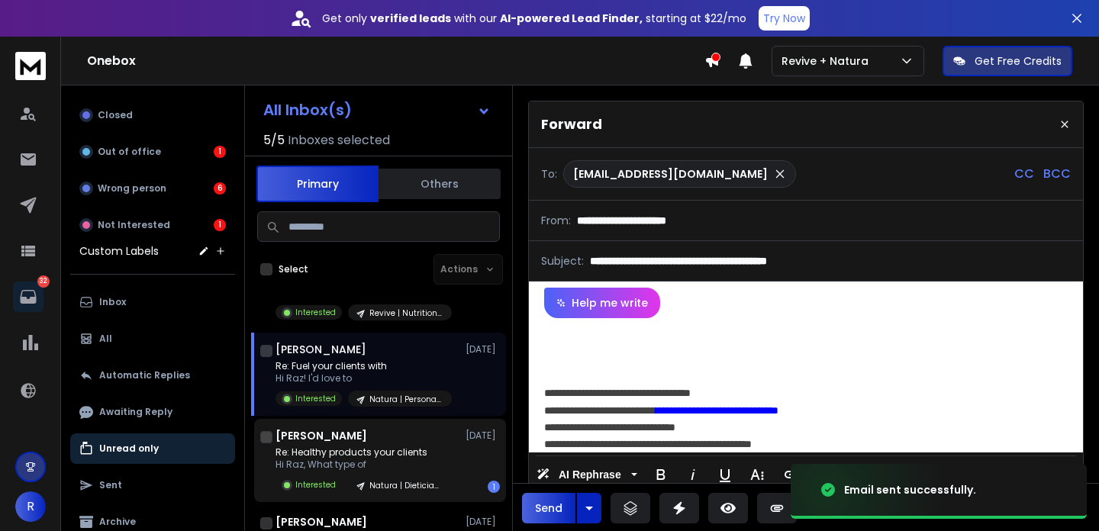
click at [405, 465] on p "Hi Raz, What type of" at bounding box center [363, 465] width 176 height 12
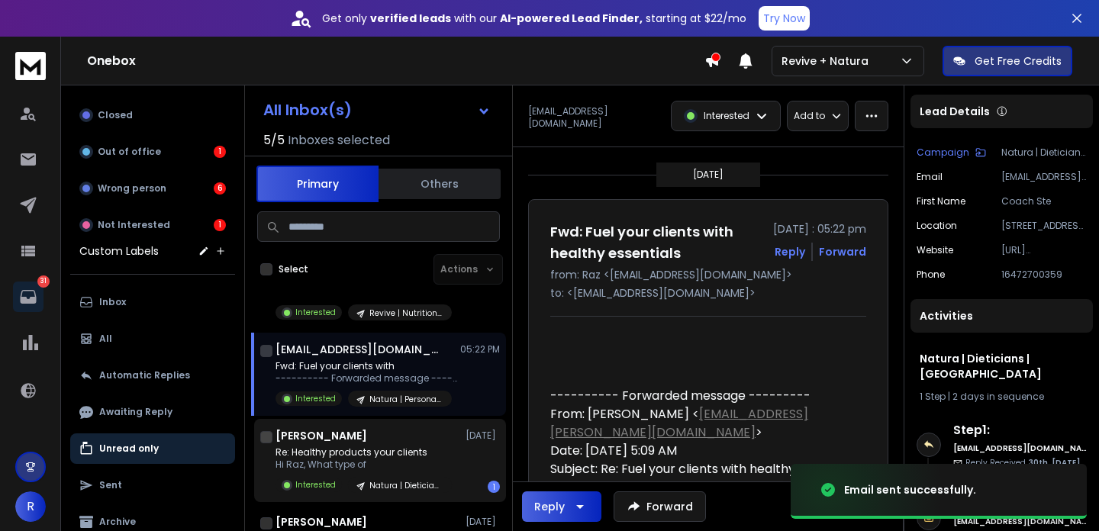
click at [385, 442] on div "Shagufta K 30 Jul" at bounding box center [387, 435] width 224 height 15
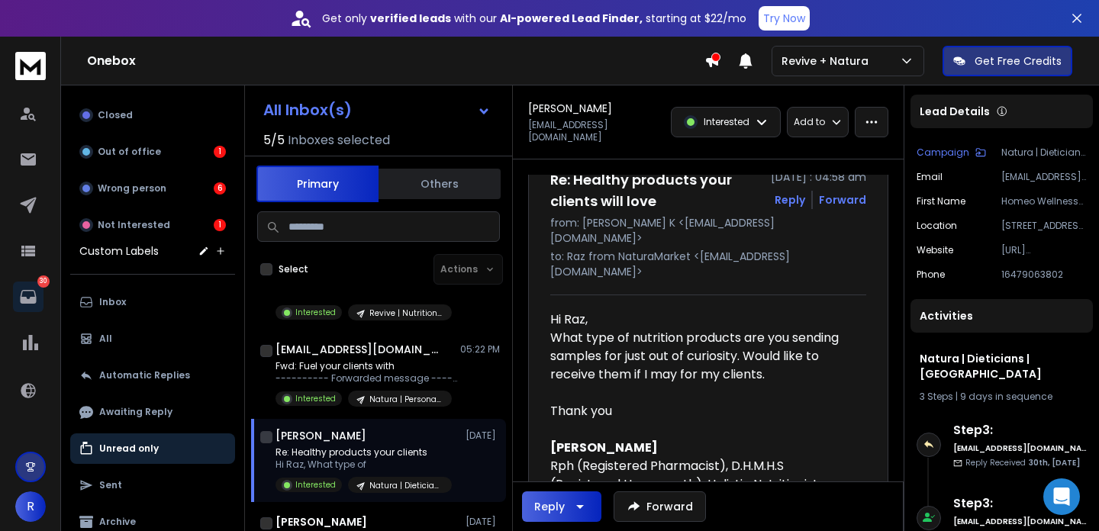
scroll to position [85, 0]
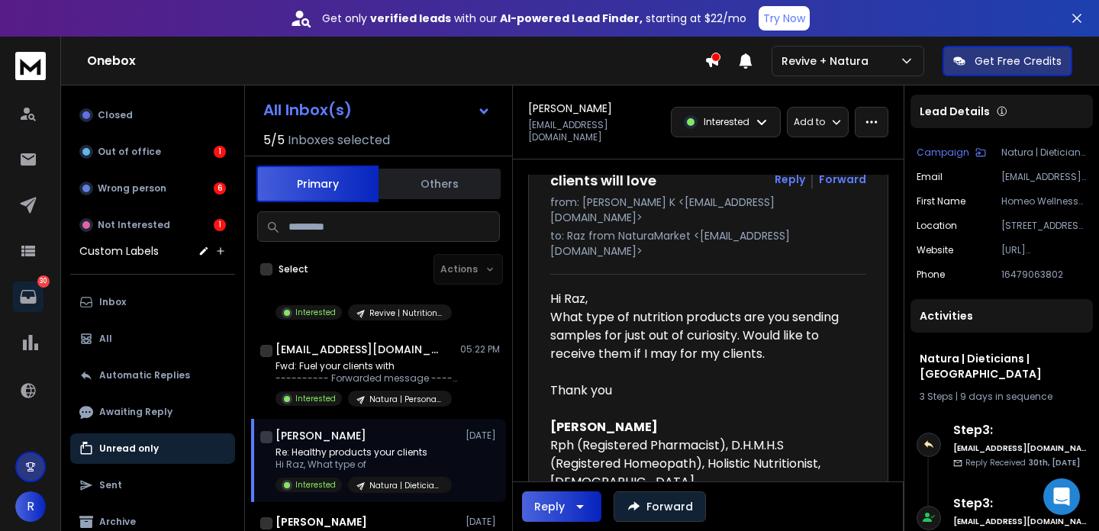
click at [650, 514] on button "Forward" at bounding box center [660, 506] width 92 height 31
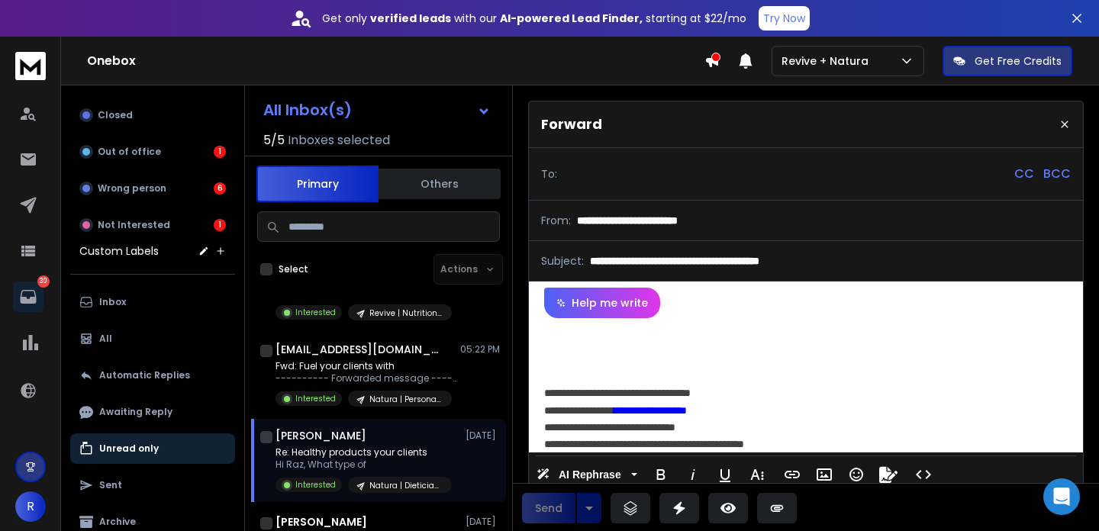
click at [617, 179] on input at bounding box center [616, 173] width 107 height 27
paste input "**********"
type input "**********"
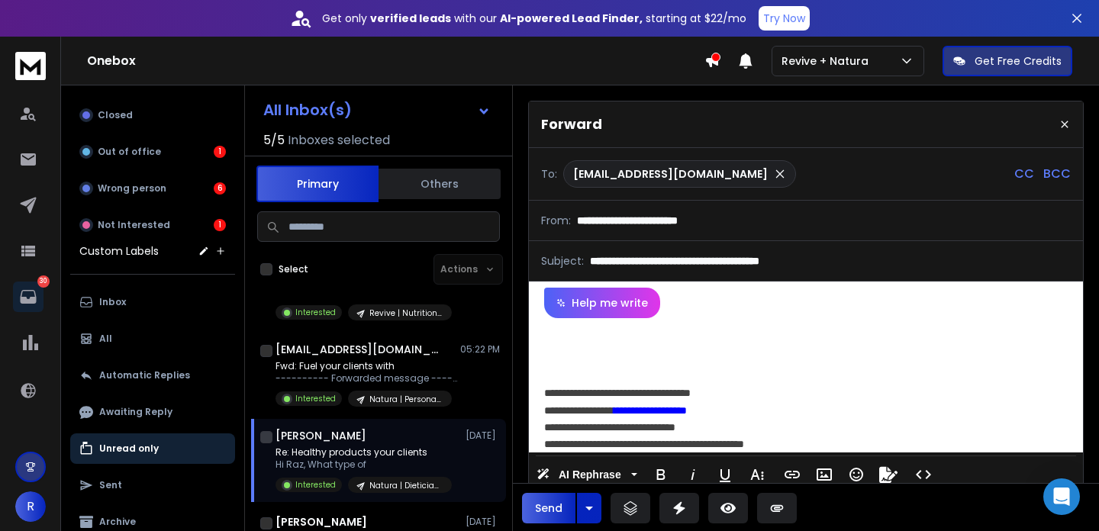
click at [541, 517] on button "Send" at bounding box center [548, 508] width 53 height 31
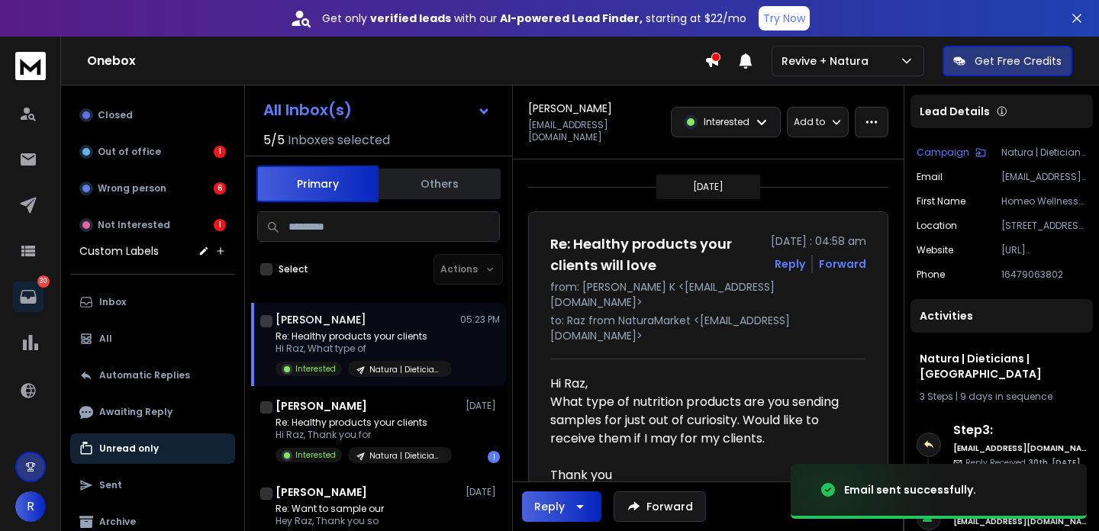
scroll to position [1898, 0]
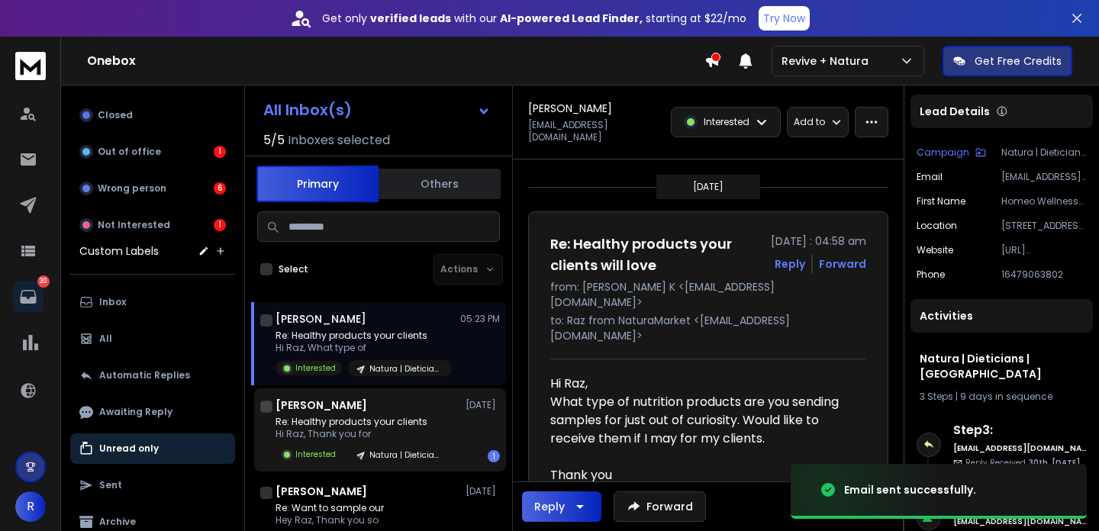
click at [406, 425] on p "Re: Healthy products your clients" at bounding box center [363, 422] width 176 height 12
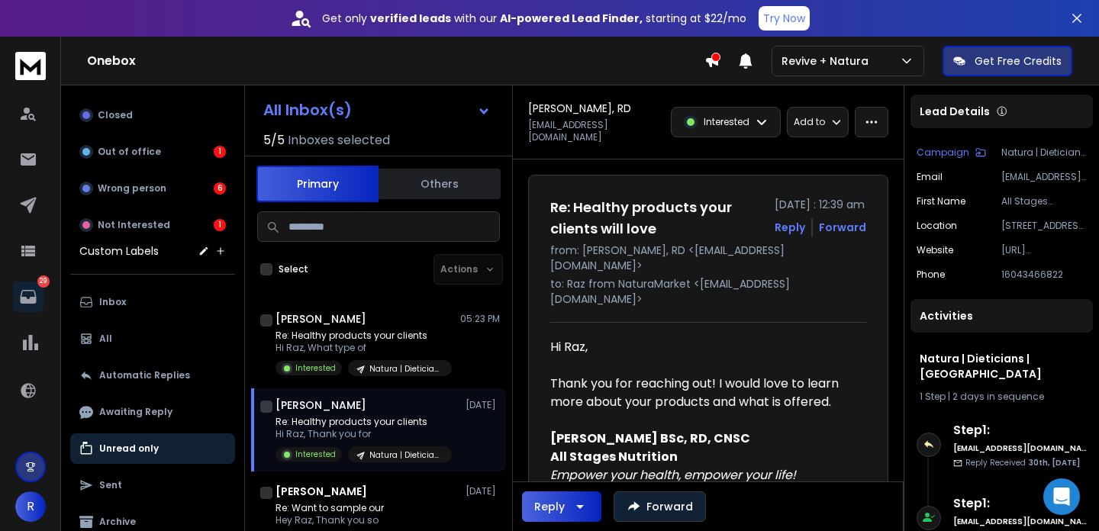
scroll to position [37, 0]
click at [581, 507] on icon "button" at bounding box center [580, 507] width 18 height 18
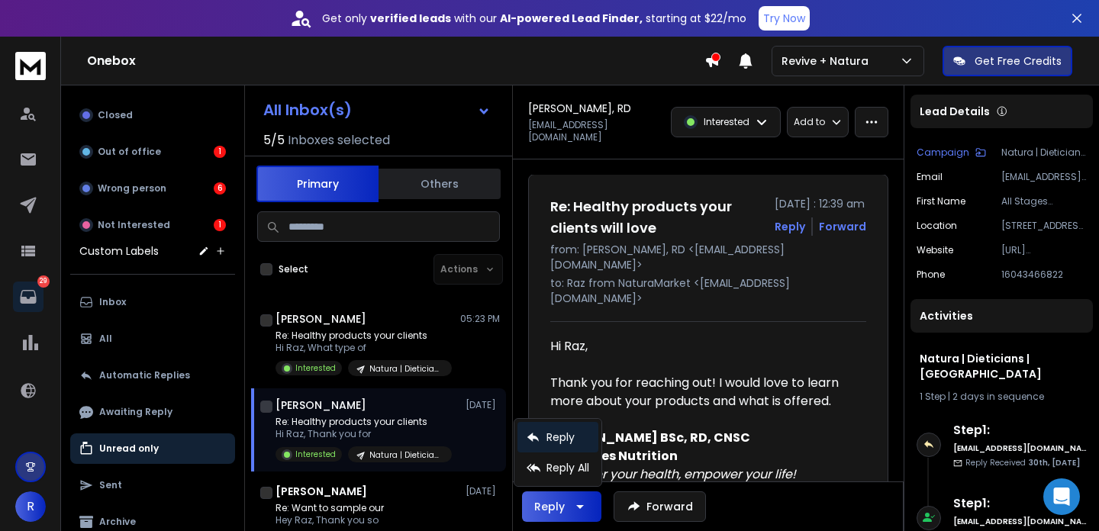
click at [527, 507] on button "Reply" at bounding box center [561, 506] width 79 height 31
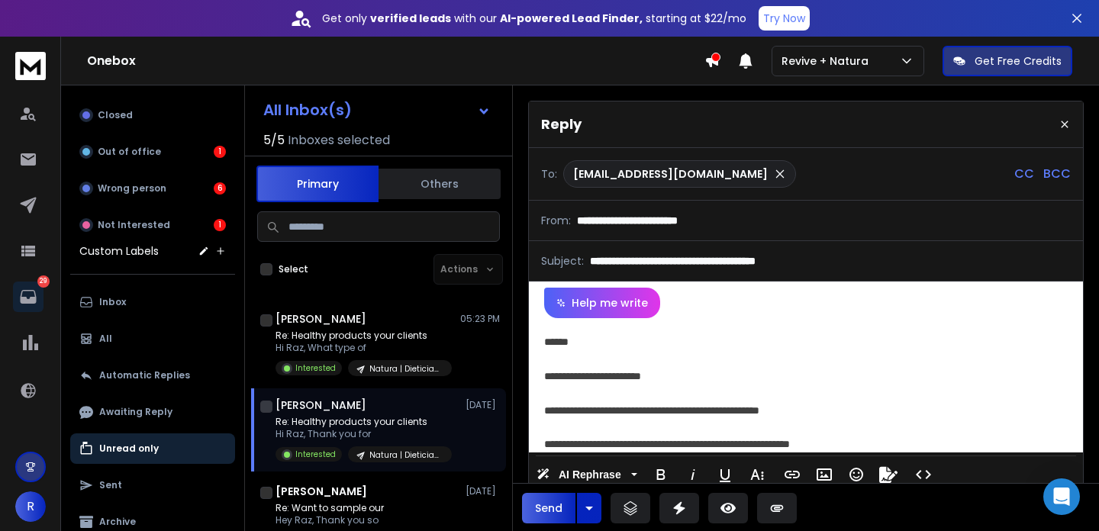
click at [1026, 178] on p "CC" at bounding box center [1024, 174] width 20 height 18
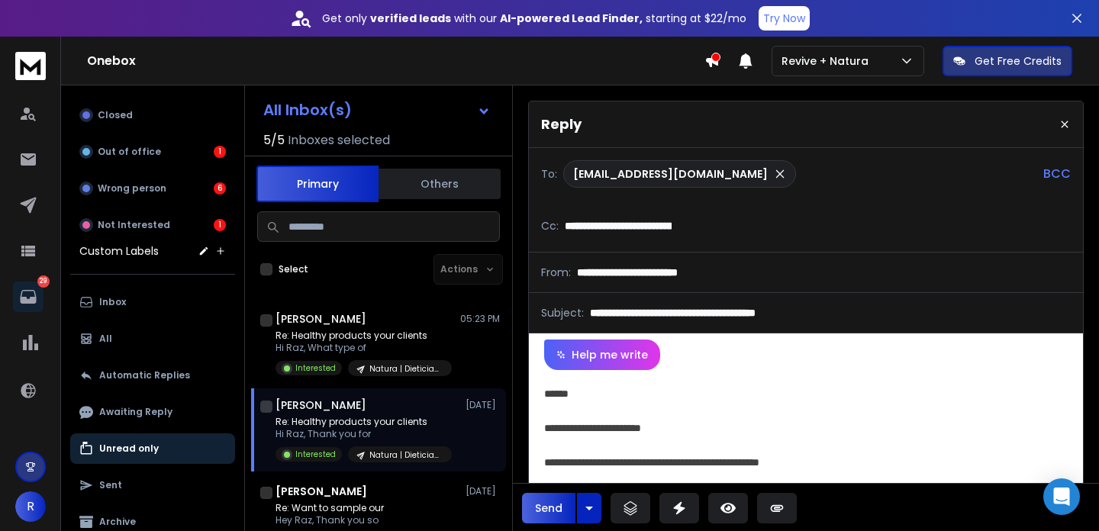
scroll to position [0, 53]
type input "**********"
click at [543, 506] on button "Send" at bounding box center [548, 508] width 53 height 31
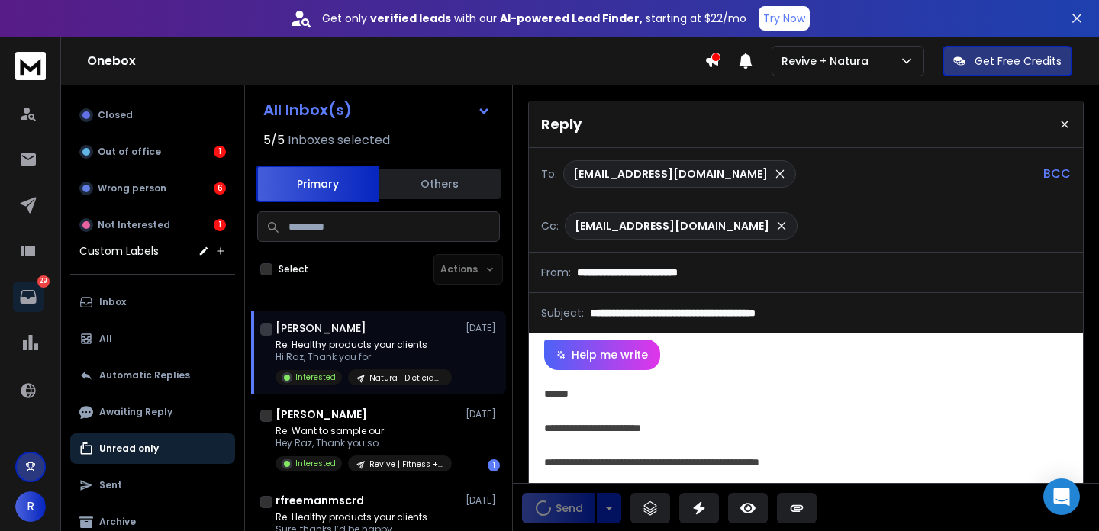
scroll to position [1983, 0]
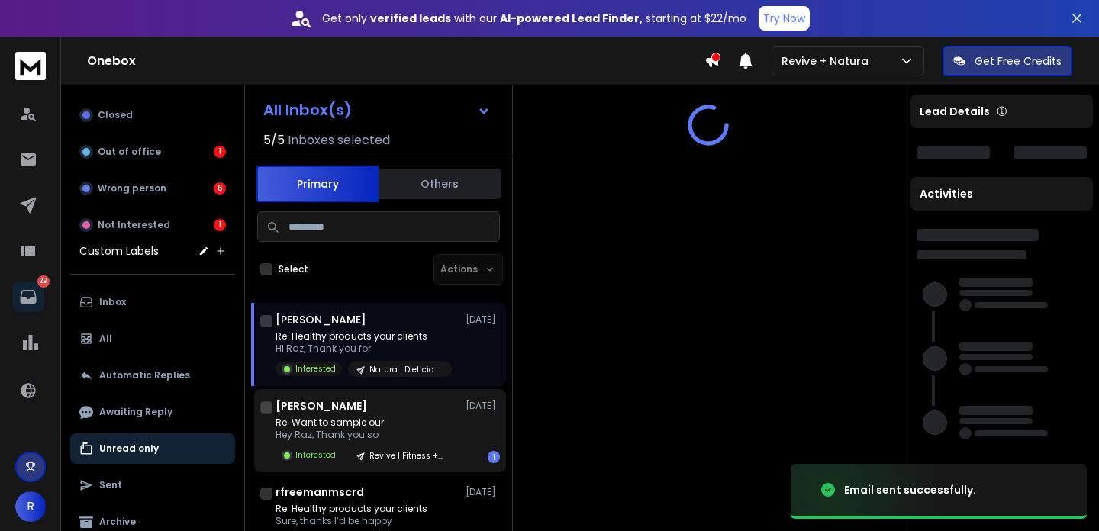
click at [394, 413] on div "Bryce Pickett 30 Jul Re: Want to sample our Hey Raz, Thank you so Interested Re…" at bounding box center [387, 430] width 224 height 65
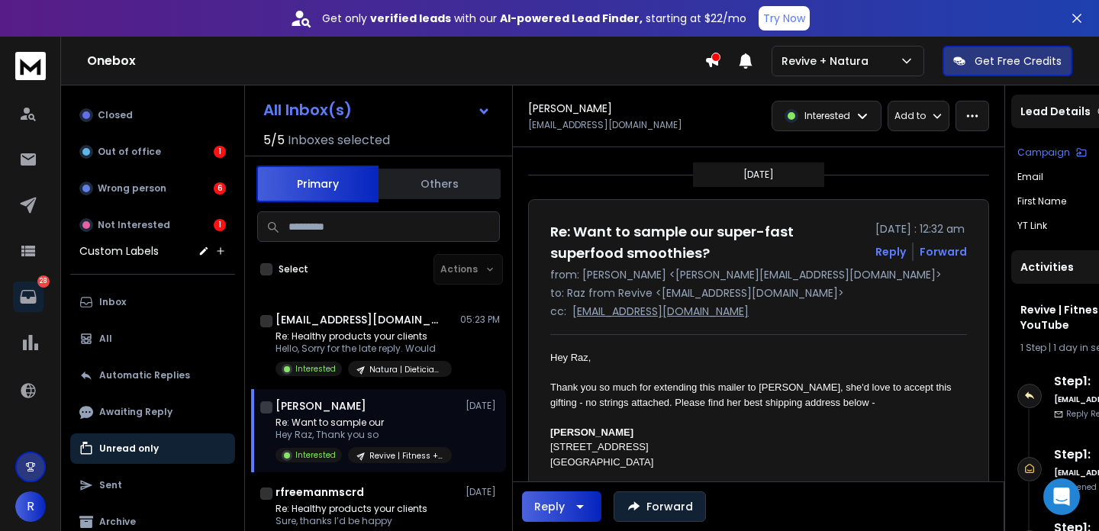
click at [657, 501] on button "Forward" at bounding box center [660, 506] width 92 height 31
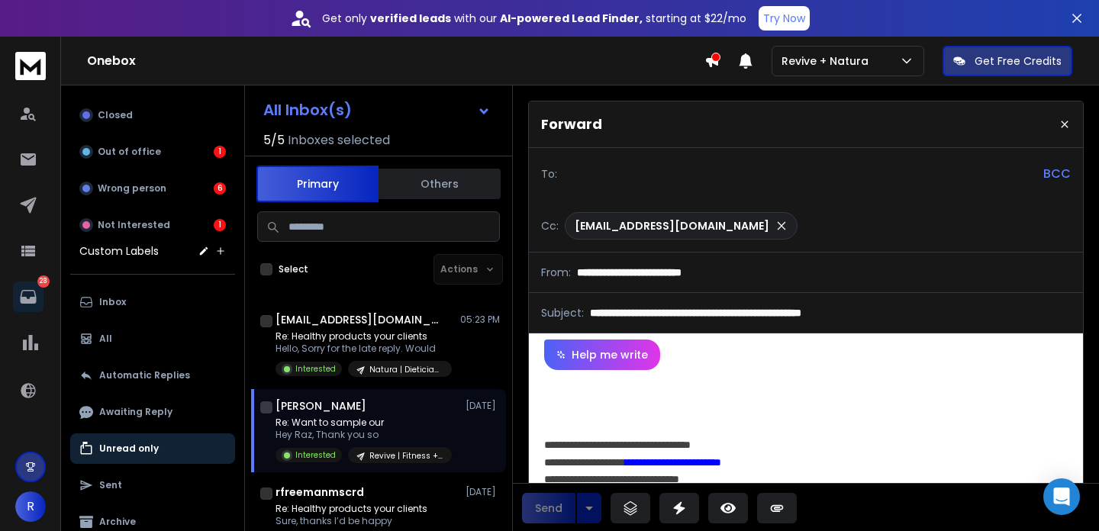
click at [629, 166] on input at bounding box center [616, 173] width 107 height 27
paste input "**********"
type input "**********"
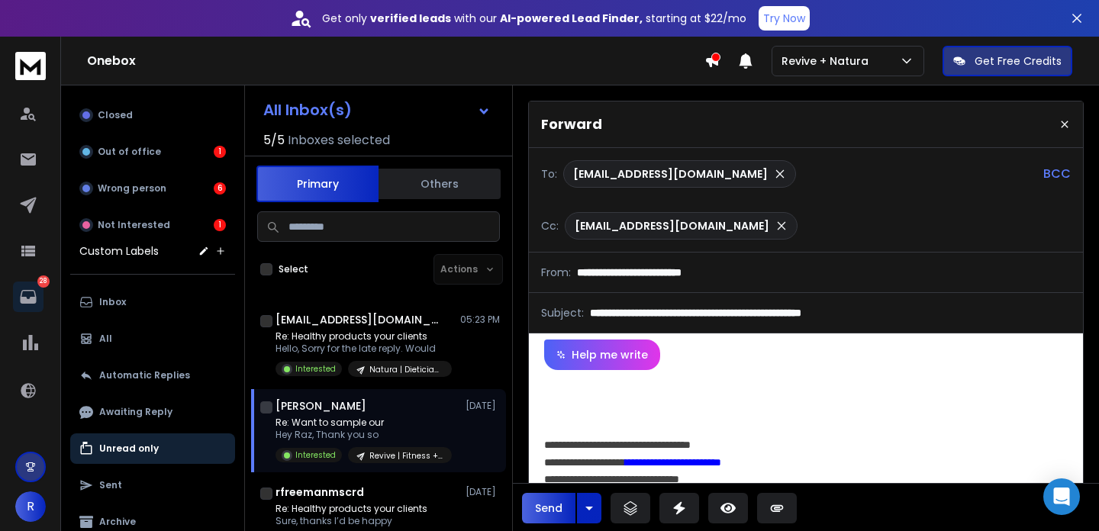
click at [554, 504] on button "Send" at bounding box center [548, 508] width 53 height 31
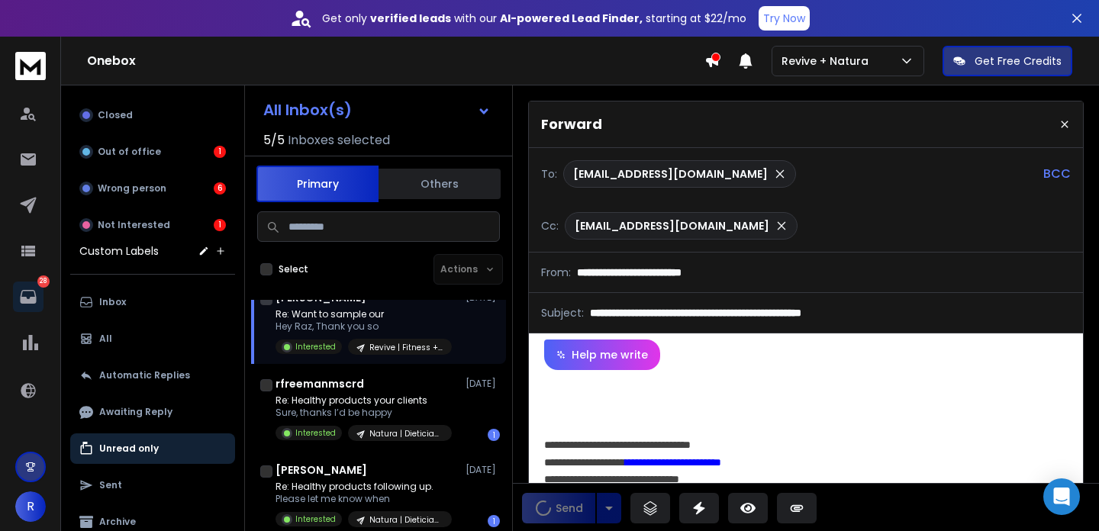
scroll to position [2095, 0]
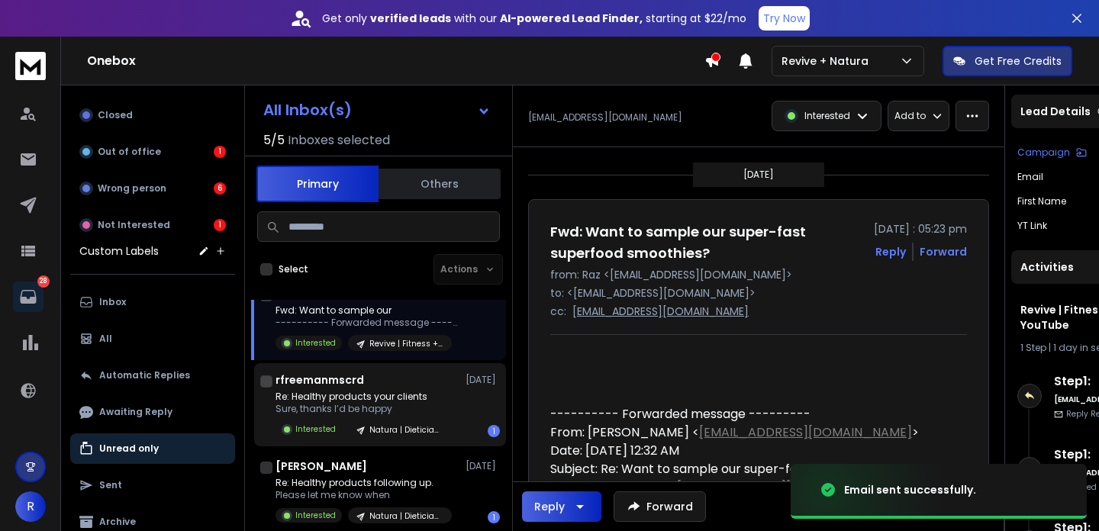
click at [398, 383] on div "rfreemanmscrd 29 Jul" at bounding box center [387, 379] width 224 height 15
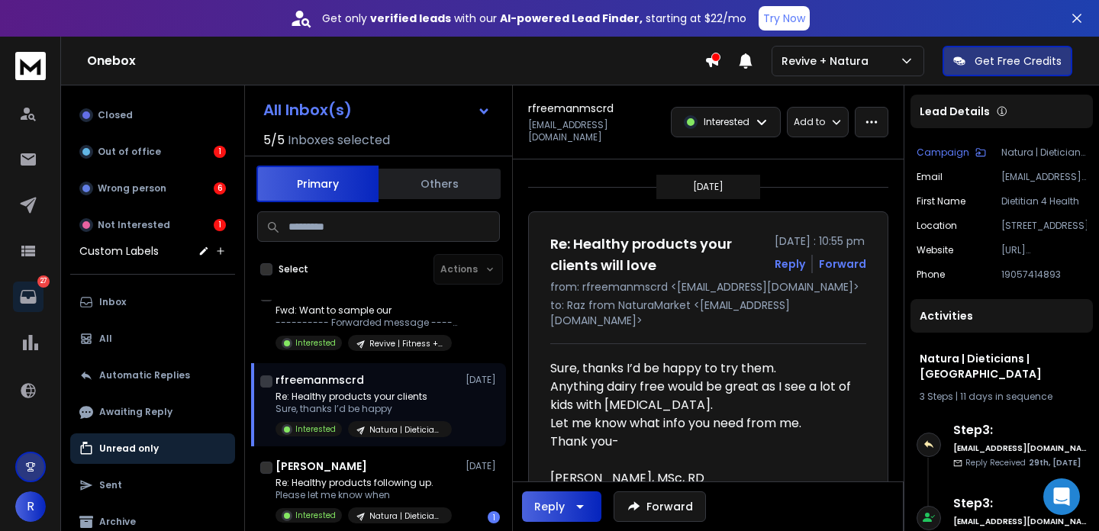
click at [539, 499] on div "Reply" at bounding box center [549, 506] width 31 height 15
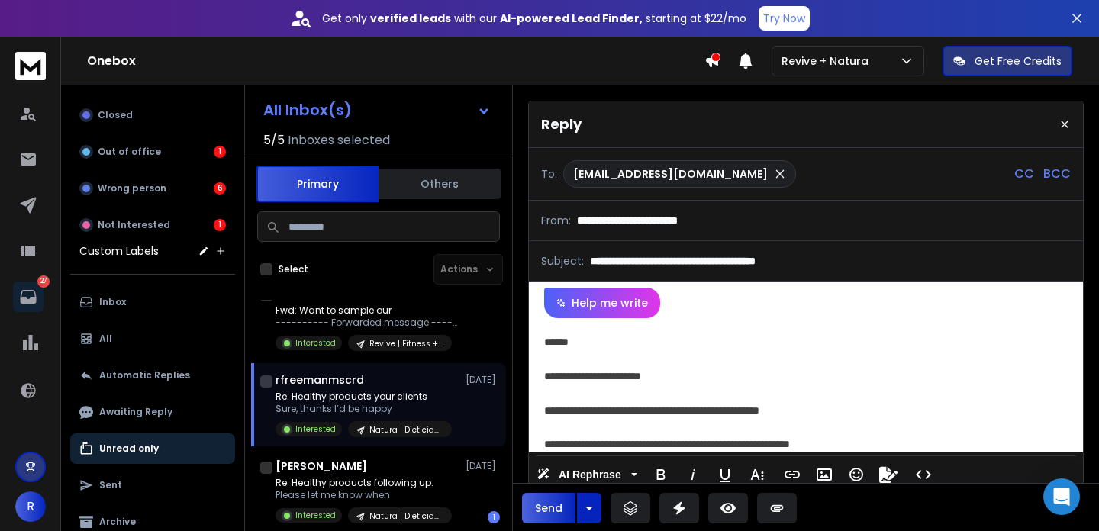
click at [1014, 174] on p "CC" at bounding box center [1024, 174] width 20 height 18
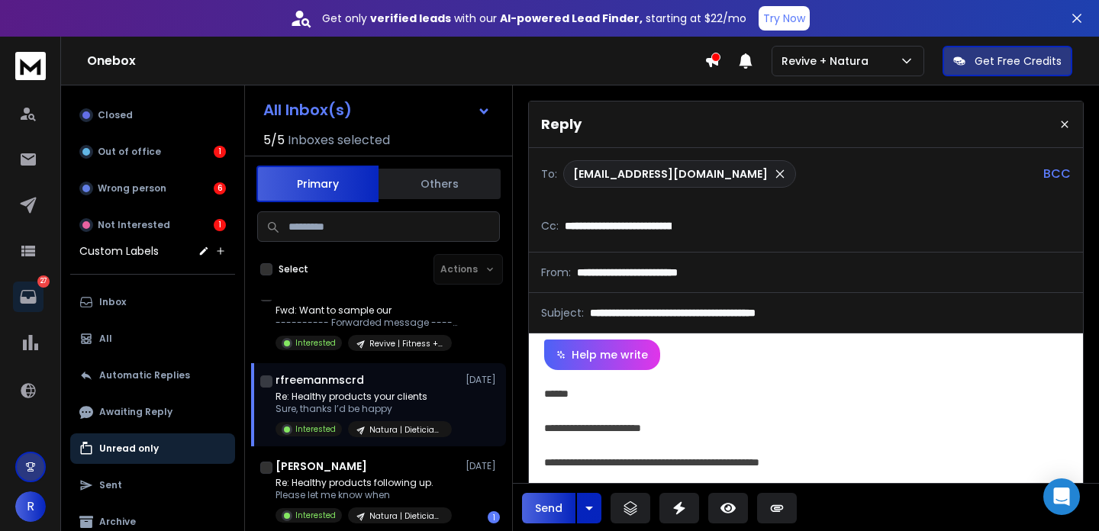
scroll to position [0, 53]
type input "**********"
click at [544, 507] on button "Send" at bounding box center [548, 508] width 53 height 31
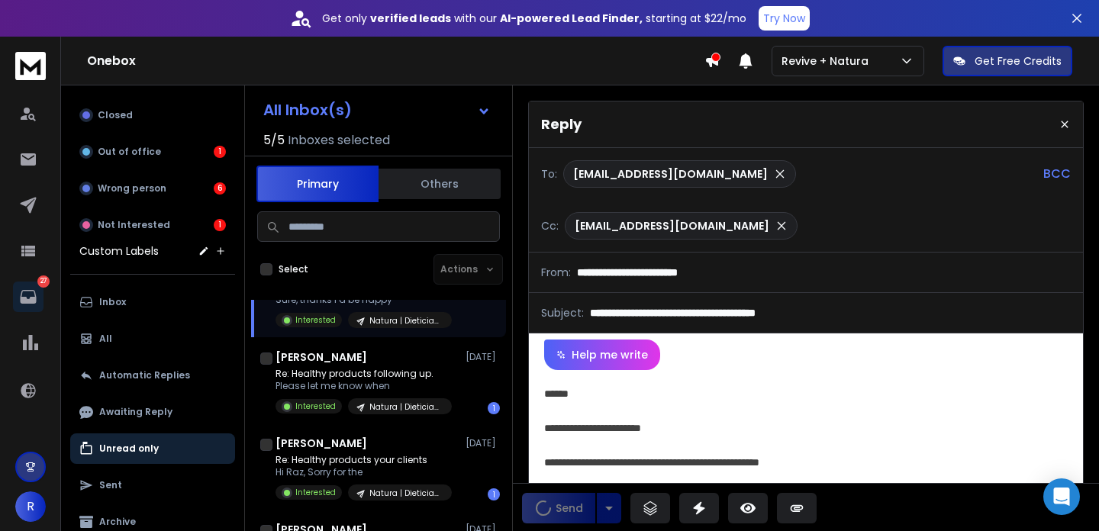
scroll to position [2205, 0]
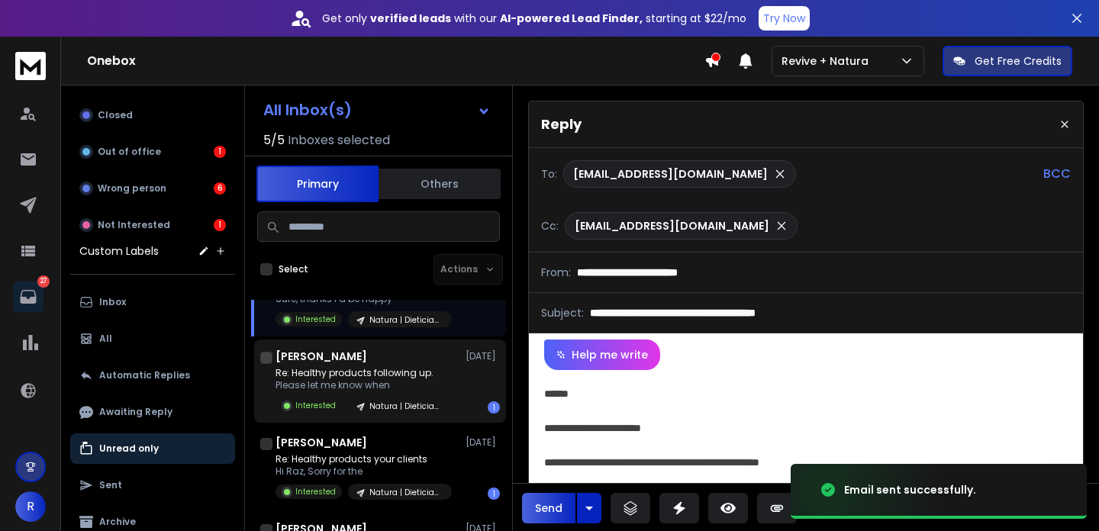
click at [328, 389] on p "Please let me know when" at bounding box center [363, 385] width 176 height 12
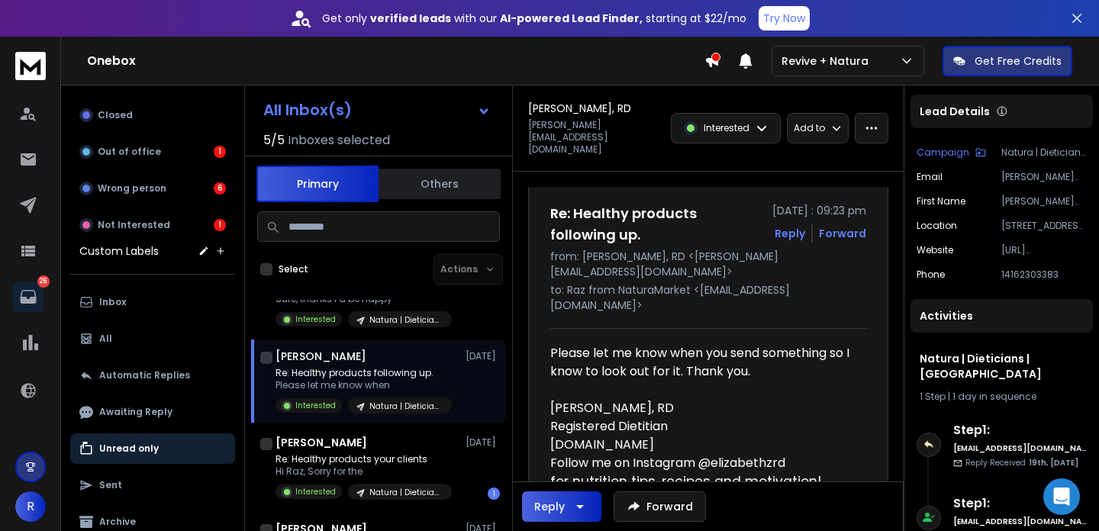
scroll to position [0, 0]
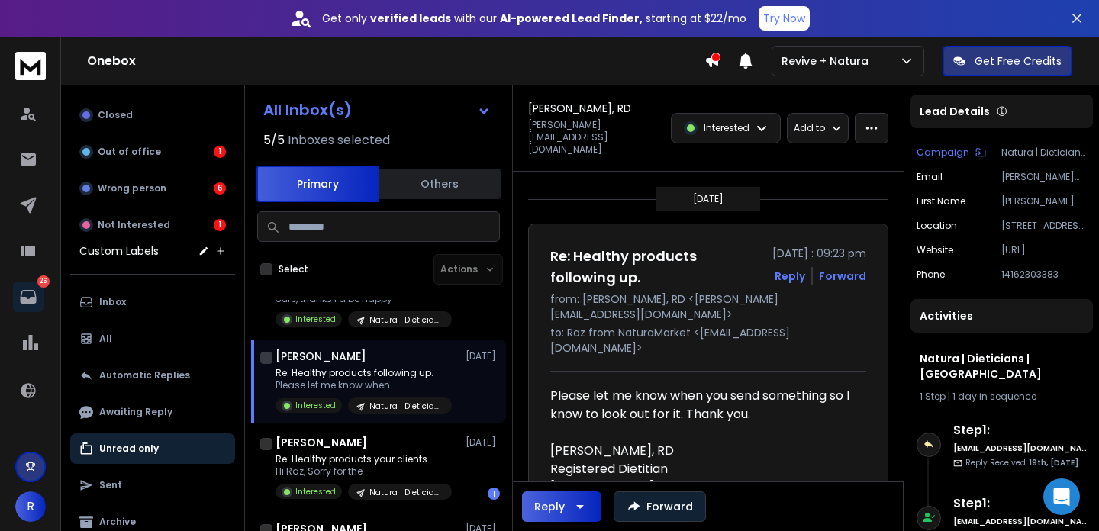
click at [661, 515] on button "Forward" at bounding box center [660, 506] width 92 height 31
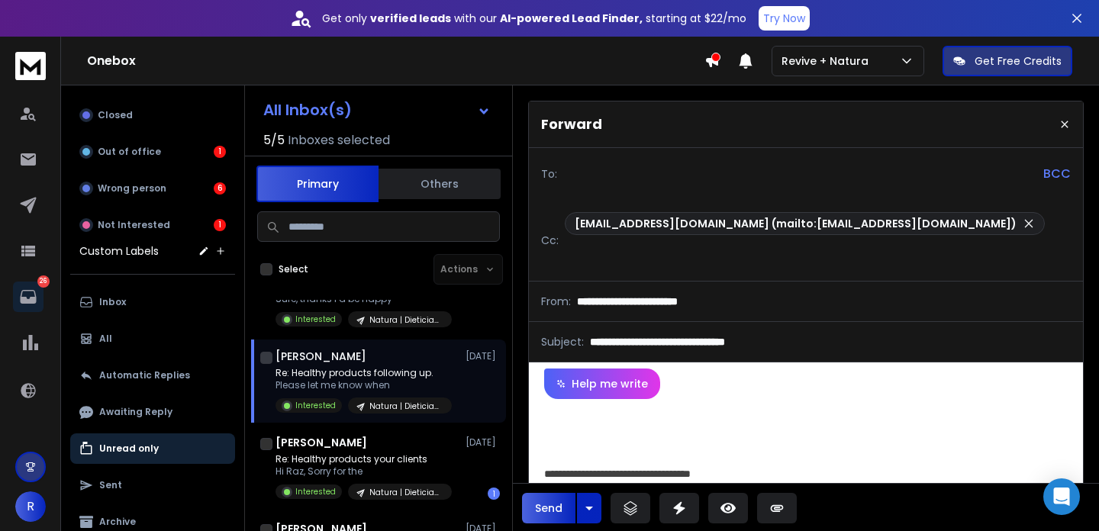
click at [594, 171] on input at bounding box center [616, 173] width 107 height 27
paste input "**********"
type input "**********"
click at [535, 520] on button "Send" at bounding box center [548, 508] width 53 height 31
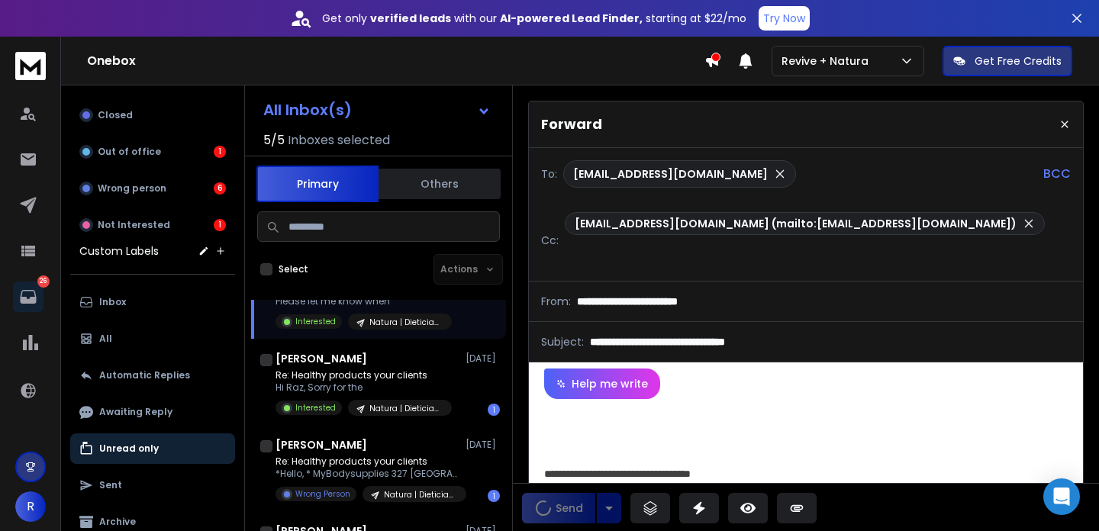
scroll to position [2290, 0]
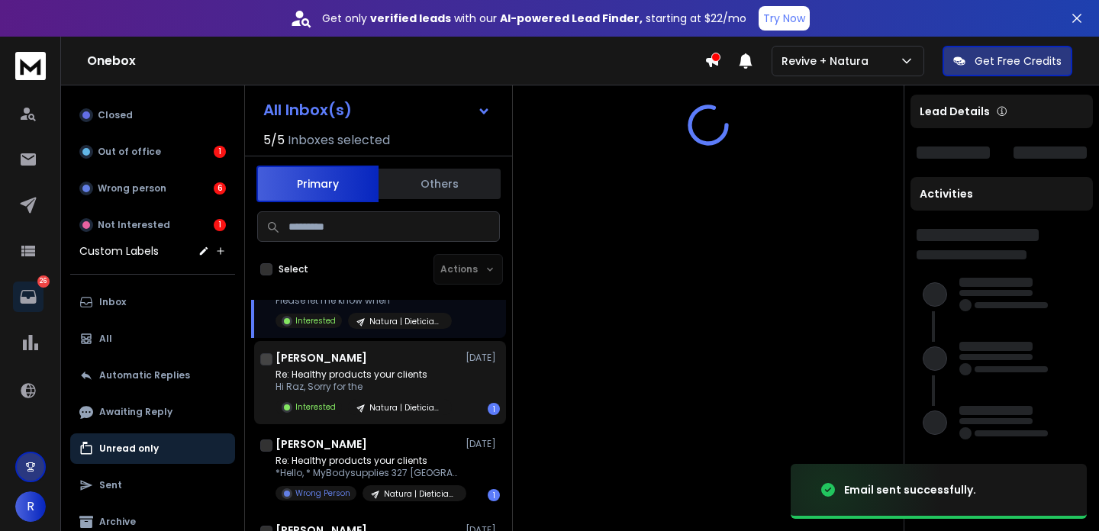
click at [393, 395] on div "Re: Healthy products your clients Hi Raz, Sorry for the Interested Natura | Die…" at bounding box center [363, 392] width 176 height 47
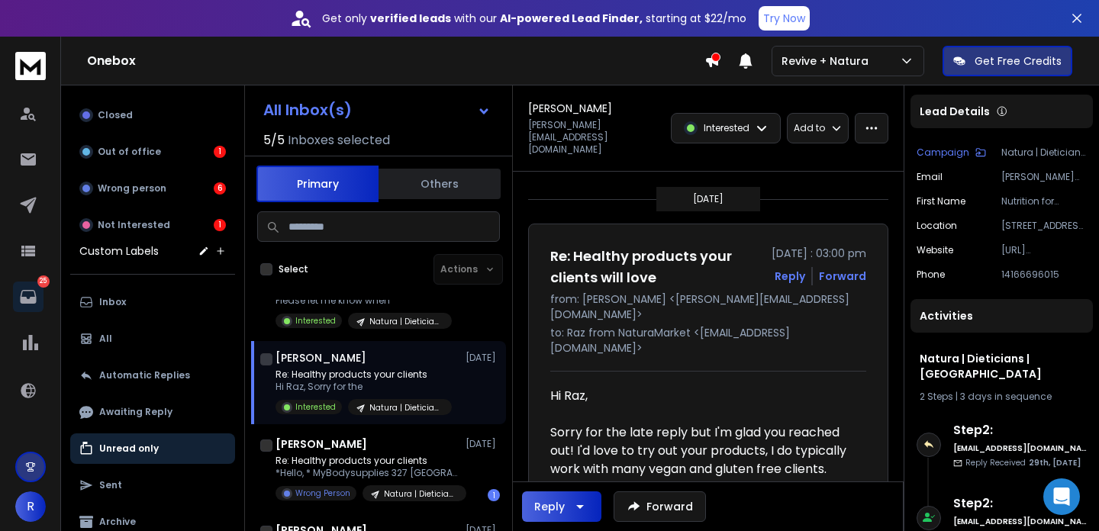
click at [536, 506] on div "Reply" at bounding box center [549, 506] width 31 height 15
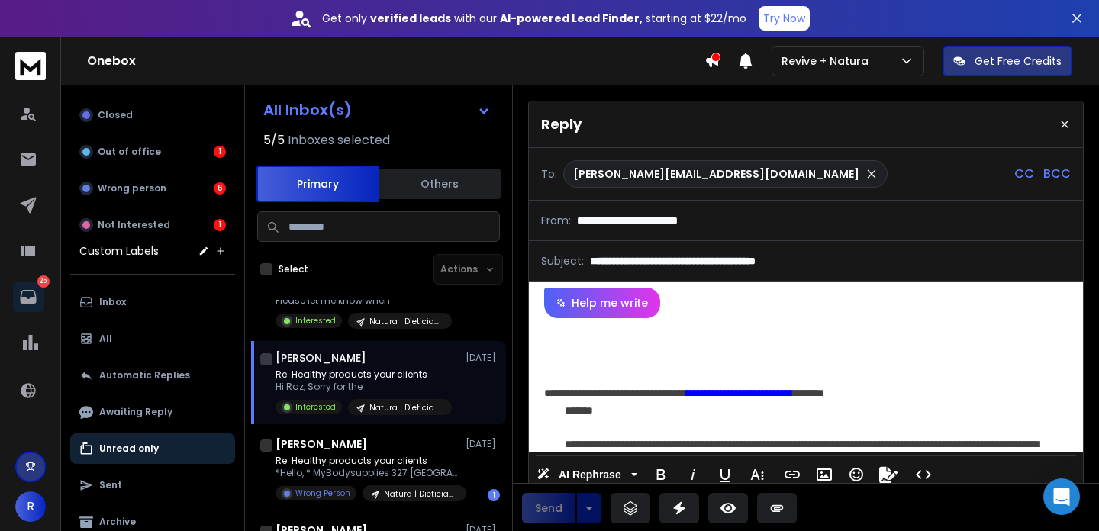
click at [1017, 176] on p "CC" at bounding box center [1024, 174] width 20 height 18
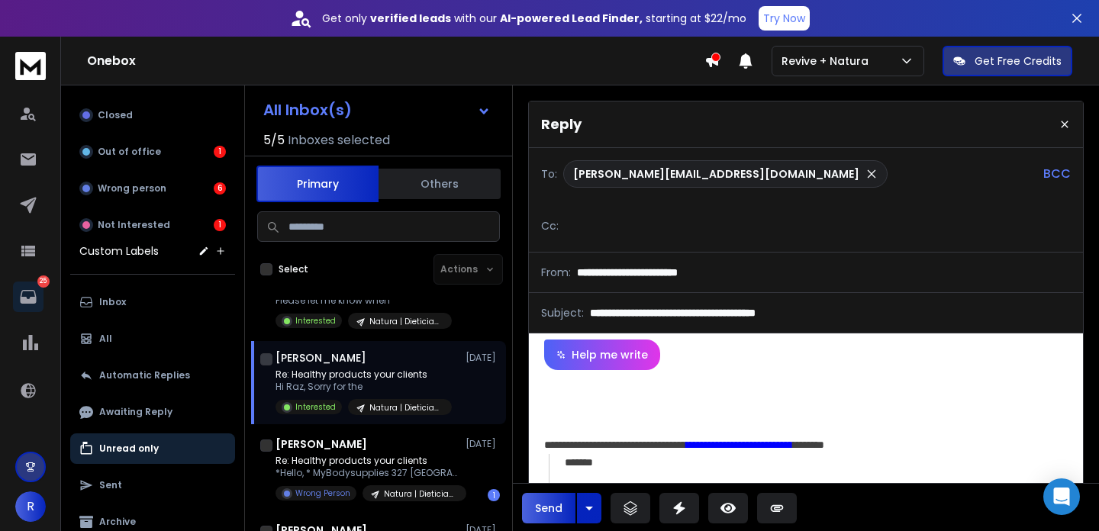
type input "**********"
click at [662, 371] on div "**********" at bounding box center [806, 437] width 554 height 134
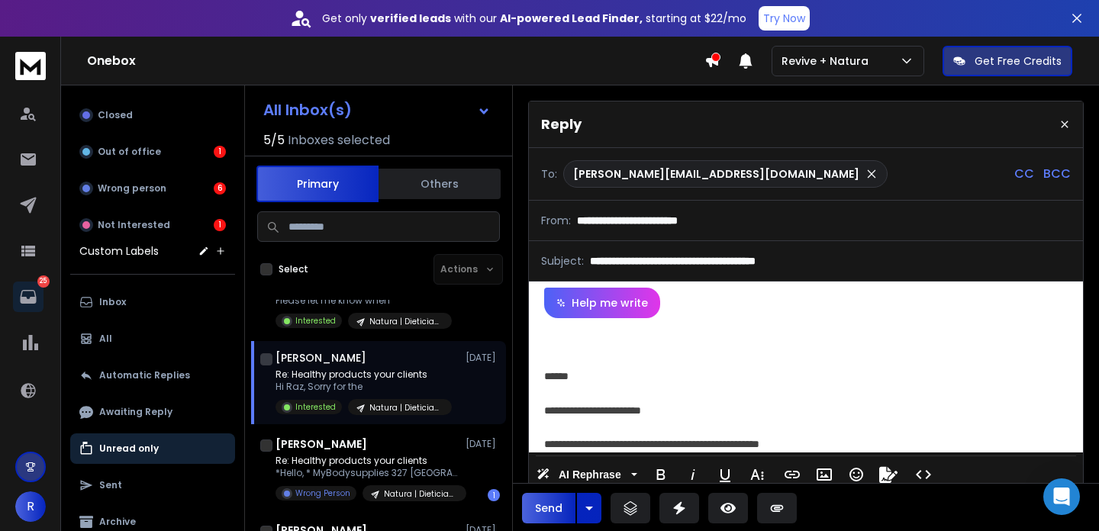
click at [546, 498] on button "Send" at bounding box center [548, 508] width 53 height 31
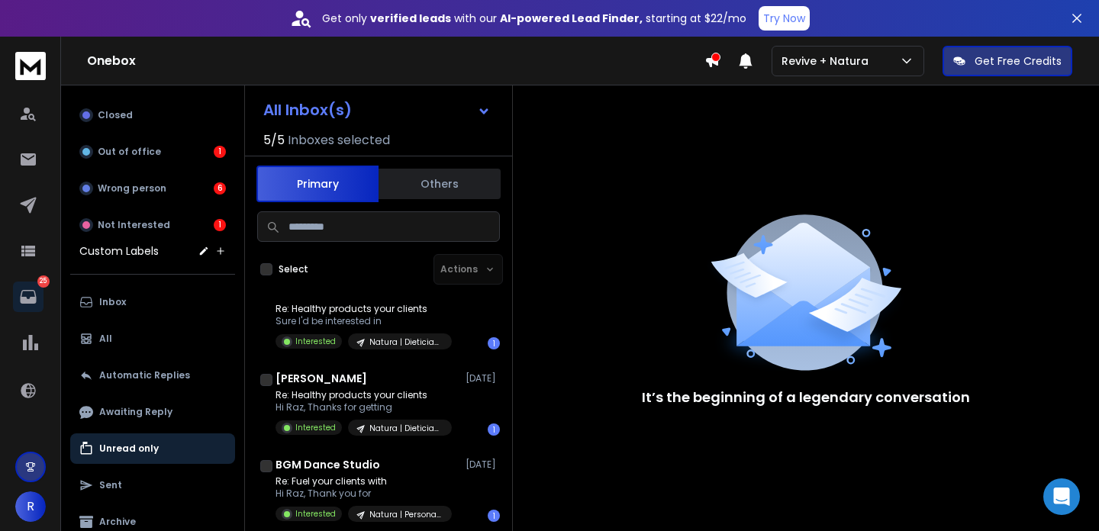
scroll to position [4080, 0]
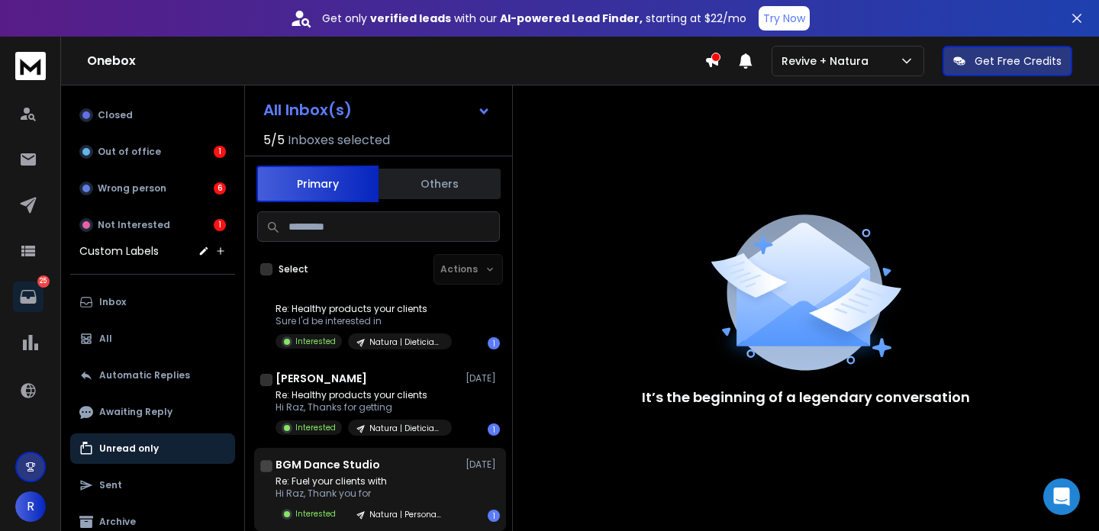
click at [363, 473] on div "BGM Dance Studio 27 Jul Re: Fuel your clients with Hi Raz, Thank you for Intere…" at bounding box center [387, 489] width 224 height 65
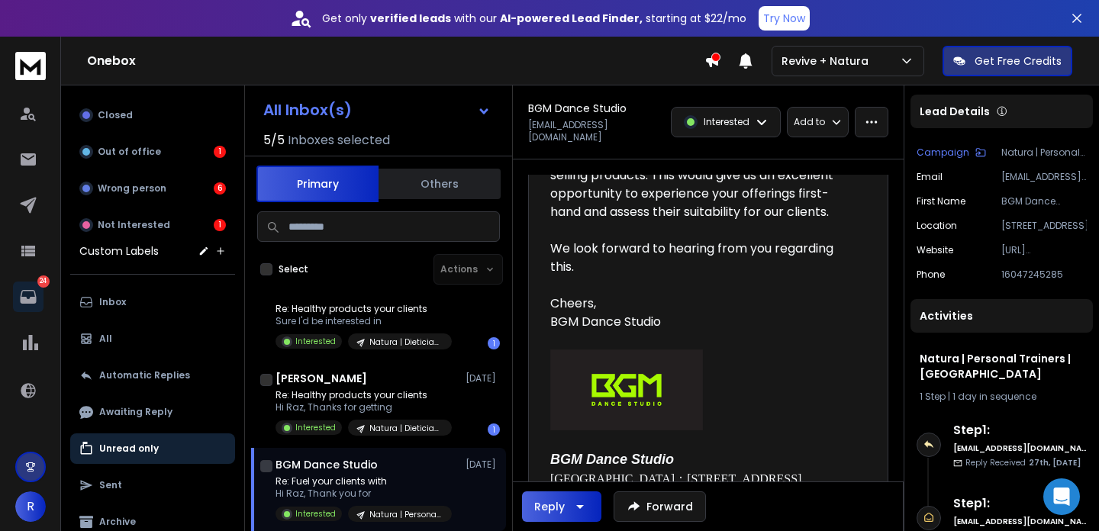
scroll to position [325, 0]
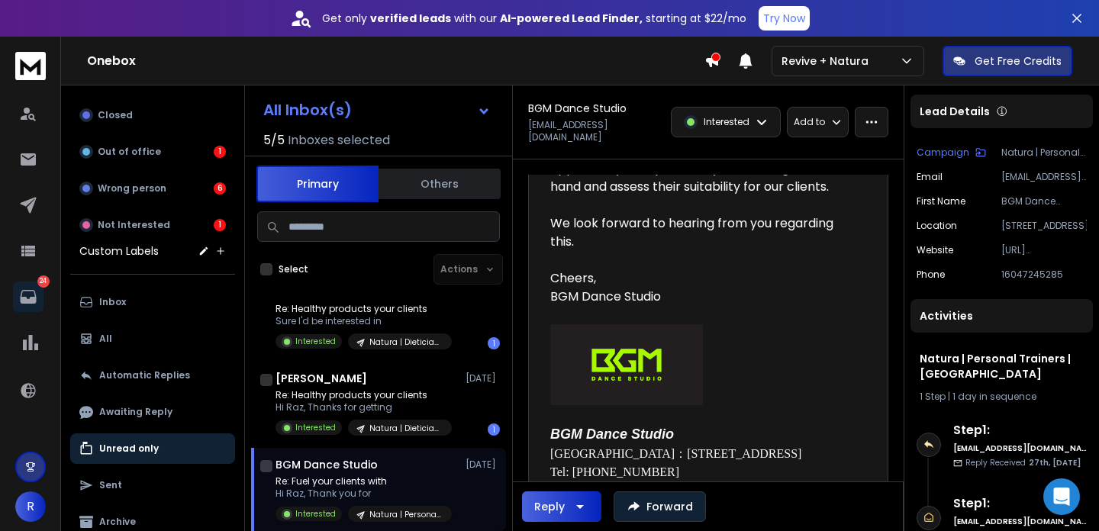
click at [665, 519] on button "Forward" at bounding box center [660, 506] width 92 height 31
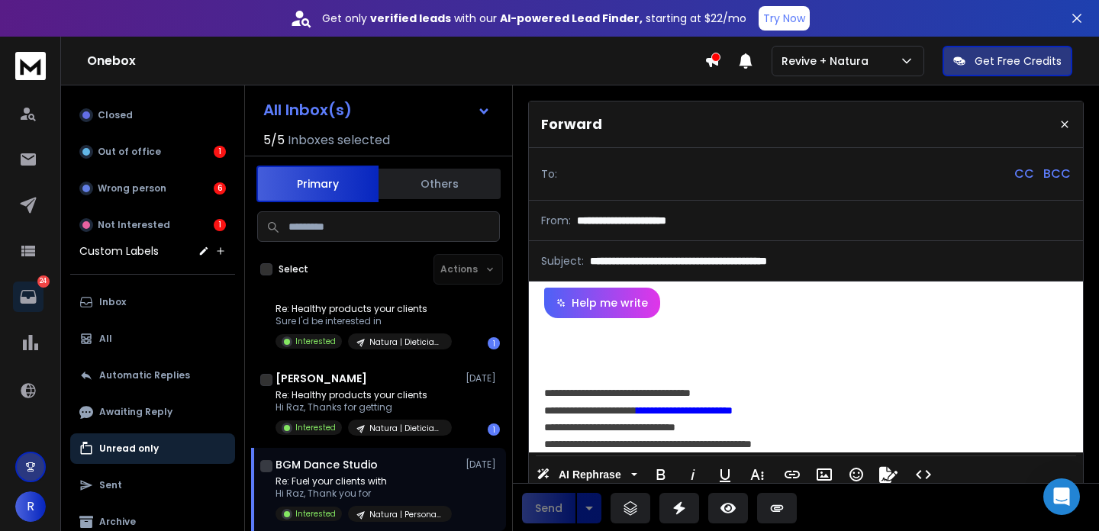
click at [630, 174] on input at bounding box center [616, 173] width 107 height 27
paste input "**********"
type input "**********"
click at [546, 514] on button "Send" at bounding box center [548, 508] width 53 height 31
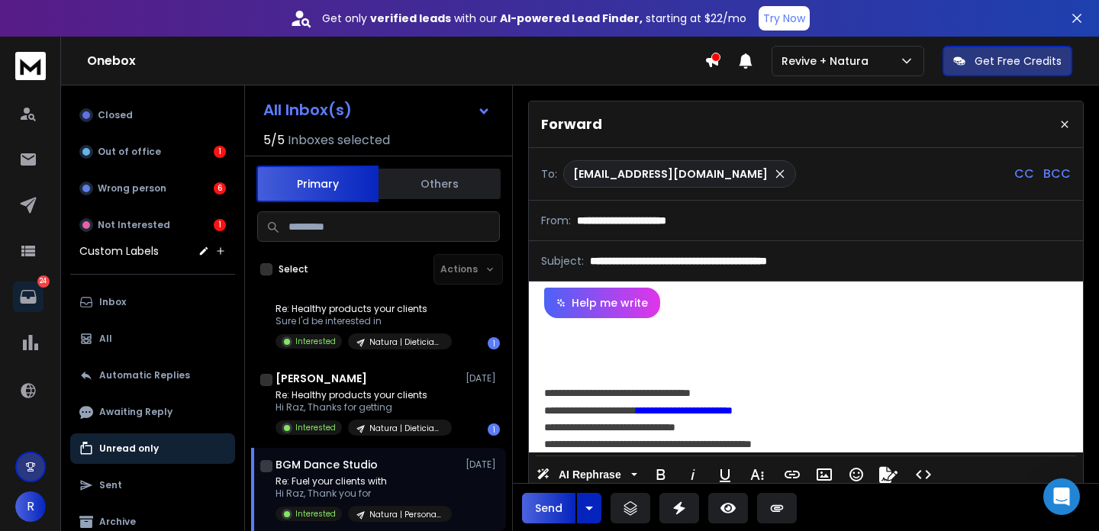
scroll to position [0, 0]
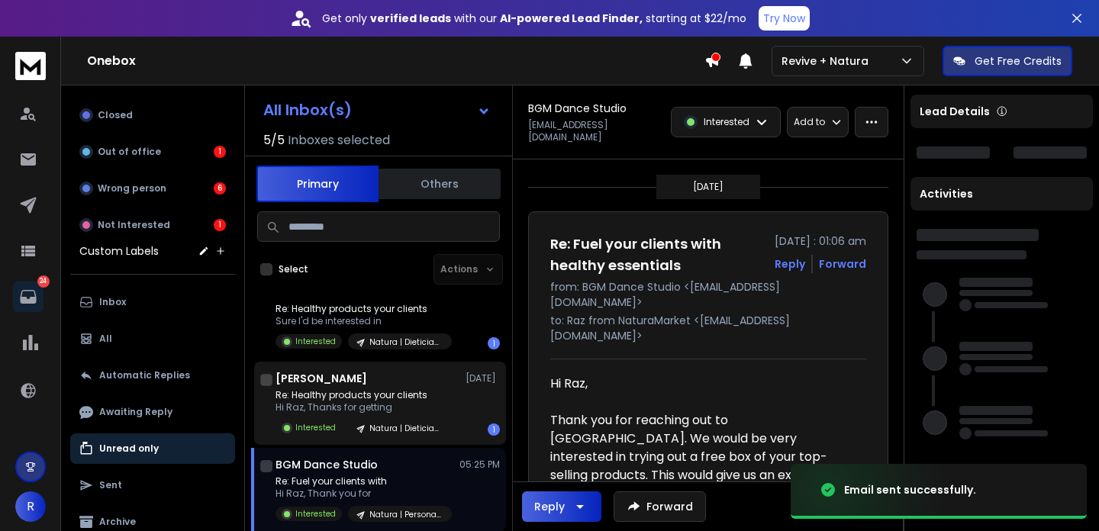
click at [372, 400] on p "Re: Healthy products your clients" at bounding box center [363, 395] width 176 height 12
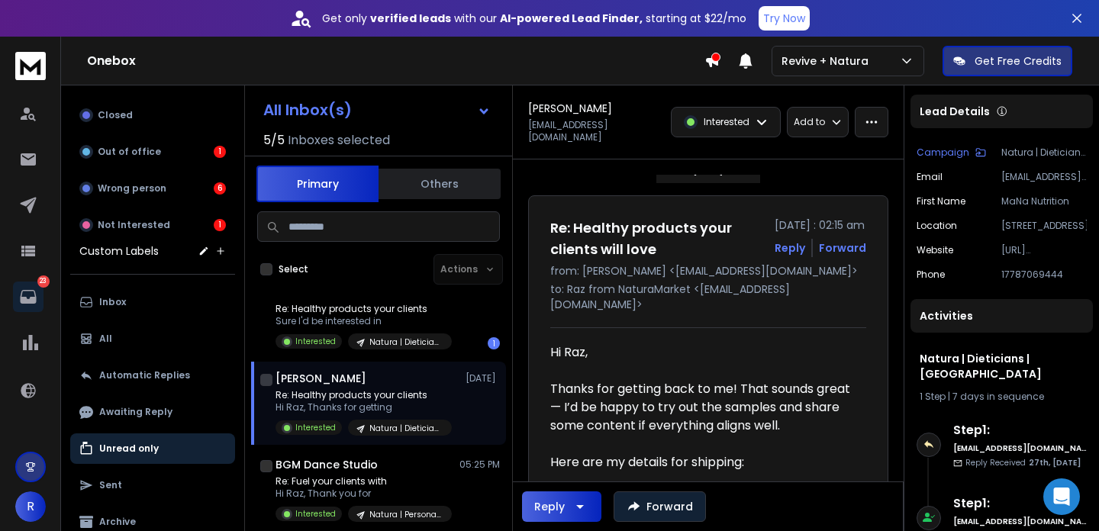
scroll to position [16, 0]
click at [656, 499] on button "Forward" at bounding box center [660, 506] width 92 height 31
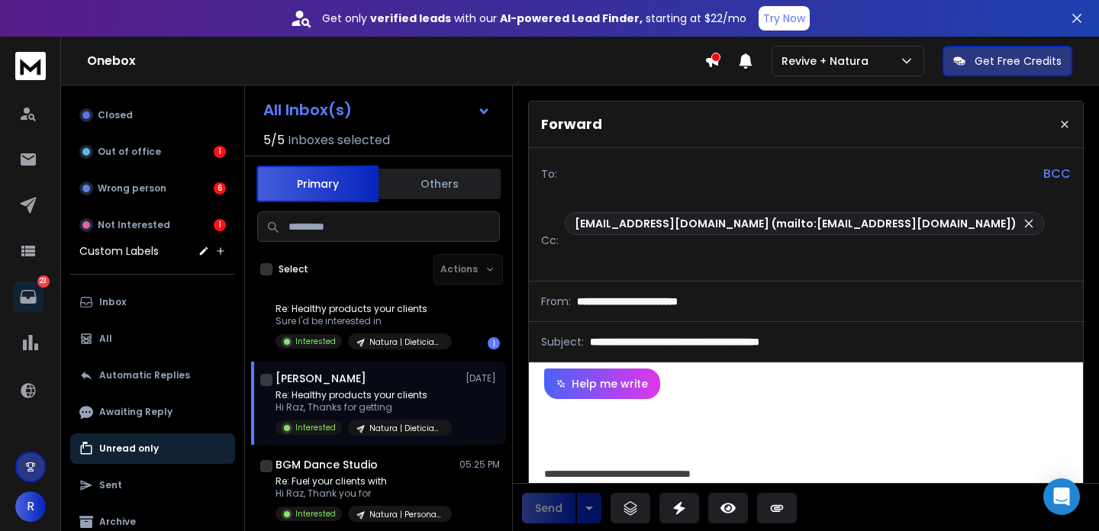
click at [611, 182] on input at bounding box center [616, 173] width 107 height 27
paste input "**********"
type input "**********"
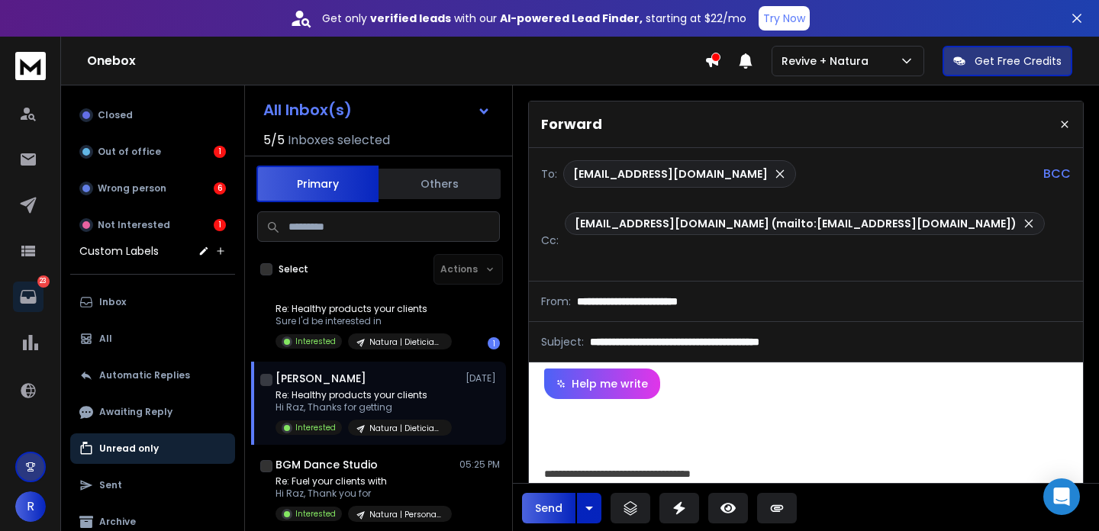
scroll to position [0, 0]
click at [559, 498] on button "Send" at bounding box center [548, 508] width 53 height 31
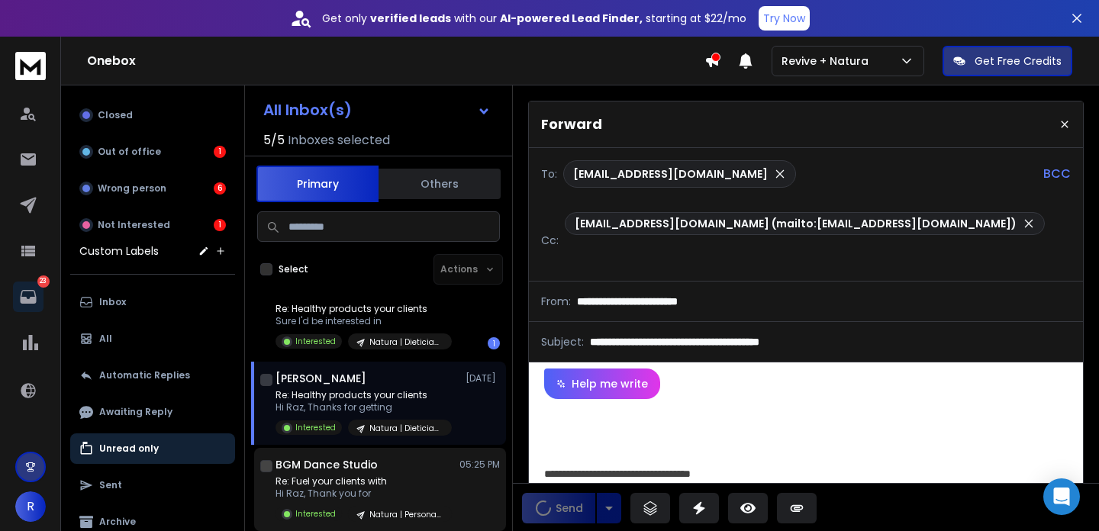
scroll to position [3999, 0]
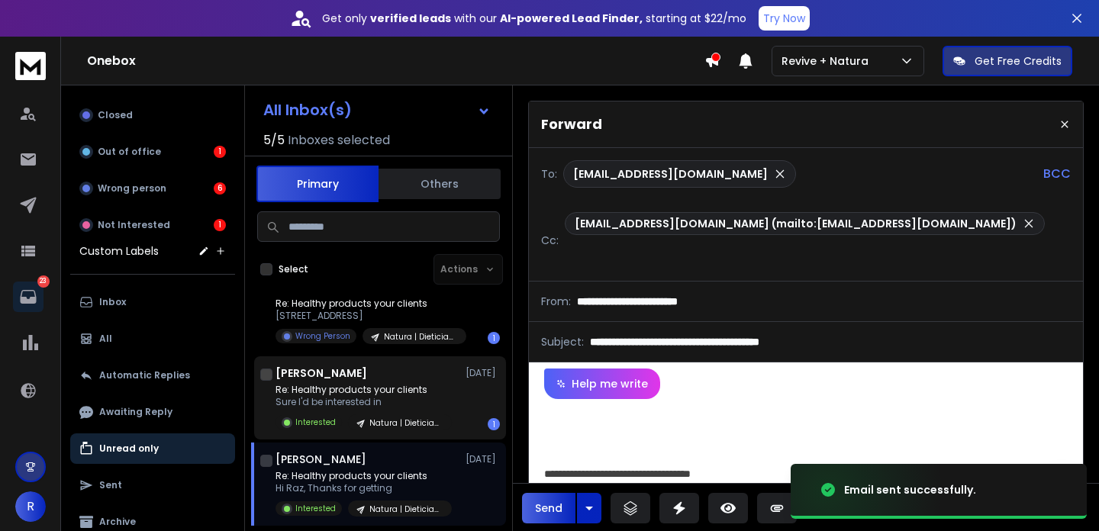
click at [396, 405] on p "Sure I'd be interested in" at bounding box center [363, 402] width 176 height 12
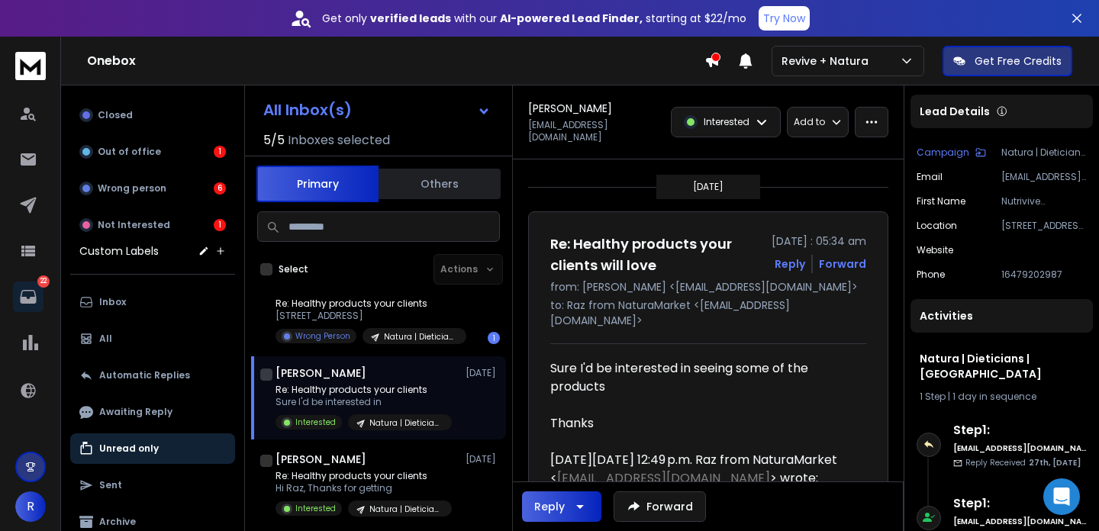
click at [559, 511] on div "Reply" at bounding box center [549, 506] width 31 height 15
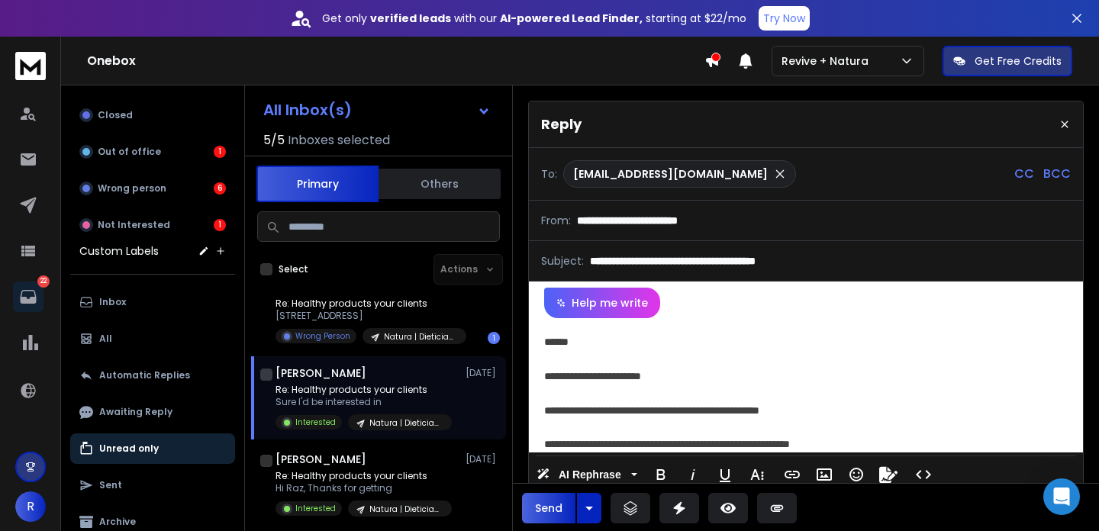
click at [1018, 173] on p "CC" at bounding box center [1024, 174] width 20 height 18
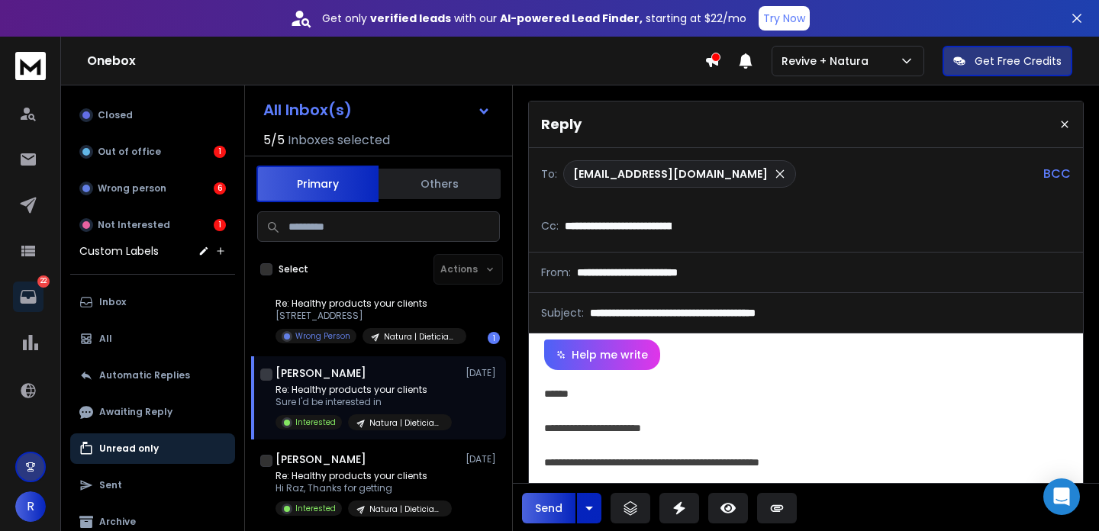
scroll to position [0, 53]
type input "**********"
click at [559, 506] on button "Send" at bounding box center [548, 508] width 53 height 31
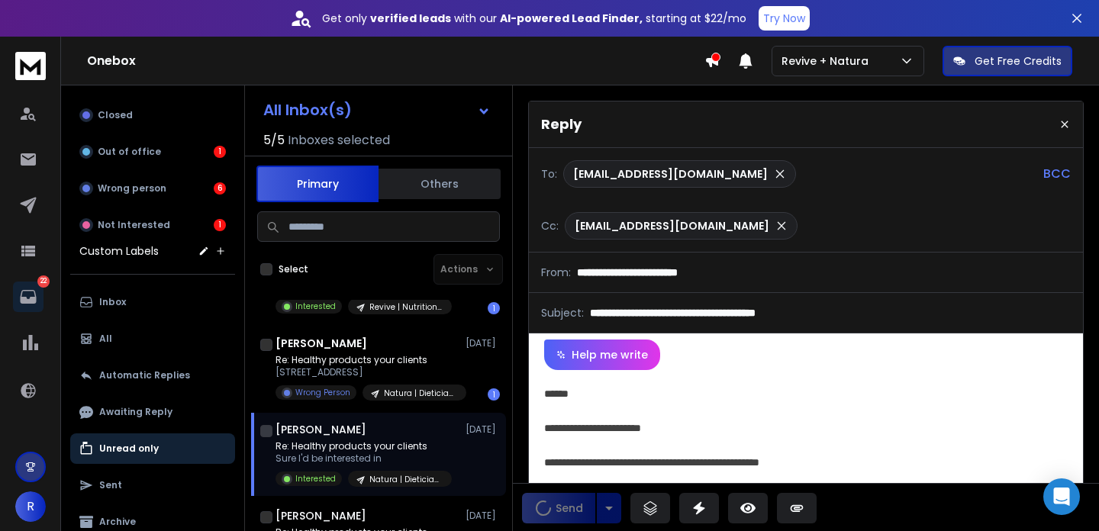
scroll to position [3928, 0]
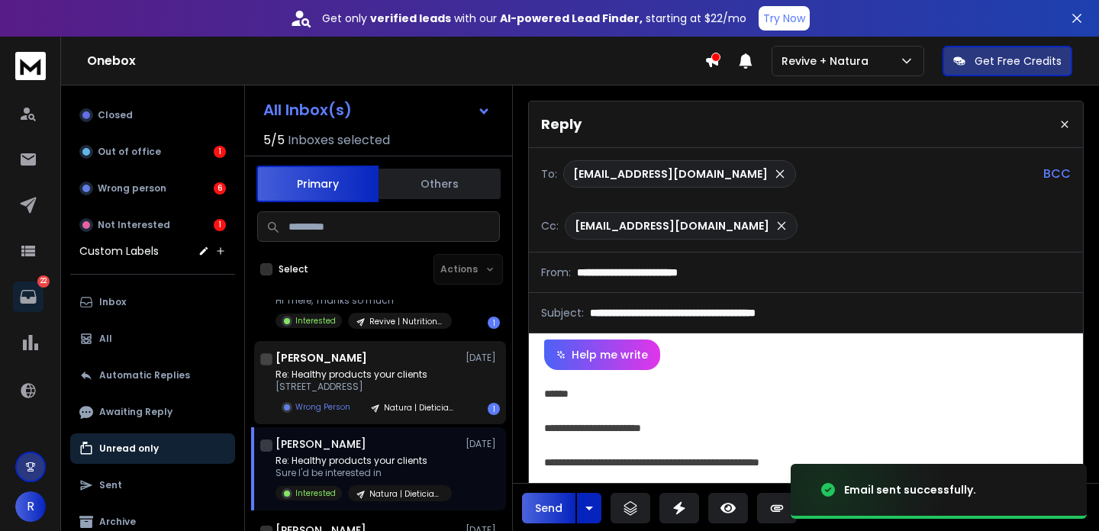
click at [372, 413] on div "Natura | Dieticians | [GEOGRAPHIC_DATA]" at bounding box center [414, 407] width 104 height 16
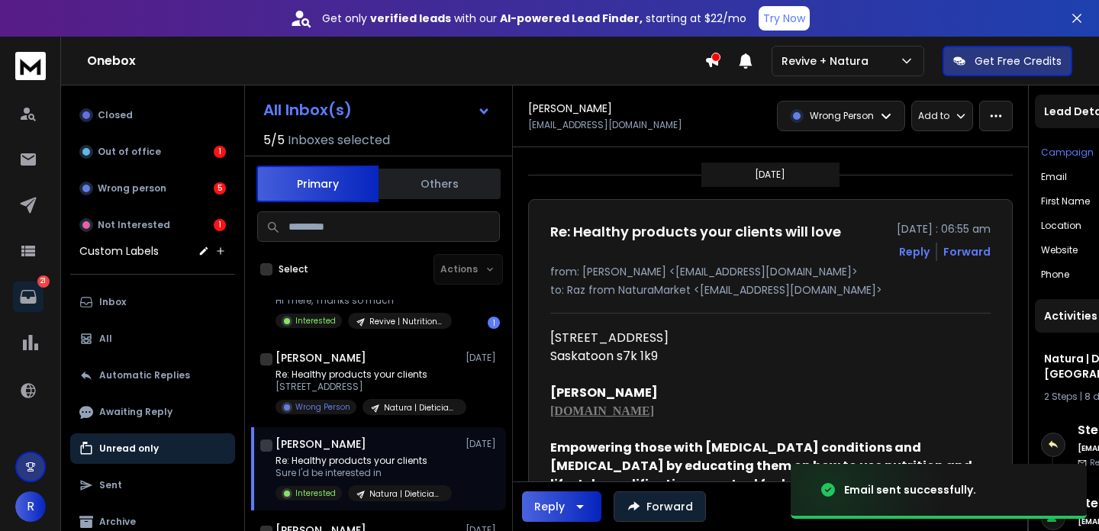
click at [649, 508] on button "Forward" at bounding box center [660, 506] width 92 height 31
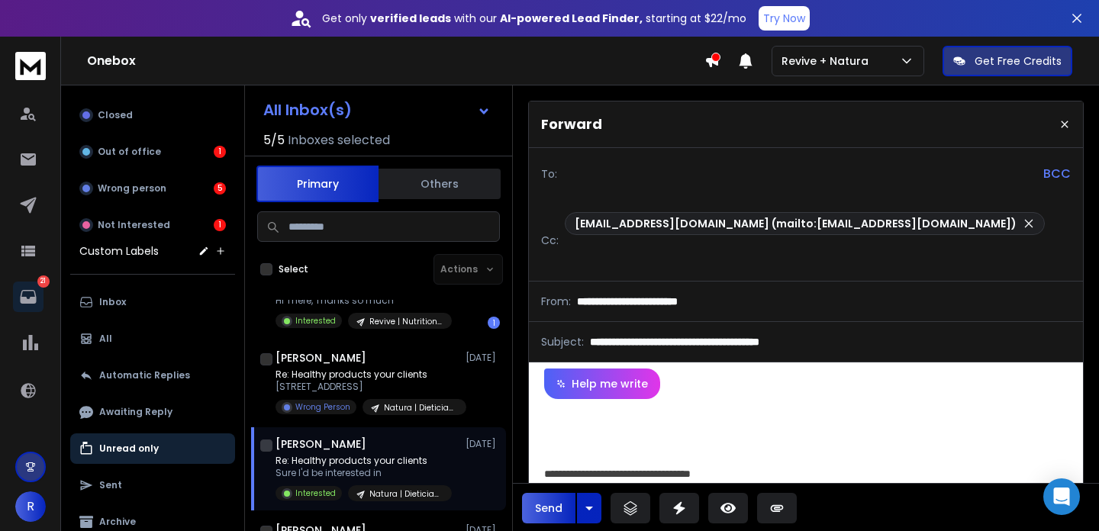
click at [598, 181] on input at bounding box center [616, 173] width 107 height 27
paste input "**********"
type input "**********"
click at [533, 493] on button "Send" at bounding box center [548, 508] width 53 height 31
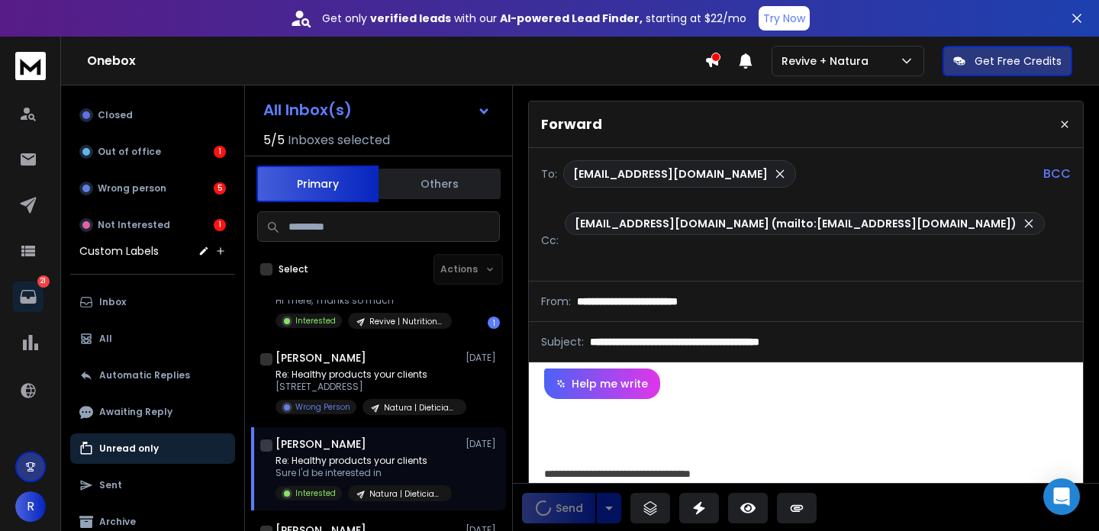
scroll to position [3847, 0]
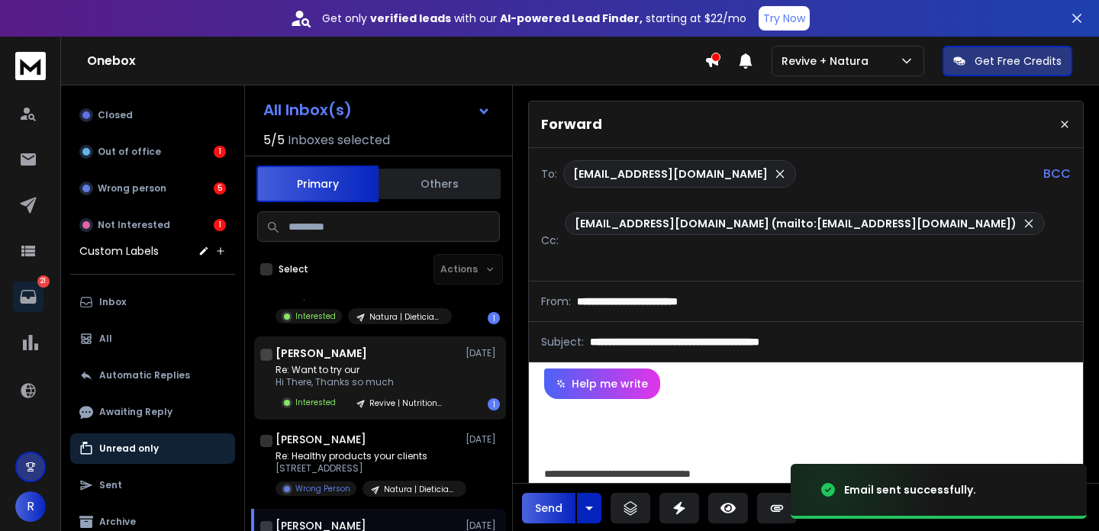
click at [428, 371] on p "Re: Want to try our" at bounding box center [363, 370] width 176 height 12
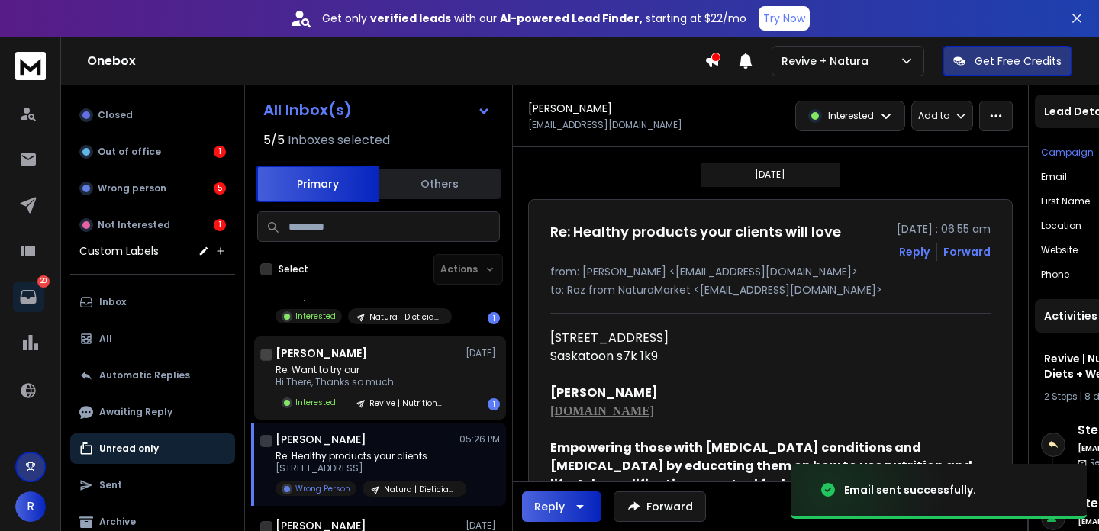
click at [375, 376] on p "Hi There, Thanks so much" at bounding box center [363, 382] width 176 height 12
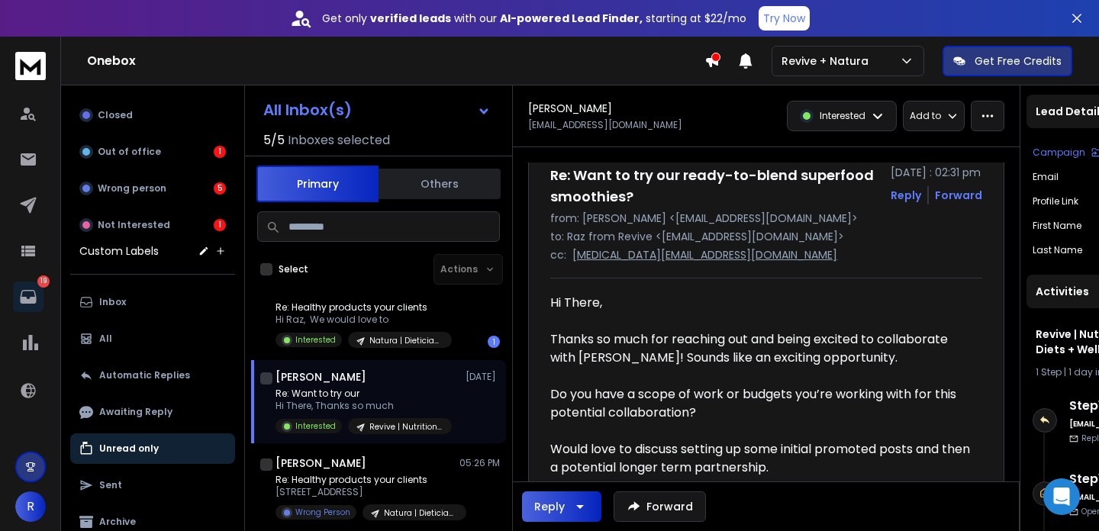
scroll to position [3758, 0]
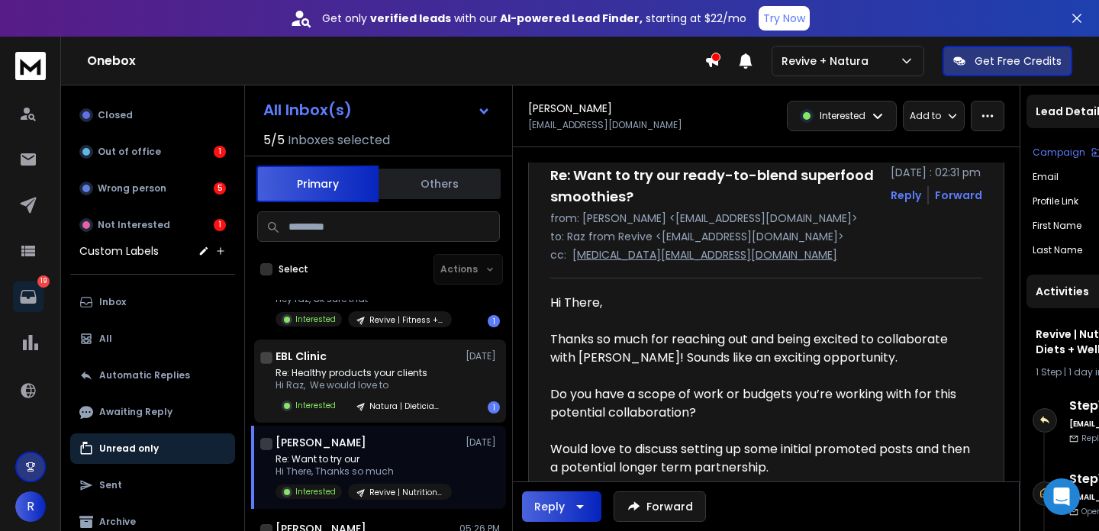
click at [327, 379] on p "Hi Raz, We would love to" at bounding box center [363, 385] width 176 height 12
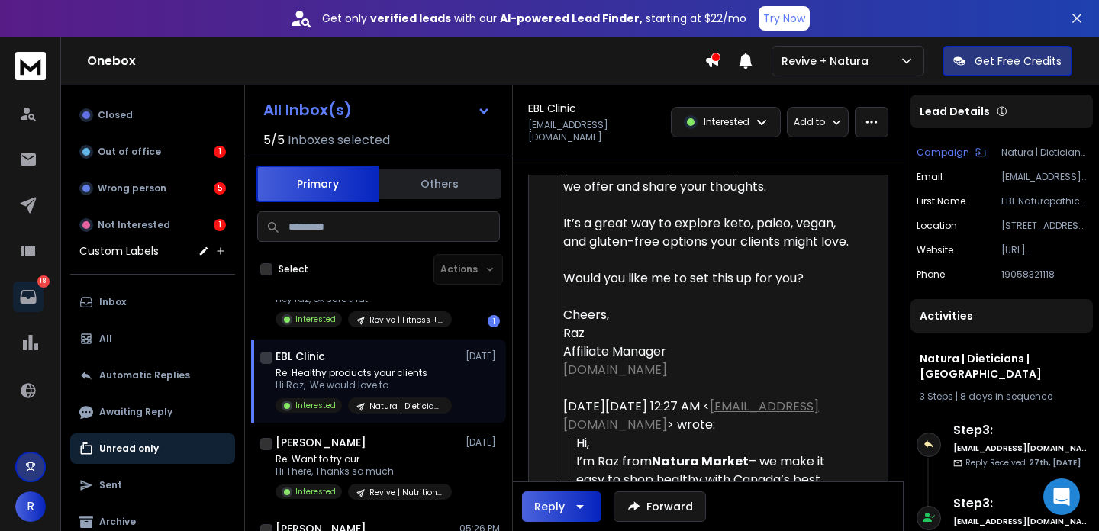
scroll to position [978, 0]
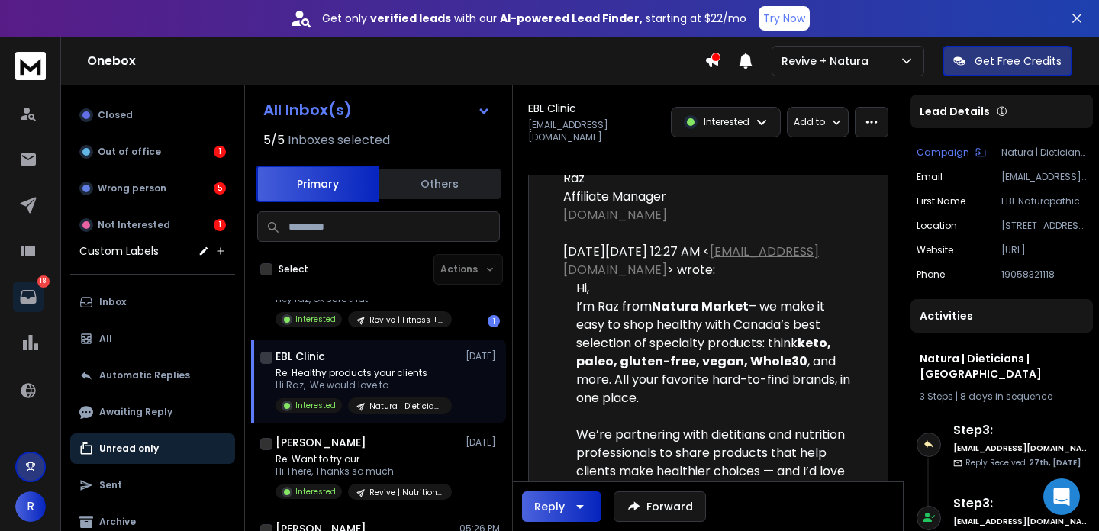
click at [552, 515] on div "Reply" at bounding box center [561, 507] width 55 height 18
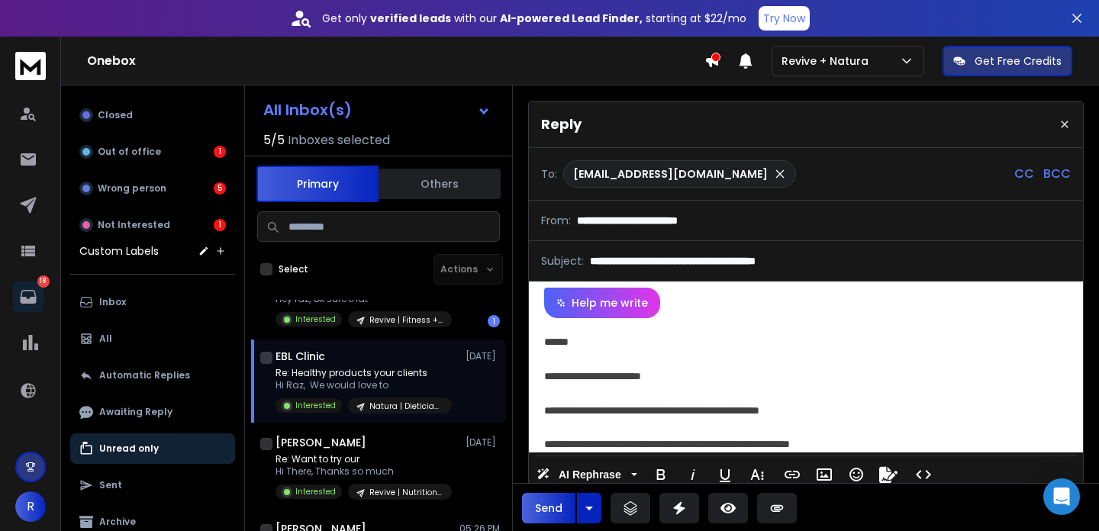
click at [1020, 174] on p "CC" at bounding box center [1024, 174] width 20 height 18
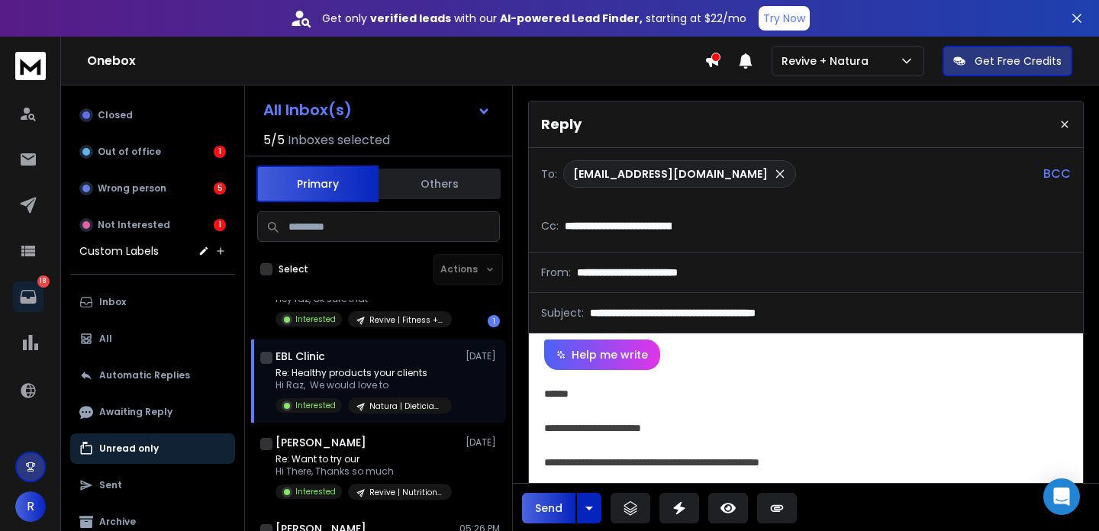
scroll to position [0, 53]
type input "**********"
click at [542, 494] on button "Send" at bounding box center [548, 508] width 53 height 31
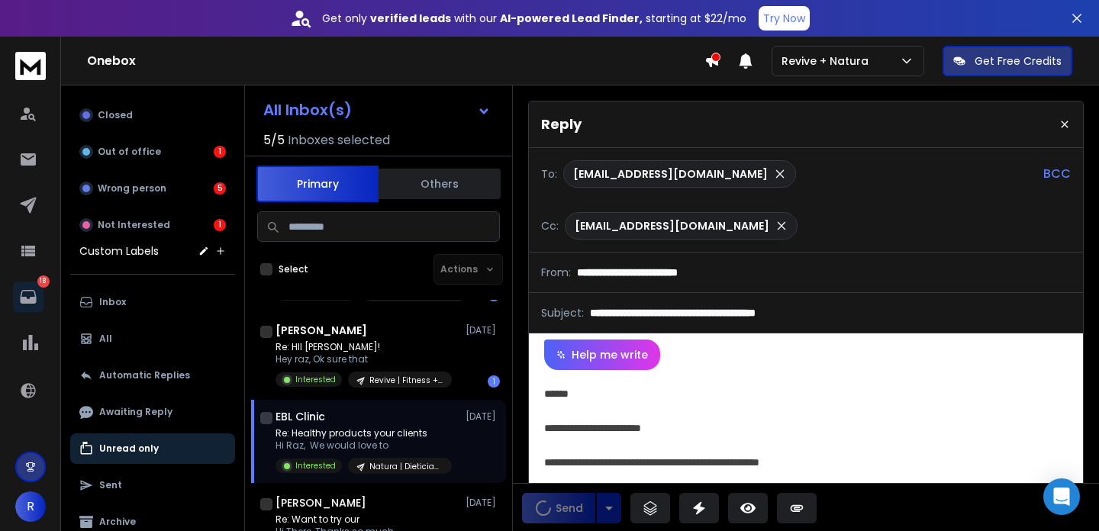
scroll to position [3697, 0]
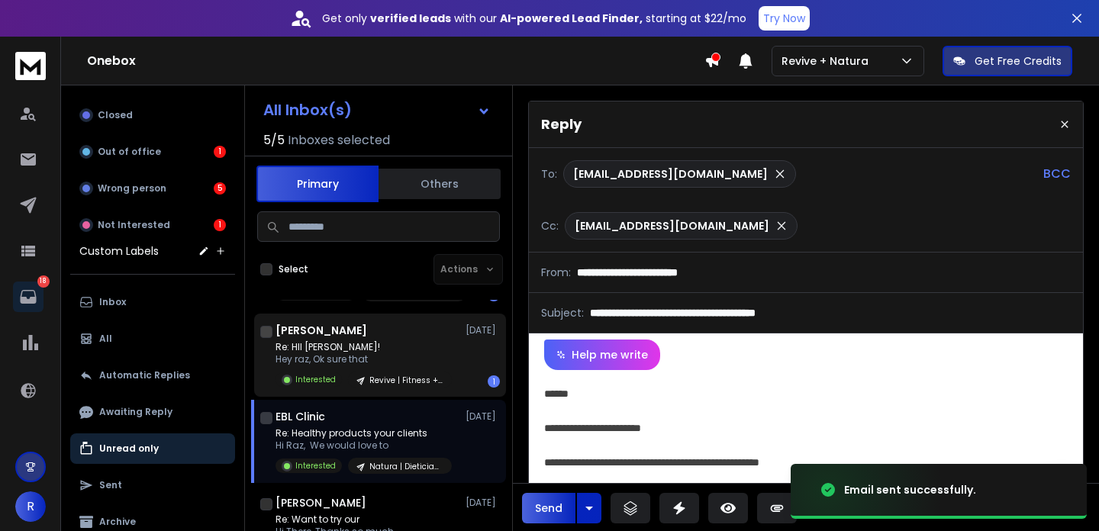
click at [398, 335] on div "shane crommer 27 Jul" at bounding box center [387, 330] width 224 height 15
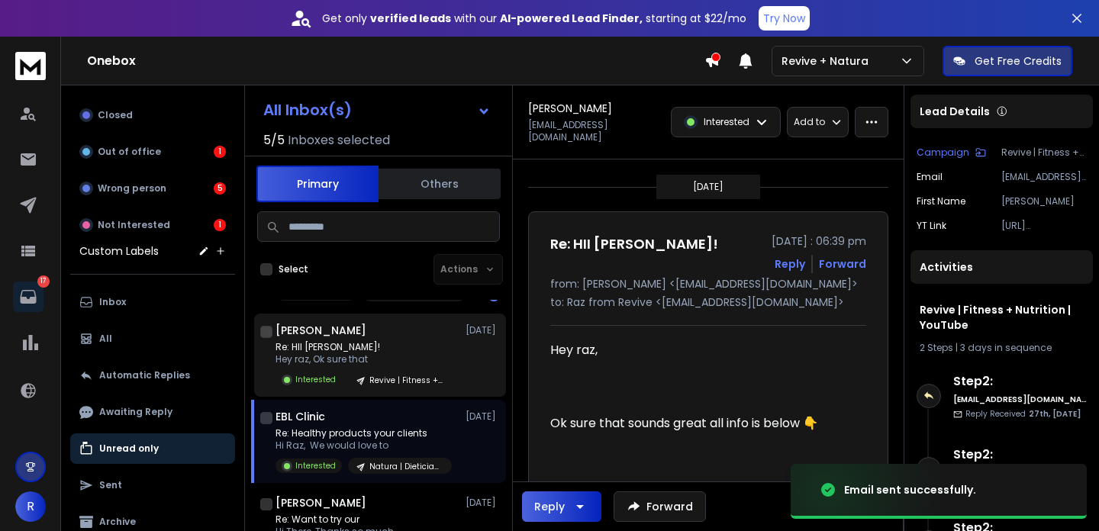
click at [398, 335] on div "shane crommer 27 Jul" at bounding box center [387, 330] width 224 height 15
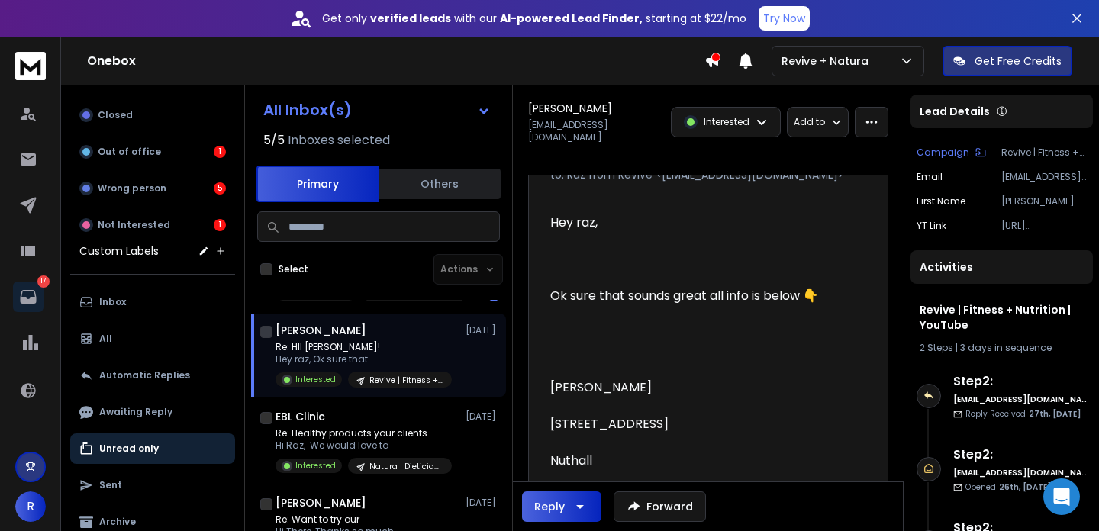
scroll to position [135, 0]
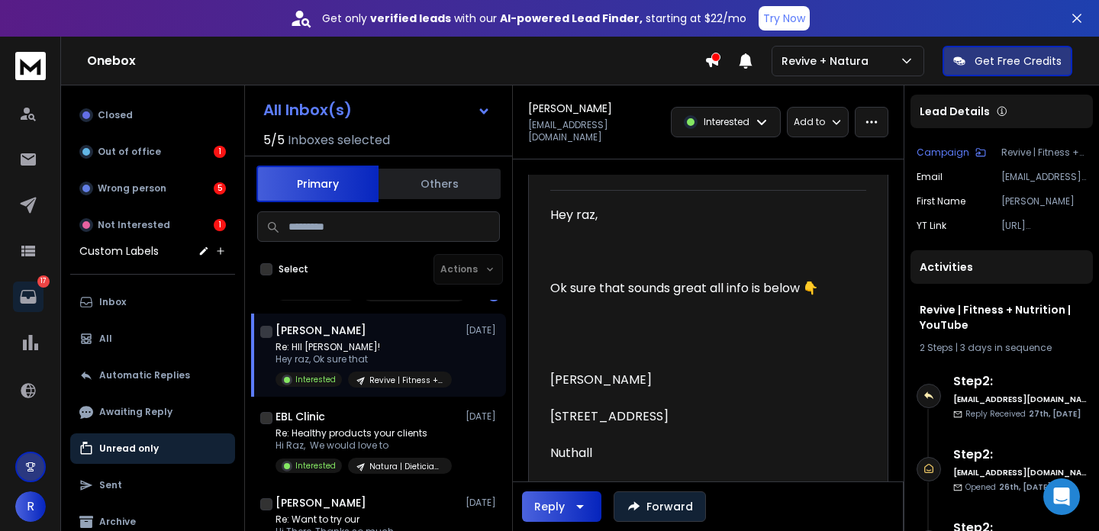
click at [636, 511] on icon at bounding box center [634, 507] width 14 height 14
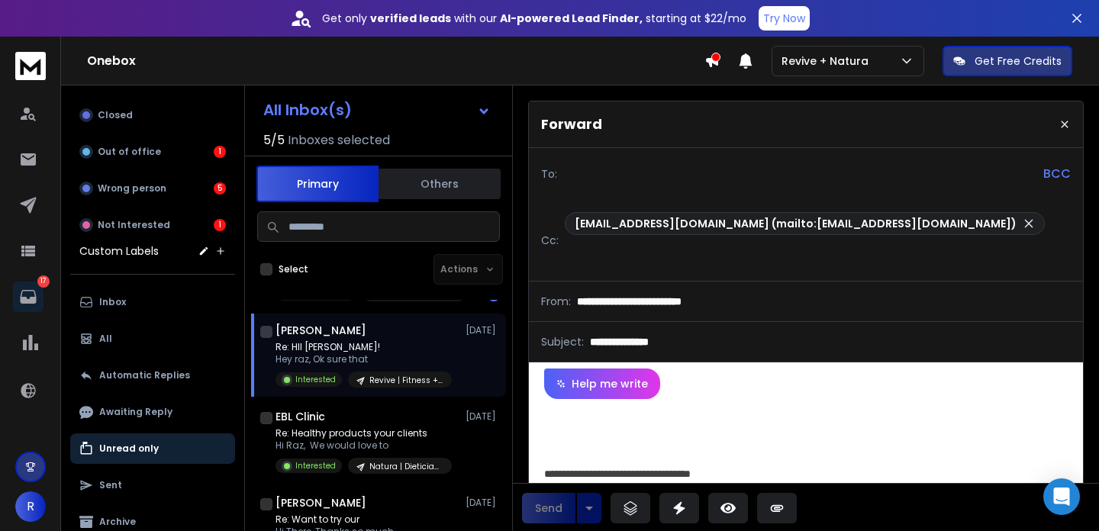
click at [612, 169] on input at bounding box center [616, 173] width 107 height 27
paste input "**********"
type input "**********"
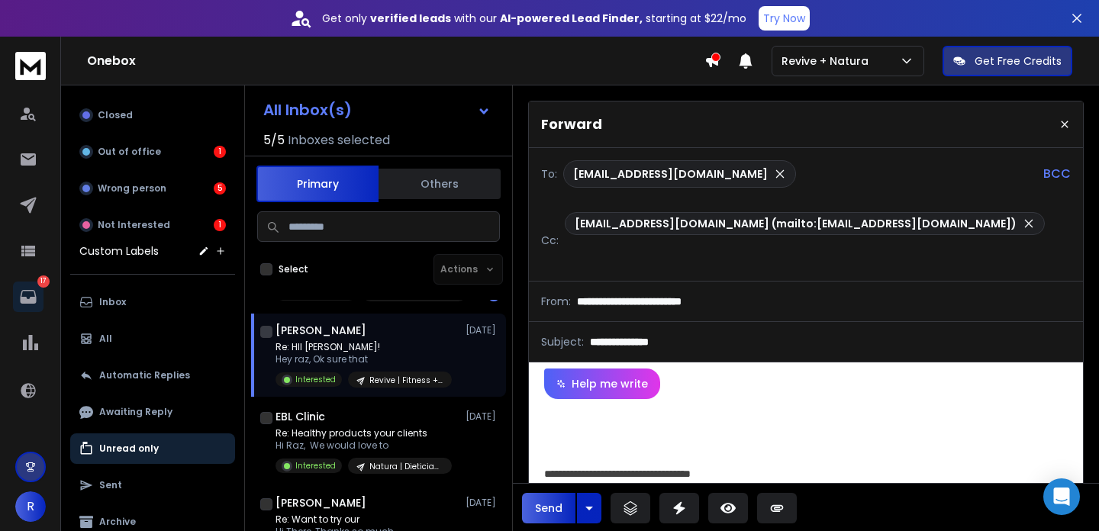
click at [543, 501] on button "Send" at bounding box center [548, 508] width 53 height 31
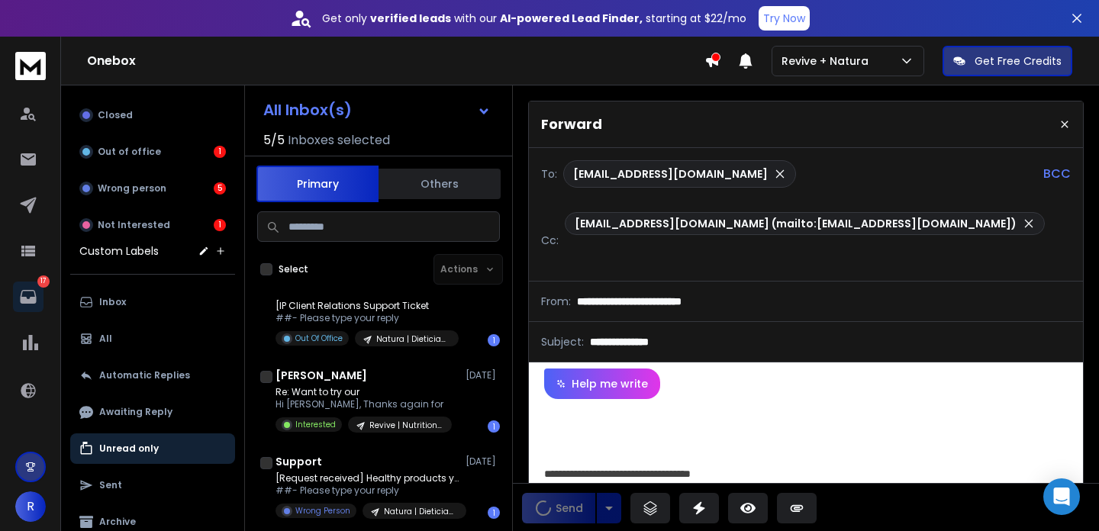
scroll to position [3608, 0]
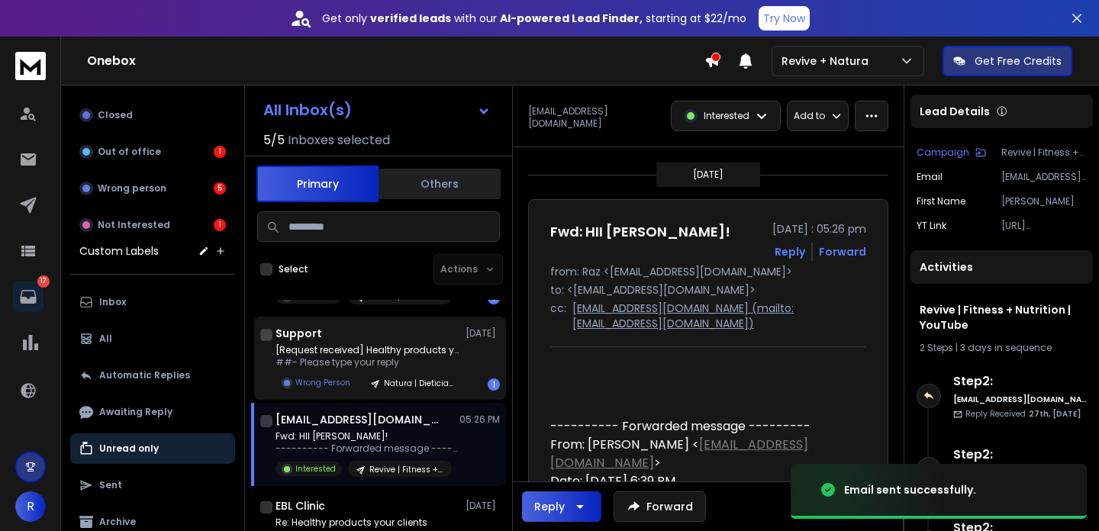
click at [380, 351] on p "[Request received] Healthy products your" at bounding box center [366, 350] width 183 height 12
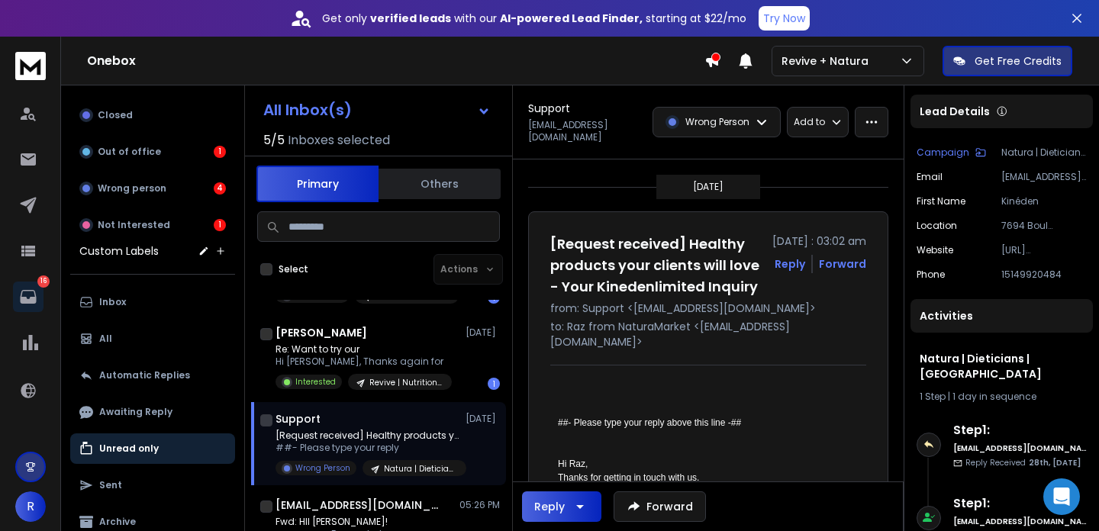
scroll to position [3461, 0]
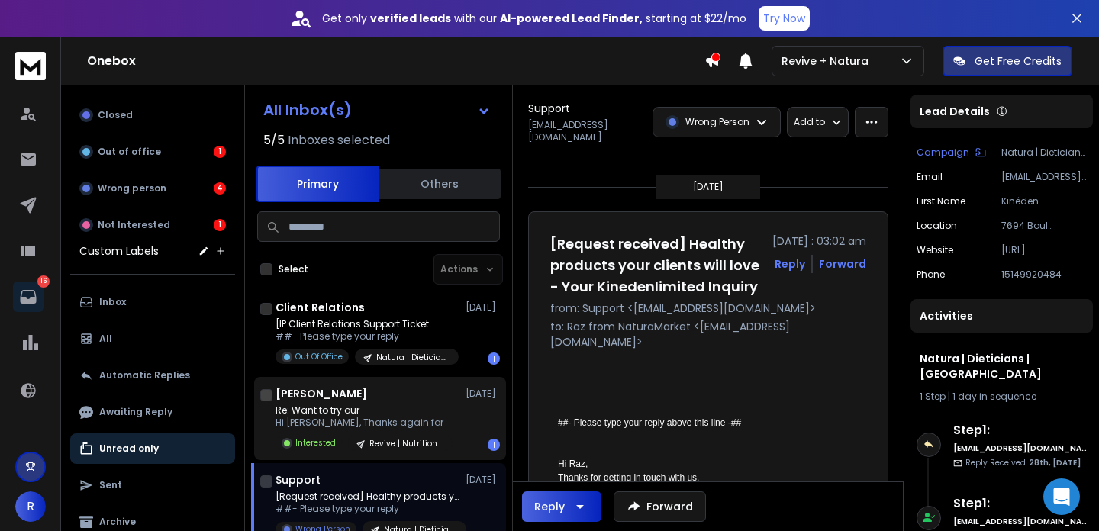
click at [369, 435] on div "Revive | Nutrition + Keto + Diets + Wellness | IG" at bounding box center [400, 443] width 104 height 16
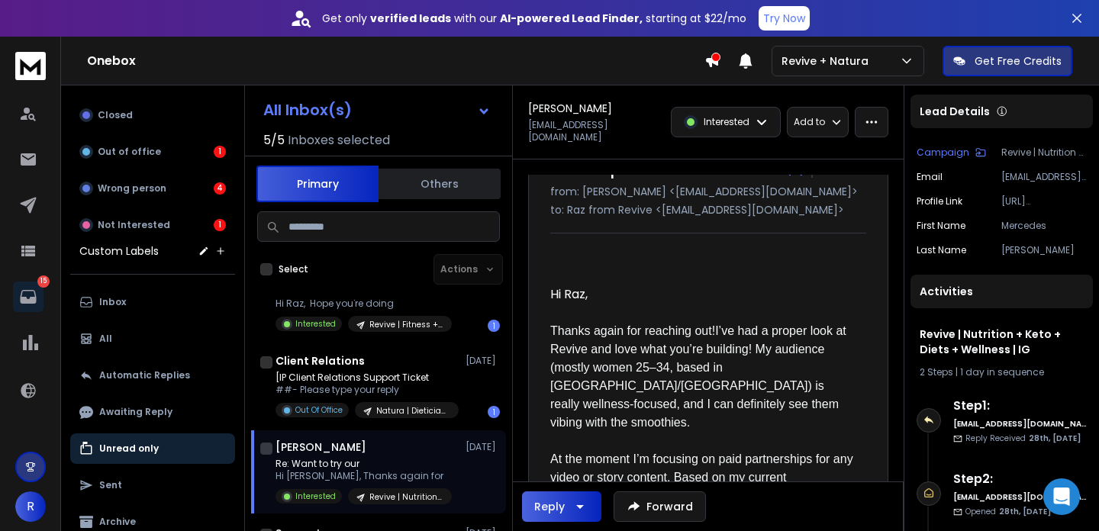
scroll to position [3397, 0]
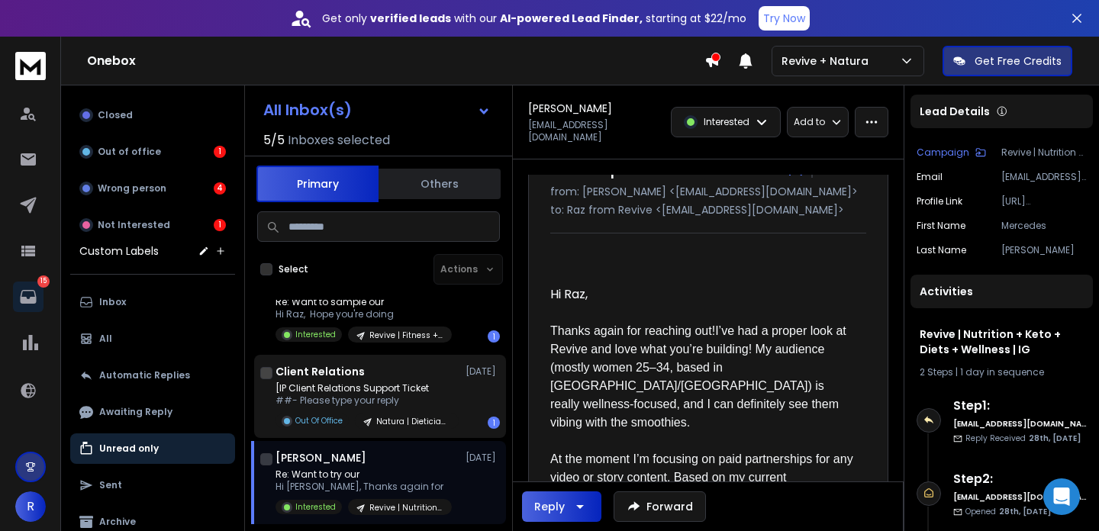
click at [433, 400] on p "##- Please type your reply" at bounding box center [366, 401] width 183 height 12
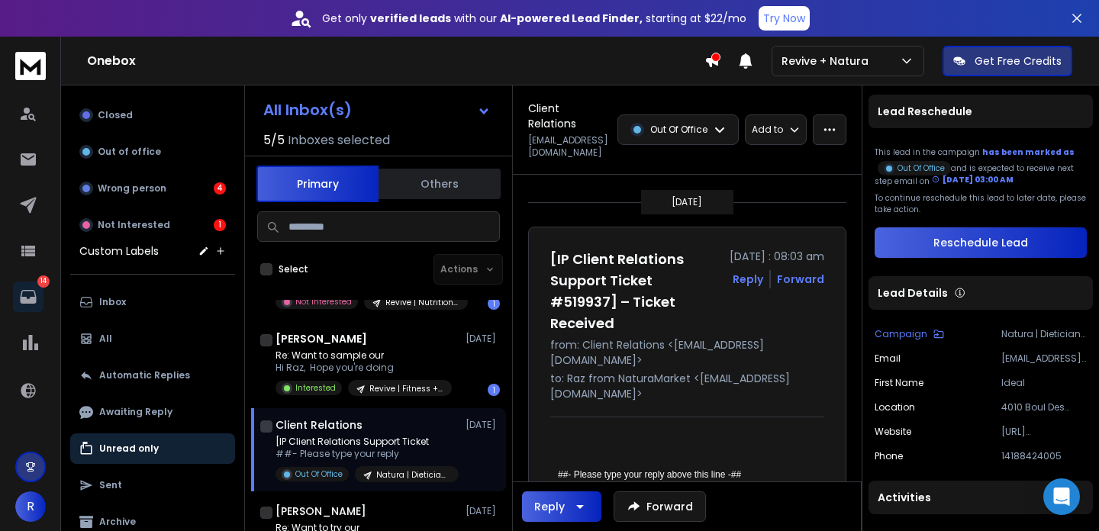
scroll to position [3336, 0]
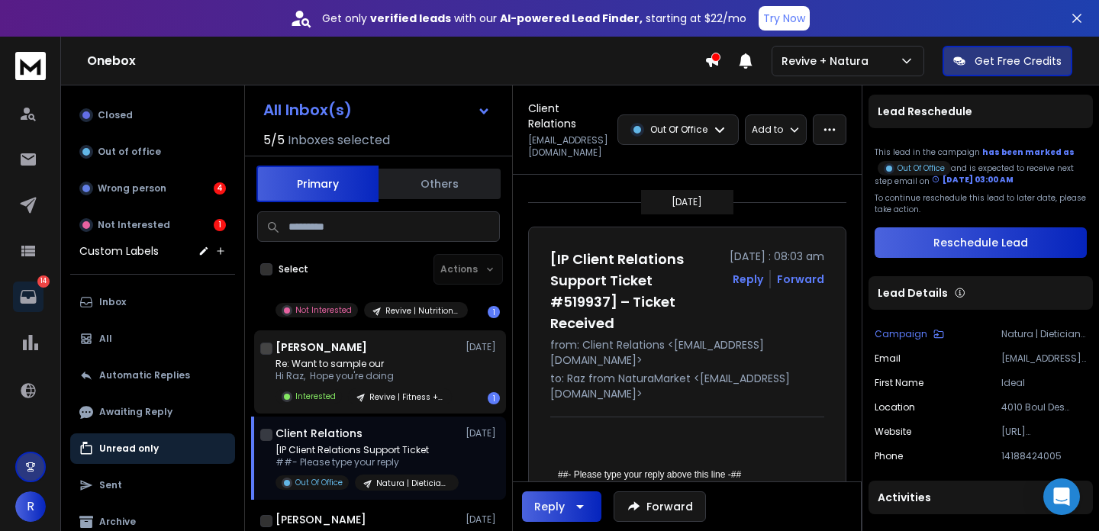
click at [432, 398] on p "Revive | Fitness + Nutrition | YouTube" at bounding box center [405, 396] width 73 height 11
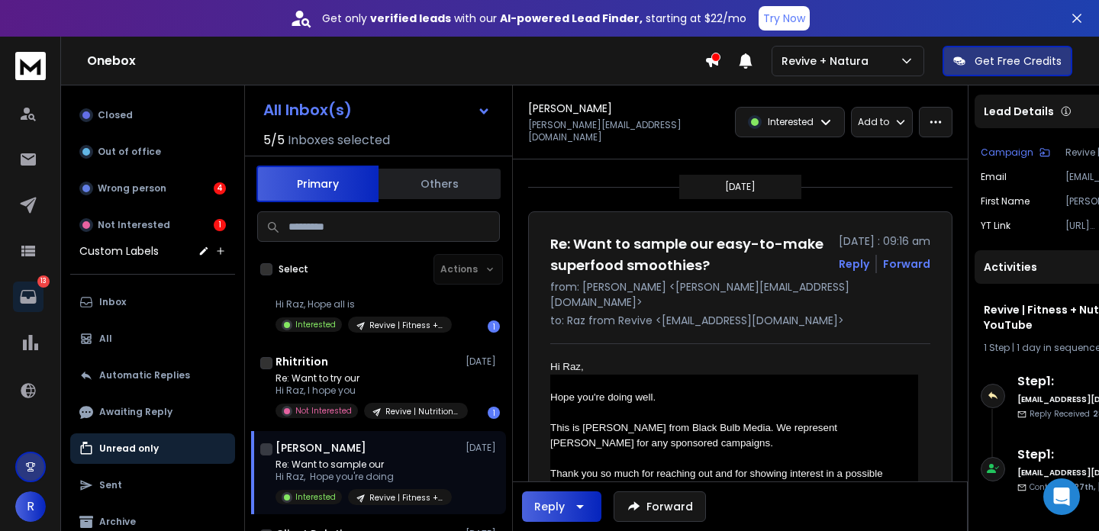
scroll to position [3230, 0]
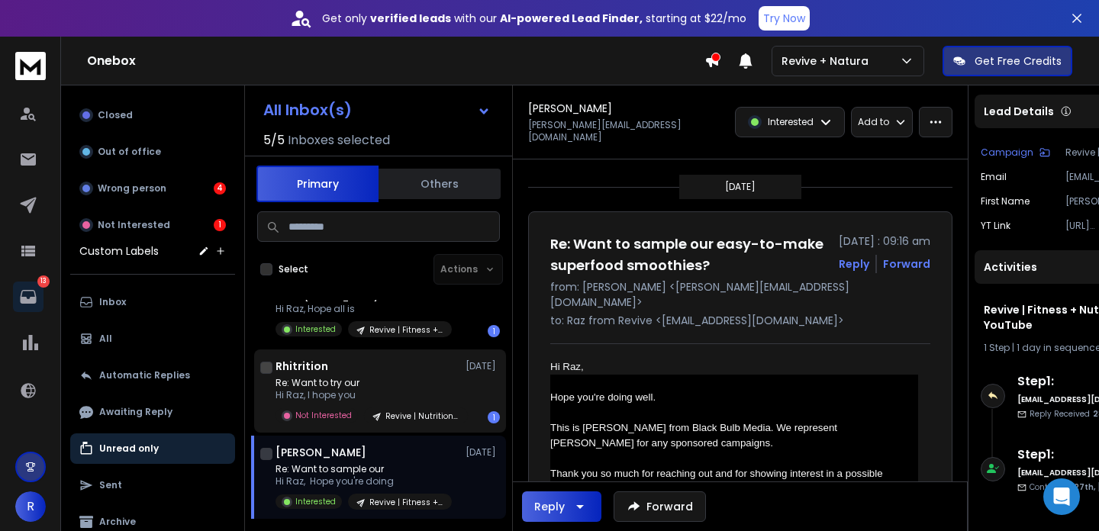
click at [374, 362] on div "Rhitrition 28 Jul" at bounding box center [387, 366] width 224 height 15
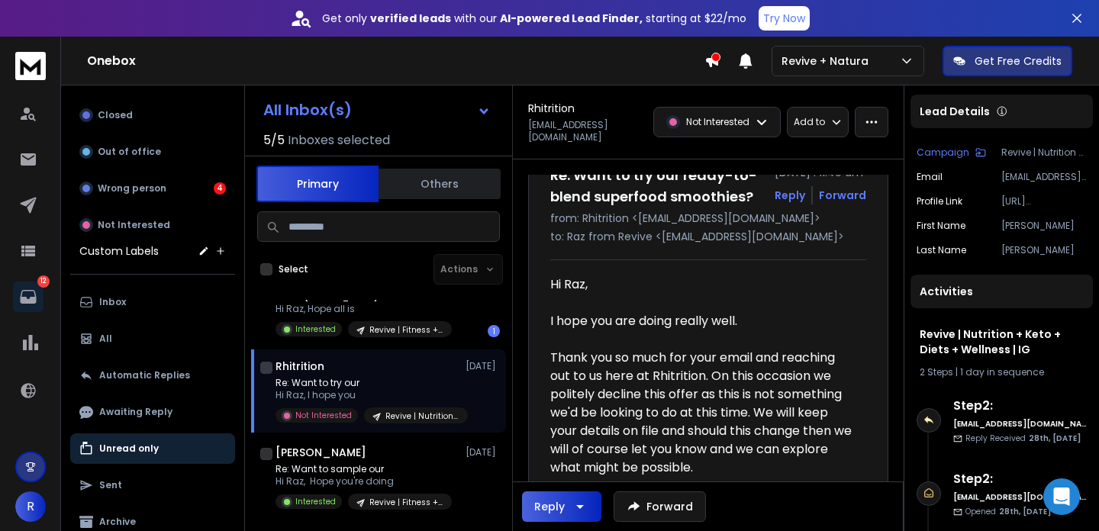
scroll to position [3152, 0]
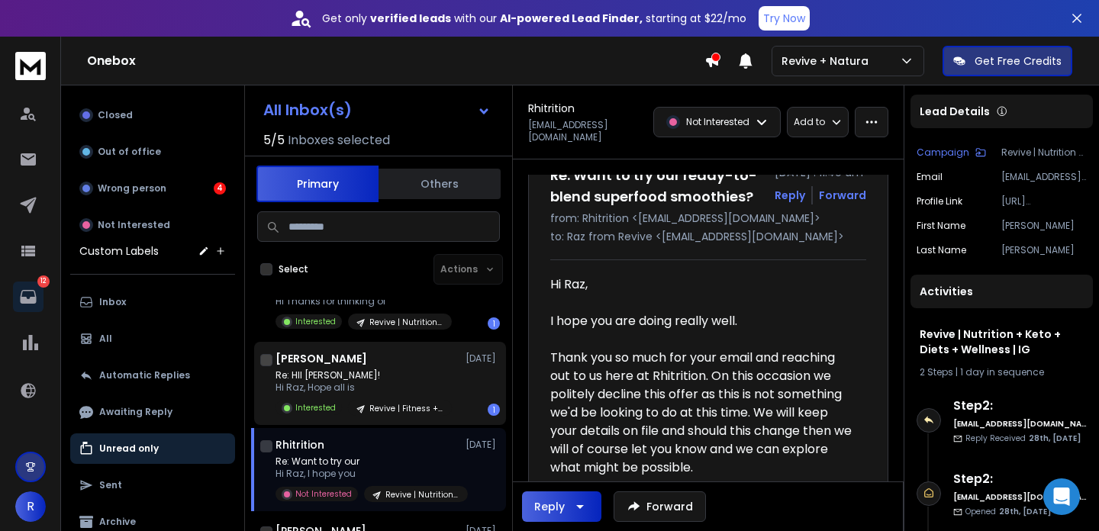
click at [379, 372] on p "Re: HII [PERSON_NAME]!" at bounding box center [363, 375] width 176 height 12
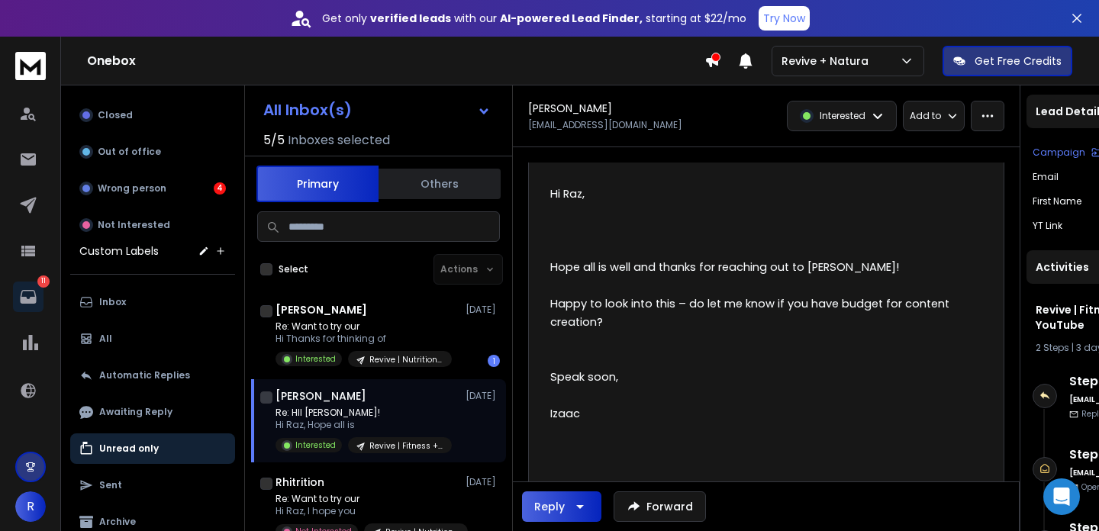
scroll to position [3076, 0]
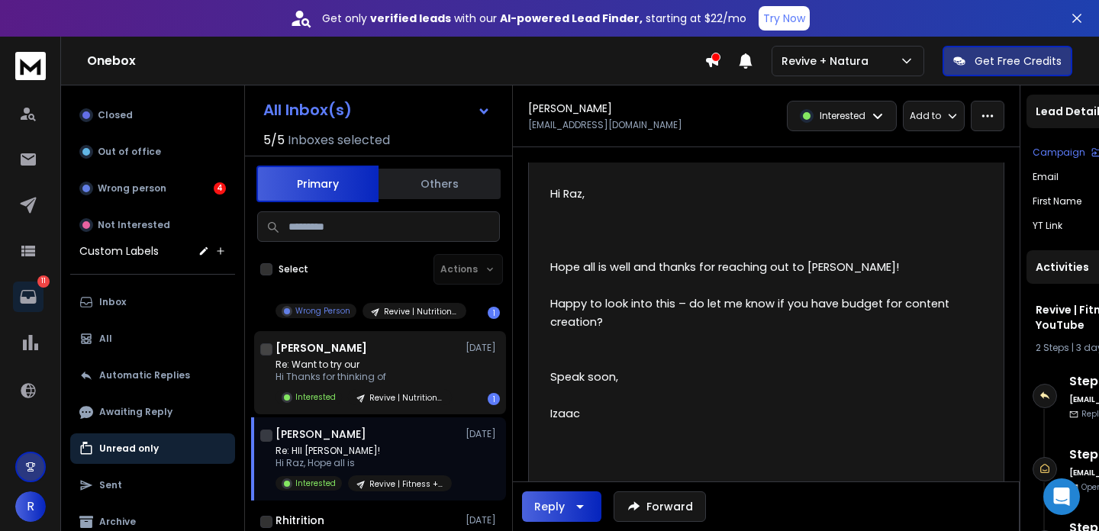
click at [376, 362] on p "Re: Want to try our" at bounding box center [363, 365] width 176 height 12
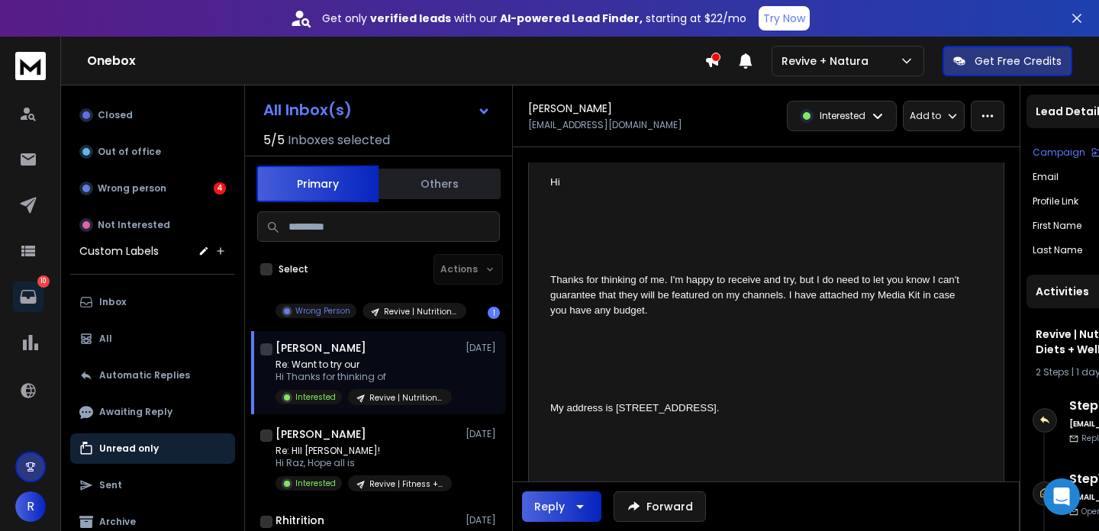
scroll to position [163, 0]
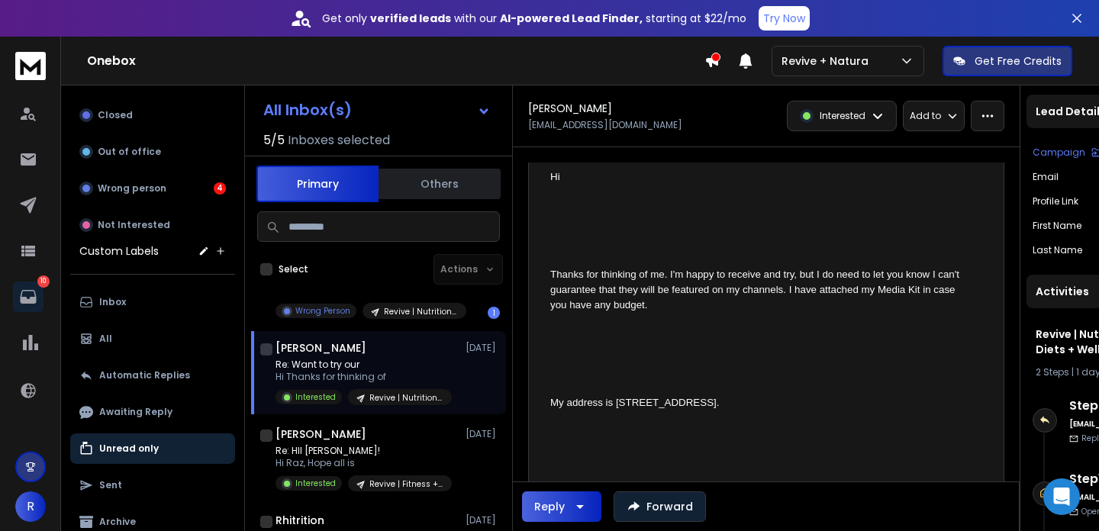
click at [627, 501] on icon at bounding box center [634, 507] width 14 height 14
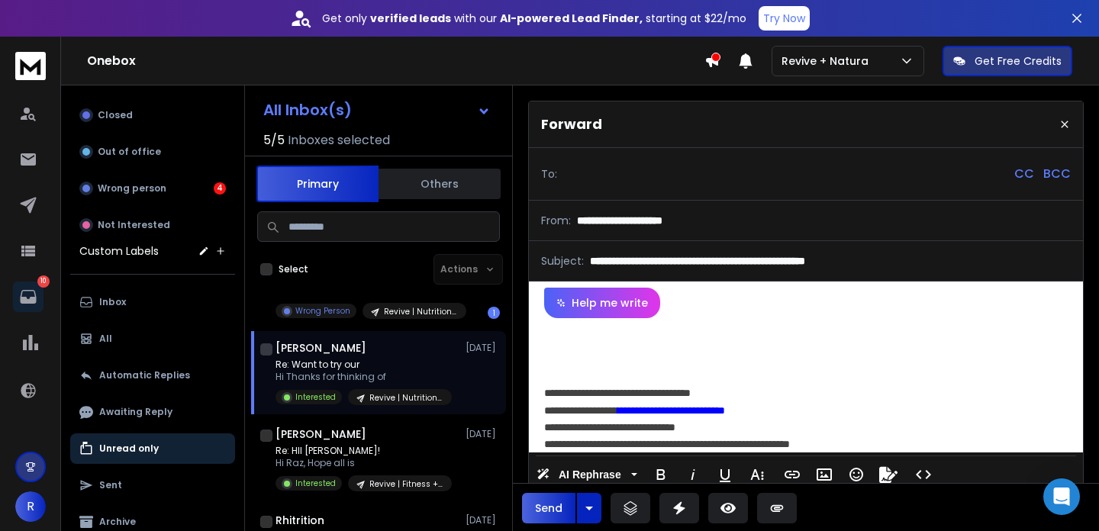
click at [597, 170] on input at bounding box center [616, 173] width 107 height 27
paste input "**********"
type input "**********"
click at [531, 514] on button "Send" at bounding box center [548, 508] width 53 height 31
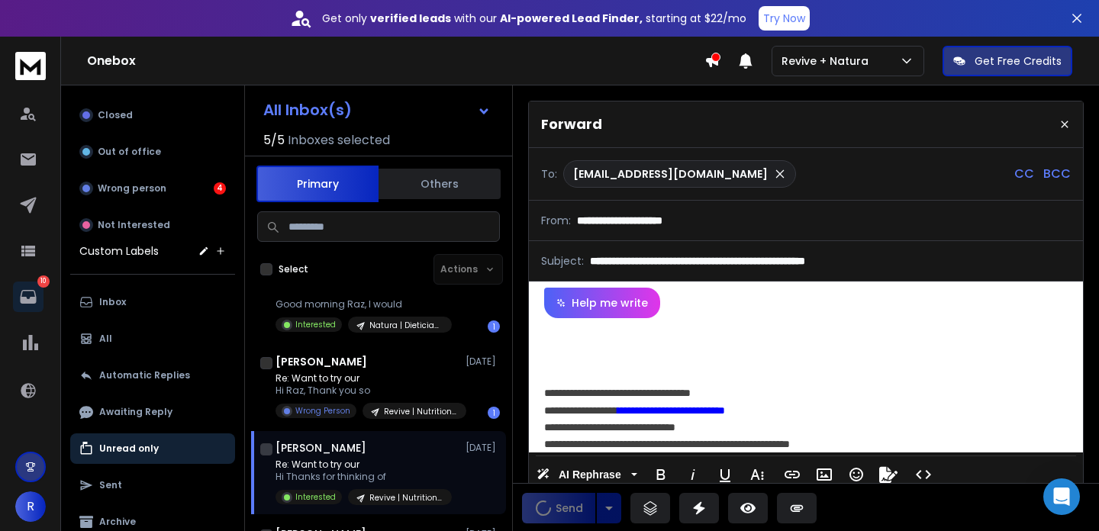
scroll to position [2975, 0]
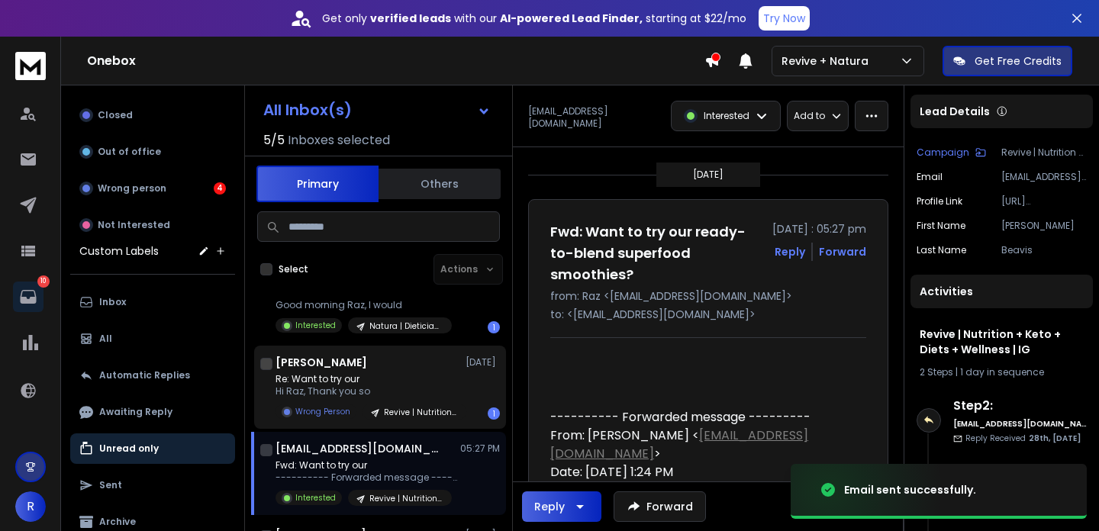
click at [370, 382] on p "Re: Want to try our" at bounding box center [366, 379] width 183 height 12
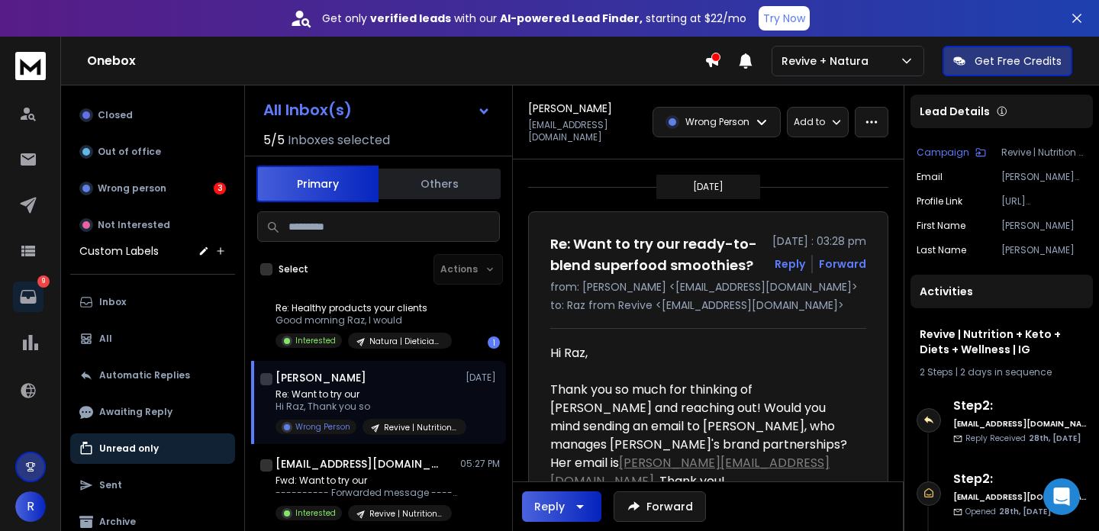
scroll to position [2933, 0]
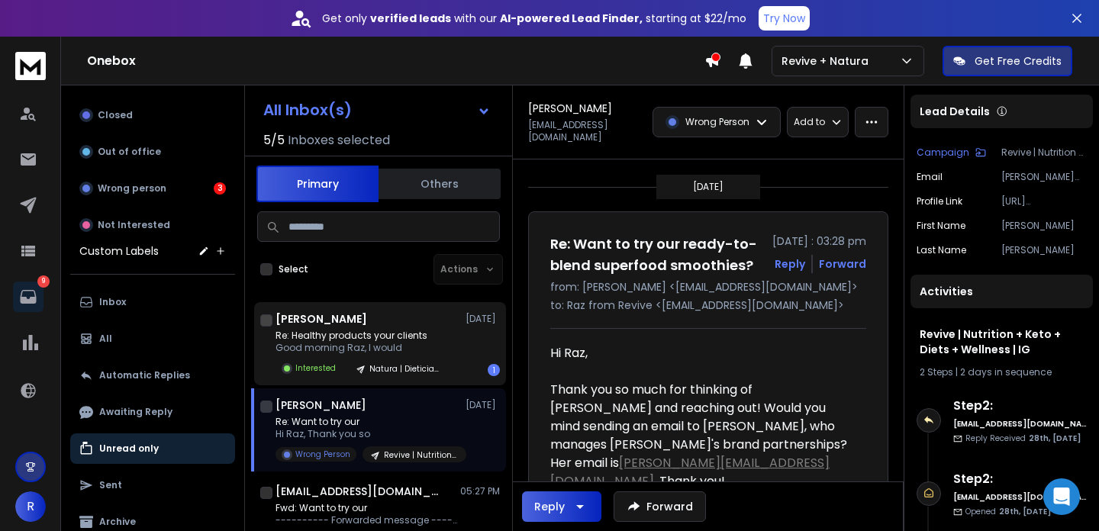
click at [406, 330] on p "Re: Healthy products your clients" at bounding box center [363, 336] width 176 height 12
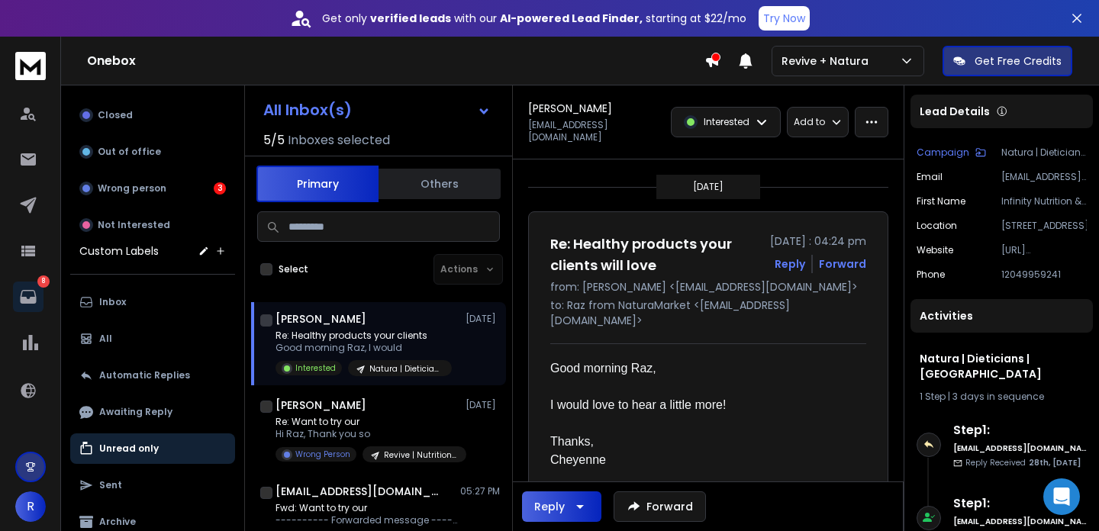
click at [536, 501] on div "Reply" at bounding box center [549, 506] width 31 height 15
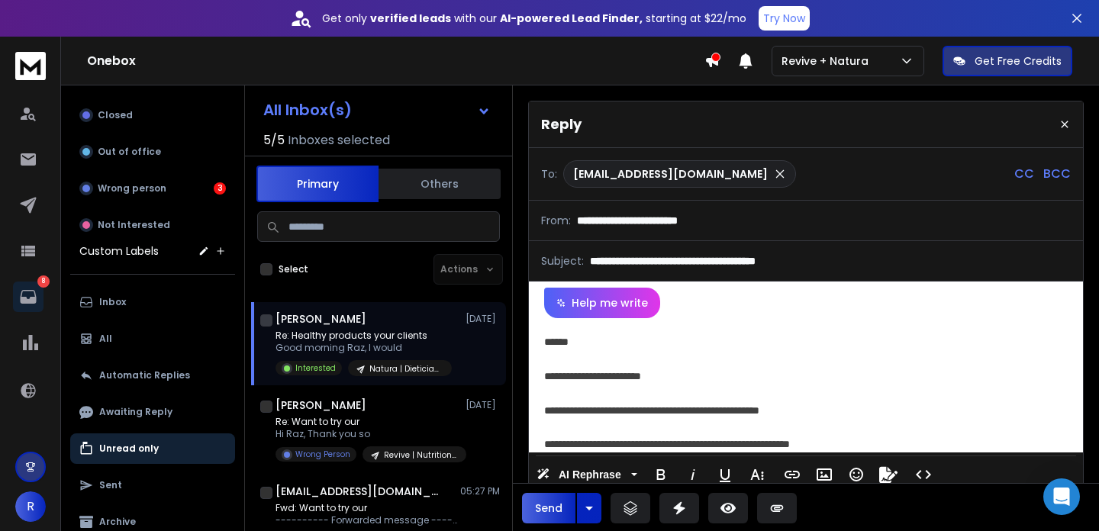
click at [1014, 167] on p "CC" at bounding box center [1024, 174] width 20 height 18
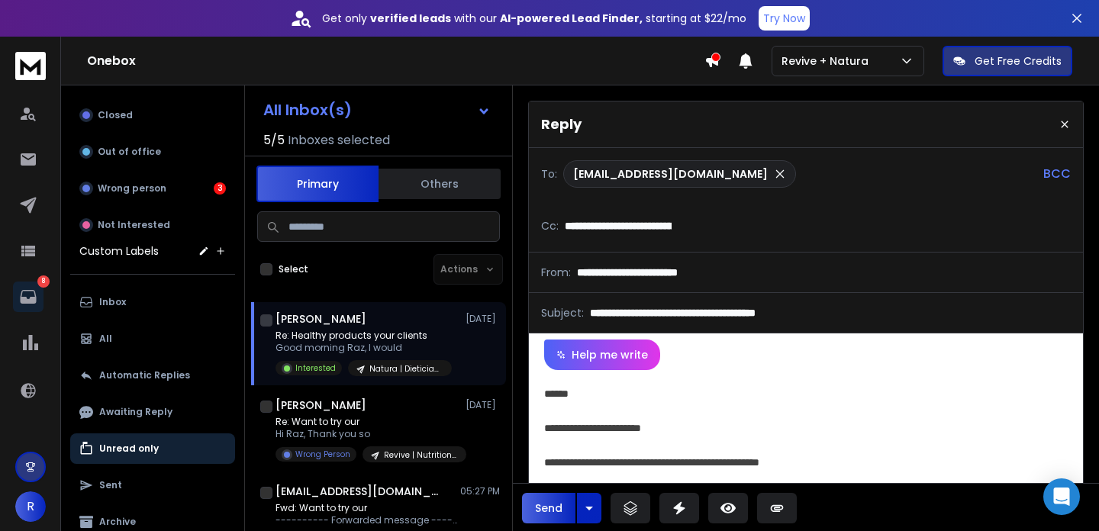
scroll to position [0, 53]
type input "**********"
click at [540, 519] on button "Send" at bounding box center [548, 508] width 53 height 31
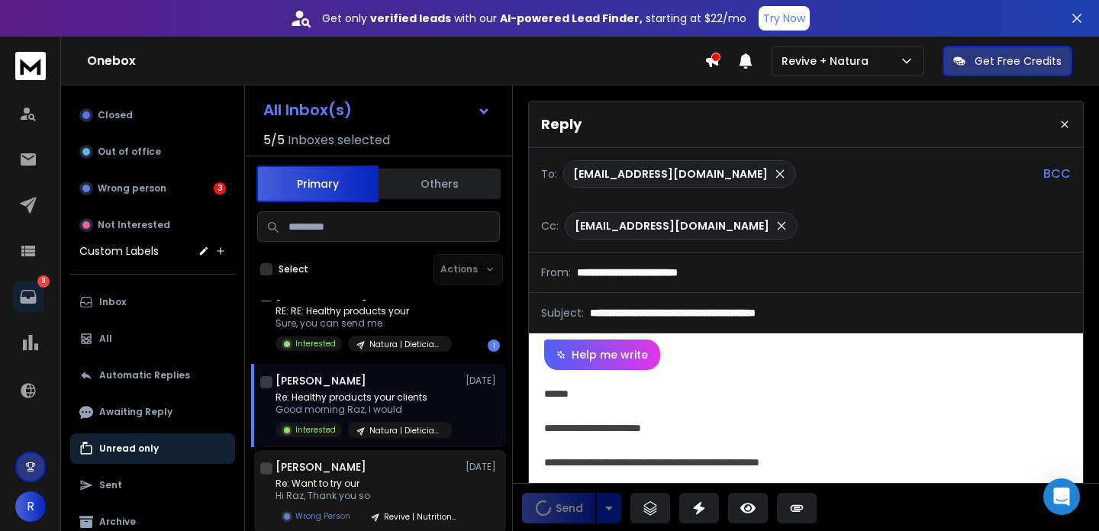
scroll to position [2837, 0]
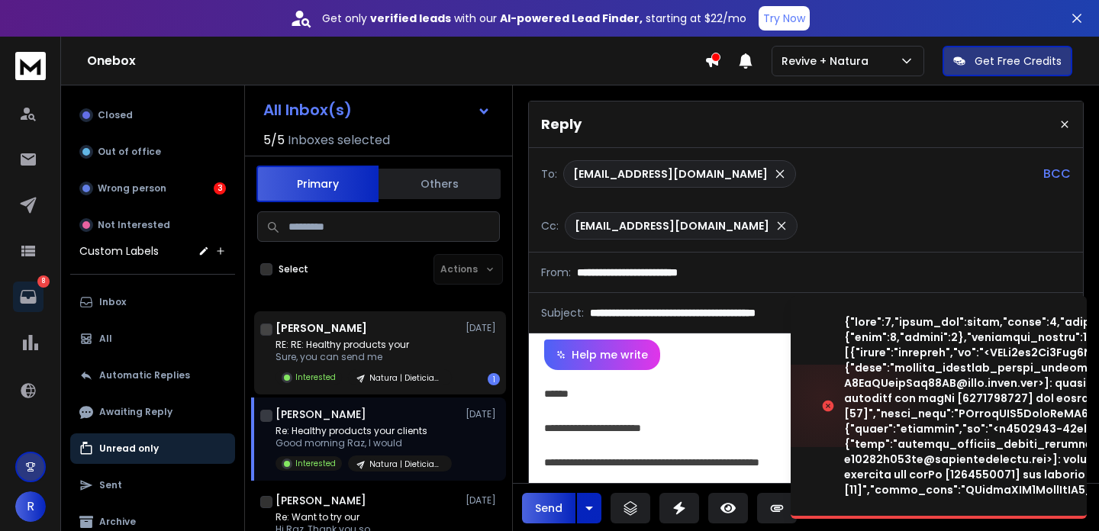
click at [392, 362] on p "Sure, you can send me" at bounding box center [363, 357] width 176 height 12
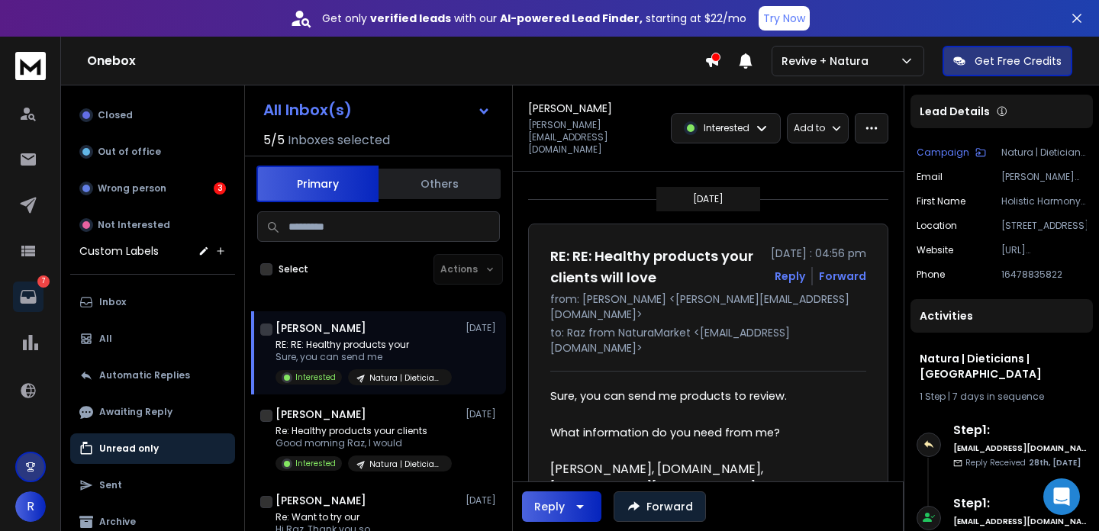
click at [641, 511] on button "Forward" at bounding box center [660, 506] width 92 height 31
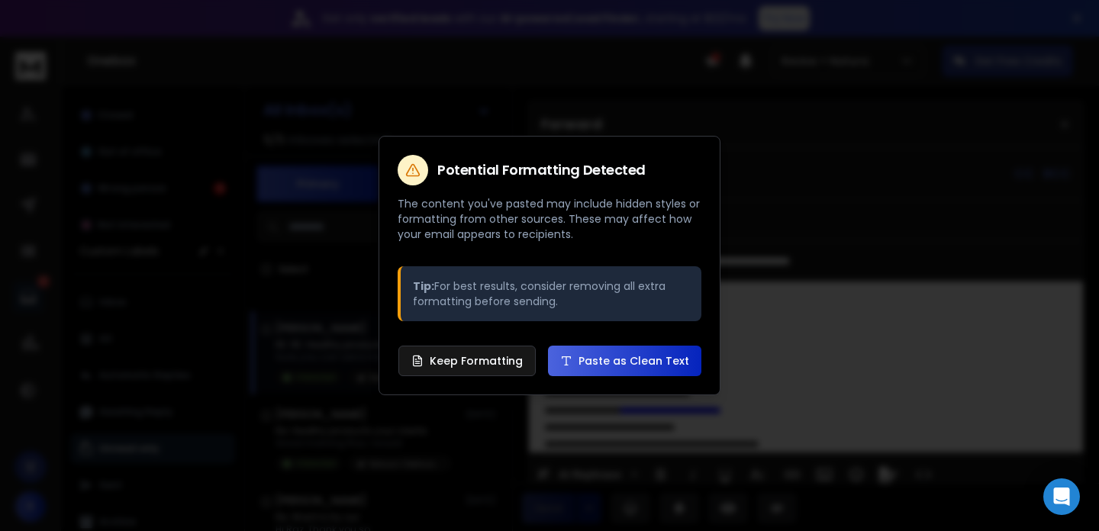
click at [845, 250] on div at bounding box center [549, 265] width 1099 height 531
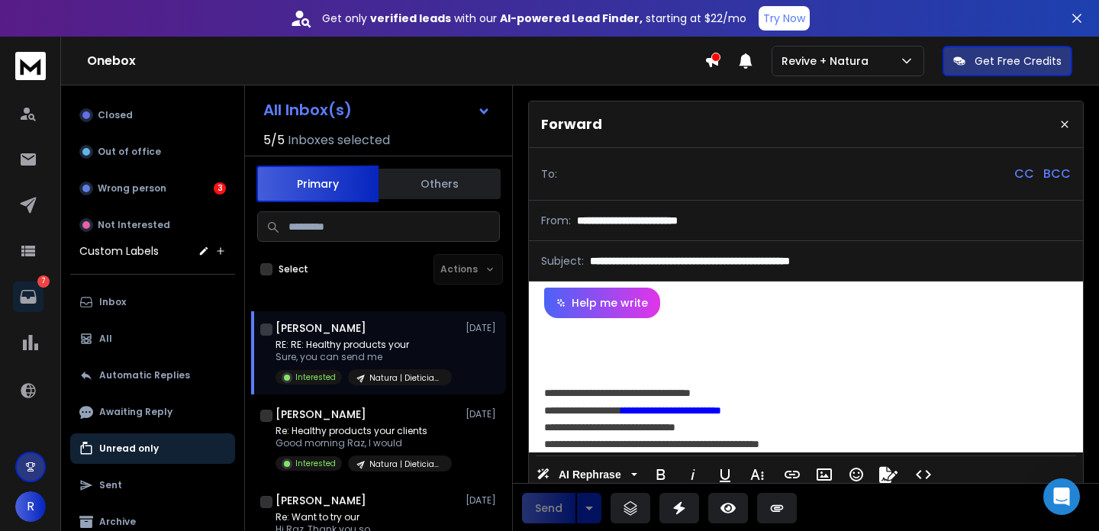
click at [676, 167] on nordpass-icon at bounding box center [676, 173] width 0 height 27
paste input "**********"
type input "**********"
click at [543, 509] on div "Send" at bounding box center [561, 508] width 79 height 31
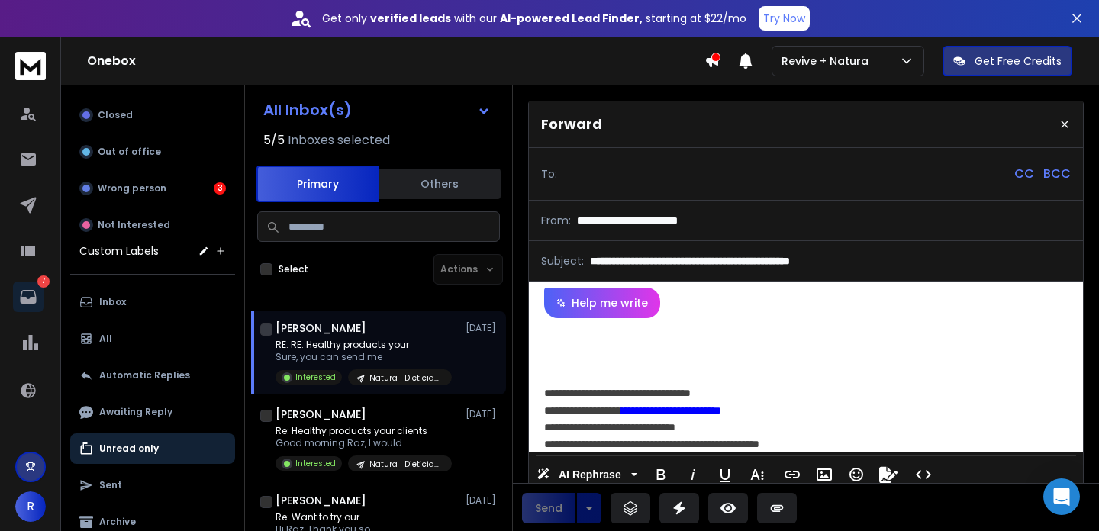
scroll to position [0, 0]
click at [545, 511] on div "Send" at bounding box center [561, 508] width 79 height 31
click at [620, 359] on div at bounding box center [805, 358] width 523 height 17
click at [540, 501] on div "Send" at bounding box center [561, 508] width 79 height 31
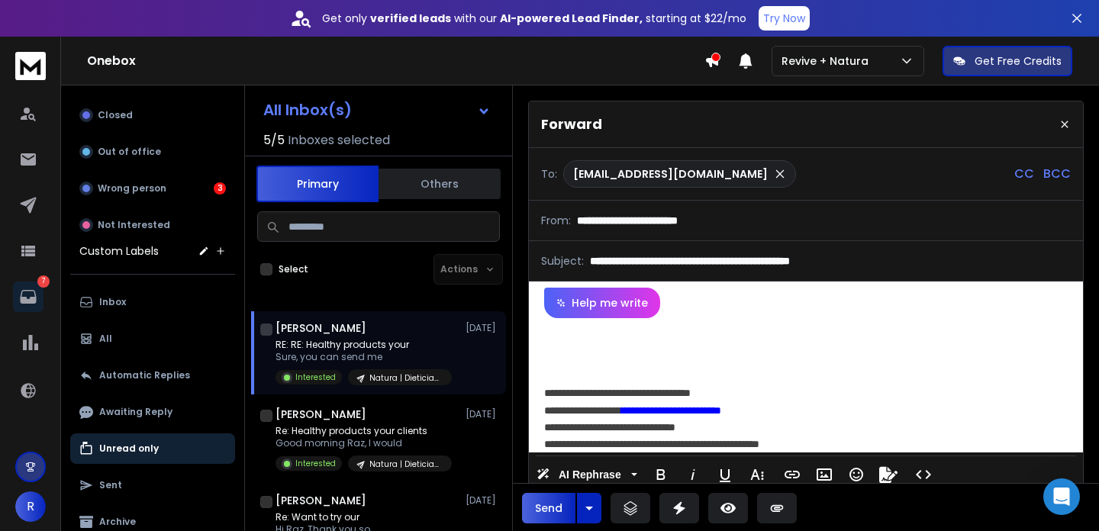
click at [797, 189] on div "To: affiliate@revivesuperfoods.com CC BCC" at bounding box center [806, 174] width 554 height 52
click at [525, 509] on button "Send" at bounding box center [548, 508] width 53 height 31
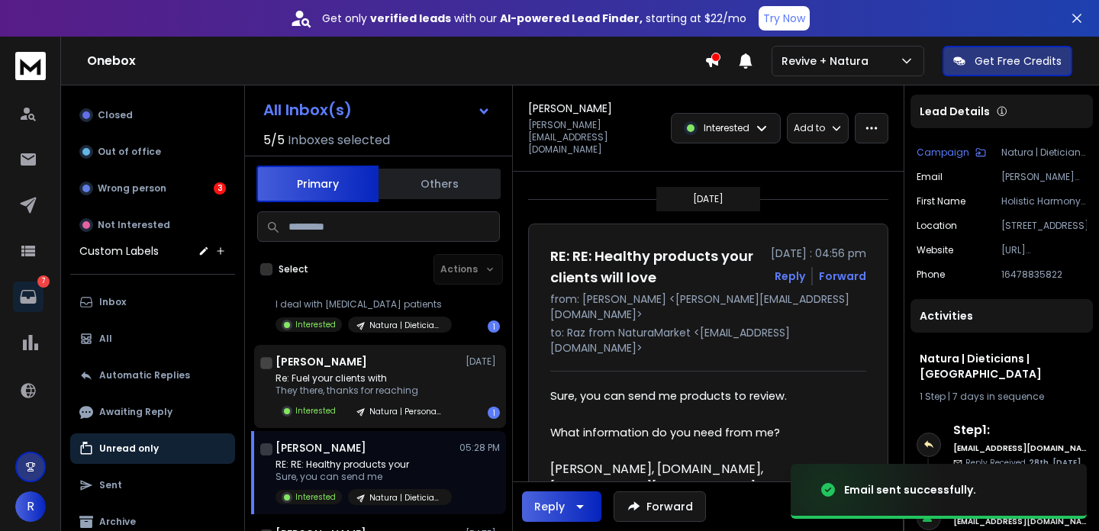
scroll to position [2717, 0]
click at [403, 401] on div "Re: Fuel your clients with They there, thanks for reaching Interested Natura | …" at bounding box center [363, 395] width 176 height 47
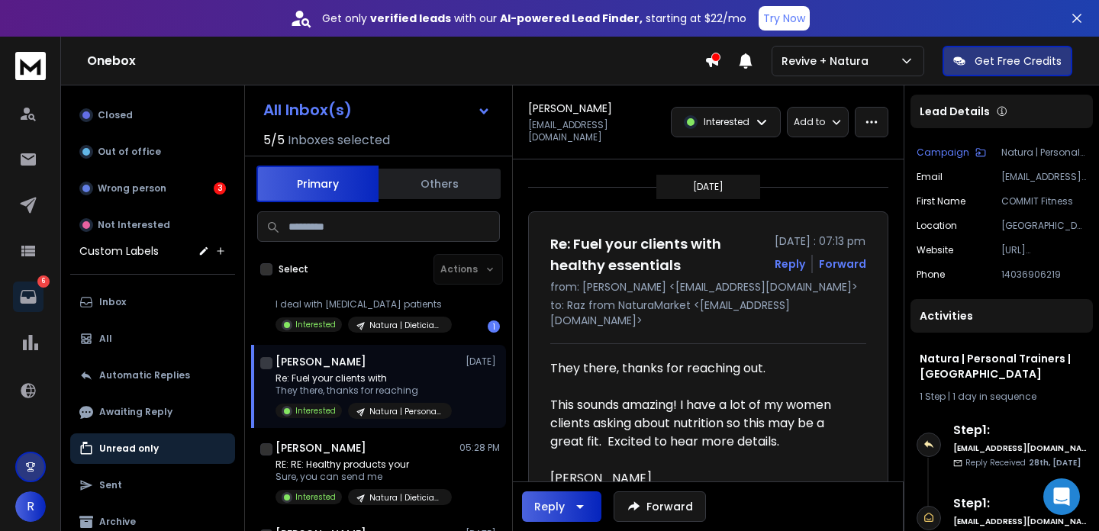
click at [536, 504] on div "Reply" at bounding box center [549, 506] width 31 height 15
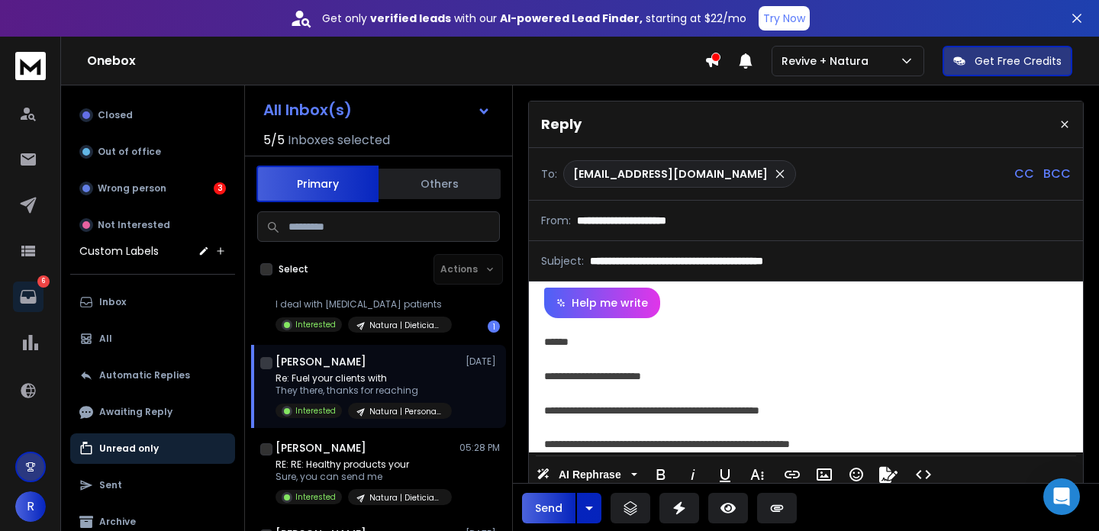
click at [1016, 171] on p "CC" at bounding box center [1024, 174] width 20 height 18
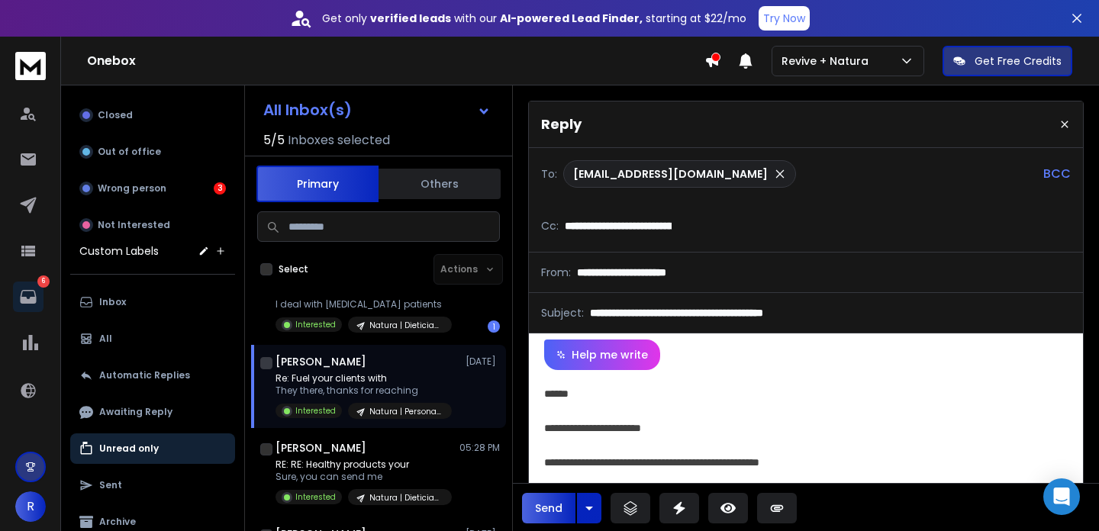
scroll to position [0, 53]
type input "**********"
click at [530, 512] on button "Send" at bounding box center [548, 508] width 53 height 31
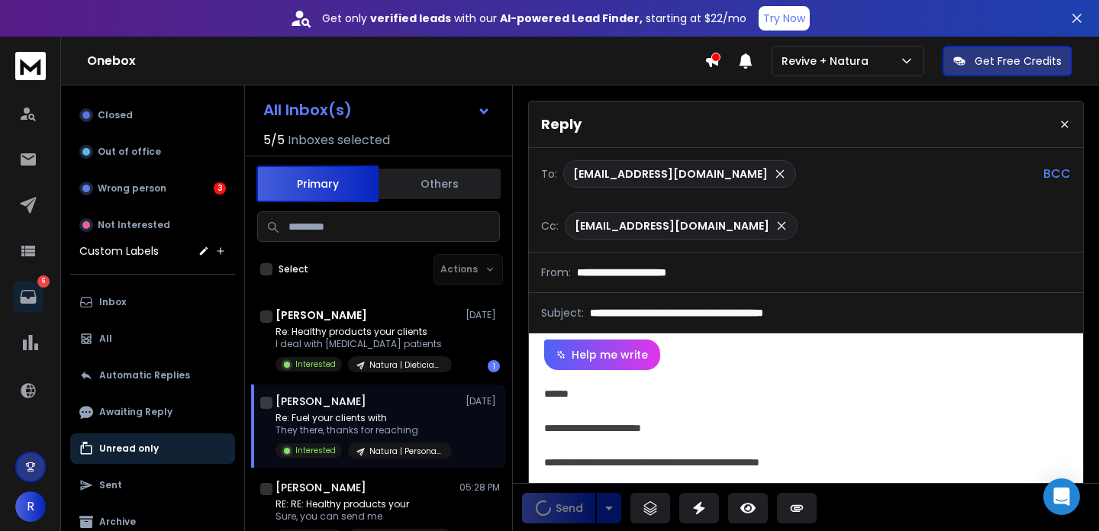
scroll to position [2659, 0]
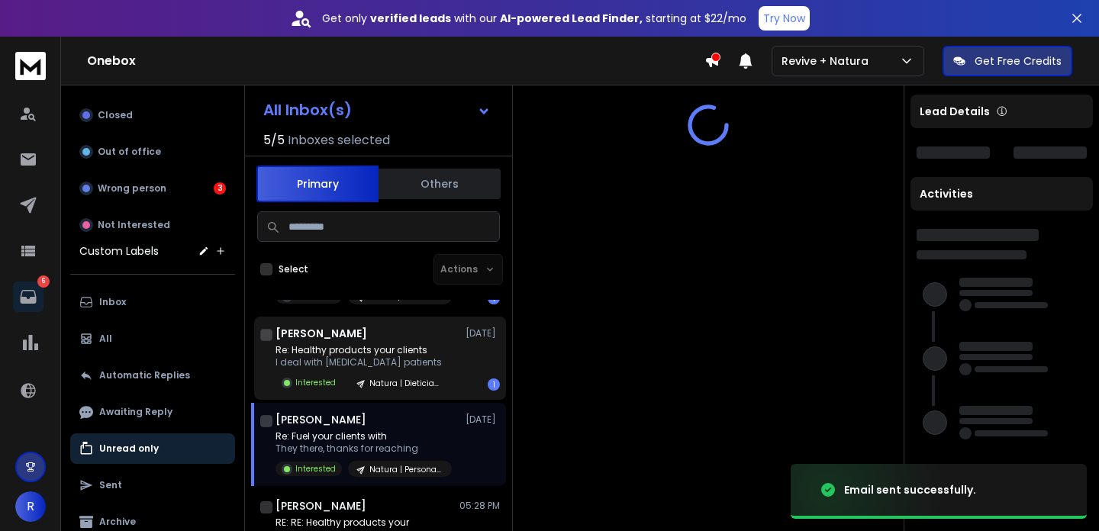
click at [388, 363] on p "I deal with [MEDICAL_DATA] patients" at bounding box center [363, 362] width 176 height 12
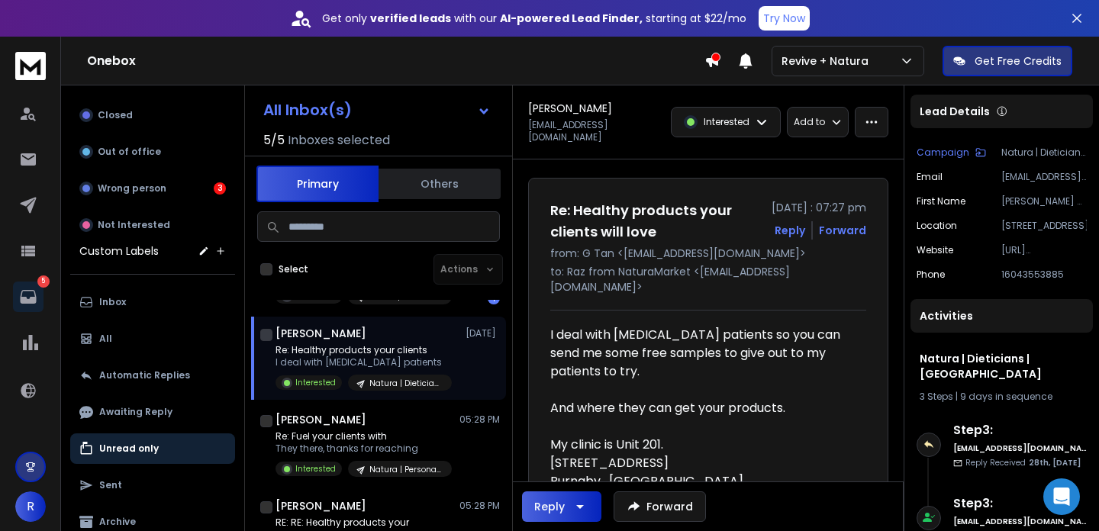
scroll to position [116, 0]
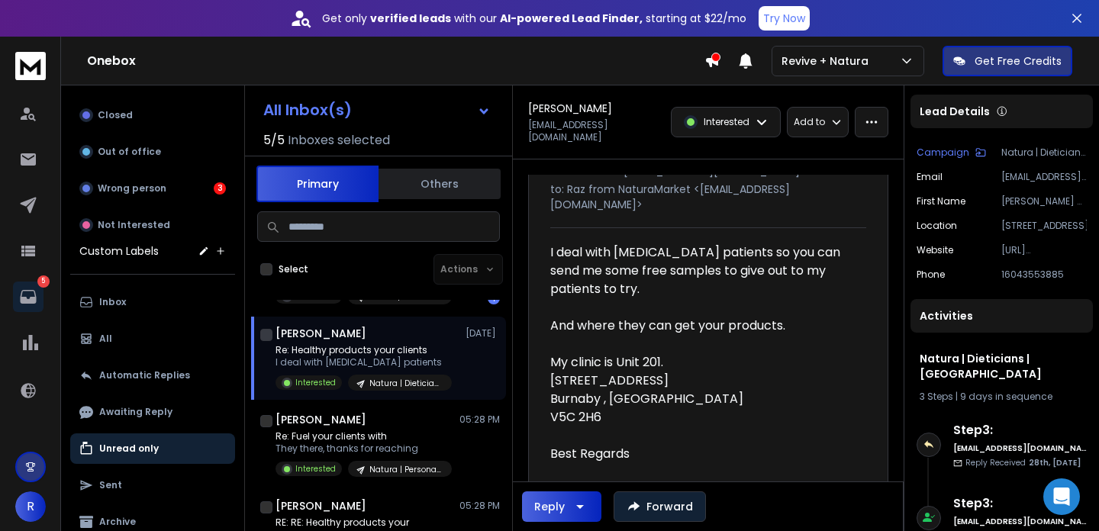
click at [668, 509] on button "Forward" at bounding box center [660, 506] width 92 height 31
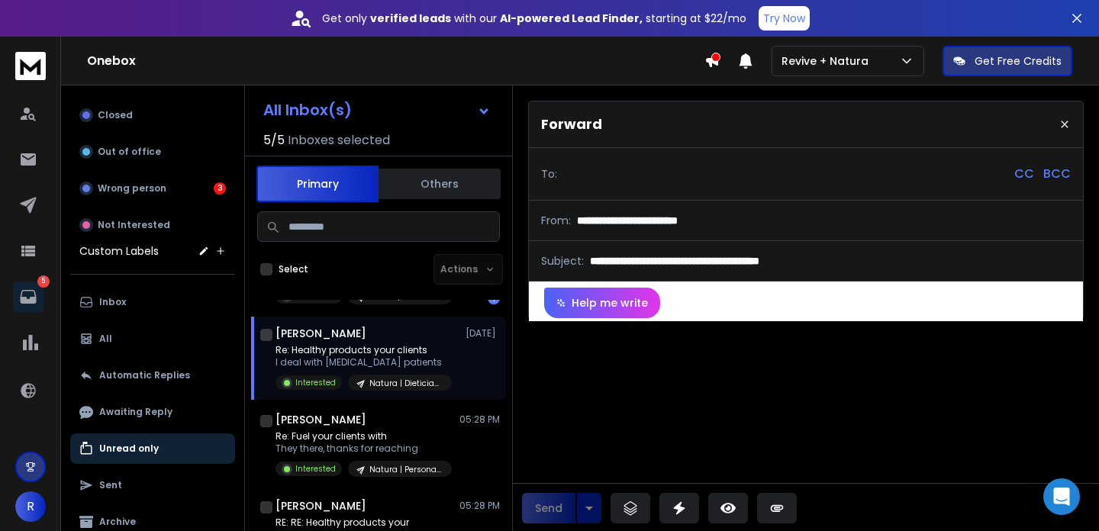
scroll to position [0, 0]
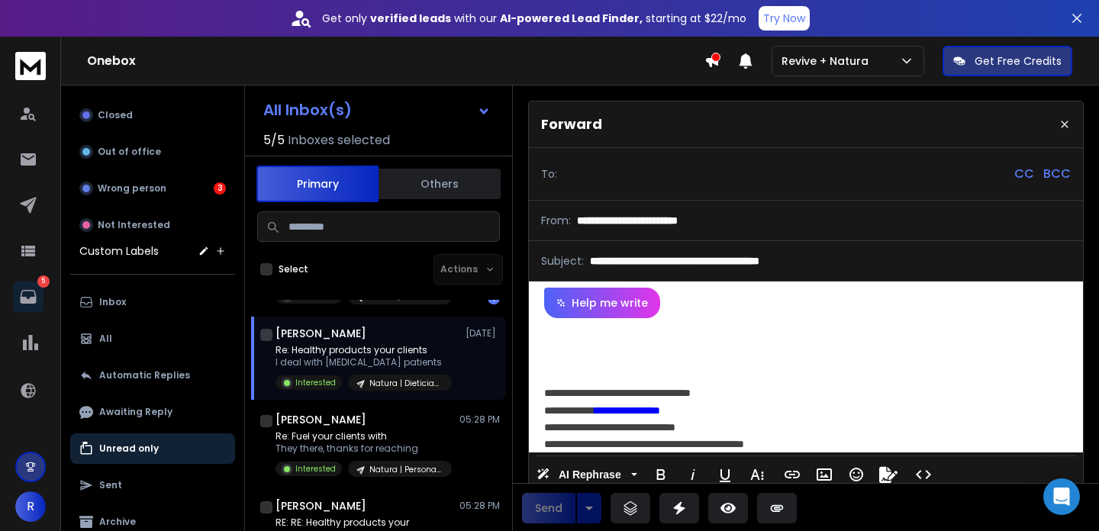
click at [670, 180] on input at bounding box center [616, 173] width 107 height 27
paste input "**********"
type input "**********"
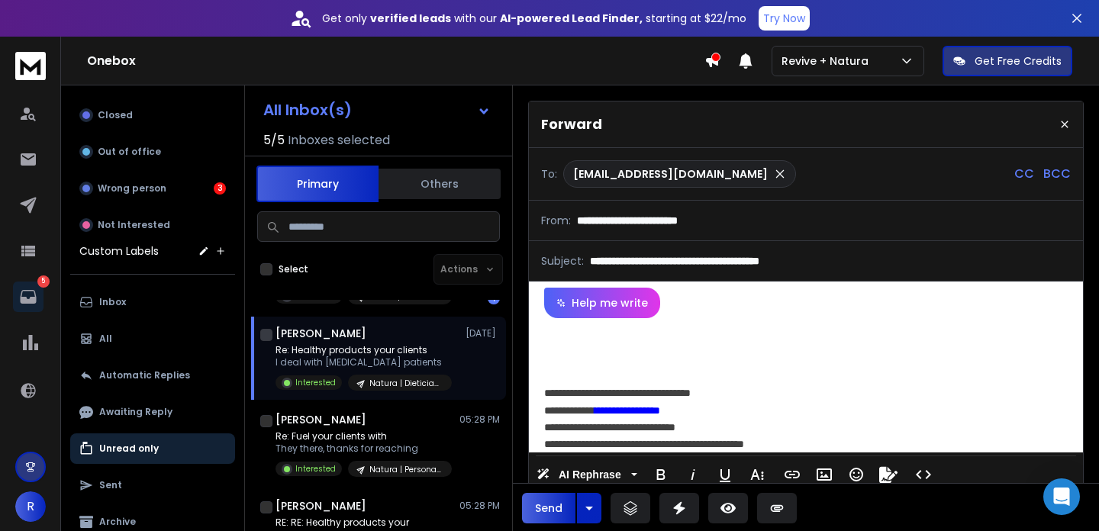
click at [546, 514] on button "Send" at bounding box center [548, 508] width 53 height 31
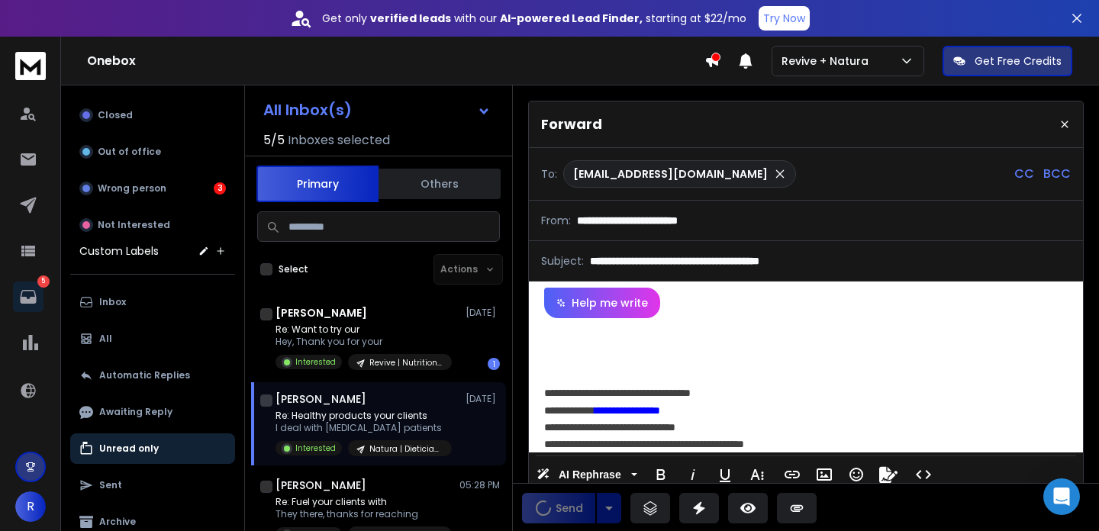
scroll to position [2587, 0]
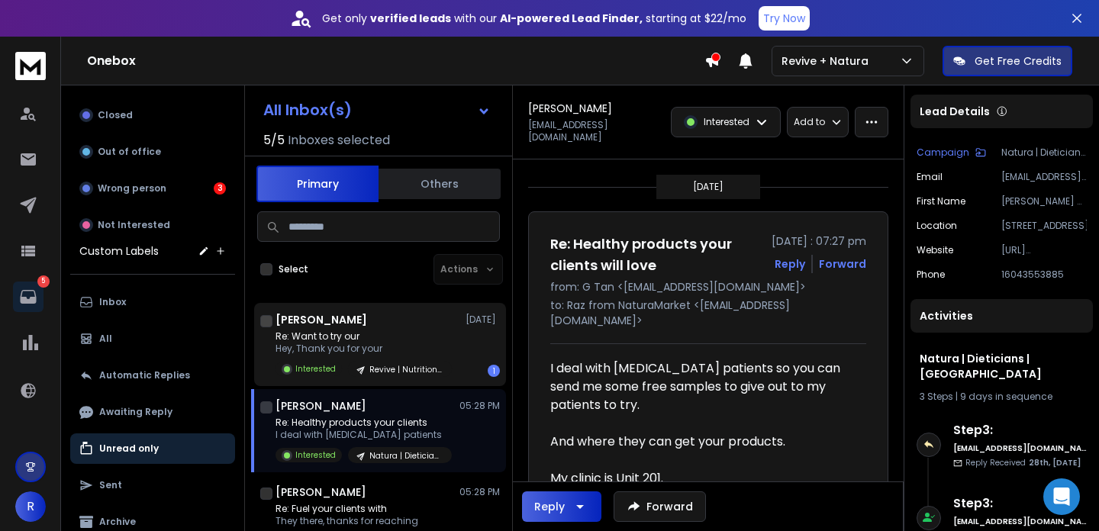
click at [340, 357] on div "Re: Want to try our Hey, Thank you for your Interested Revive | Nutrition + Ket…" at bounding box center [363, 353] width 176 height 47
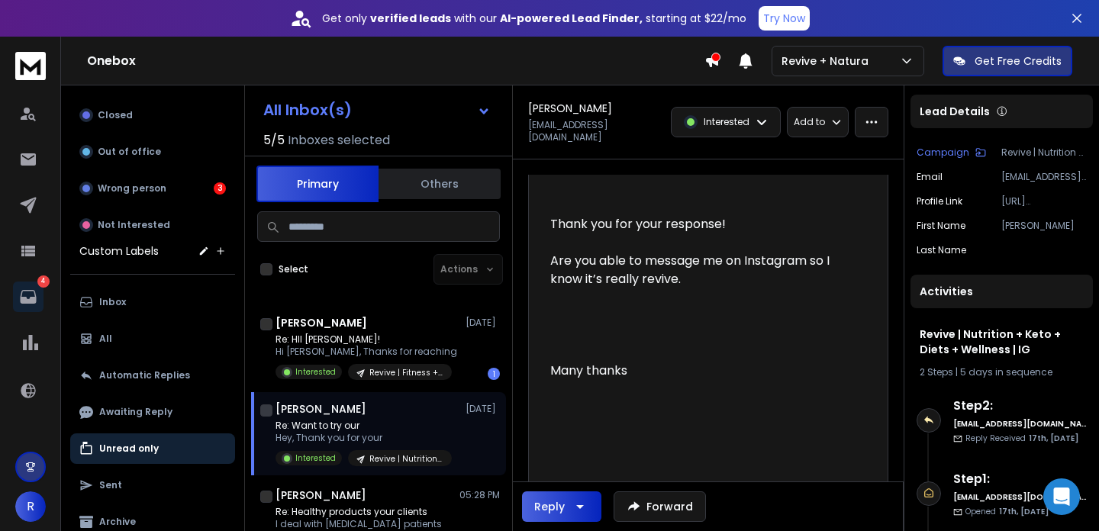
scroll to position [2475, 0]
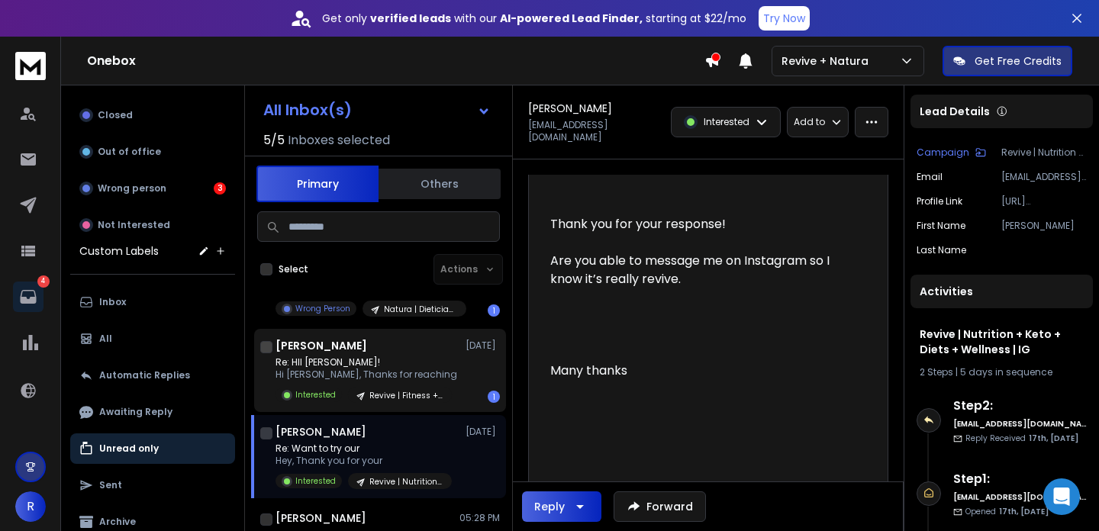
click at [385, 363] on p "Re: HII [PERSON_NAME]!" at bounding box center [366, 362] width 182 height 12
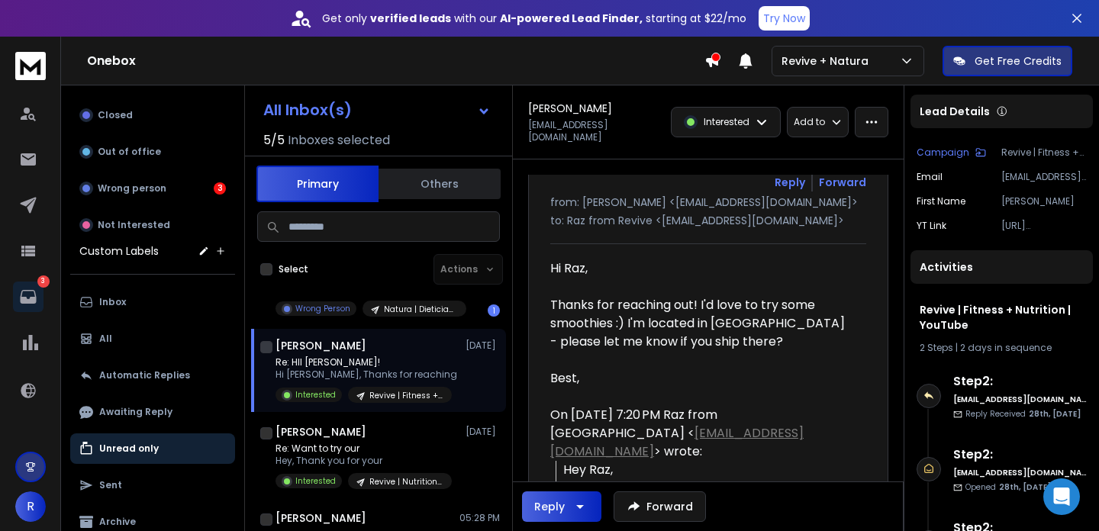
scroll to position [107, 0]
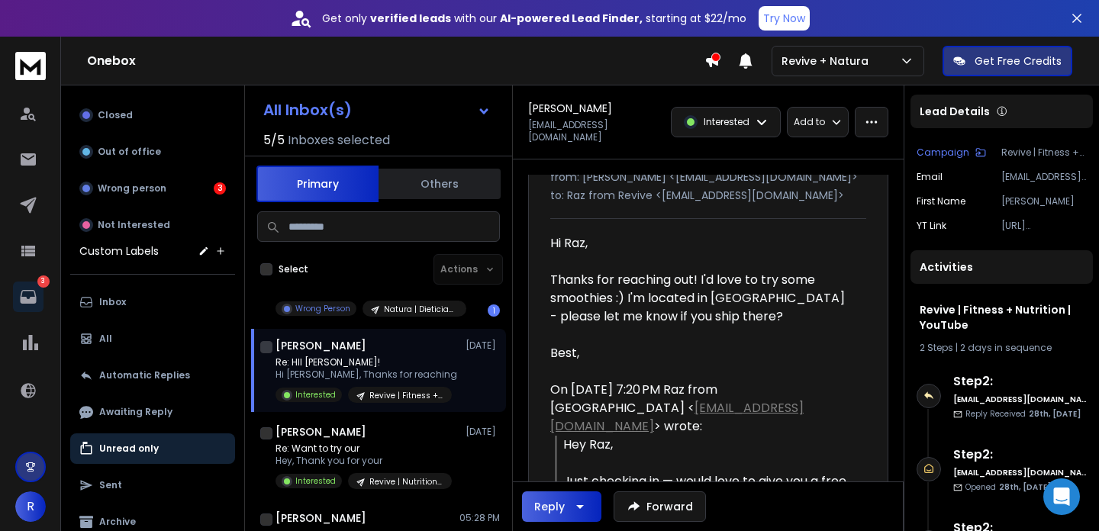
click at [556, 507] on div "Reply" at bounding box center [549, 506] width 31 height 15
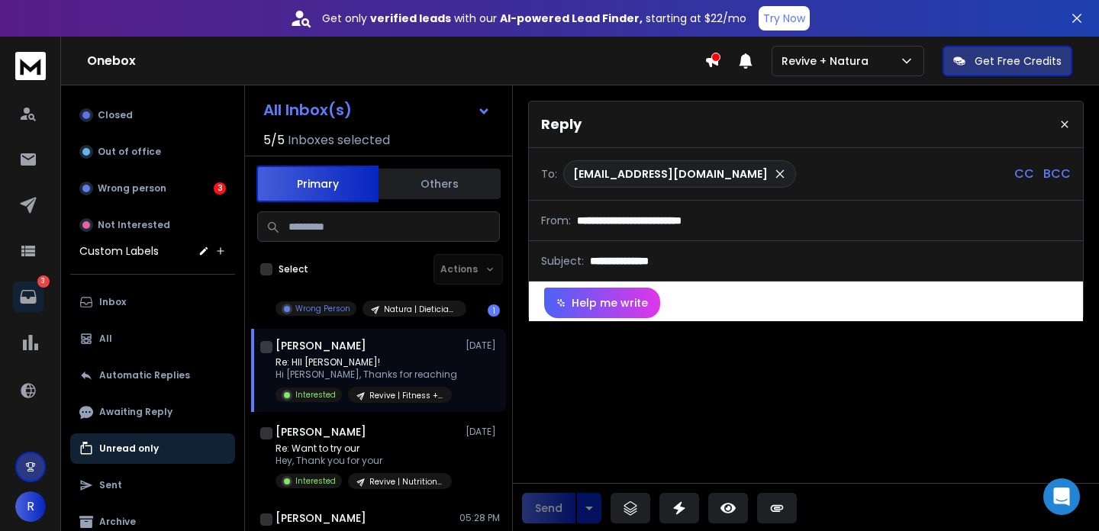
scroll to position [0, 0]
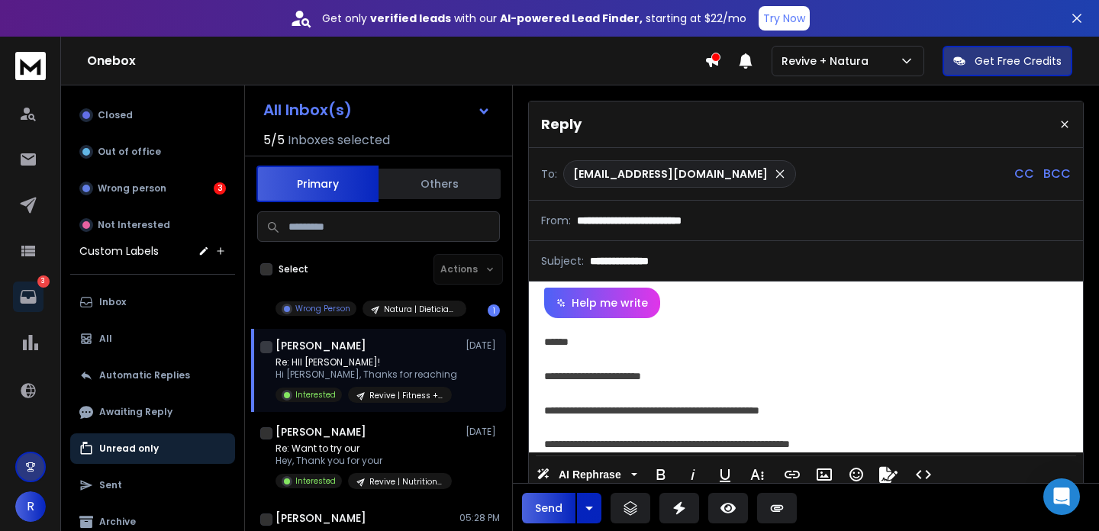
click at [1026, 173] on p "CC" at bounding box center [1024, 174] width 20 height 18
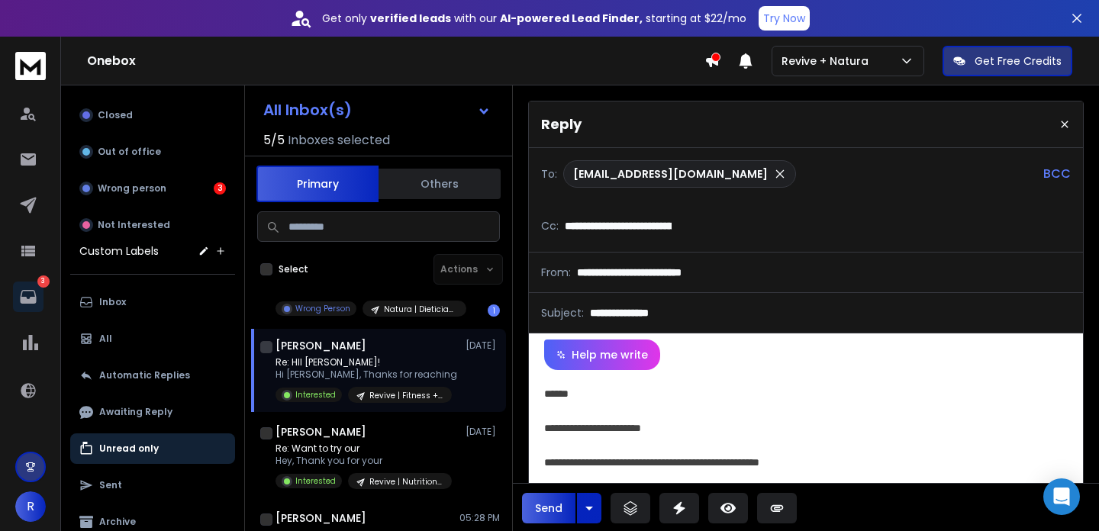
scroll to position [0, 53]
type input "**********"
click at [533, 518] on button "Send" at bounding box center [548, 508] width 53 height 31
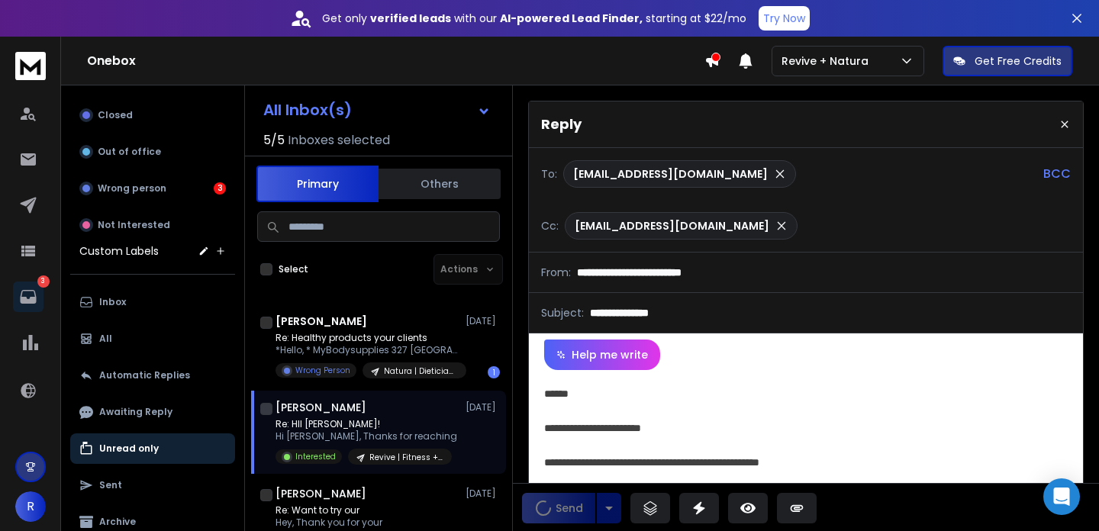
scroll to position [2334, 0]
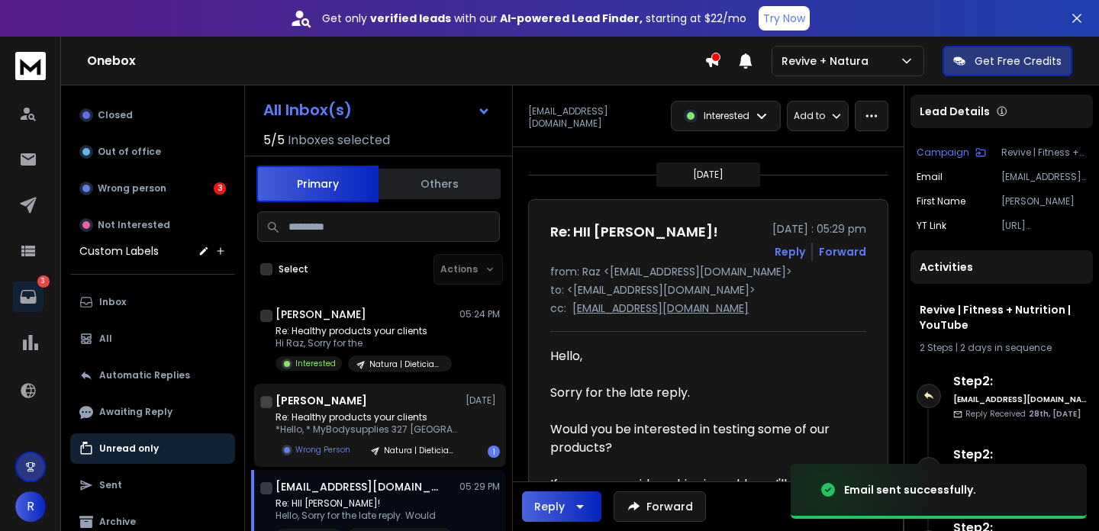
click at [406, 411] on p "Re: Healthy products your clients" at bounding box center [366, 417] width 183 height 12
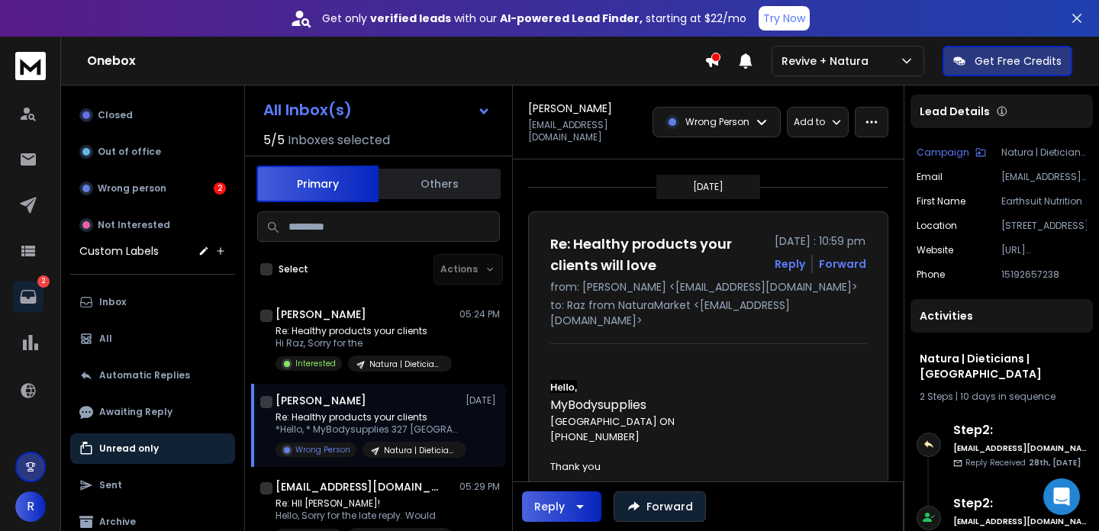
click at [664, 514] on button "Forward" at bounding box center [660, 506] width 92 height 31
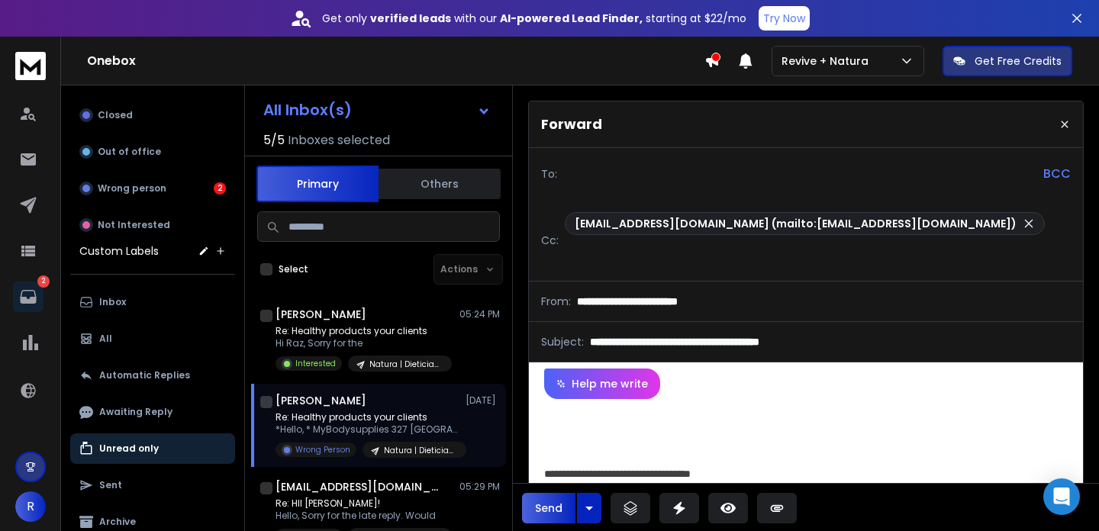
click at [629, 175] on input at bounding box center [616, 173] width 107 height 27
paste input "**********"
type input "**********"
click at [549, 504] on button "Send" at bounding box center [548, 508] width 53 height 31
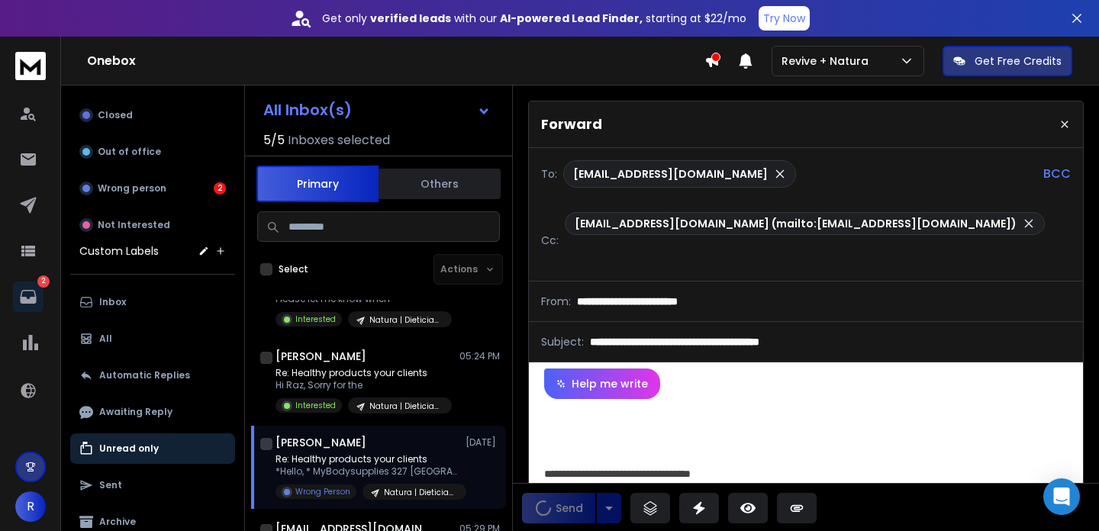
scroll to position [2231, 0]
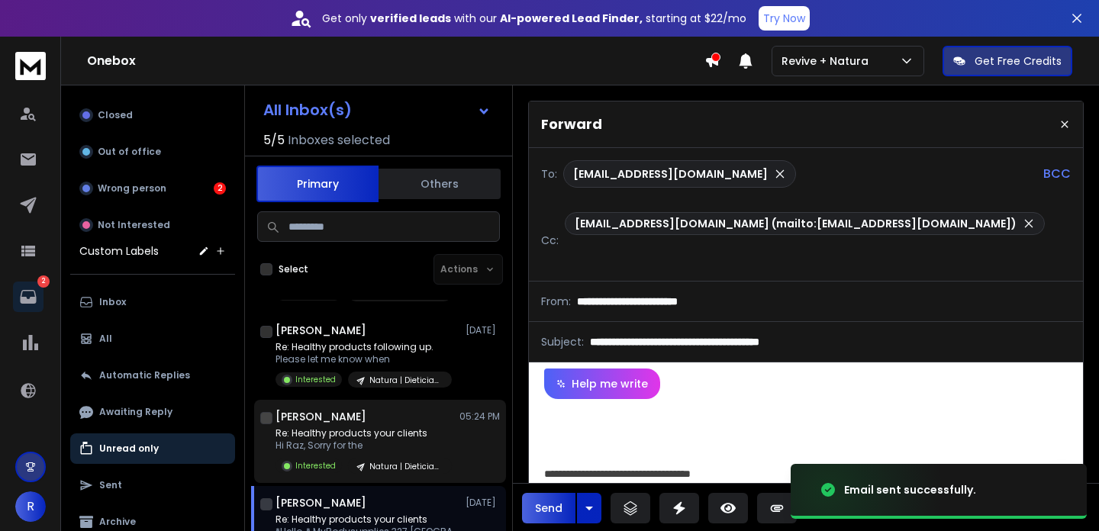
click at [382, 462] on p "Natura | Dieticians | [GEOGRAPHIC_DATA]" at bounding box center [405, 466] width 73 height 11
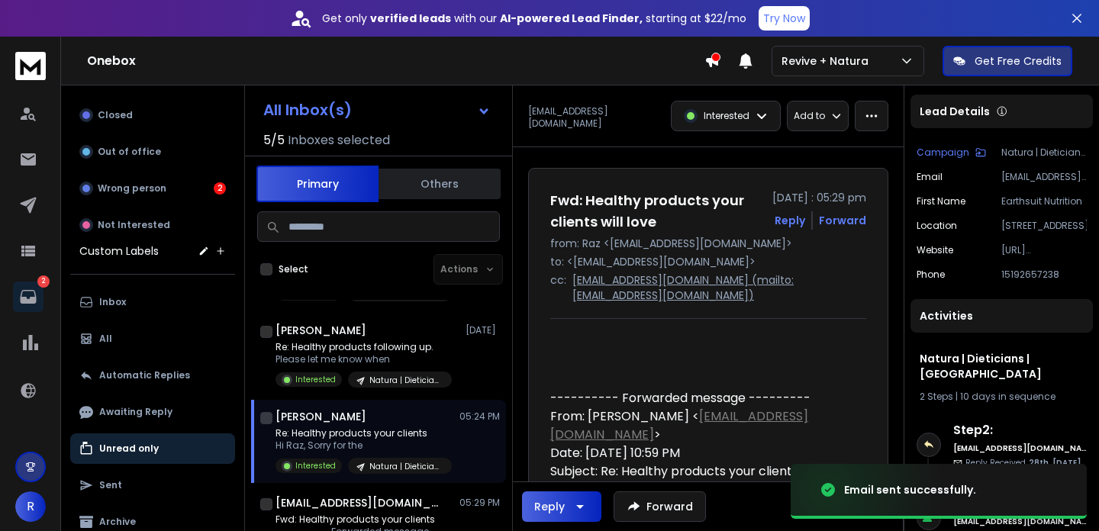
scroll to position [80, 0]
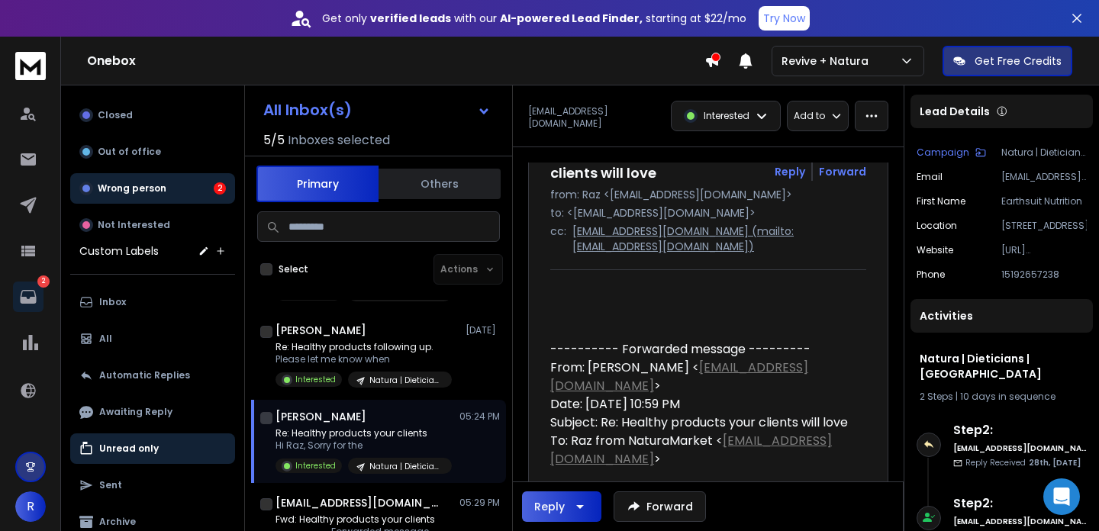
click at [118, 188] on p "Wrong person" at bounding box center [132, 188] width 69 height 12
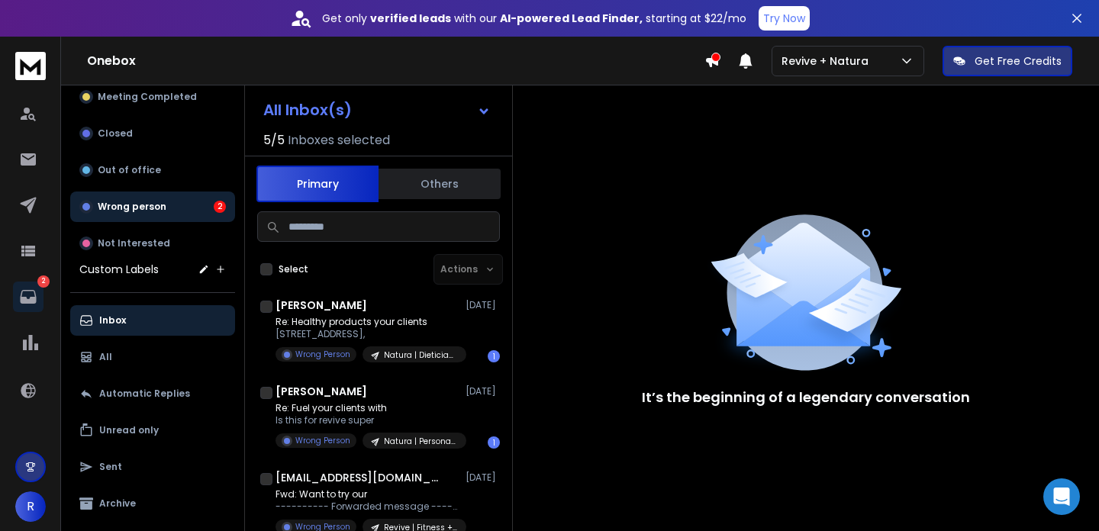
scroll to position [360, 0]
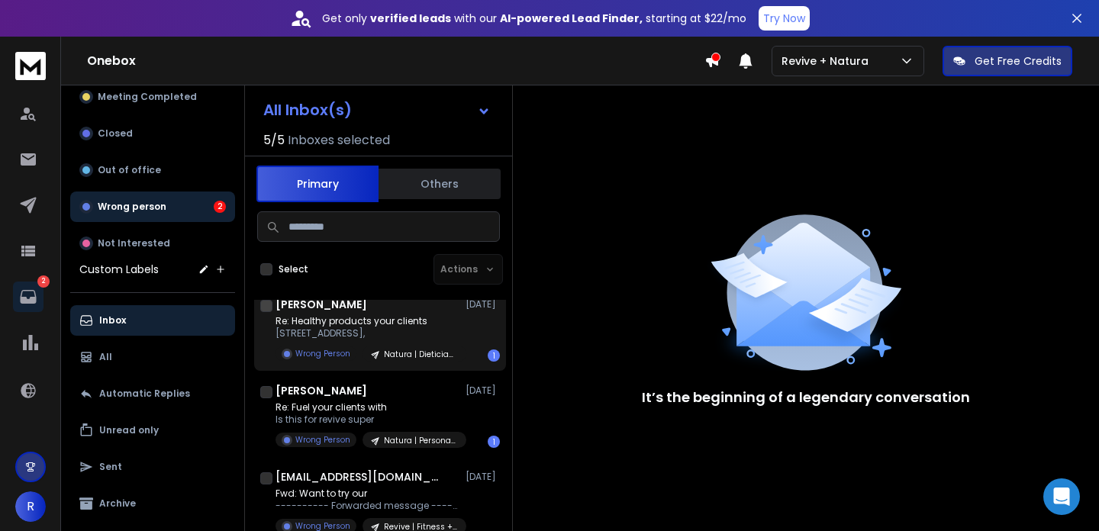
click at [425, 323] on p "Re: Healthy products your clients" at bounding box center [366, 321] width 183 height 12
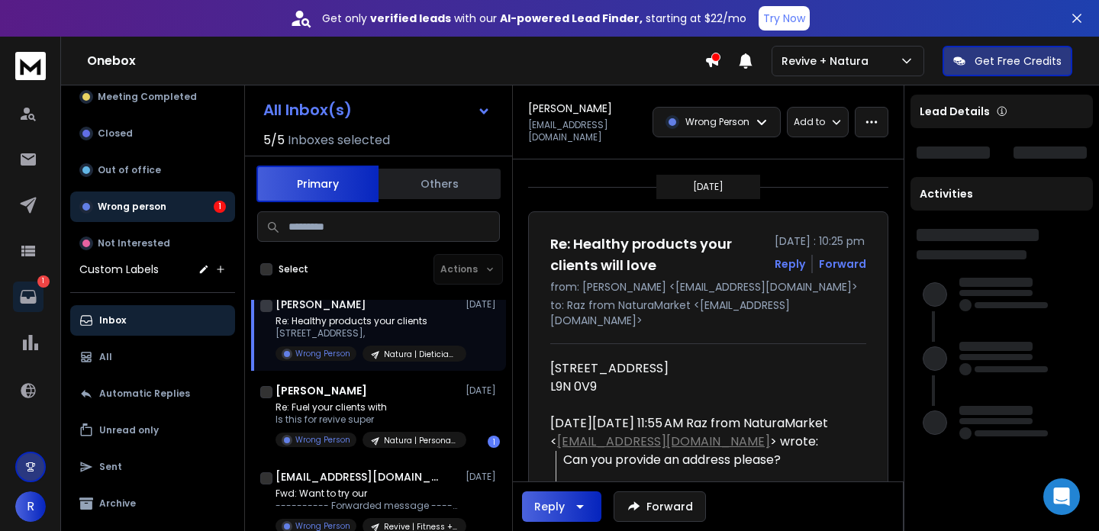
scroll to position [316, 0]
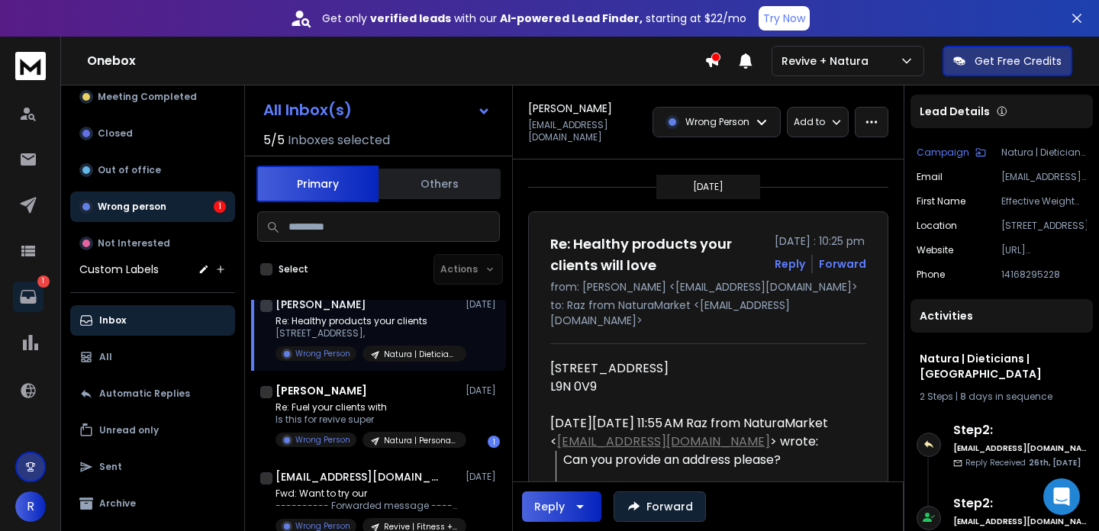
click at [663, 504] on button "Forward" at bounding box center [660, 506] width 92 height 31
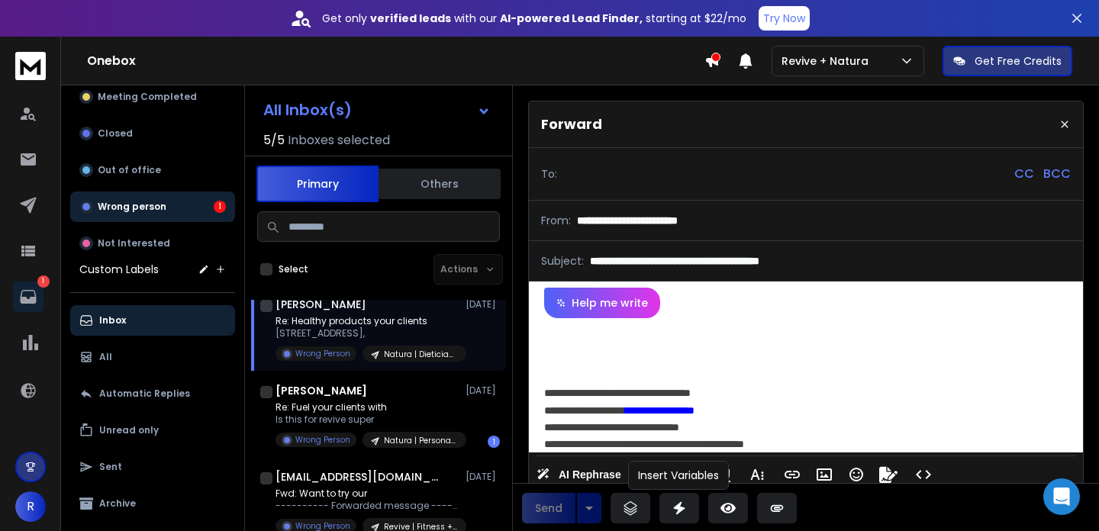
scroll to position [309, 0]
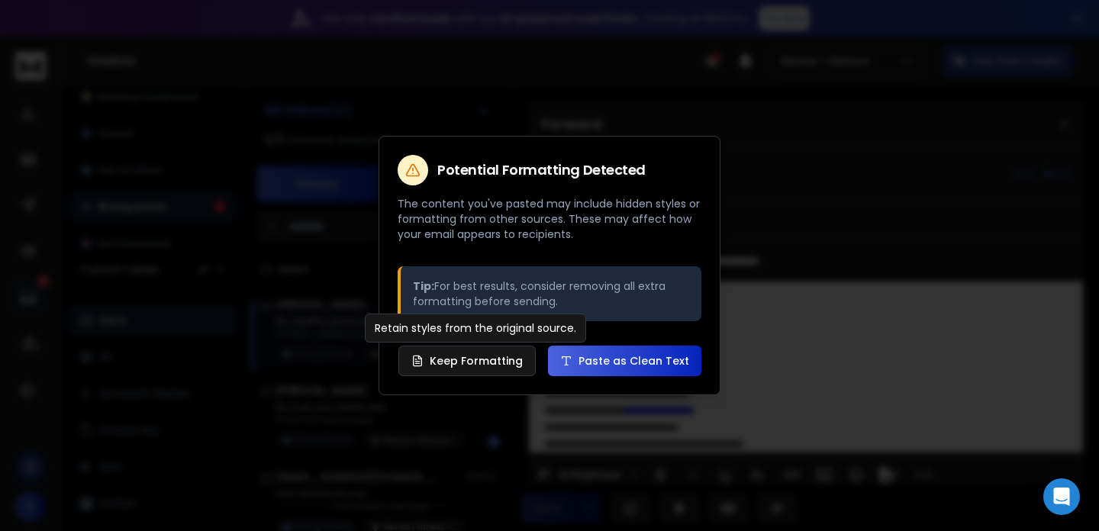
drag, startPoint x: 478, startPoint y: 436, endPoint x: 546, endPoint y: 422, distance: 68.7
click at [478, 436] on div at bounding box center [549, 265] width 1099 height 531
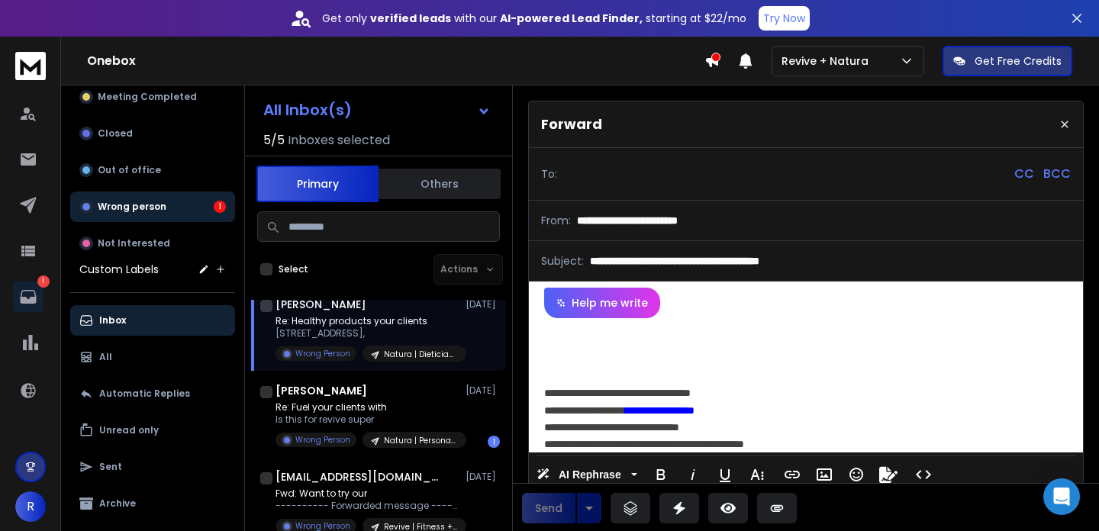
click at [565, 178] on input at bounding box center [616, 173] width 107 height 27
paste input "**********"
type input "**********"
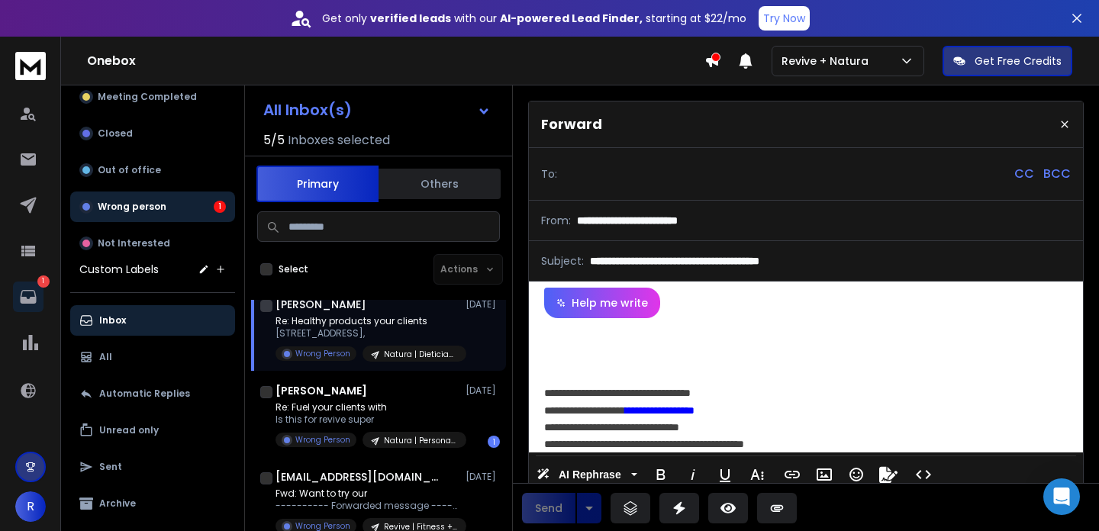
click at [546, 507] on div "Send" at bounding box center [561, 508] width 79 height 31
click at [547, 510] on div "Send" at bounding box center [561, 508] width 79 height 31
click at [630, 368] on div at bounding box center [805, 376] width 523 height 17
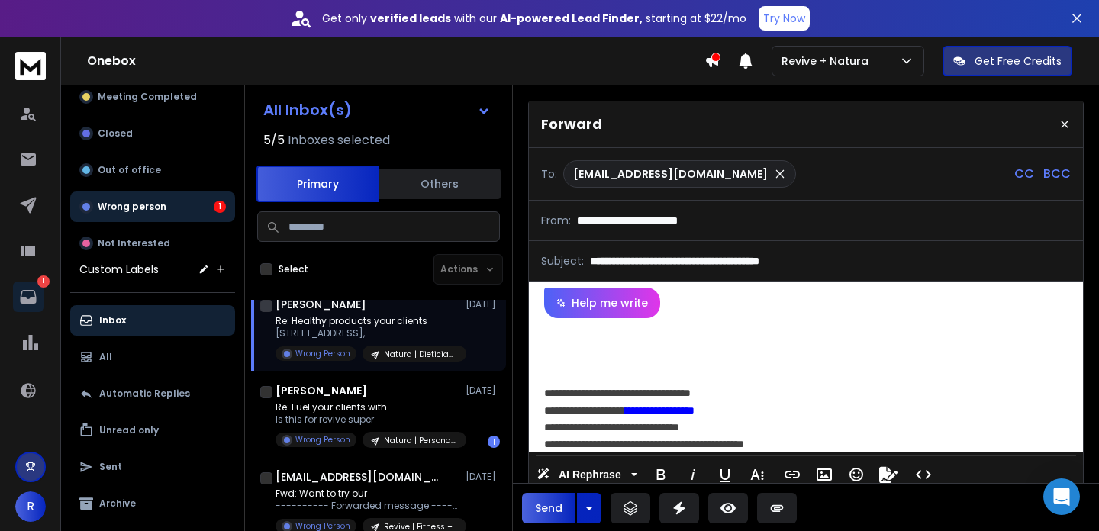
click at [549, 507] on div "Send" at bounding box center [561, 508] width 79 height 31
click at [549, 507] on button "Send" at bounding box center [548, 508] width 53 height 31
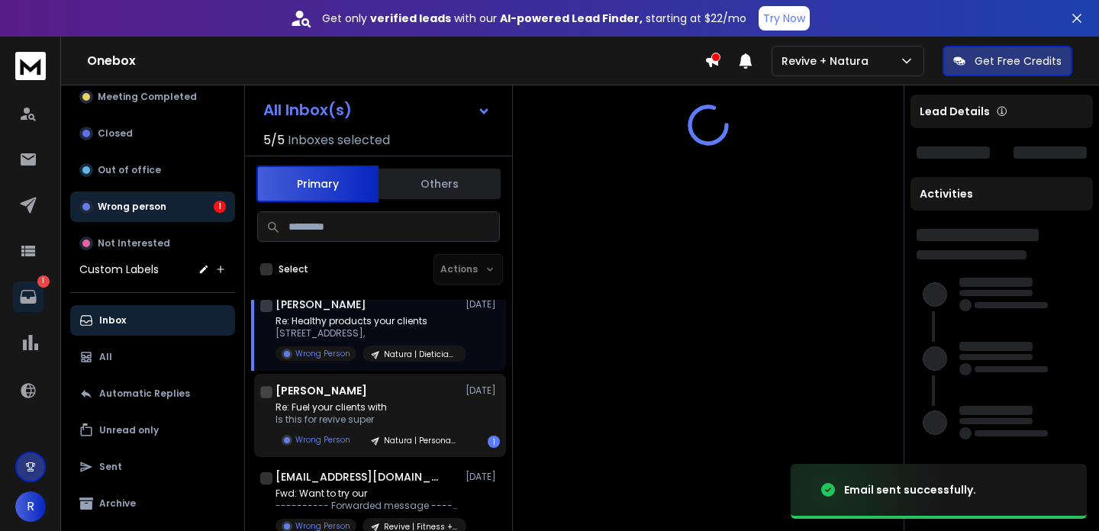
click at [387, 433] on div "Natura | Personal Trainers | [GEOGRAPHIC_DATA]" at bounding box center [414, 440] width 104 height 16
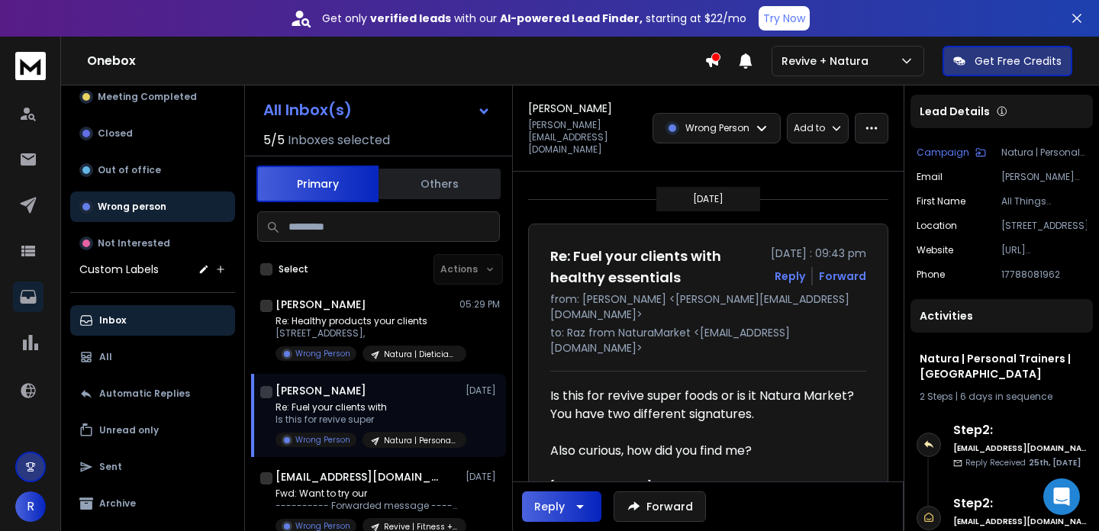
click at [1071, 250] on p "http://mullerkatie97.wixsite.com/allthingsathletics" at bounding box center [1043, 250] width 85 height 12
